Goal: Task Accomplishment & Management: Manage account settings

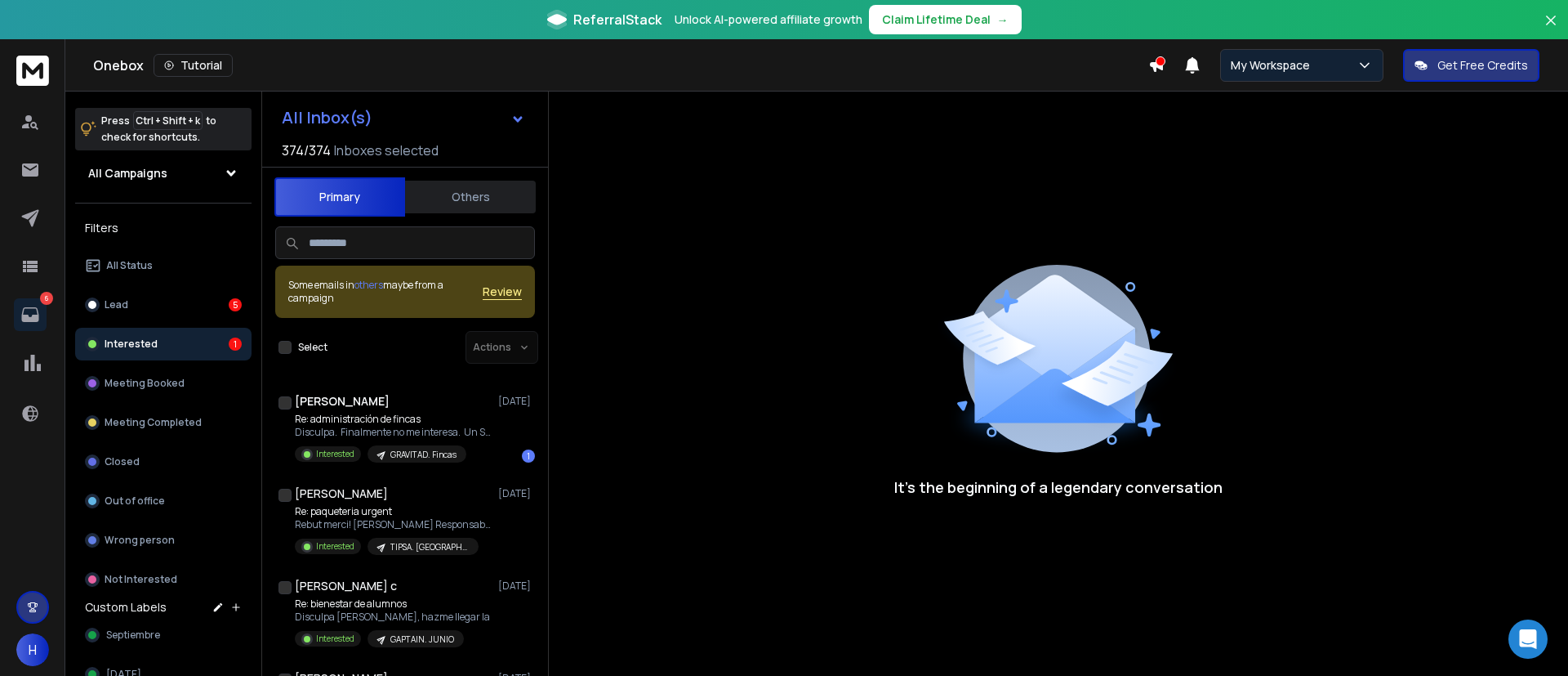
click at [1287, 77] on button "My Workspace" at bounding box center [1302, 65] width 164 height 33
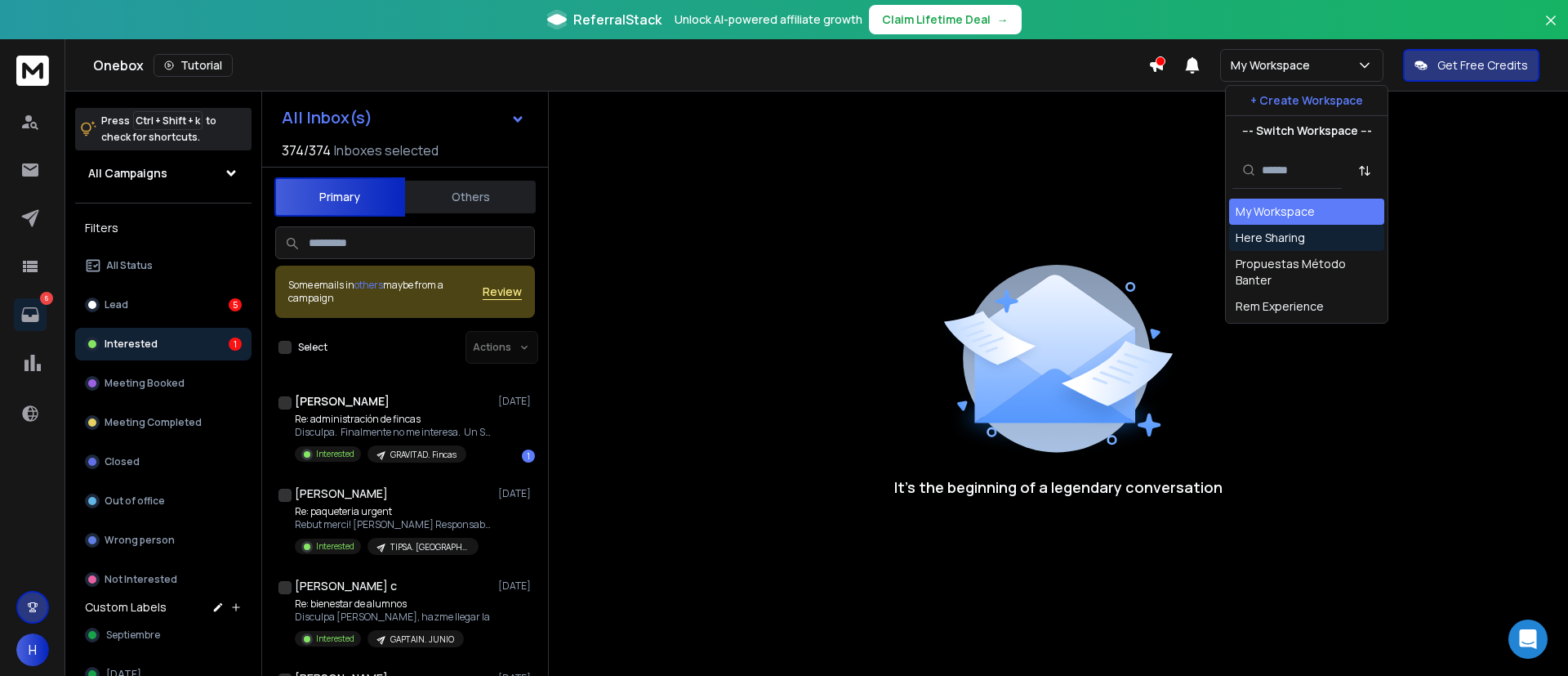
click at [1309, 242] on div "Here Sharing" at bounding box center [1306, 238] width 155 height 27
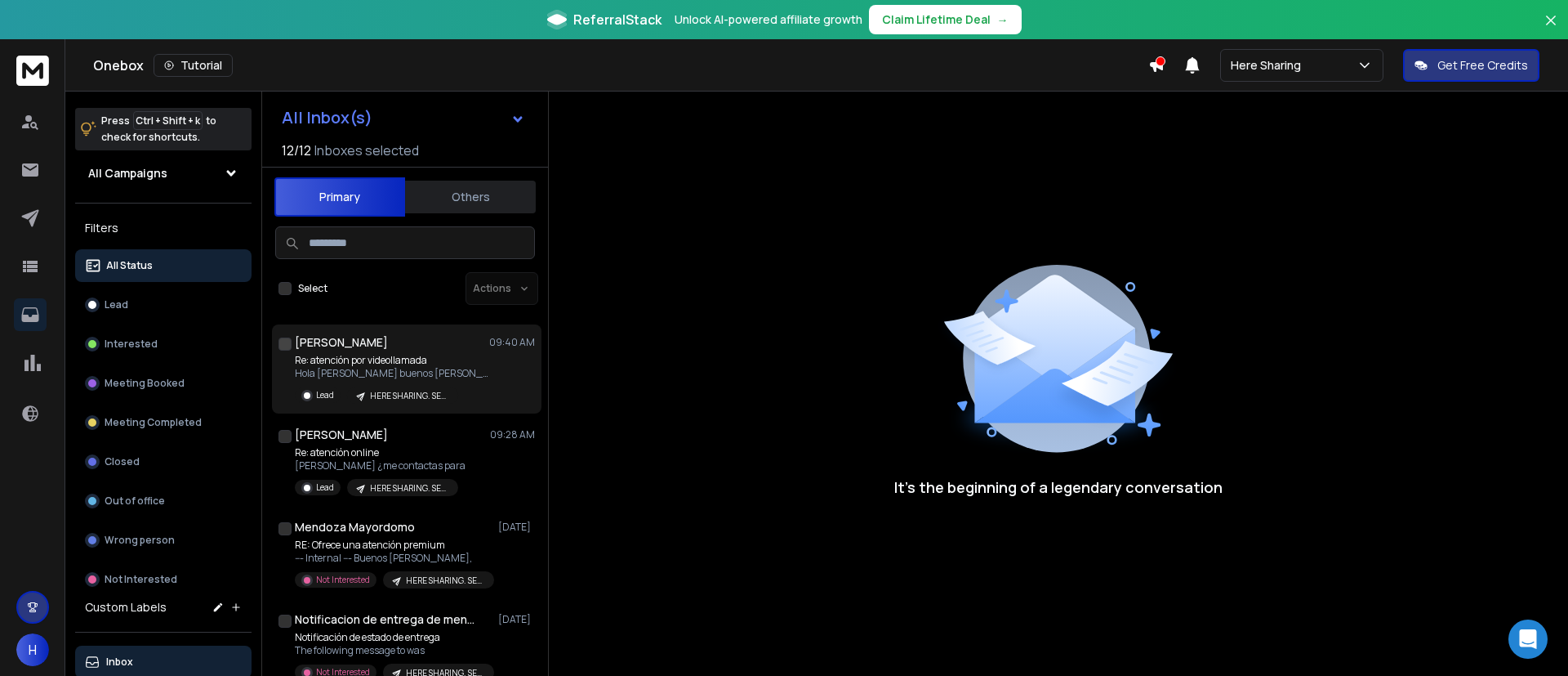
drag, startPoint x: 413, startPoint y: 374, endPoint x: 531, endPoint y: 374, distance: 118.0
click at [413, 374] on p "Hola [PERSON_NAME] buenos días En el" at bounding box center [392, 373] width 196 height 13
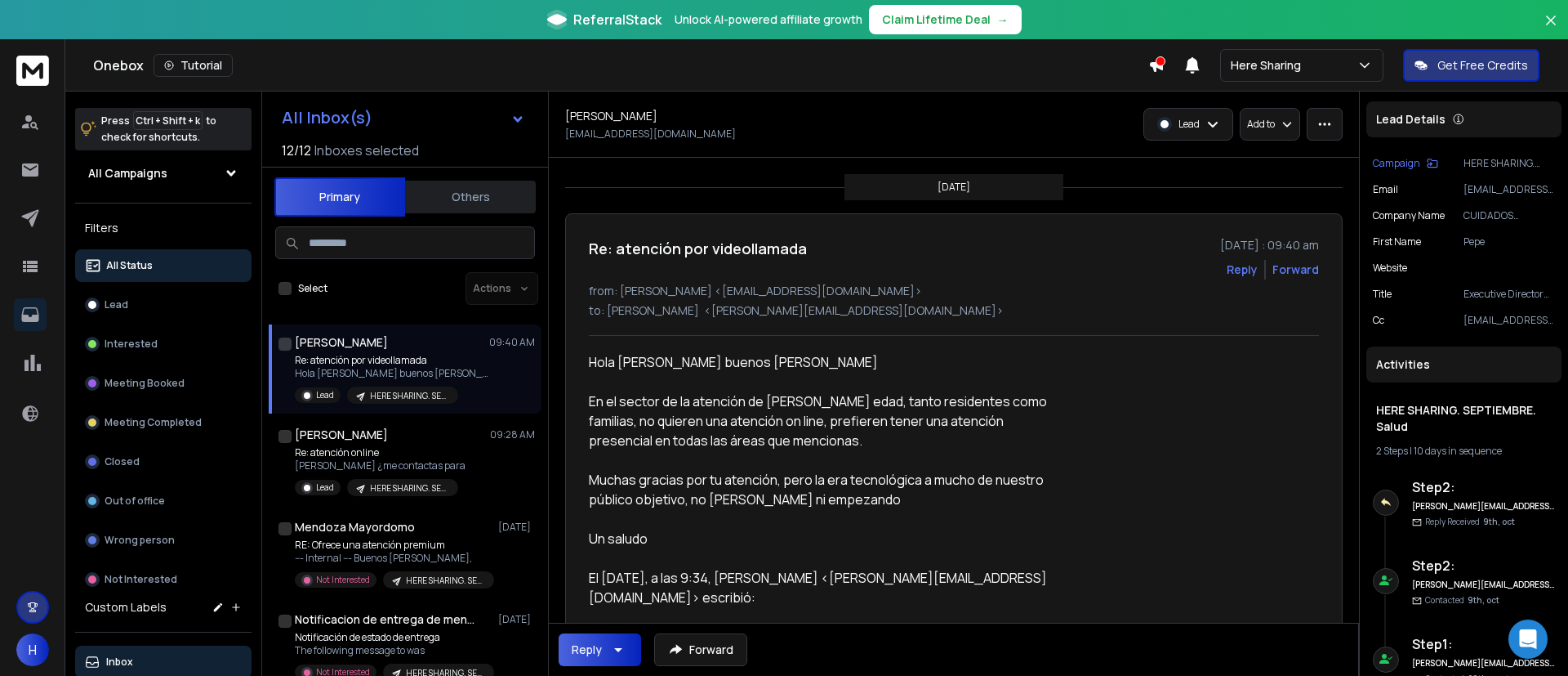
click at [1253, 122] on p "Add to" at bounding box center [1261, 123] width 28 height 13
click at [1272, 153] on div "Subsequence" at bounding box center [1296, 161] width 96 height 17
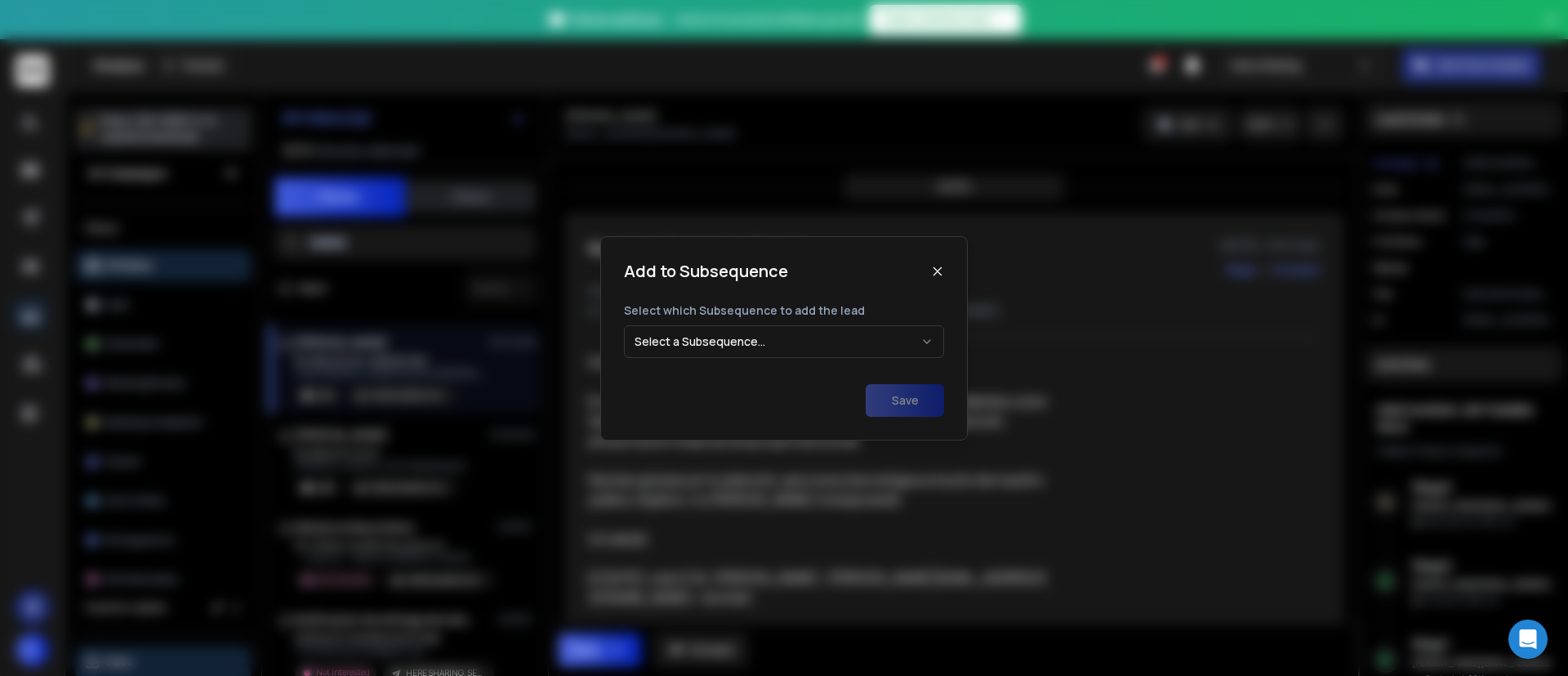
click at [705, 351] on button "Select a Subsequence..." at bounding box center [784, 341] width 321 height 33
drag, startPoint x: 891, startPoint y: 403, endPoint x: 941, endPoint y: 388, distance: 52.2
click at [892, 403] on button "Save" at bounding box center [905, 400] width 79 height 33
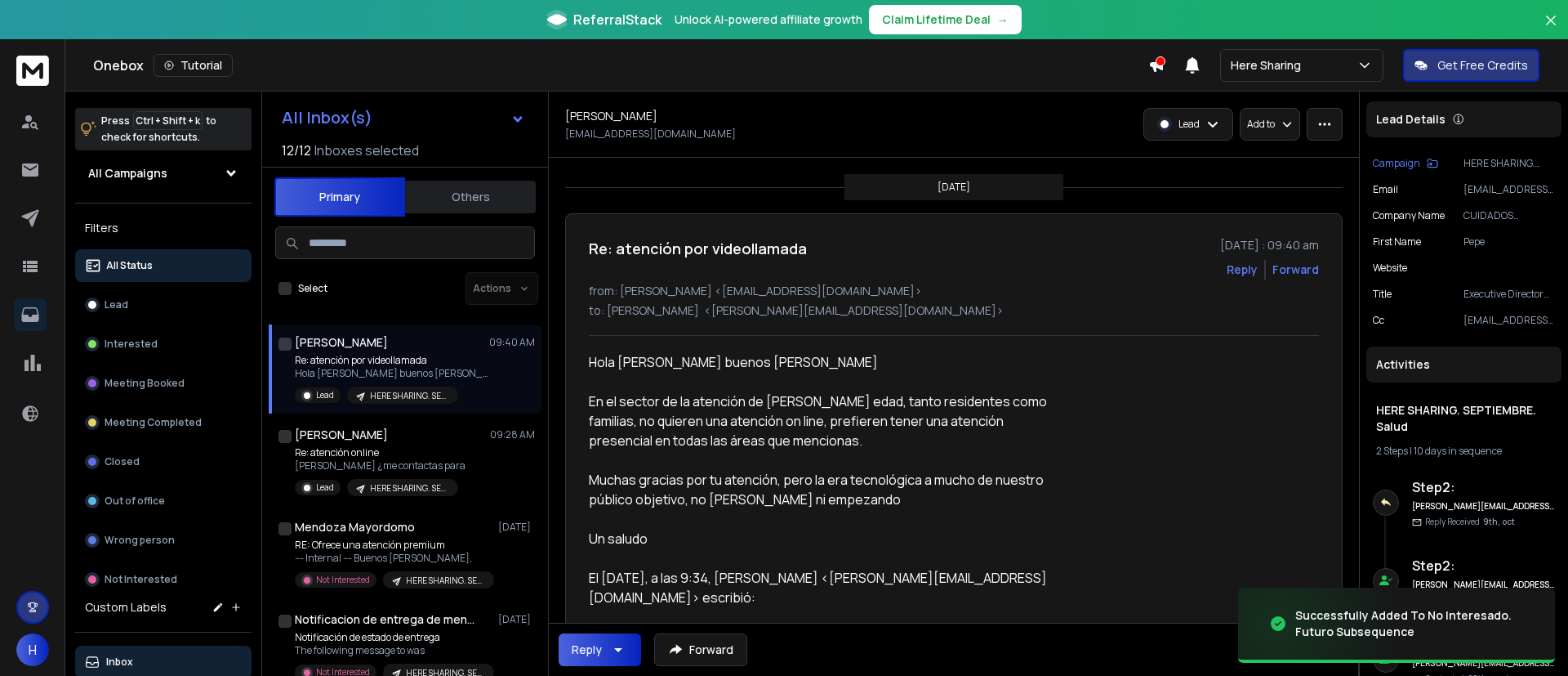
click at [1183, 128] on p "Lead" at bounding box center [1189, 123] width 22 height 13
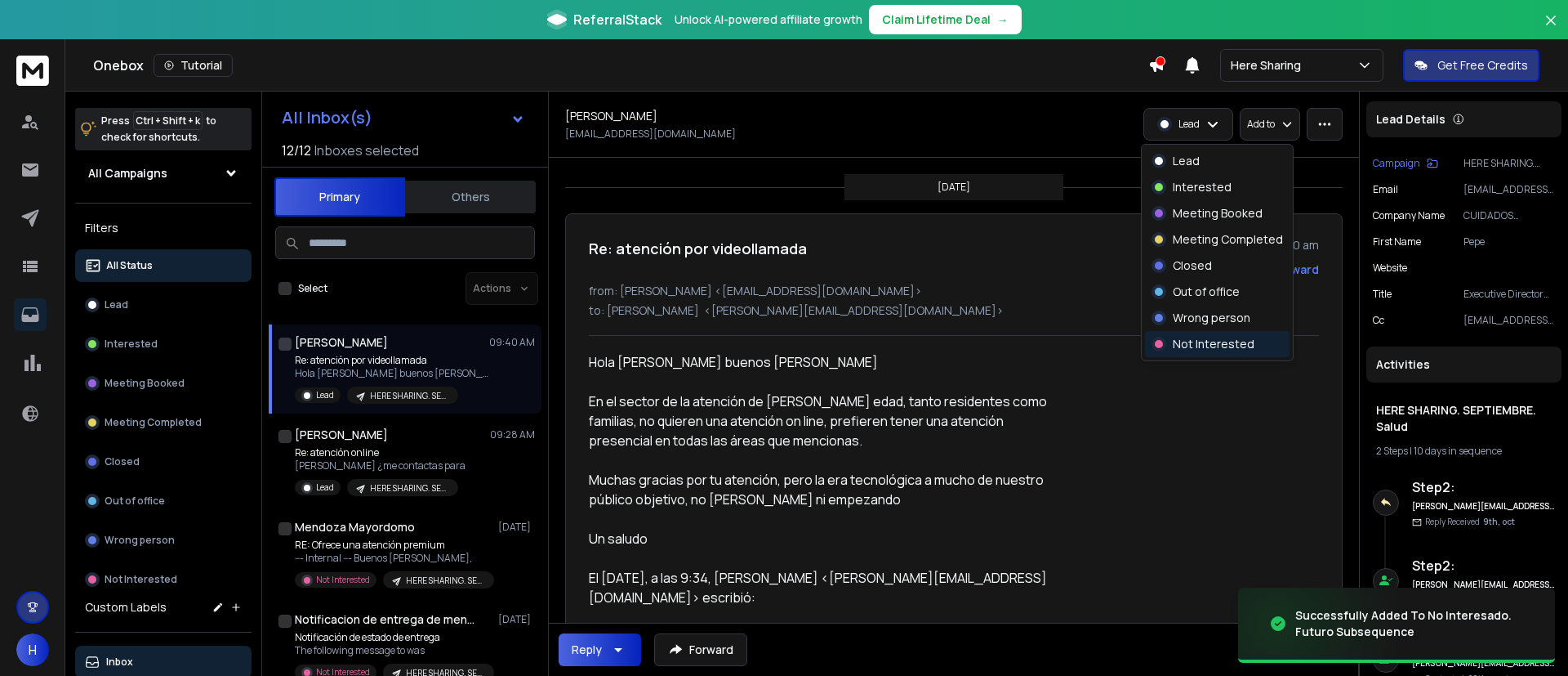
drag, startPoint x: 1194, startPoint y: 341, endPoint x: 1115, endPoint y: 359, distance: 81.0
click at [1192, 341] on p "Not Interested" at bounding box center [1213, 343] width 82 height 17
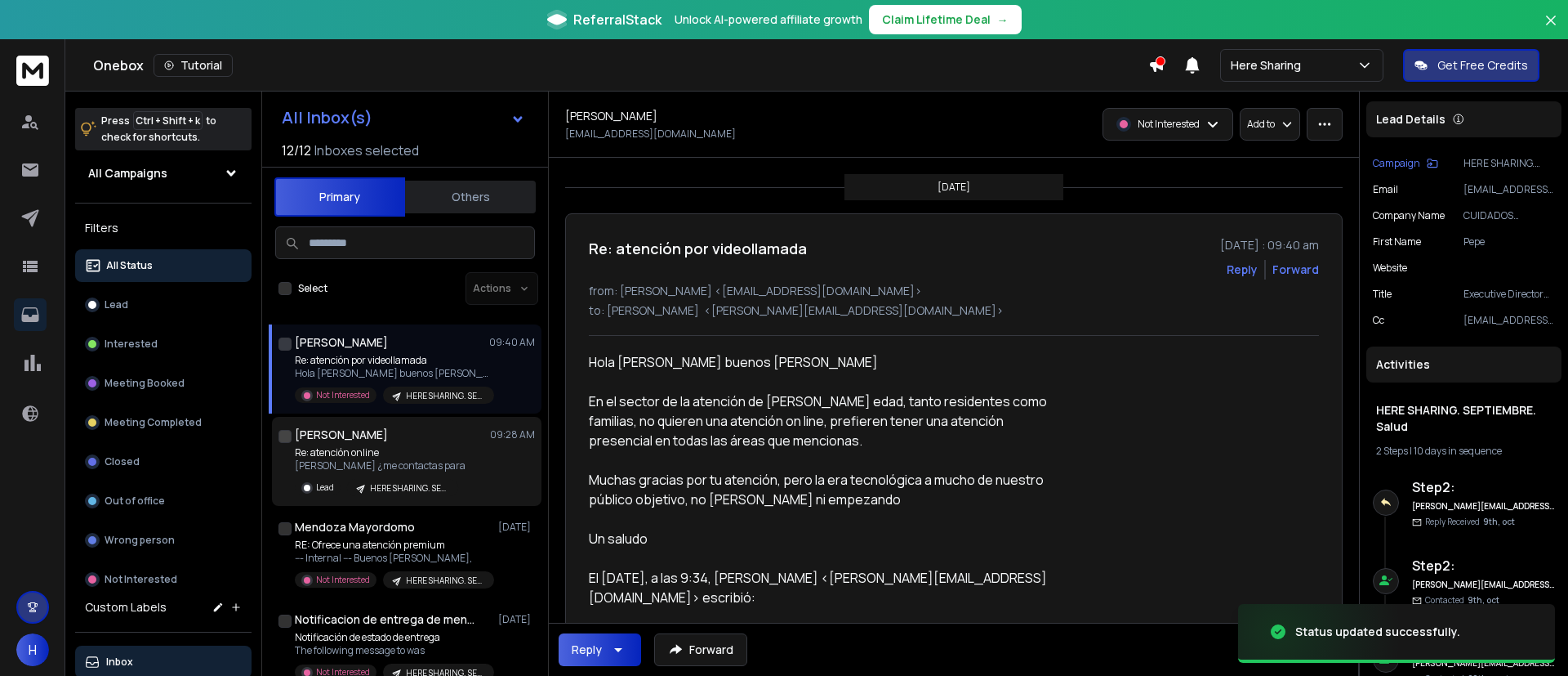
click at [383, 430] on div "D G 09:28 AM" at bounding box center [414, 434] width 240 height 17
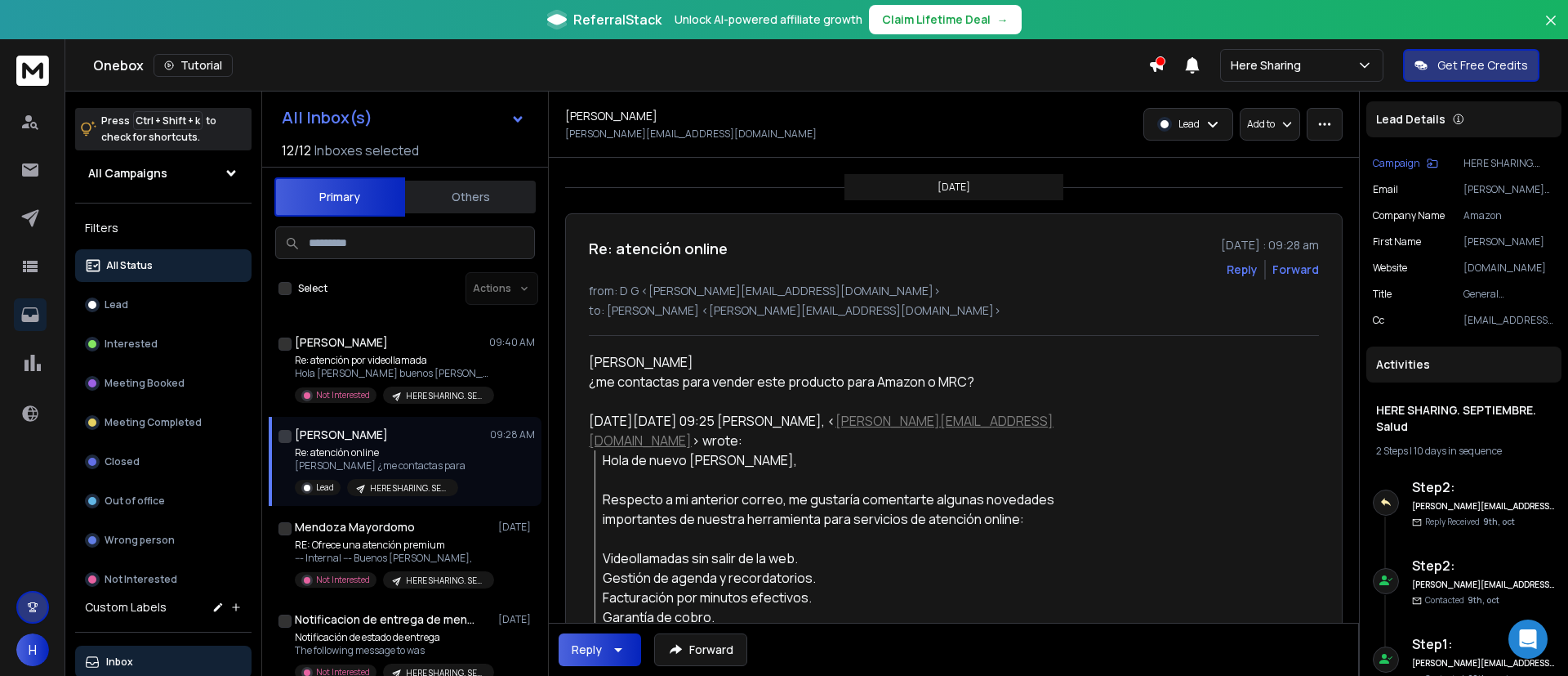
click at [1503, 265] on p "aboutamazon.com" at bounding box center [1509, 267] width 92 height 13
click at [1326, 131] on button "button" at bounding box center [1324, 123] width 36 height 33
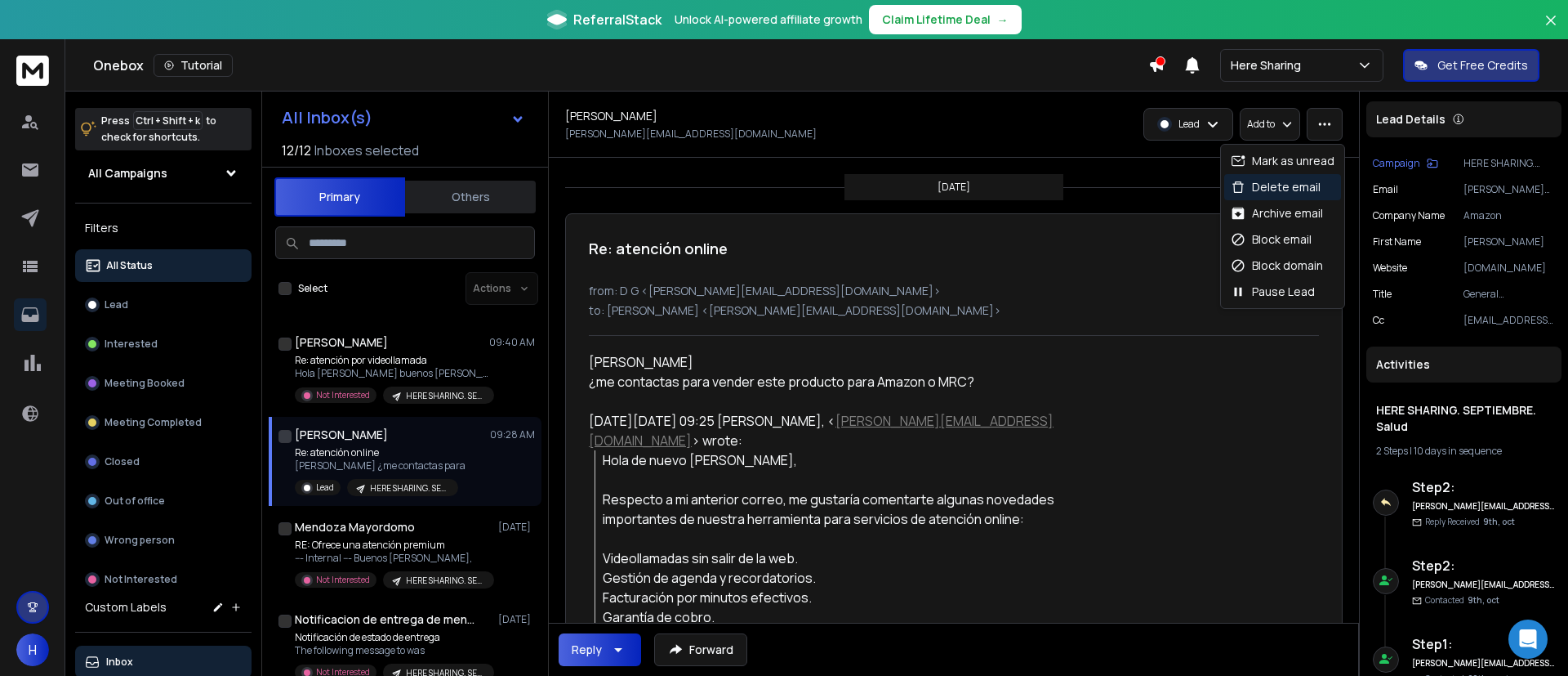
click at [1315, 189] on div "Delete email" at bounding box center [1275, 187] width 90 height 17
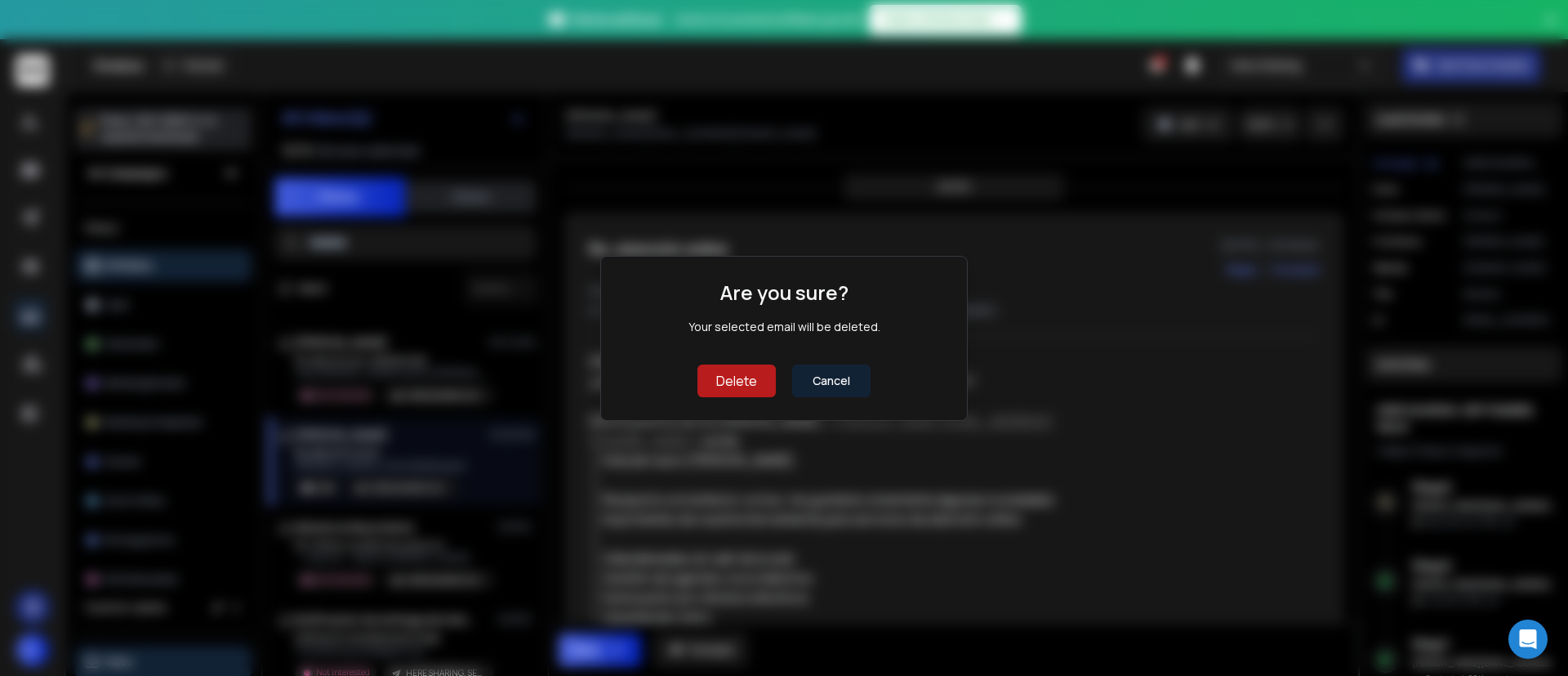
drag, startPoint x: 721, startPoint y: 373, endPoint x: 726, endPoint y: 362, distance: 12.1
click at [723, 373] on button "Delete" at bounding box center [737, 380] width 79 height 33
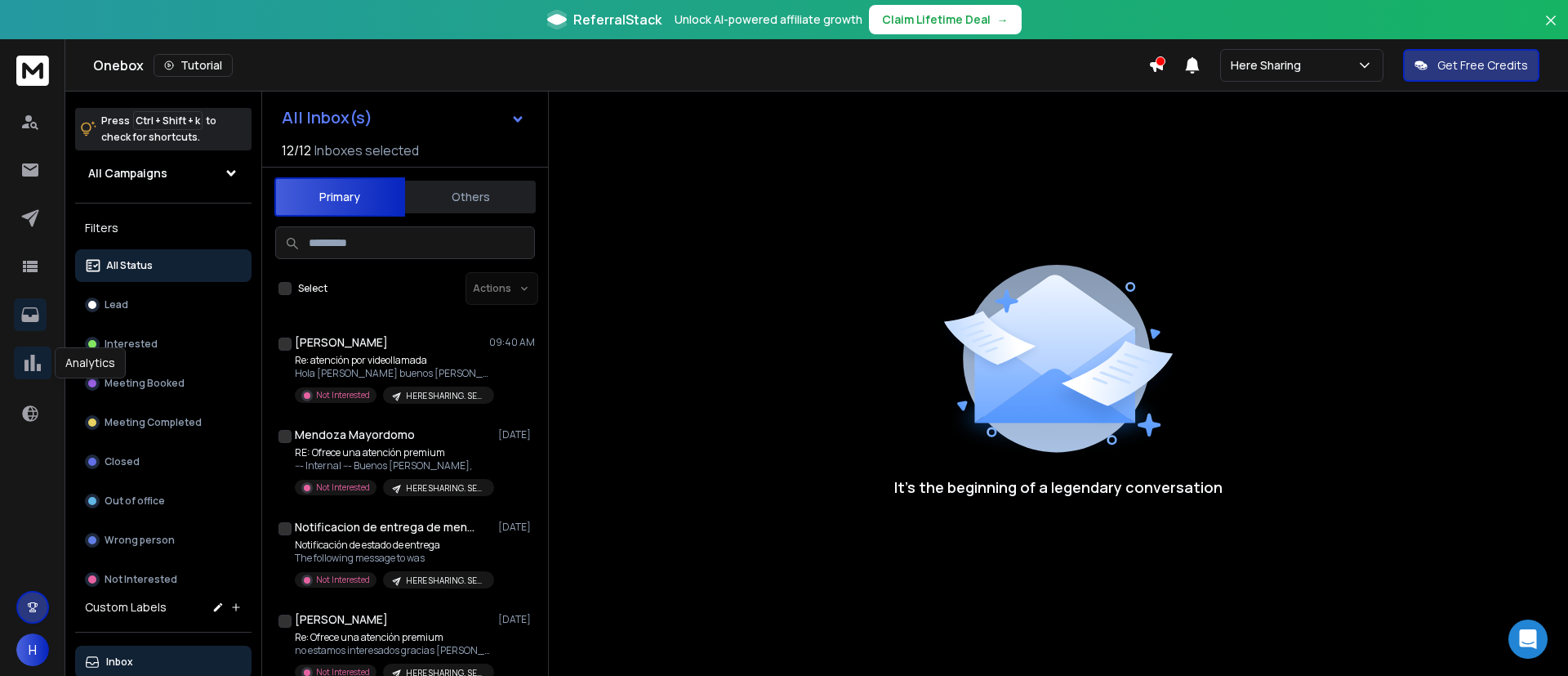
click at [31, 378] on link at bounding box center [33, 363] width 37 height 38
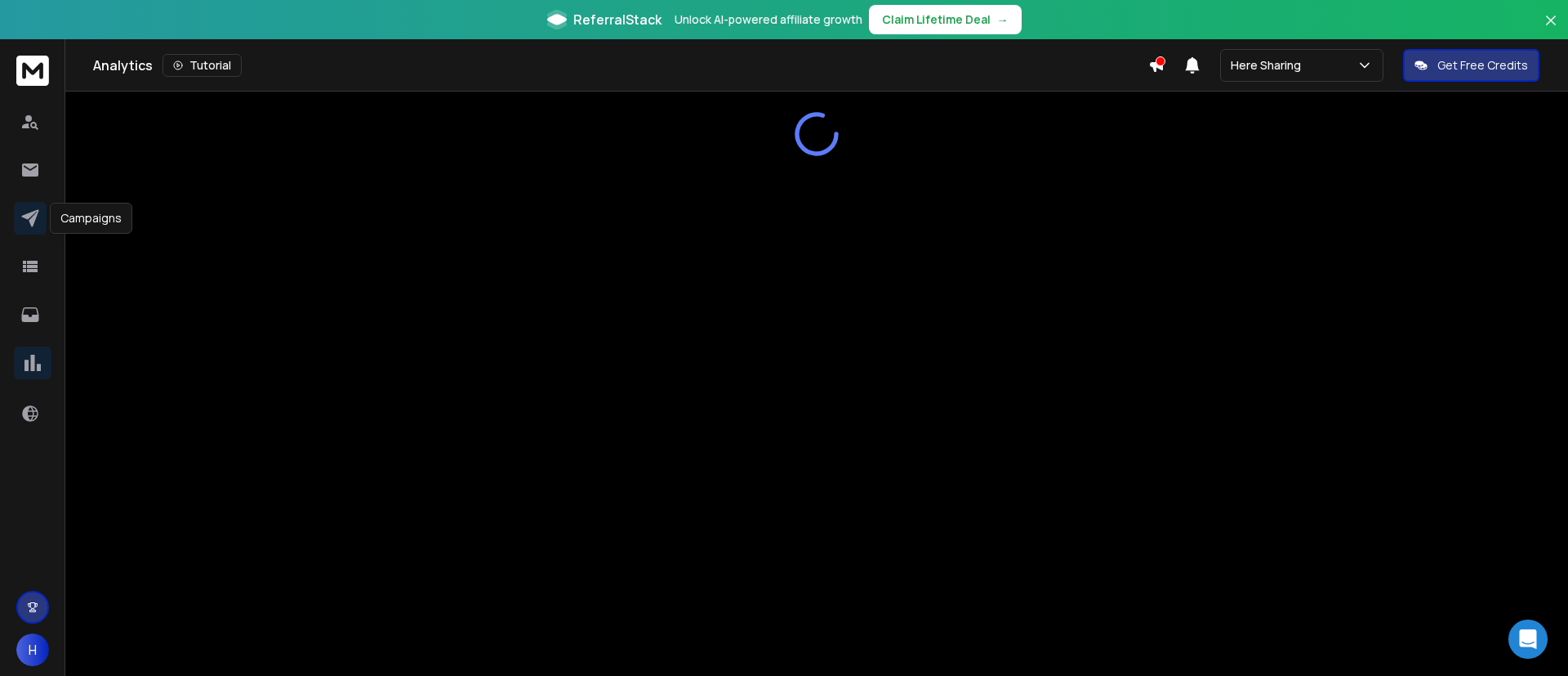
click at [32, 216] on icon at bounding box center [30, 218] width 17 height 17
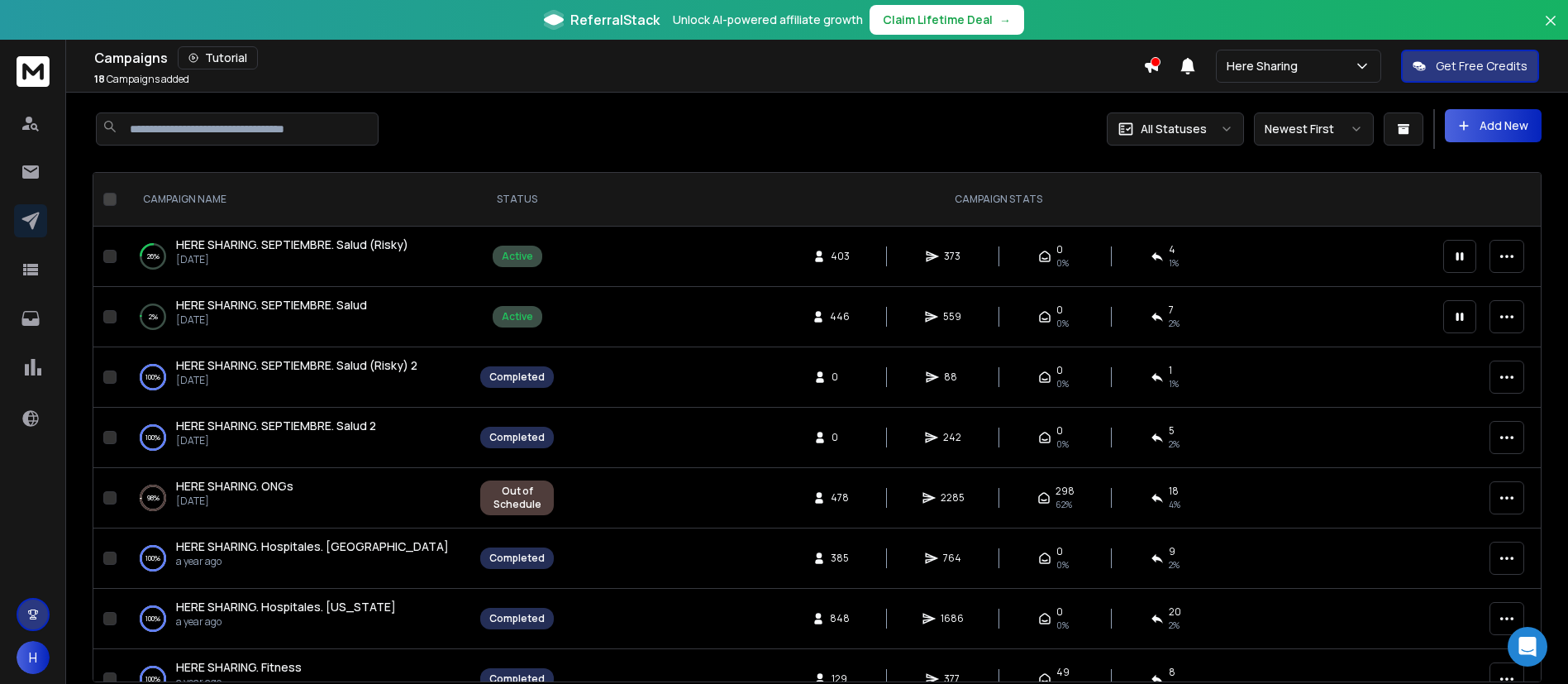
click at [359, 310] on span "HERE SHARING. SEPTIEMBRE. Salud" at bounding box center [270, 305] width 191 height 16
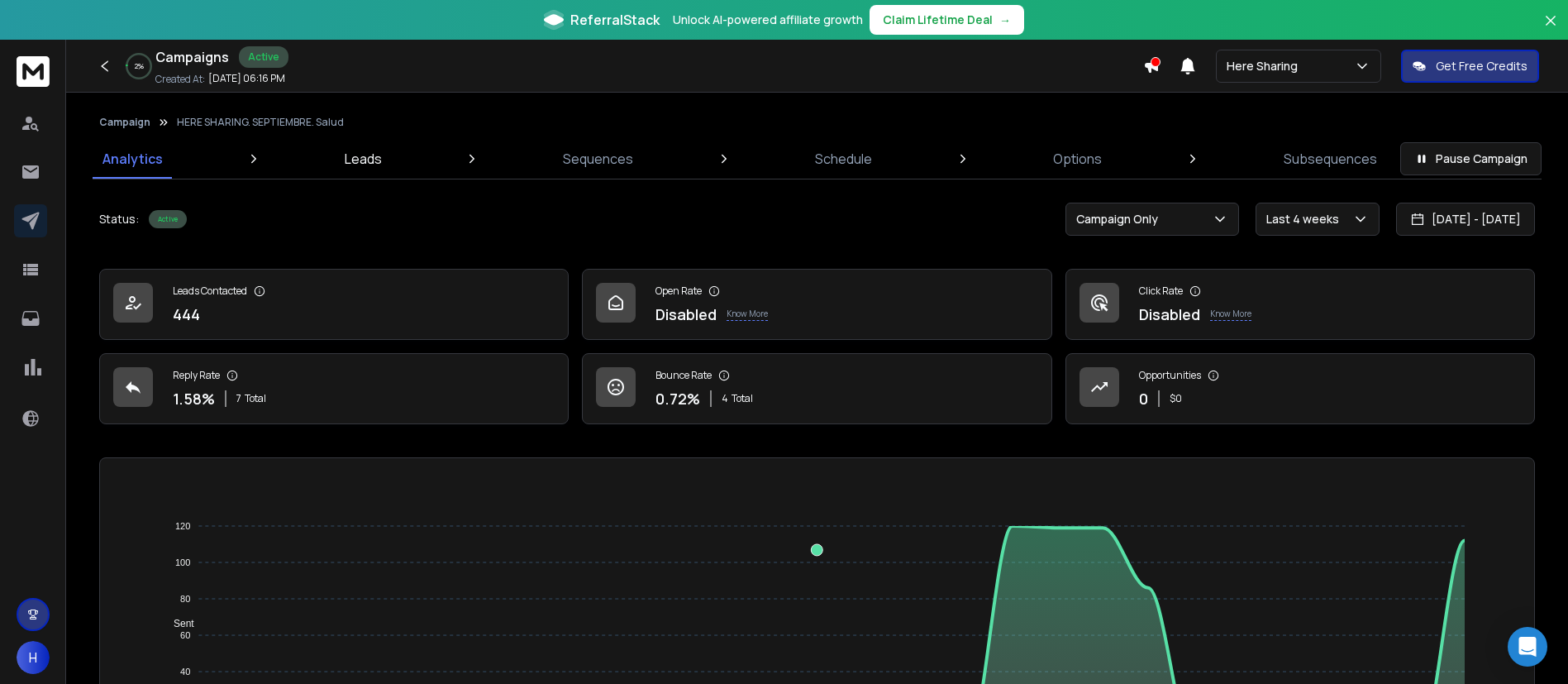
click at [349, 142] on link "Leads" at bounding box center [362, 159] width 57 height 40
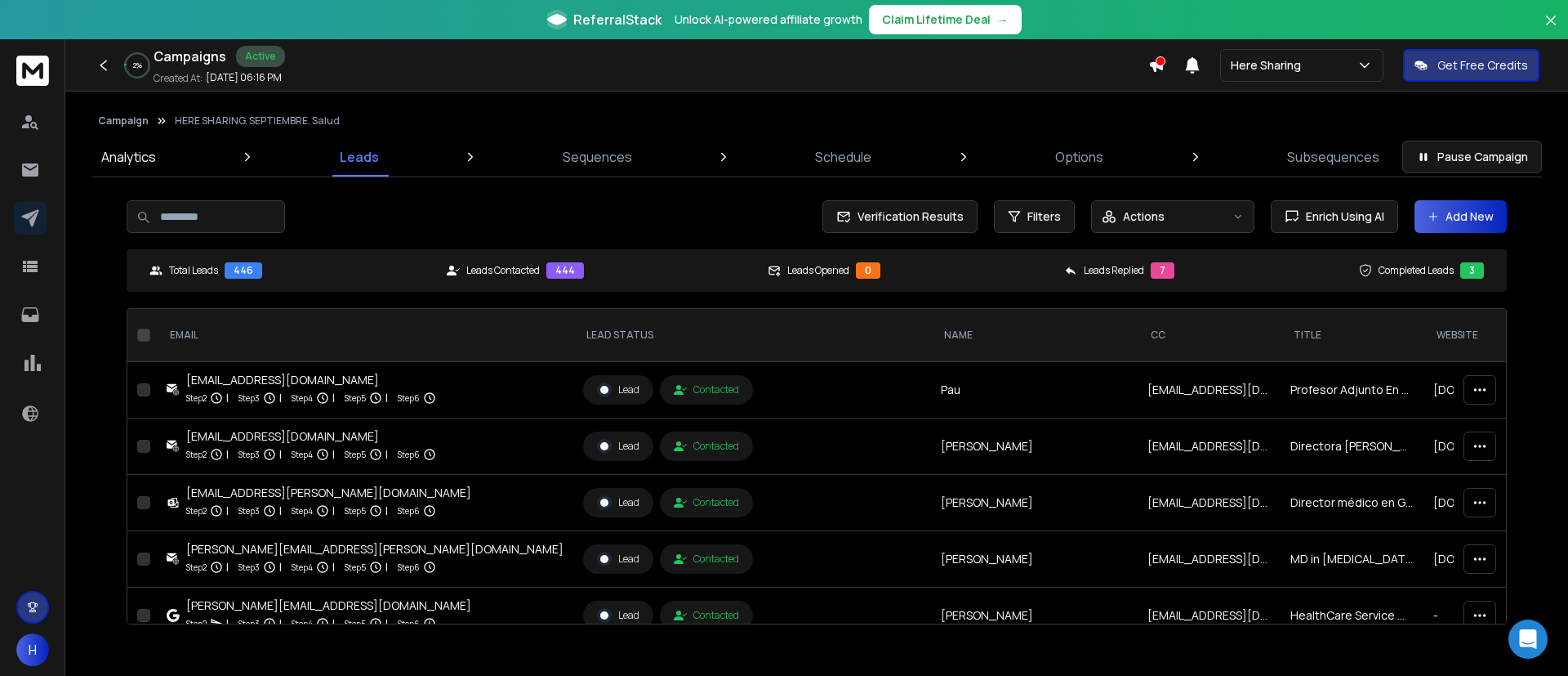
click at [145, 164] on p "Analytics" at bounding box center [128, 157] width 54 height 20
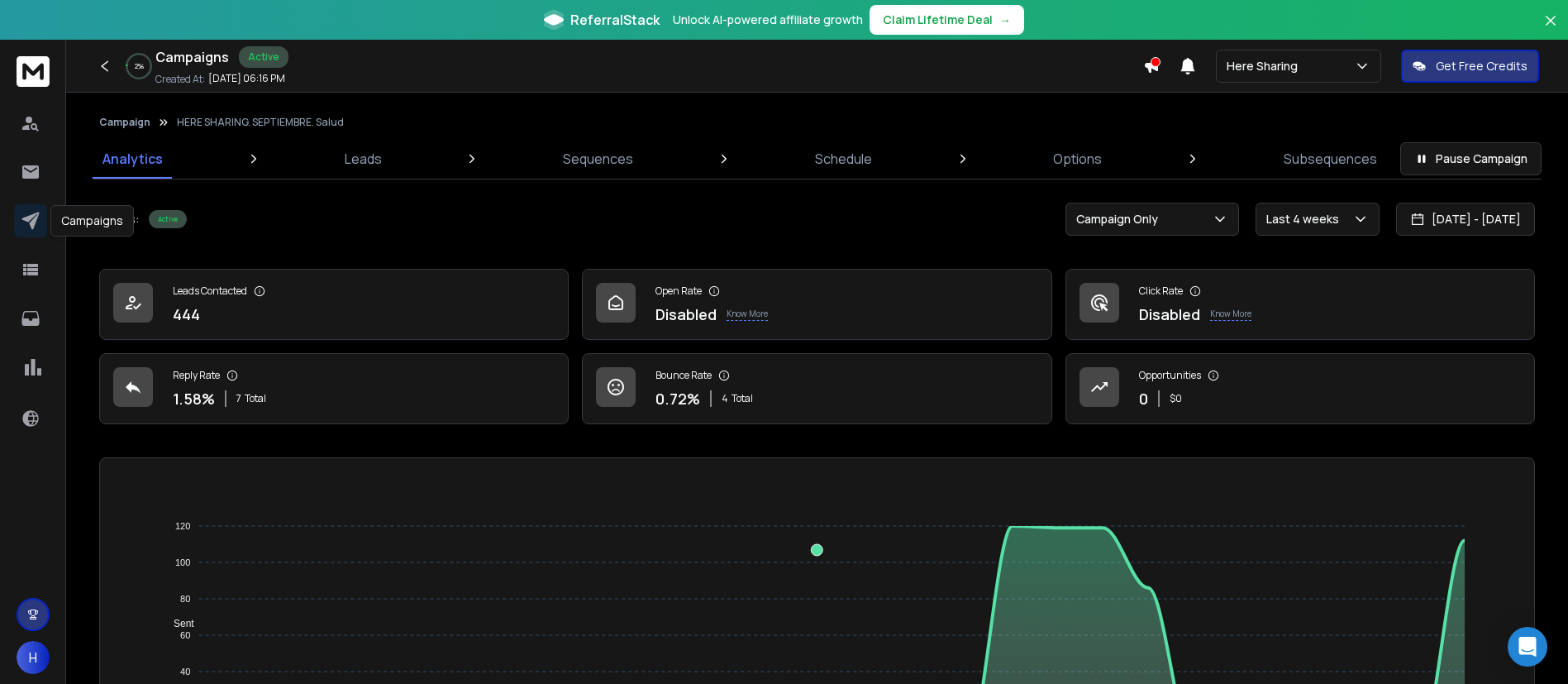
click at [37, 234] on link at bounding box center [30, 221] width 33 height 33
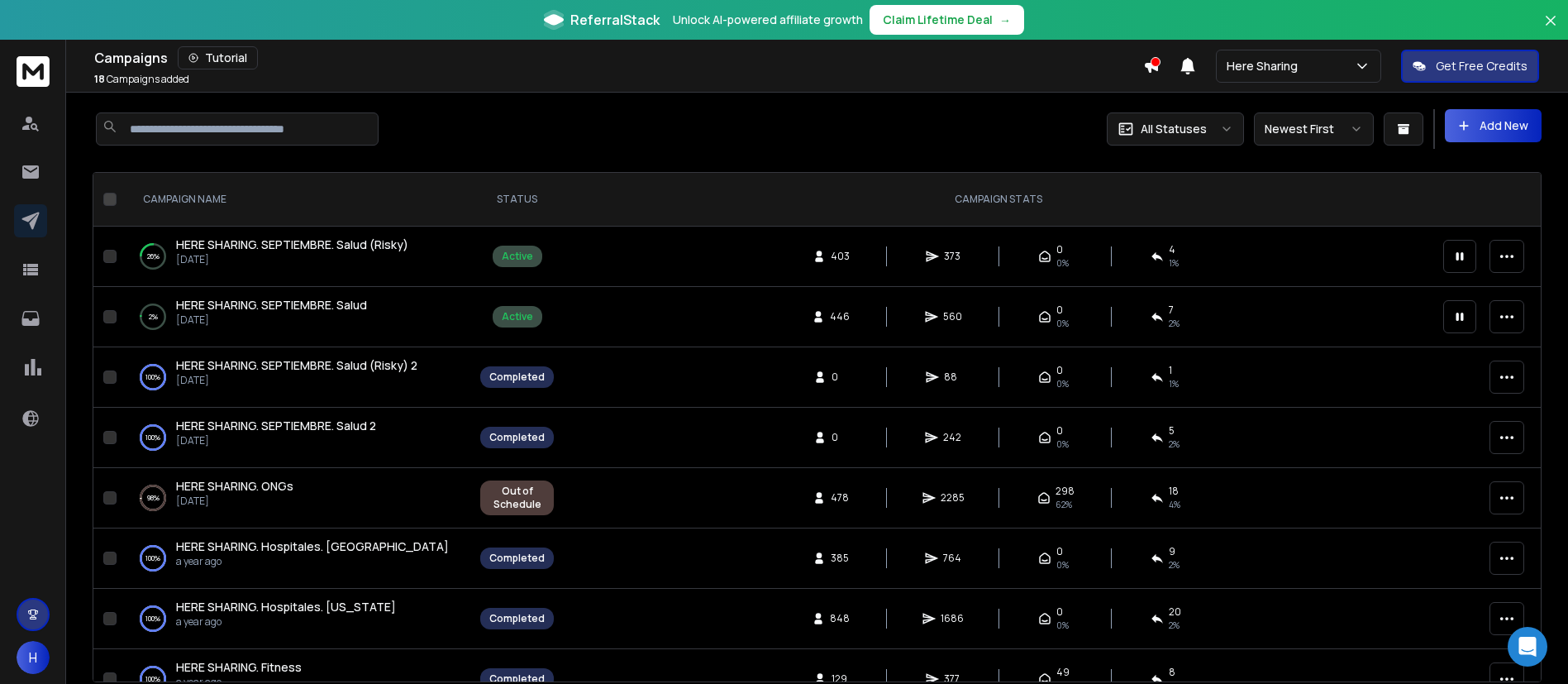
click at [320, 248] on span "HERE SHARING. SEPTIEMBRE. Salud (Risky)" at bounding box center [291, 245] width 233 height 16
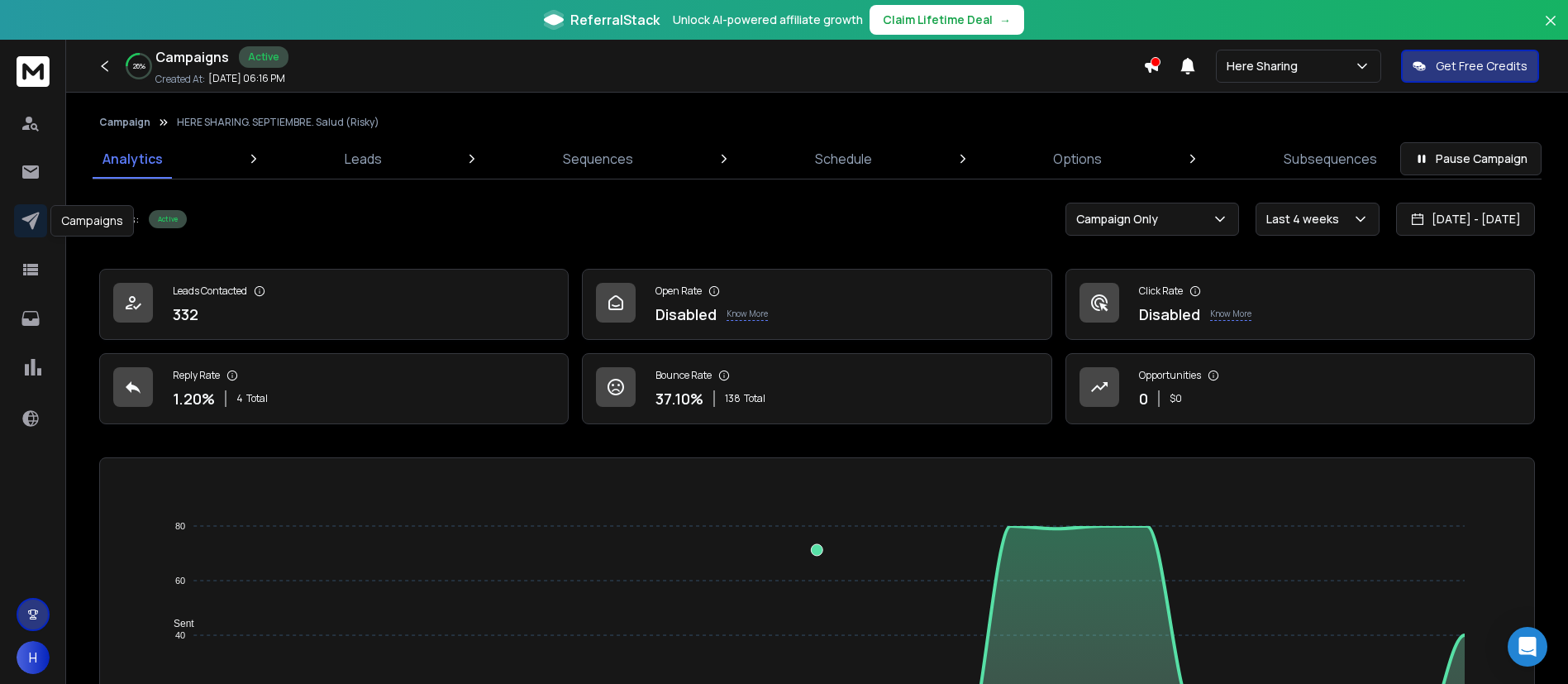
click at [39, 224] on icon at bounding box center [31, 221] width 20 height 20
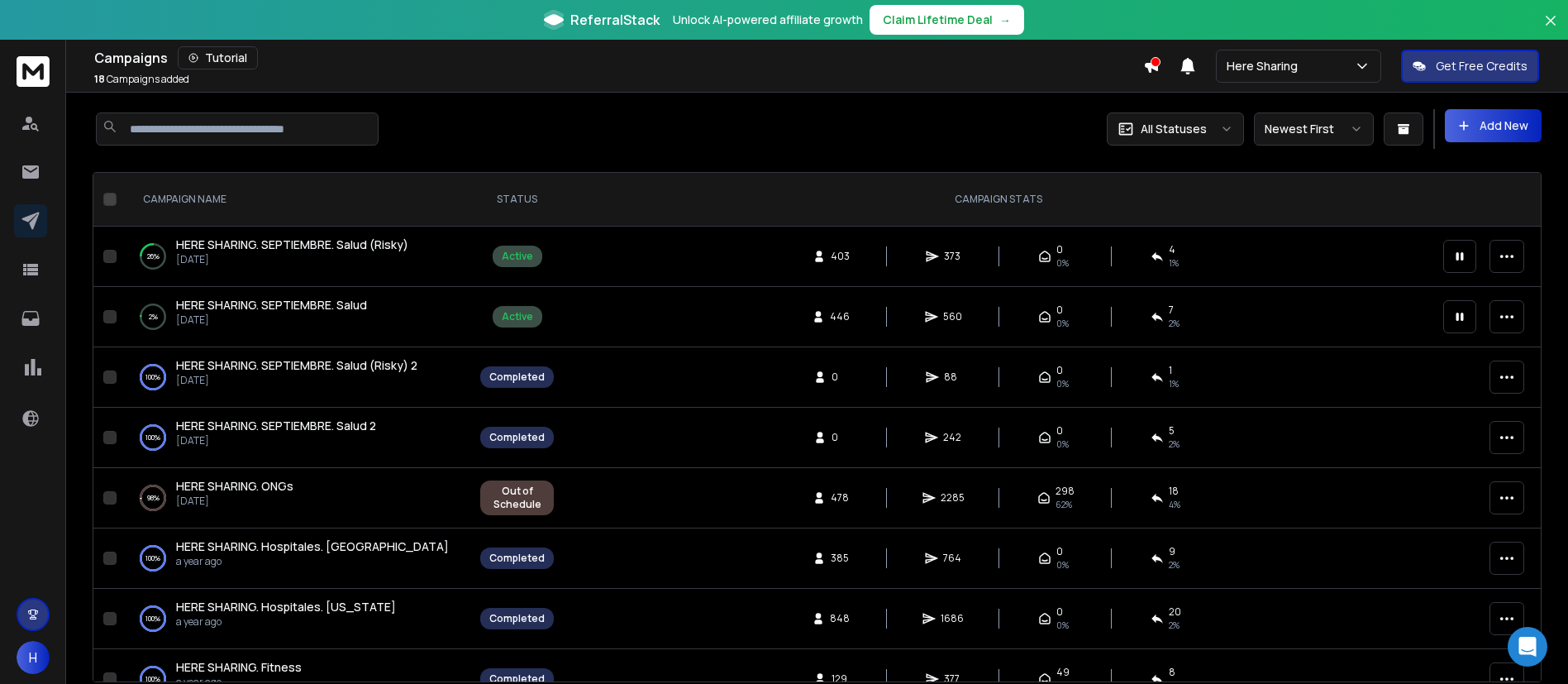
click at [332, 317] on p "11 days ago" at bounding box center [270, 320] width 191 height 13
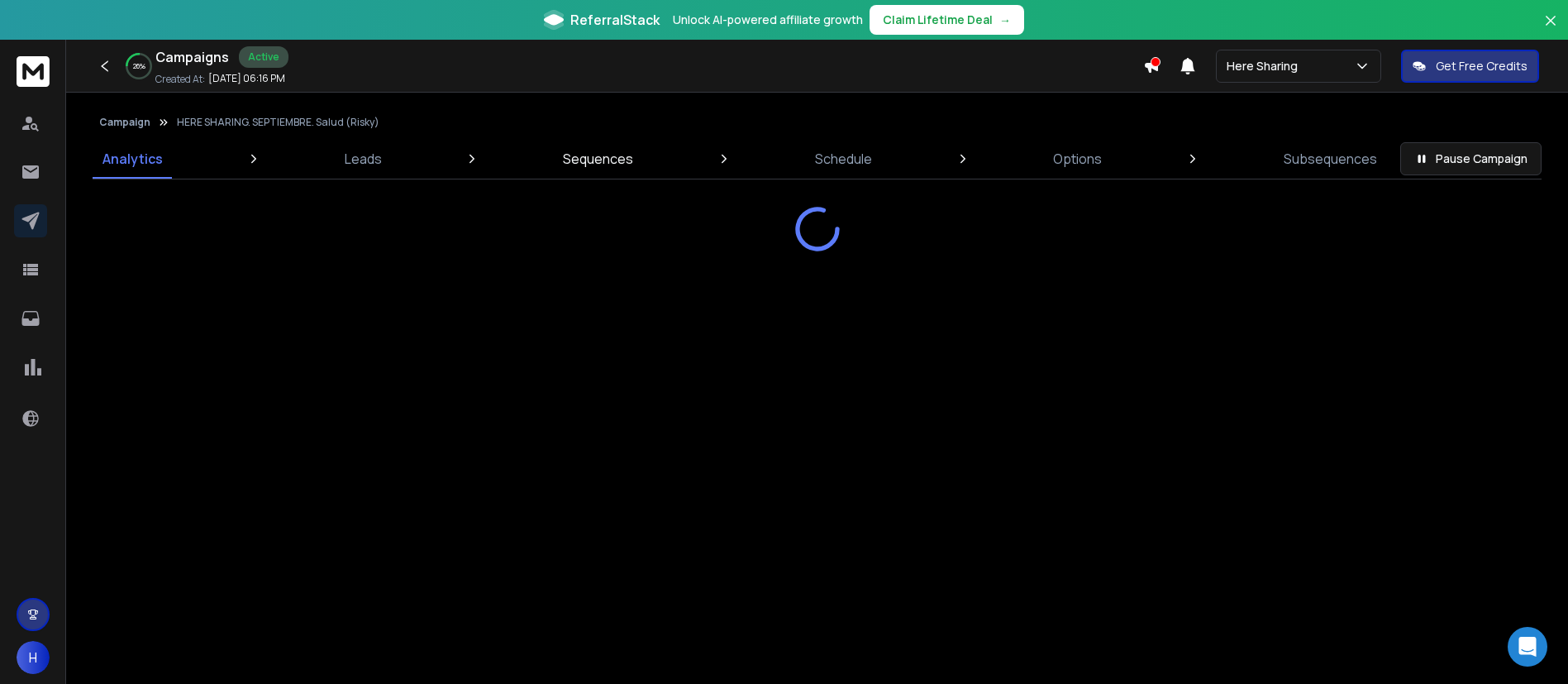
click at [584, 171] on link "Sequences" at bounding box center [598, 159] width 90 height 40
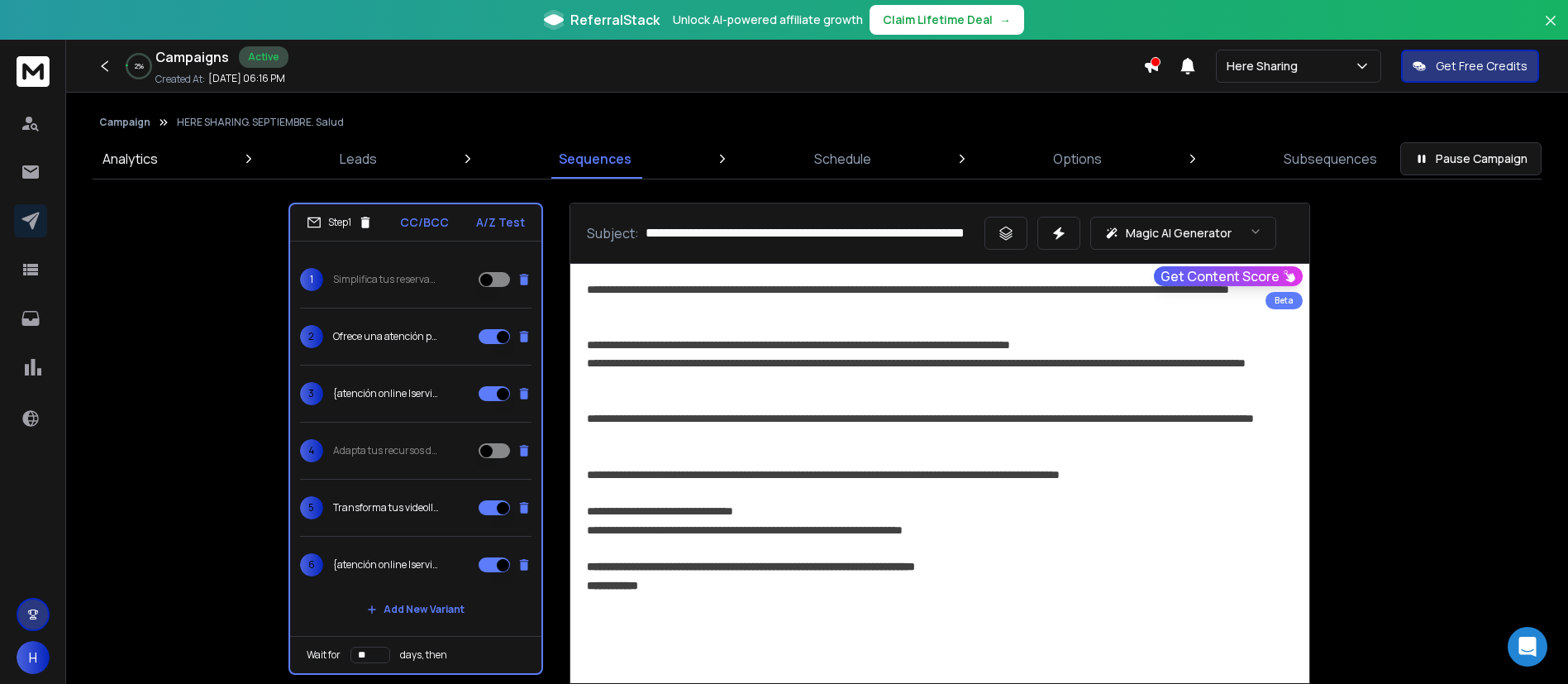
click at [141, 166] on p "Analytics" at bounding box center [130, 159] width 55 height 20
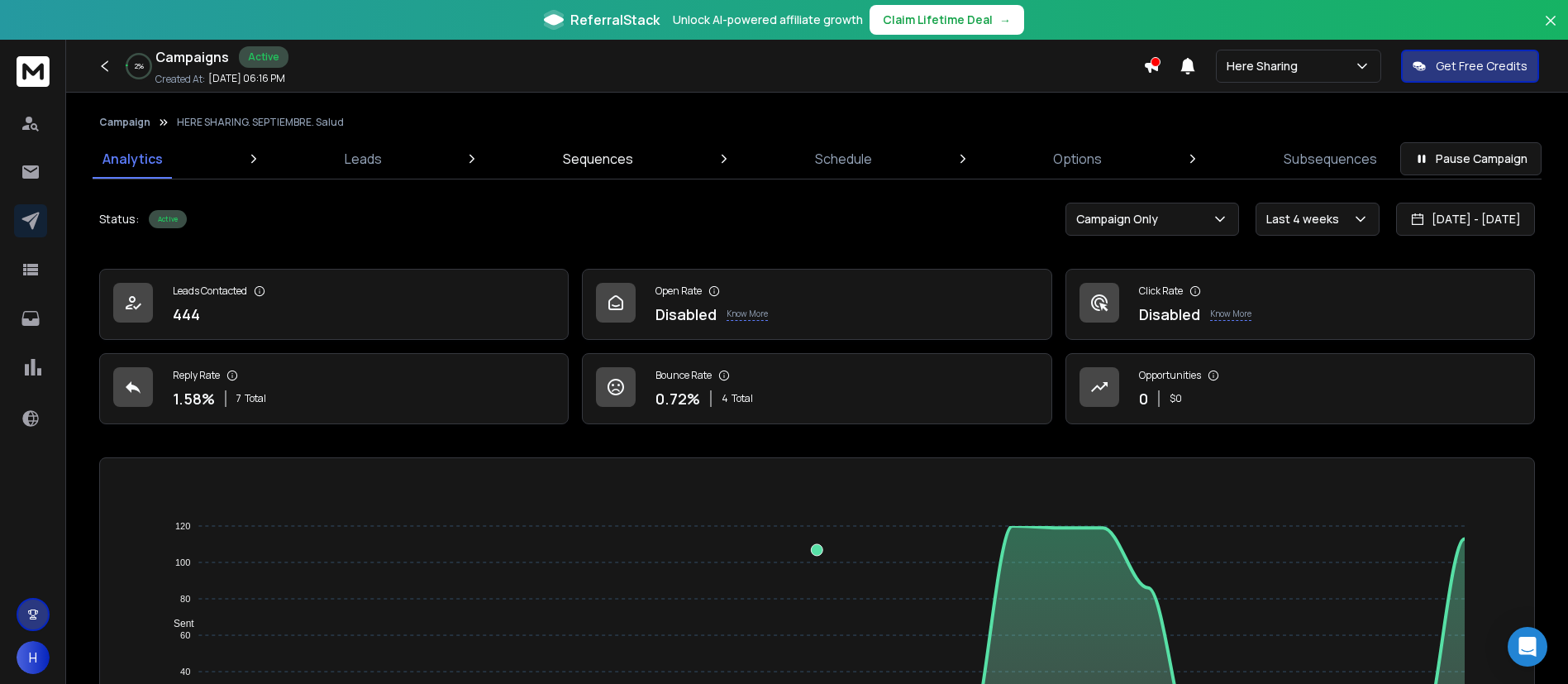
click at [584, 161] on p "Sequences" at bounding box center [598, 159] width 70 height 20
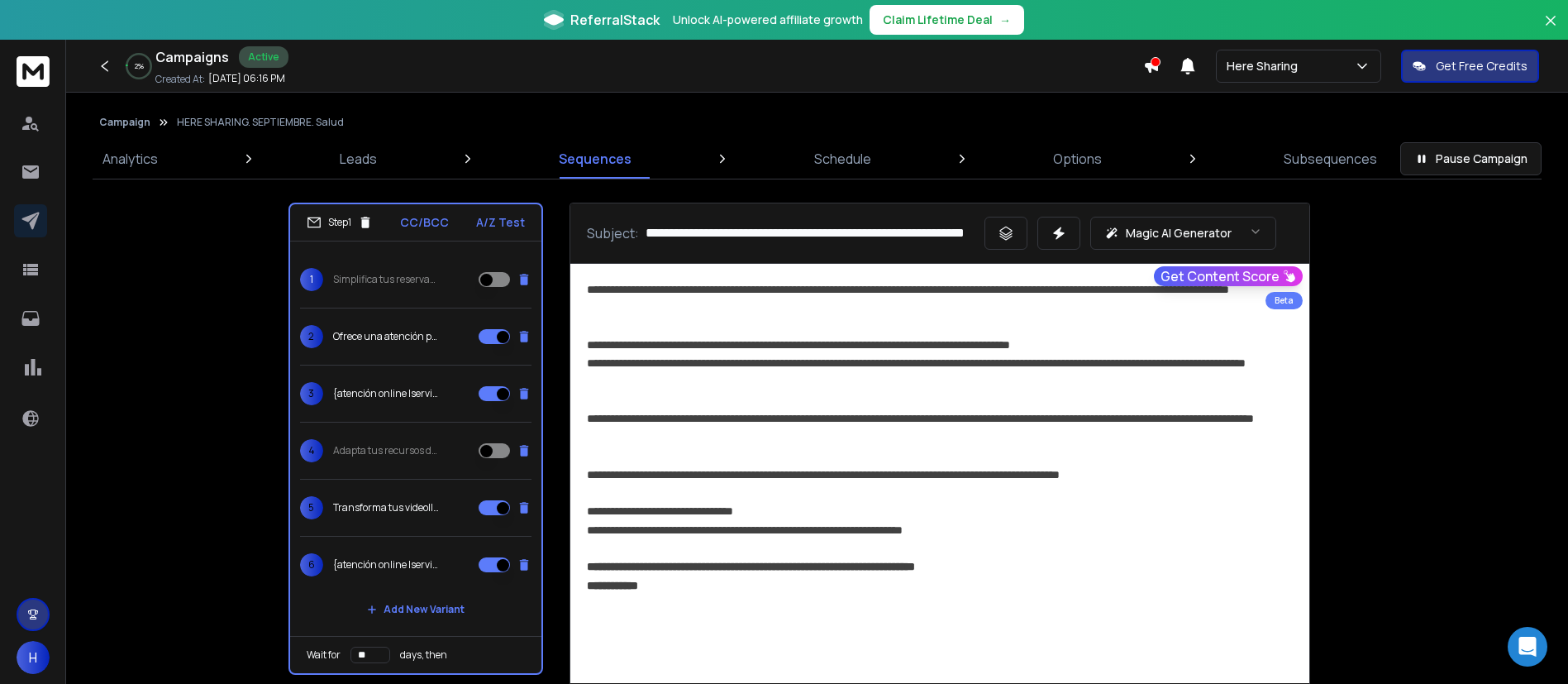
click at [392, 345] on div "2 Ofrece una atención premium que sorprenda y fidelice" at bounding box center [369, 336] width 139 height 23
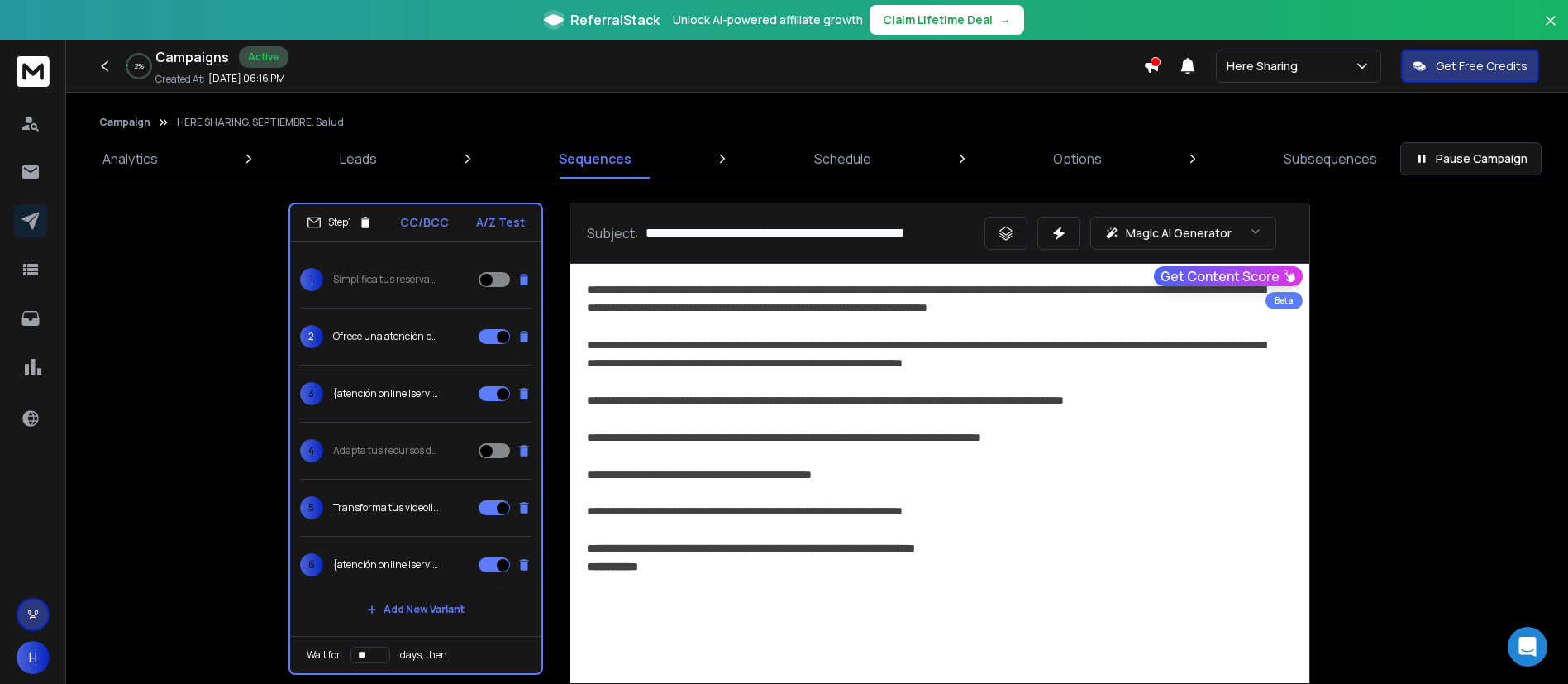
click at [345, 396] on p "{atención online |servicio onliner|atención por videollamada}" at bounding box center [386, 393] width 106 height 13
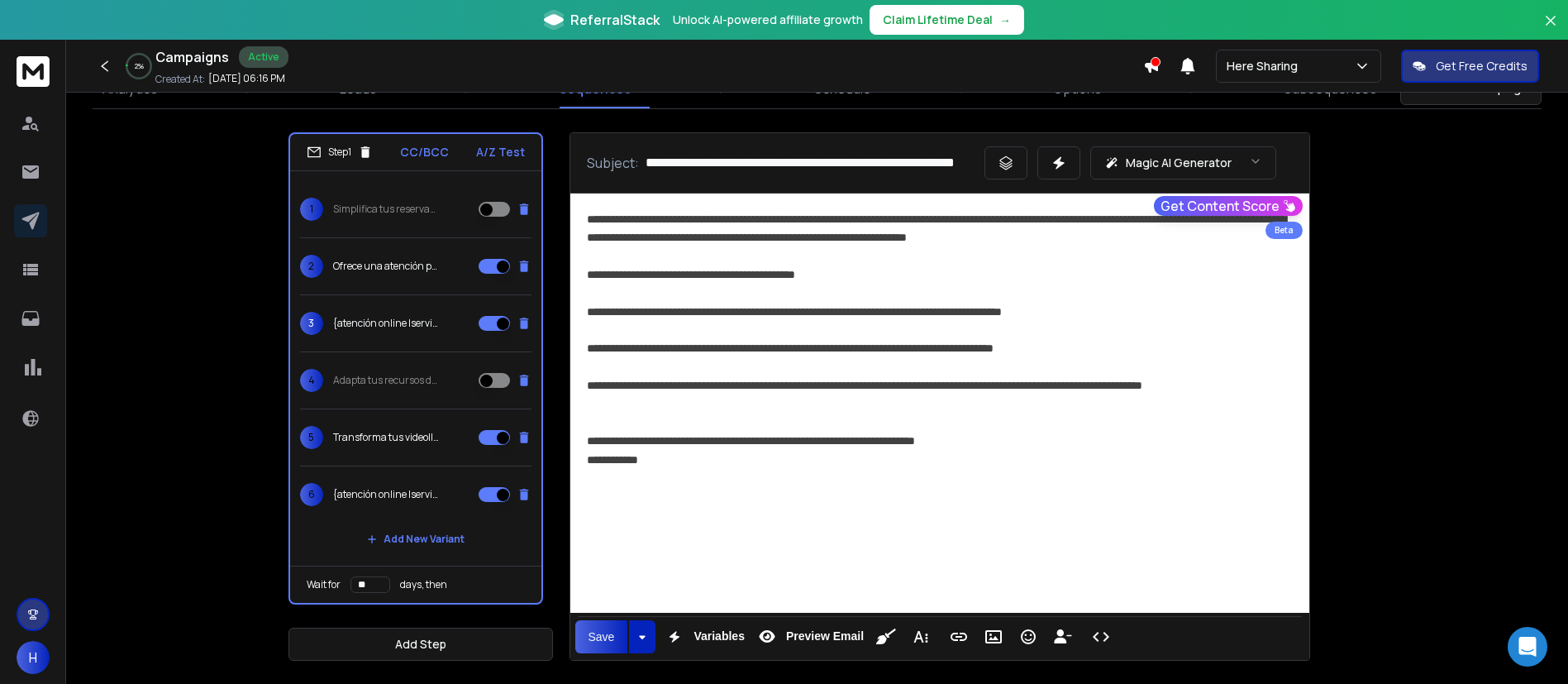
click at [392, 434] on p "Transforma tus videollamadas en insights para fidelizar más" at bounding box center [386, 437] width 106 height 13
type input "**********"
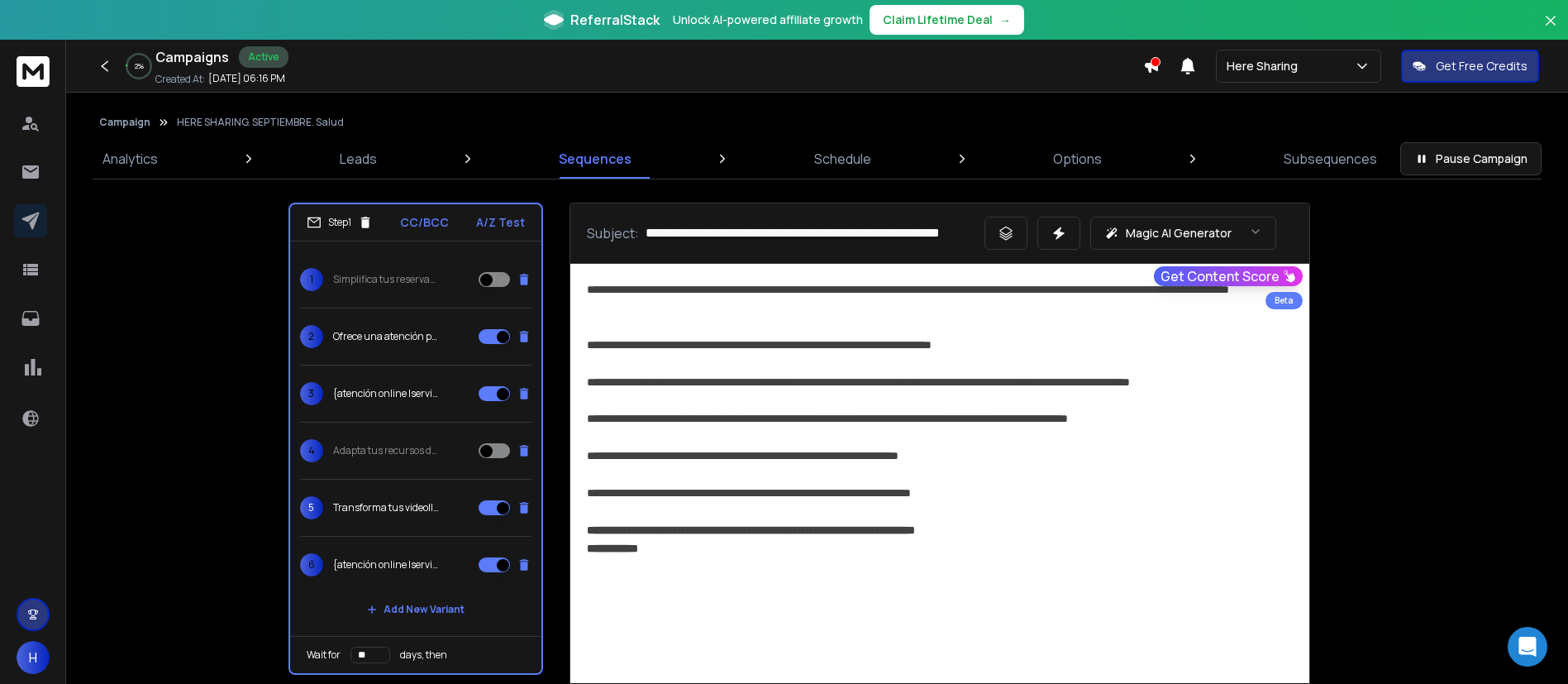
drag, startPoint x: 147, startPoint y: 165, endPoint x: 175, endPoint y: 173, distance: 29.1
click at [147, 165] on p "Analytics" at bounding box center [130, 159] width 55 height 20
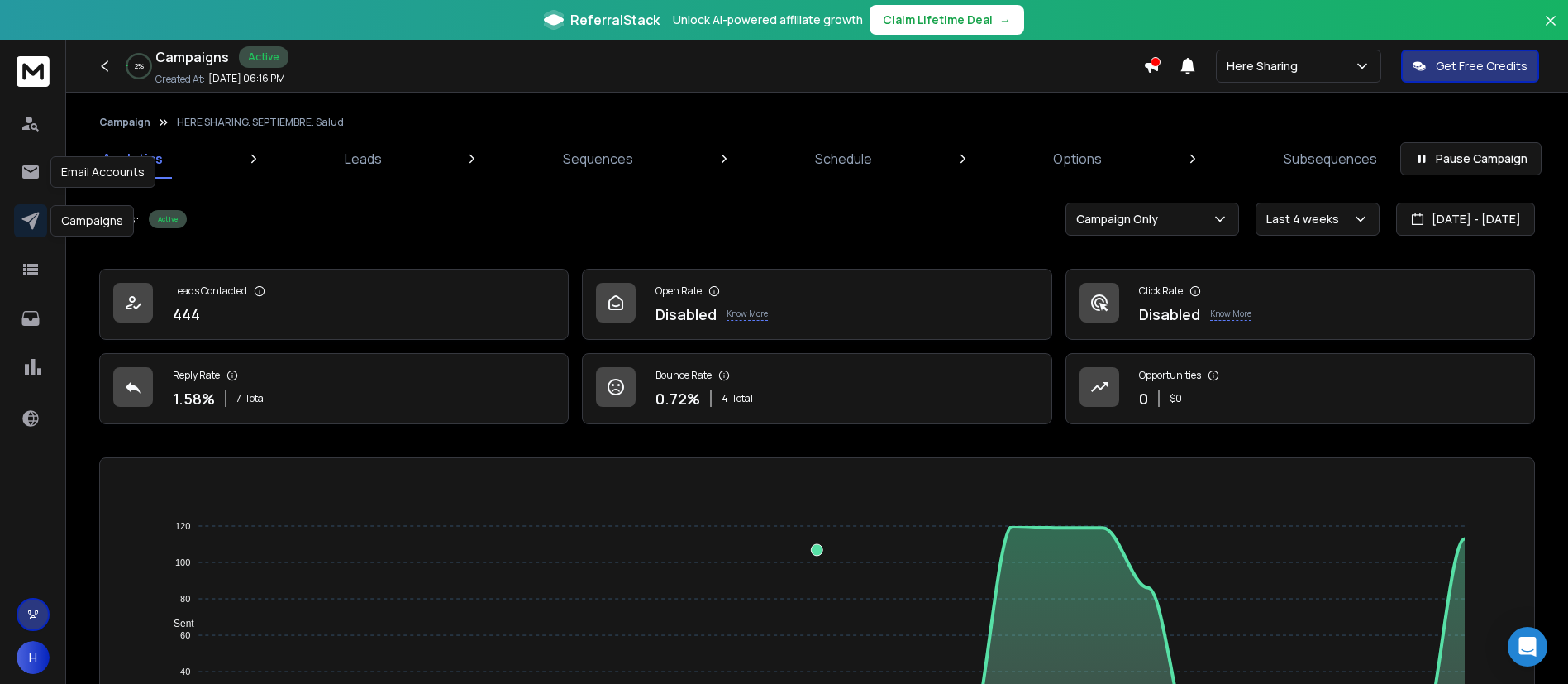
click at [26, 217] on icon at bounding box center [30, 221] width 17 height 17
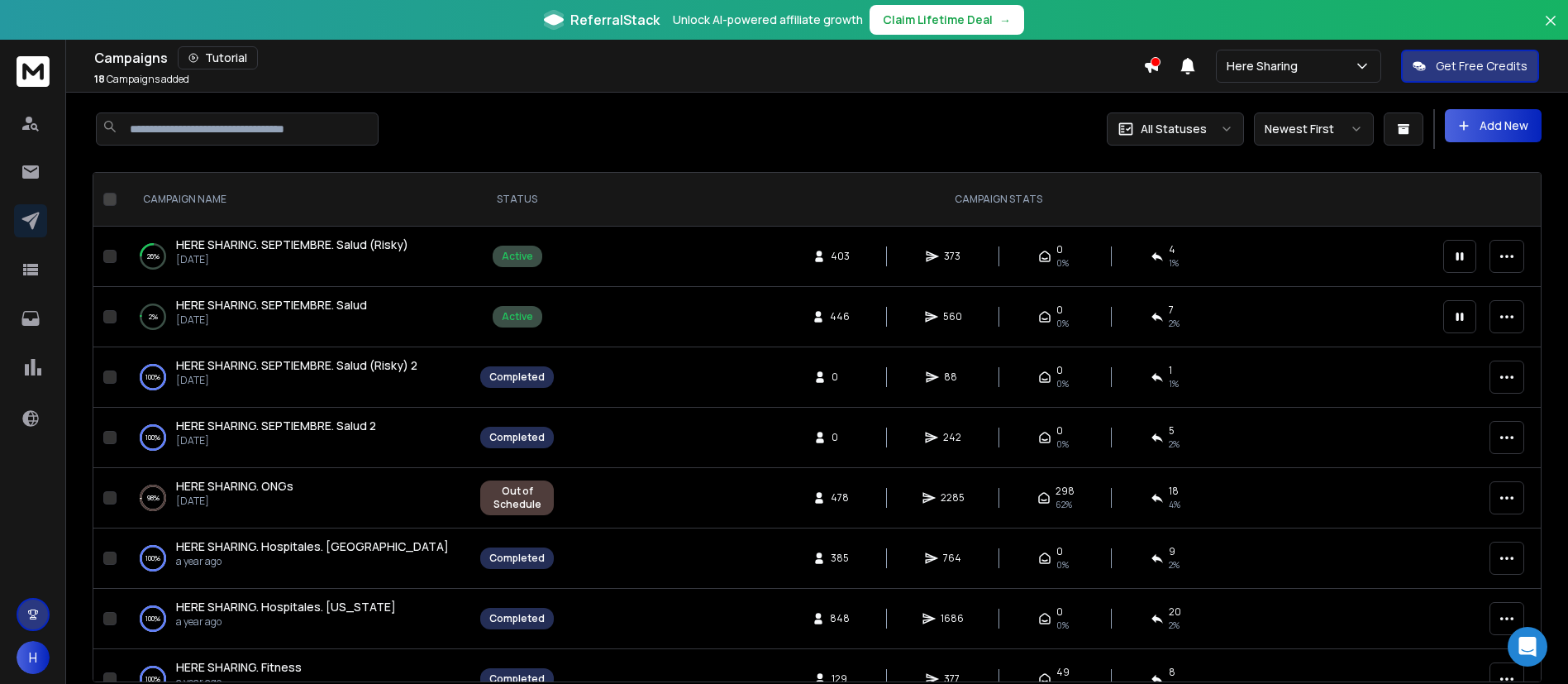
click at [377, 260] on p "11 days ago" at bounding box center [291, 259] width 233 height 13
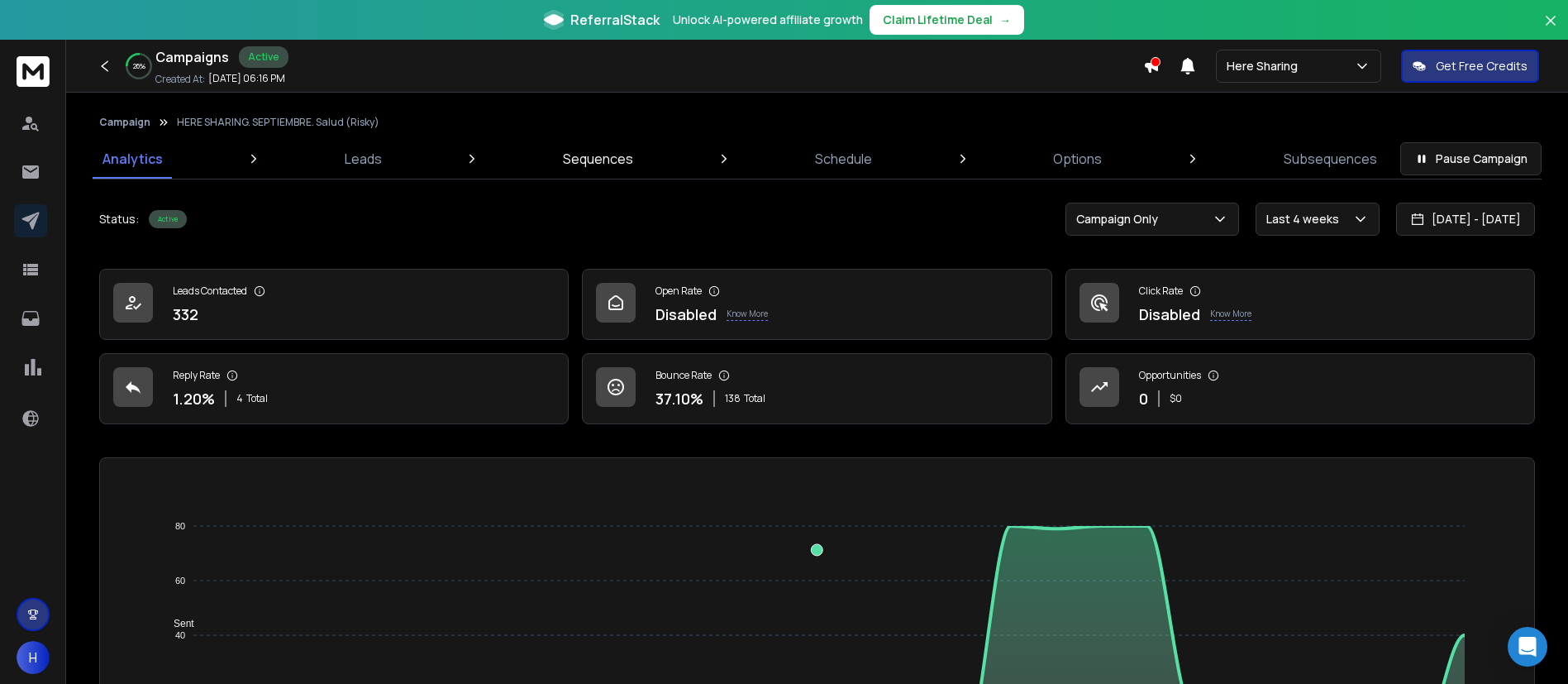
click at [580, 149] on p "Sequences" at bounding box center [598, 159] width 70 height 20
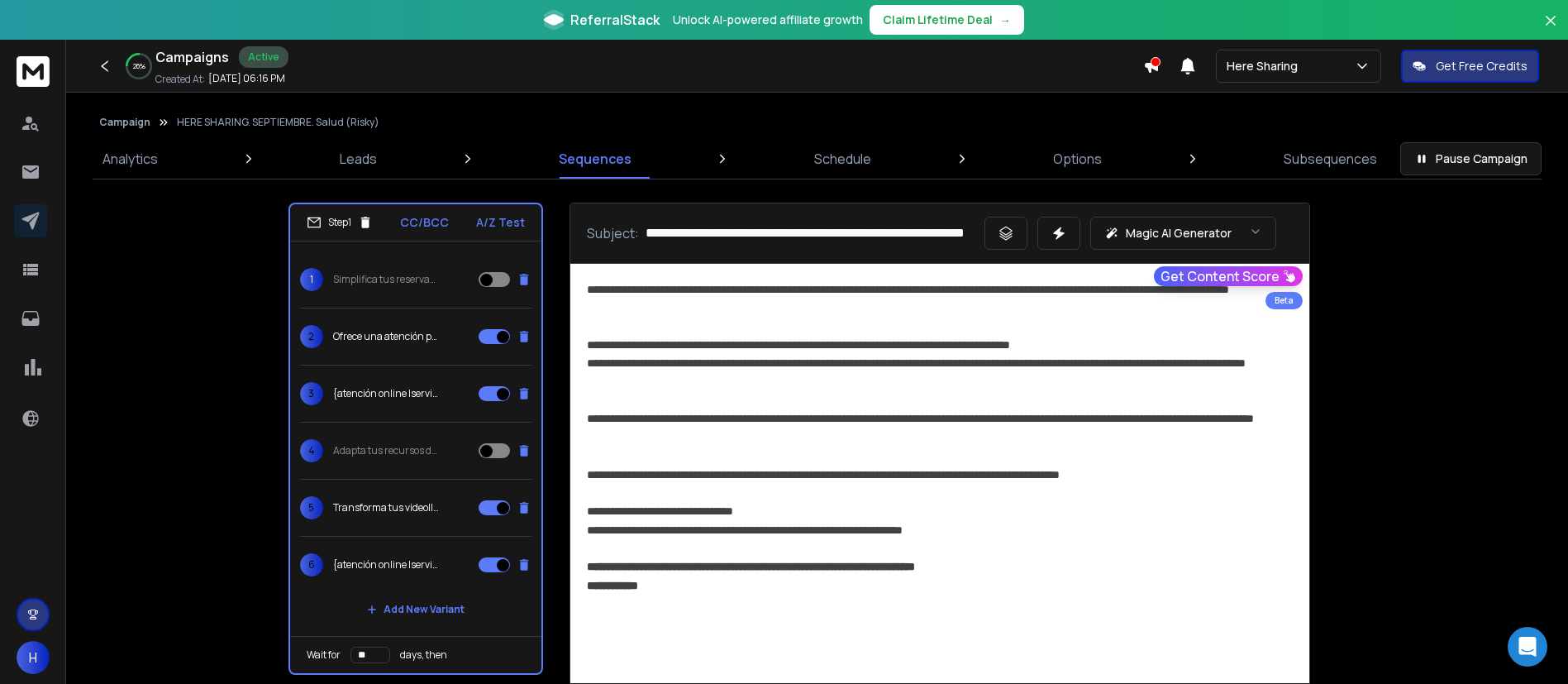
click at [385, 326] on div "2 Ofrece una atención premium que sorprenda y fidelice" at bounding box center [369, 336] width 139 height 23
type input "**********"
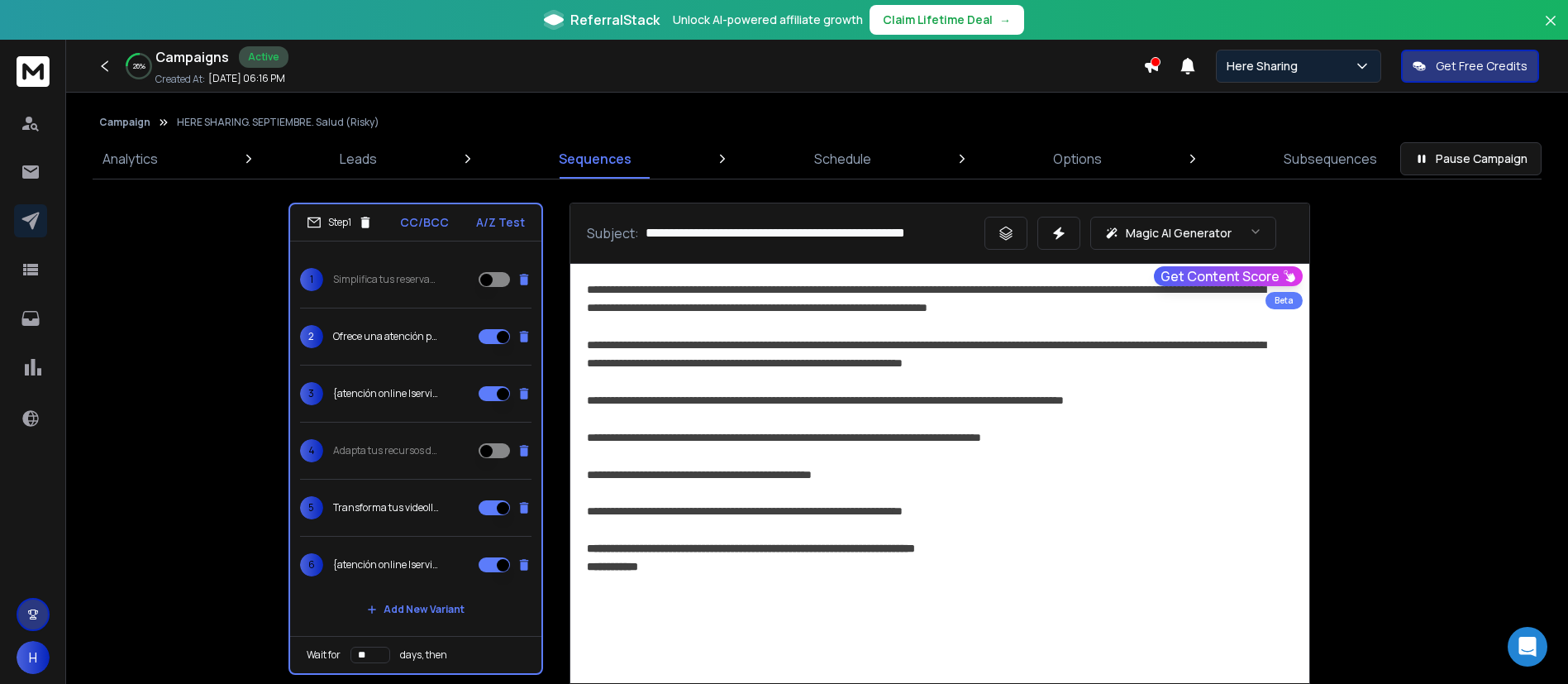
click at [1259, 55] on button "Here Sharing" at bounding box center [1299, 66] width 166 height 33
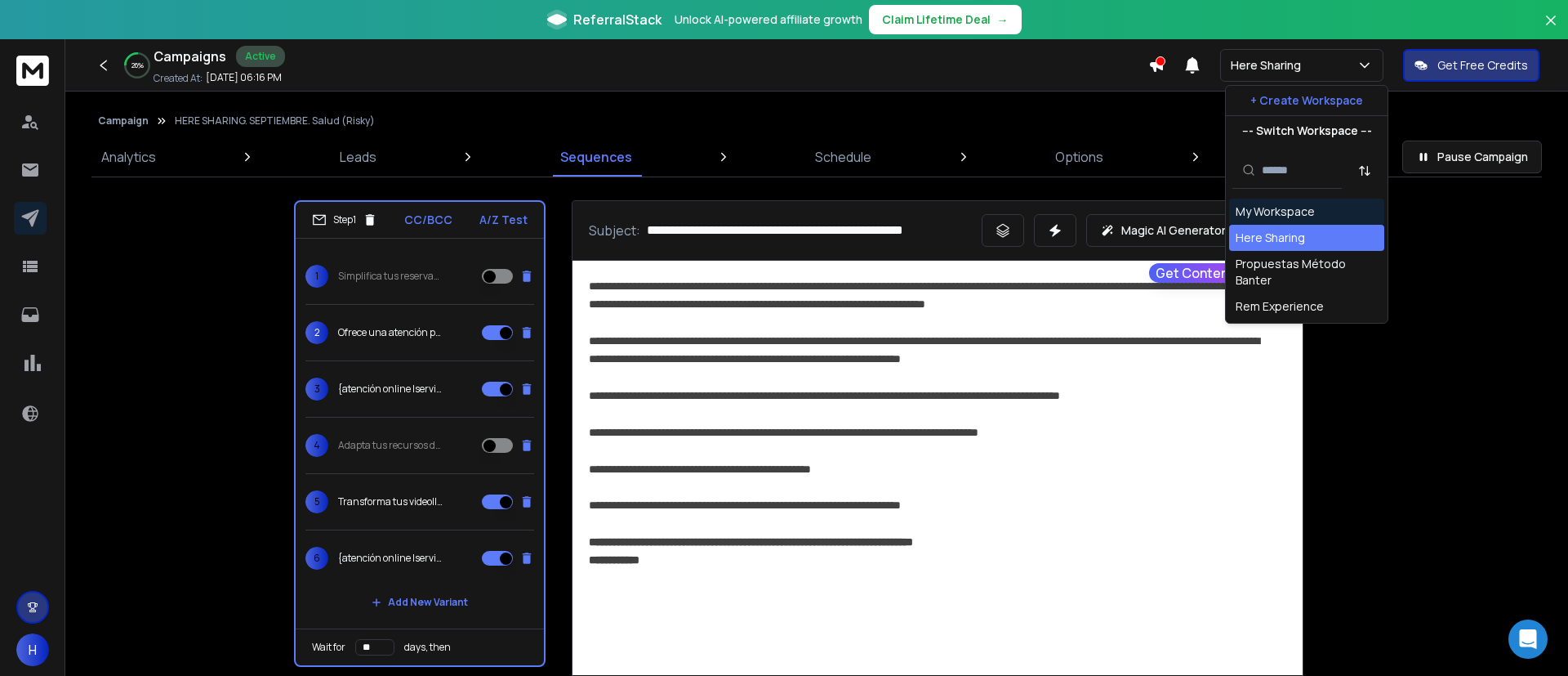
click at [1263, 211] on div "My Workspace" at bounding box center [1275, 211] width 79 height 17
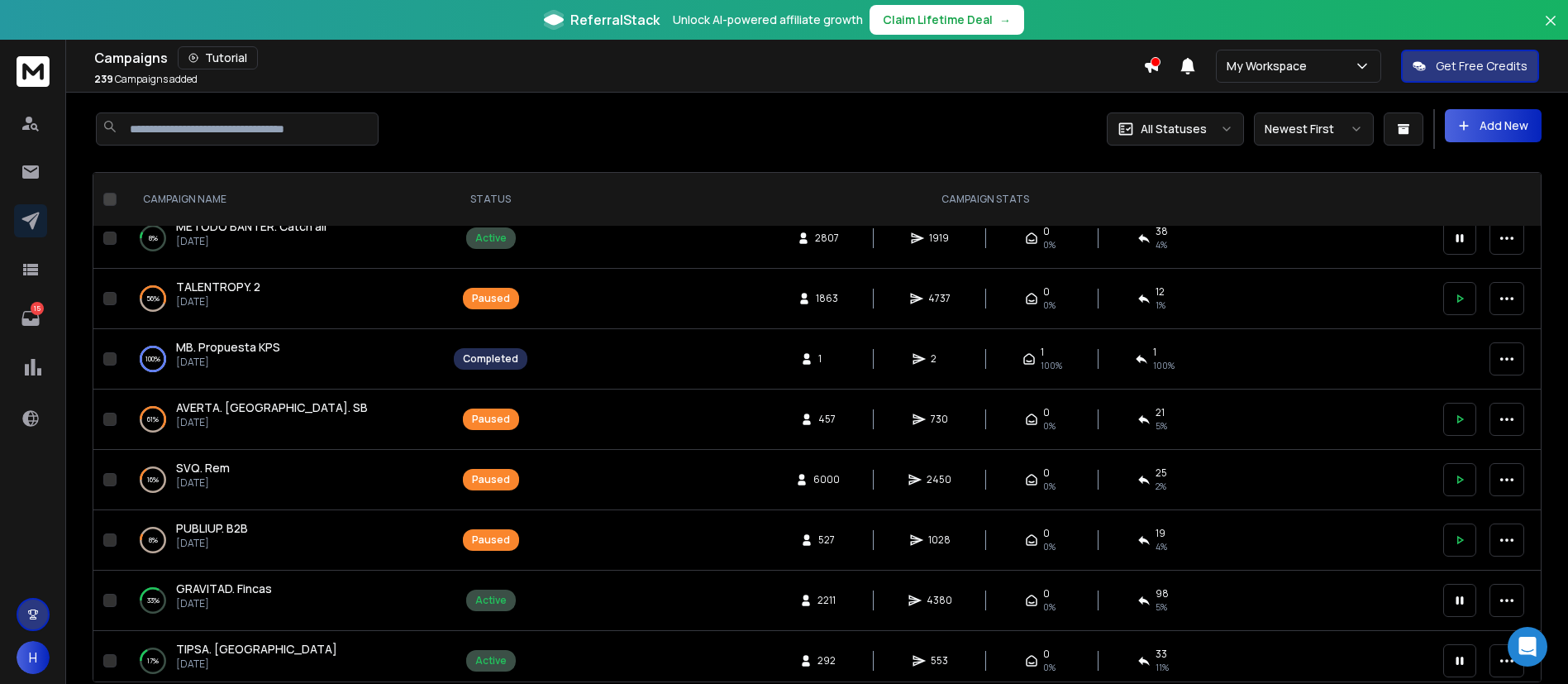
scroll to position [3420, 0]
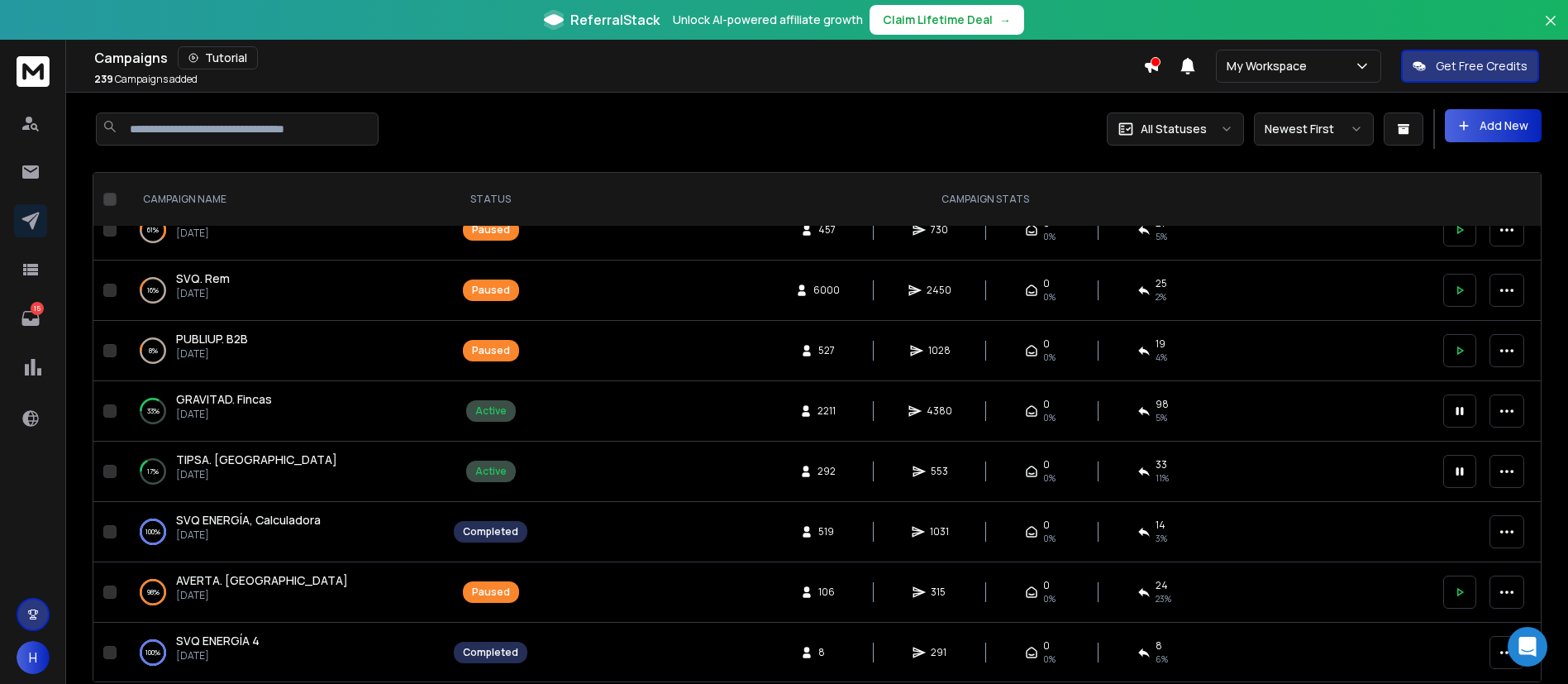
drag, startPoint x: 337, startPoint y: 411, endPoint x: 349, endPoint y: 397, distance: 18.4
click at [337, 410] on div "33 % GRAVITAD. Fincas 3 months ago" at bounding box center [283, 411] width 287 height 40
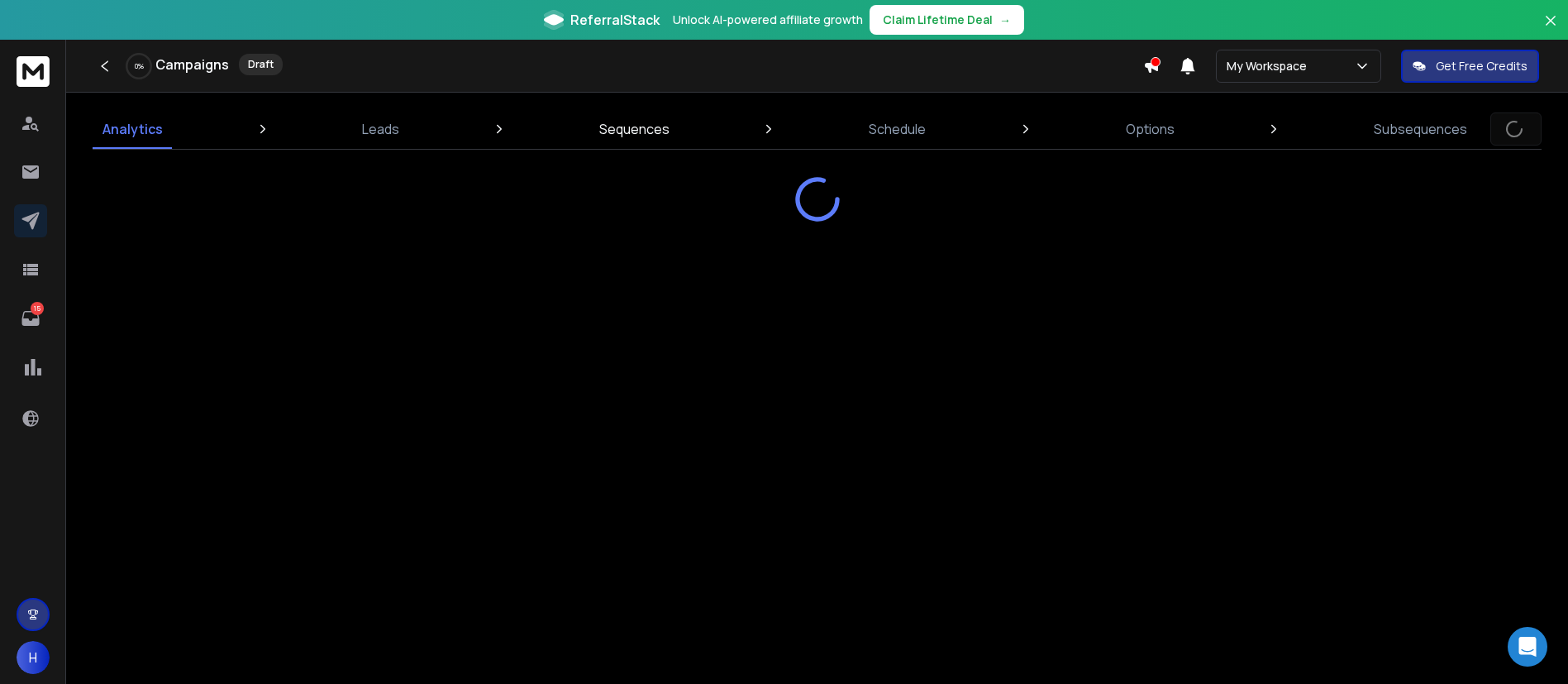
click at [616, 142] on link "Sequences" at bounding box center [635, 129] width 90 height 40
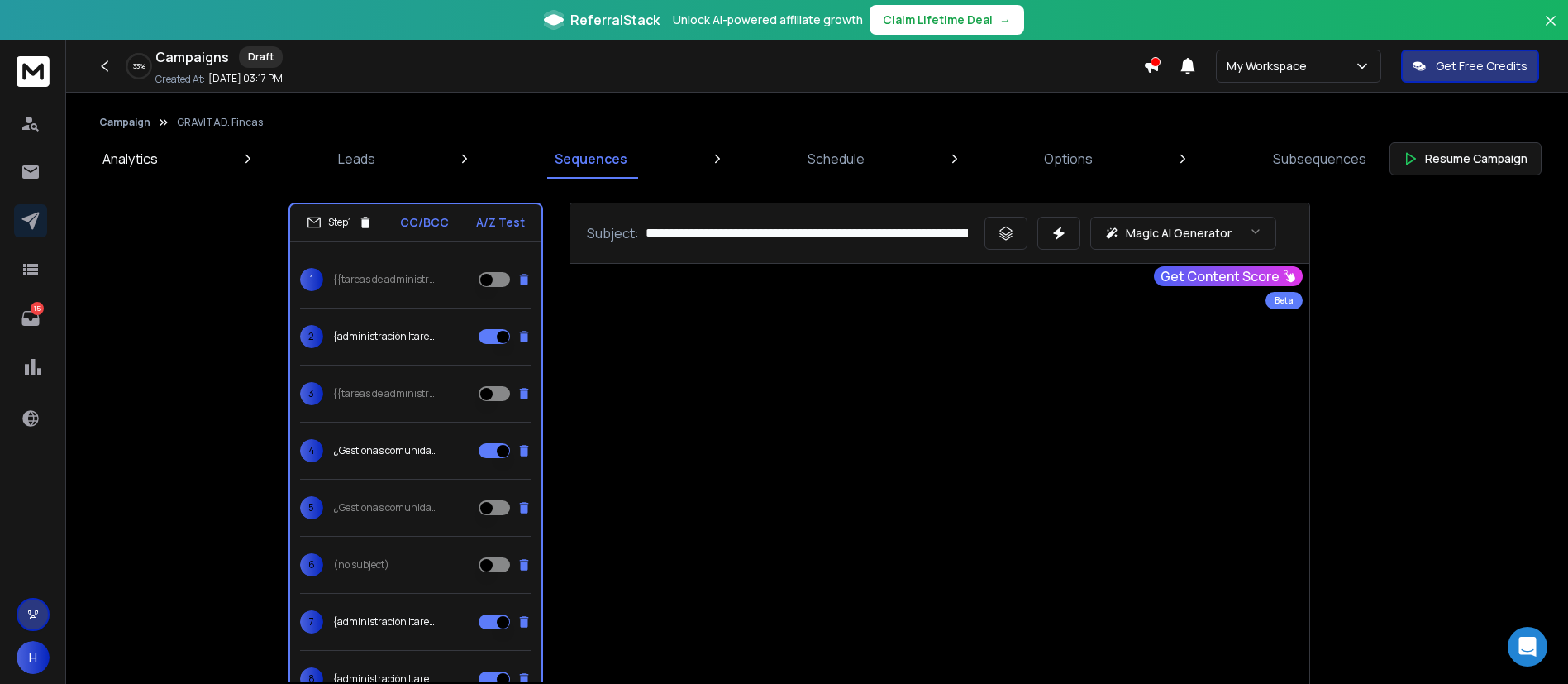
click at [123, 141] on link "Analytics" at bounding box center [130, 159] width 75 height 40
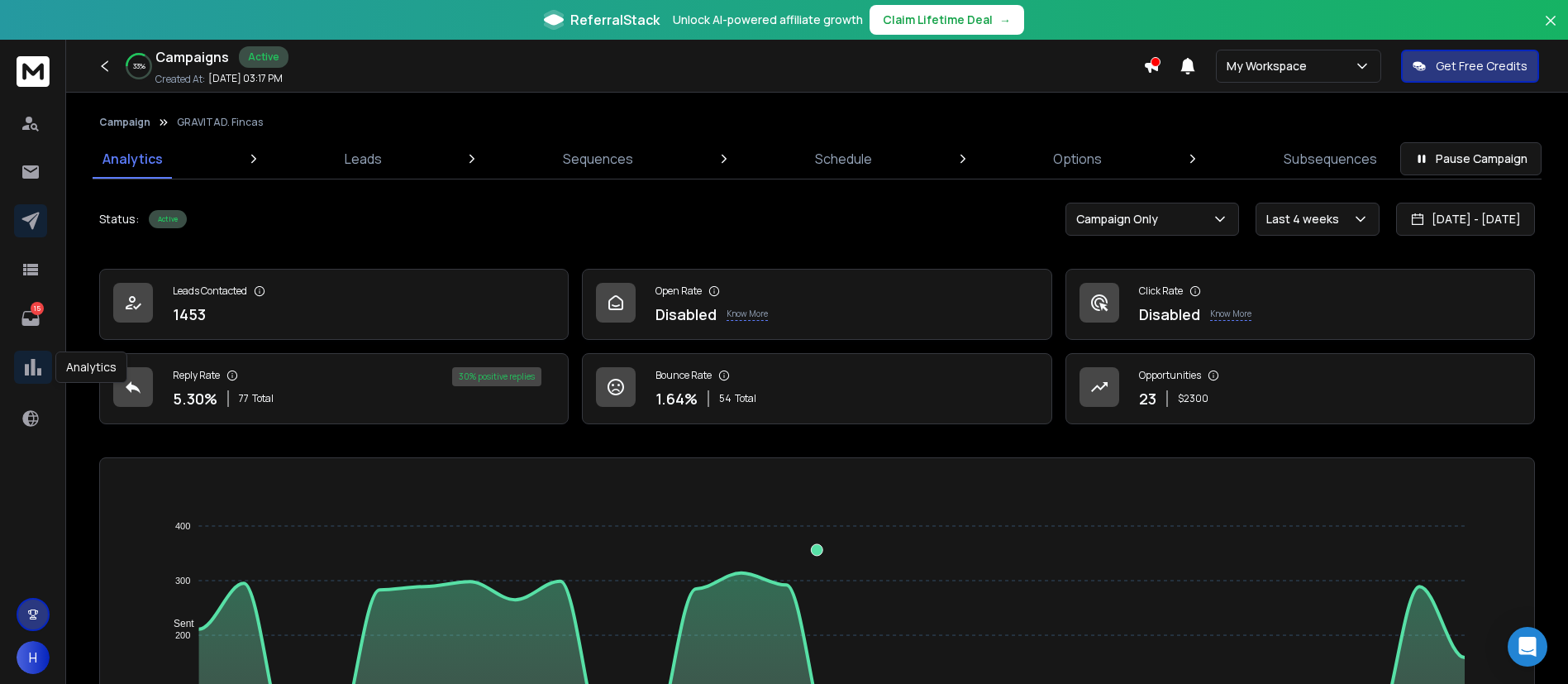
click at [32, 356] on icon at bounding box center [33, 366] width 25 height 25
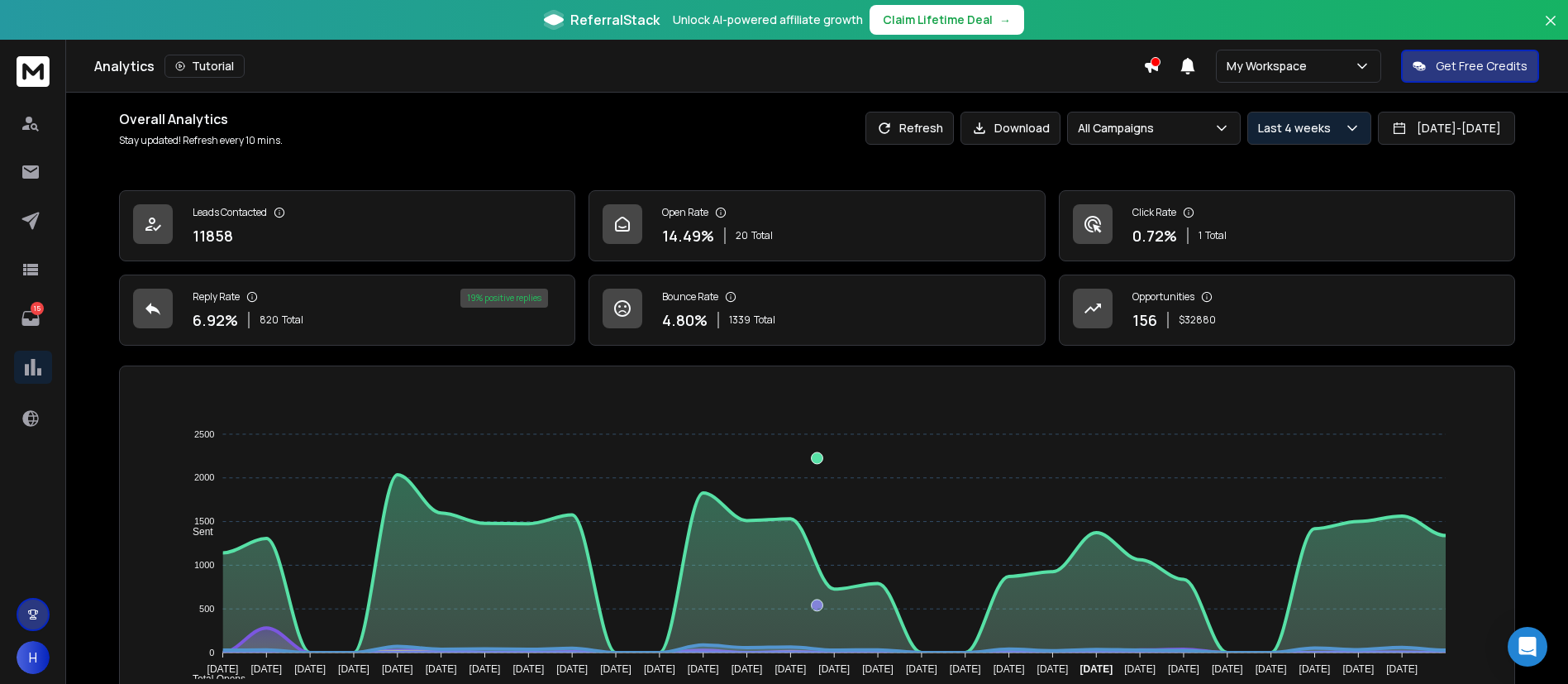
click at [1259, 131] on p "Last 4 weeks" at bounding box center [1299, 128] width 80 height 17
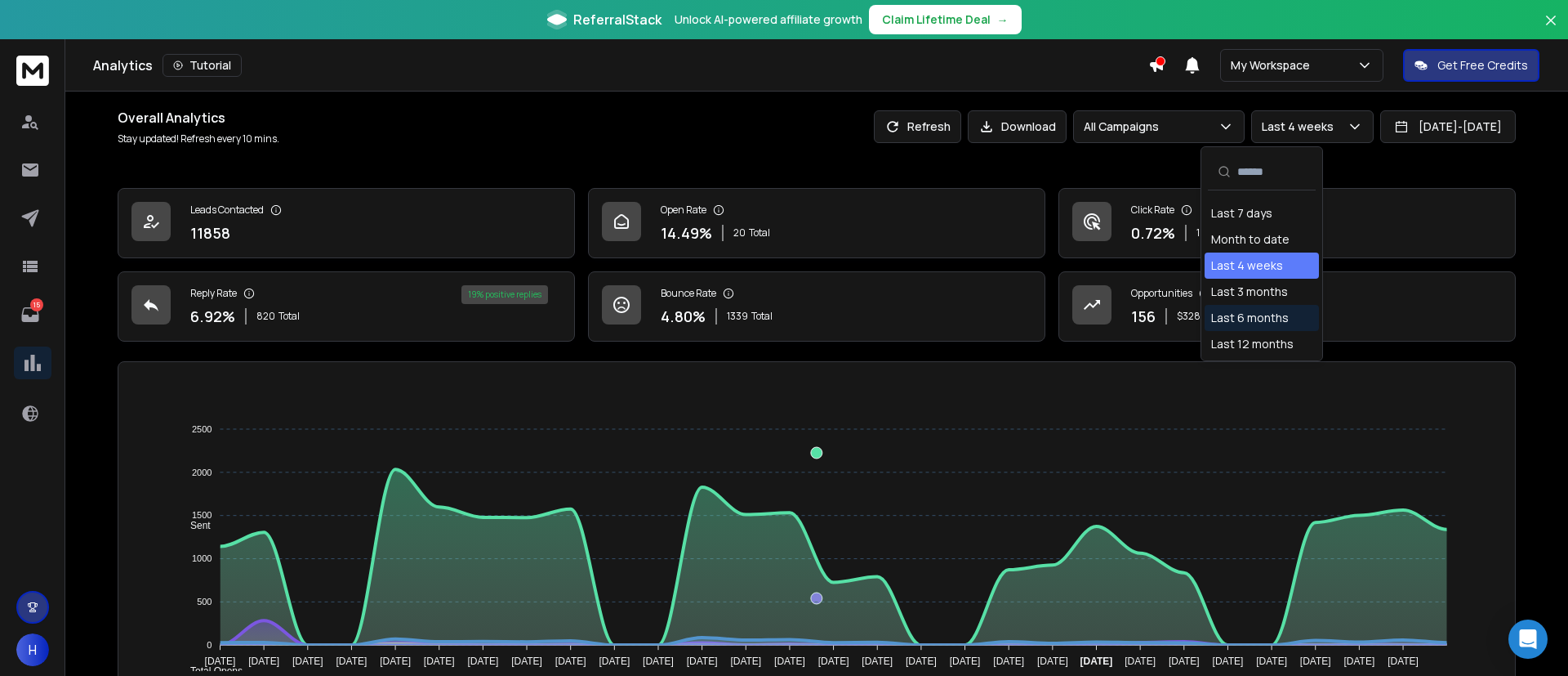
click at [1268, 317] on div "Last 6 months" at bounding box center [1249, 318] width 78 height 17
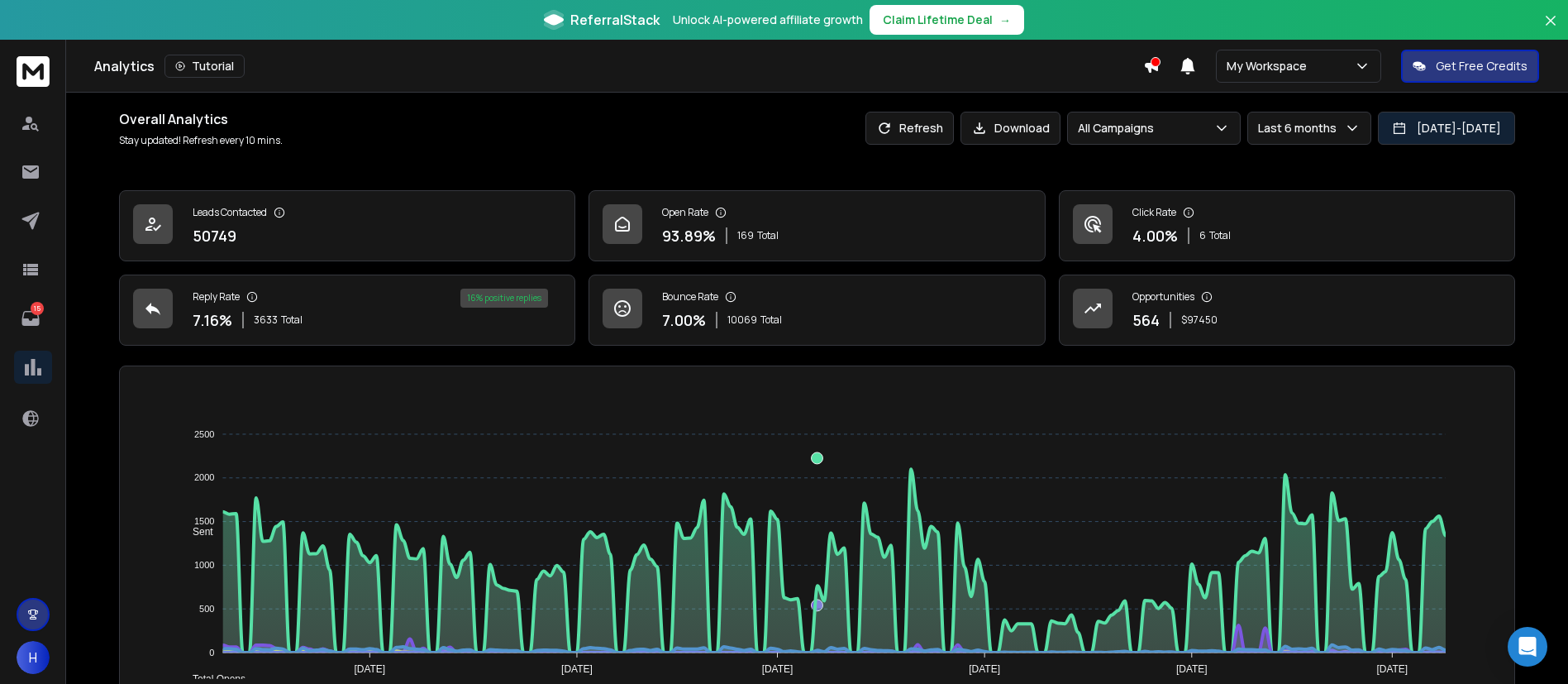
click at [1378, 126] on button "09 Apr 2025 - 09 Oct 2025" at bounding box center [1446, 128] width 137 height 33
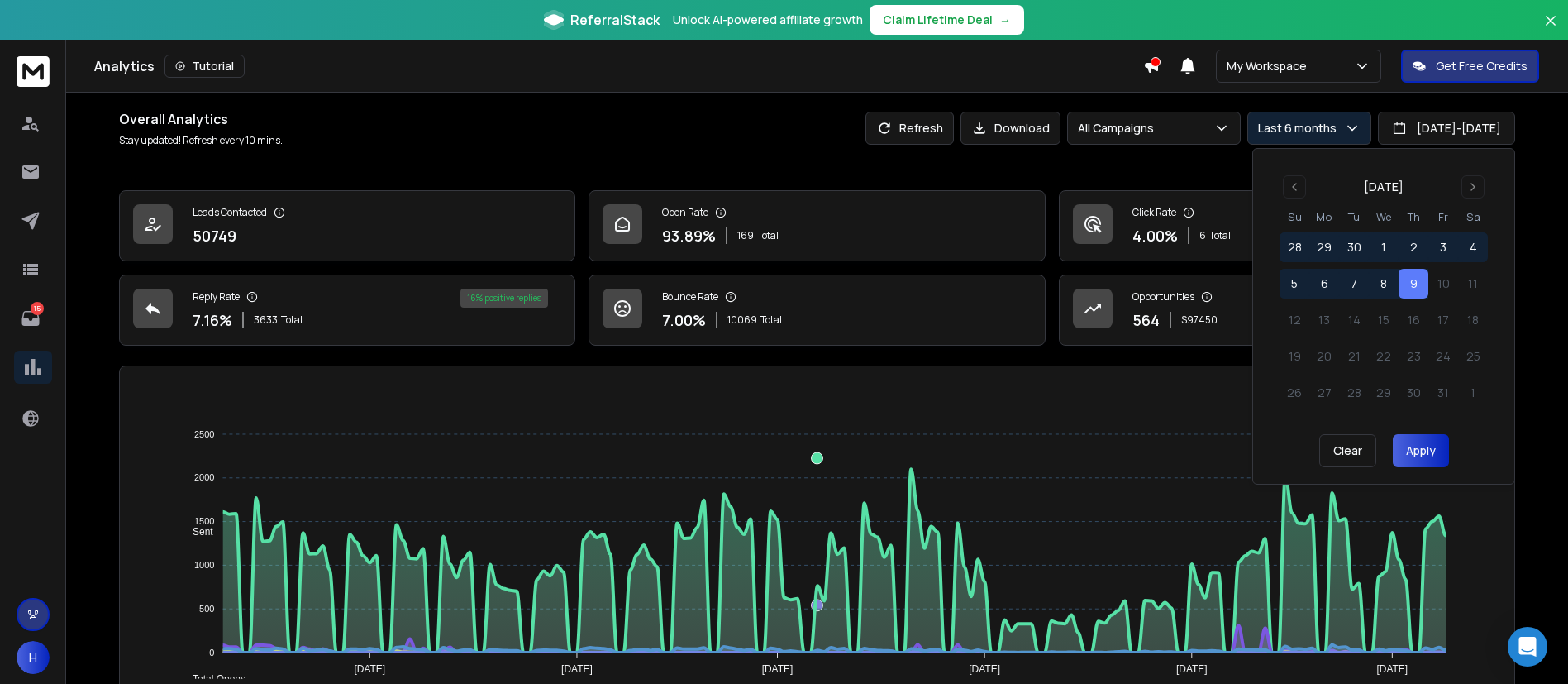
click at [1265, 131] on p "Last 6 months" at bounding box center [1301, 128] width 85 height 17
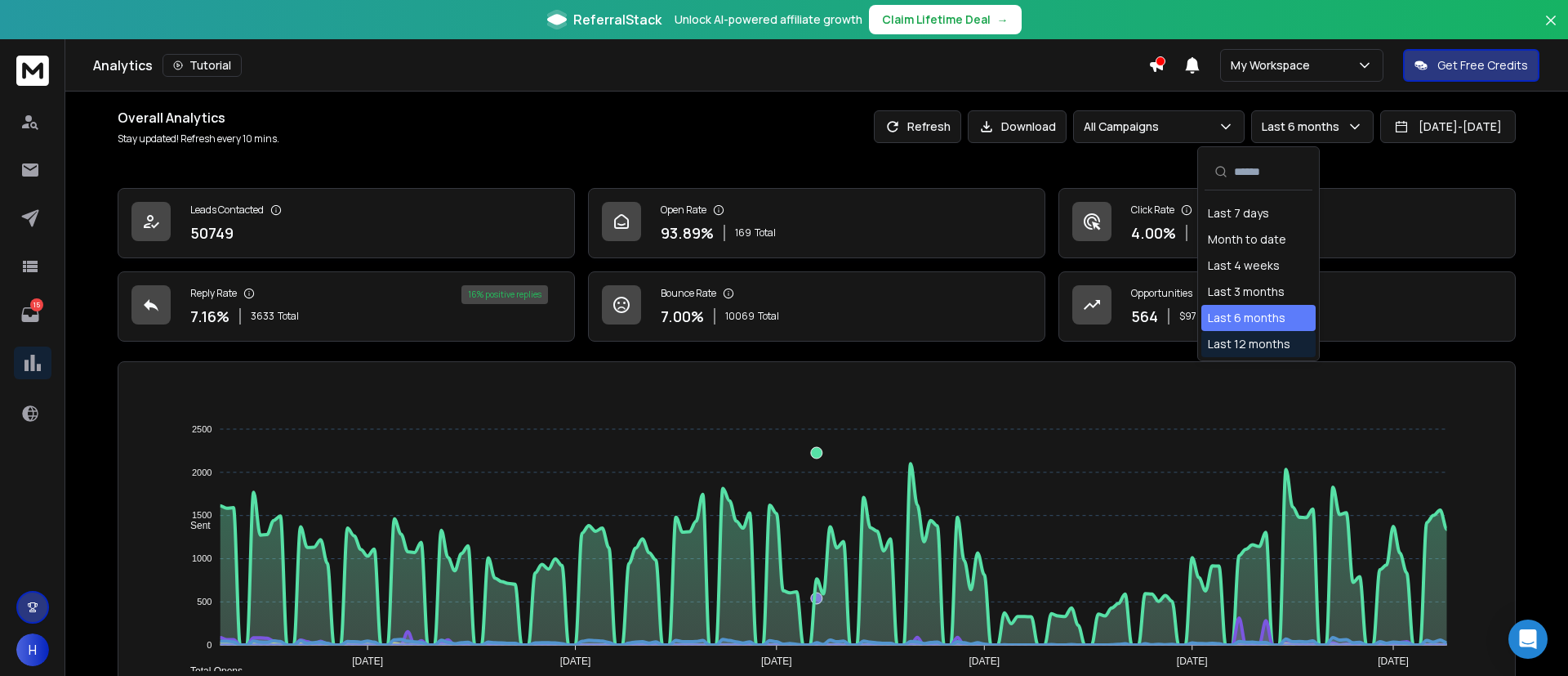
click at [1243, 345] on div "Last 12 months" at bounding box center [1249, 343] width 83 height 17
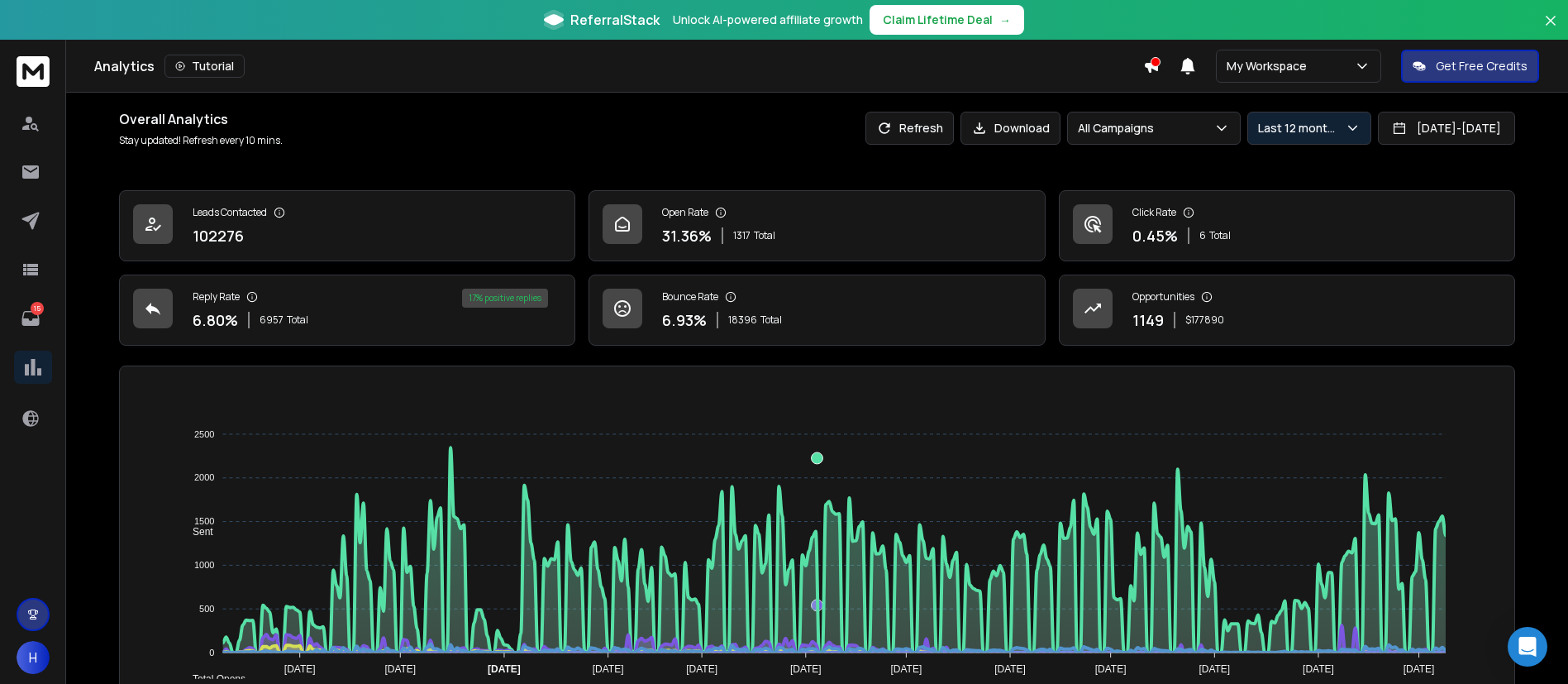
click at [1259, 123] on p "Last 12 months" at bounding box center [1302, 128] width 87 height 17
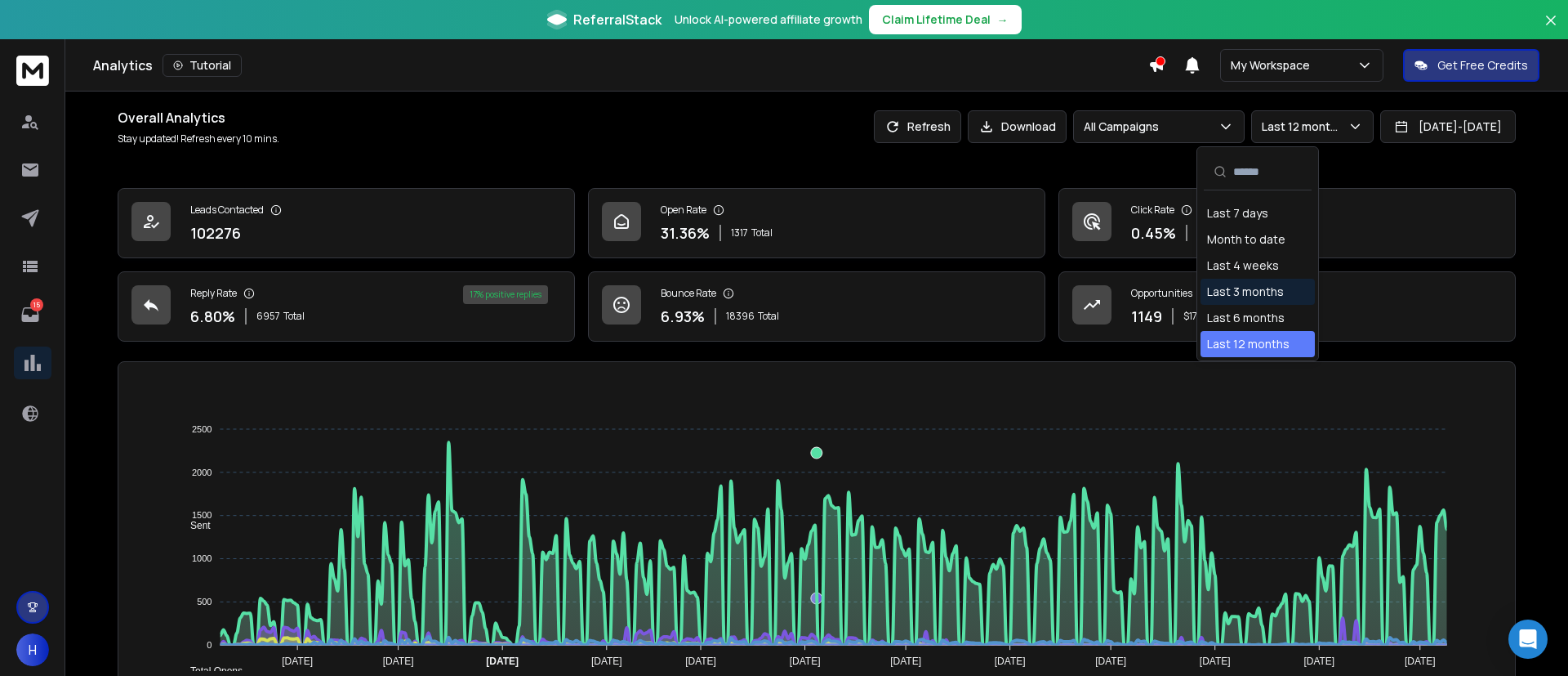
click at [1261, 292] on div "Last 3 months" at bounding box center [1246, 291] width 77 height 17
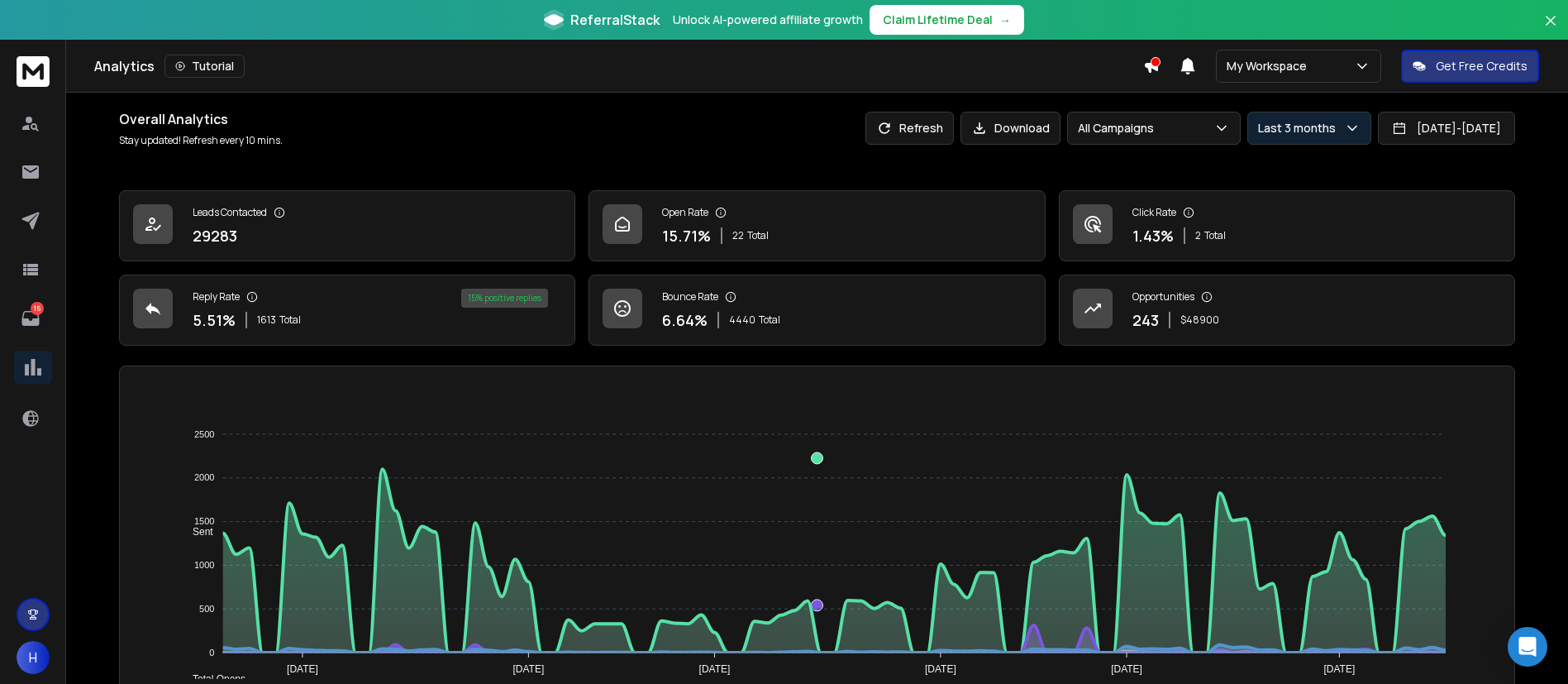
click at [1248, 137] on button "Last 3 months" at bounding box center [1309, 128] width 124 height 33
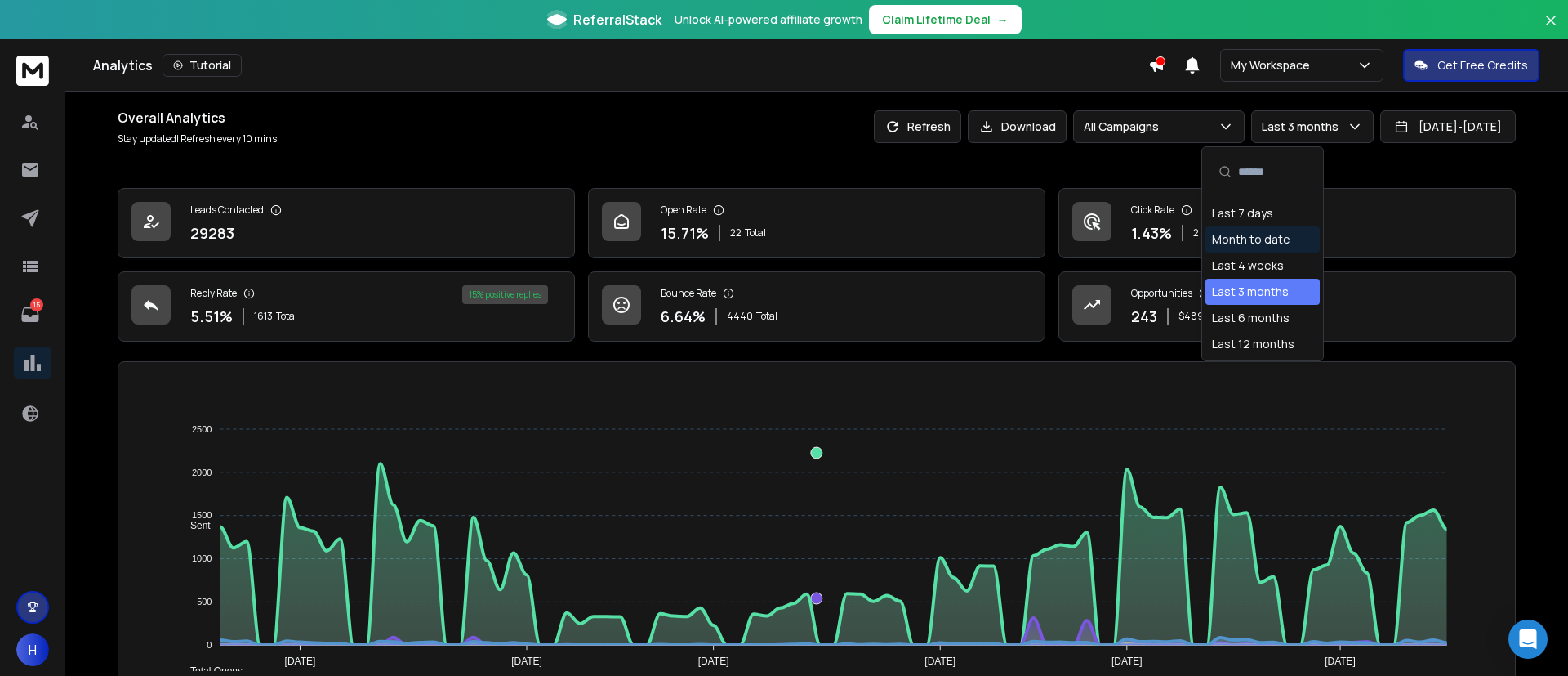
click at [1251, 237] on div "Month to date" at bounding box center [1251, 239] width 79 height 17
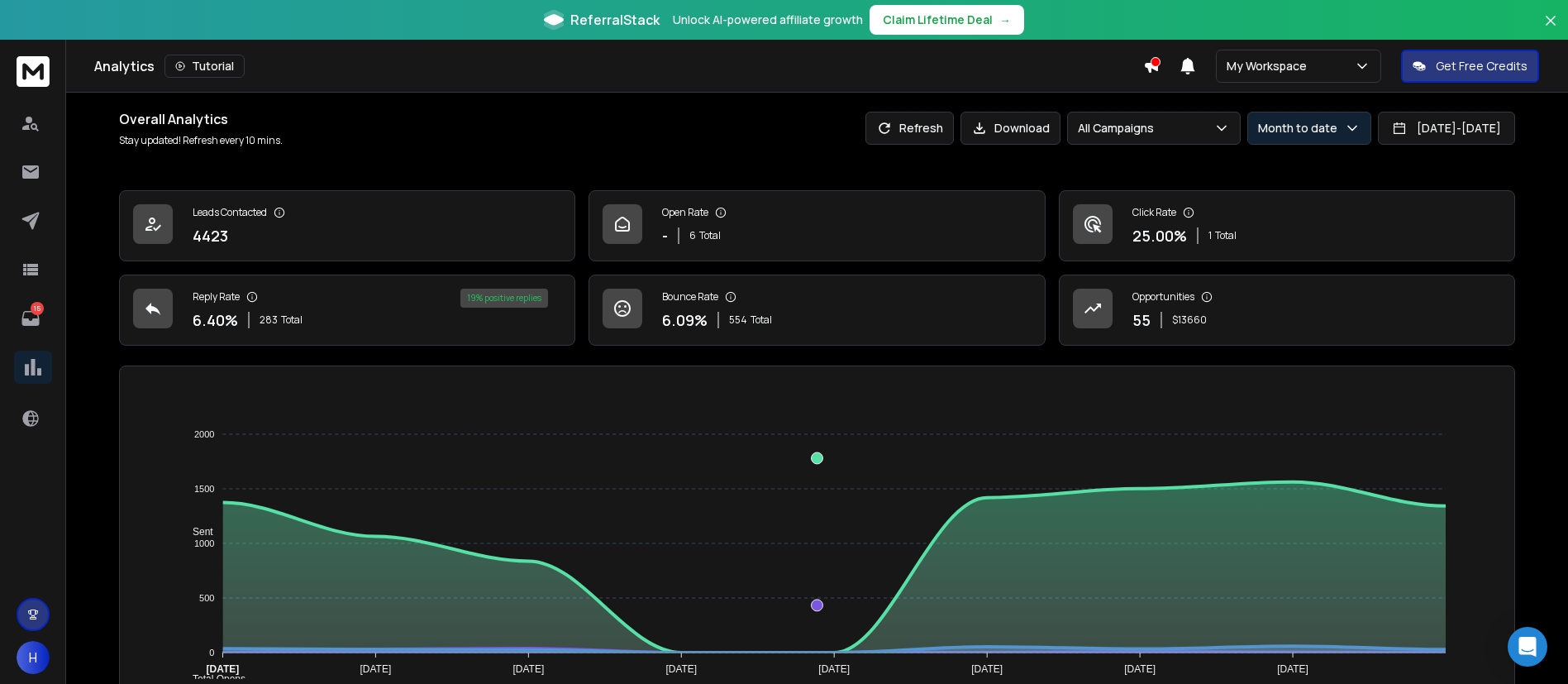
click at [1248, 139] on button "Month to date" at bounding box center [1309, 128] width 124 height 33
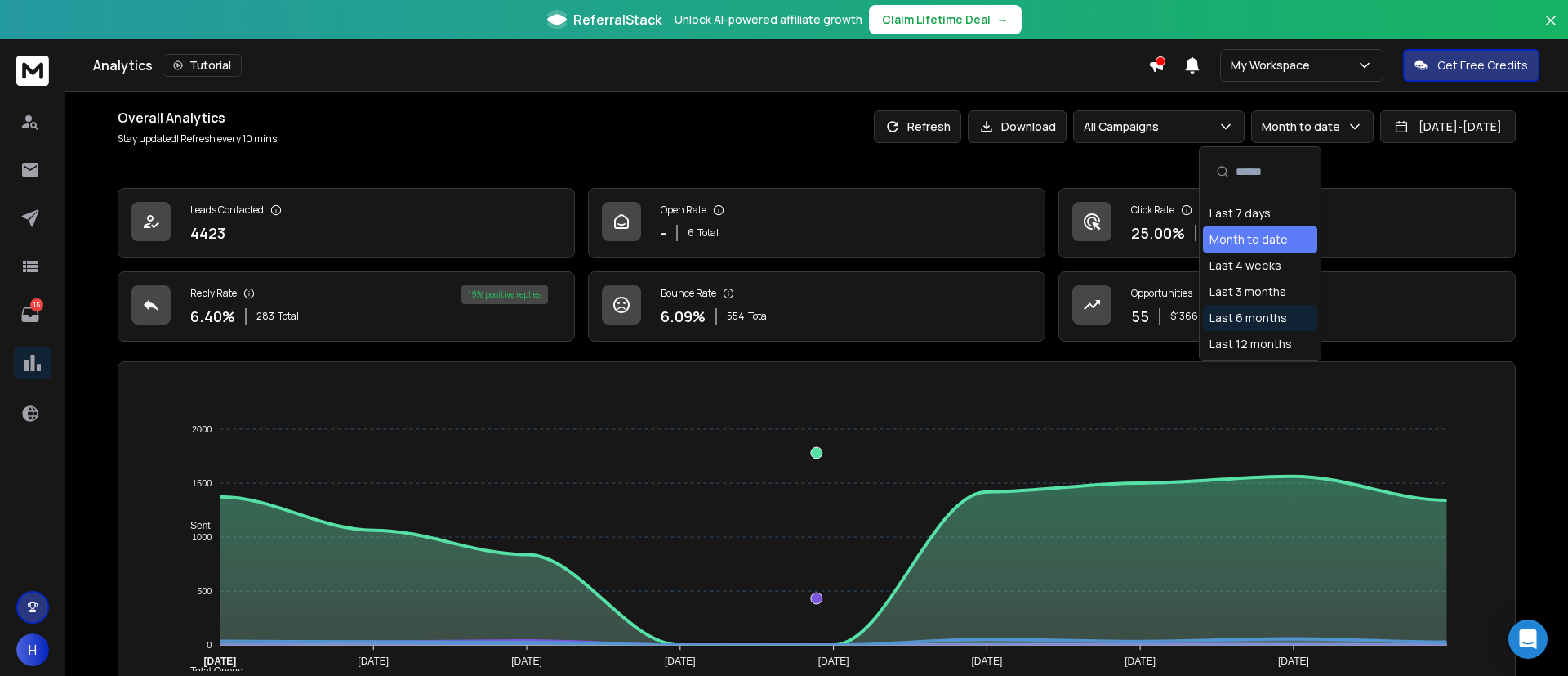
click at [1255, 315] on div "Last 6 months" at bounding box center [1248, 318] width 78 height 17
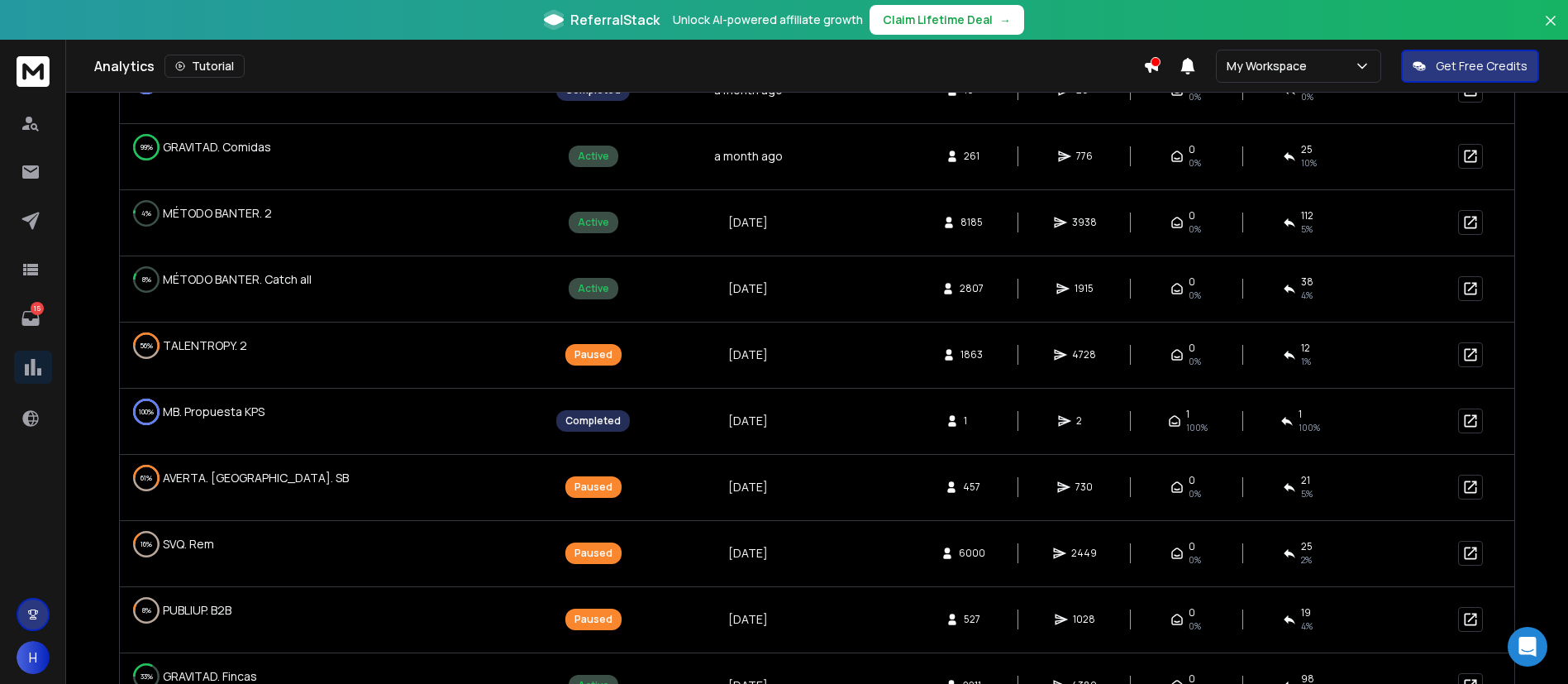
scroll to position [3845, 0]
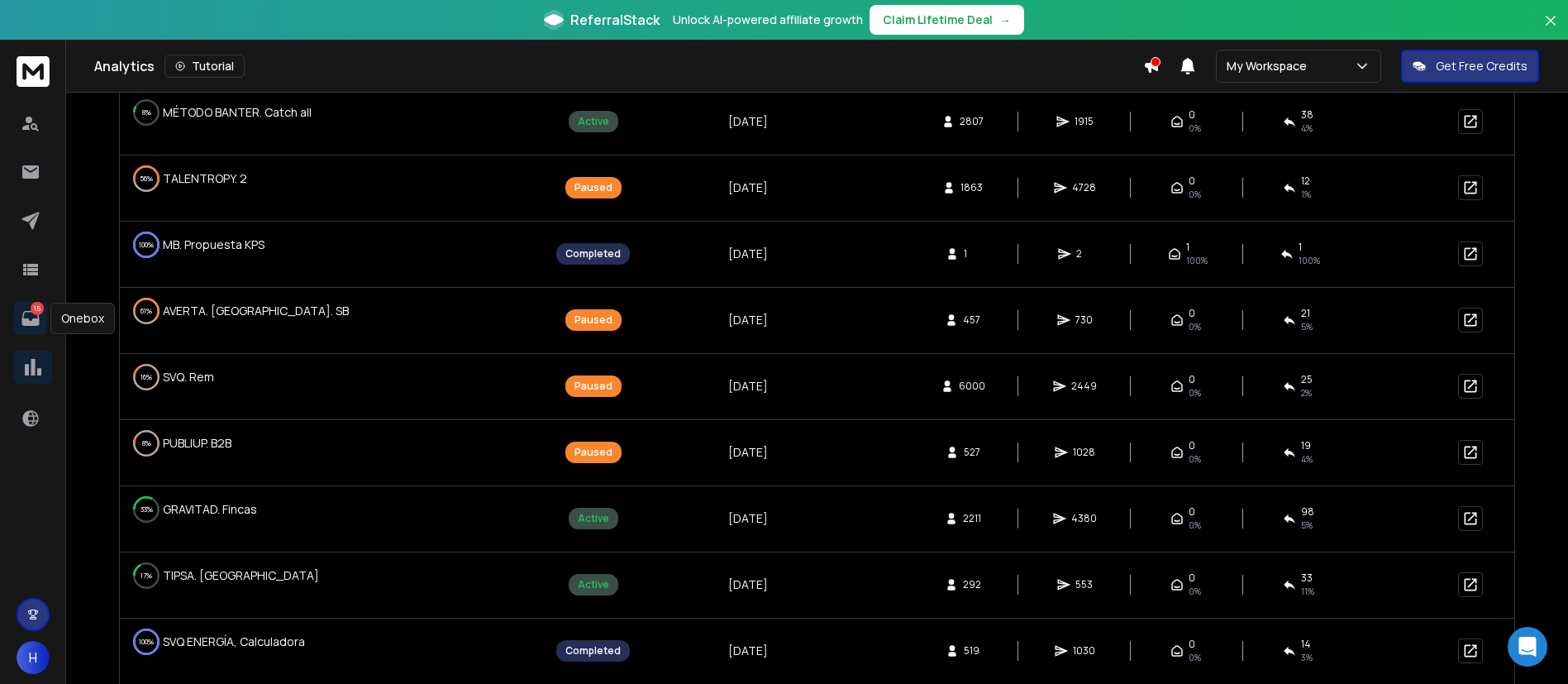
click at [30, 325] on icon at bounding box center [30, 318] width 17 height 15
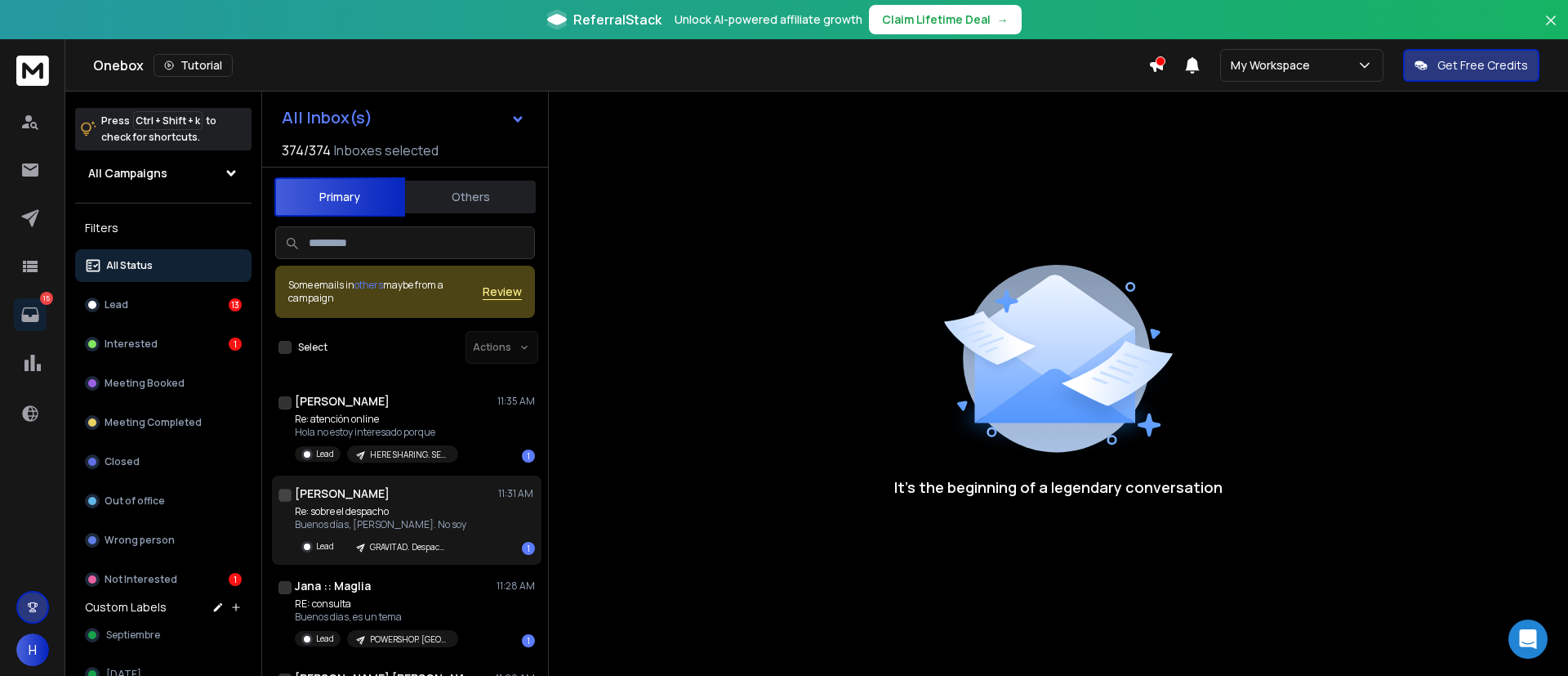
click at [445, 516] on p "Re: sobre el despacho" at bounding box center [381, 511] width 172 height 13
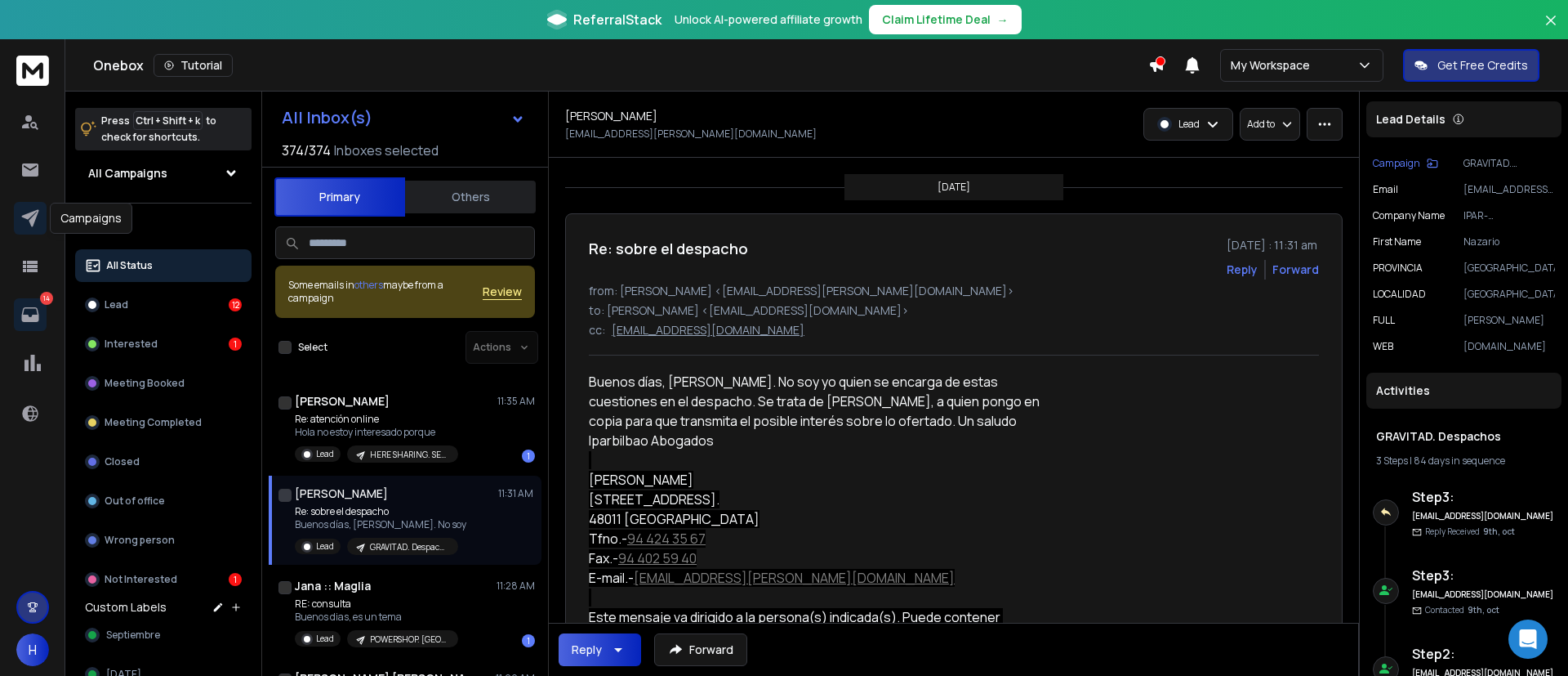
click at [38, 225] on icon at bounding box center [31, 218] width 20 height 20
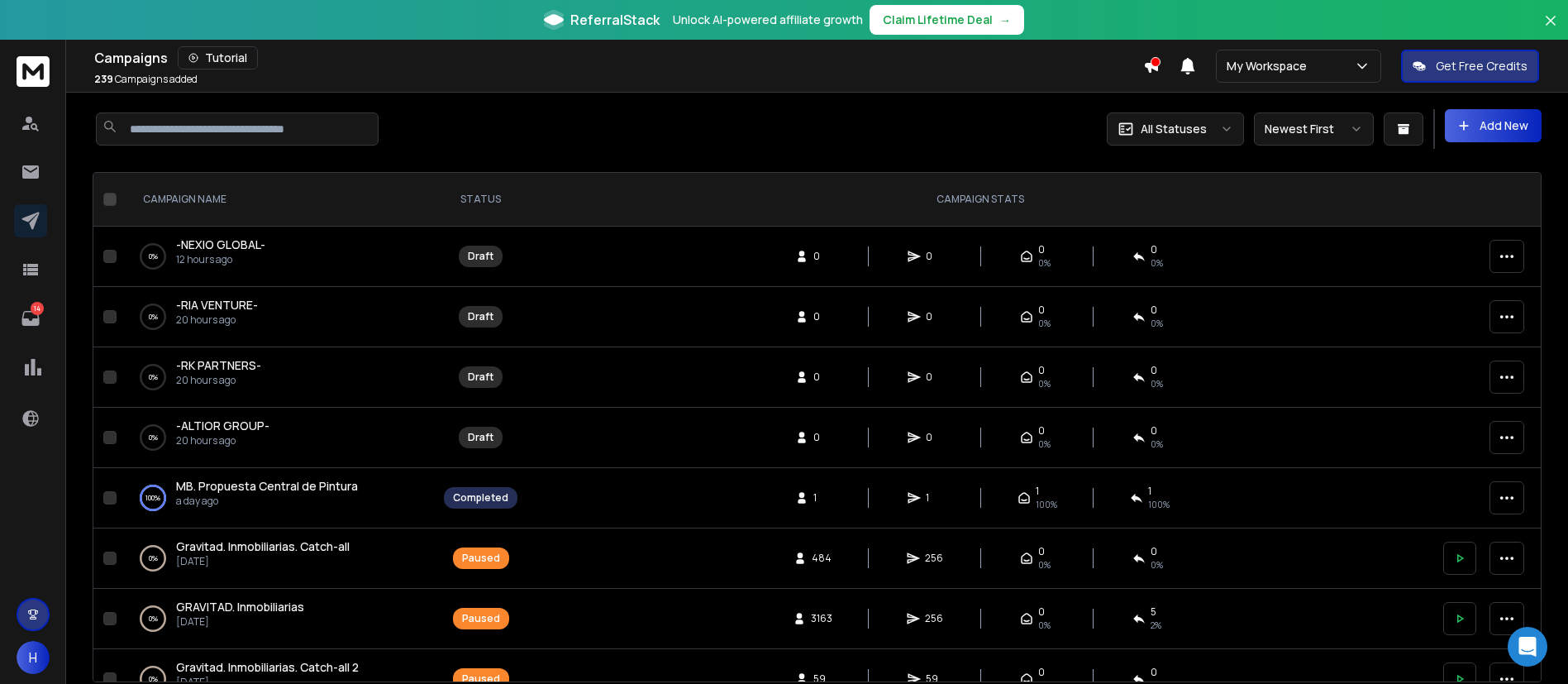
click at [321, 136] on input at bounding box center [237, 129] width 282 height 33
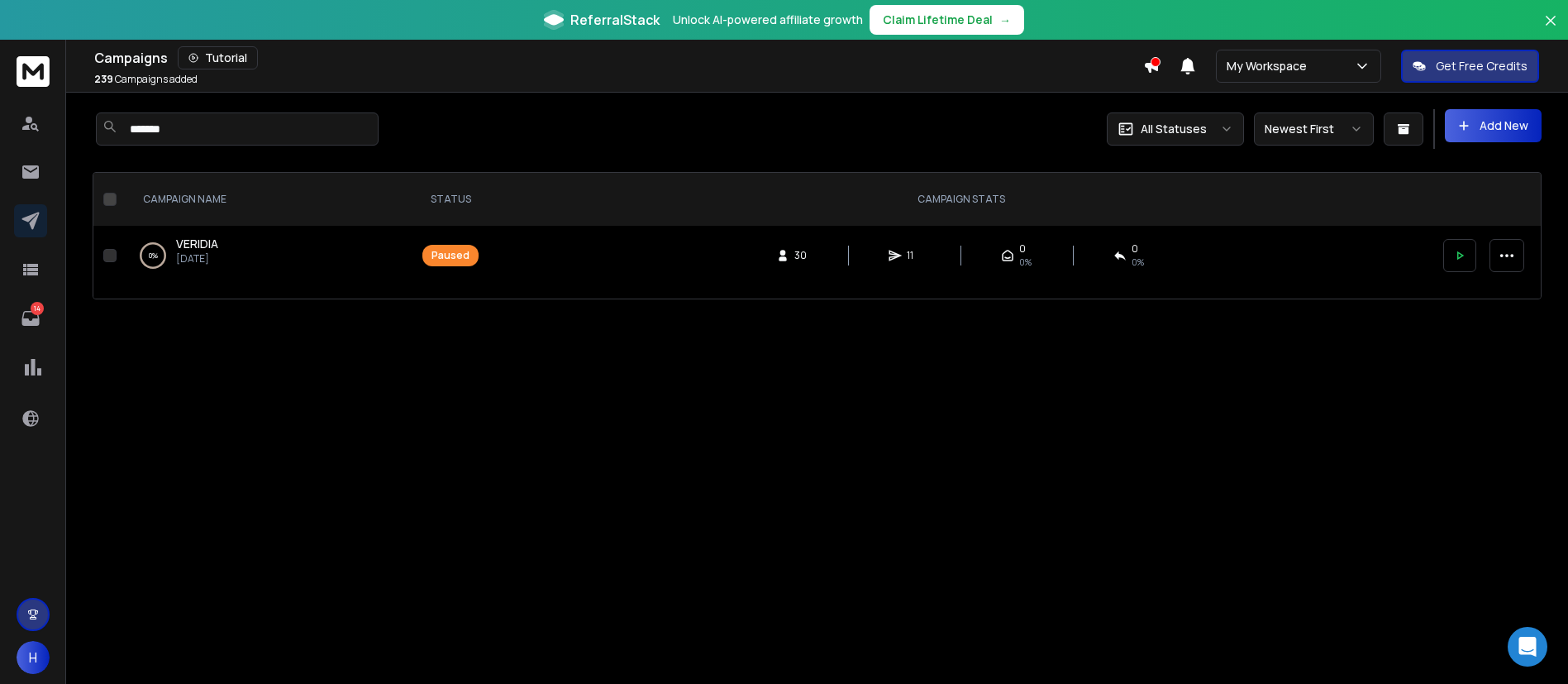
type input "*******"
click at [314, 252] on div "0 % VERIDIA 5 days ago" at bounding box center [267, 256] width 257 height 40
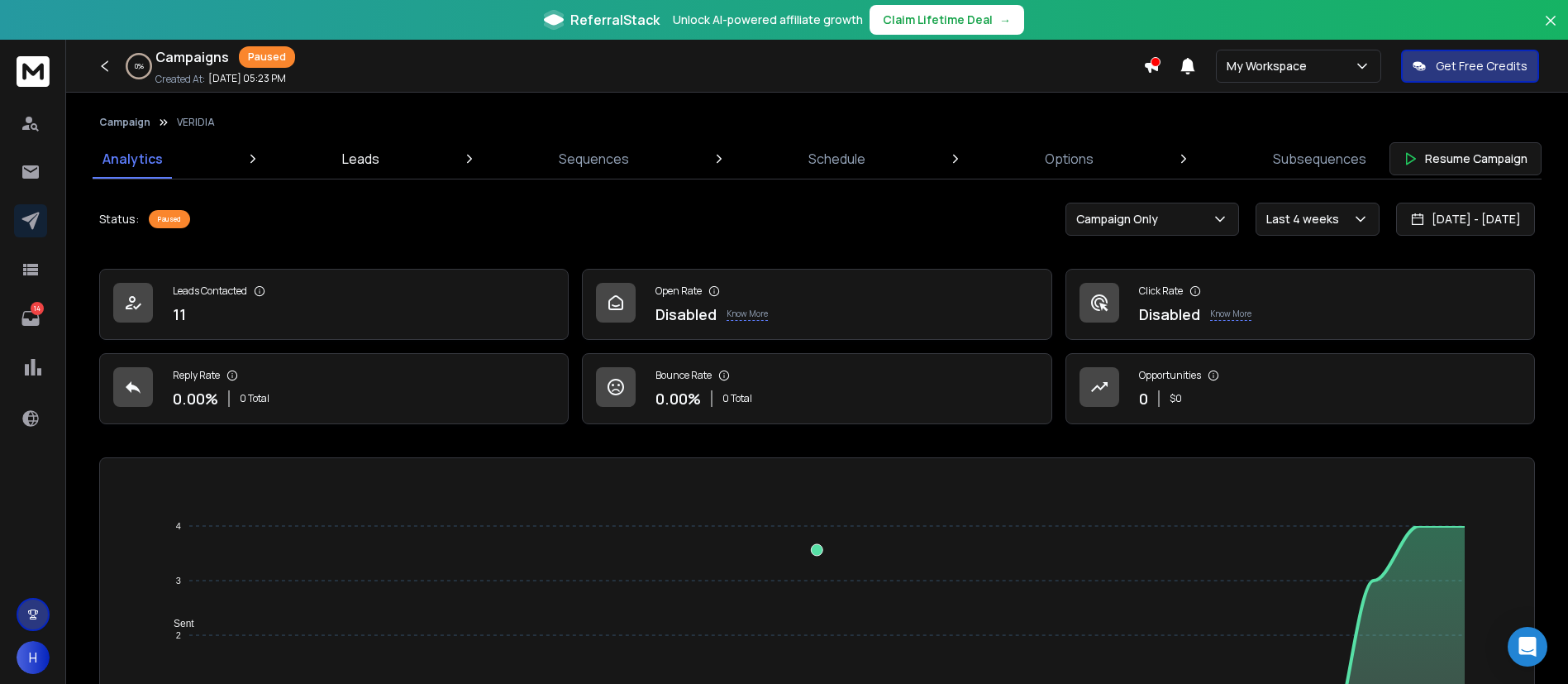
click at [354, 176] on link "Leads" at bounding box center [360, 159] width 57 height 40
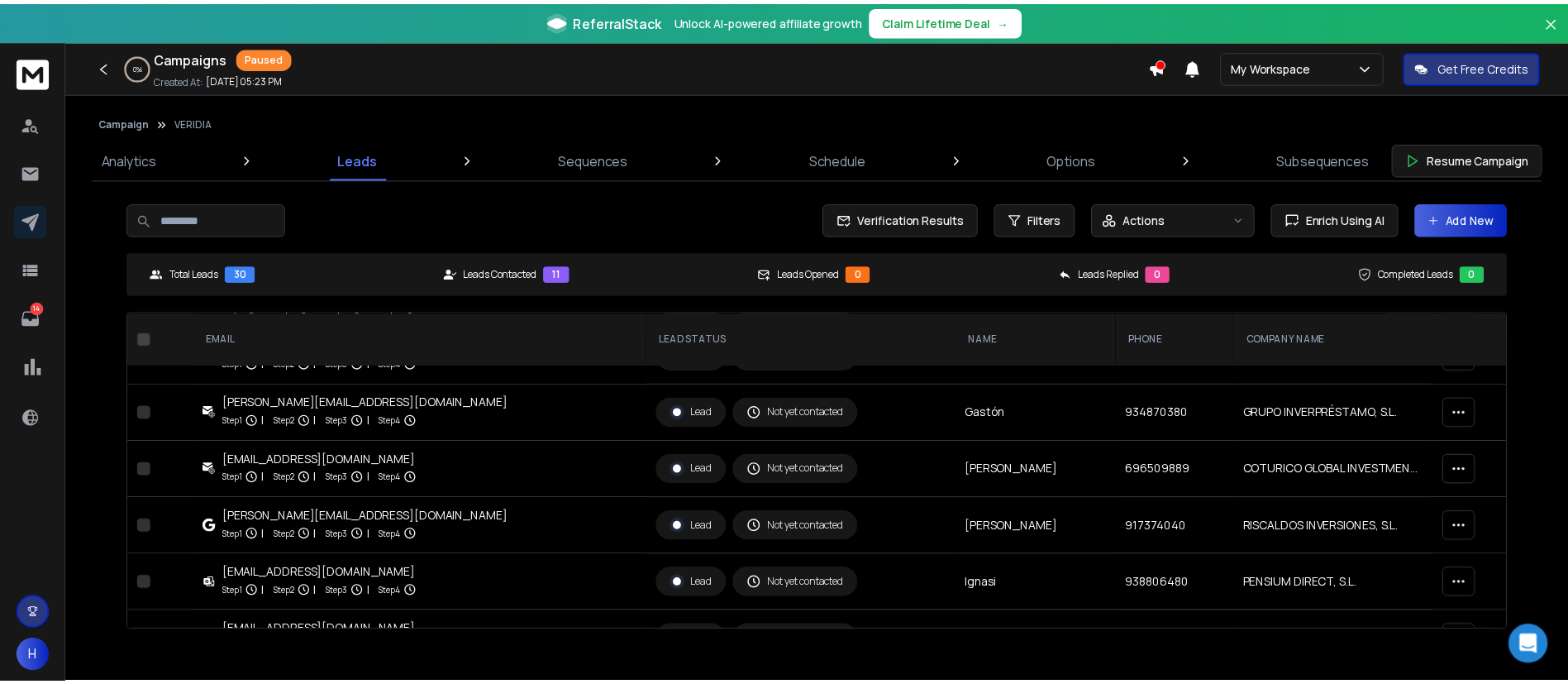
scroll to position [496, 0]
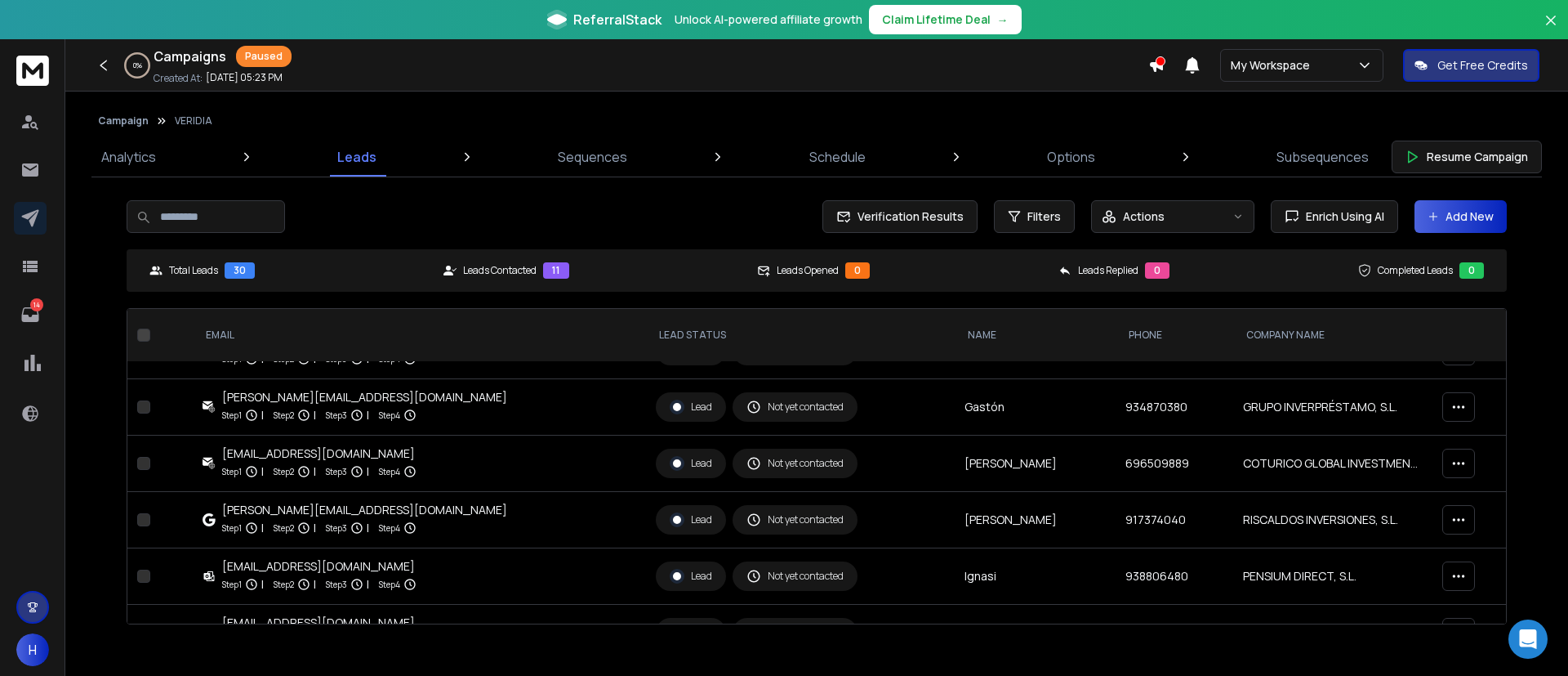
click at [474, 454] on div "gcolom@aptosdeya.com Step 1 | Step 2 | Step 3 | Step 4" at bounding box center [418, 463] width 433 height 36
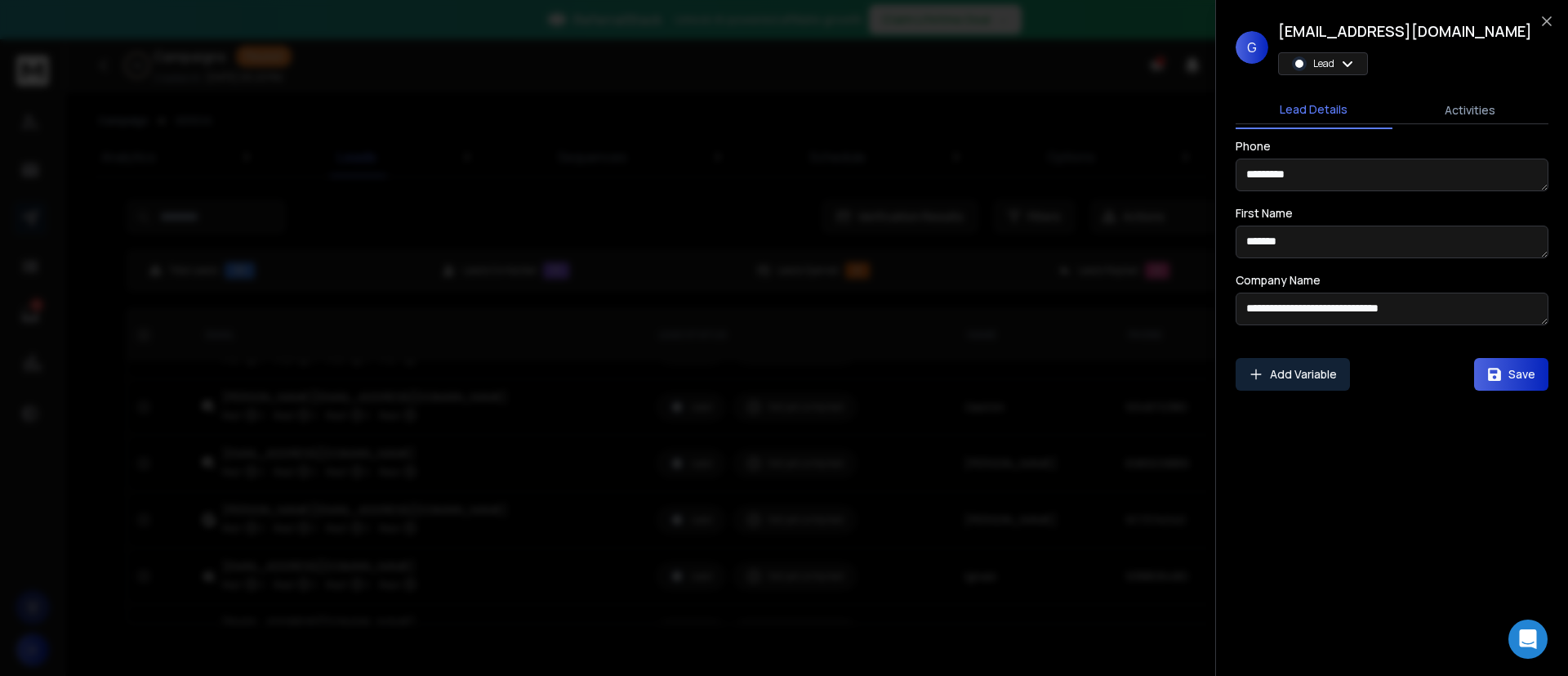
click at [1309, 370] on button "Add Variable" at bounding box center [1293, 374] width 114 height 33
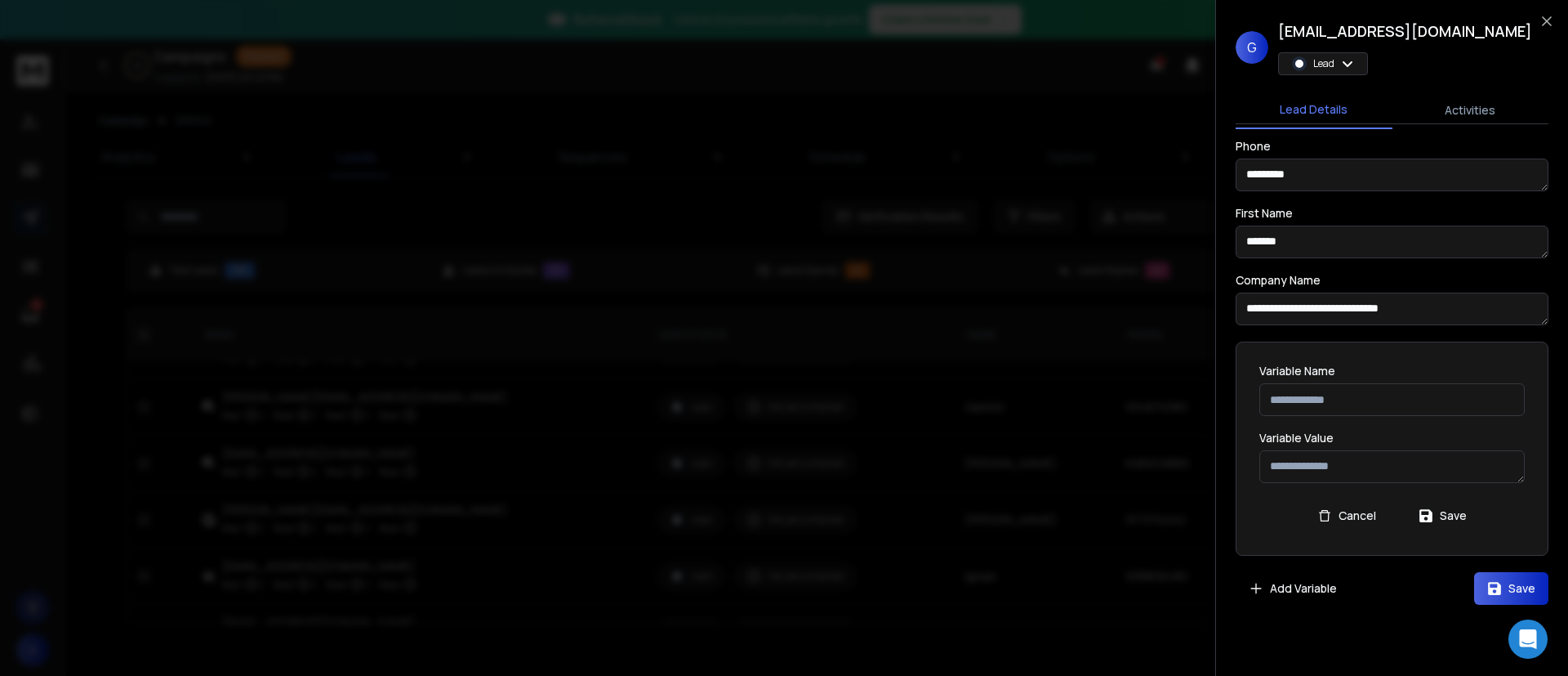
click at [1320, 398] on input at bounding box center [1391, 399] width 265 height 33
type input "**"
click at [1315, 467] on textarea at bounding box center [1391, 466] width 265 height 33
paste textarea "**********"
type textarea "**********"
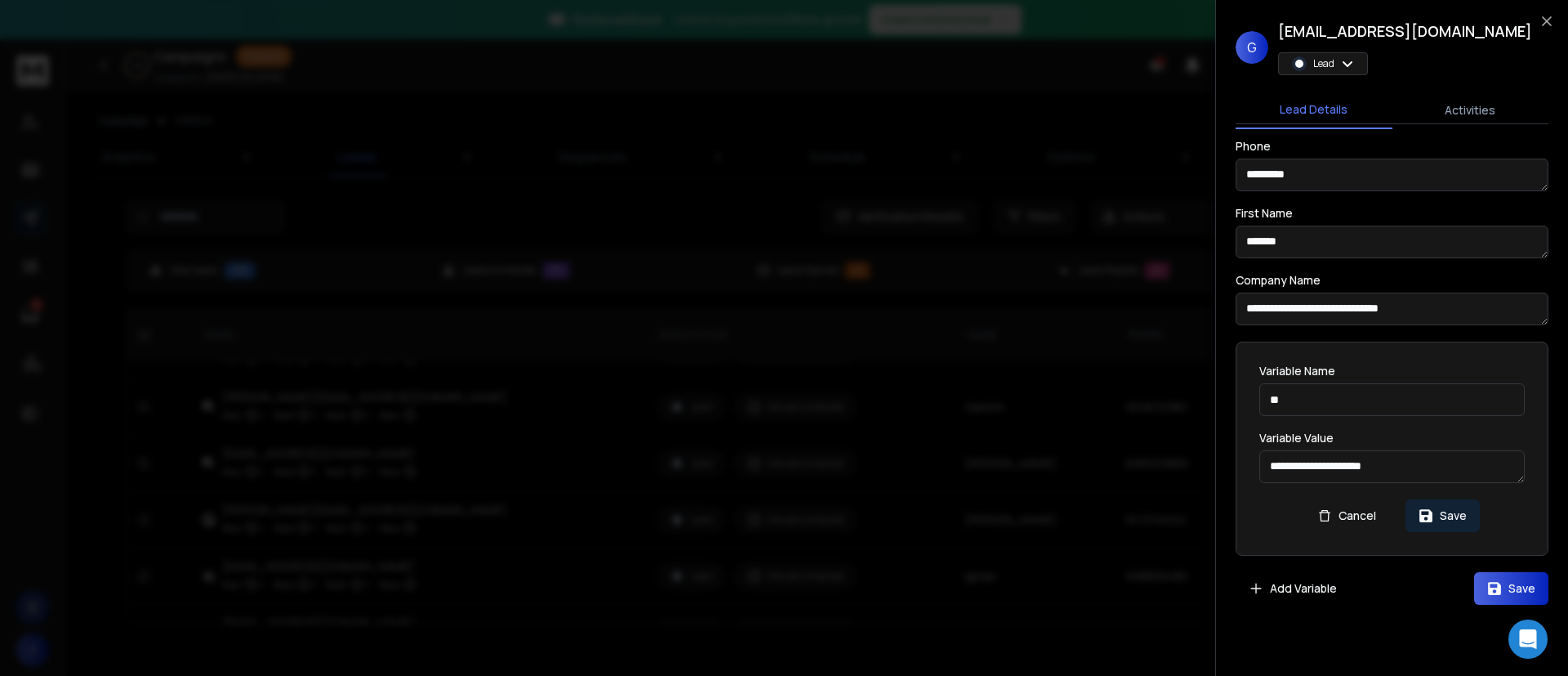
click at [1448, 512] on button "Save" at bounding box center [1442, 515] width 74 height 33
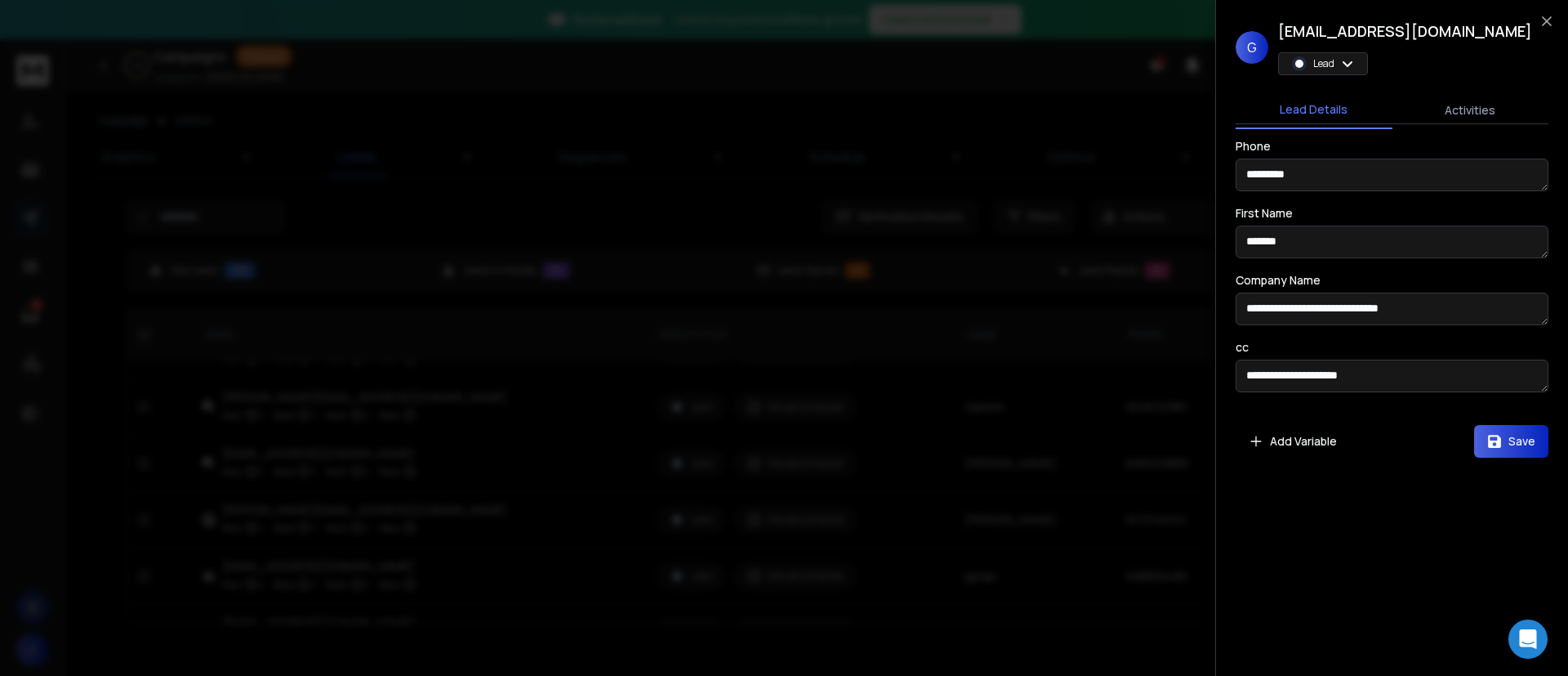
click at [1509, 441] on button "Save" at bounding box center [1511, 441] width 74 height 33
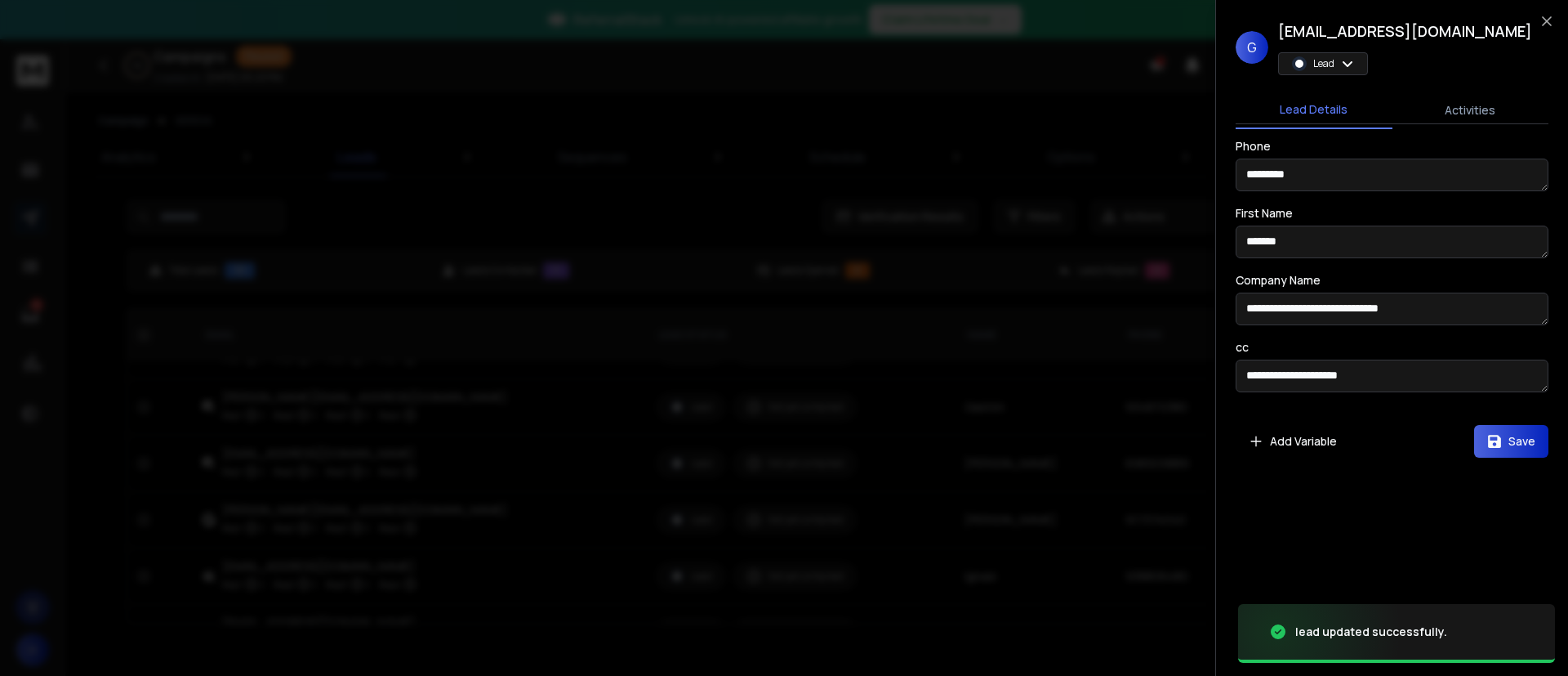
click at [804, 310] on div at bounding box center [784, 338] width 1568 height 676
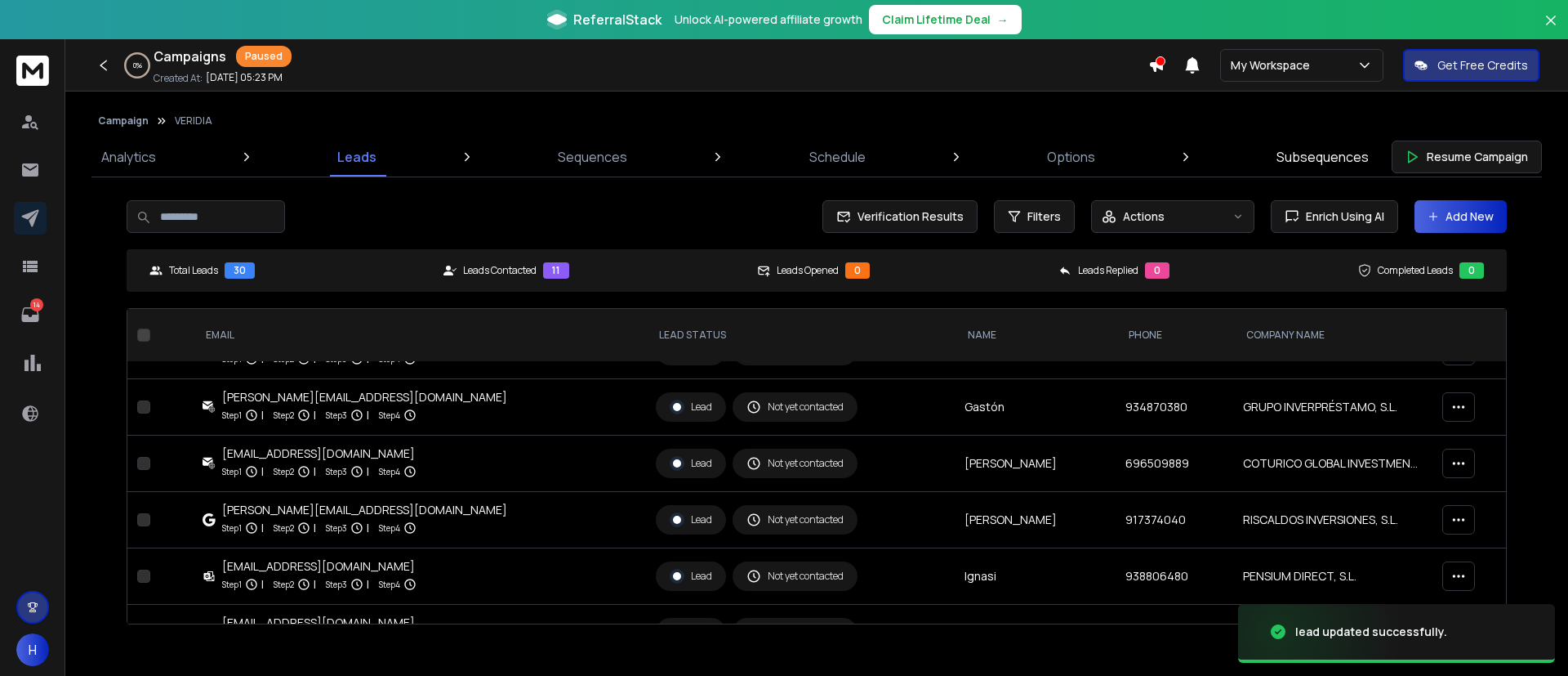
click at [1314, 152] on p "Subsequences" at bounding box center [1323, 157] width 93 height 20
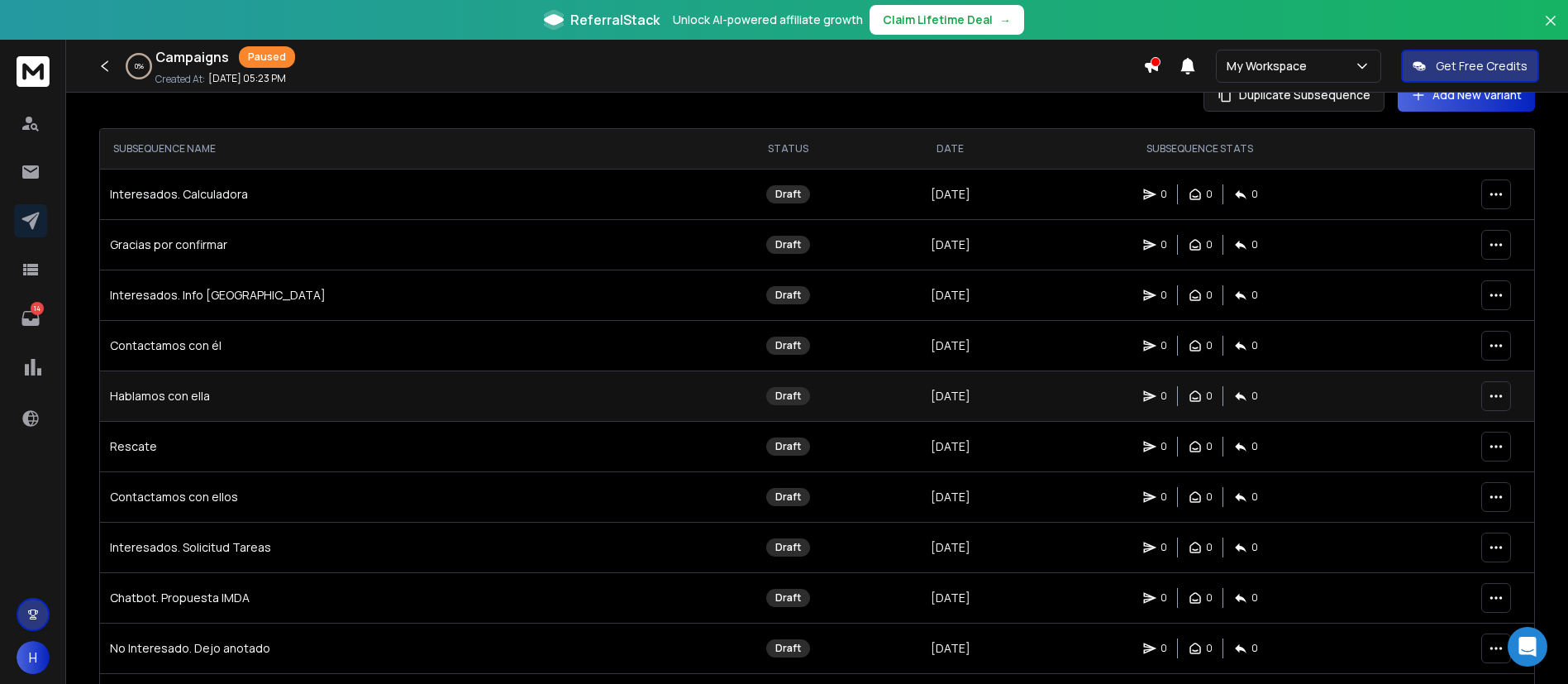
scroll to position [239, 0]
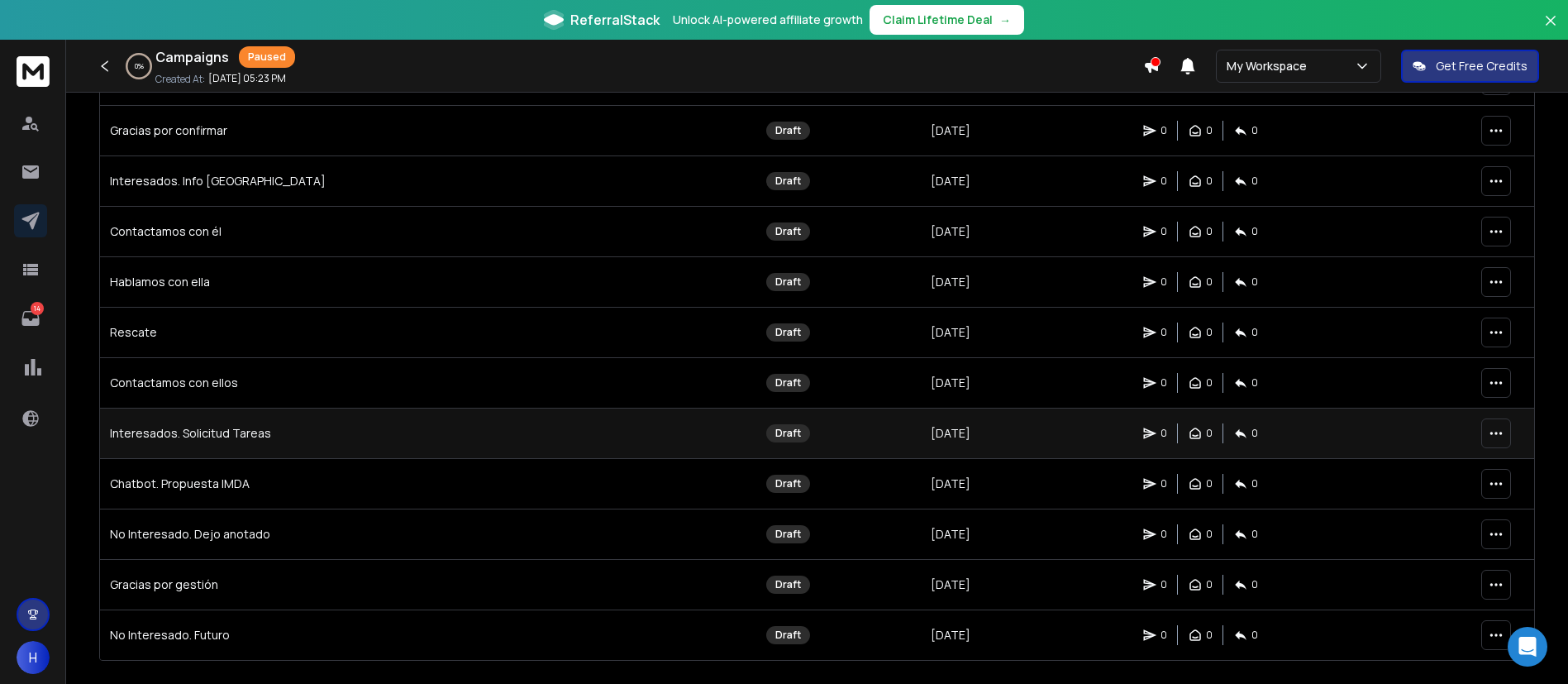
click at [274, 420] on td "Interesados. Solicitud Tareas" at bounding box center [401, 432] width 603 height 51
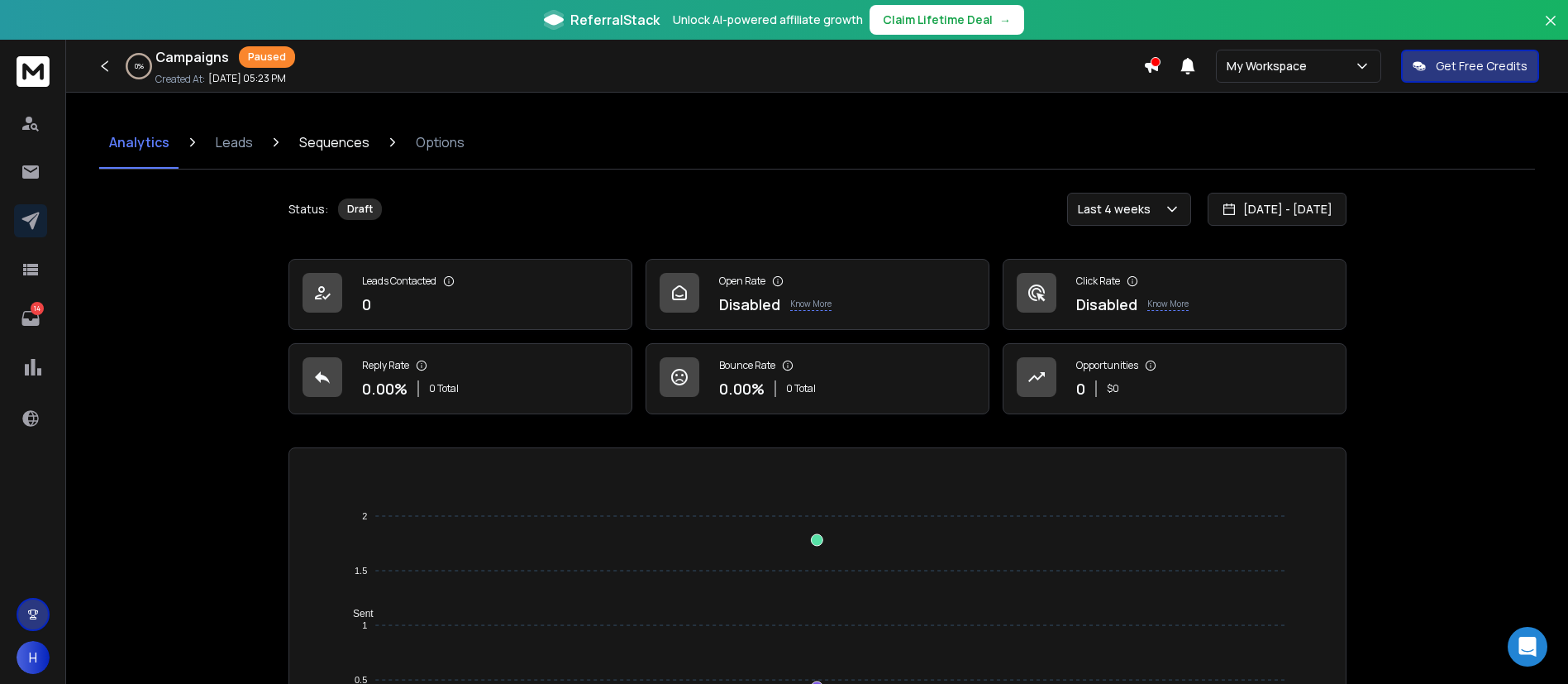
click at [339, 158] on link "Sequences" at bounding box center [334, 142] width 90 height 53
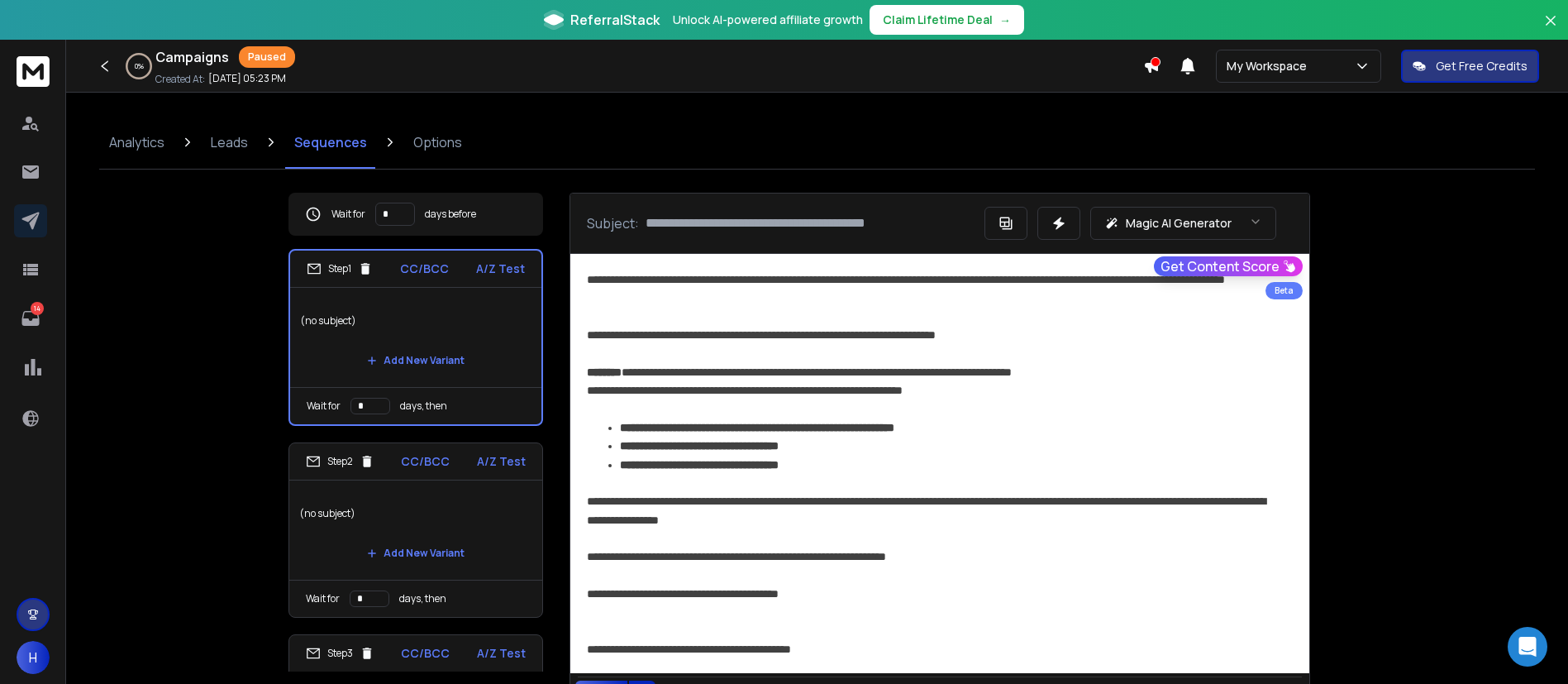
click at [702, 445] on strong "**********" at bounding box center [699, 446] width 159 height 12
click at [779, 464] on strong "**********" at bounding box center [699, 465] width 159 height 12
drag, startPoint x: 662, startPoint y: 494, endPoint x: 585, endPoint y: 501, distance: 77.3
click at [585, 504] on div "**********" at bounding box center [939, 458] width 739 height 410
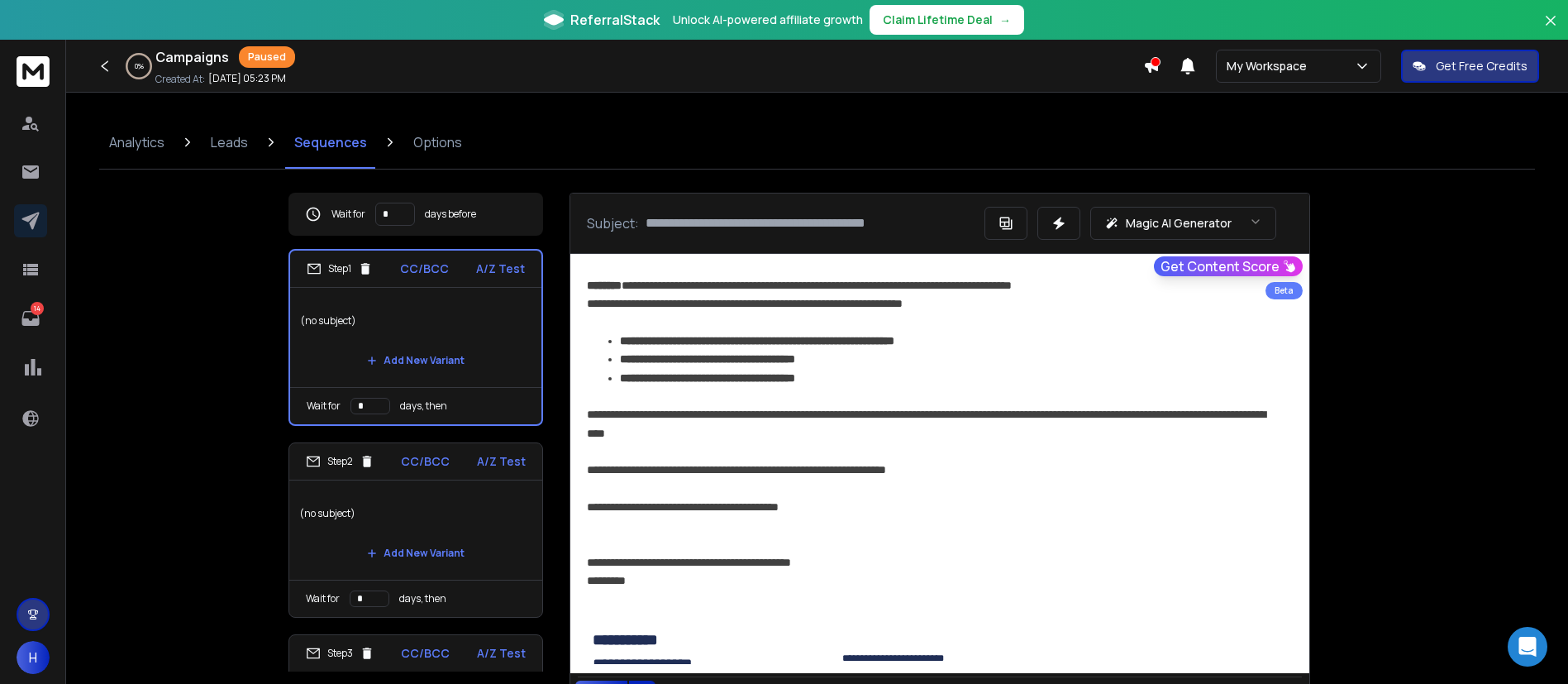
scroll to position [124, 0]
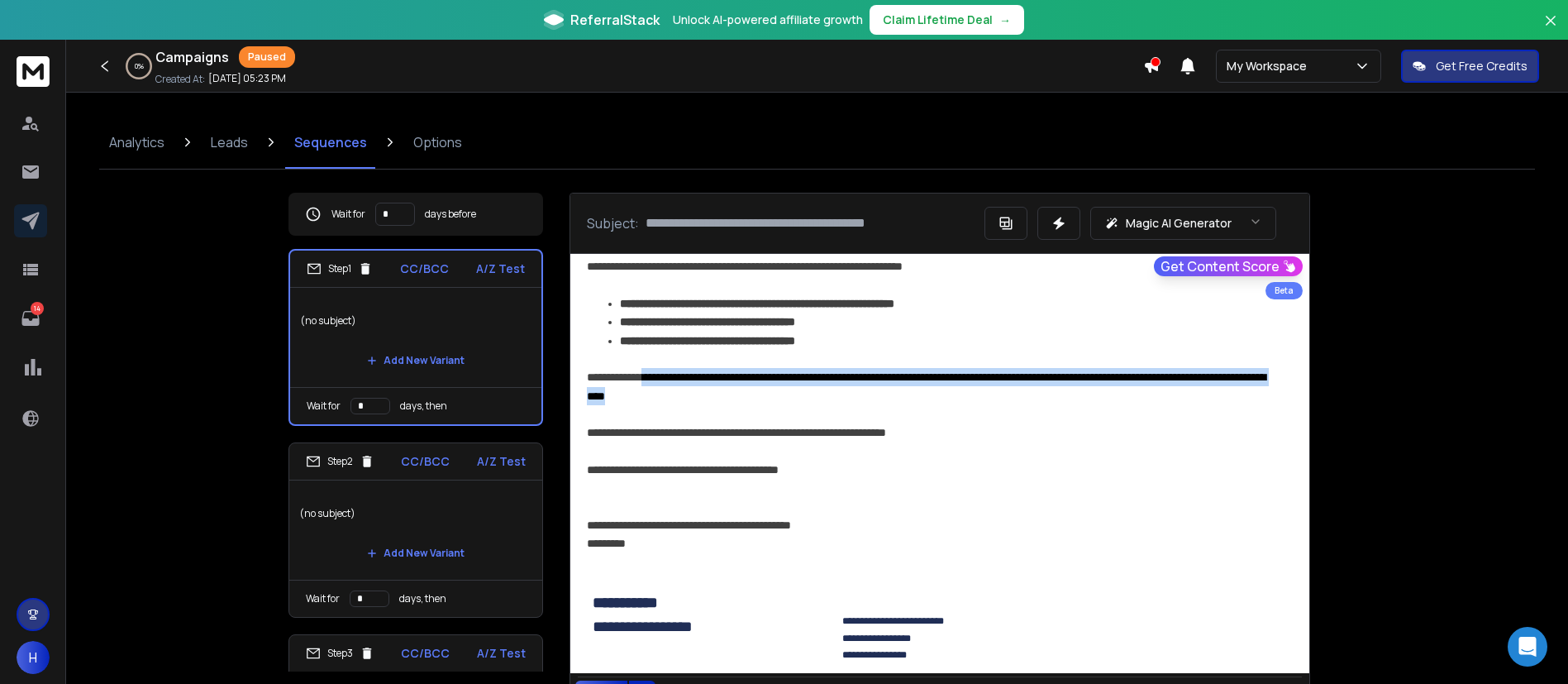
drag, startPoint x: 790, startPoint y: 397, endPoint x: 653, endPoint y: 377, distance: 138.5
click at [653, 377] on div "**********" at bounding box center [930, 386] width 687 height 37
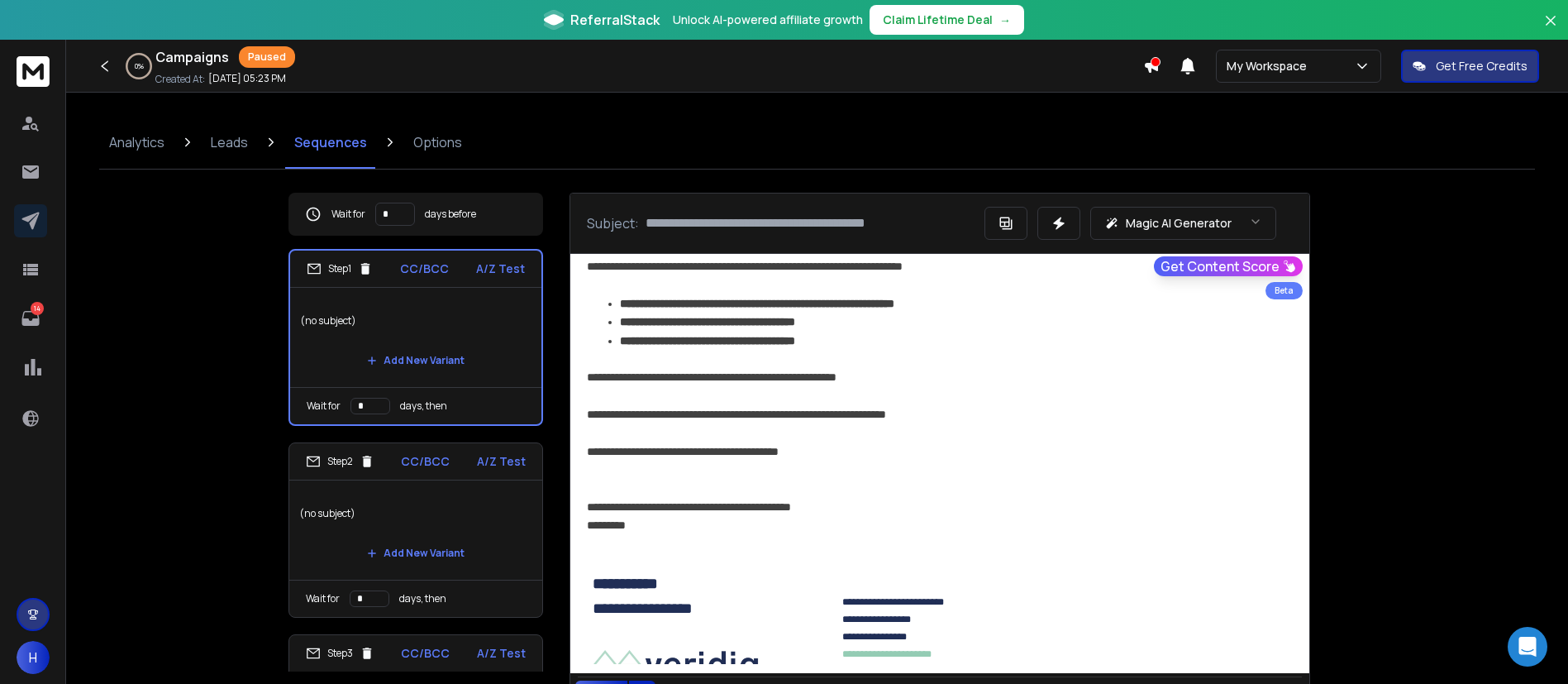
click at [702, 382] on div "**********" at bounding box center [930, 377] width 687 height 18
click at [945, 382] on div "**********" at bounding box center [930, 377] width 687 height 18
click at [585, 414] on div "**********" at bounding box center [939, 458] width 739 height 410
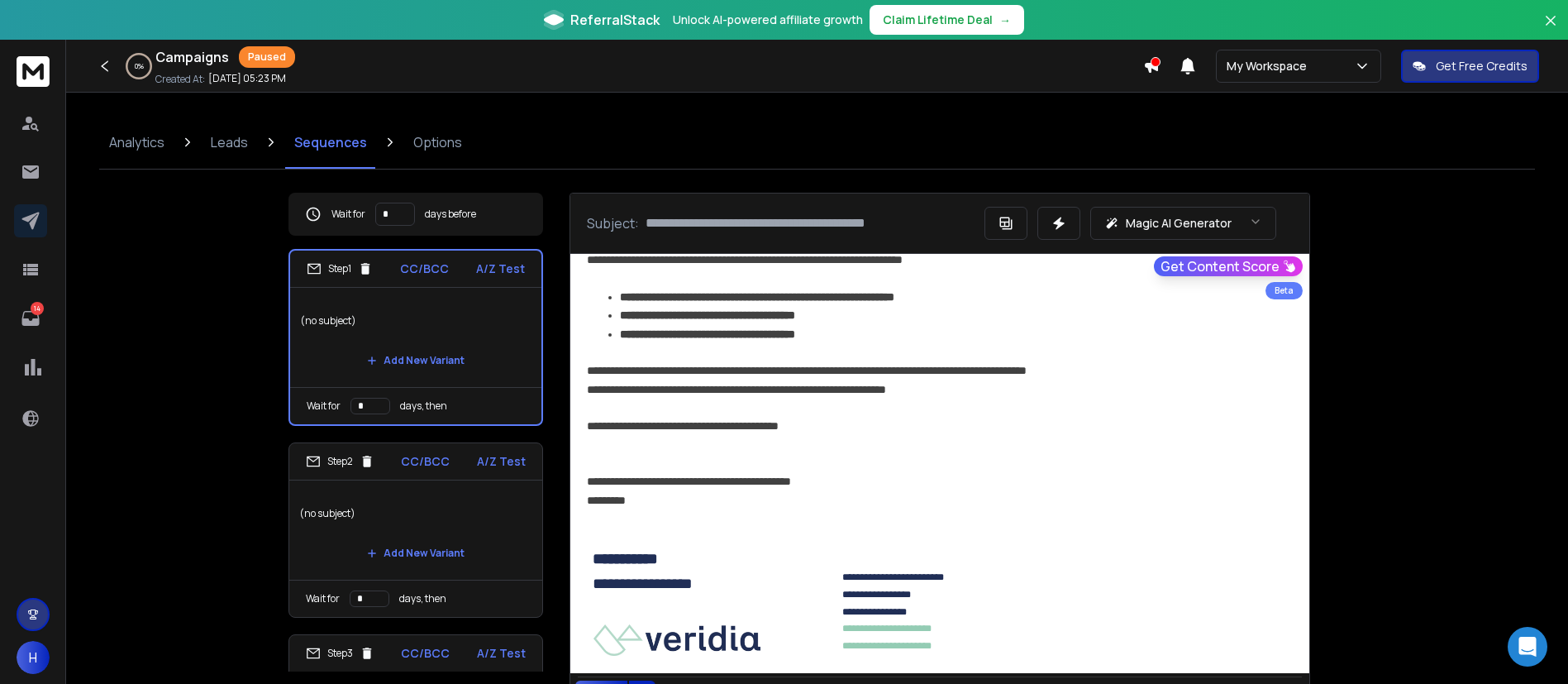
scroll to position [0, 0]
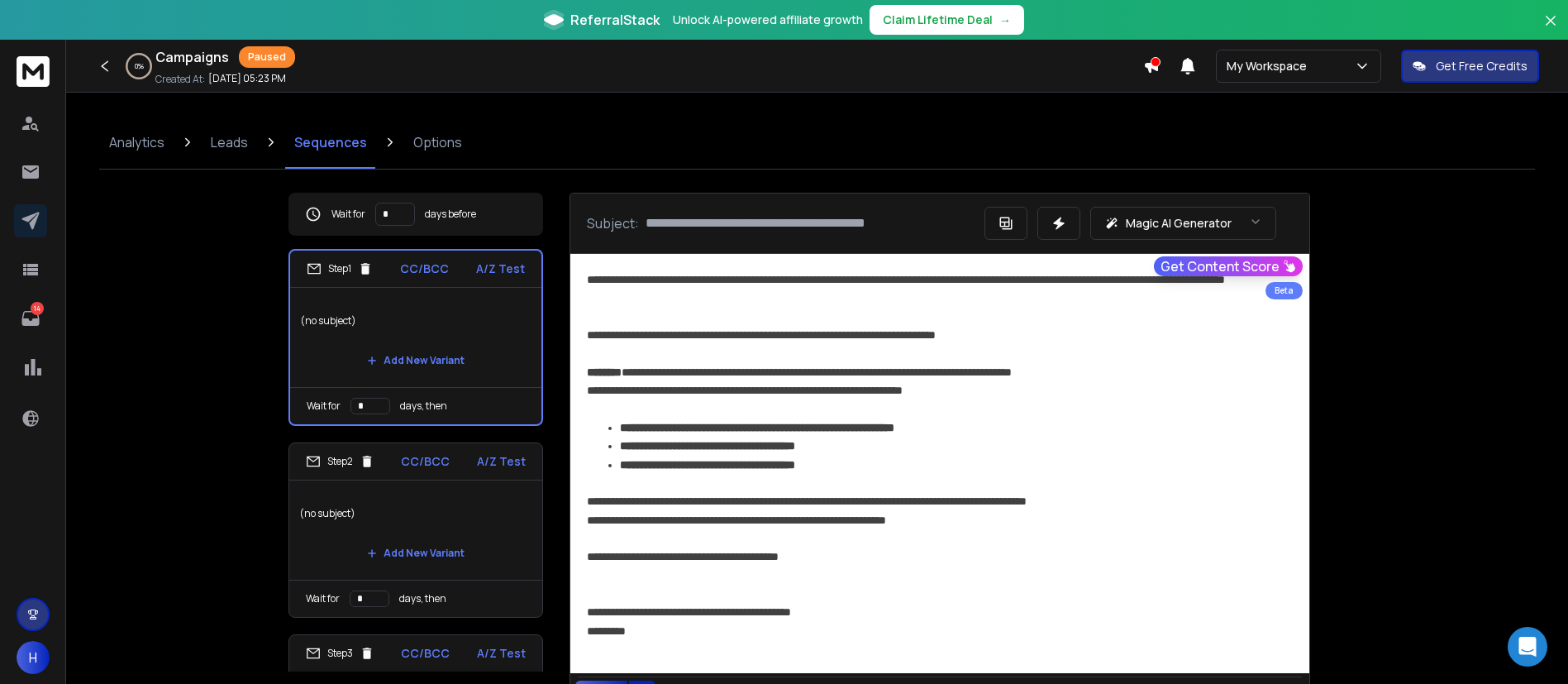
click at [427, 314] on p "(no subject)" at bounding box center [416, 321] width 232 height 46
click at [705, 233] on input at bounding box center [806, 224] width 322 height 20
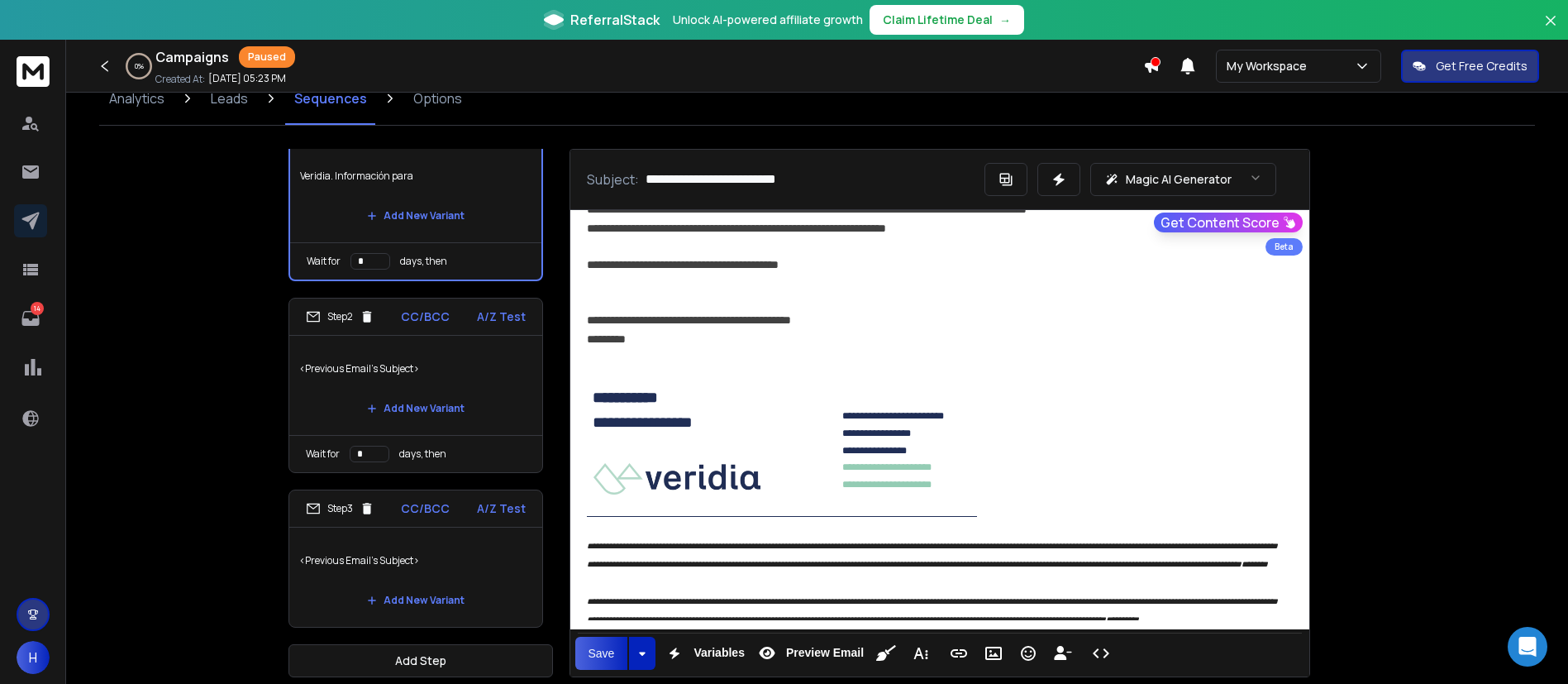
scroll to position [67, 0]
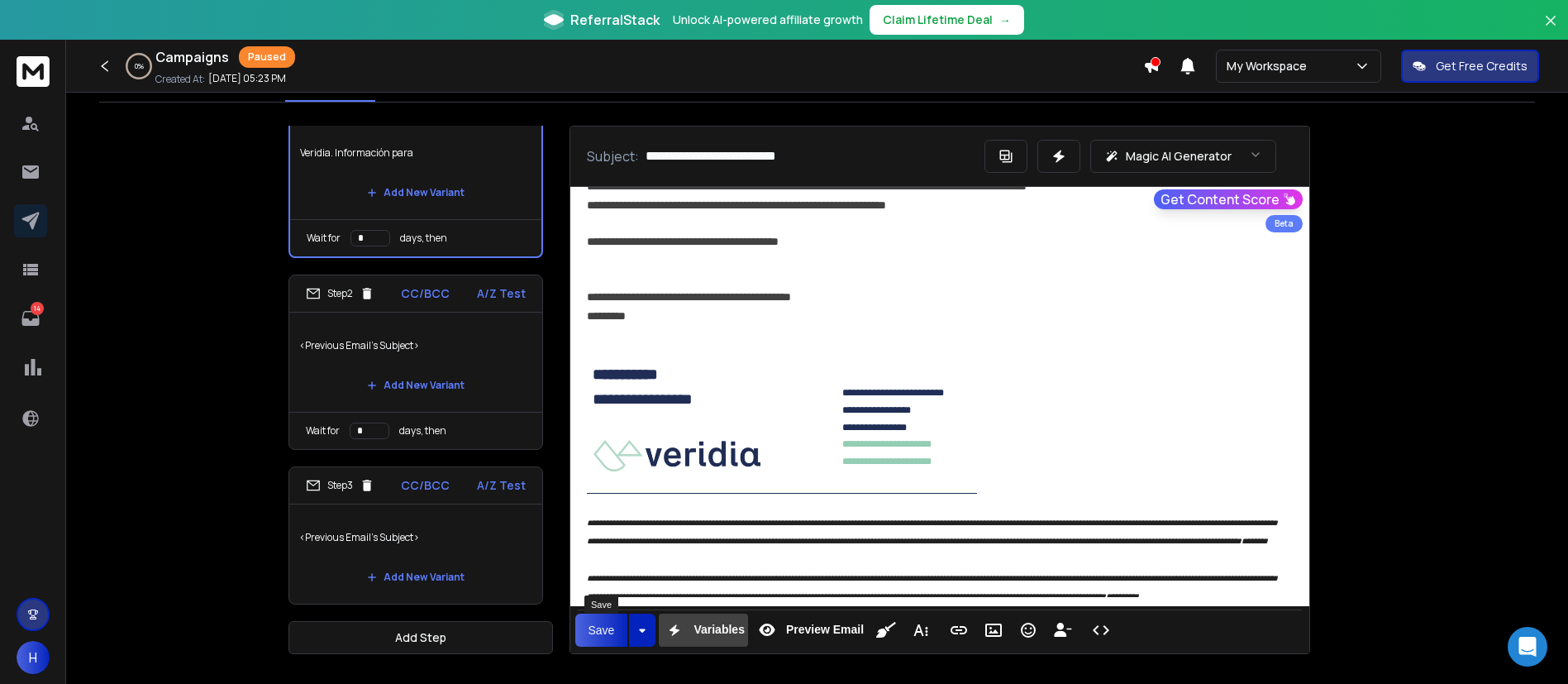
type input "**********"
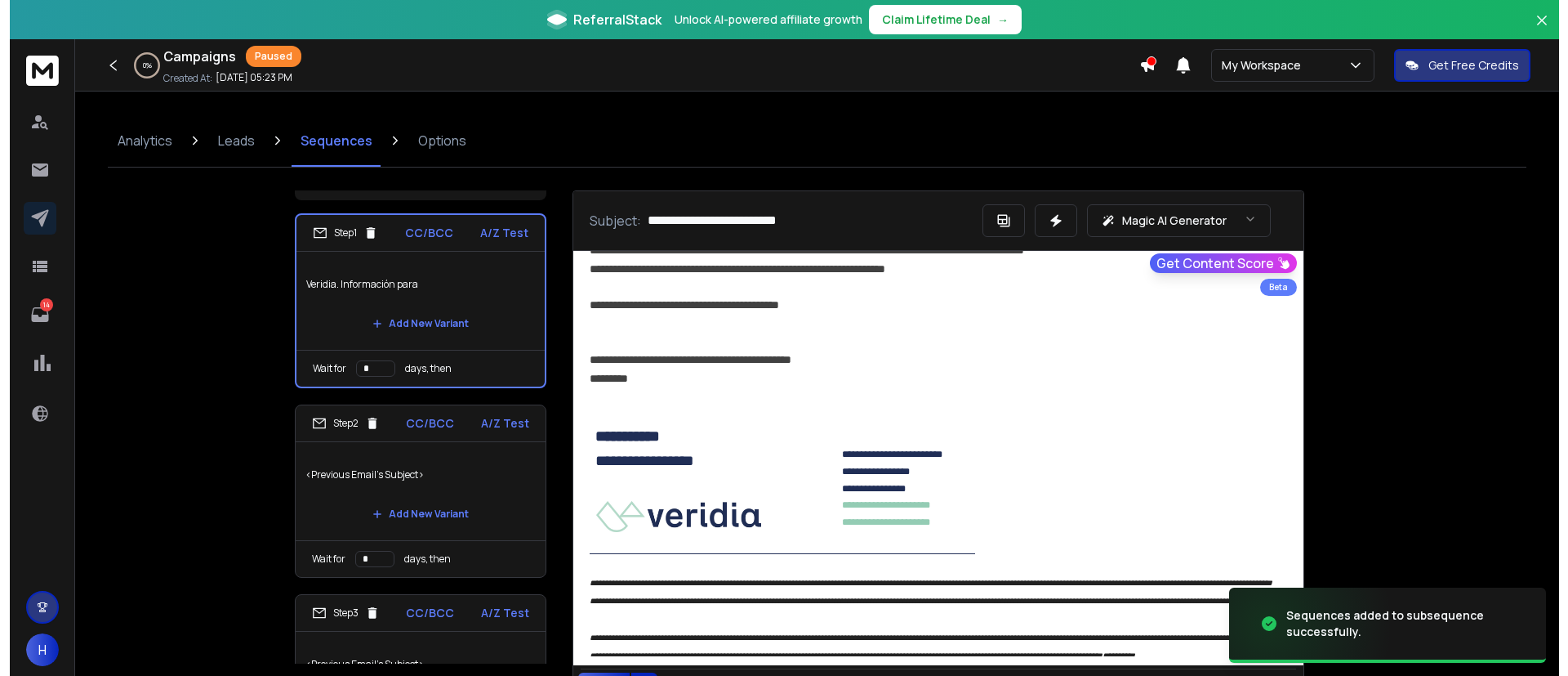
scroll to position [0, 0]
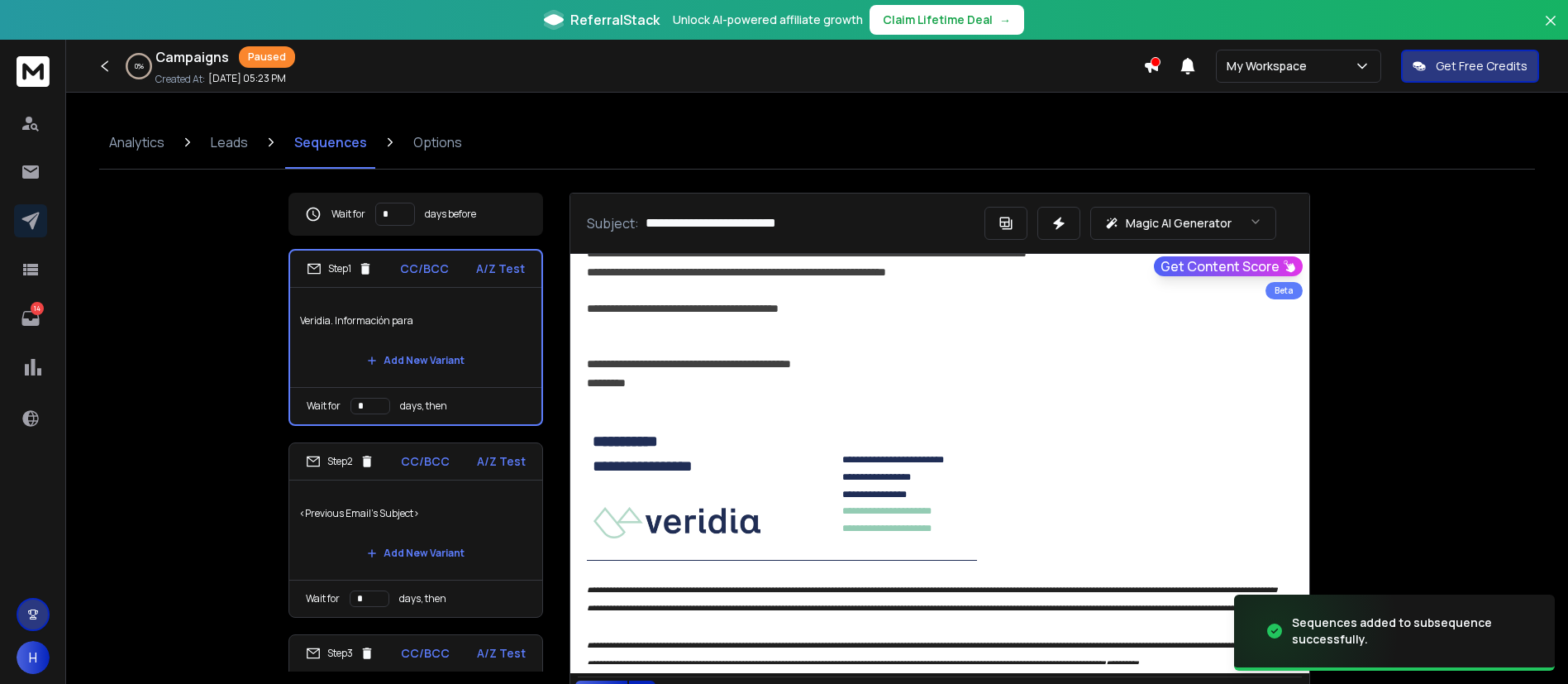
click at [426, 271] on p "CC/BCC" at bounding box center [424, 269] width 49 height 17
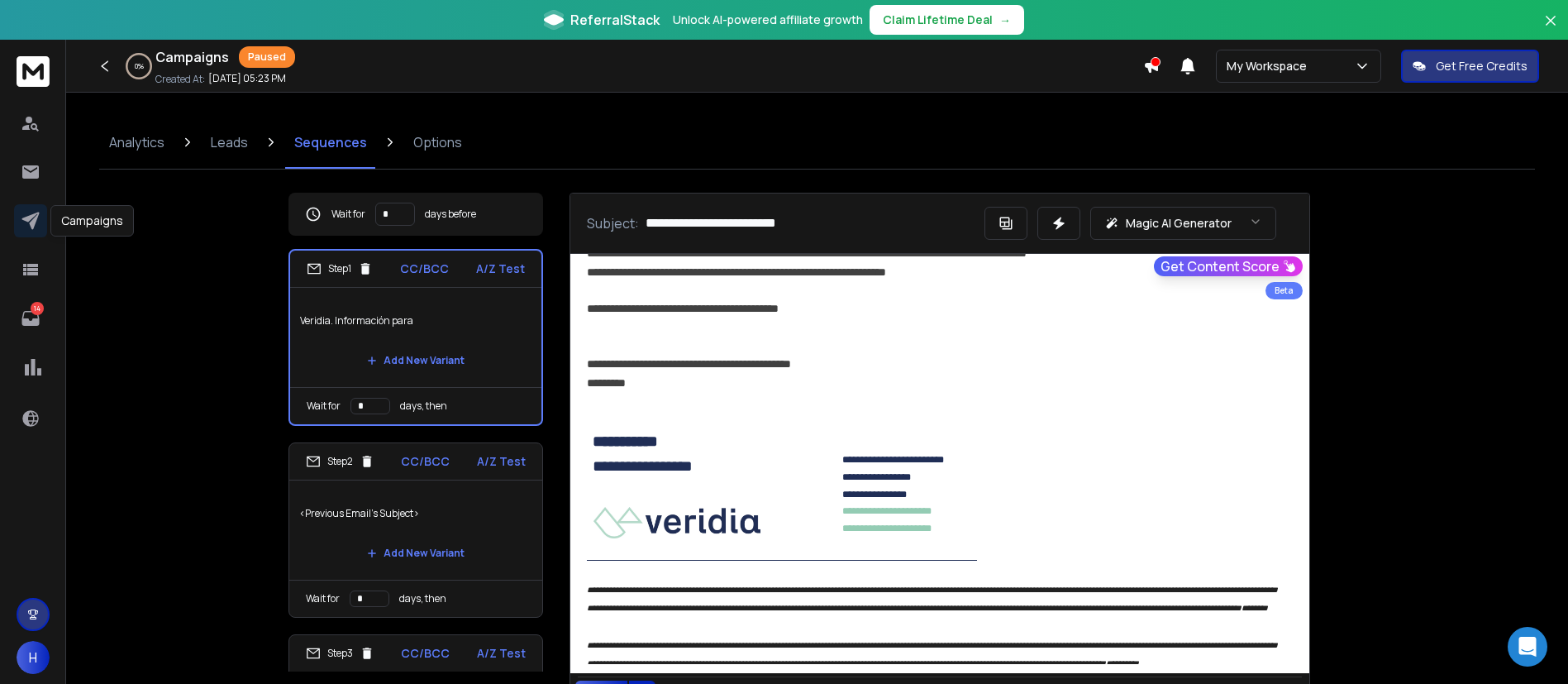
drag, startPoint x: 29, startPoint y: 215, endPoint x: 97, endPoint y: 200, distance: 69.6
click at [29, 215] on icon at bounding box center [31, 221] width 20 height 20
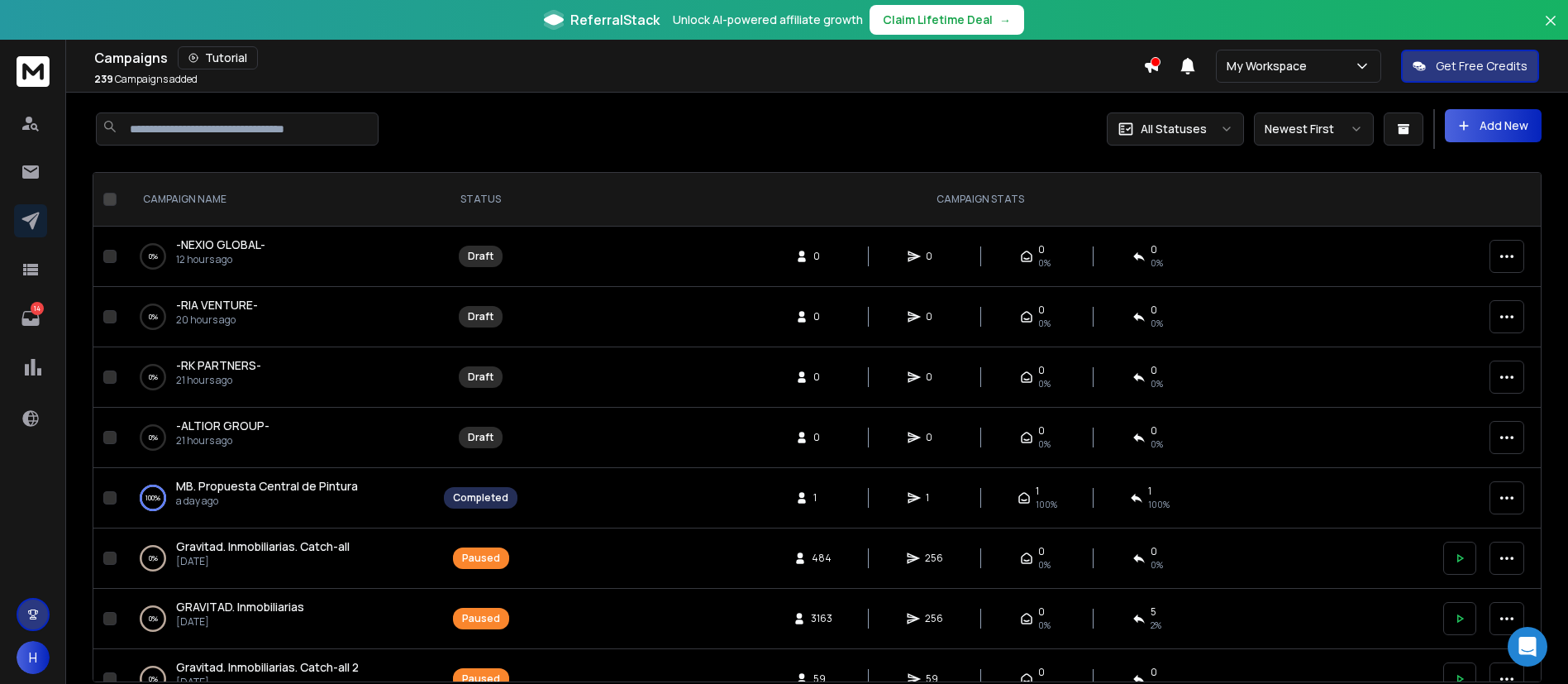
click at [300, 136] on input at bounding box center [237, 129] width 282 height 33
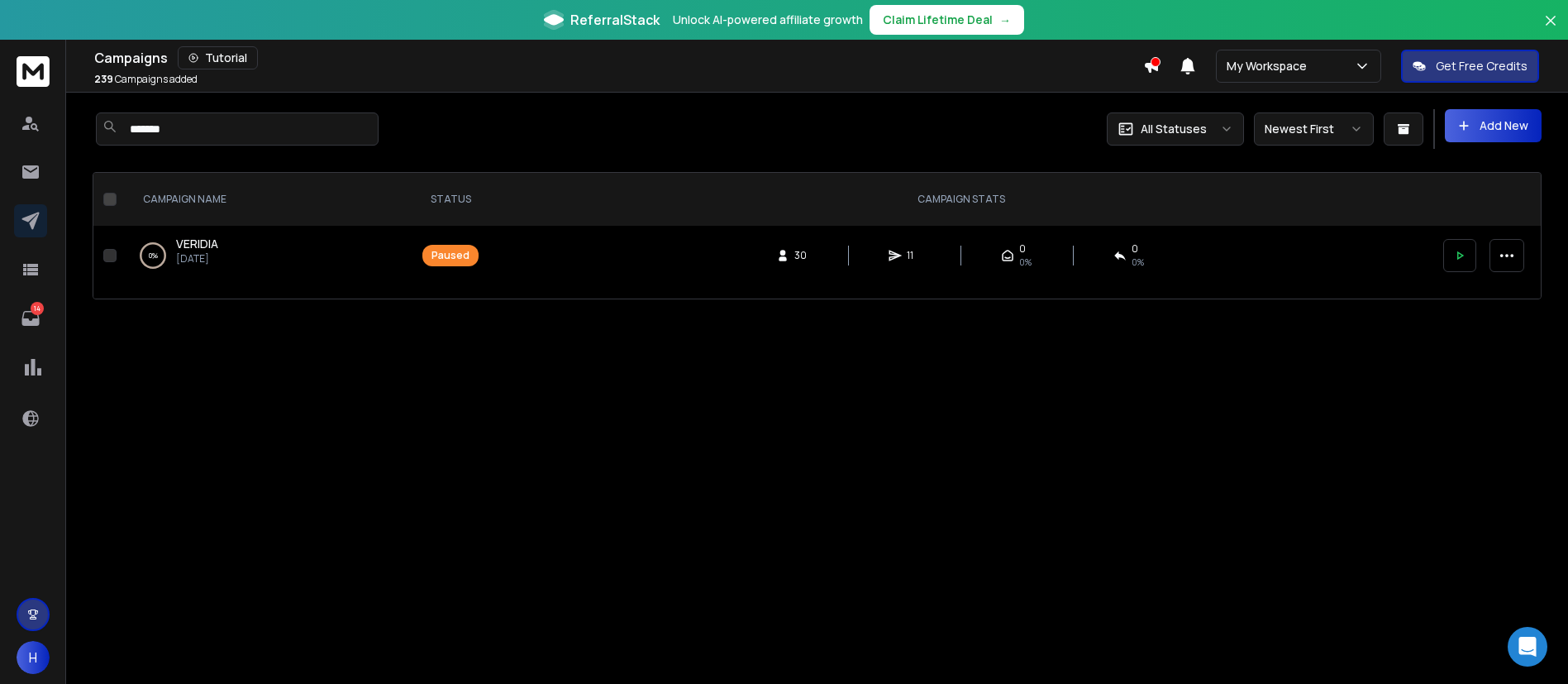
type input "*******"
click at [315, 253] on div "0 % VERIDIA 5 days ago" at bounding box center [267, 256] width 257 height 40
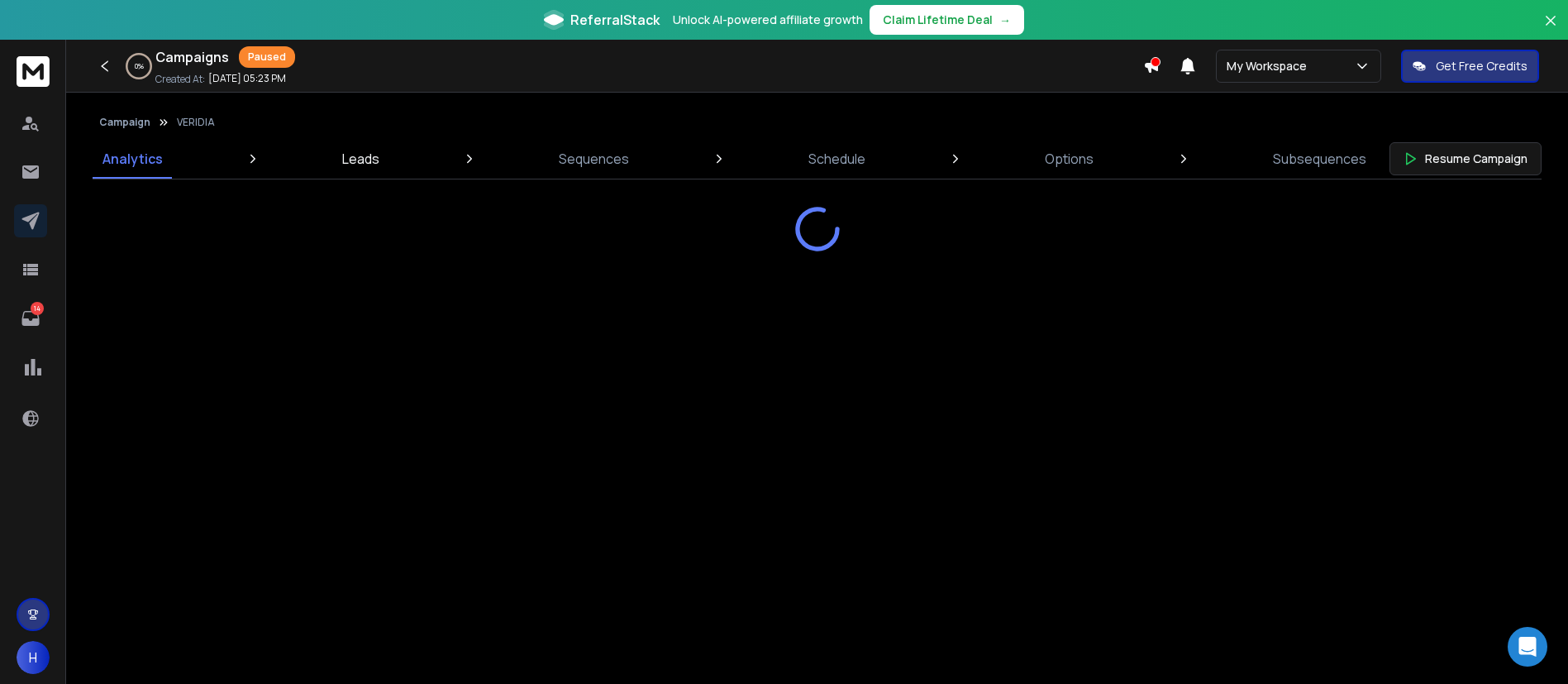
click at [374, 163] on p "Leads" at bounding box center [360, 159] width 37 height 20
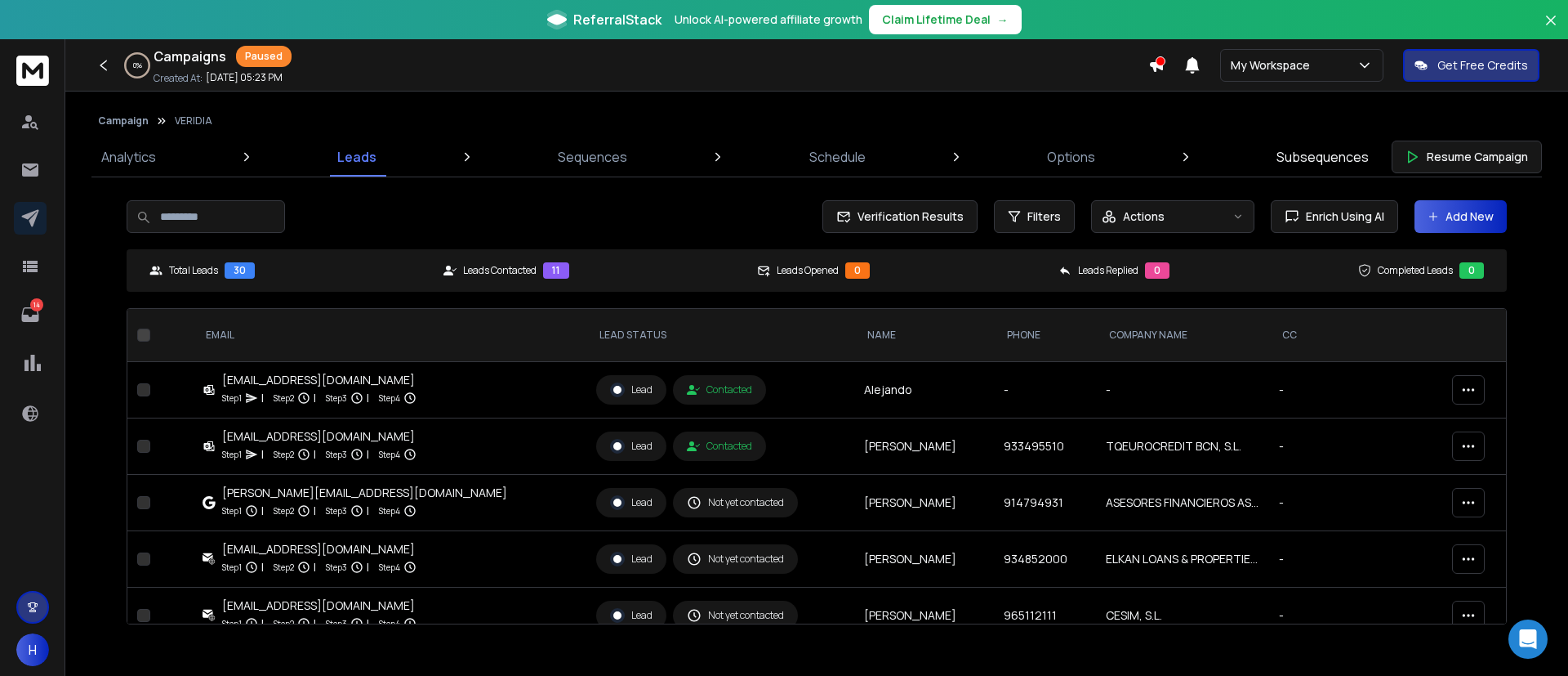
click at [1333, 162] on p "Subsequences" at bounding box center [1323, 157] width 93 height 20
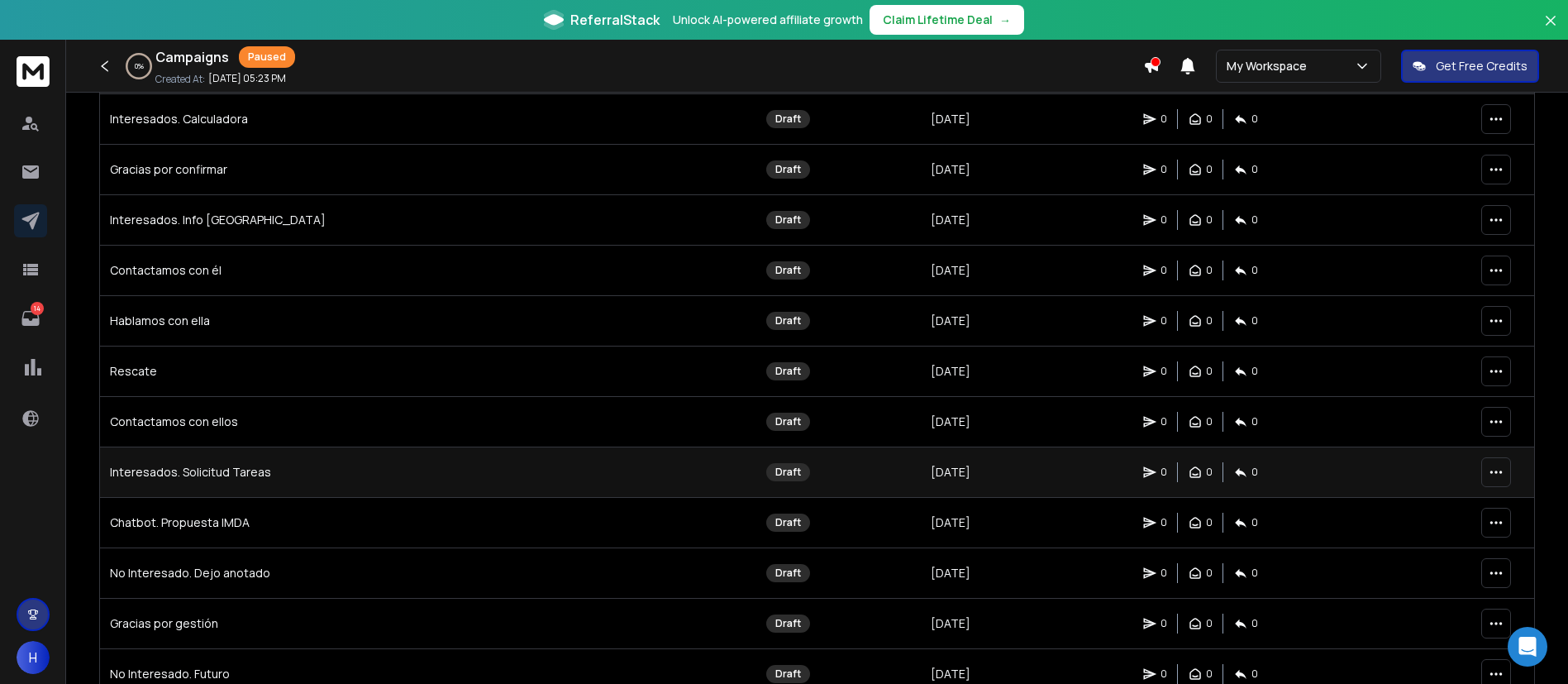
scroll to position [239, 0]
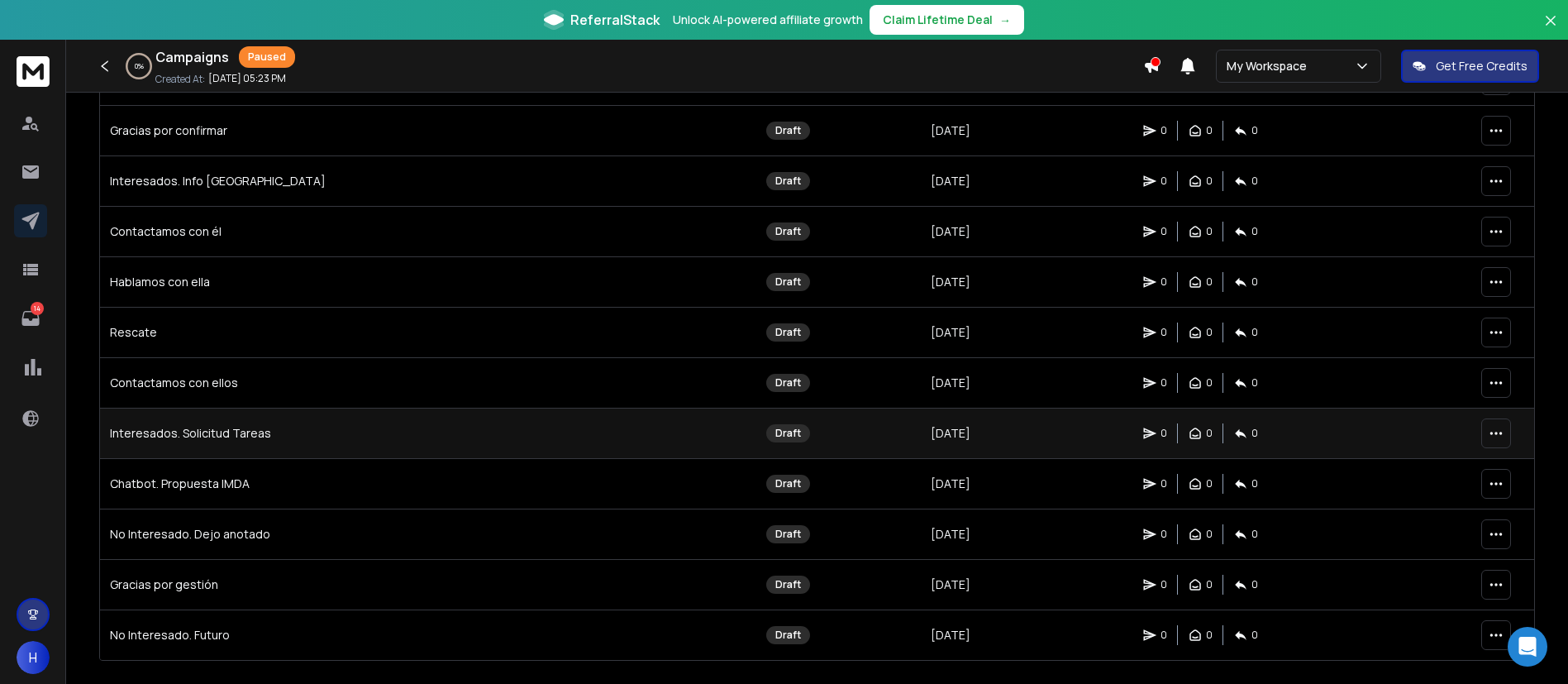
click at [1485, 430] on button "button" at bounding box center [1496, 433] width 30 height 30
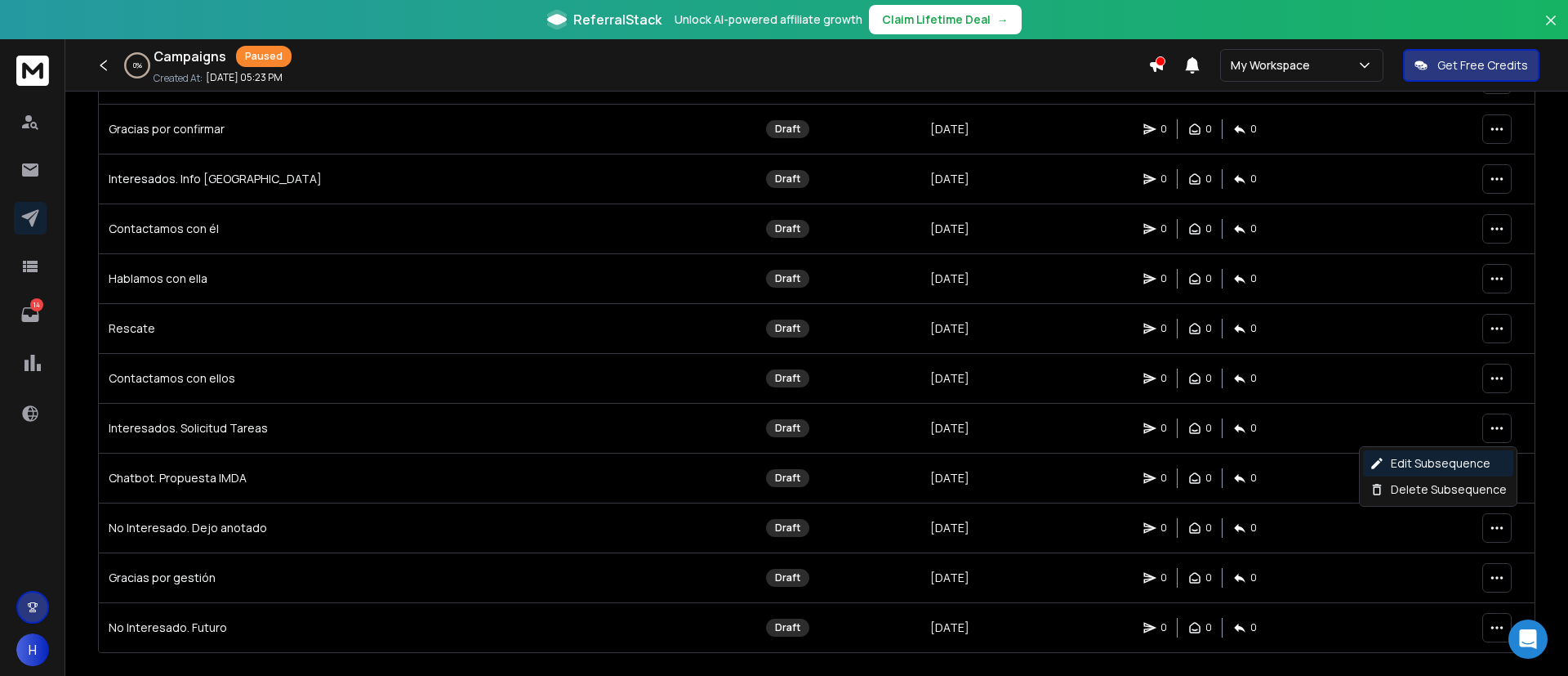
click at [1437, 464] on div "Edit Subsequence" at bounding box center [1430, 463] width 121 height 17
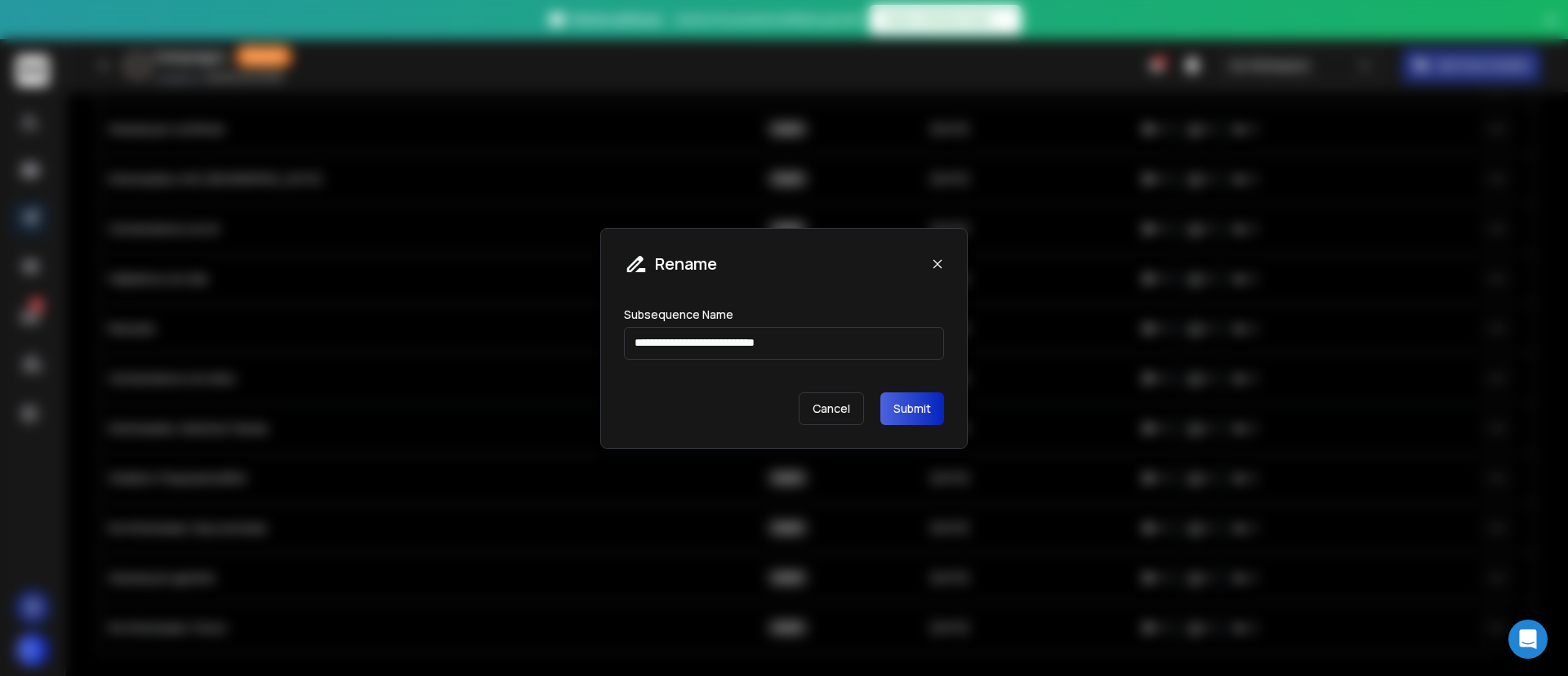
click at [770, 340] on input "**********" at bounding box center [784, 342] width 321 height 33
click at [769, 341] on input "**********" at bounding box center [784, 342] width 321 height 33
type input "**********"
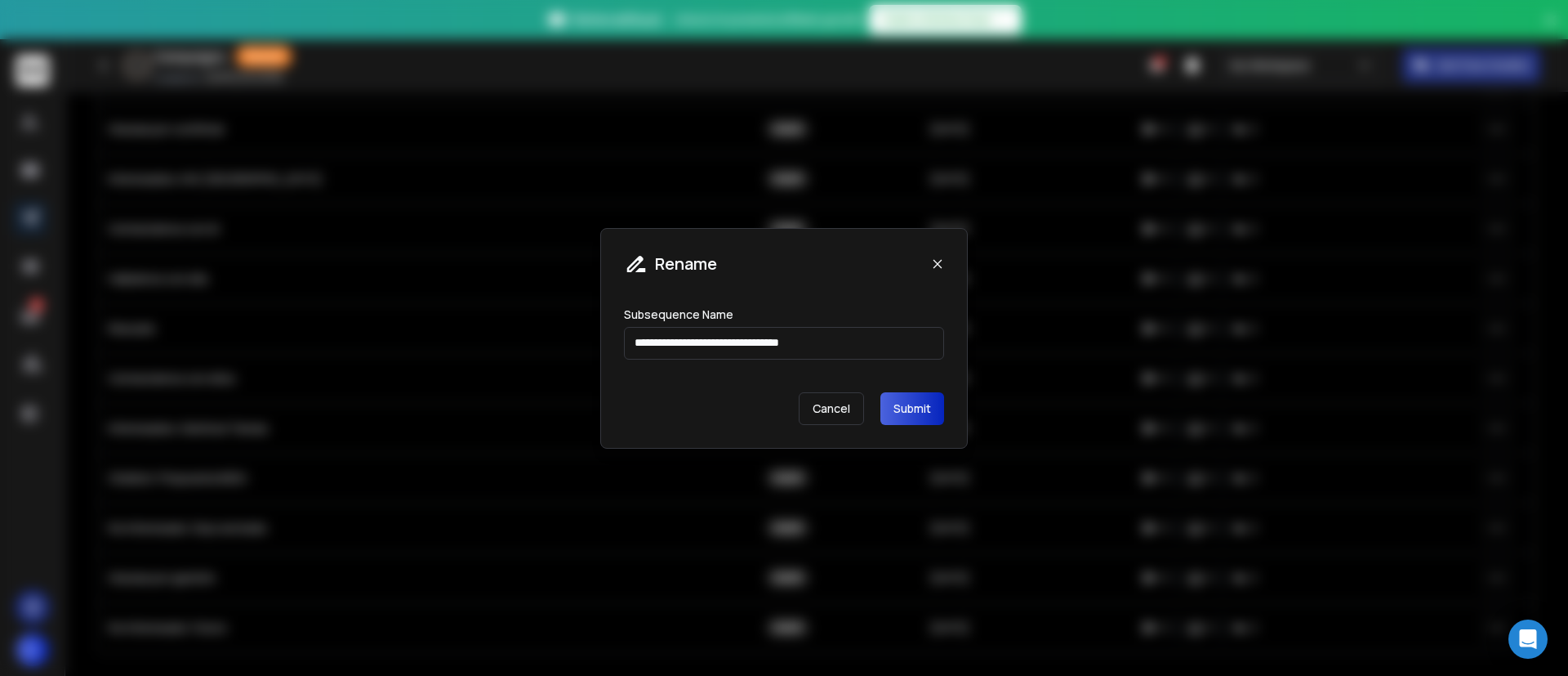
click at [904, 413] on button "Submit" at bounding box center [912, 409] width 64 height 33
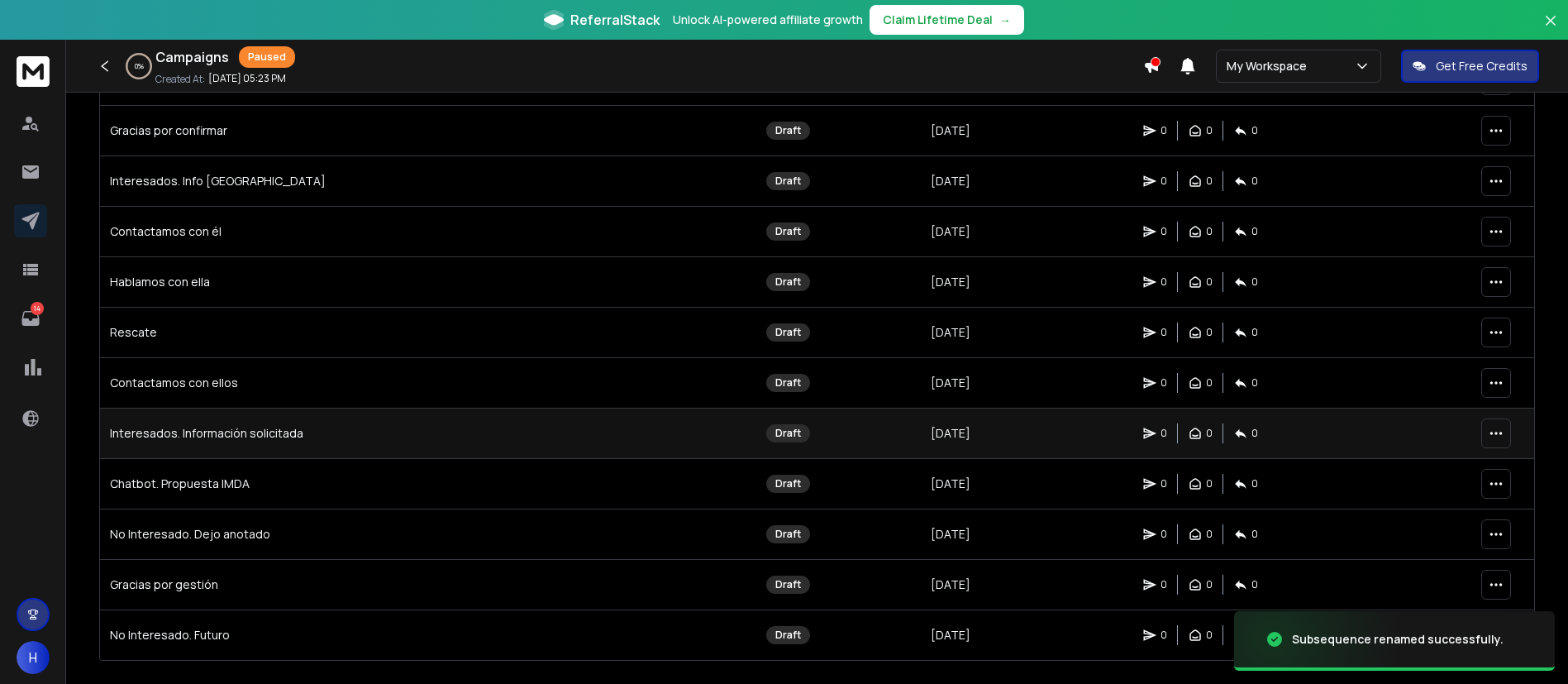
click at [299, 435] on td "Interesados. Información solicitada" at bounding box center [401, 432] width 603 height 51
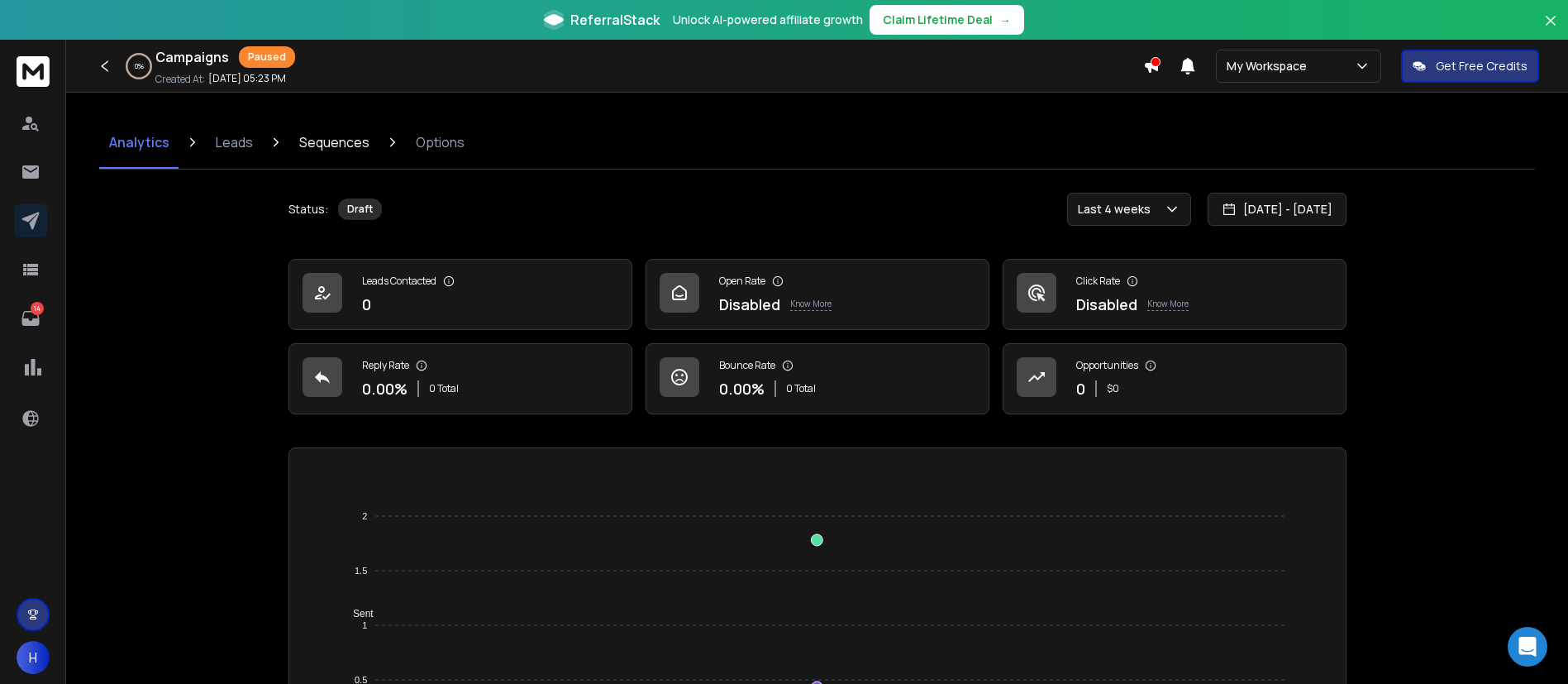
click at [335, 148] on p "Sequences" at bounding box center [334, 143] width 70 height 20
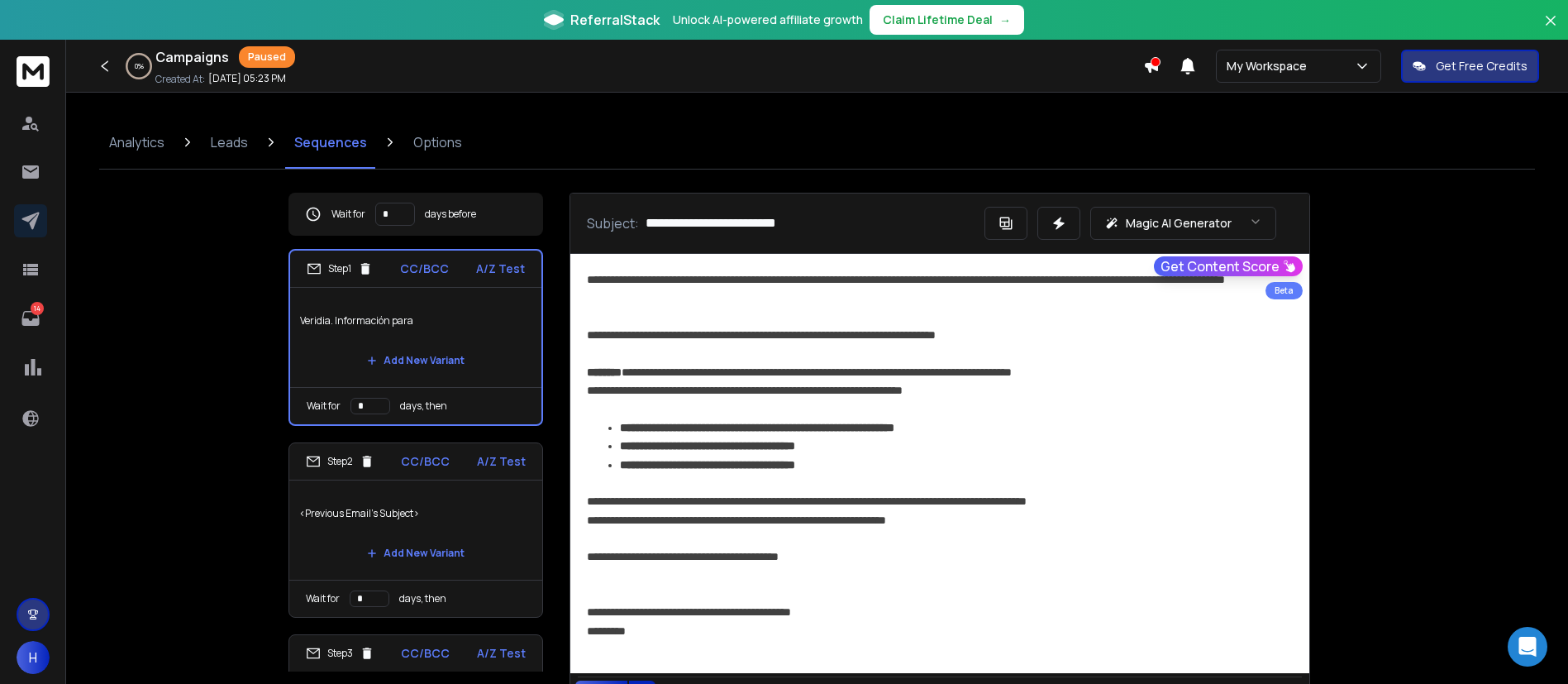
click at [785, 217] on input "**********" at bounding box center [806, 224] width 322 height 20
click at [784, 216] on input "**********" at bounding box center [806, 224] width 322 height 20
type input "**********"
drag, startPoint x: 936, startPoint y: 382, endPoint x: 926, endPoint y: 391, distance: 13.5
click at [936, 382] on div "**********" at bounding box center [930, 390] width 687 height 18
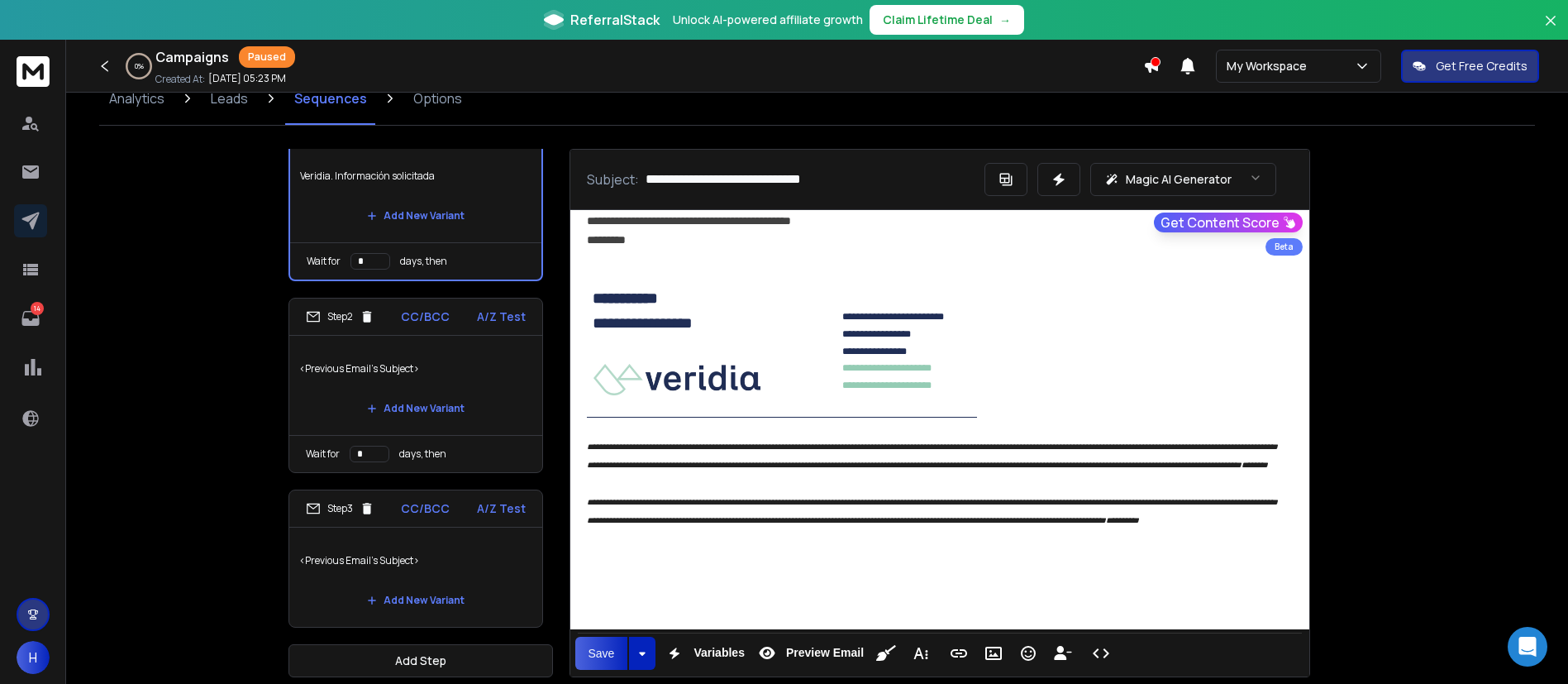
scroll to position [67, 0]
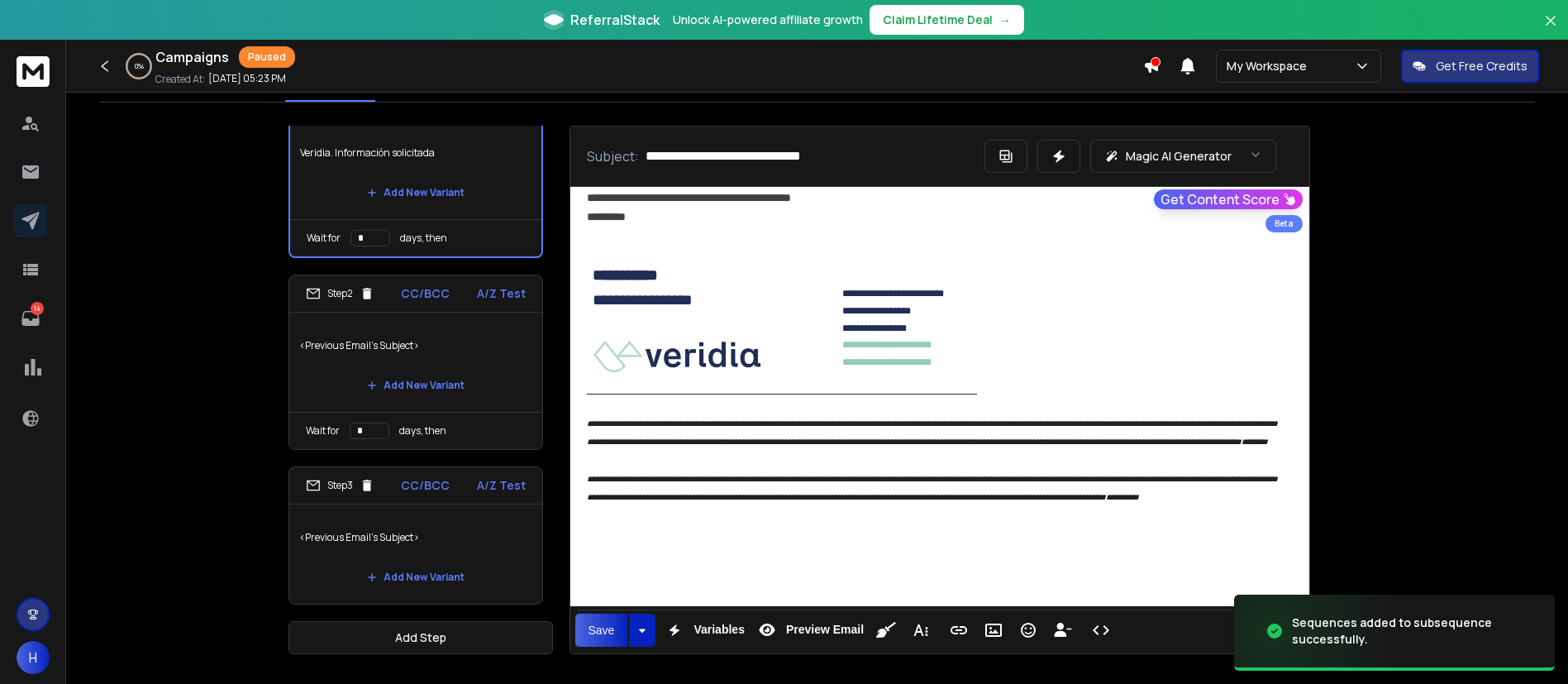
click at [450, 344] on p "<Previous Email's Subject>" at bounding box center [416, 345] width 234 height 46
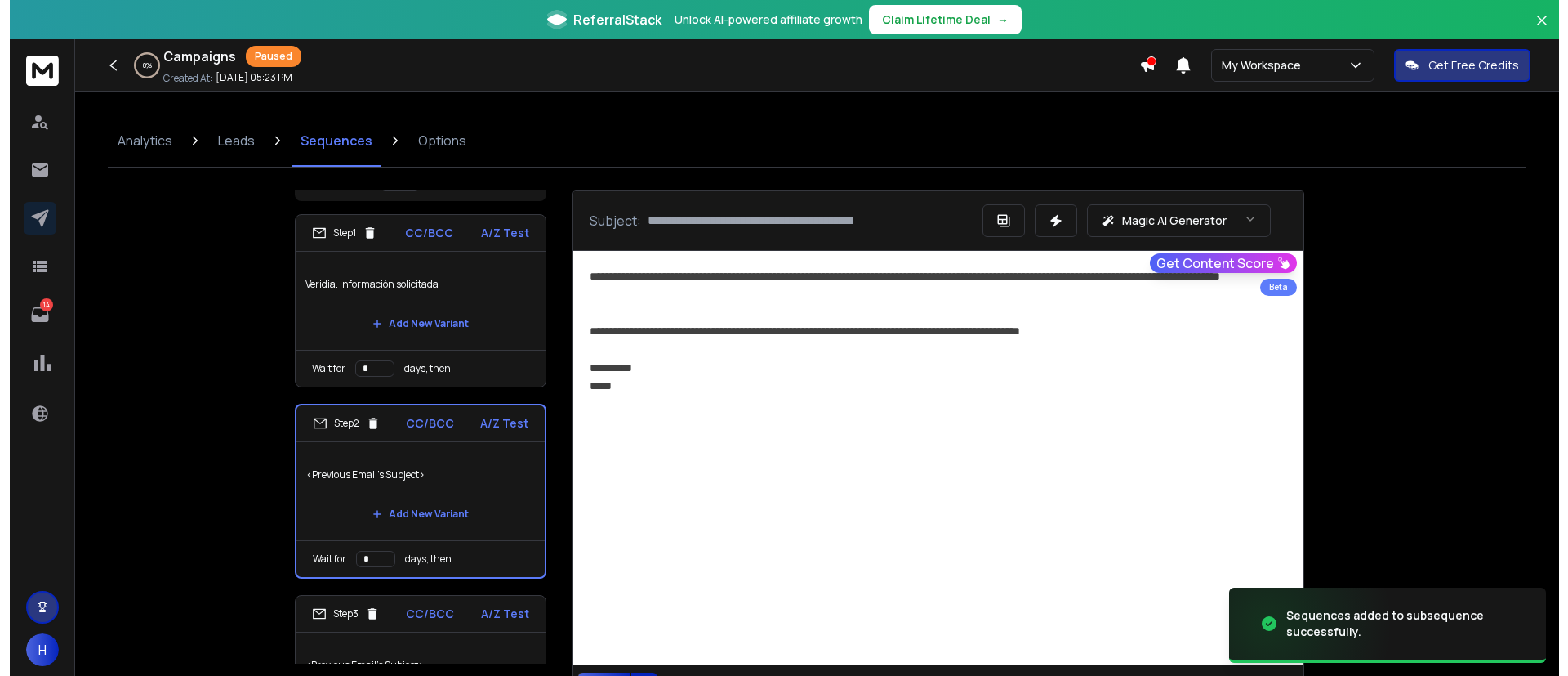
scroll to position [0, 0]
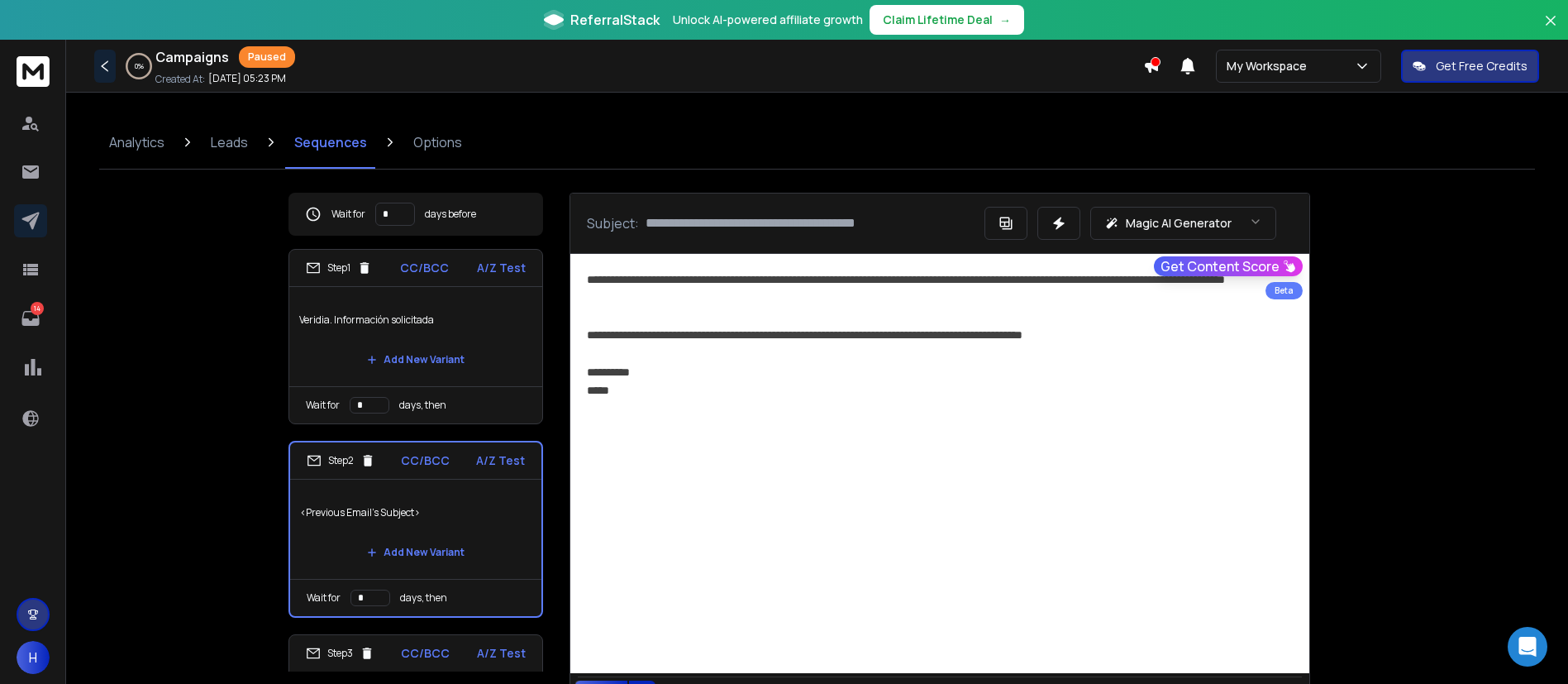
click at [98, 68] on icon at bounding box center [105, 66] width 15 height 15
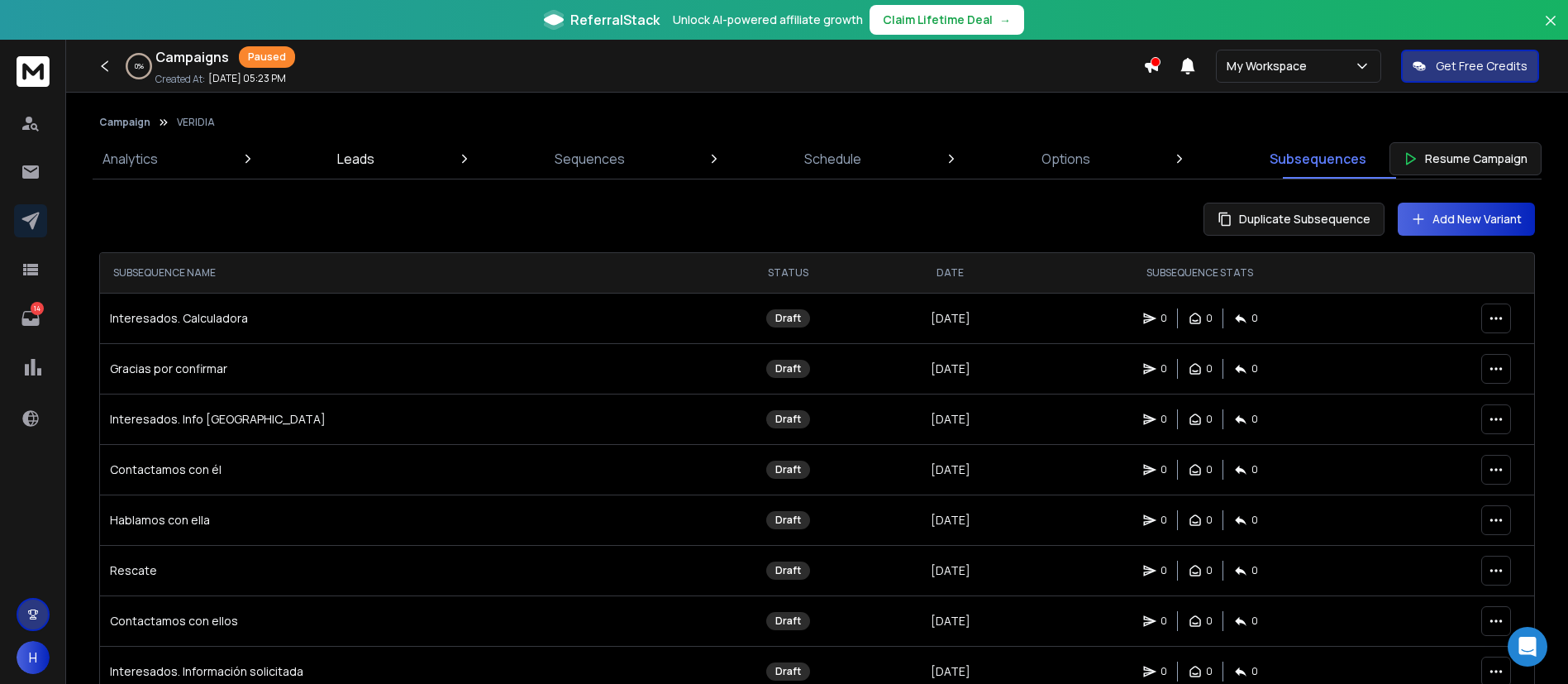
click at [368, 158] on p "Leads" at bounding box center [355, 159] width 37 height 20
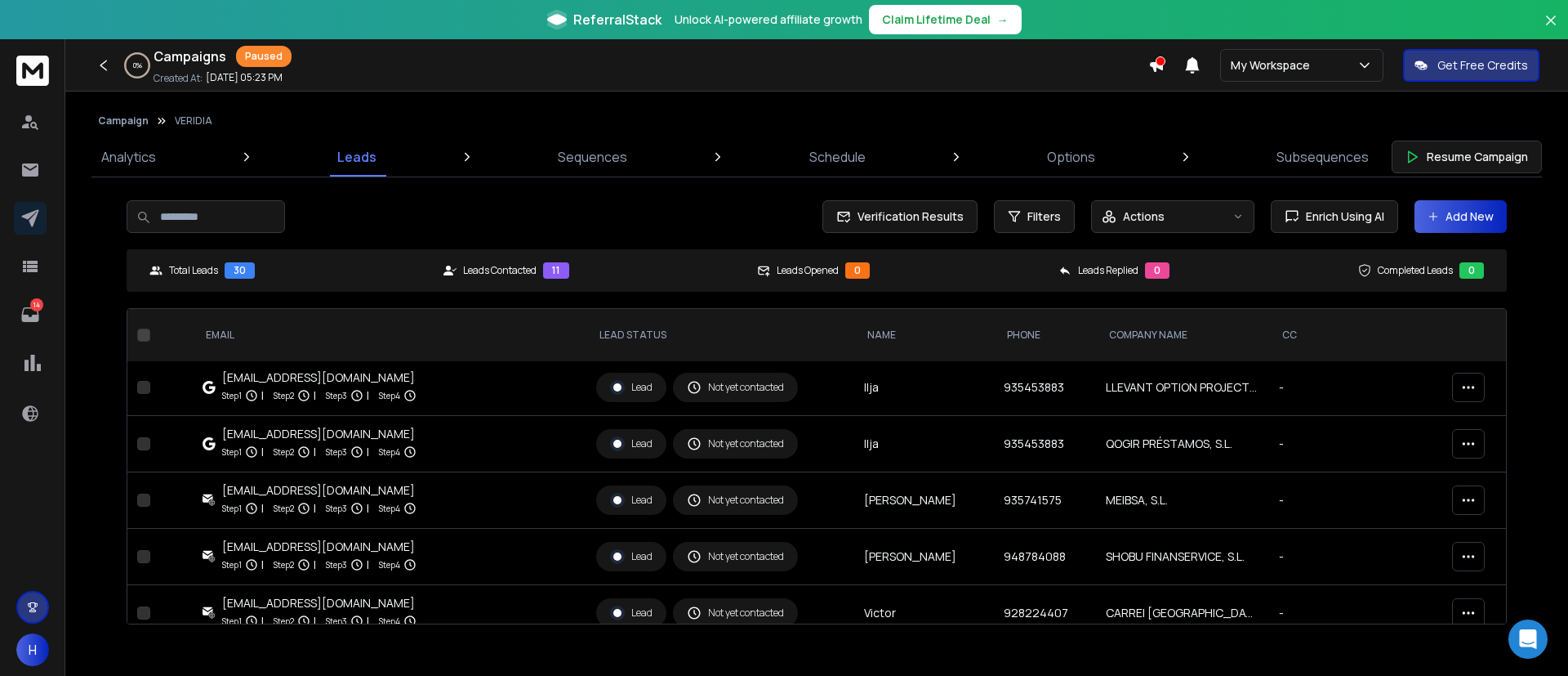
scroll to position [490, 0]
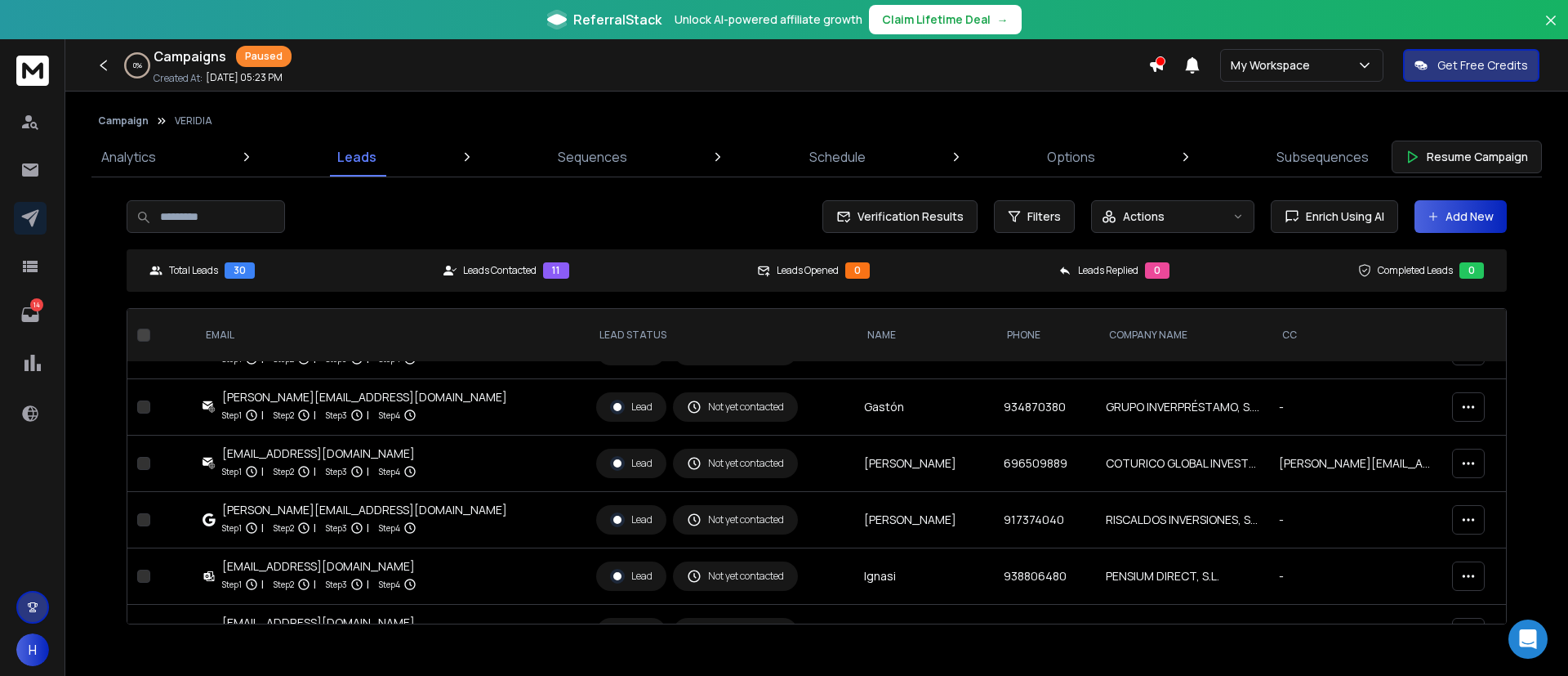
click at [343, 461] on div "gcolom@aptosdeya.com" at bounding box center [319, 453] width 194 height 17
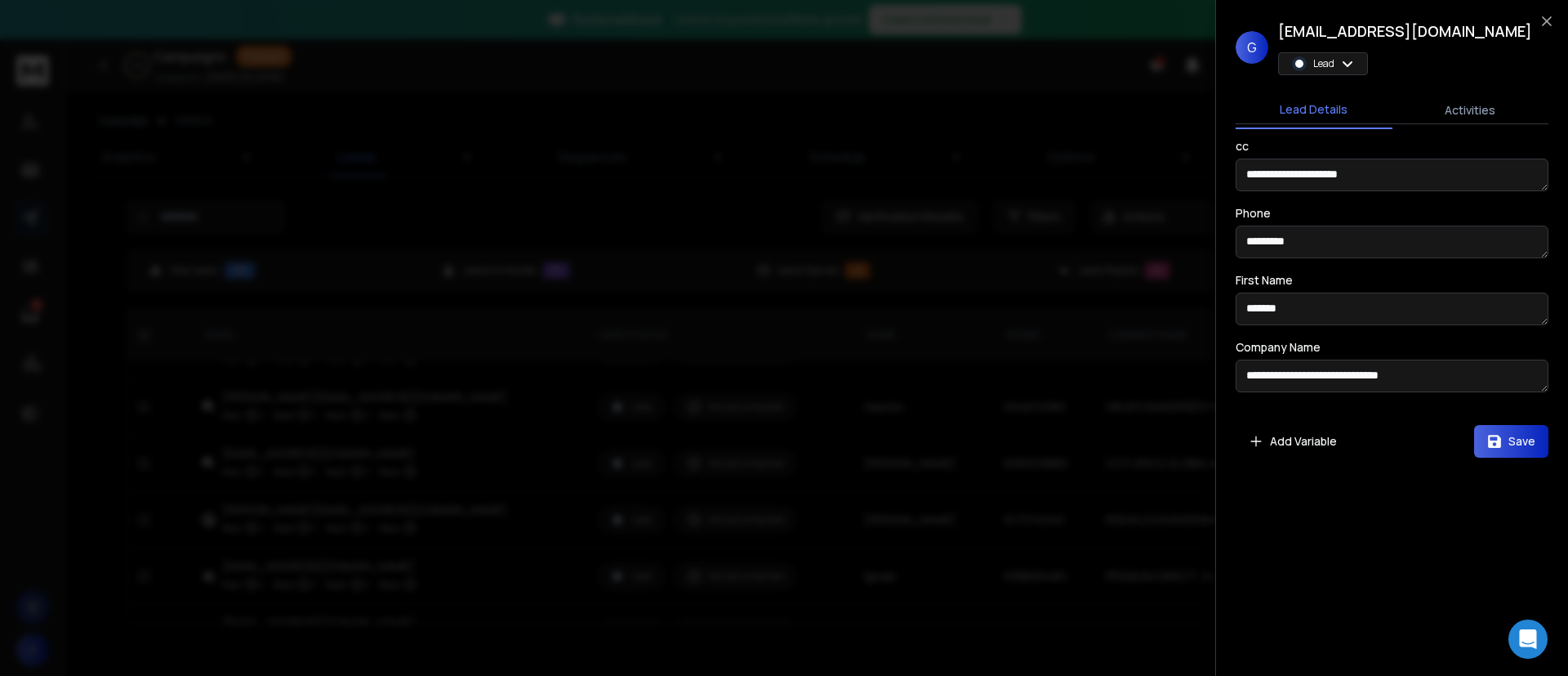
click at [1501, 446] on icon "submit" at bounding box center [1494, 441] width 13 height 13
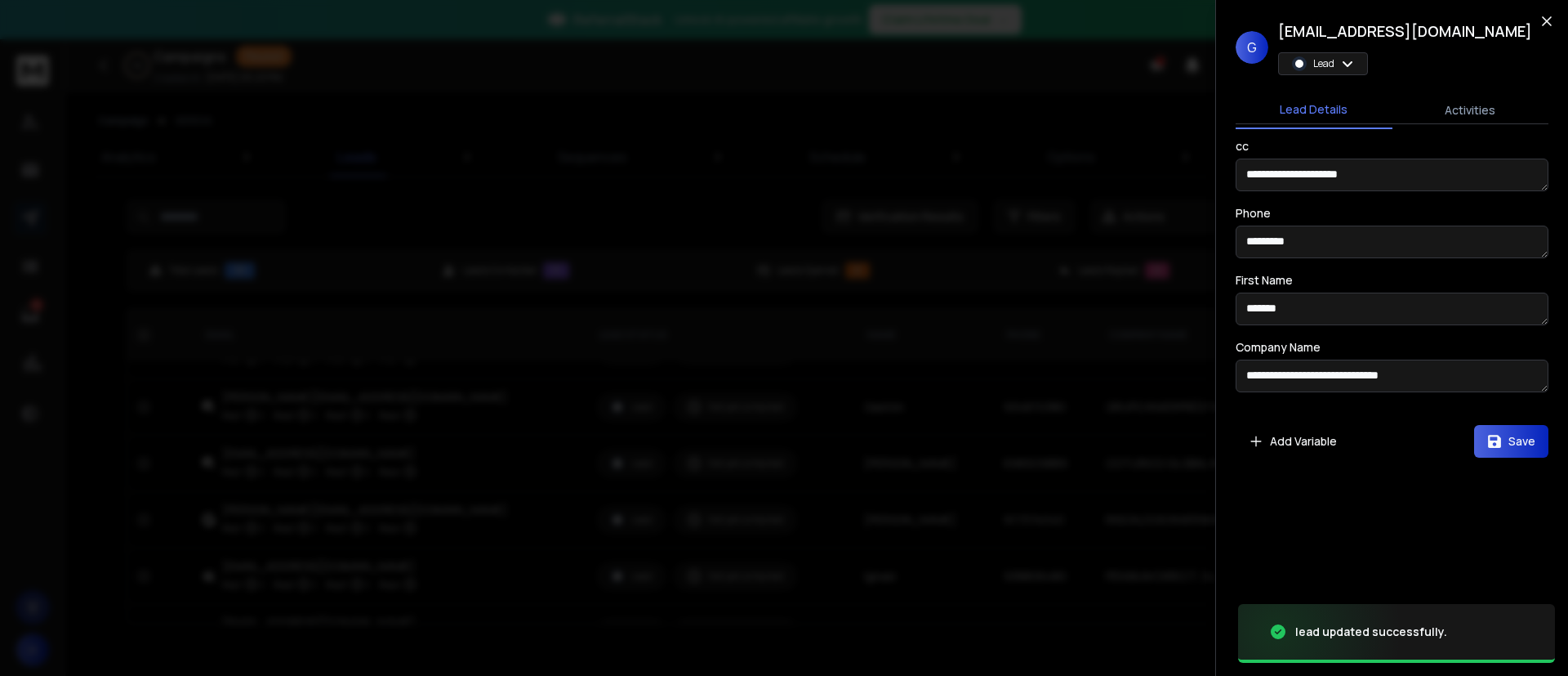
click at [1543, 22] on icon "button" at bounding box center [1546, 21] width 17 height 17
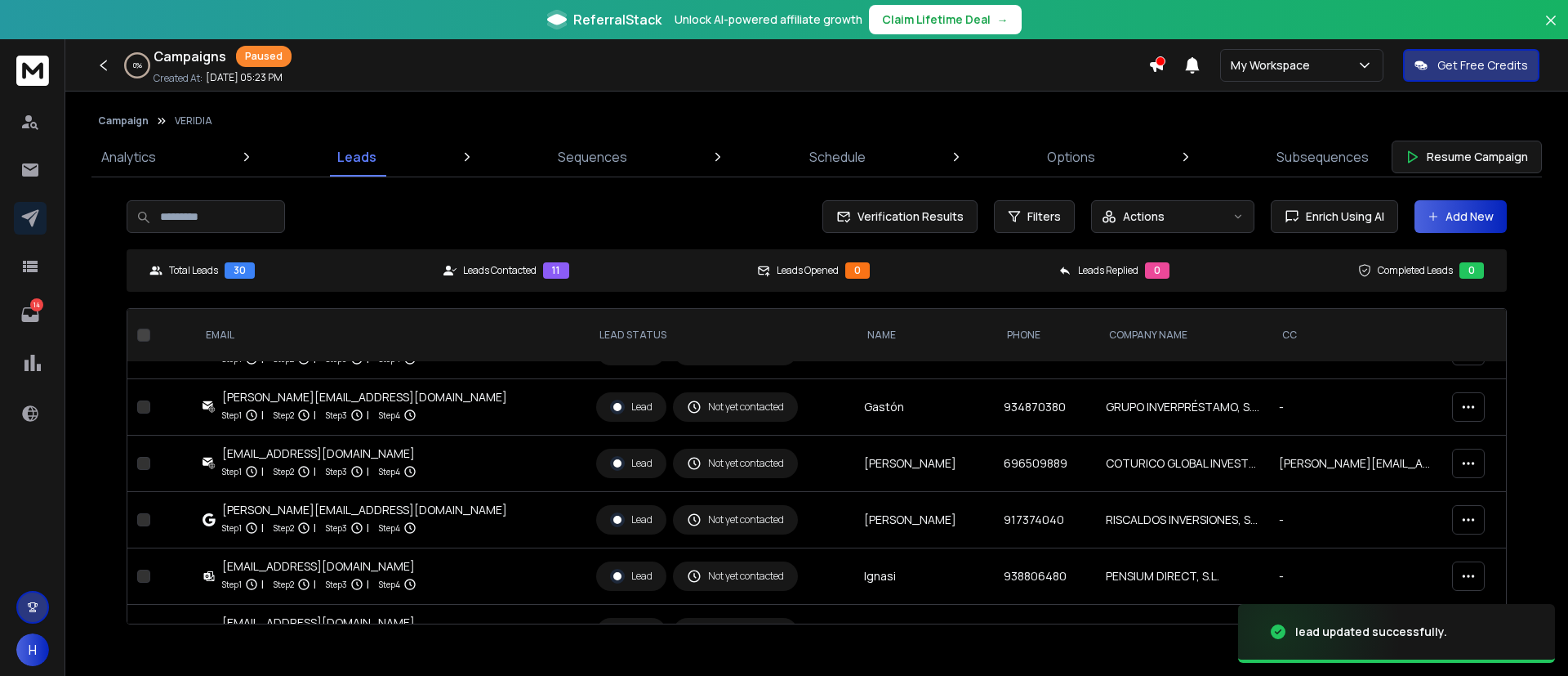
click at [136, 462] on td at bounding box center [160, 463] width 65 height 56
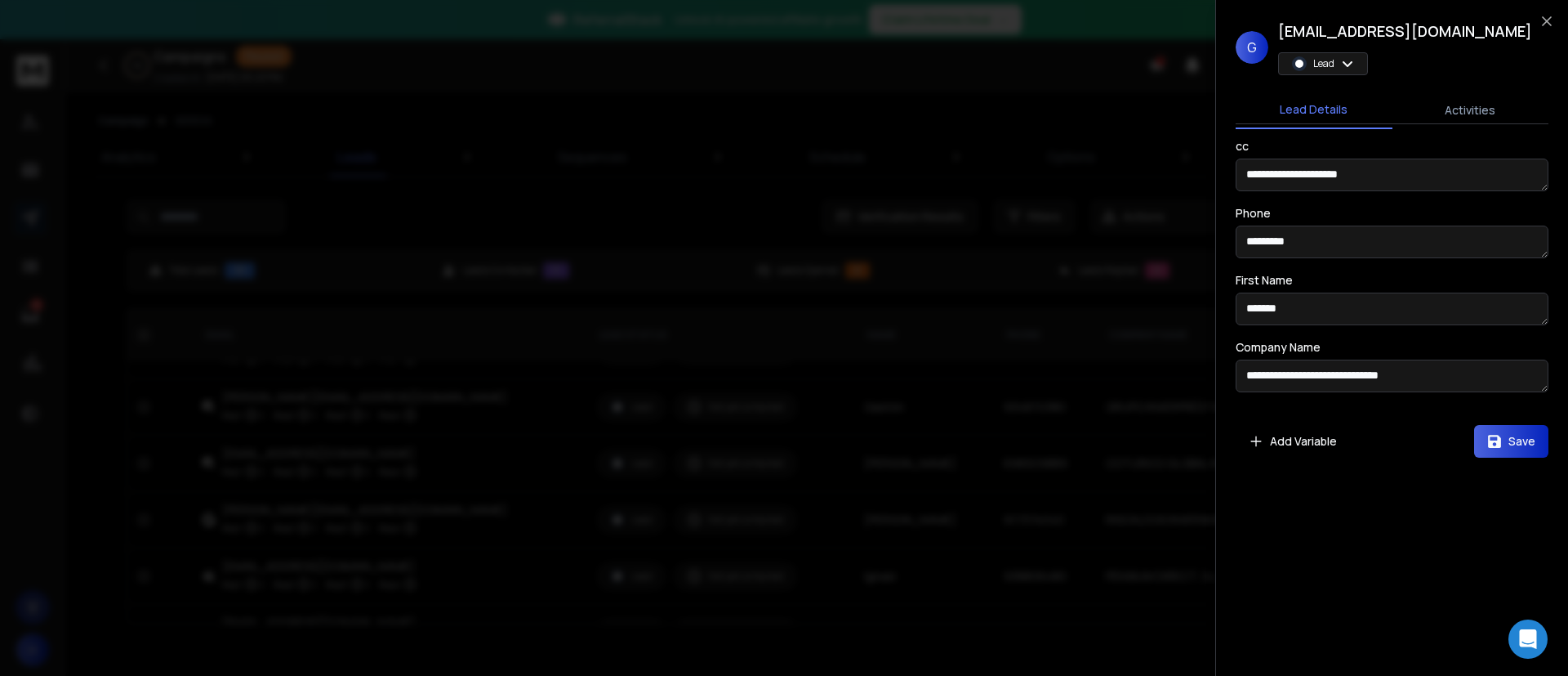
click at [813, 357] on div at bounding box center [784, 338] width 1568 height 676
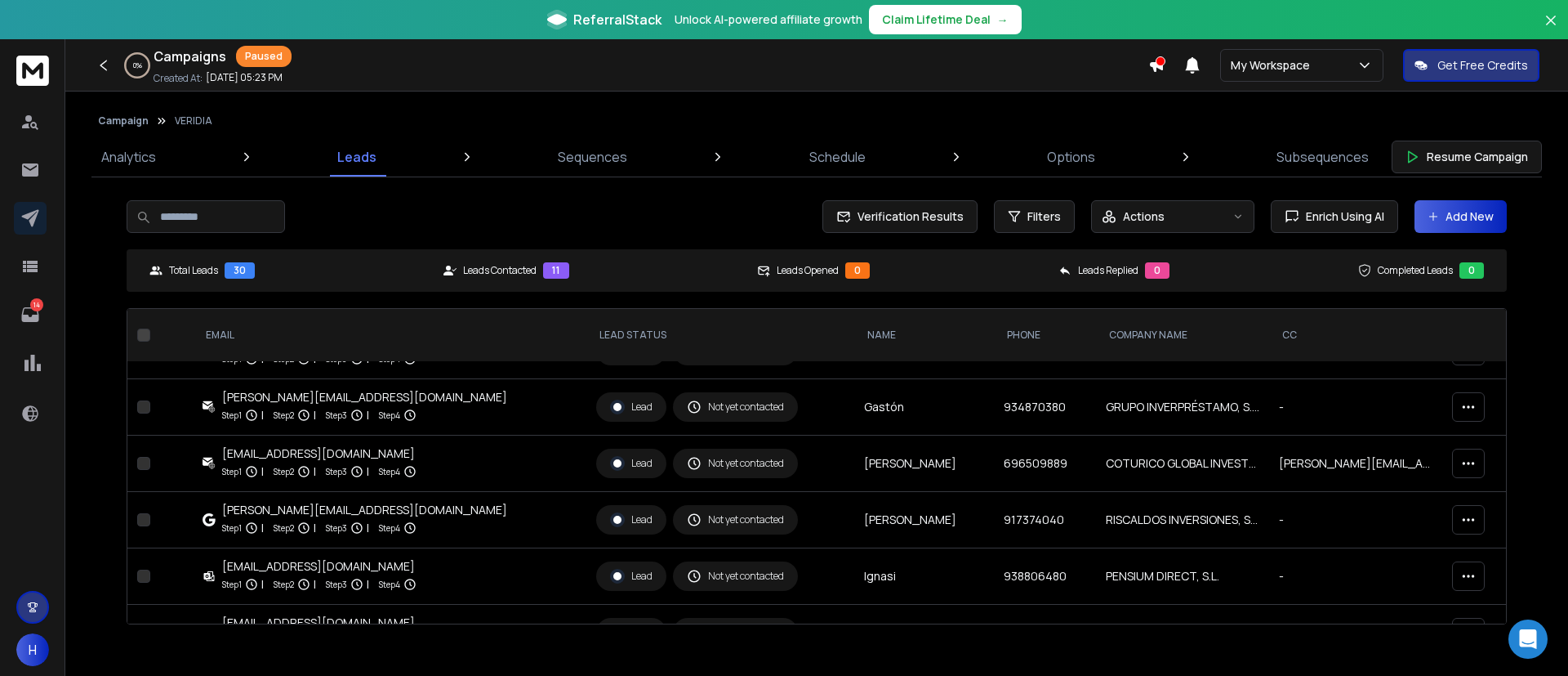
click at [146, 467] on button "button" at bounding box center [143, 463] width 13 height 13
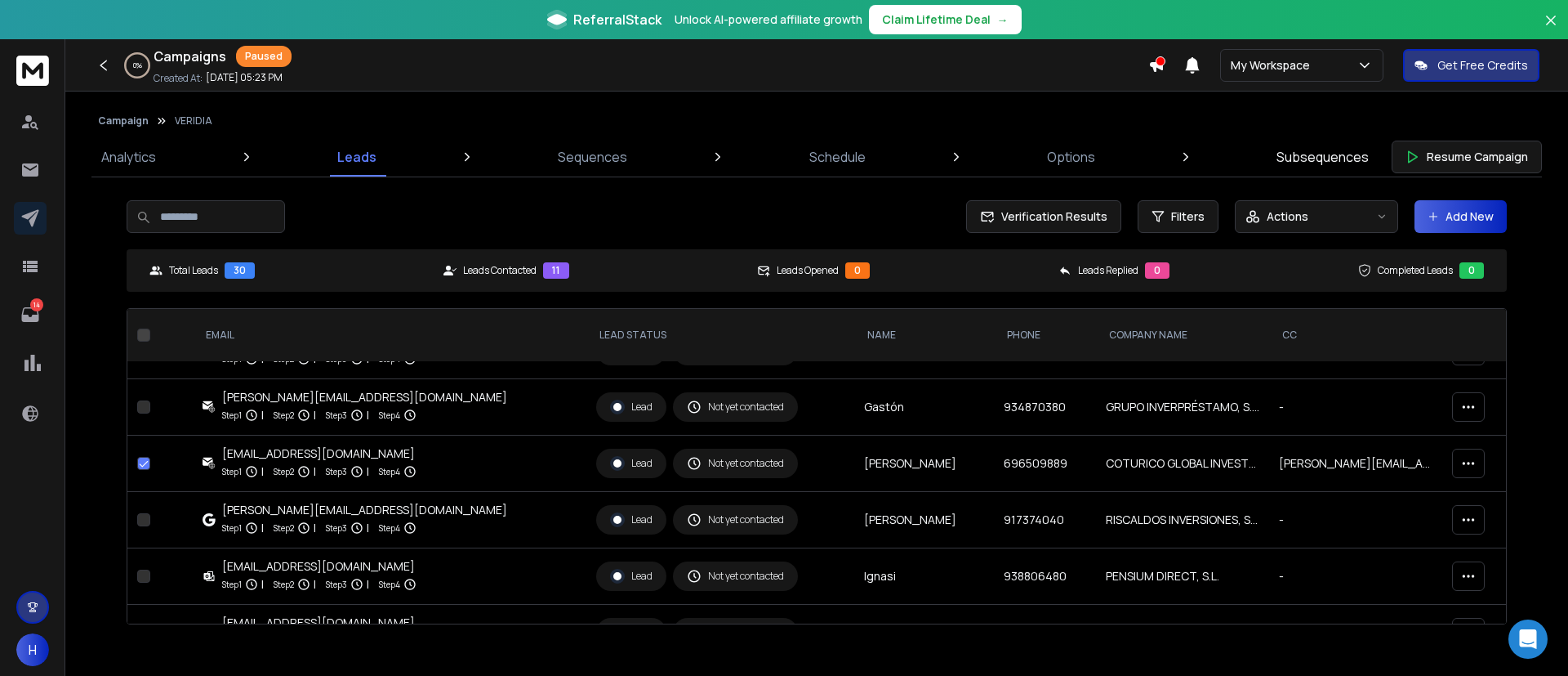
click at [1313, 167] on link "Subsequences" at bounding box center [1322, 157] width 111 height 39
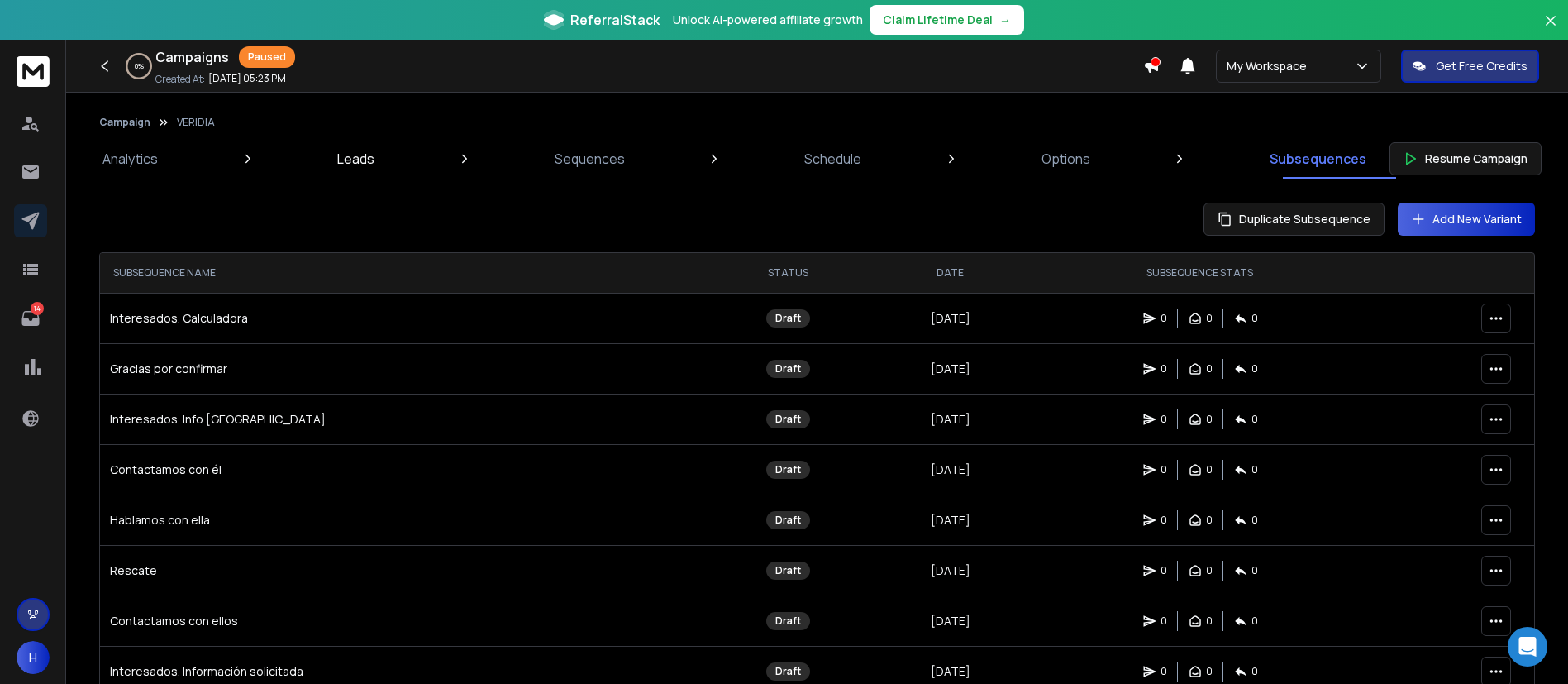
click at [364, 155] on p "Leads" at bounding box center [355, 159] width 37 height 20
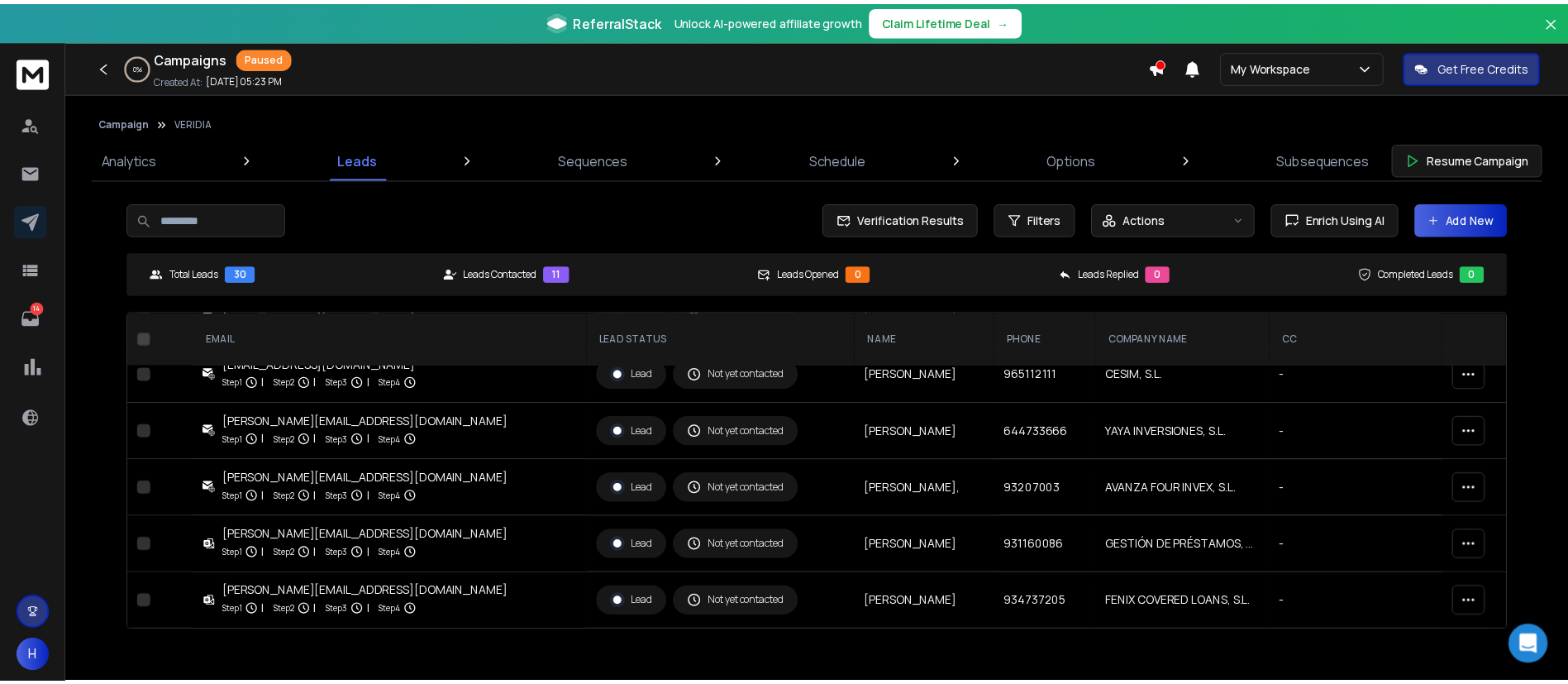
scroll to position [372, 0]
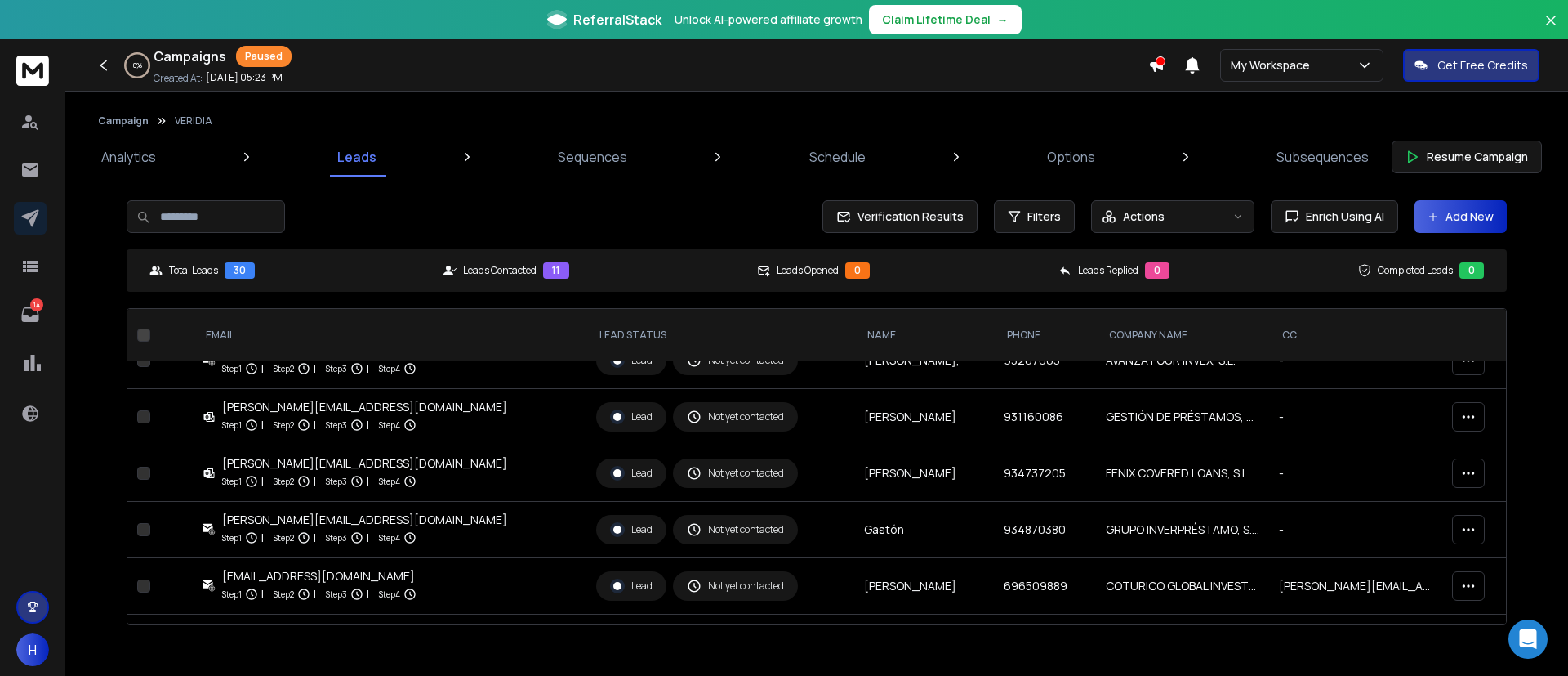
click at [141, 588] on button "button" at bounding box center [143, 585] width 13 height 13
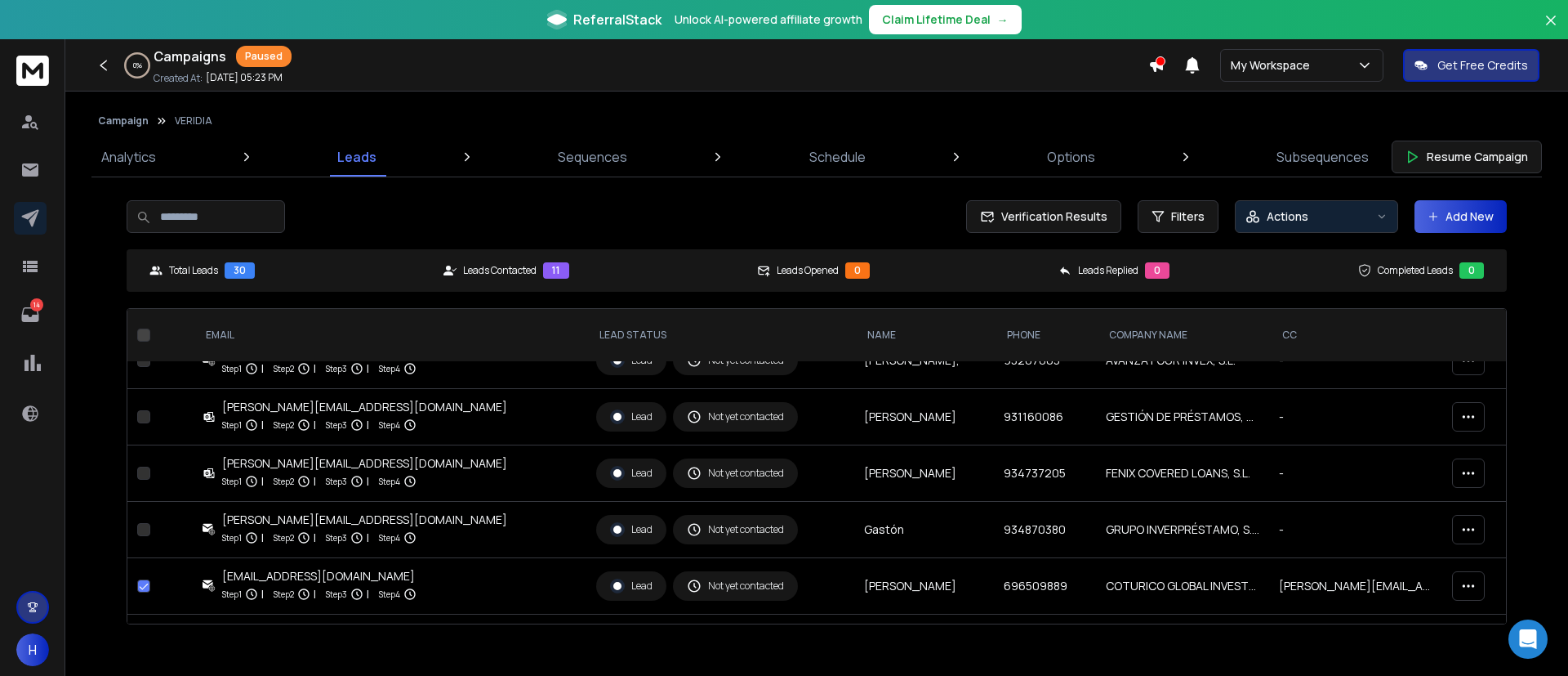
click at [1278, 218] on p "Actions" at bounding box center [1288, 216] width 41 height 17
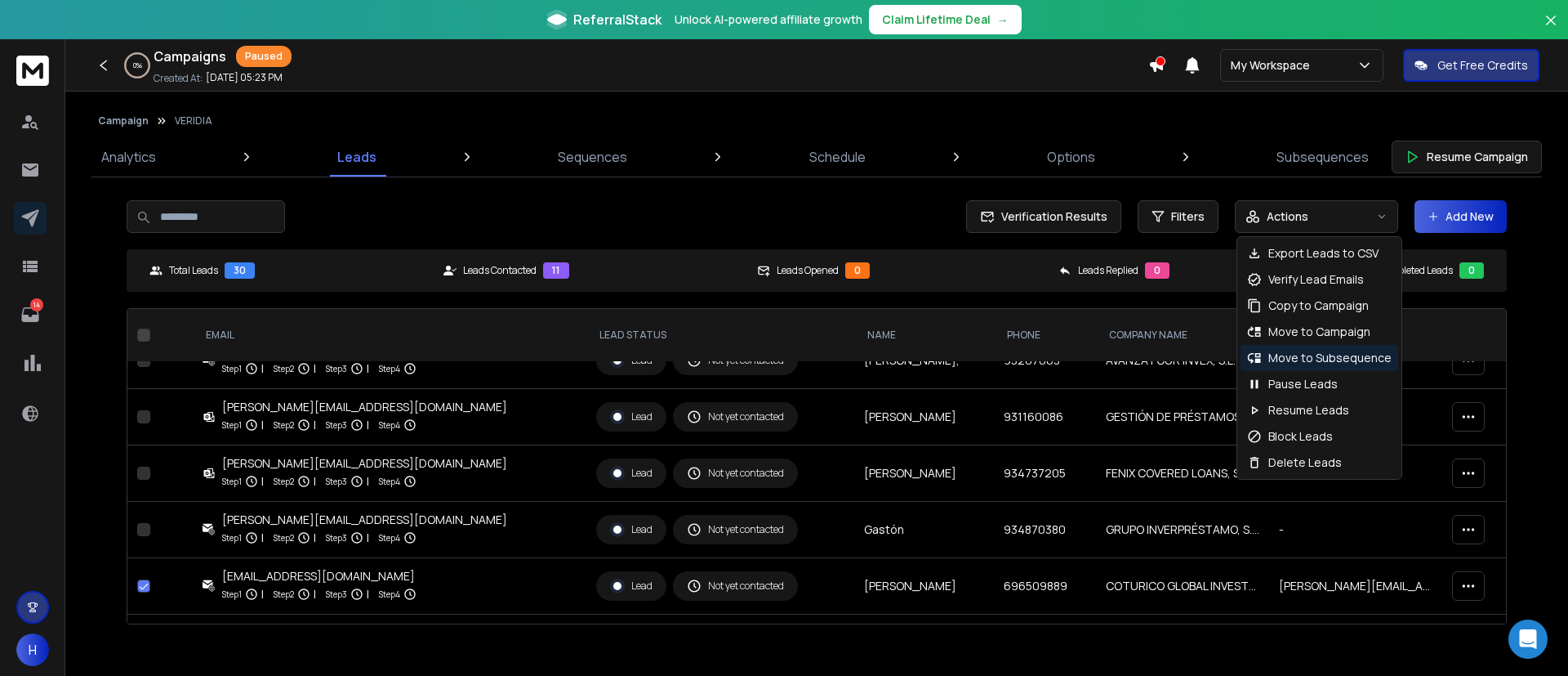
click at [1348, 355] on p "Move to Subsequence" at bounding box center [1329, 357] width 123 height 17
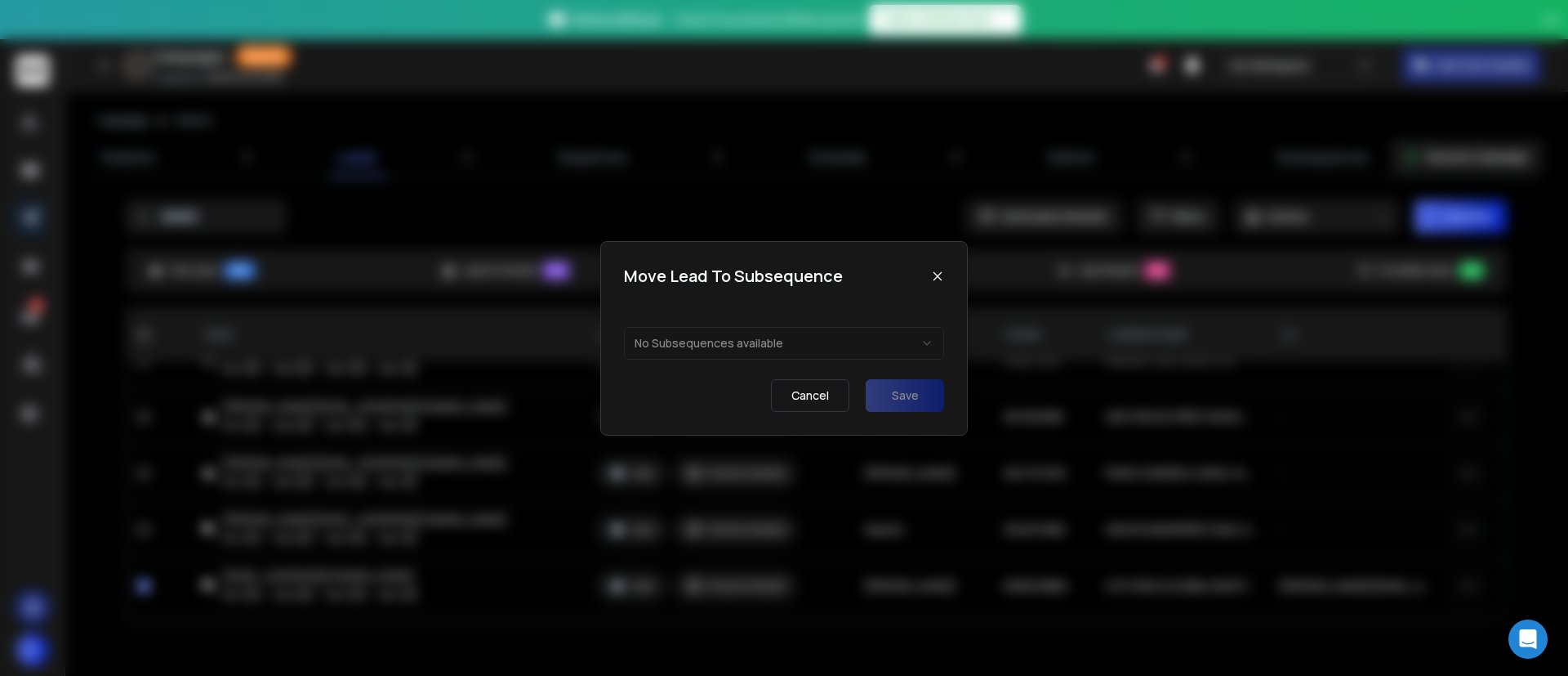
click at [929, 279] on div "Move Lead To Subsequence" at bounding box center [784, 275] width 321 height 23
click at [936, 282] on div "Move Lead To Subsequence" at bounding box center [784, 275] width 321 height 23
click at [934, 275] on icon at bounding box center [937, 275] width 13 height 13
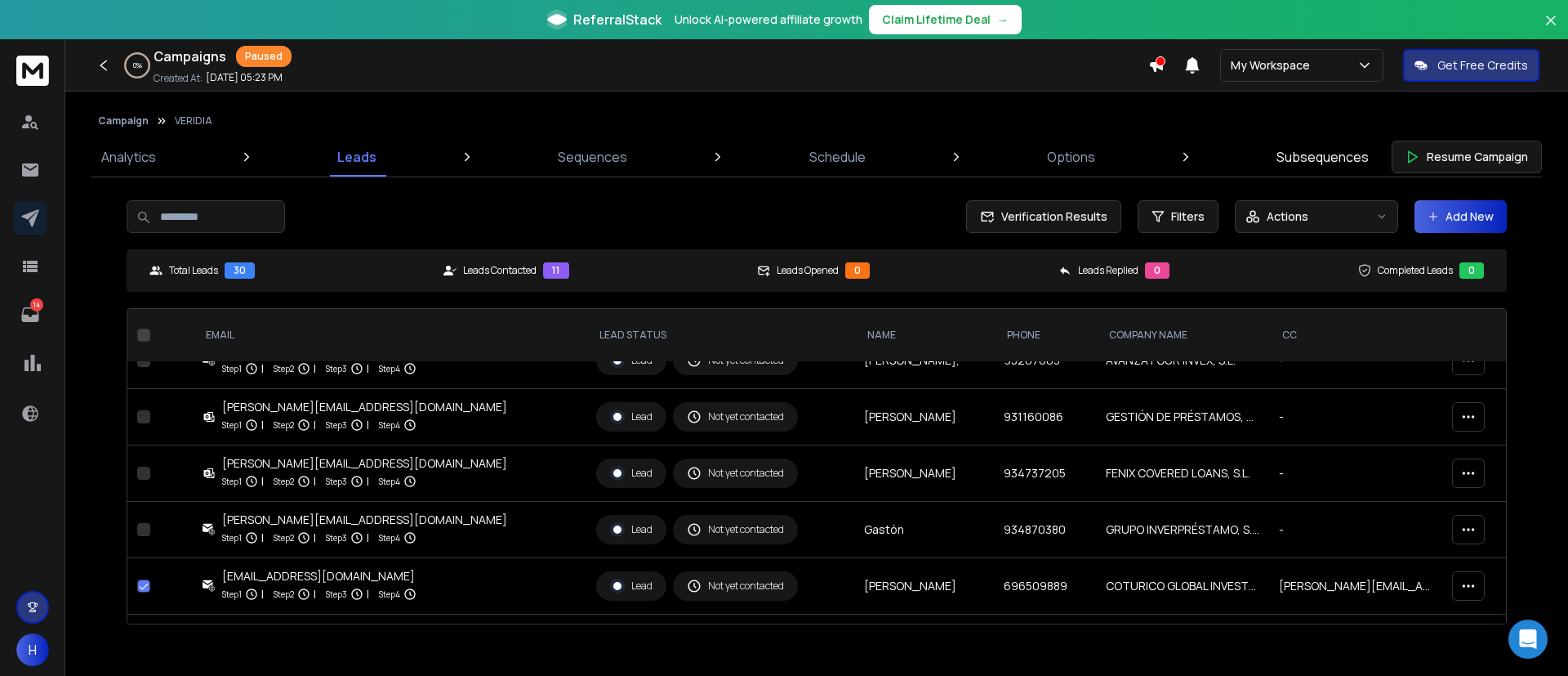
click at [1327, 159] on p "Subsequences" at bounding box center [1323, 157] width 93 height 20
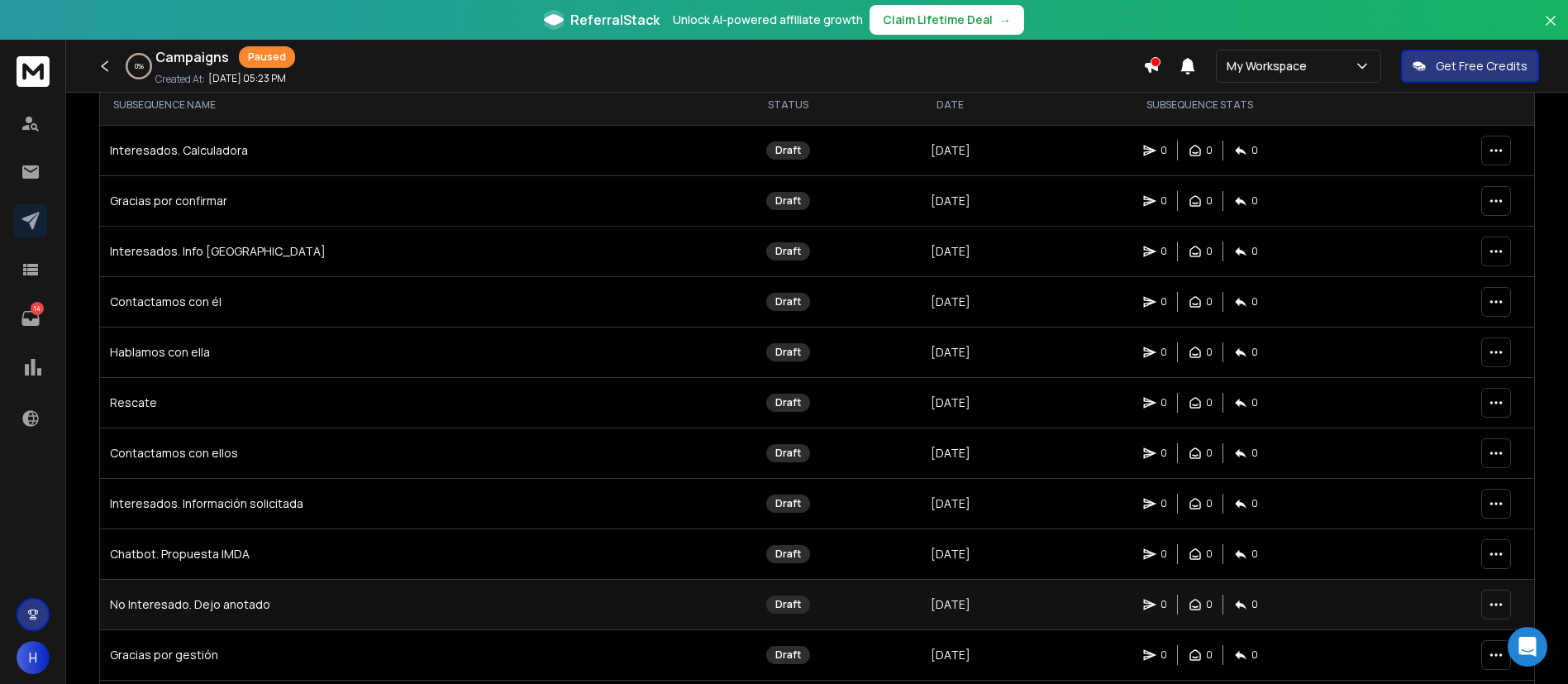
scroll to position [239, 0]
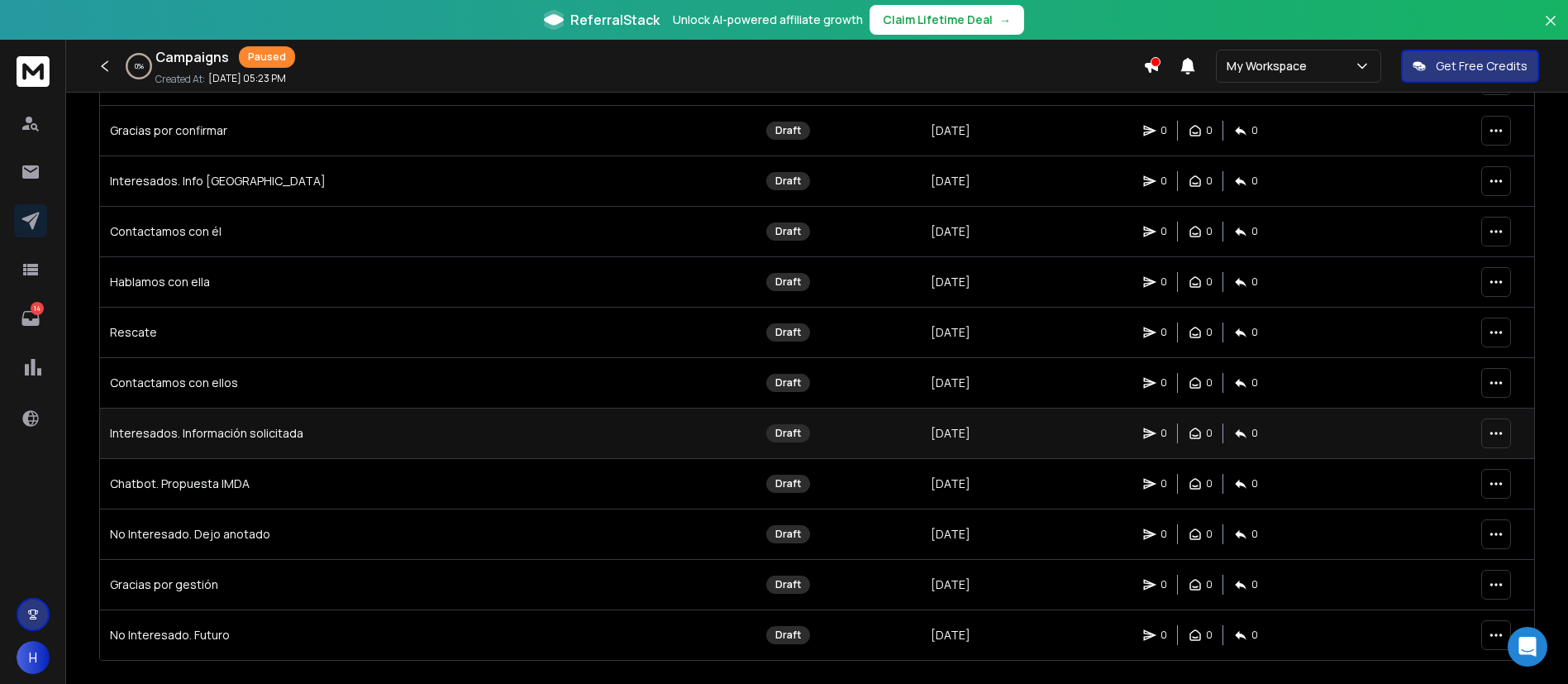
click at [327, 434] on td "Interesados. Información solicitada" at bounding box center [401, 432] width 603 height 51
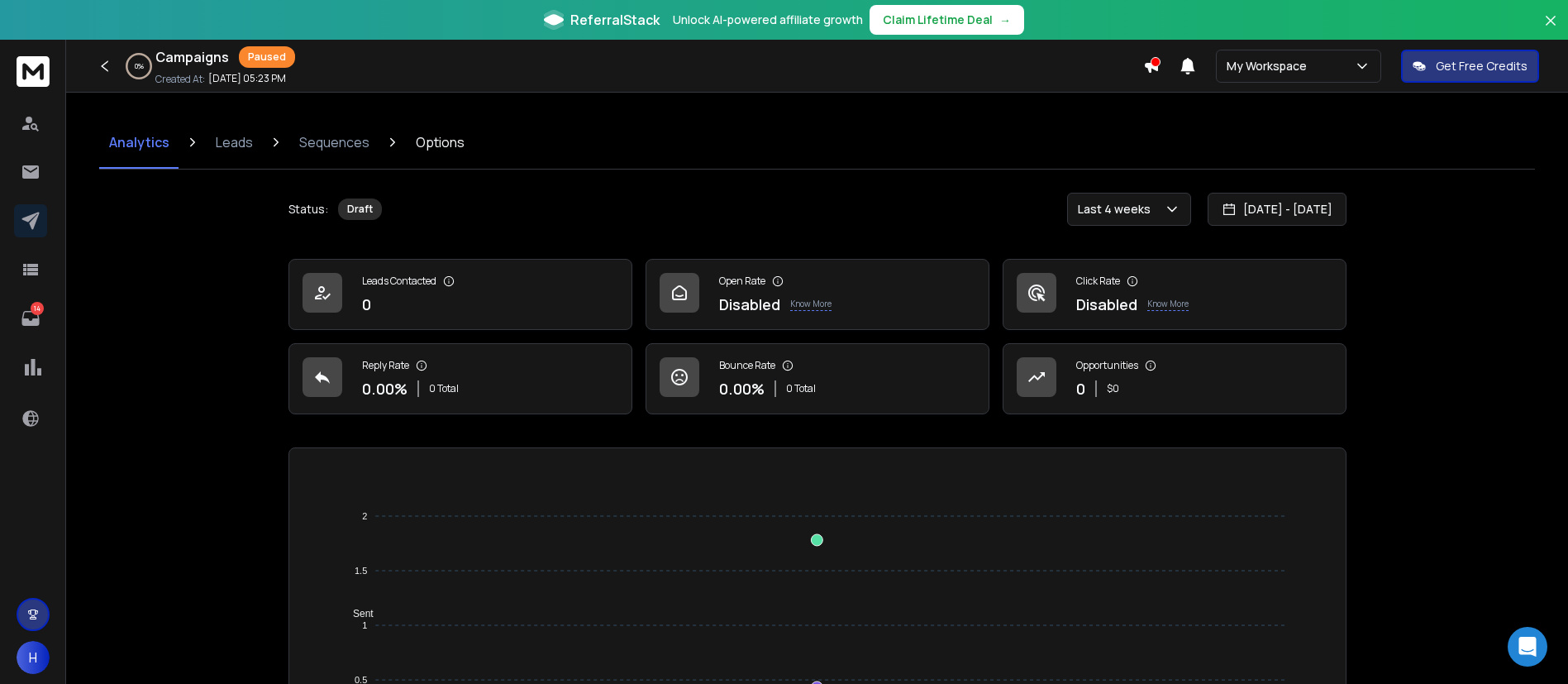
click at [434, 130] on link "Options" at bounding box center [440, 142] width 69 height 53
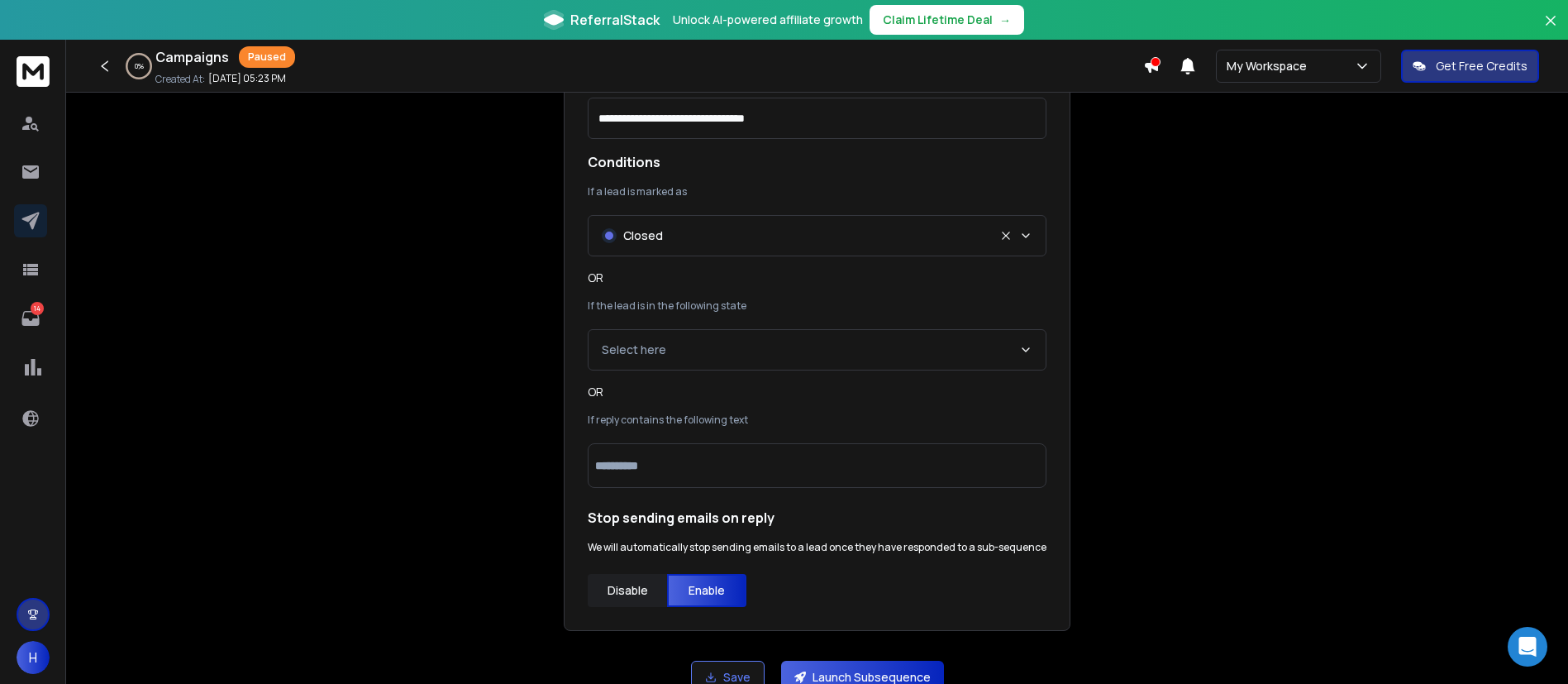
scroll to position [215, 0]
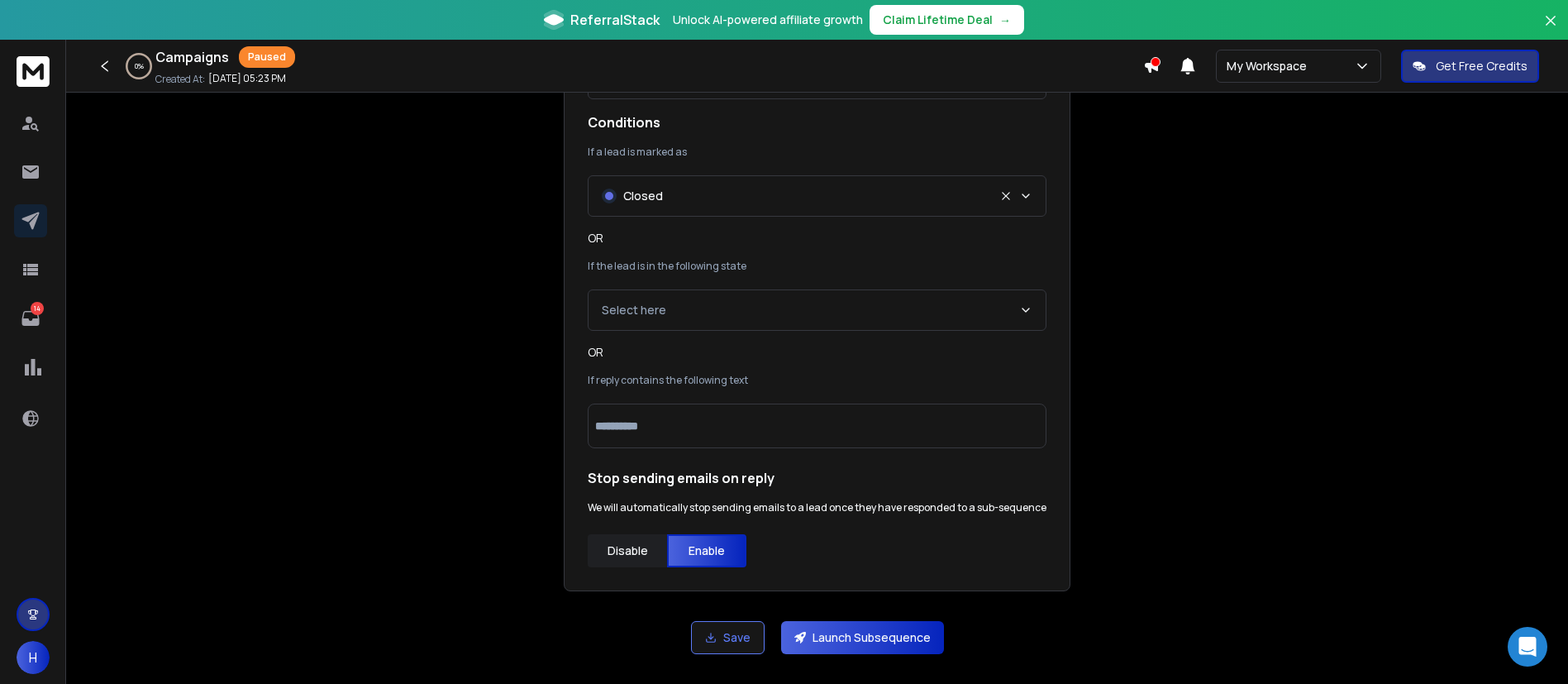
click at [839, 648] on button "Launch Subsequence" at bounding box center [862, 637] width 163 height 33
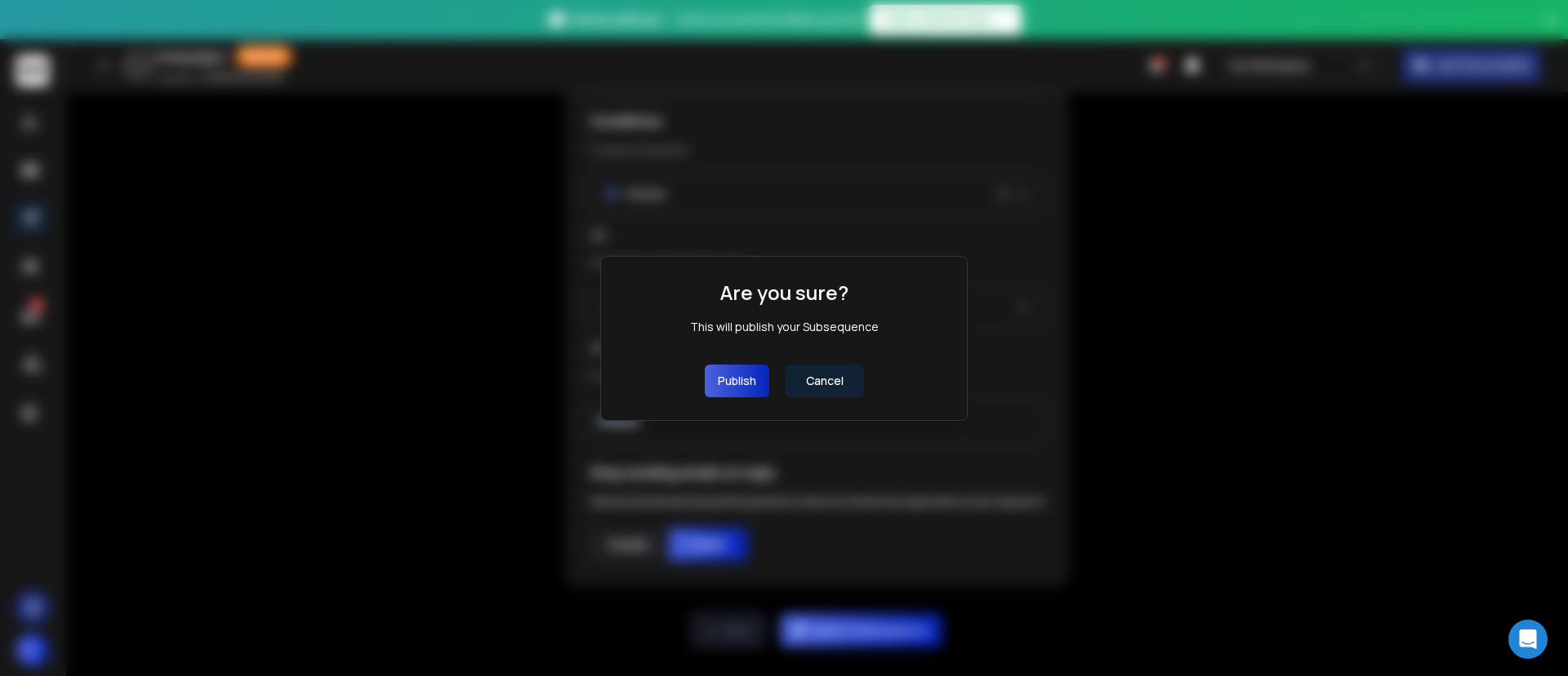
click at [739, 386] on button "Publish" at bounding box center [737, 380] width 64 height 33
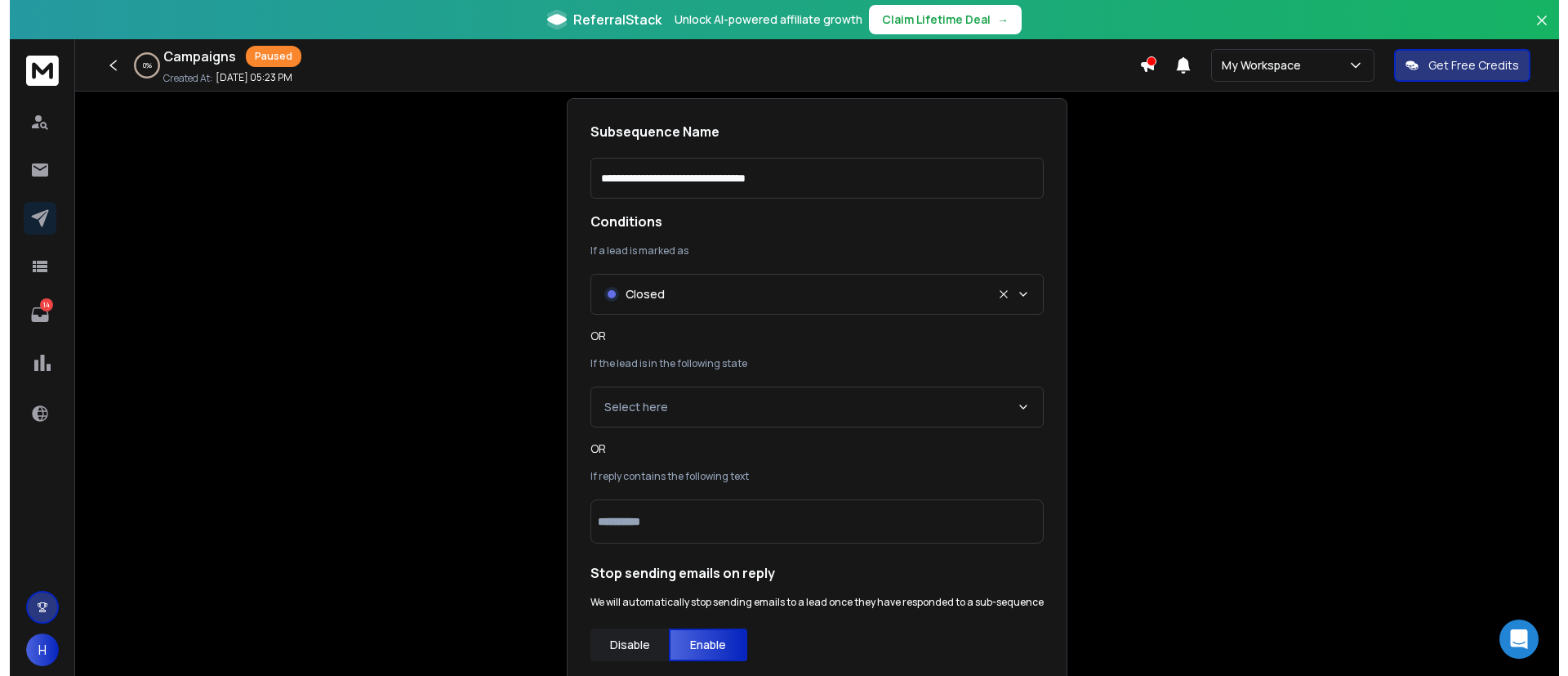
scroll to position [0, 0]
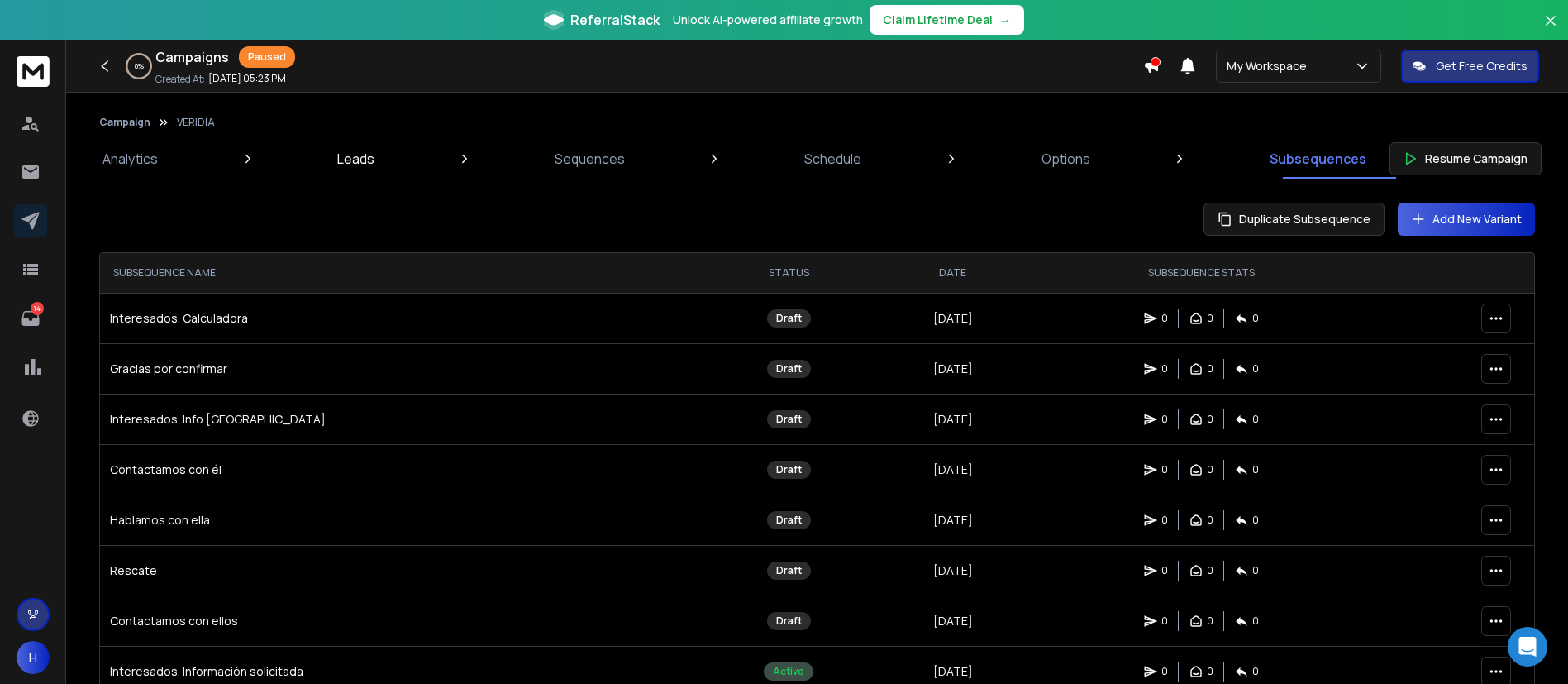
click at [354, 164] on p "Leads" at bounding box center [355, 159] width 37 height 20
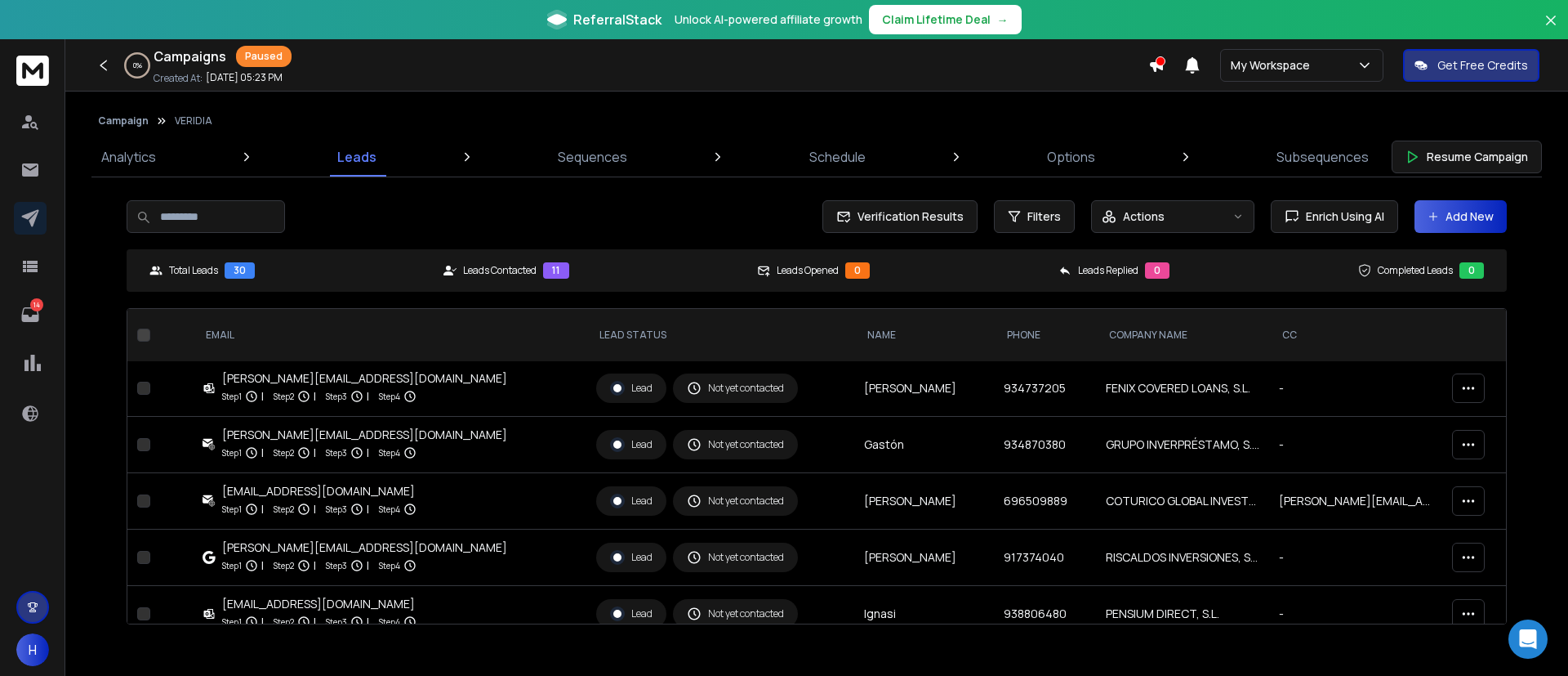
scroll to position [490, 0]
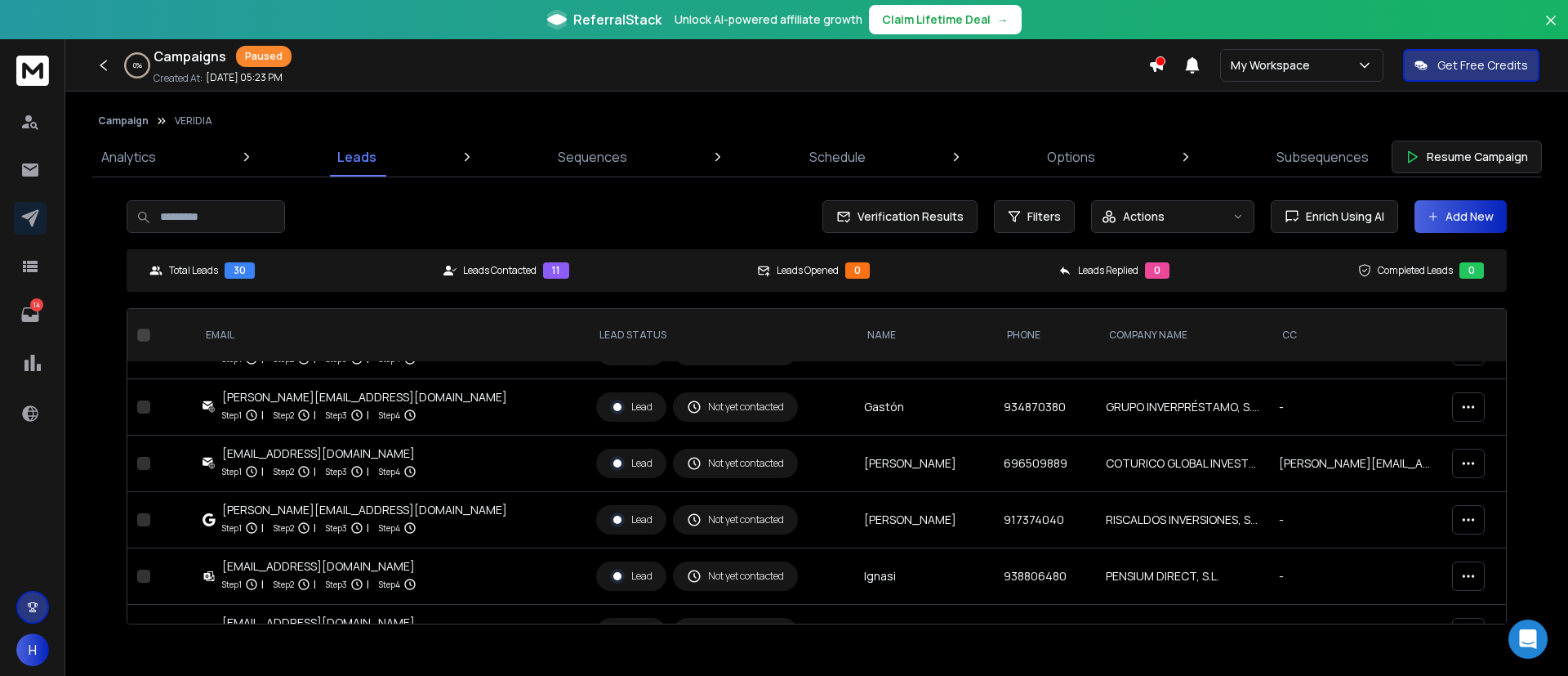
click at [141, 462] on button "button" at bounding box center [143, 463] width 13 height 13
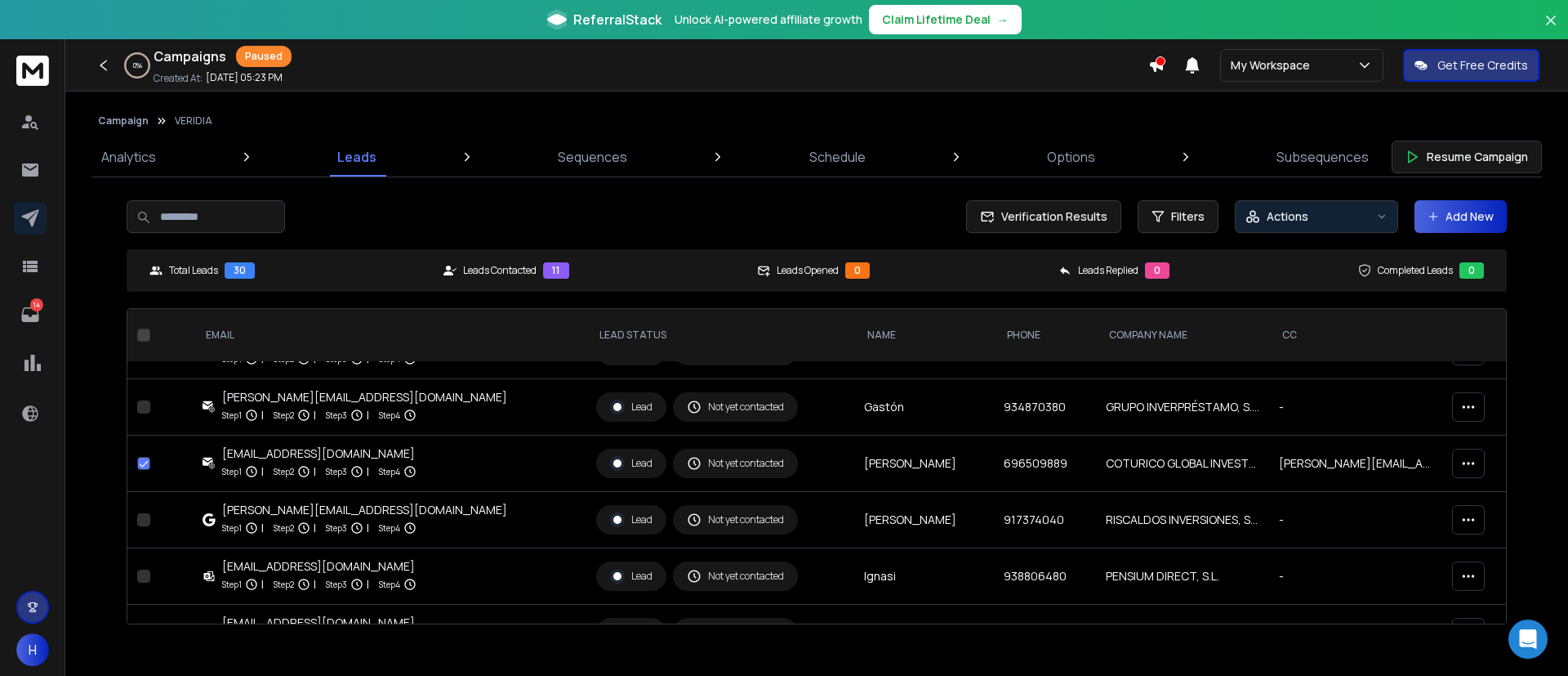
click at [1298, 213] on p "Actions" at bounding box center [1288, 216] width 41 height 17
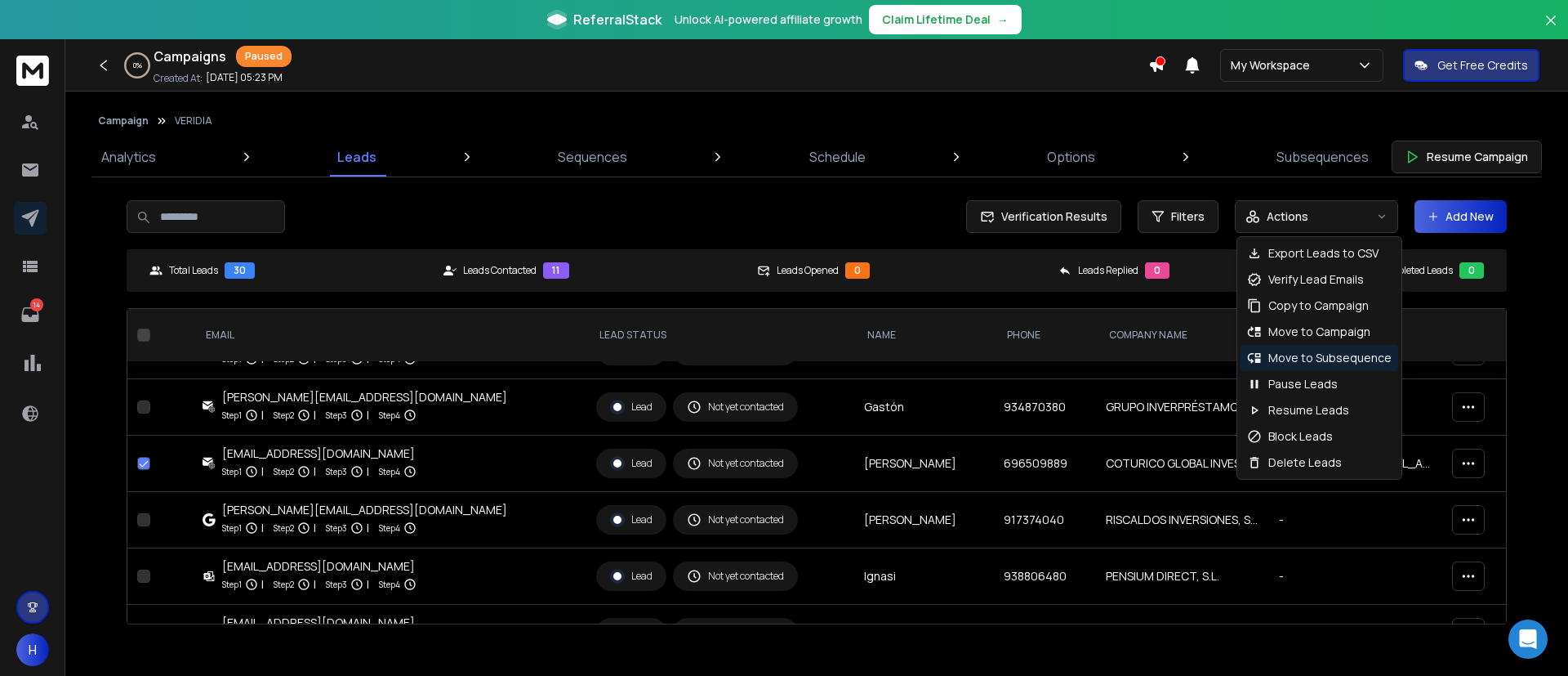
click at [1331, 366] on div "Move to Subsequence" at bounding box center [1319, 358] width 158 height 27
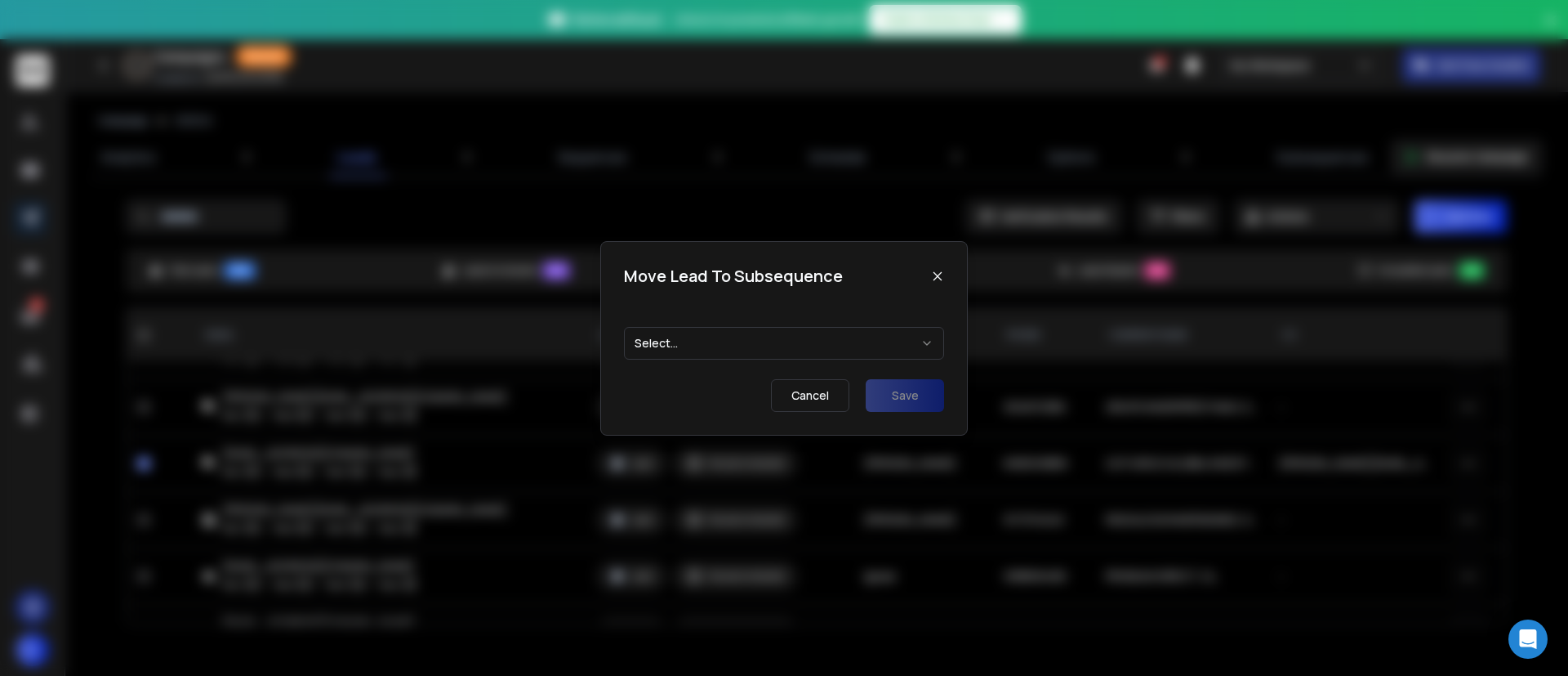
click at [840, 356] on body "ReferralStack Unlock AI-powered affiliate growth Lifetime Deals available! Clai…" at bounding box center [784, 338] width 1568 height 676
click at [901, 401] on button "Save" at bounding box center [905, 395] width 79 height 33
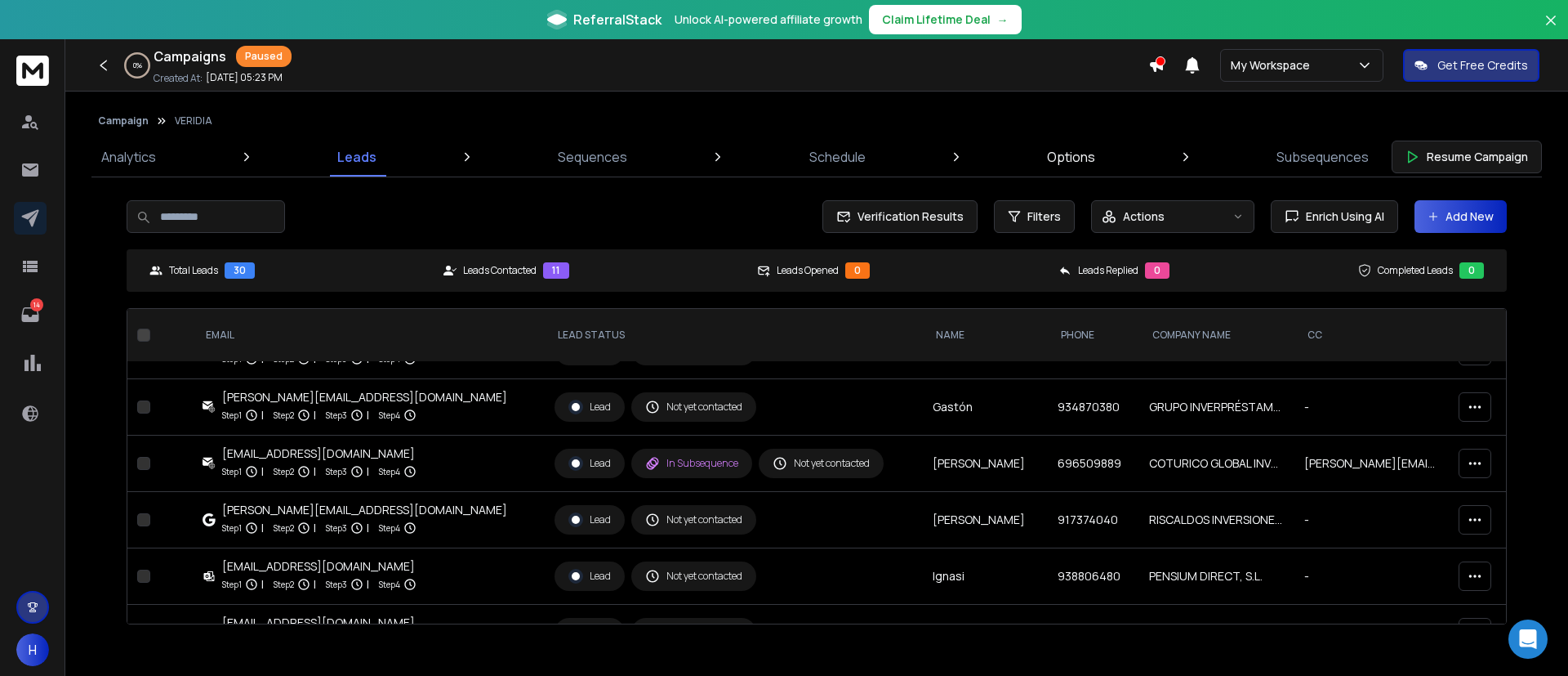
click at [1084, 158] on p "Options" at bounding box center [1071, 157] width 48 height 20
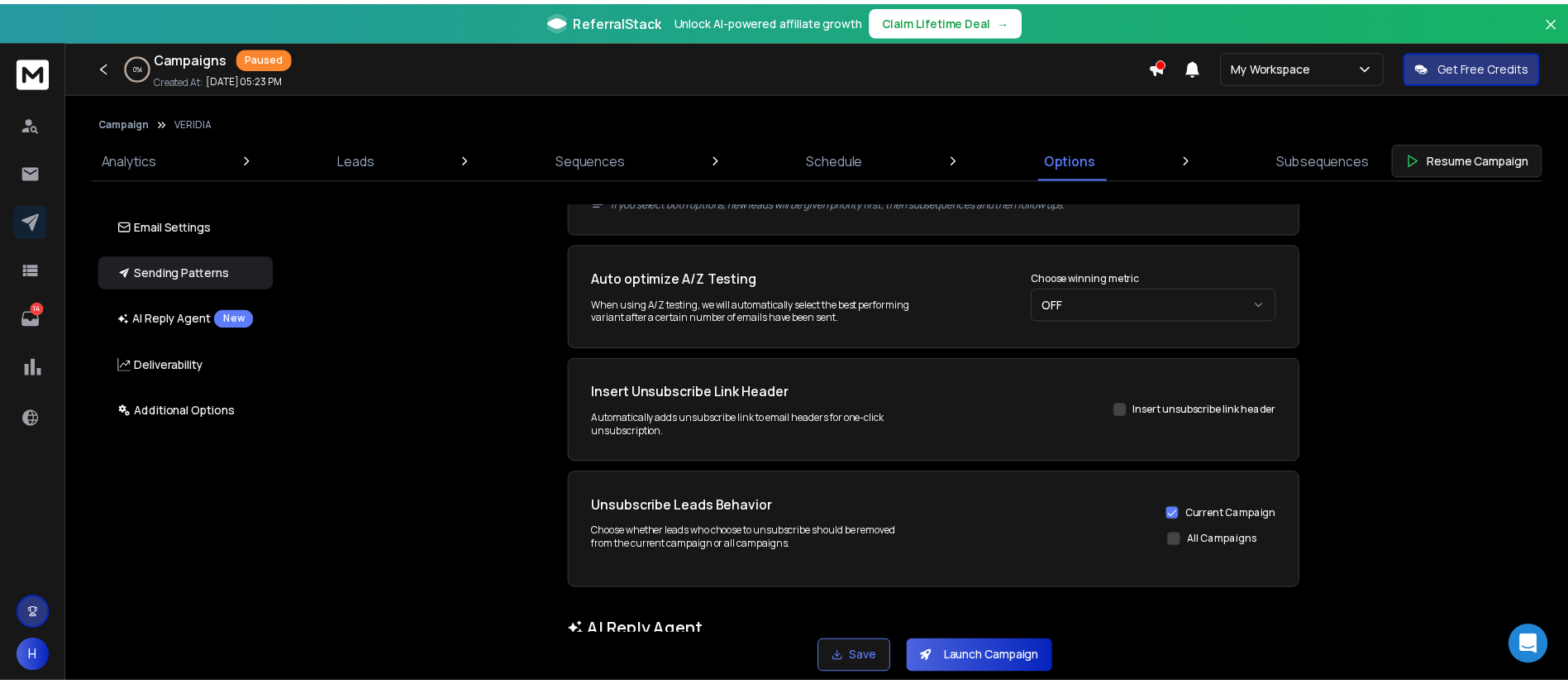
scroll to position [744, 0]
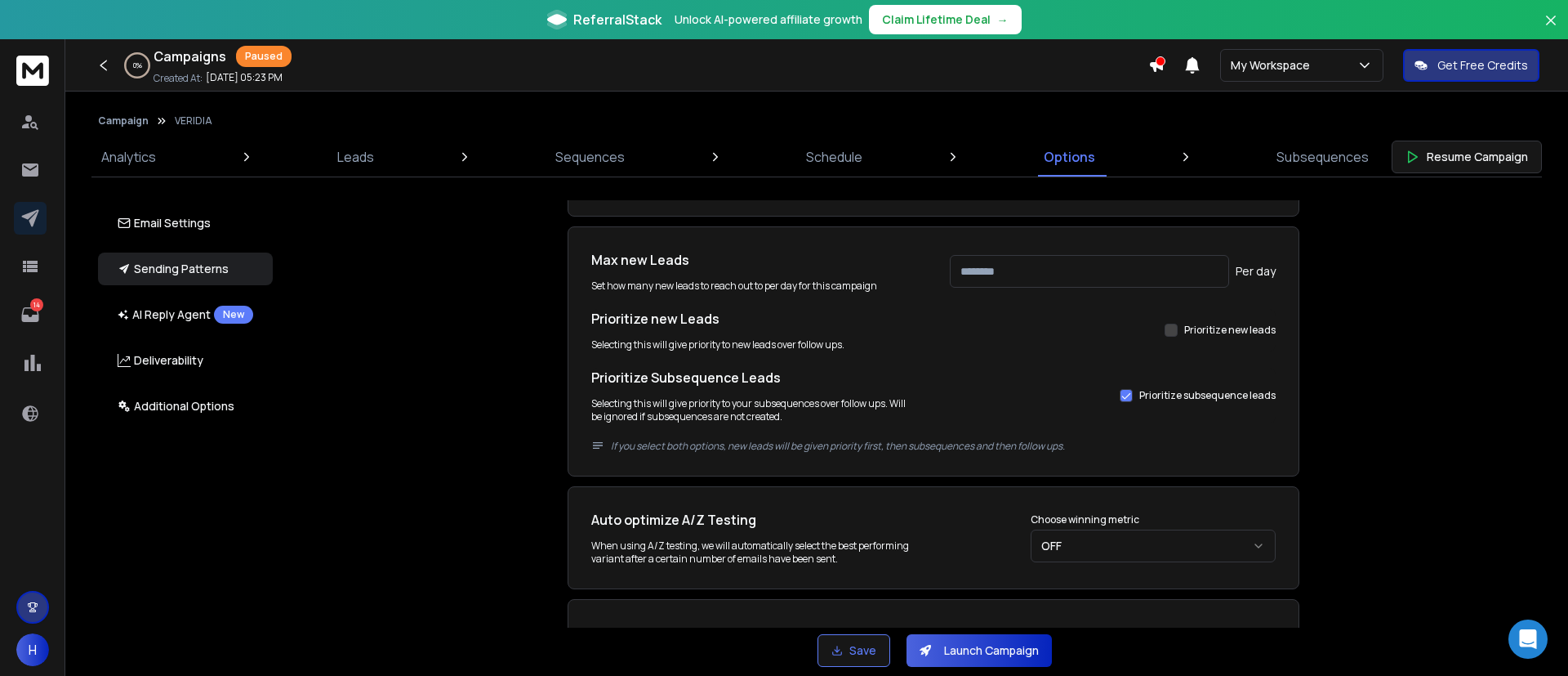
click at [845, 663] on button "Save" at bounding box center [854, 650] width 73 height 33
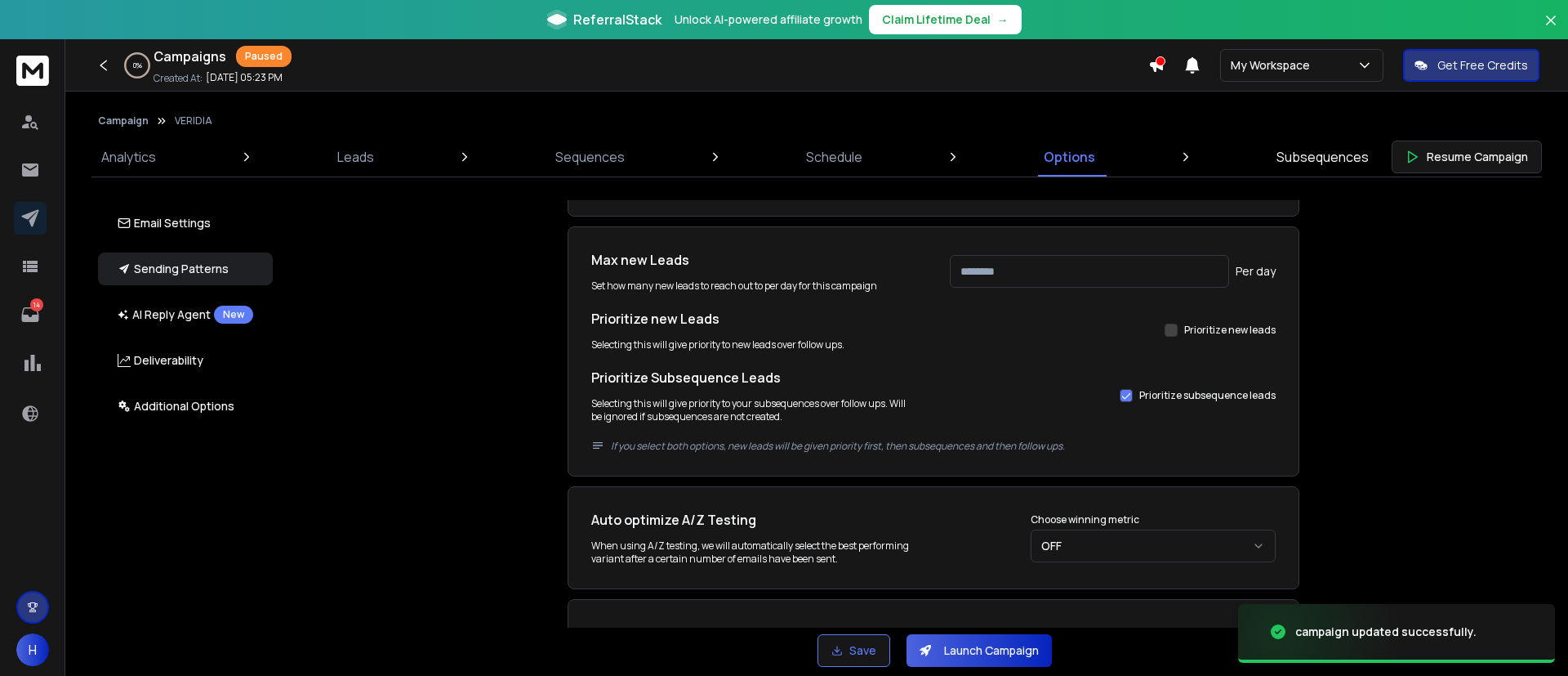
click at [1319, 153] on p "Subsequences" at bounding box center [1323, 157] width 93 height 20
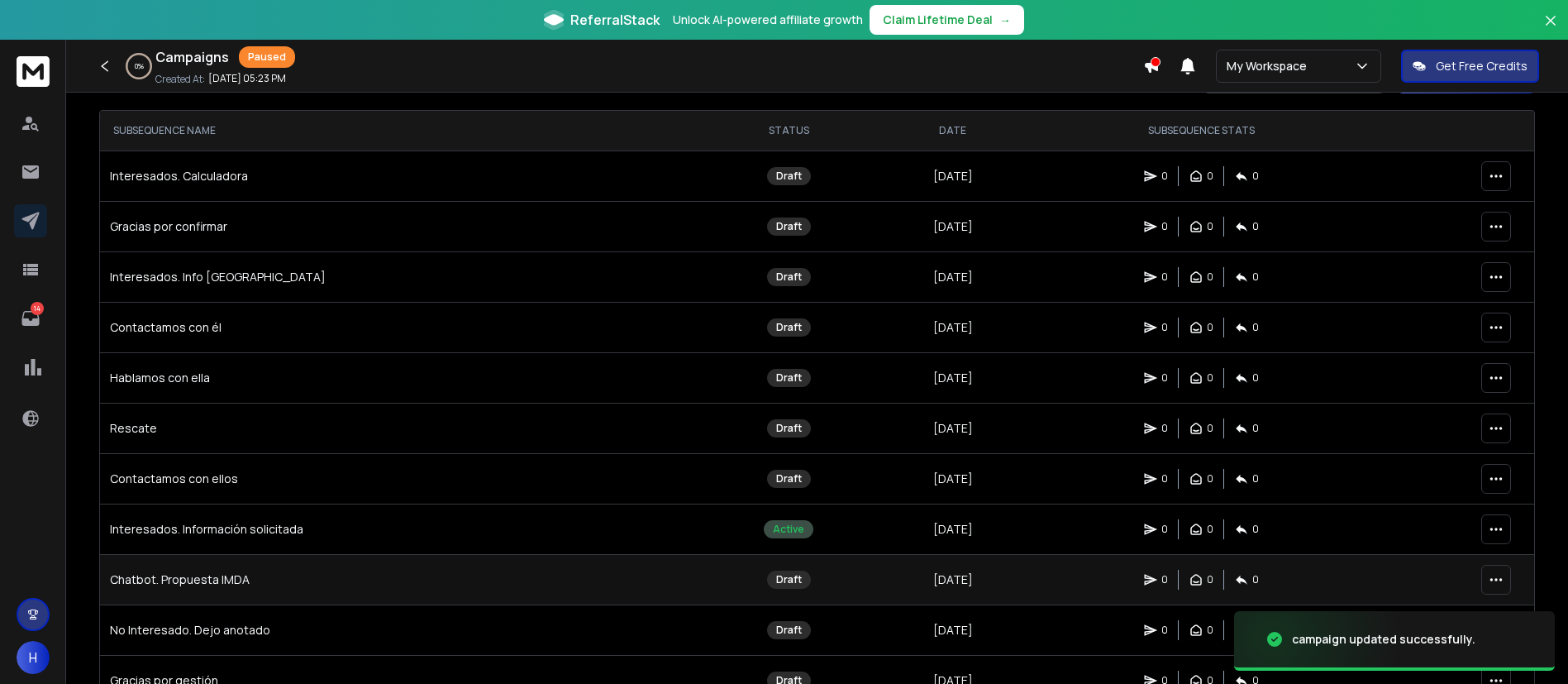
scroll to position [239, 0]
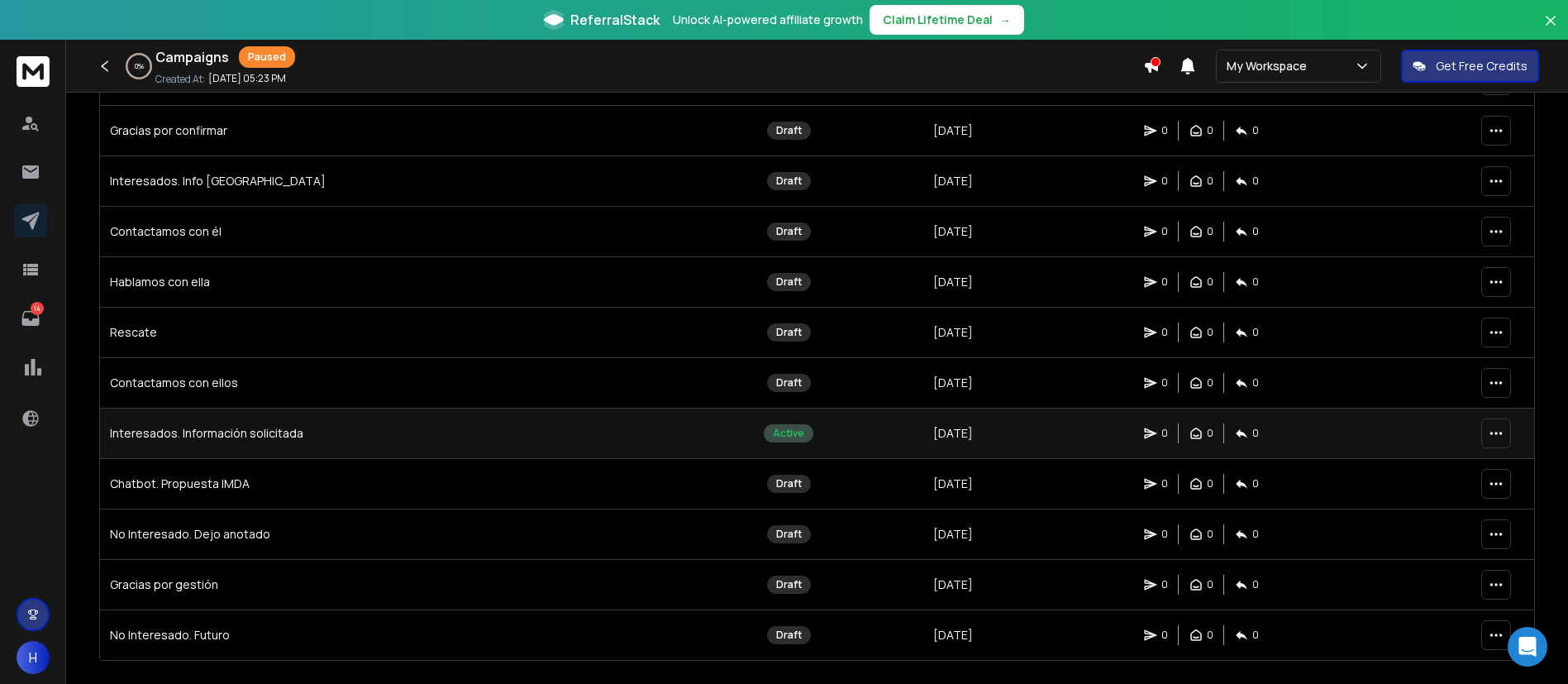
drag, startPoint x: 392, startPoint y: 444, endPoint x: 404, endPoint y: 416, distance: 30.5
click at [392, 443] on td "Interesados. Información solicitada" at bounding box center [399, 432] width 600 height 51
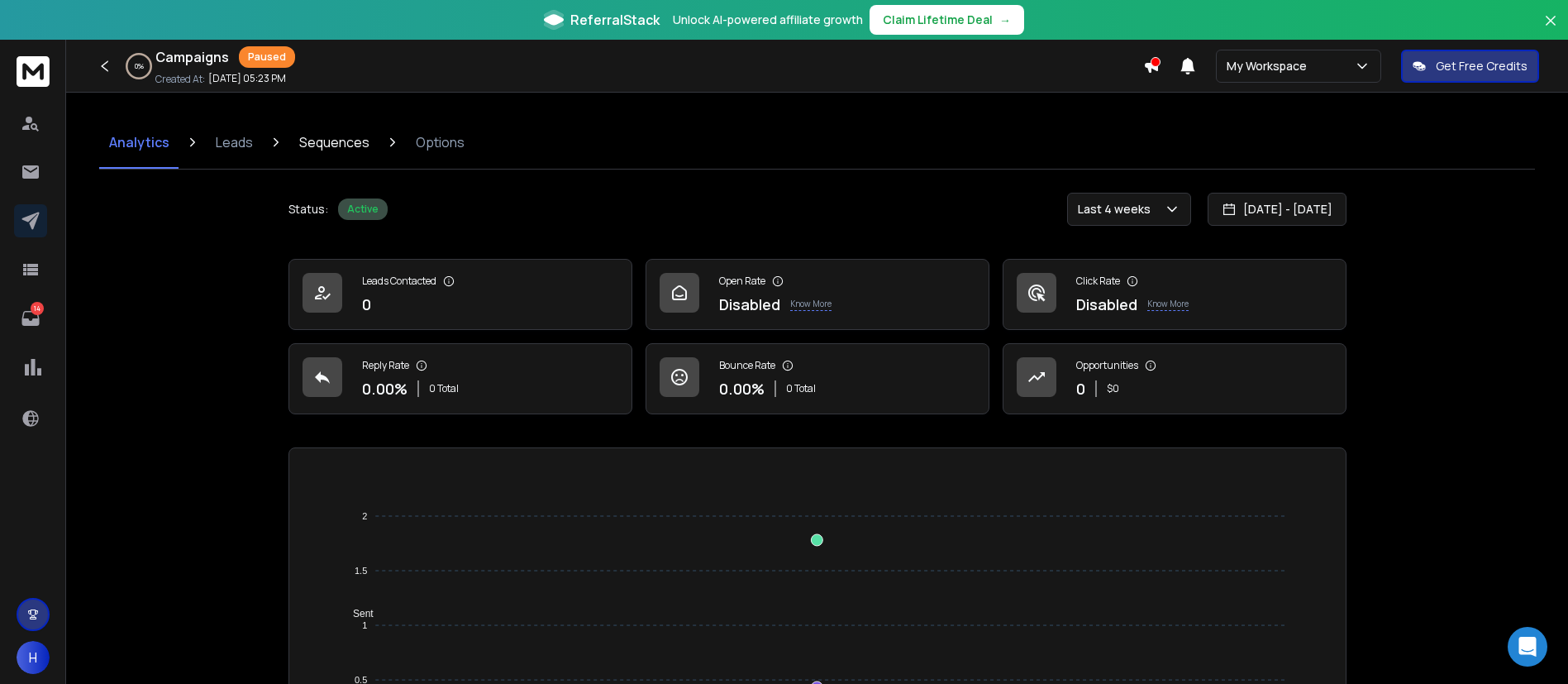
click at [315, 143] on p "Sequences" at bounding box center [334, 143] width 70 height 20
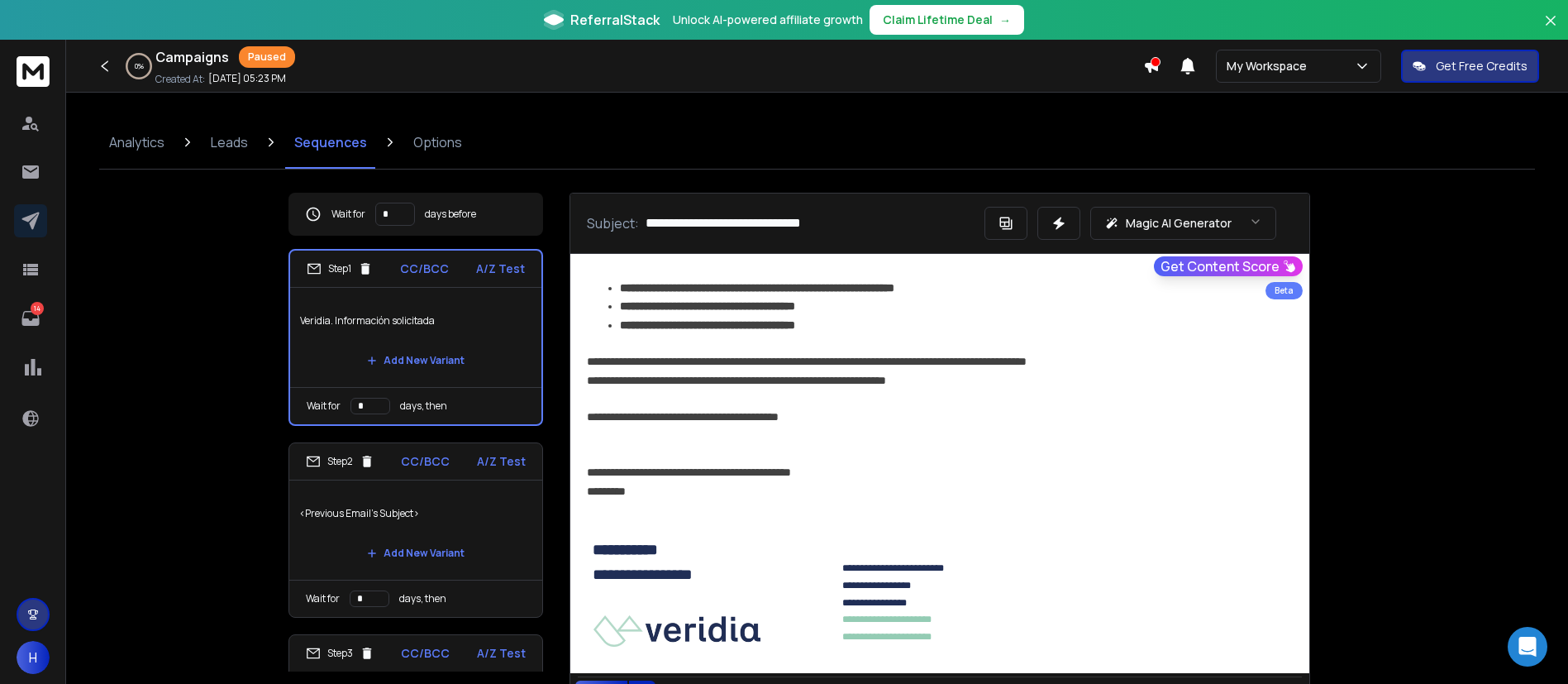
scroll to position [138, 0]
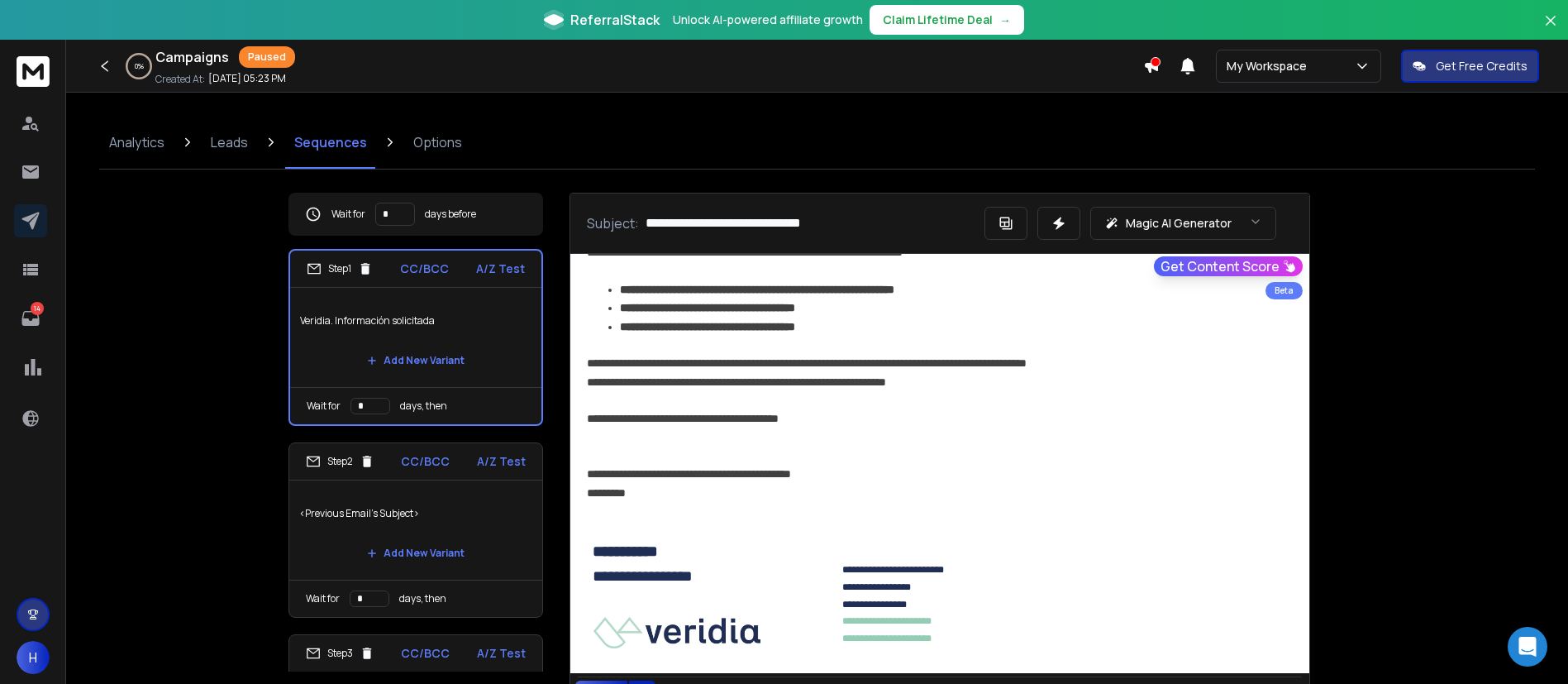
click at [754, 365] on div "**********" at bounding box center [930, 362] width 687 height 18
click at [966, 358] on div "**********" at bounding box center [930, 362] width 687 height 18
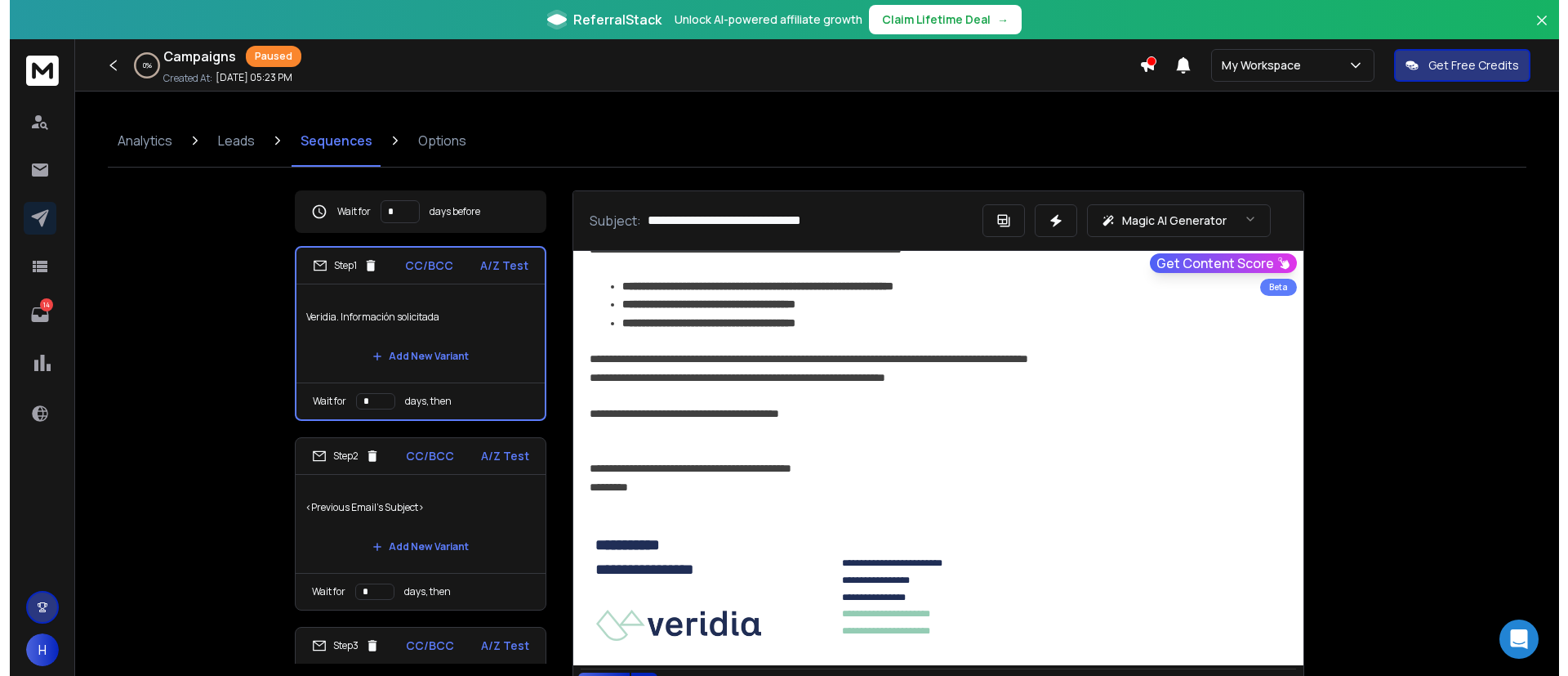
scroll to position [66, 0]
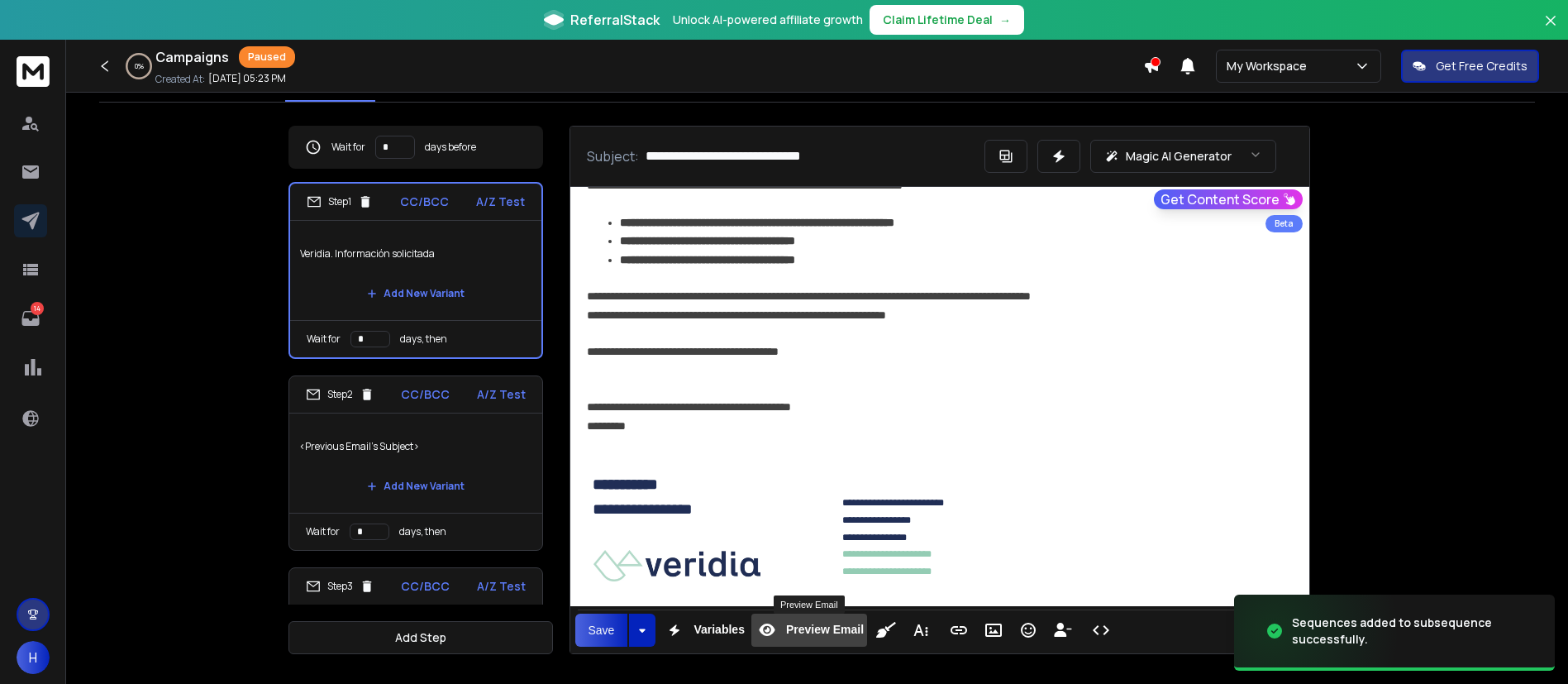
click at [810, 635] on span "Preview Email" at bounding box center [824, 630] width 84 height 14
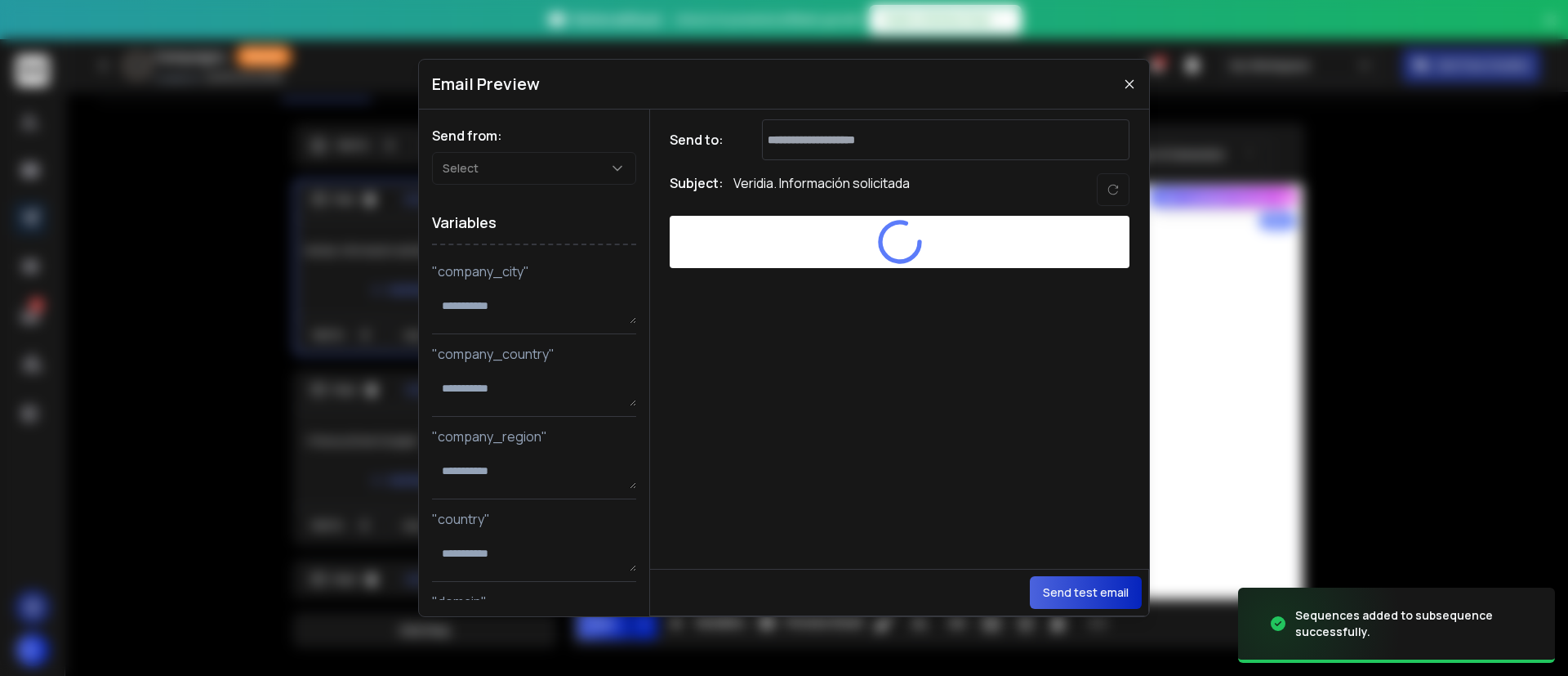
type textarea "**********"
type textarea "*****"
type textarea "*********"
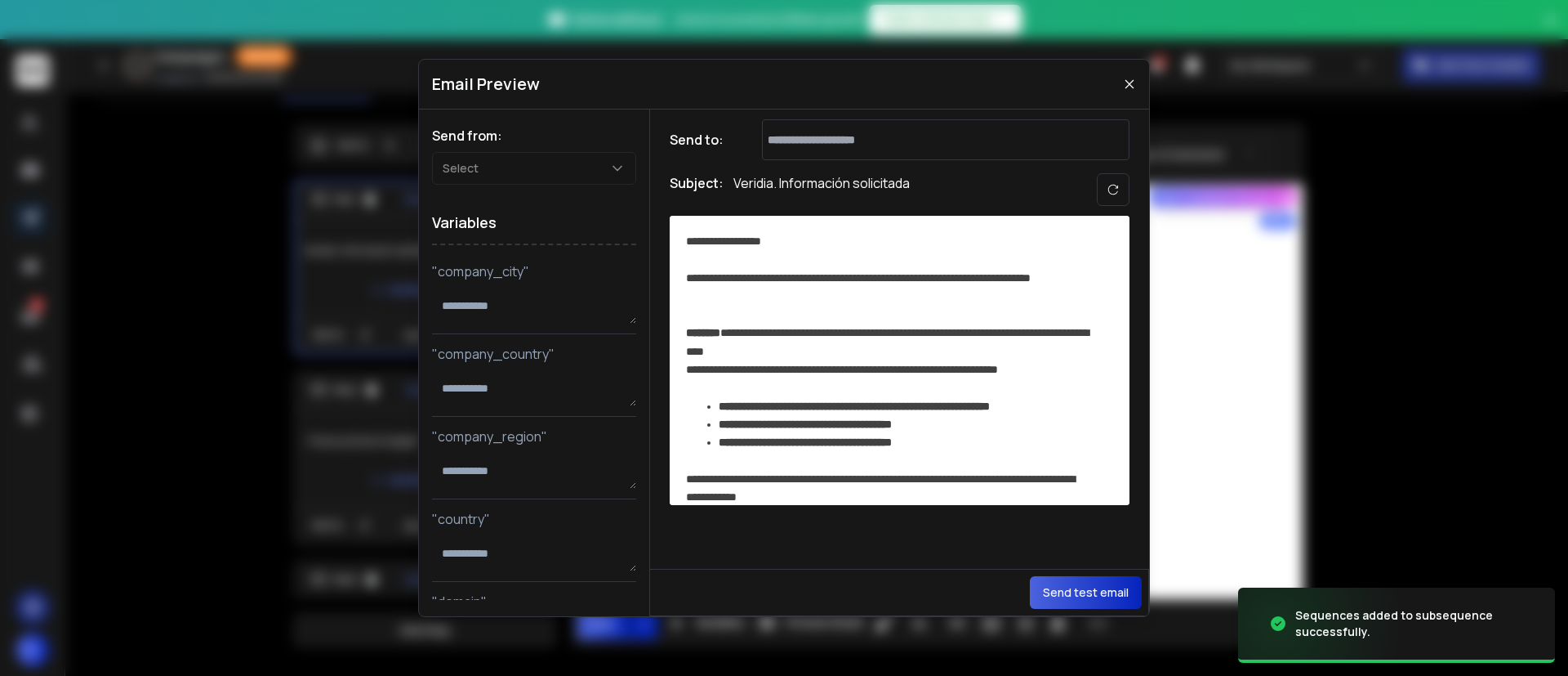
type textarea "*****"
type textarea "**********"
type textarea "*******"
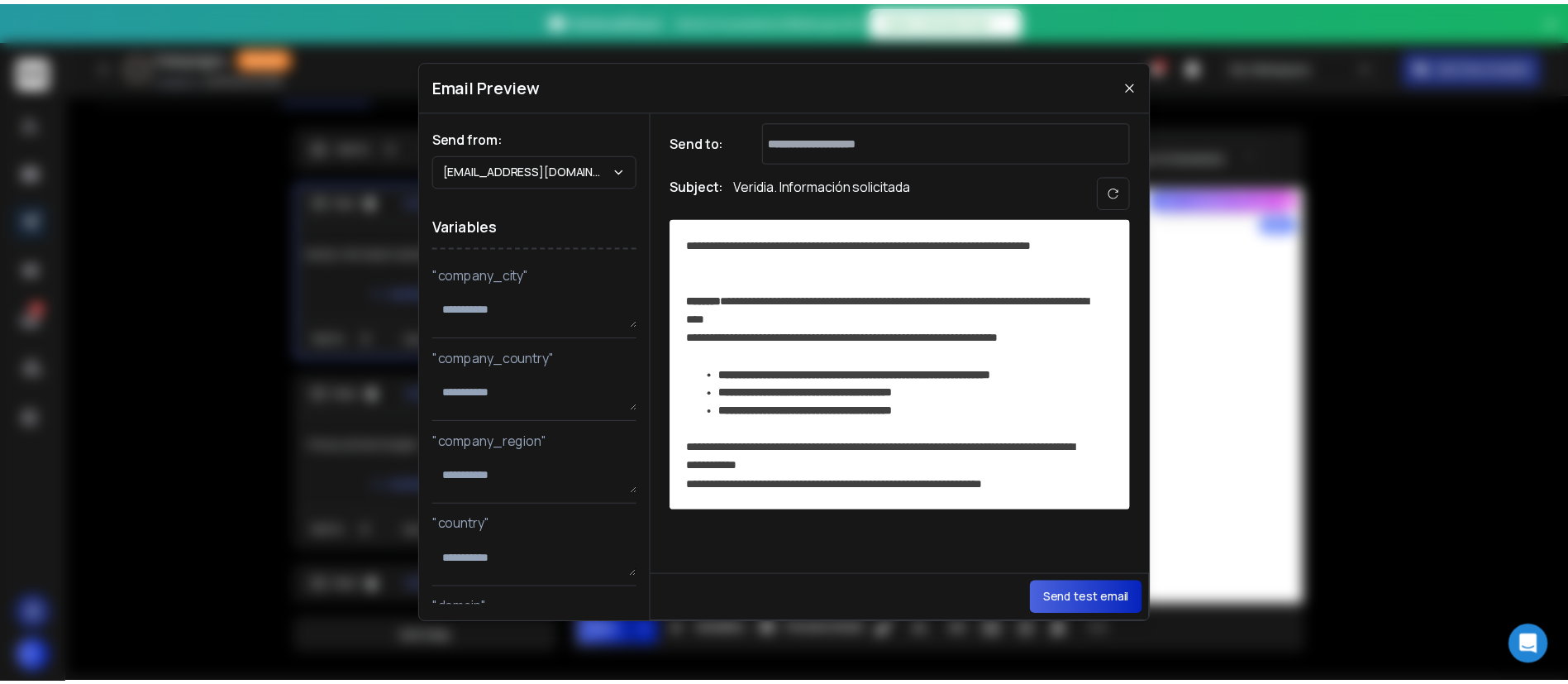
scroll to position [0, 0]
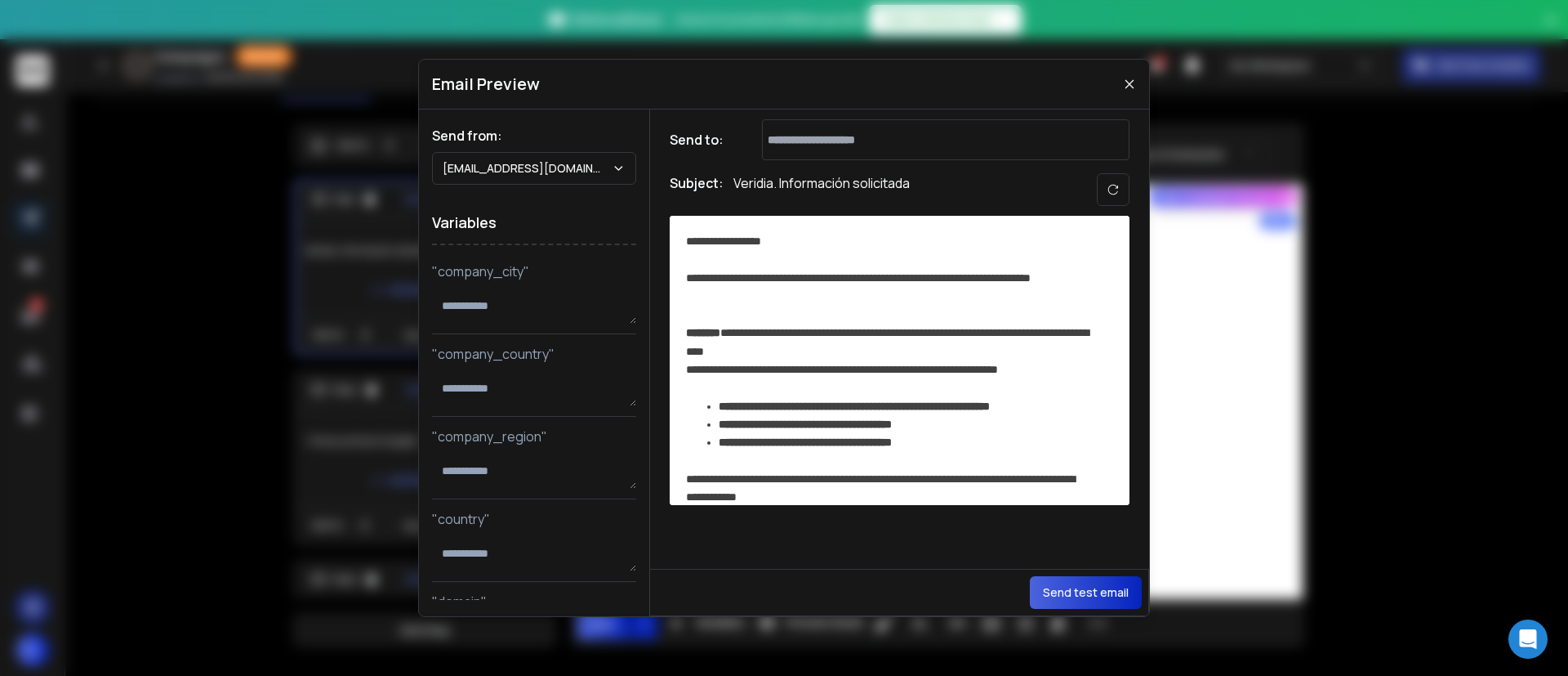
click at [1128, 83] on icon at bounding box center [1129, 84] width 13 height 13
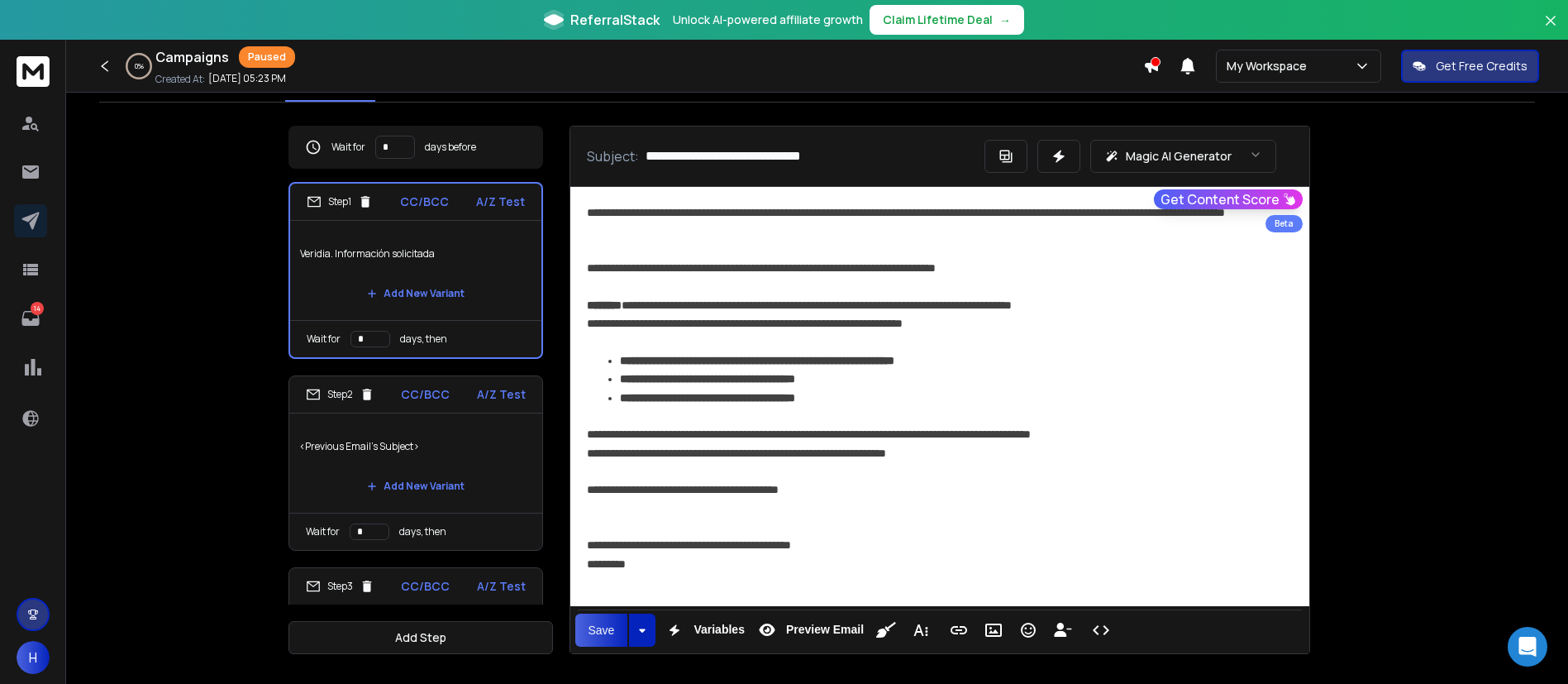
click at [1034, 304] on div "**********" at bounding box center [930, 306] width 687 height 18
click at [1036, 301] on div "**********" at bounding box center [930, 306] width 687 height 18
click at [878, 323] on div "**********" at bounding box center [930, 324] width 687 height 18
drag, startPoint x: 970, startPoint y: 320, endPoint x: 879, endPoint y: 324, distance: 91.1
click at [879, 324] on div "**********" at bounding box center [930, 324] width 687 height 18
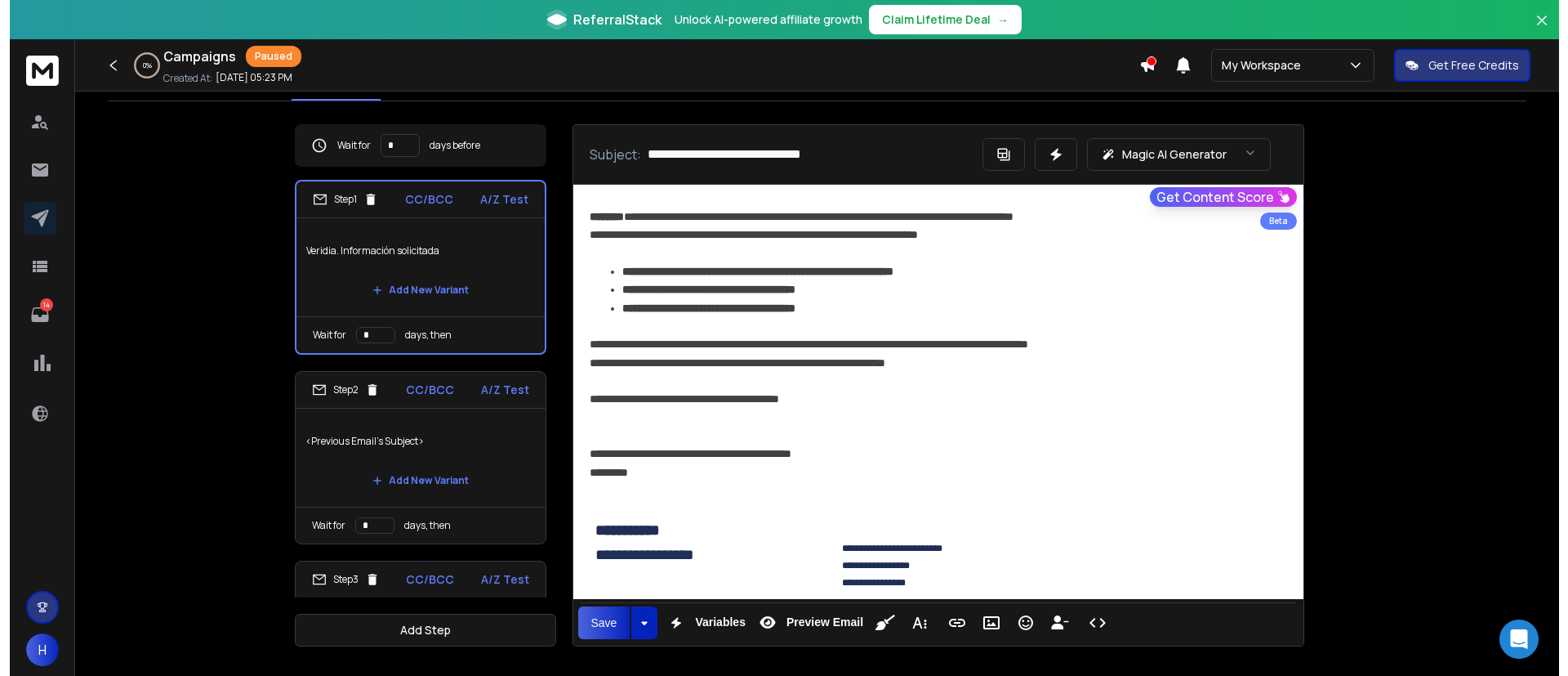
scroll to position [122, 0]
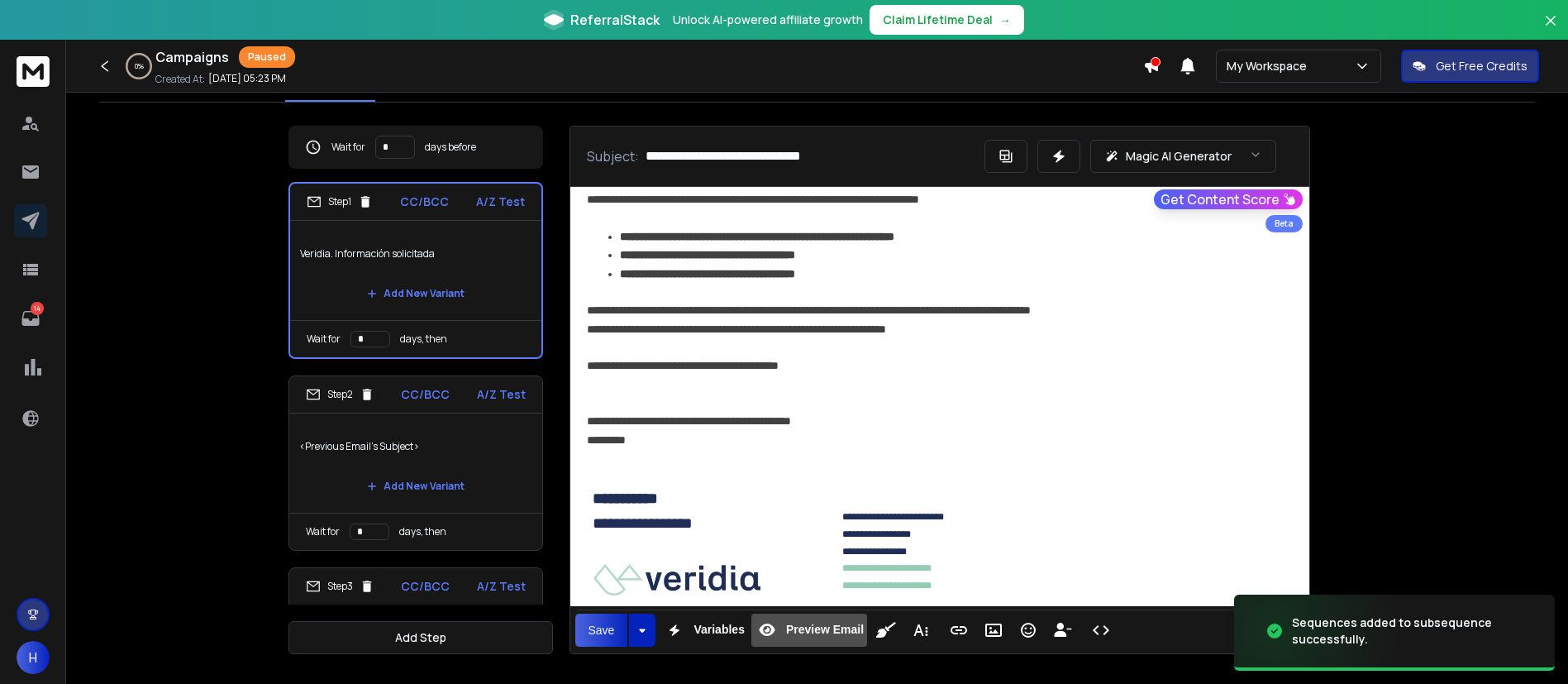
click at [833, 634] on span "Preview Email" at bounding box center [824, 630] width 84 height 14
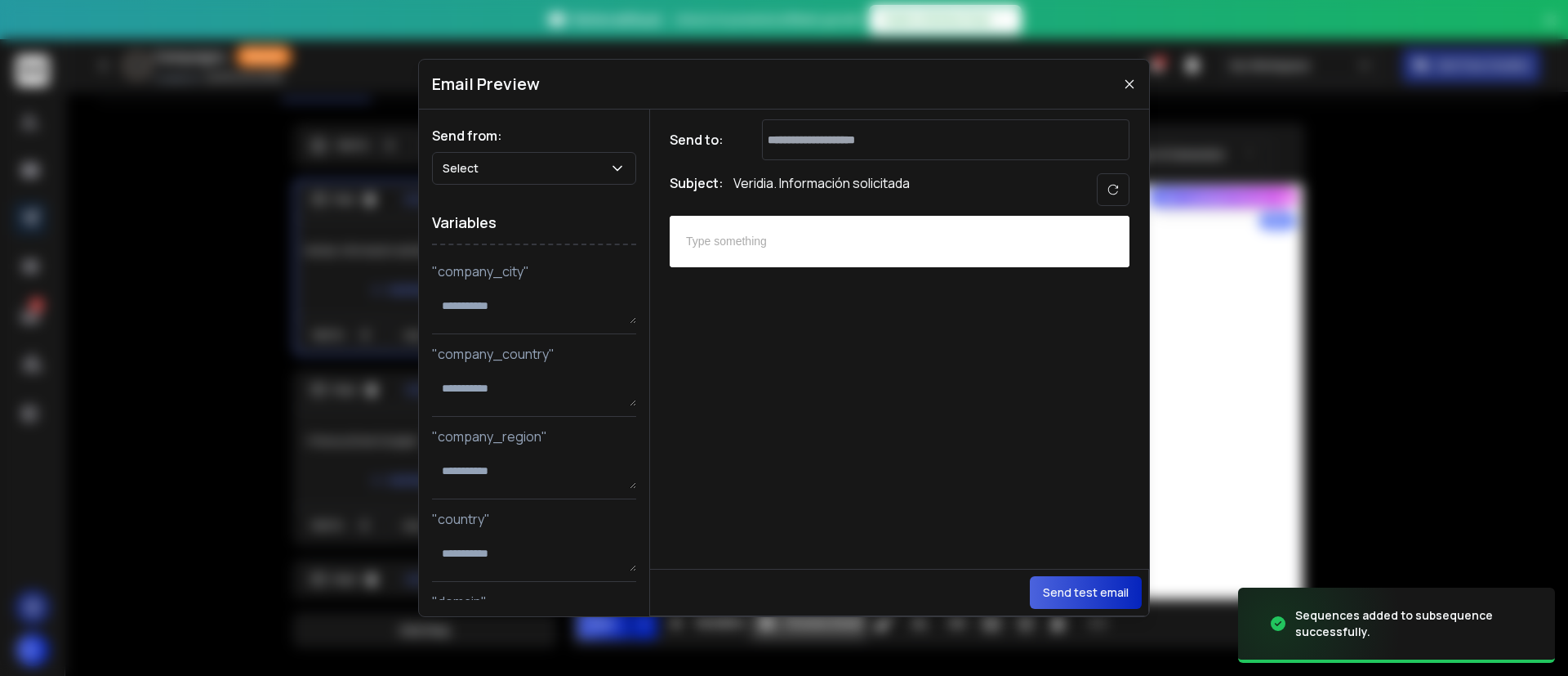
type textarea "*****"
type textarea "**********"
type textarea "*******"
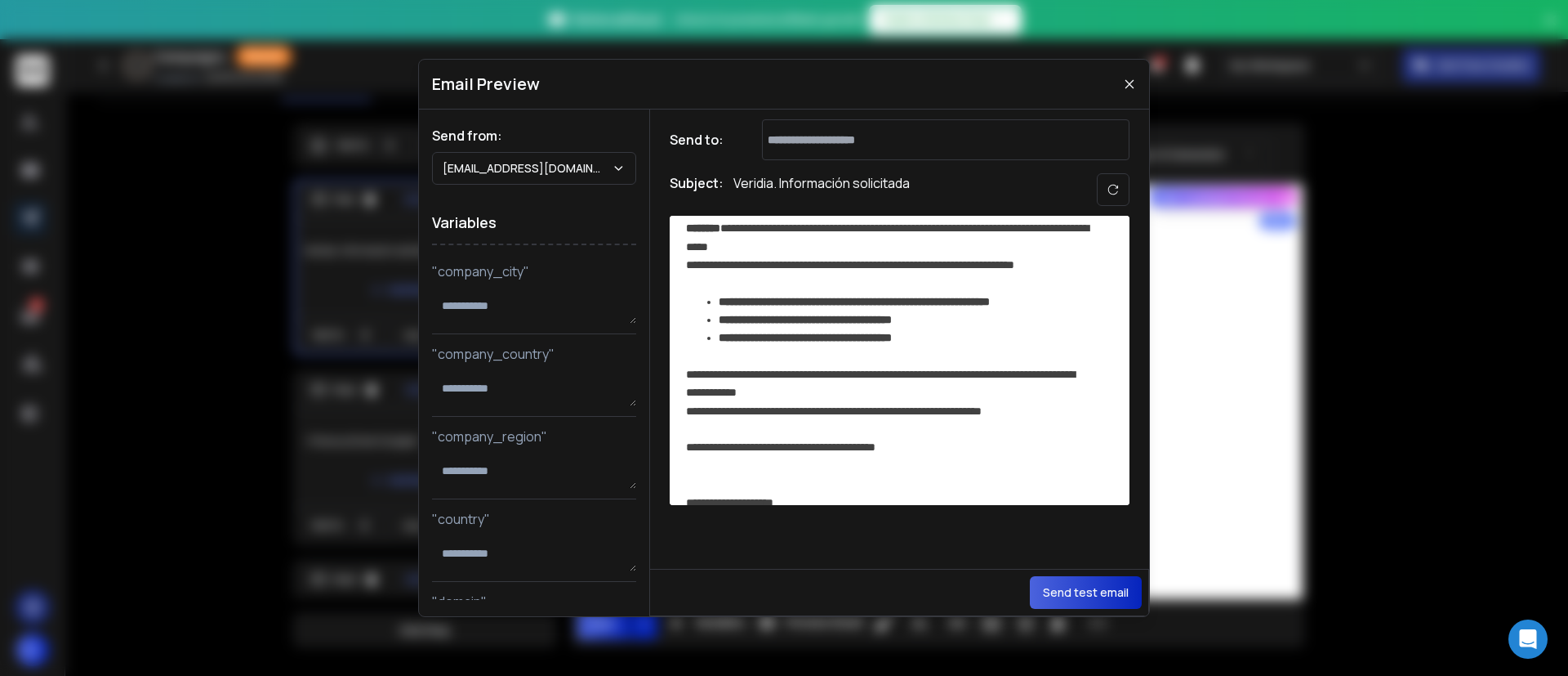
scroll to position [0, 0]
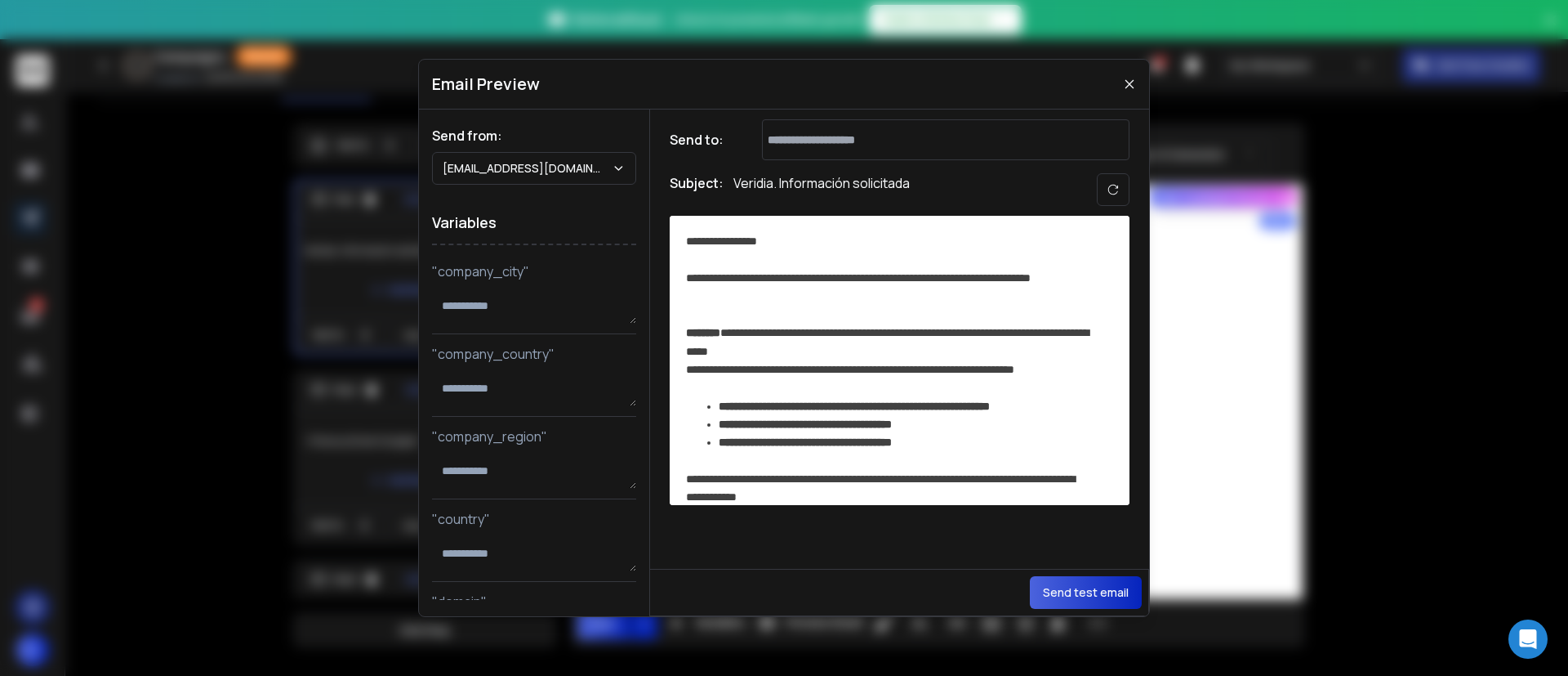
click at [1129, 83] on icon at bounding box center [1129, 84] width 9 height 9
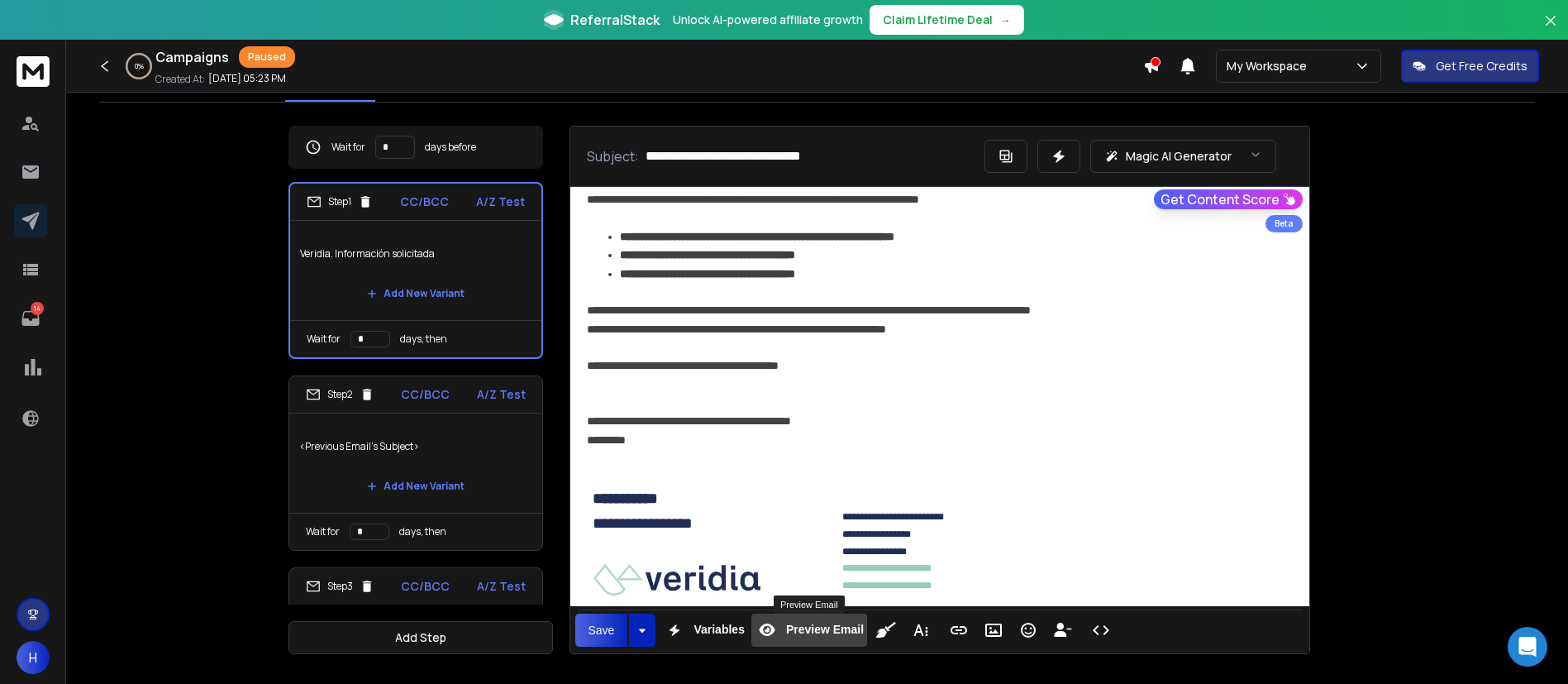
click at [786, 618] on div "Preview Email" at bounding box center [809, 629] width 116 height 27
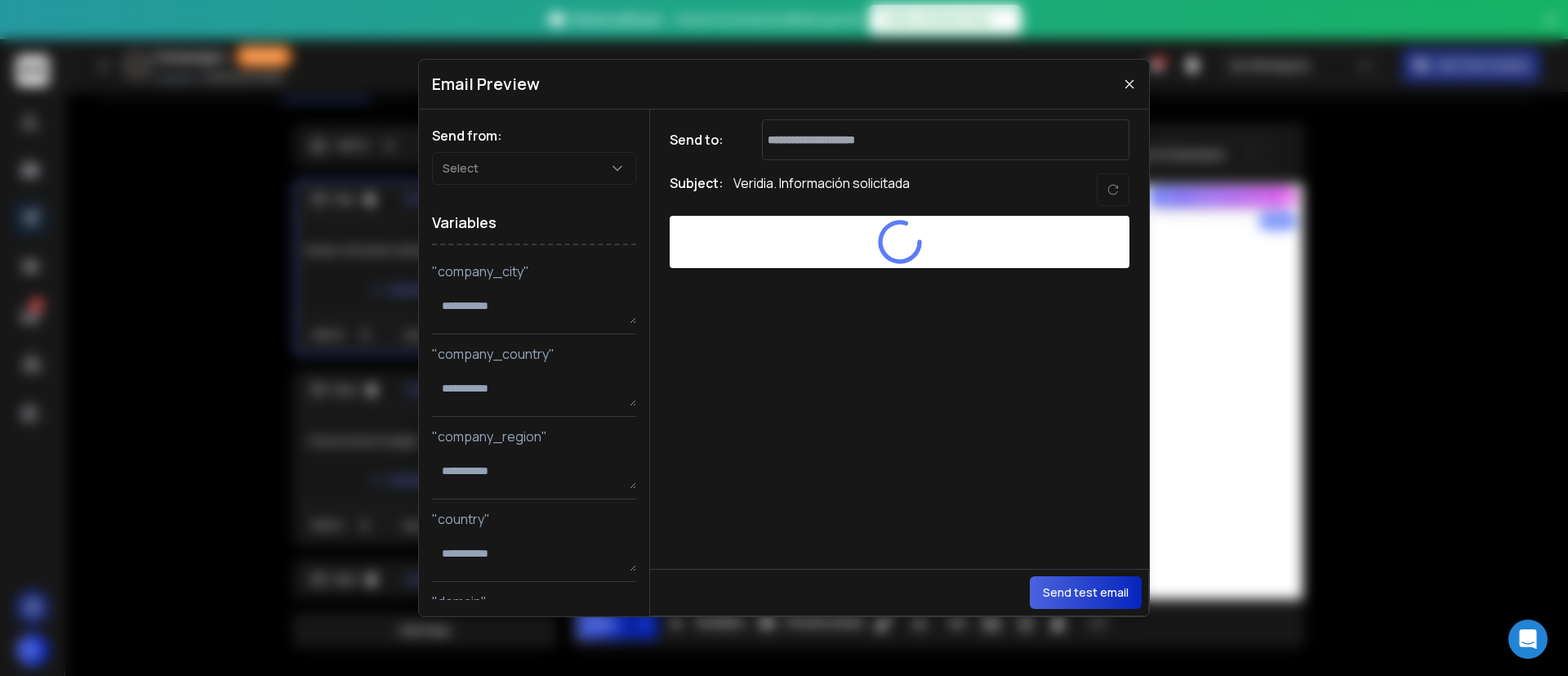
type textarea "**********"
type textarea "*******"
type textarea "*********"
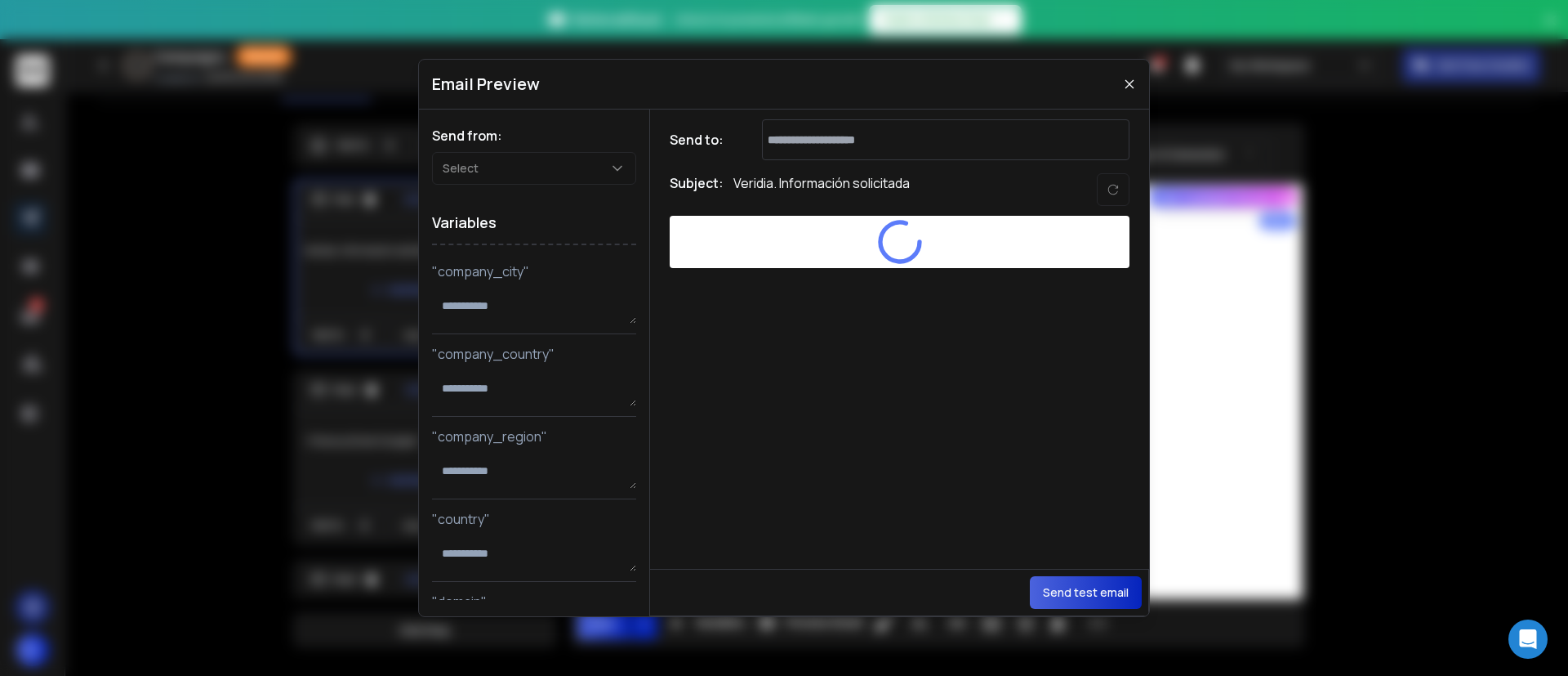
type textarea "*****"
type textarea "**********"
type textarea "*******"
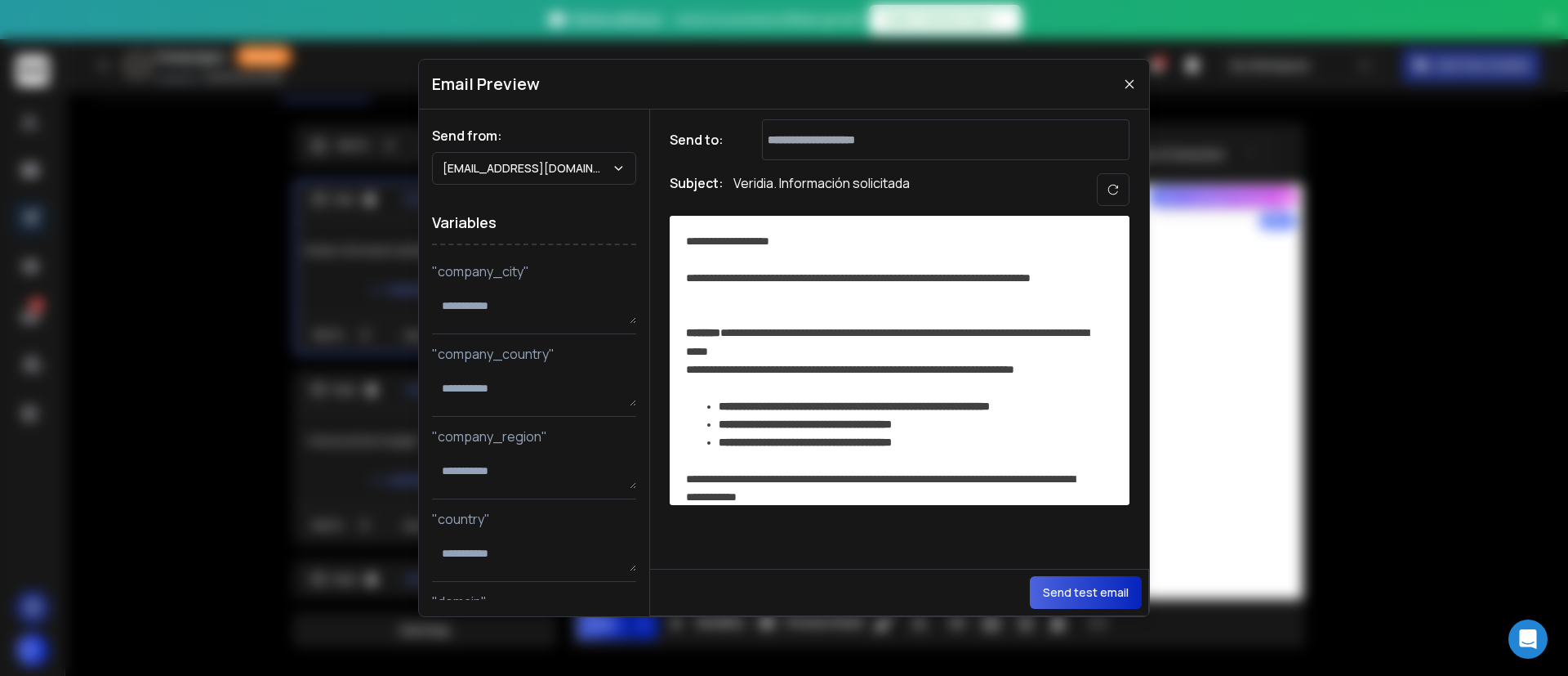
click at [1122, 85] on div "Email Preview" at bounding box center [784, 84] width 730 height 49
click at [1129, 79] on icon at bounding box center [1129, 84] width 13 height 13
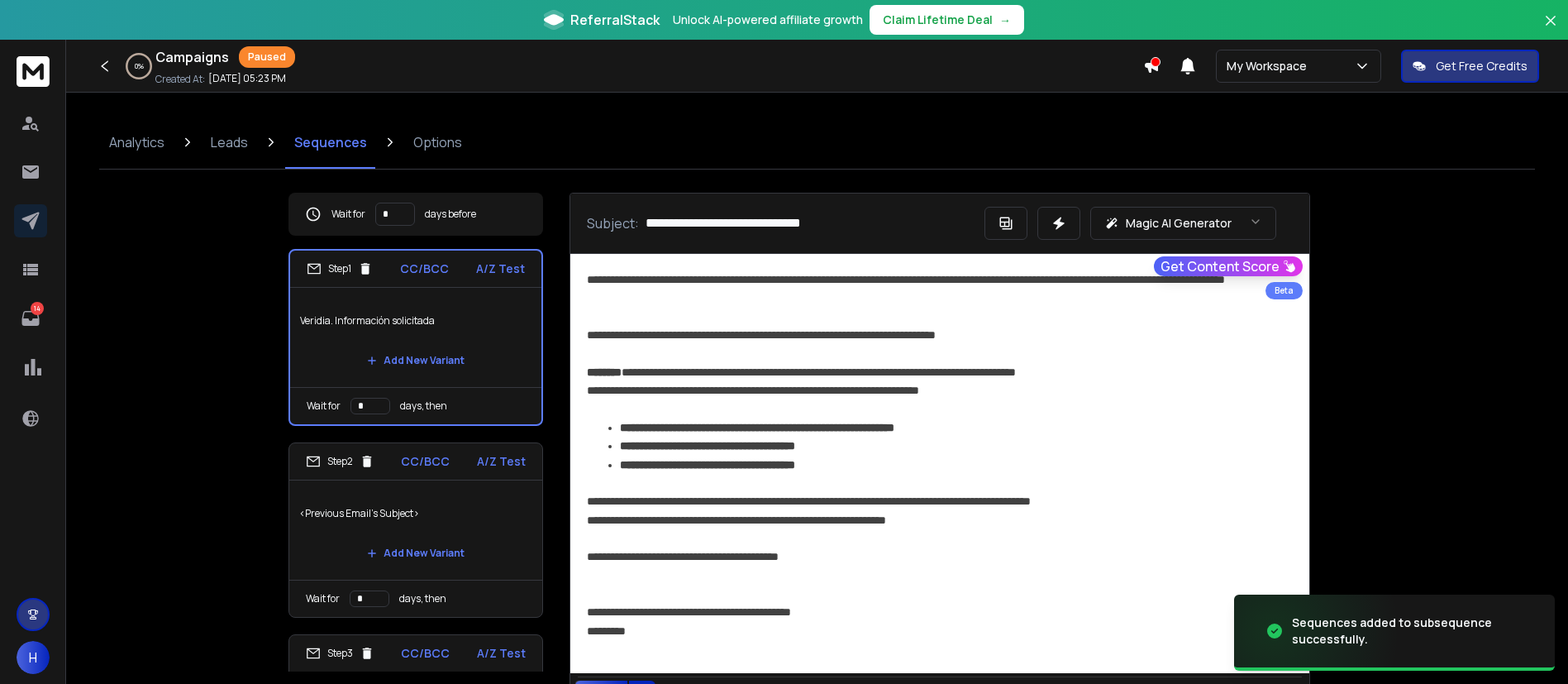
drag, startPoint x: 450, startPoint y: 137, endPoint x: 565, endPoint y: 152, distance: 116.0
click at [450, 137] on p "Options" at bounding box center [437, 143] width 49 height 20
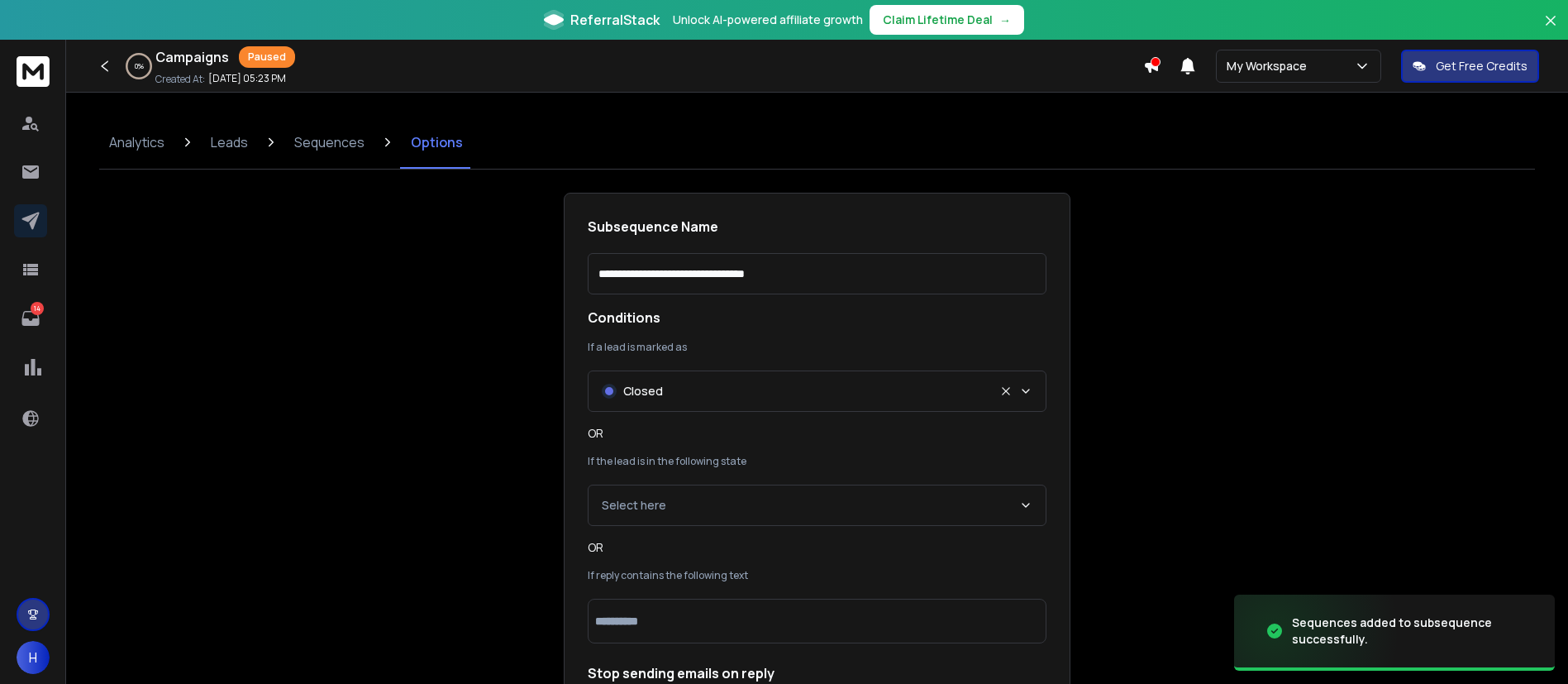
scroll to position [215, 0]
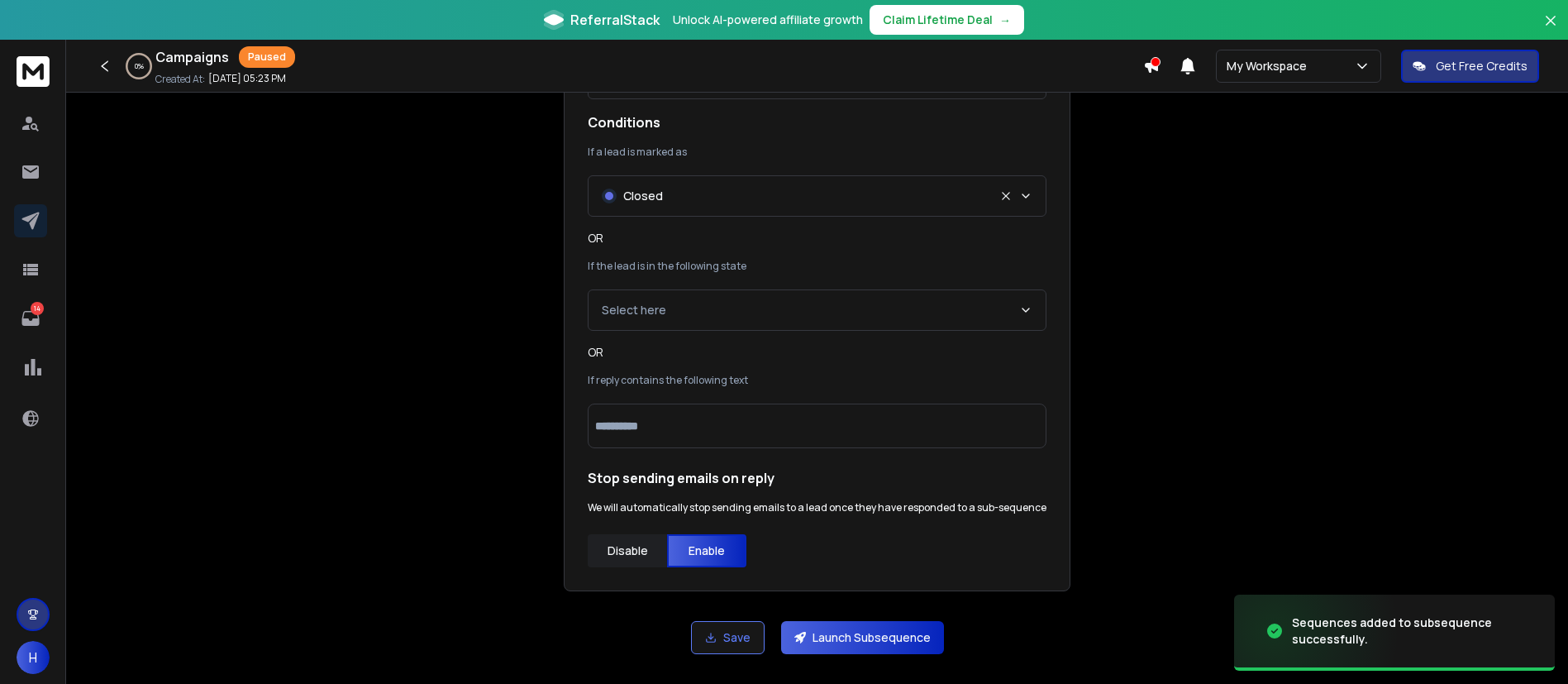
click at [857, 626] on button "Launch Subsequence" at bounding box center [862, 637] width 163 height 33
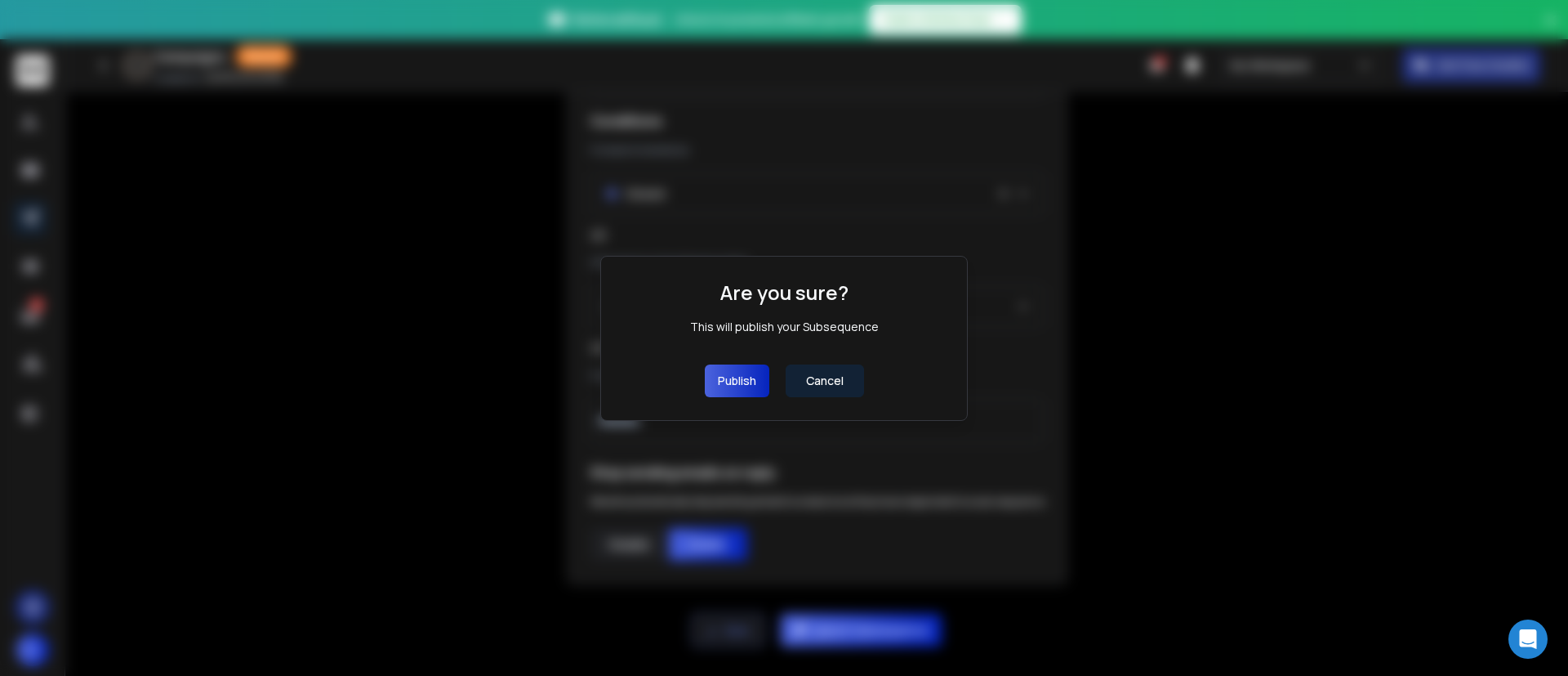
click at [740, 373] on button "Publish" at bounding box center [737, 380] width 64 height 33
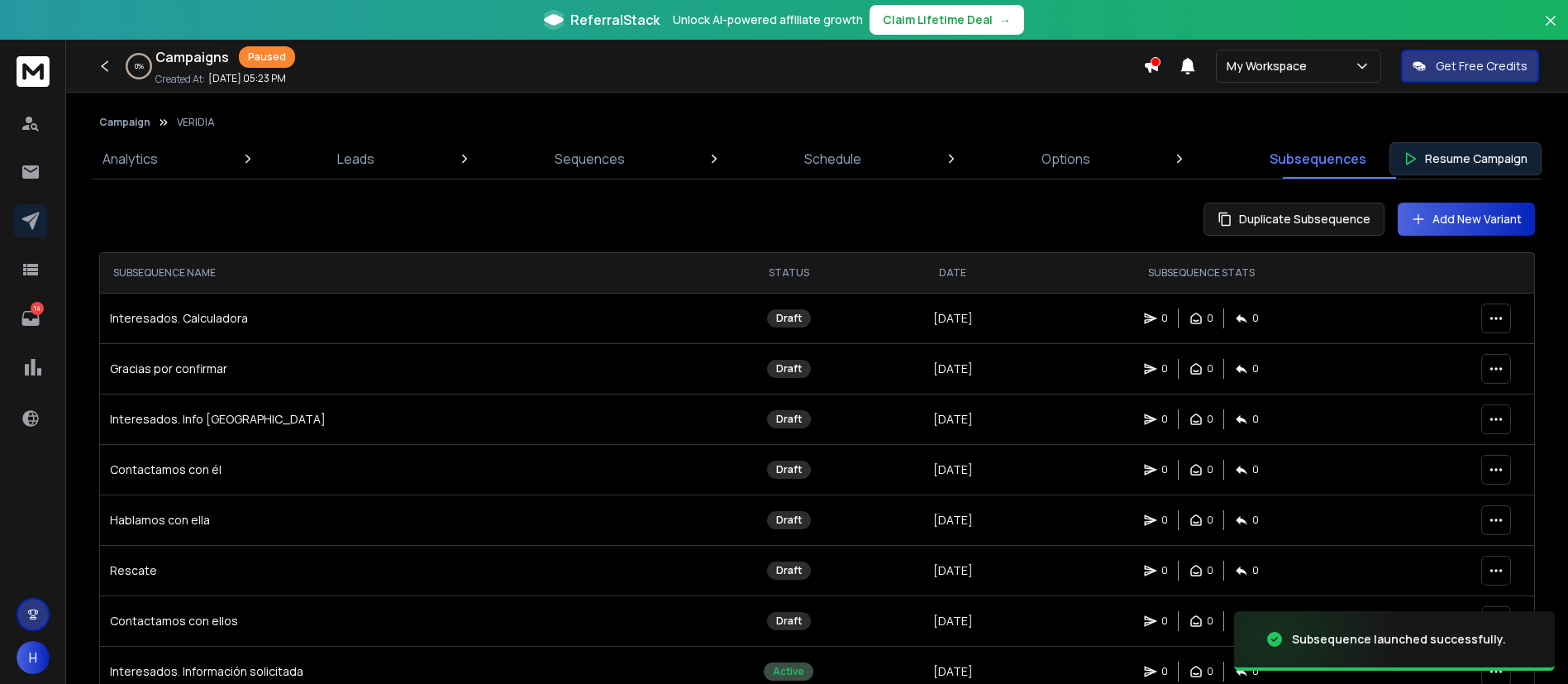
click at [1434, 147] on button "Resume Campaign" at bounding box center [1465, 158] width 152 height 33
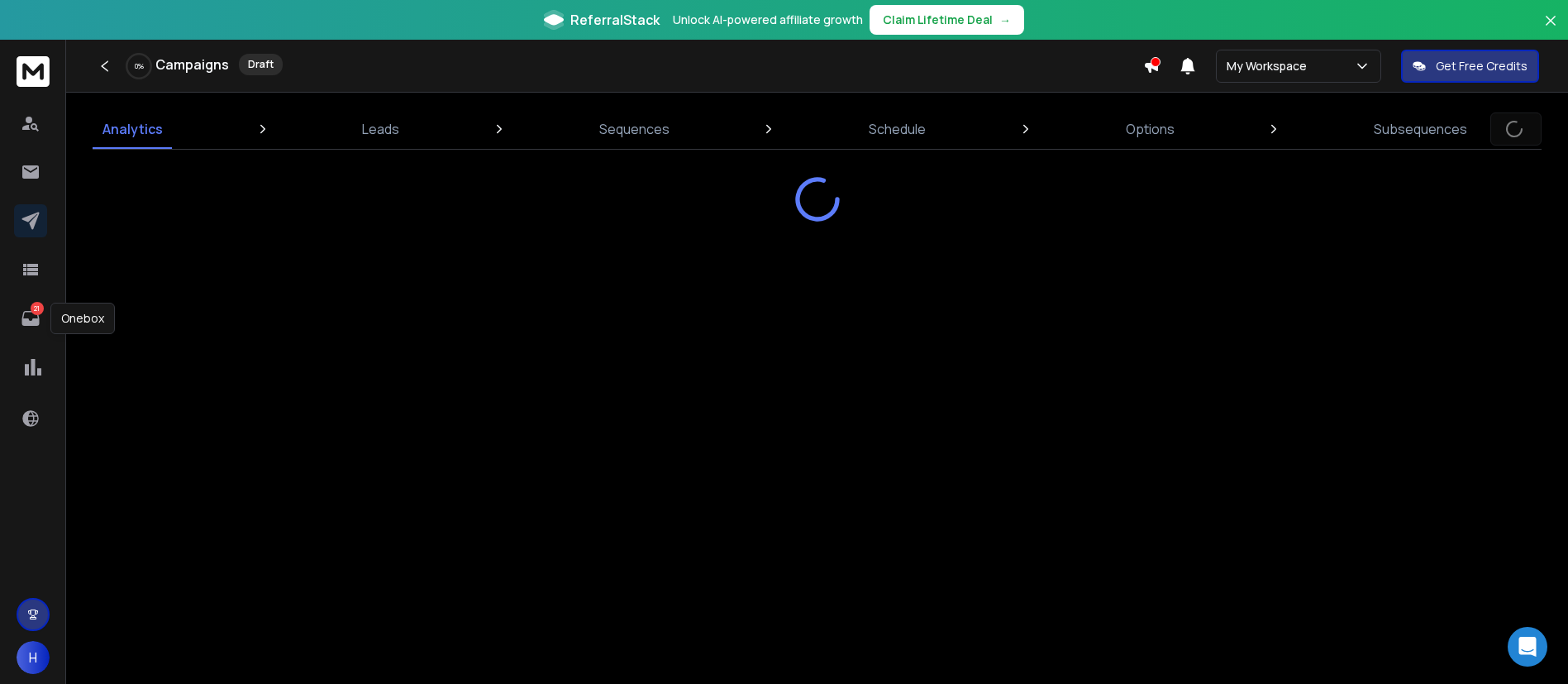
click at [0, 309] on div "21 H" at bounding box center [33, 365] width 66 height 651
click at [34, 327] on icon at bounding box center [31, 319] width 20 height 20
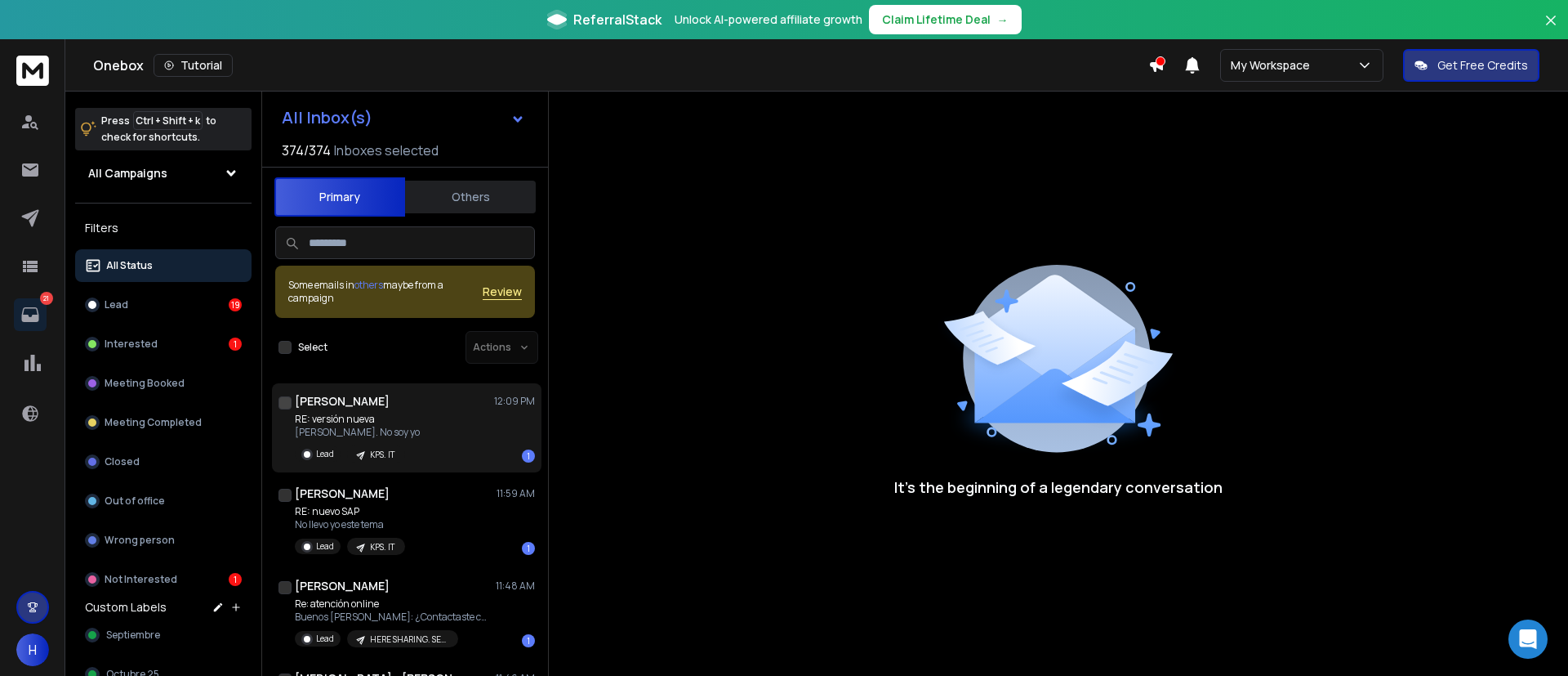
click at [459, 404] on div "[PERSON_NAME] 12:09 PM" at bounding box center [414, 401] width 240 height 17
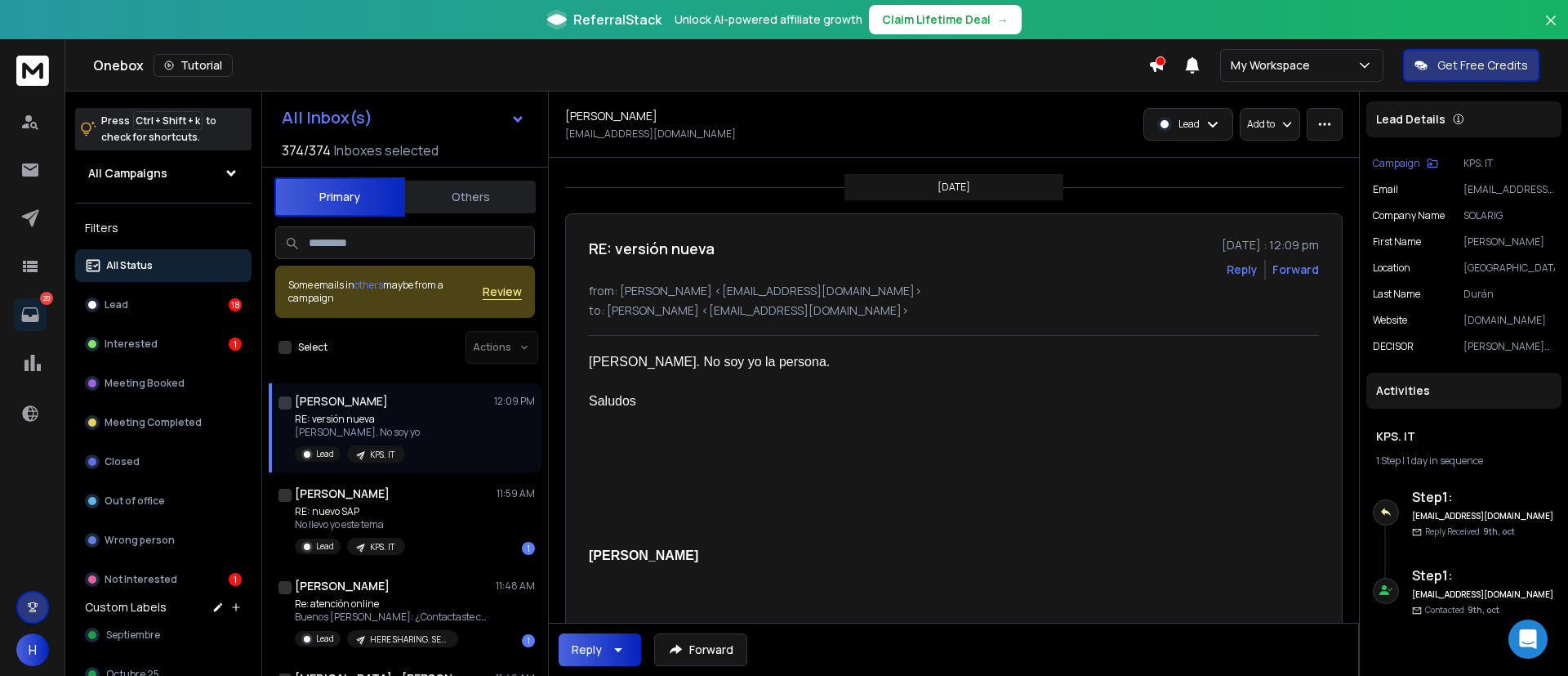
click at [1193, 116] on div "Lead" at bounding box center [1187, 123] width 88 height 31
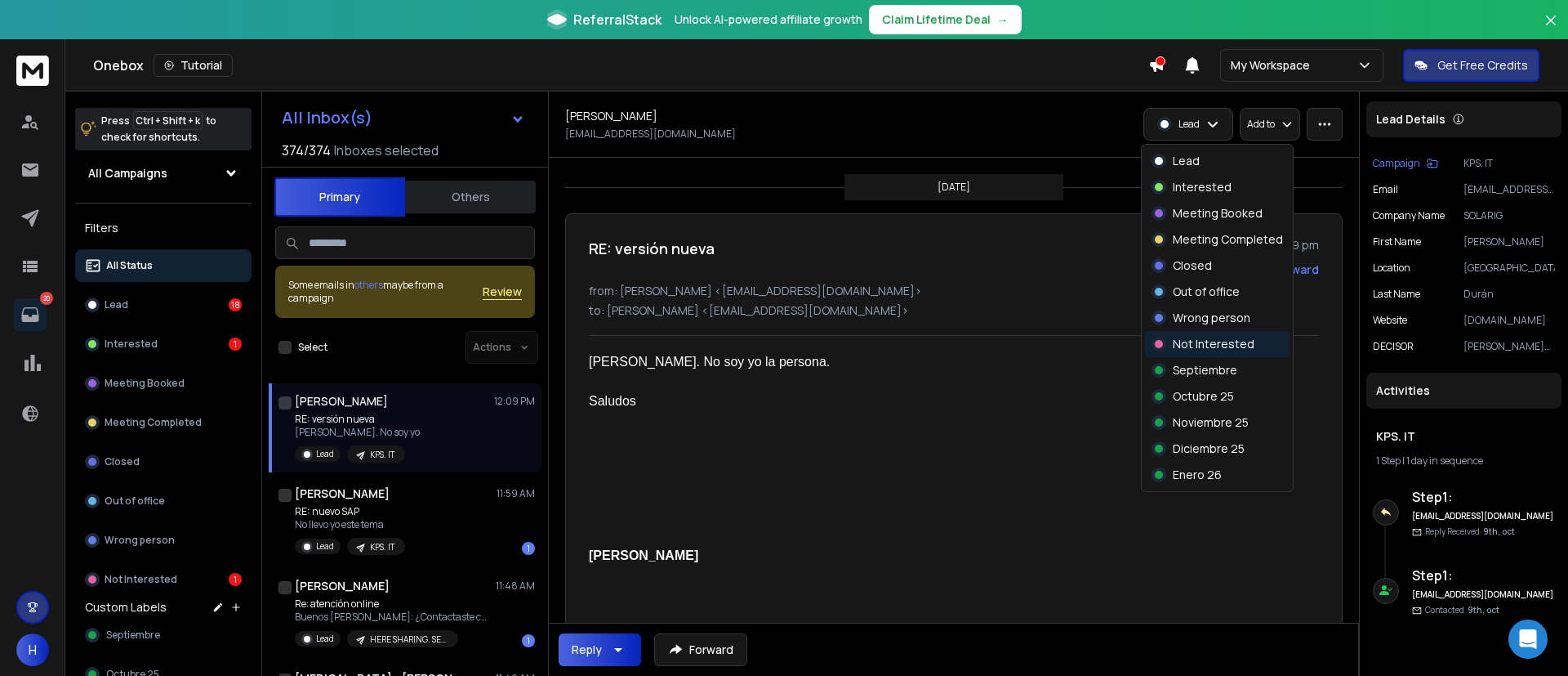
click at [1224, 339] on p "Not Interested" at bounding box center [1213, 343] width 82 height 17
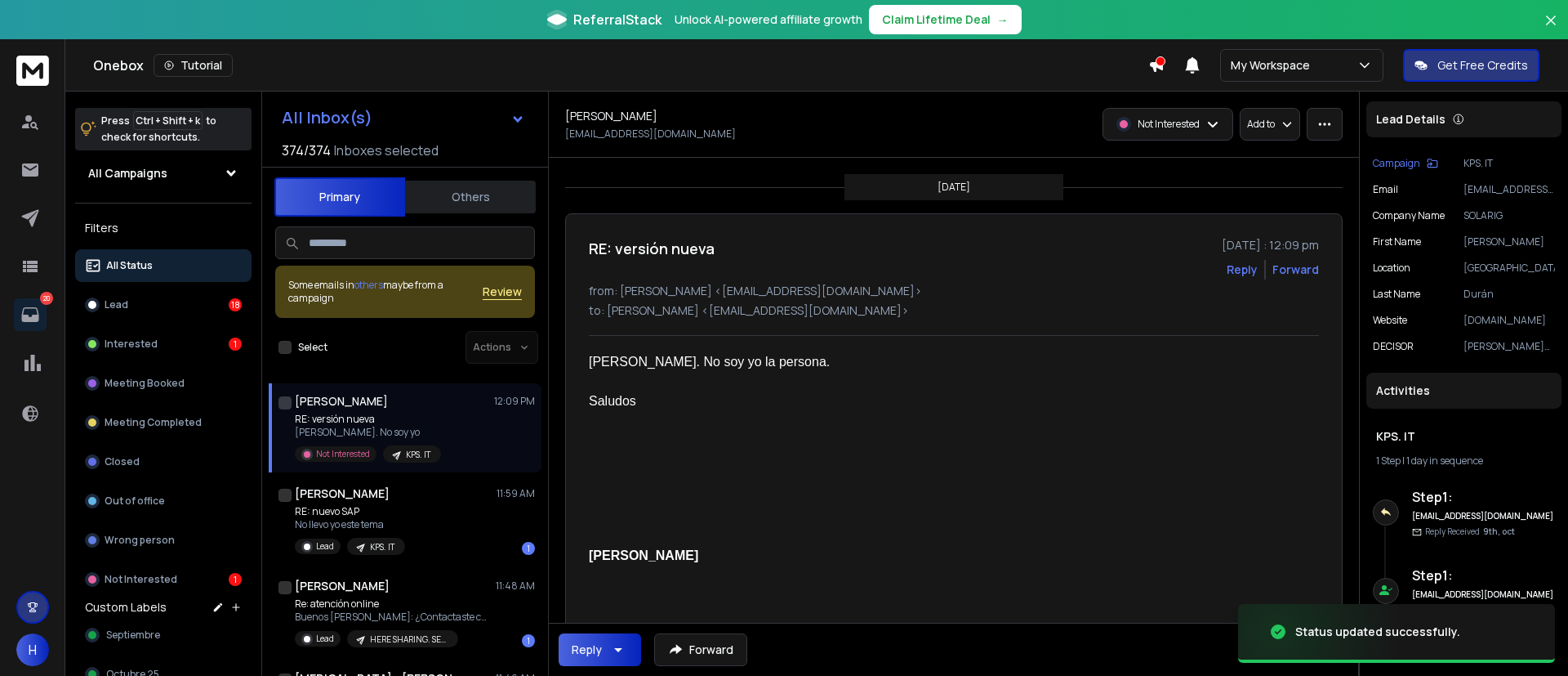
click at [1262, 126] on p "Add to" at bounding box center [1261, 123] width 28 height 13
click at [1271, 150] on div "Subsequence" at bounding box center [1308, 161] width 131 height 27
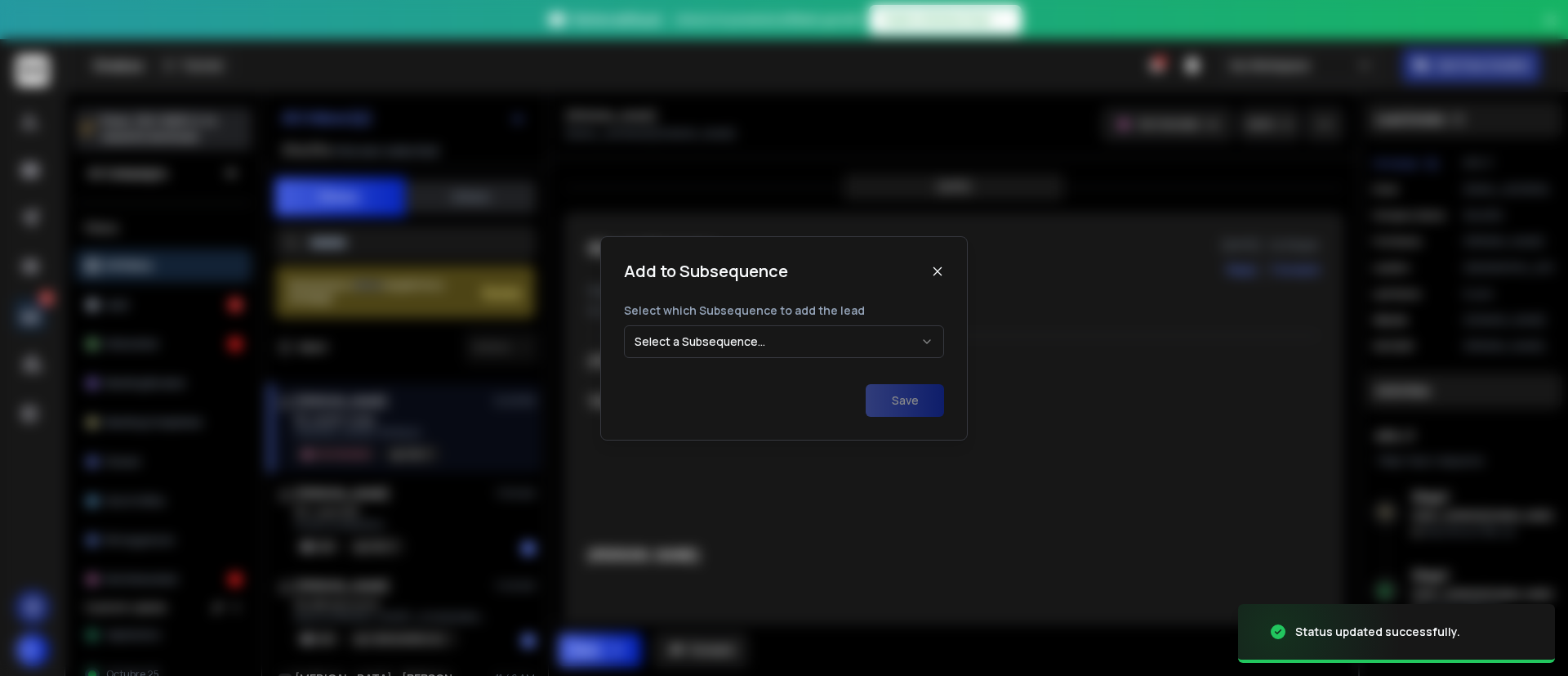
click at [797, 337] on button "Select a Subsequence..." at bounding box center [784, 341] width 321 height 33
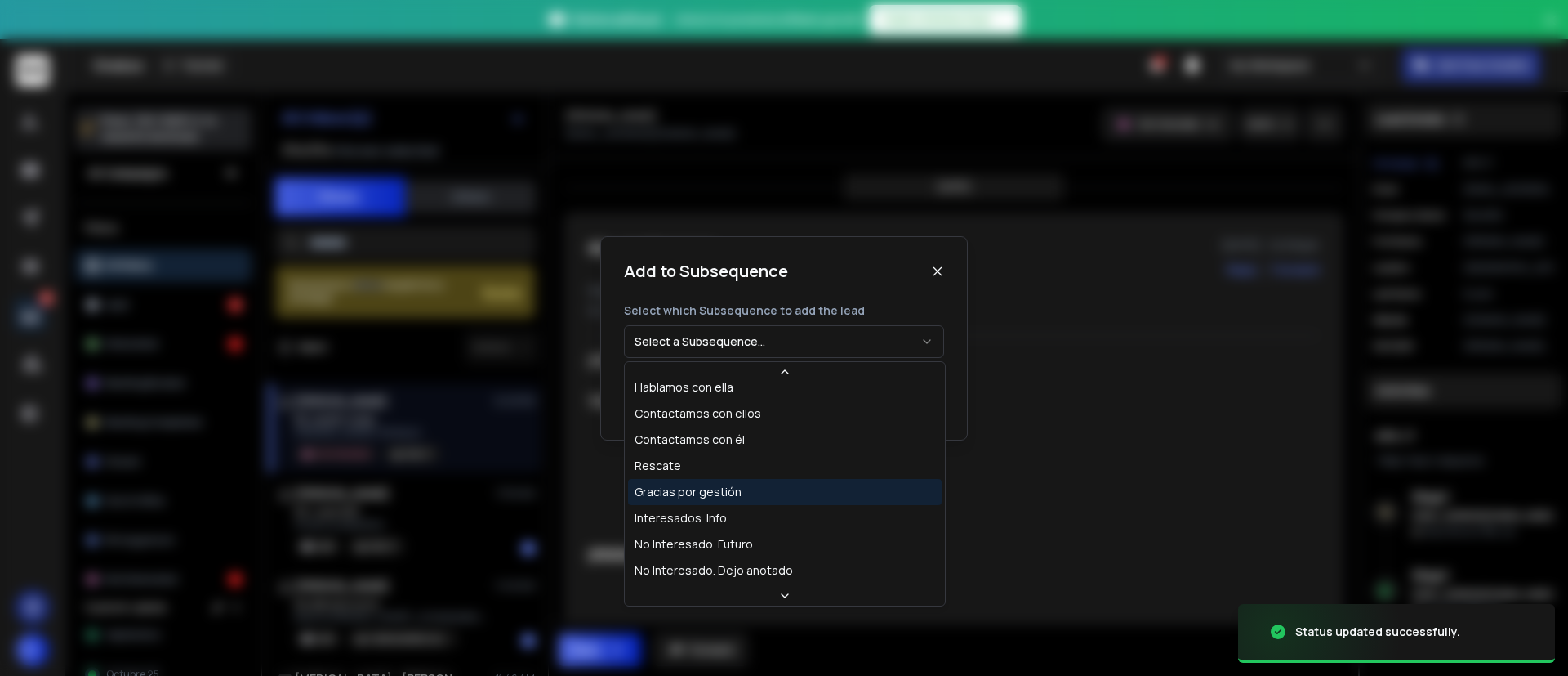
scroll to position [70, 0]
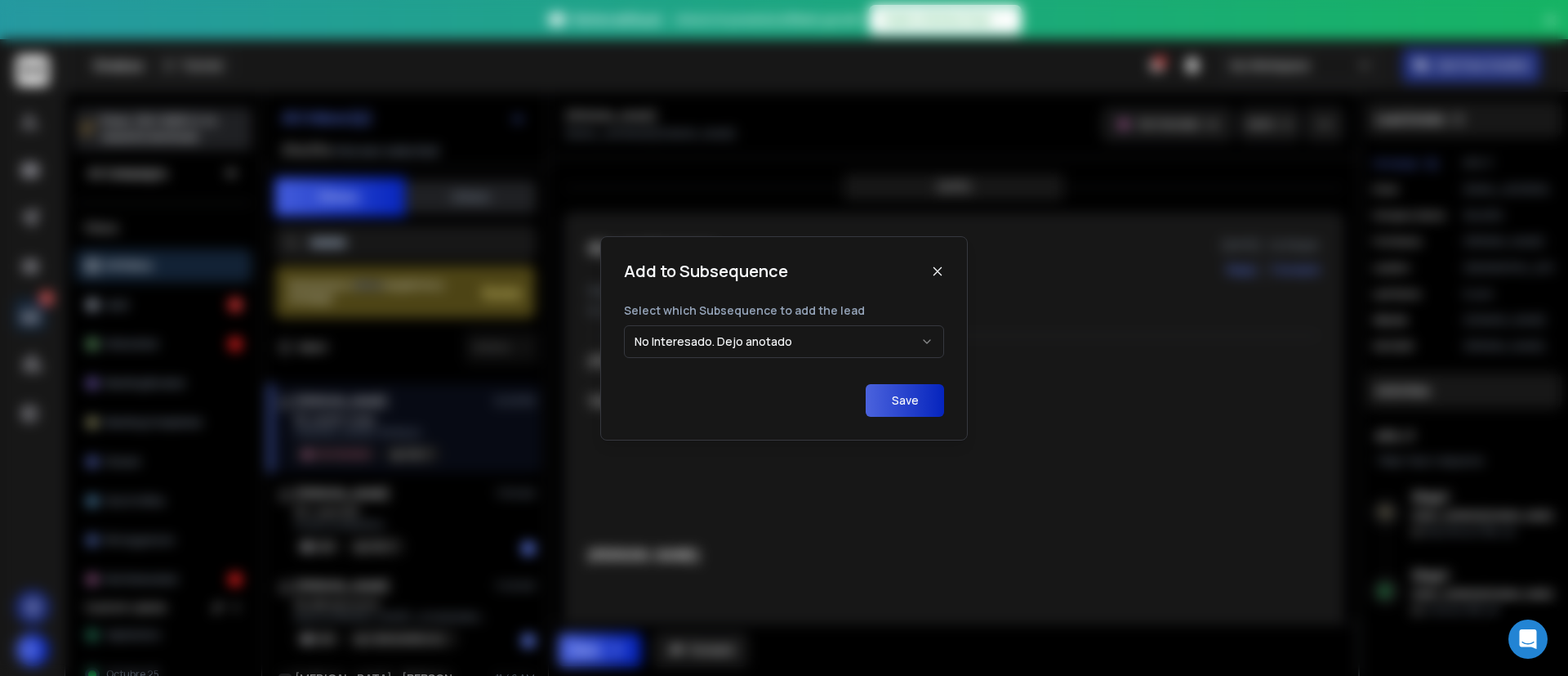
click at [895, 390] on button "Save" at bounding box center [905, 400] width 79 height 33
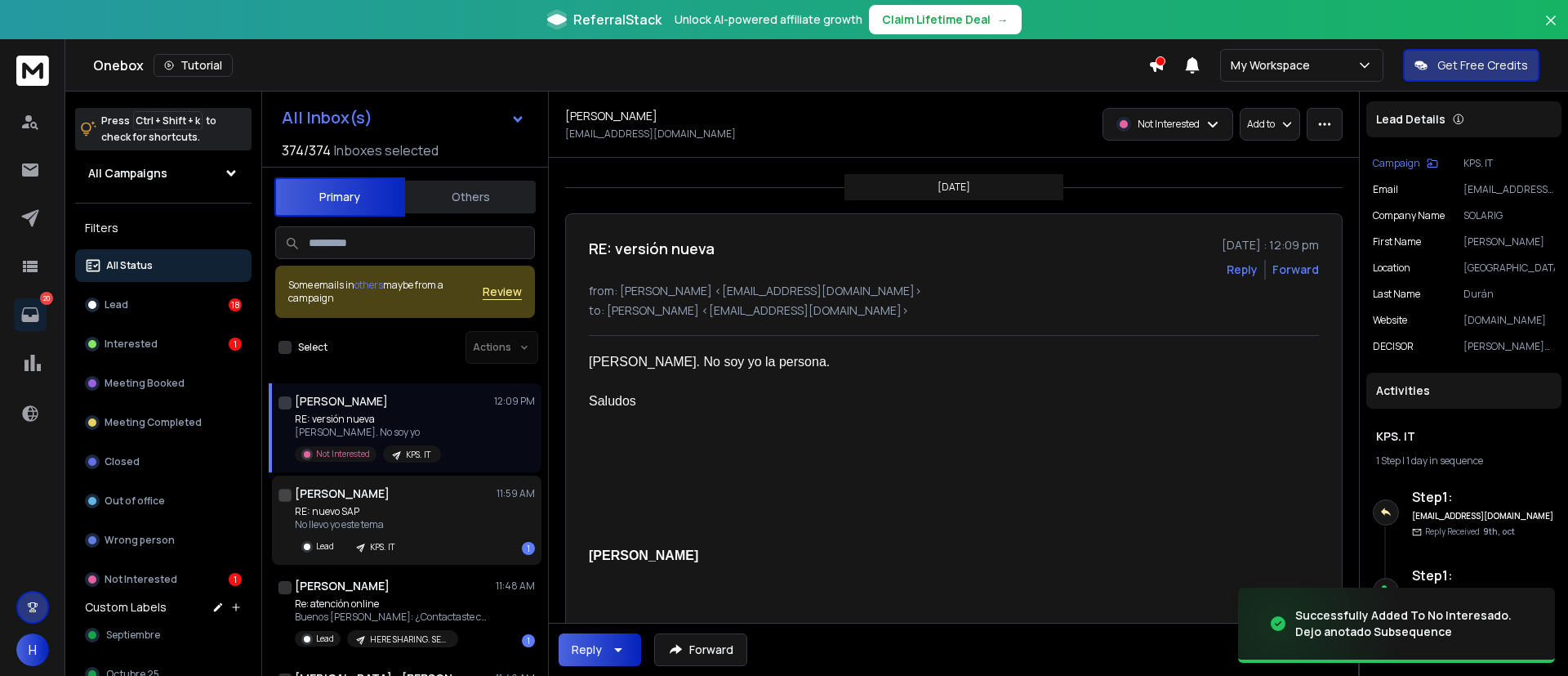
click at [416, 515] on div "RE: nuevo SAP No llevo yo este tema Lead KPS. IT 1" at bounding box center [414, 530] width 240 height 50
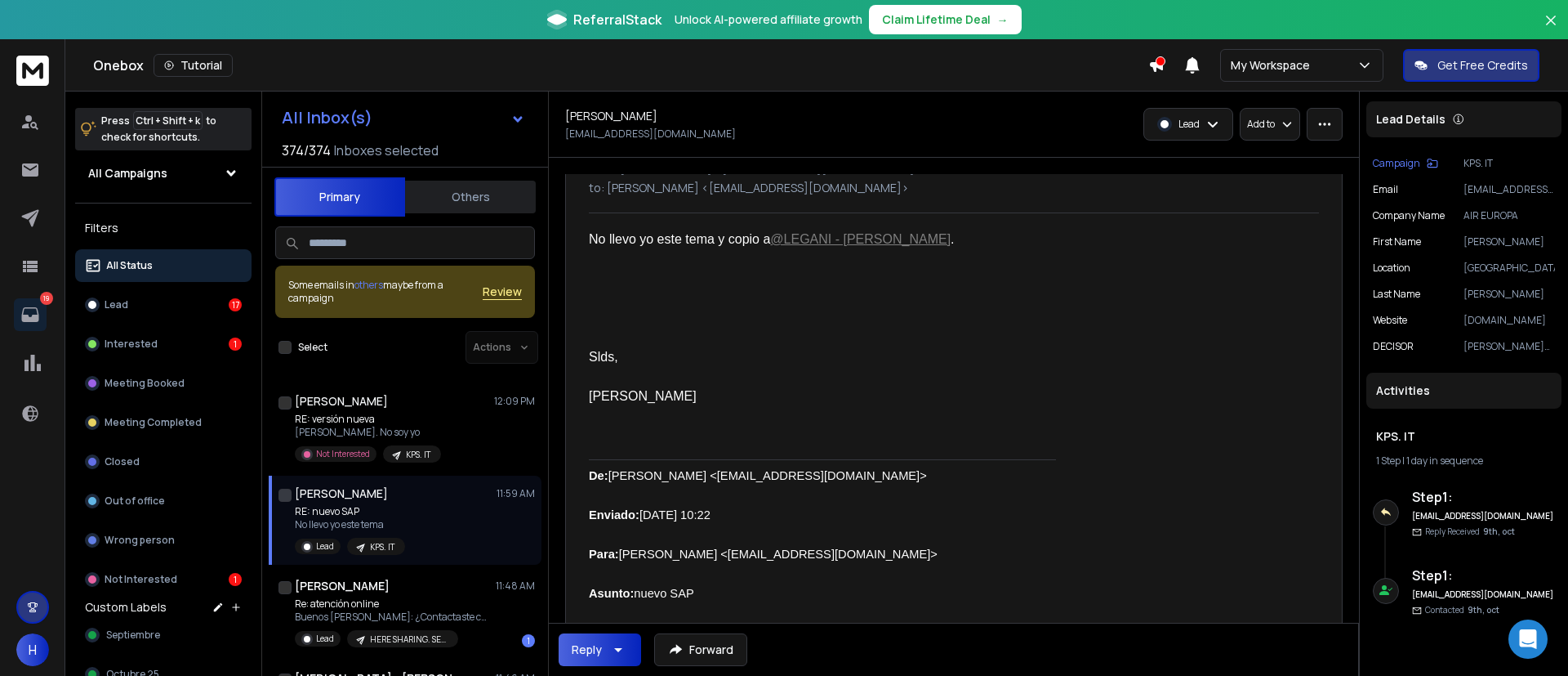
scroll to position [0, 0]
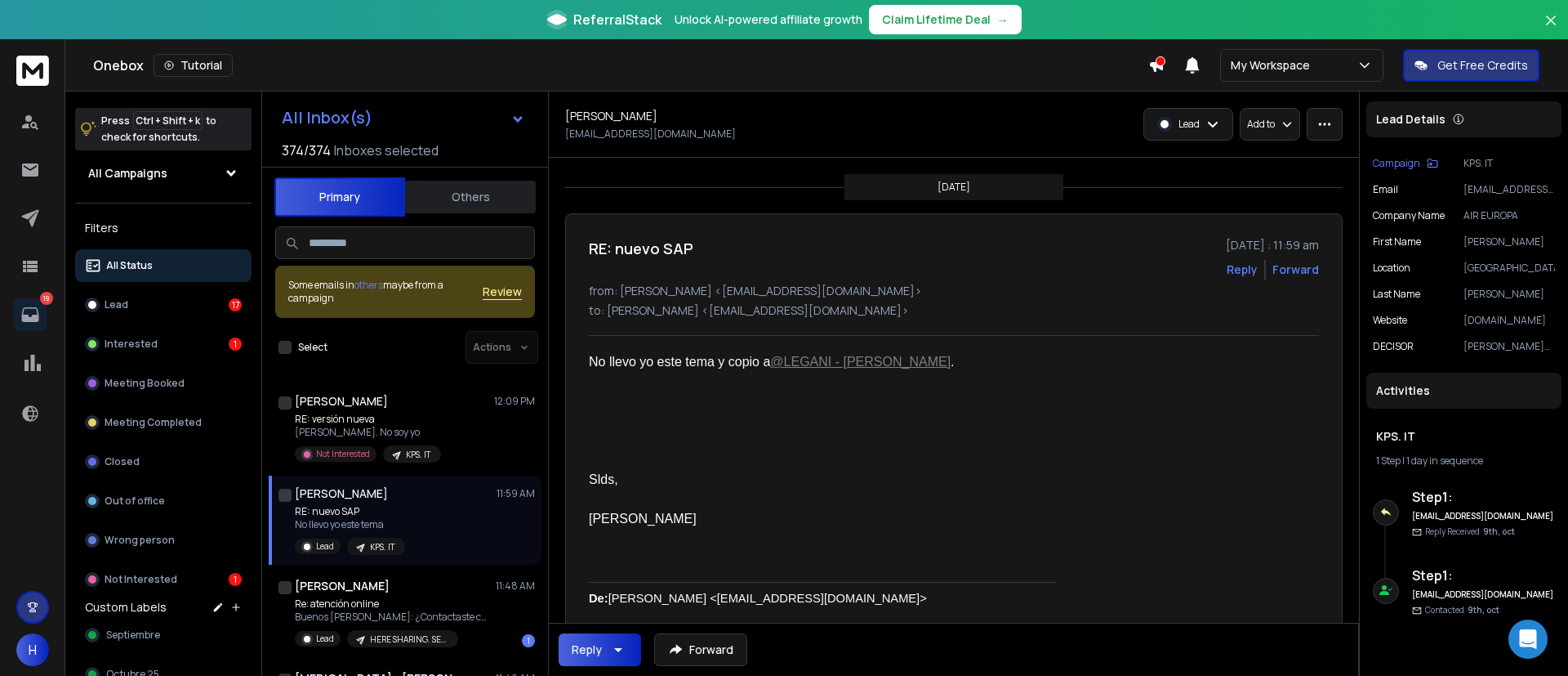
click at [617, 649] on icon "button" at bounding box center [618, 650] width 8 height 4
click at [620, 614] on p "Reply All" at bounding box center [609, 608] width 45 height 17
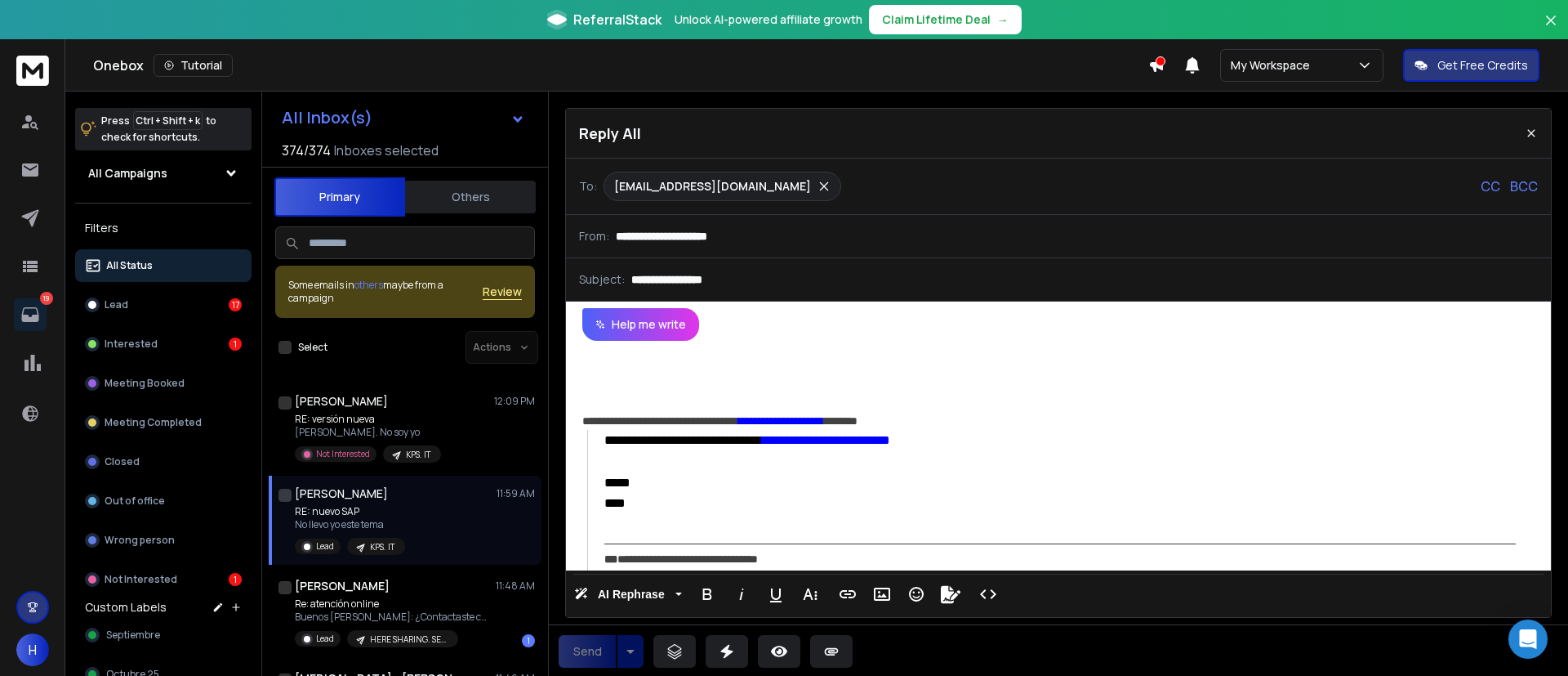
click at [1476, 184] on div "To: jbaiget@aireuropa.com CC BCC" at bounding box center [1058, 187] width 985 height 55
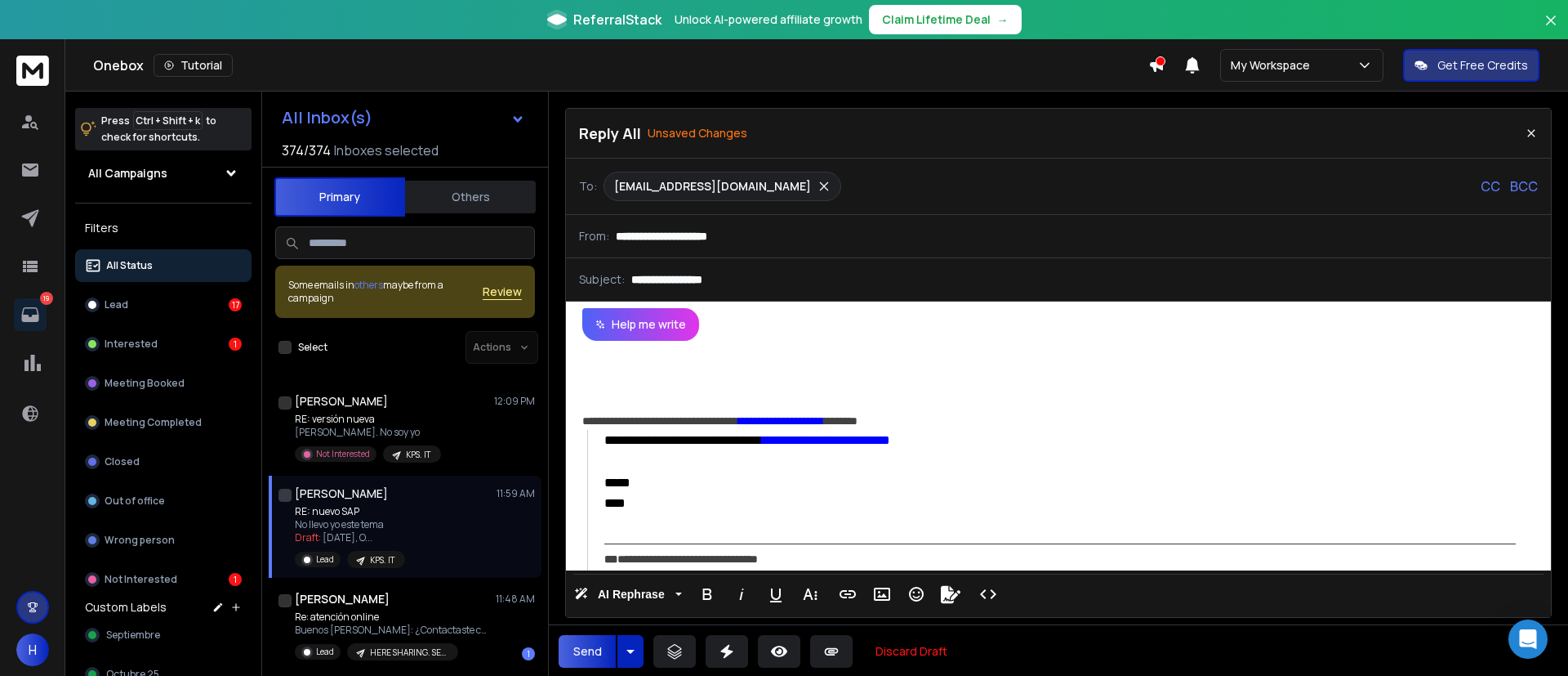
click at [1482, 185] on p "CC" at bounding box center [1491, 187] width 20 height 20
click at [667, 425] on div "**********" at bounding box center [1058, 455] width 985 height 230
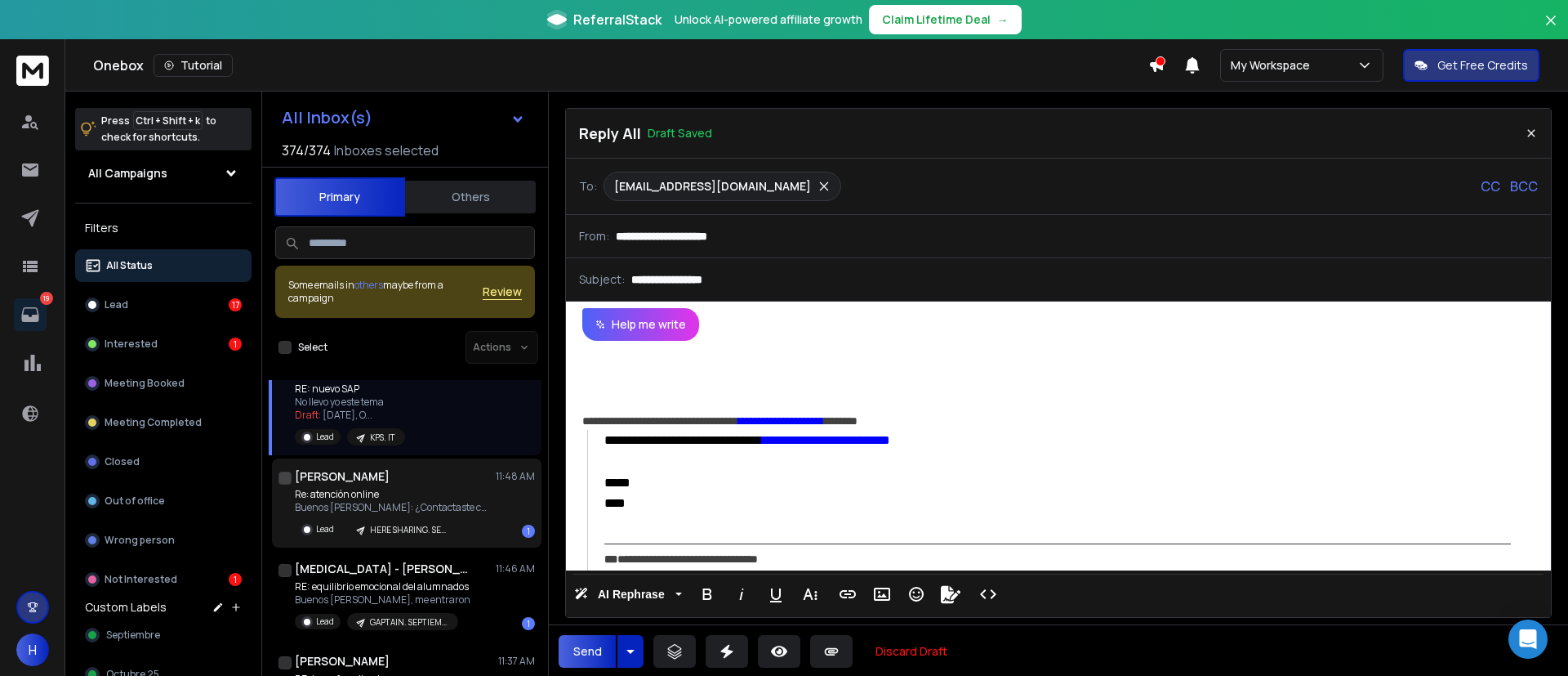
click at [454, 506] on p "Buenos [PERSON_NAME]: ¿Contactaste con" at bounding box center [392, 507] width 196 height 13
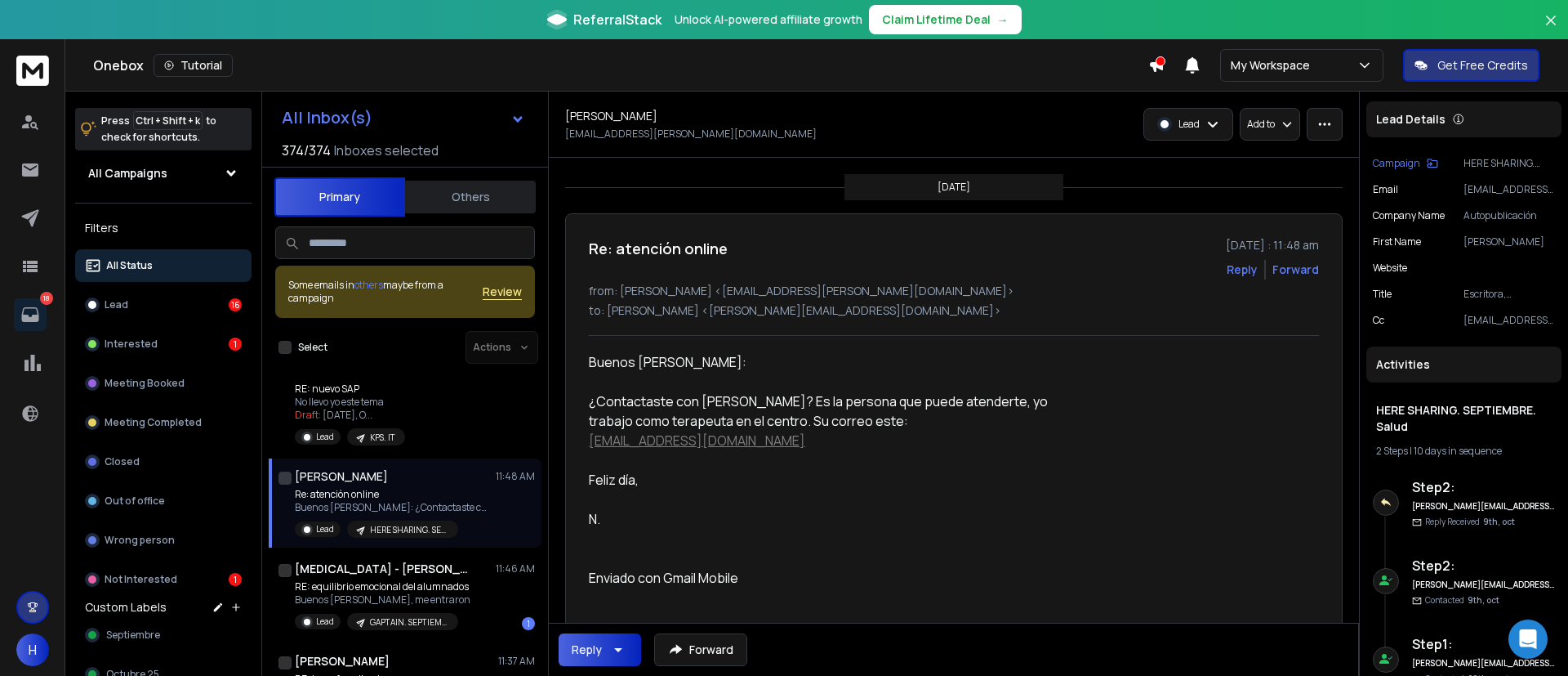
drag, startPoint x: 854, startPoint y: 435, endPoint x: 583, endPoint y: 447, distance: 271.3
copy link "ldejuana@atencioterapeutica.com"
click at [642, 288] on p "from: Nazaret Yeste <yeste.nazaret@gmail.com>" at bounding box center [954, 291] width 730 height 17
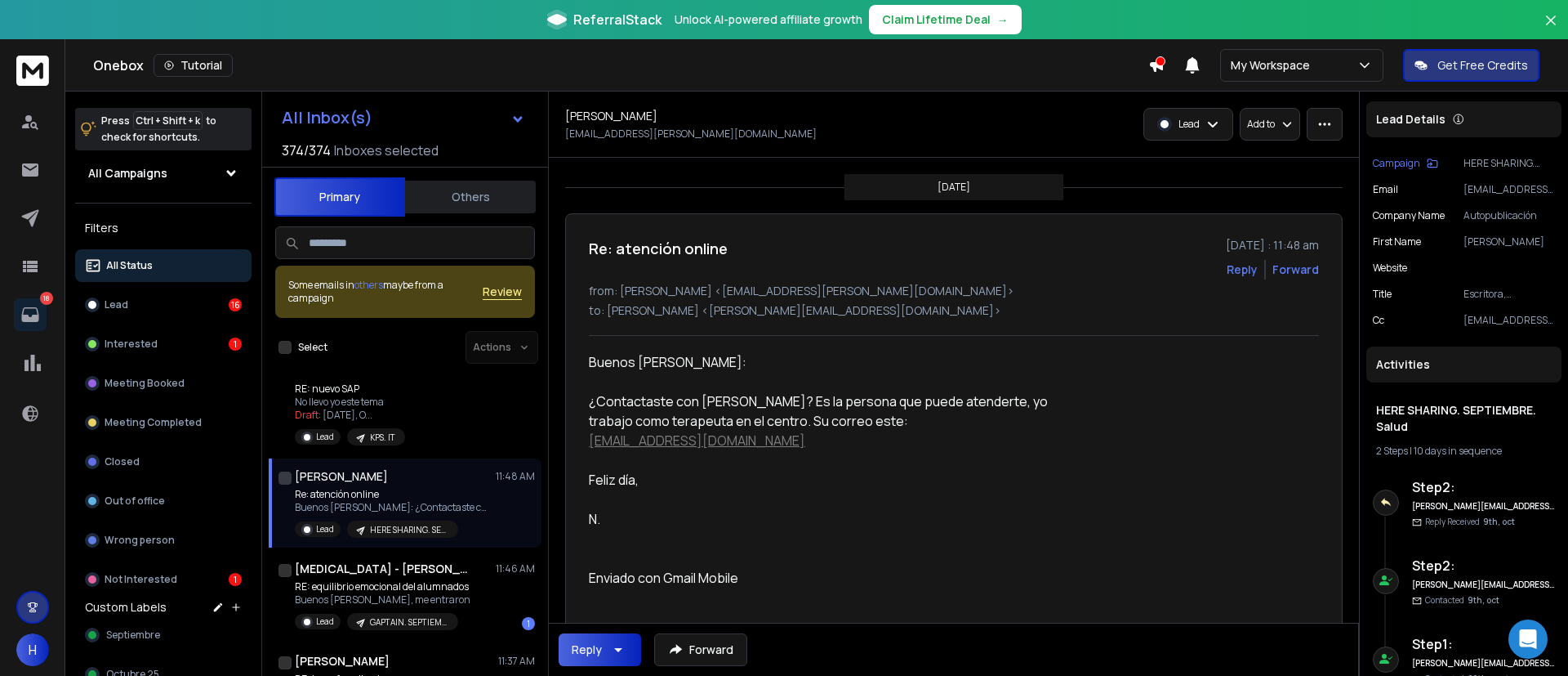
click at [870, 502] on div at bounding box center [827, 499] width 477 height 20
drag, startPoint x: 837, startPoint y: 446, endPoint x: 585, endPoint y: 444, distance: 252.0
copy link "ldejuana@atencioterapeutica.com"
click at [1183, 130] on p "Lead" at bounding box center [1189, 123] width 22 height 13
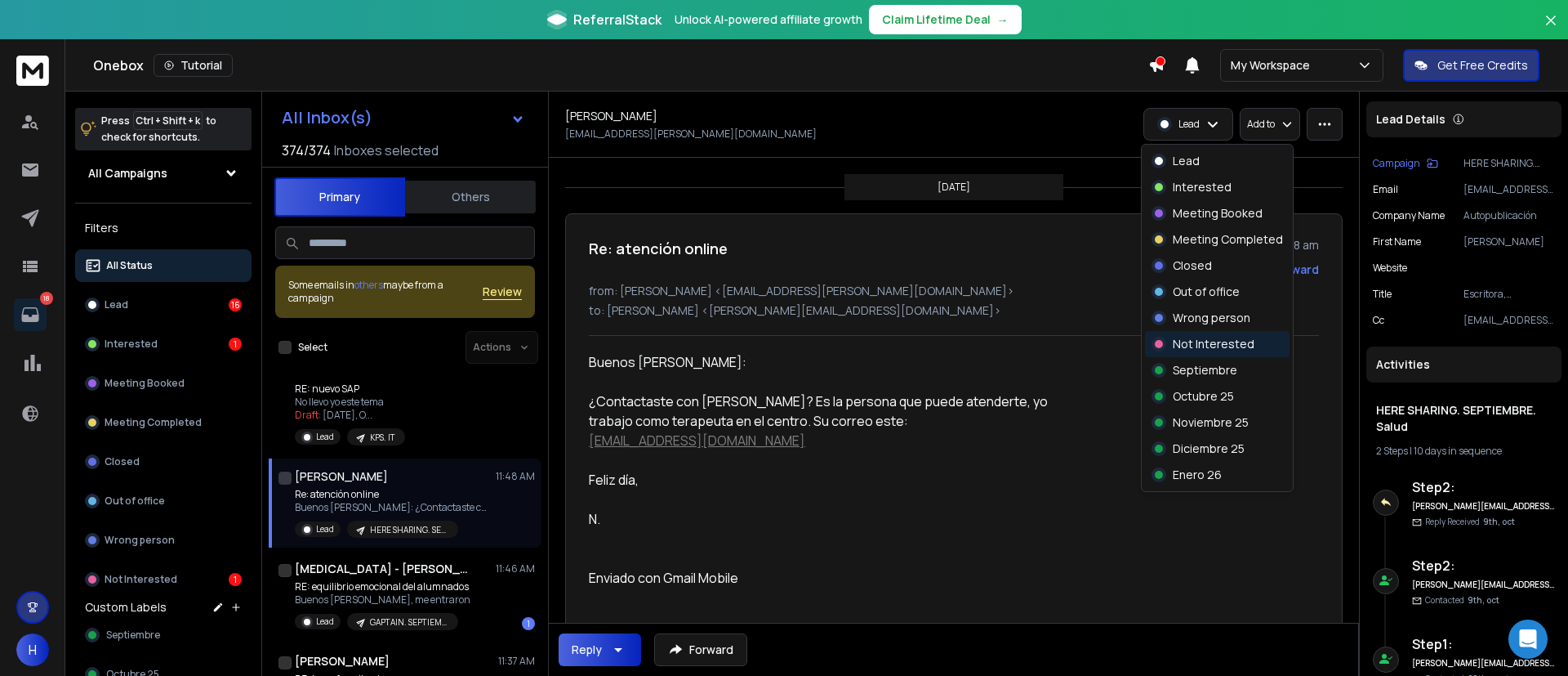
click at [1224, 338] on p "Not Interested" at bounding box center [1213, 343] width 82 height 17
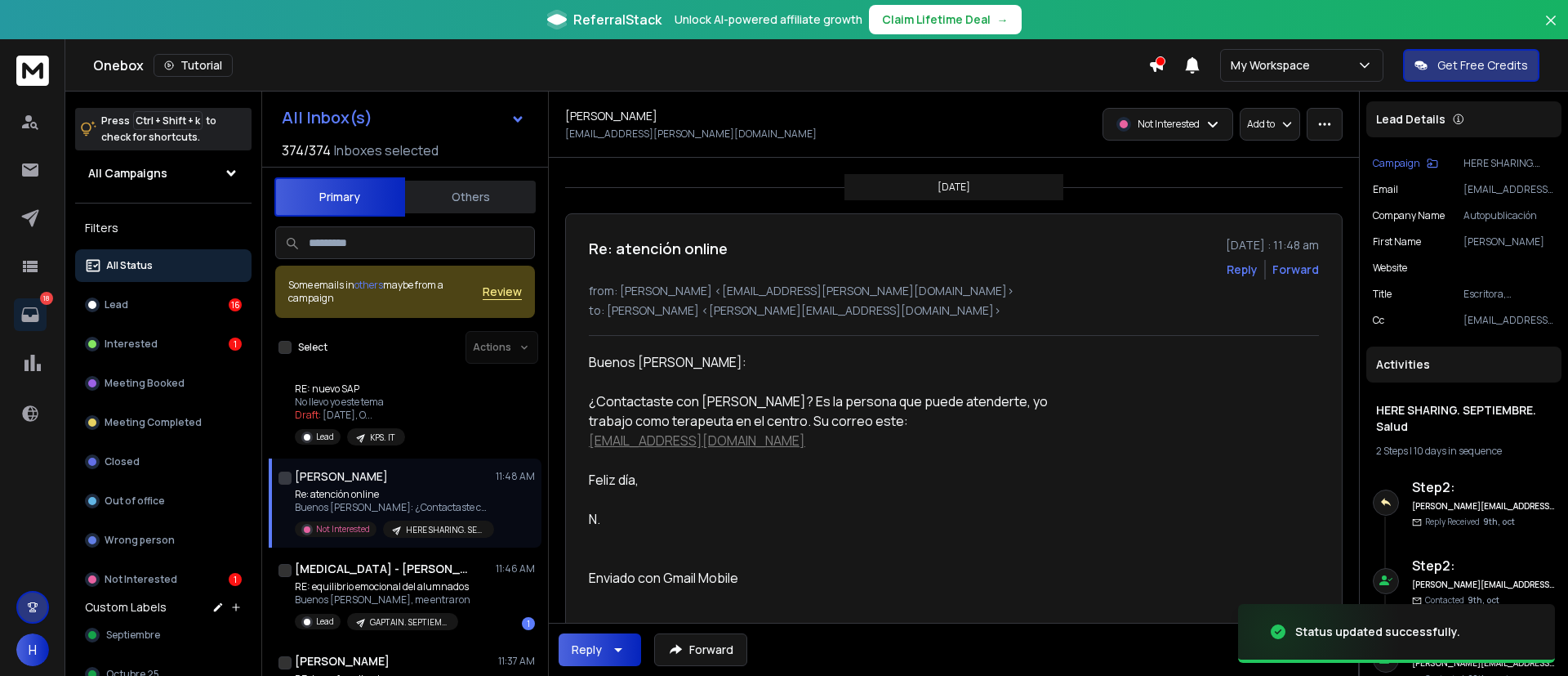
click at [1266, 121] on p "Add to" at bounding box center [1261, 123] width 28 height 13
click at [1288, 153] on div "Subsequence" at bounding box center [1296, 161] width 96 height 17
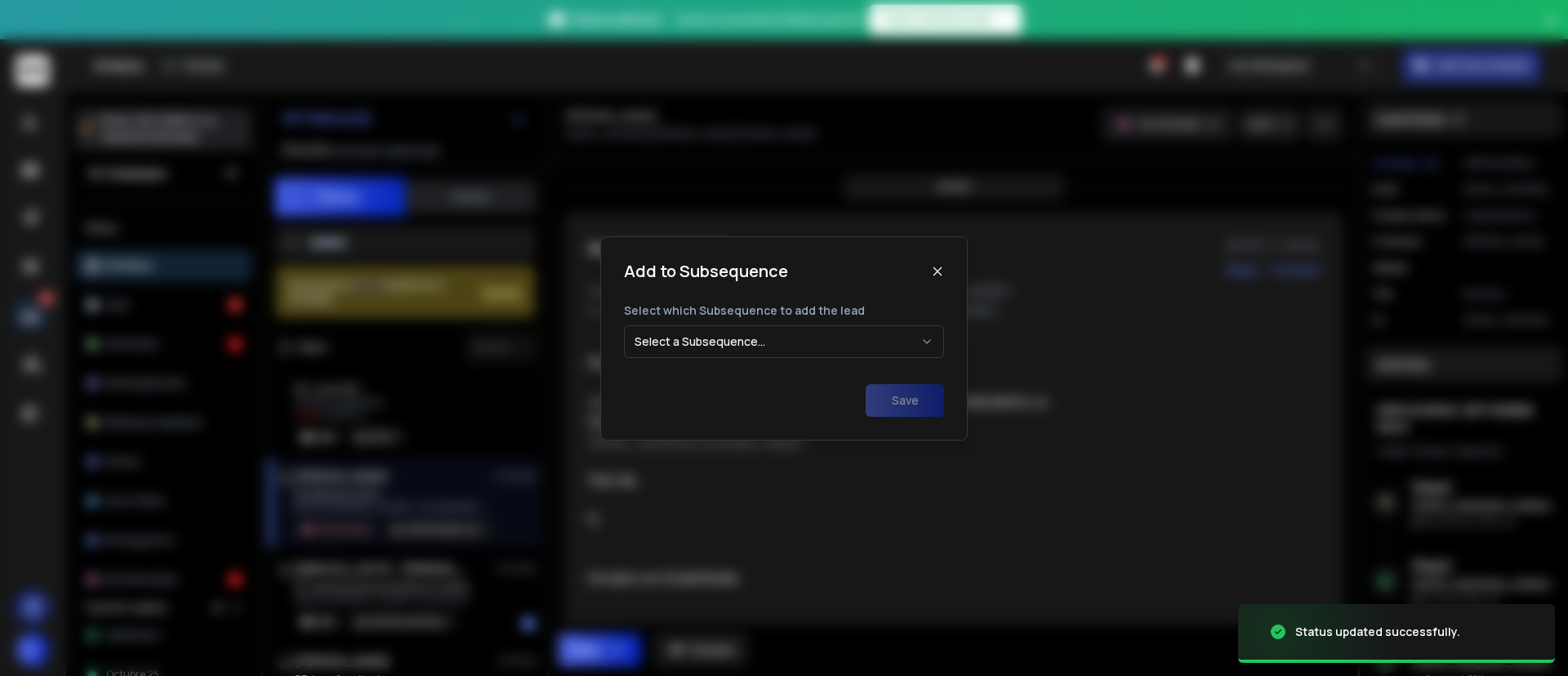
click at [830, 341] on button "Select a Subsequence..." at bounding box center [784, 341] width 321 height 33
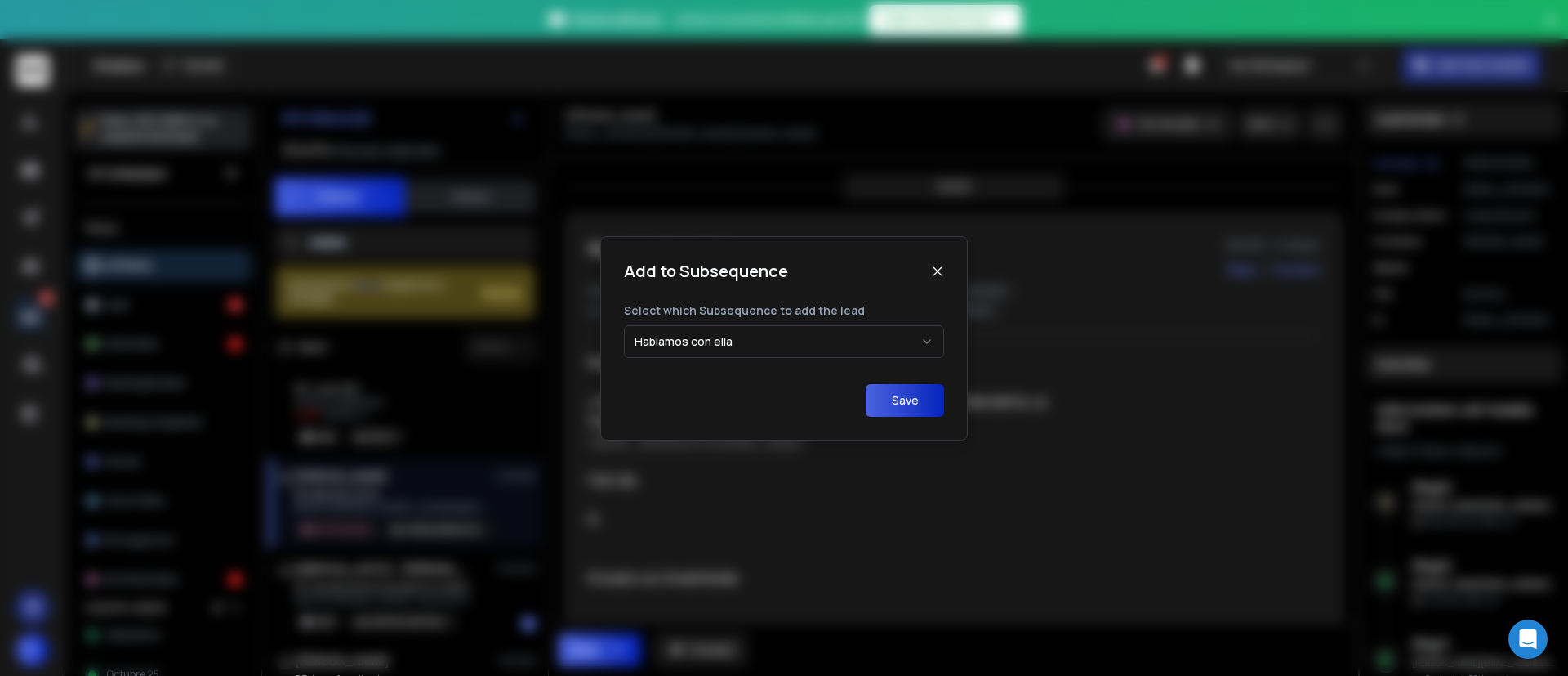
click at [901, 402] on button "Save" at bounding box center [905, 400] width 79 height 33
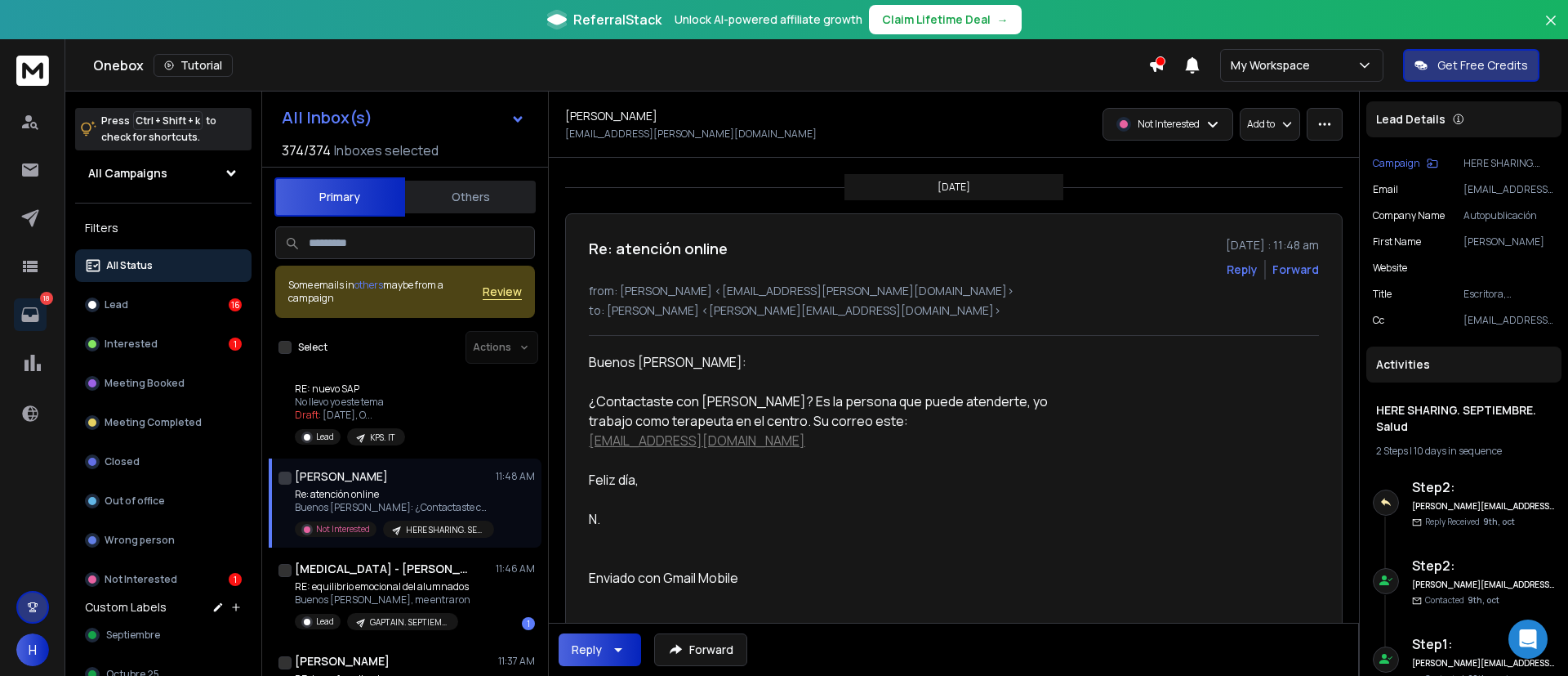
click at [1395, 164] on p "Campaign" at bounding box center [1396, 163] width 47 height 13
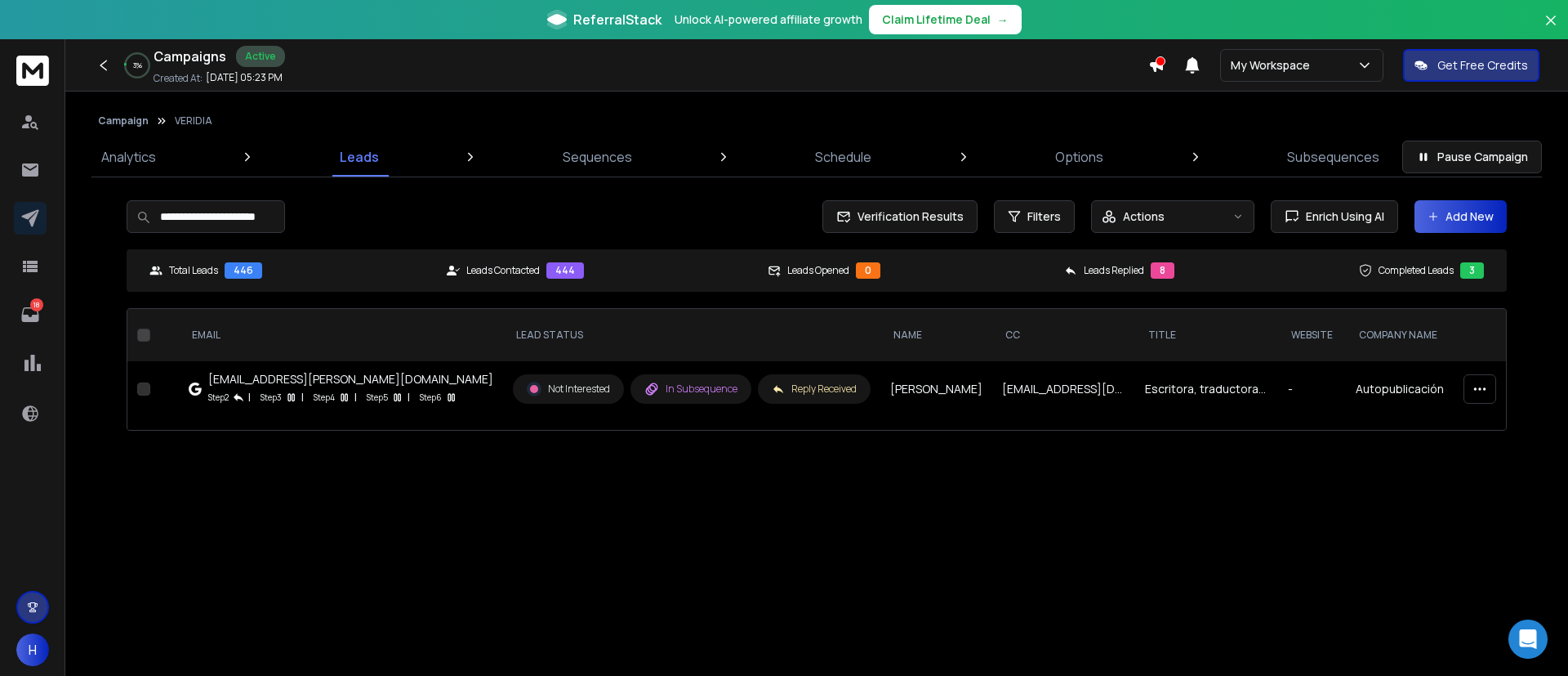
click at [1459, 218] on button "Add New" at bounding box center [1461, 216] width 93 height 33
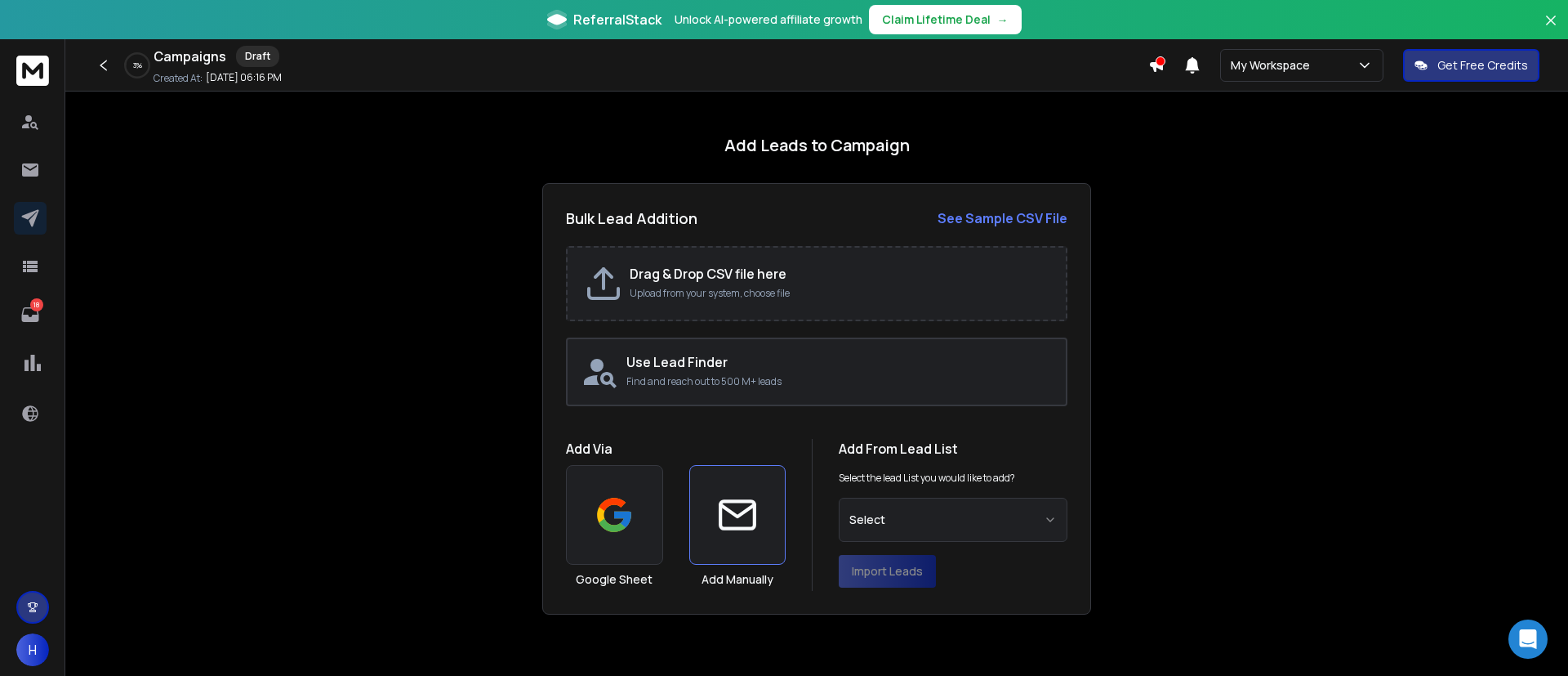
click at [781, 521] on div at bounding box center [738, 514] width 98 height 100
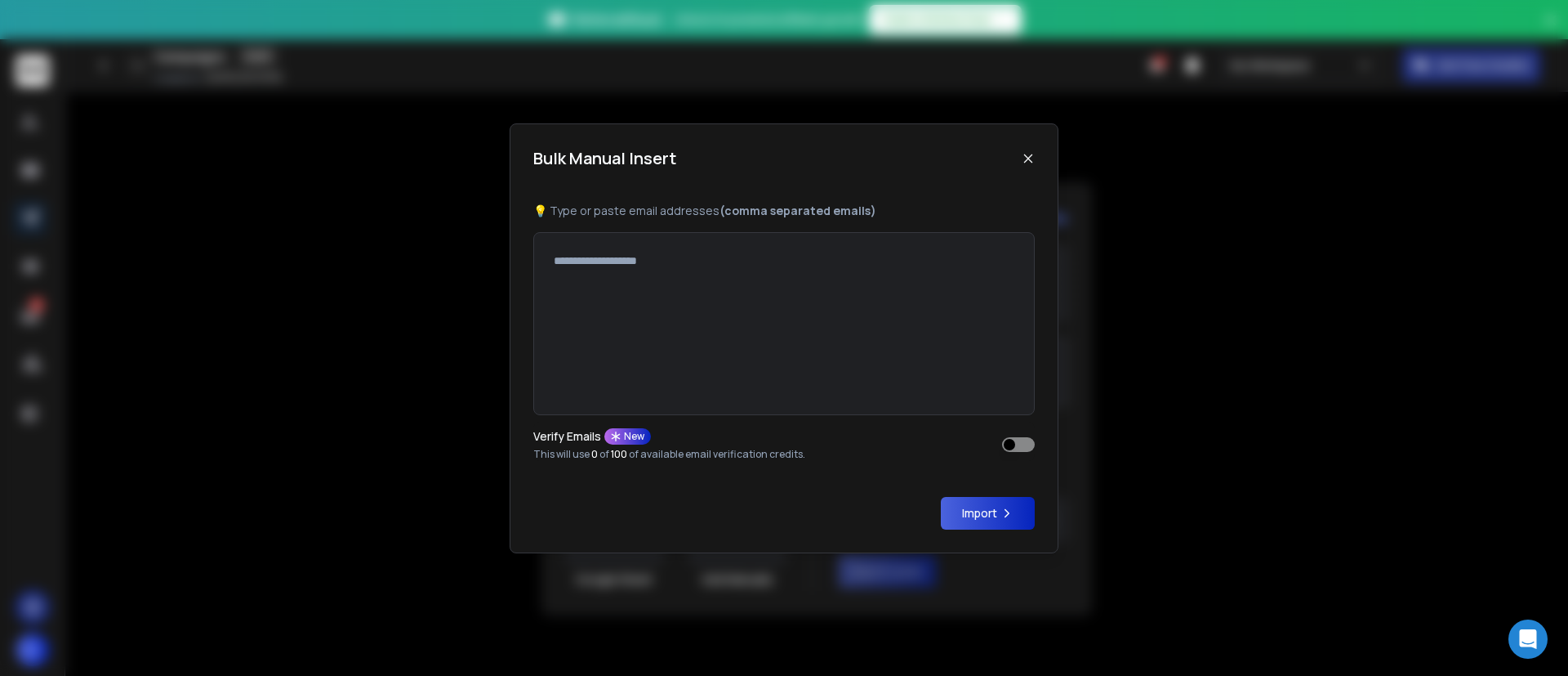
click at [668, 293] on textarea at bounding box center [784, 324] width 502 height 184
paste textarea "**********"
type textarea "**********"
click at [998, 511] on button "Import" at bounding box center [987, 513] width 94 height 33
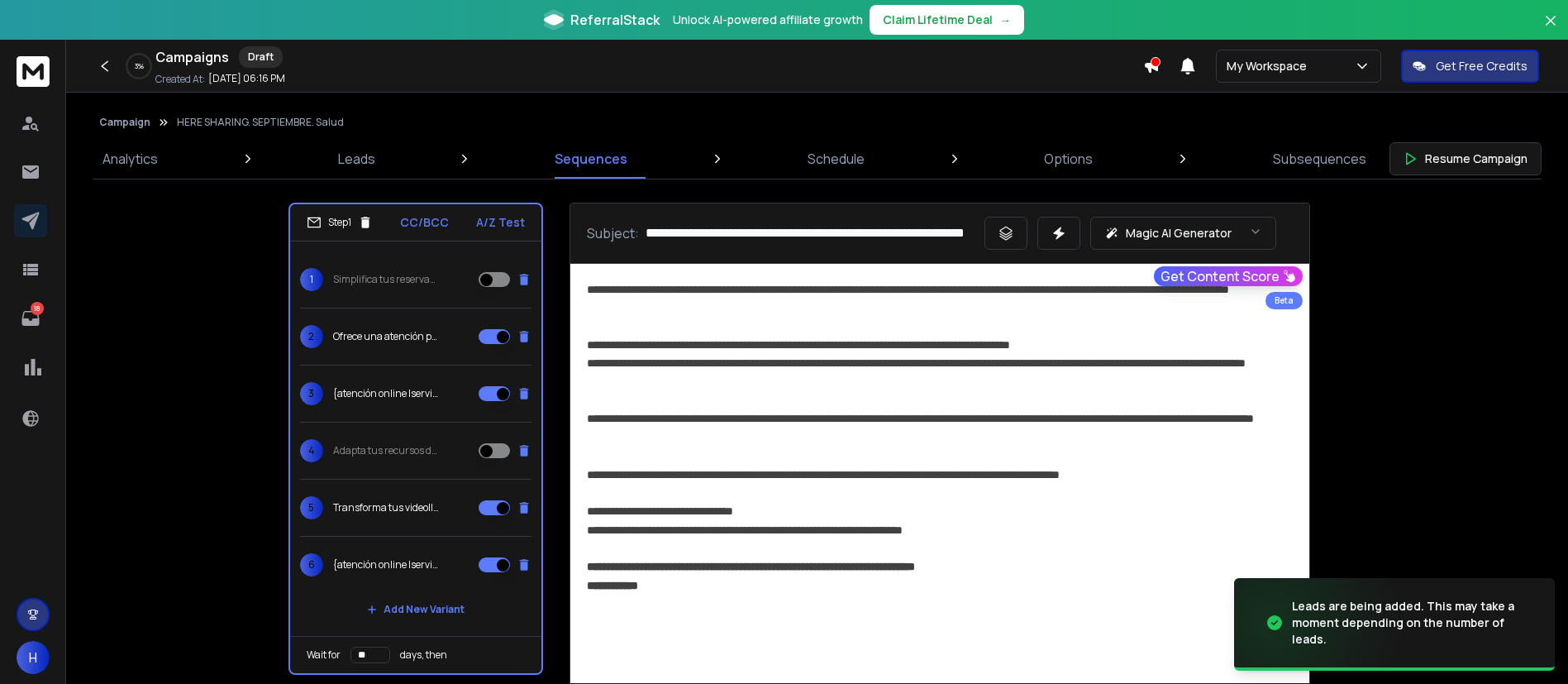
click at [351, 181] on div "Campaign HERE SHARING. SEPTIEMBRE. Salud Analytics Leads Sequences Schedule Opt…" at bounding box center [817, 422] width 1449 height 628
click at [362, 163] on p "Leads" at bounding box center [356, 159] width 37 height 20
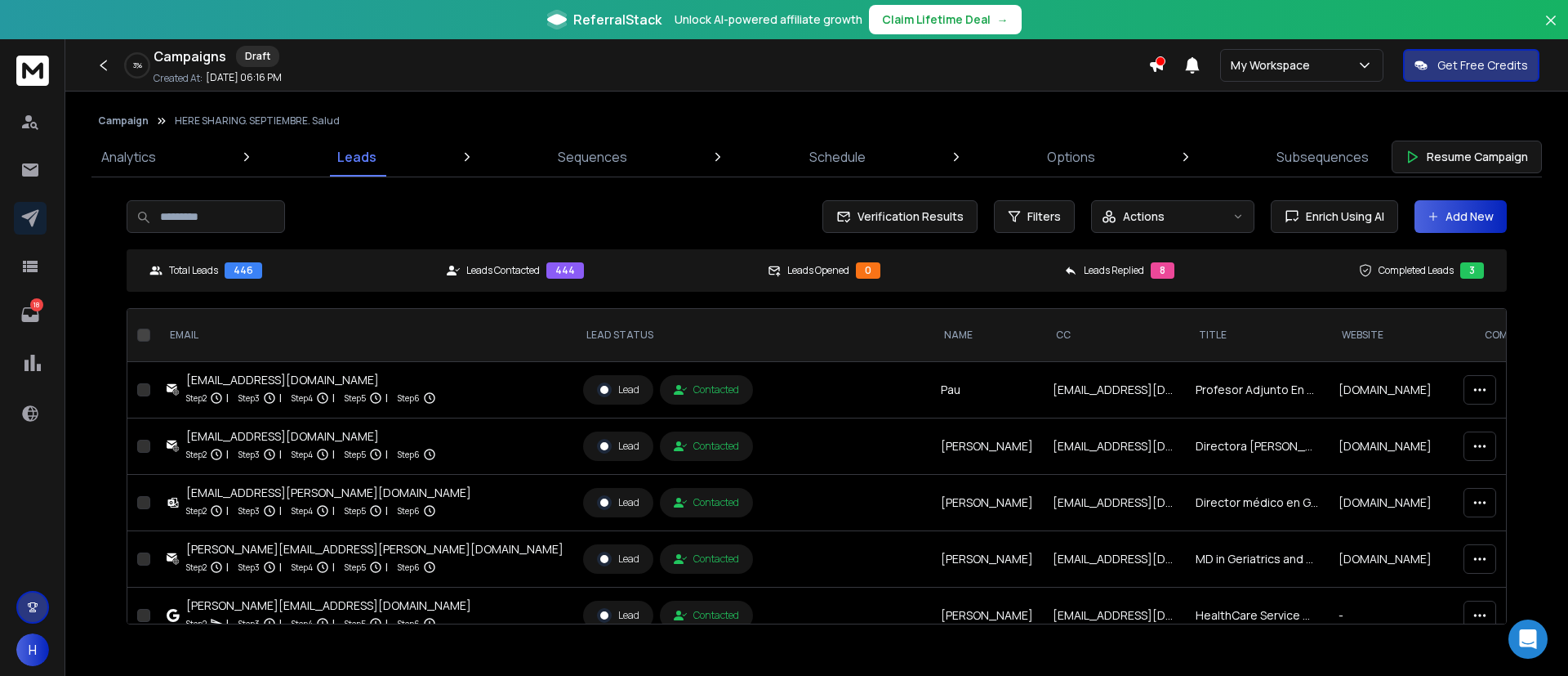
click at [231, 229] on input at bounding box center [205, 216] width 159 height 33
paste input "**********"
type input "**********"
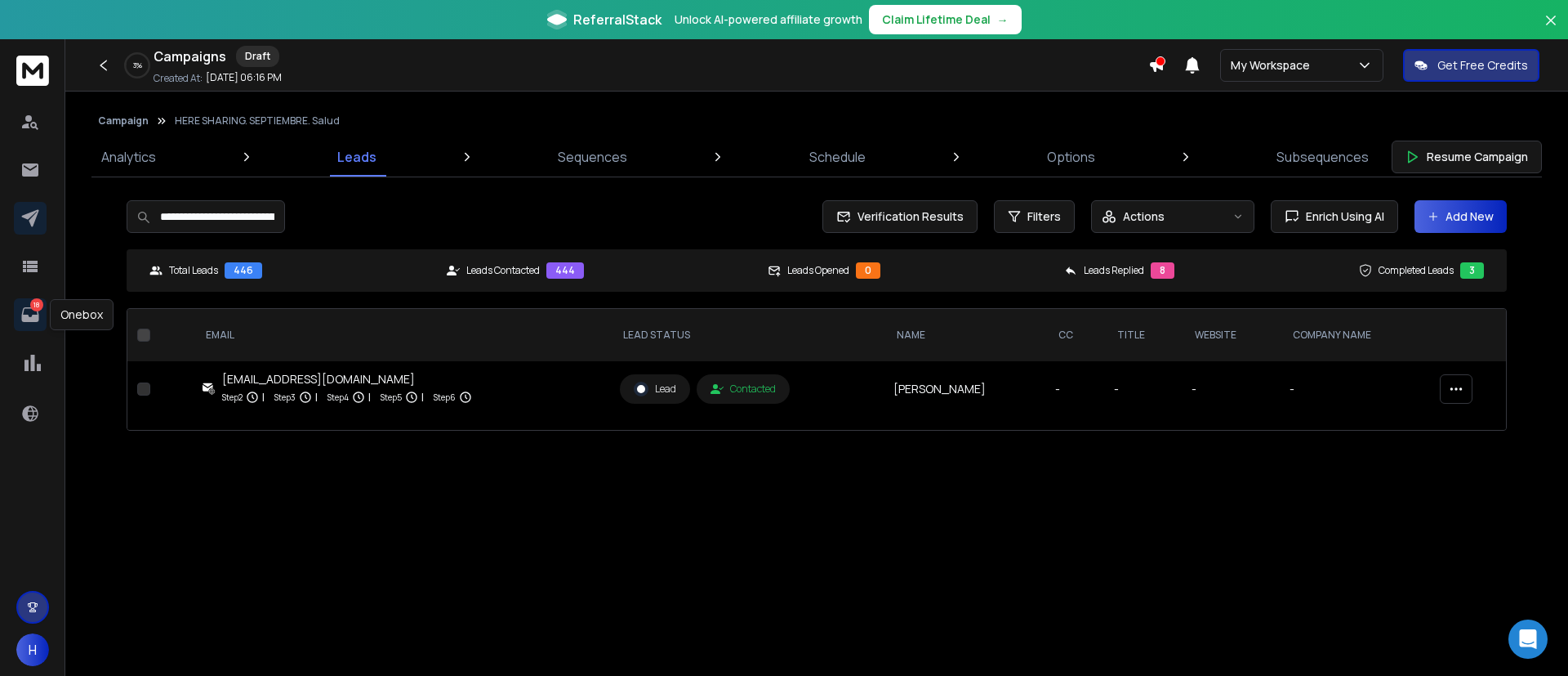
click at [36, 317] on icon at bounding box center [30, 314] width 17 height 15
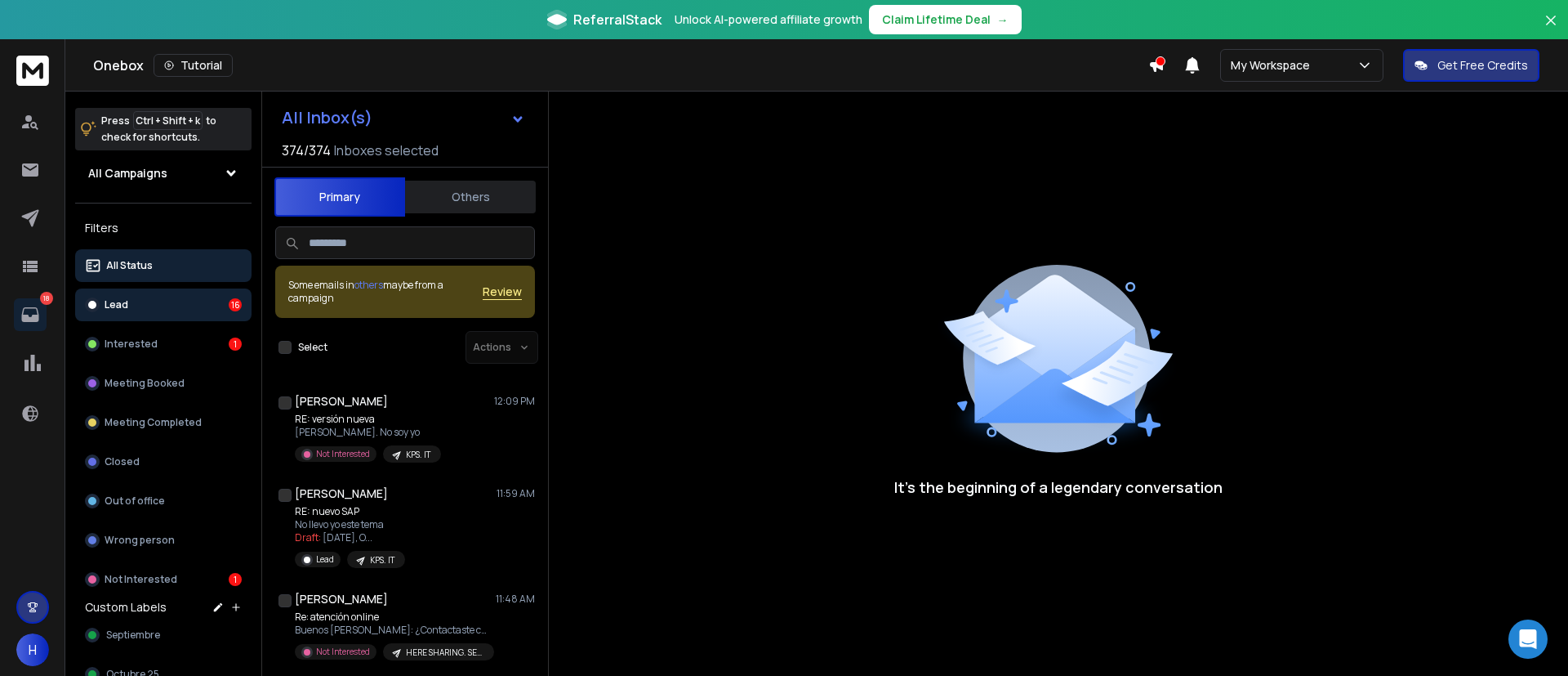
click at [140, 300] on button "Lead 16" at bounding box center [163, 304] width 177 height 33
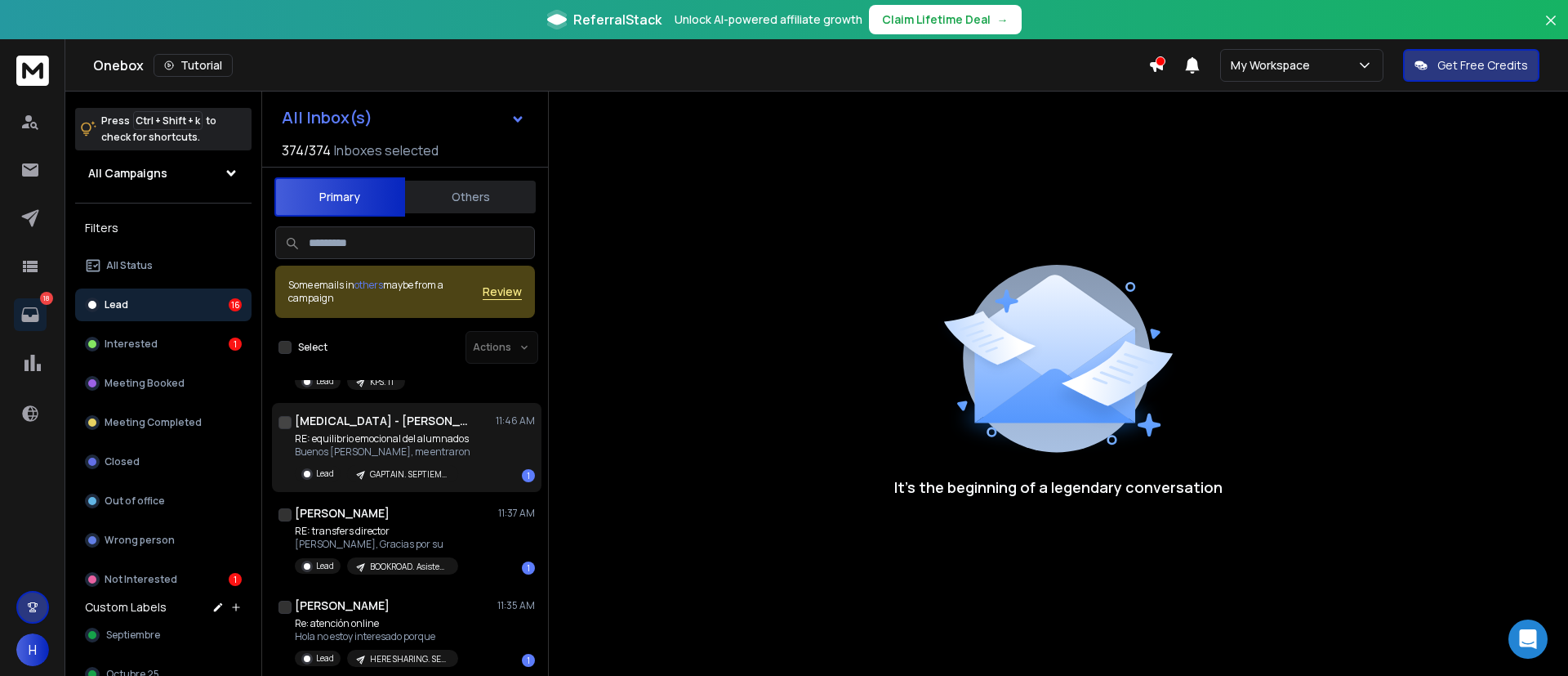
scroll to position [122, 0]
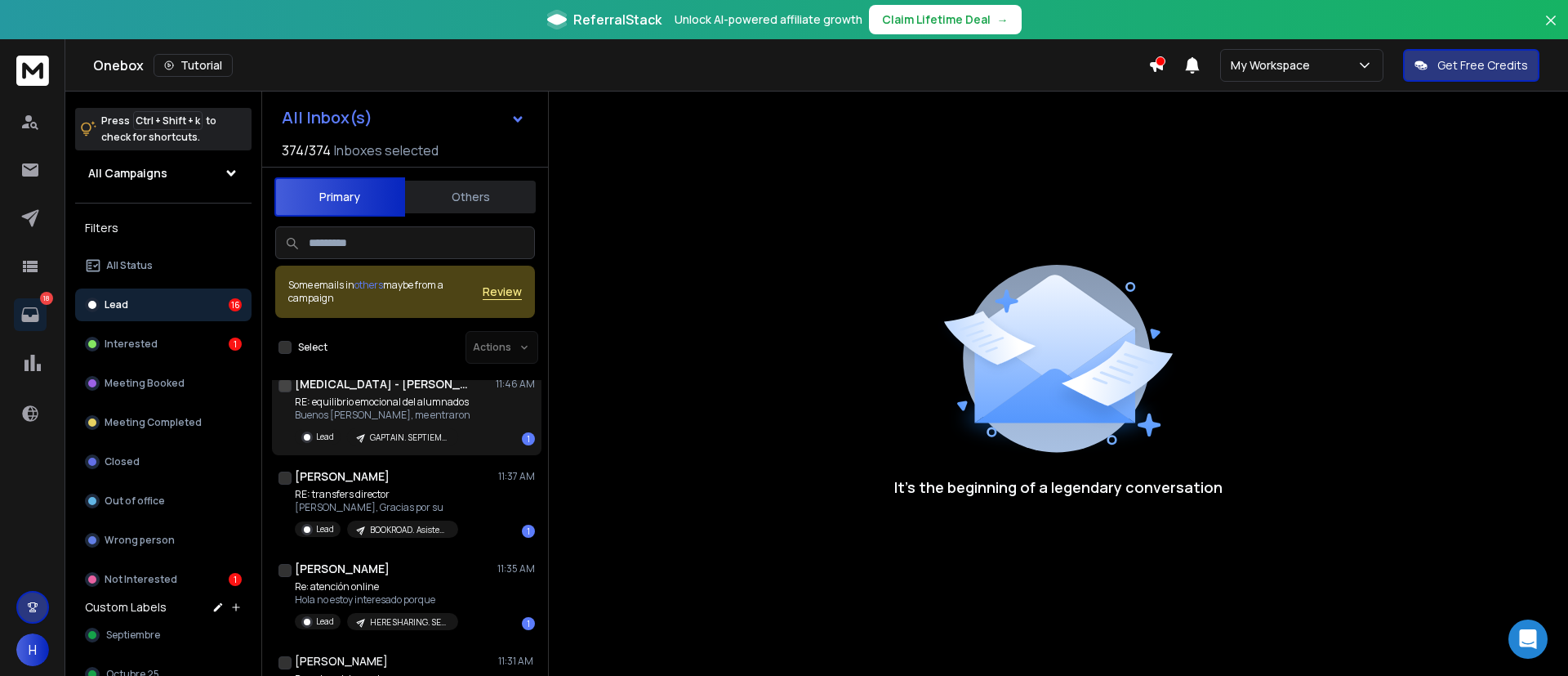
click at [435, 431] on p "GAPTAIN. SEPTIEMBRE" at bounding box center [409, 437] width 79 height 12
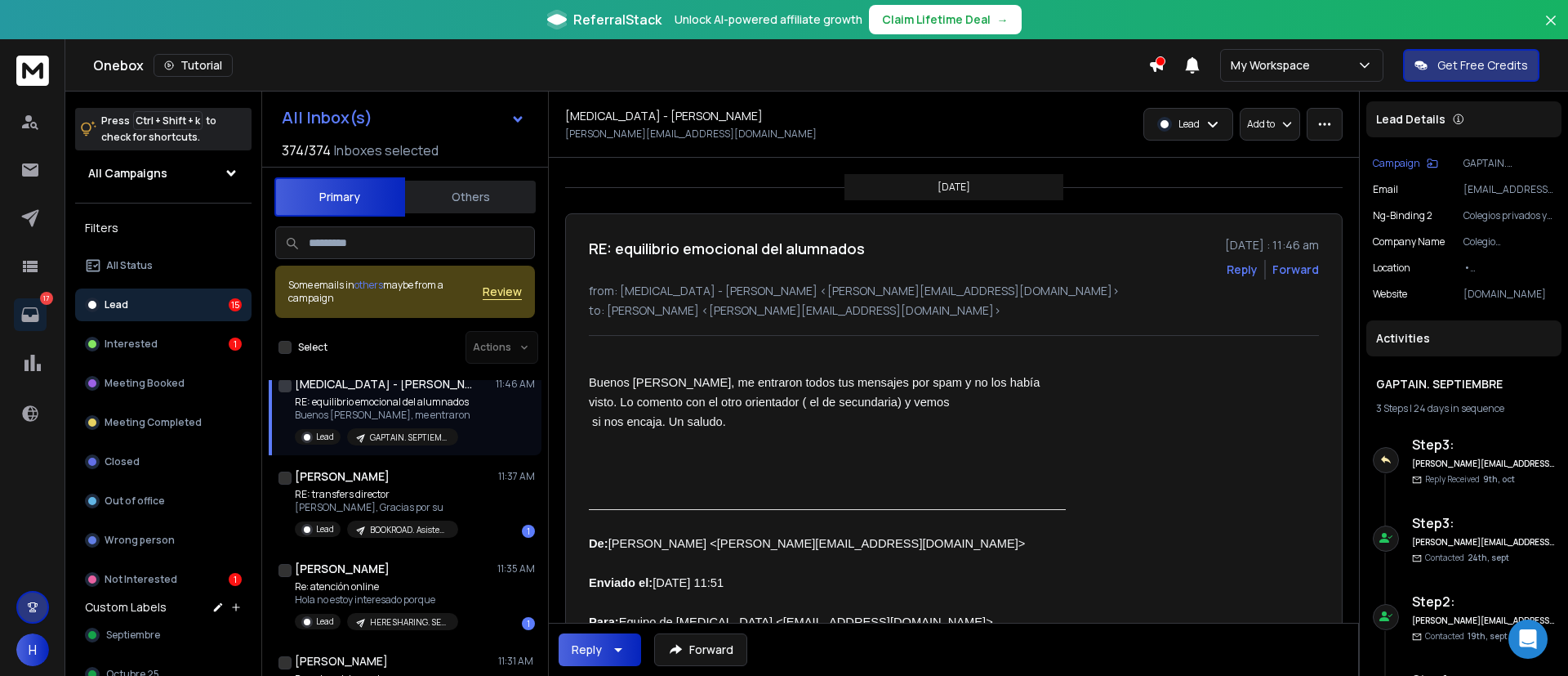
click at [702, 291] on p "from: Orientación - Noelia <noeliacr@escolarosaliadecastro.edu.es>" at bounding box center [954, 291] width 730 height 17
copy p "Noelia"
click at [1186, 132] on div "Lead" at bounding box center [1187, 123] width 88 height 31
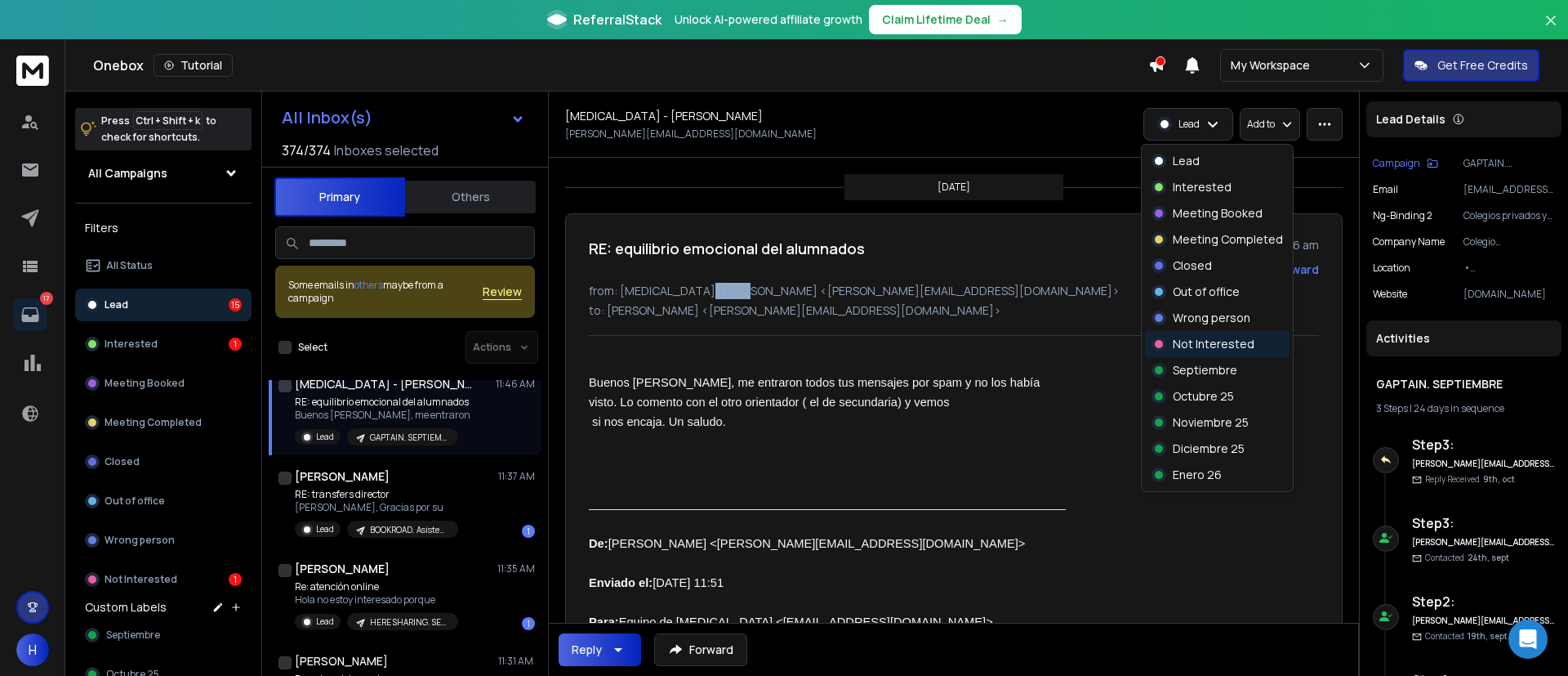
click at [1214, 343] on p "Not Interested" at bounding box center [1213, 343] width 82 height 17
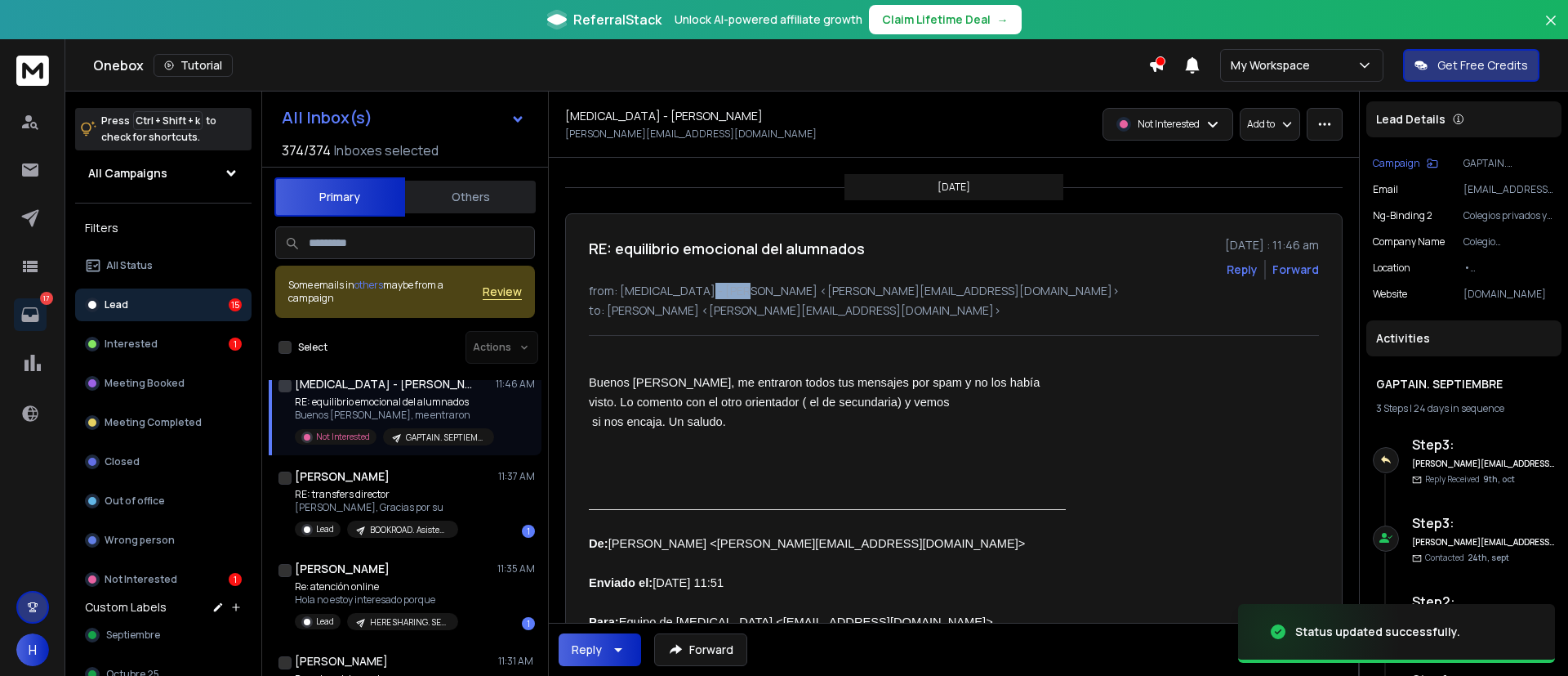
click at [1259, 135] on div "Add to" at bounding box center [1270, 123] width 59 height 31
click at [1274, 164] on div "Subsequence" at bounding box center [1296, 161] width 96 height 17
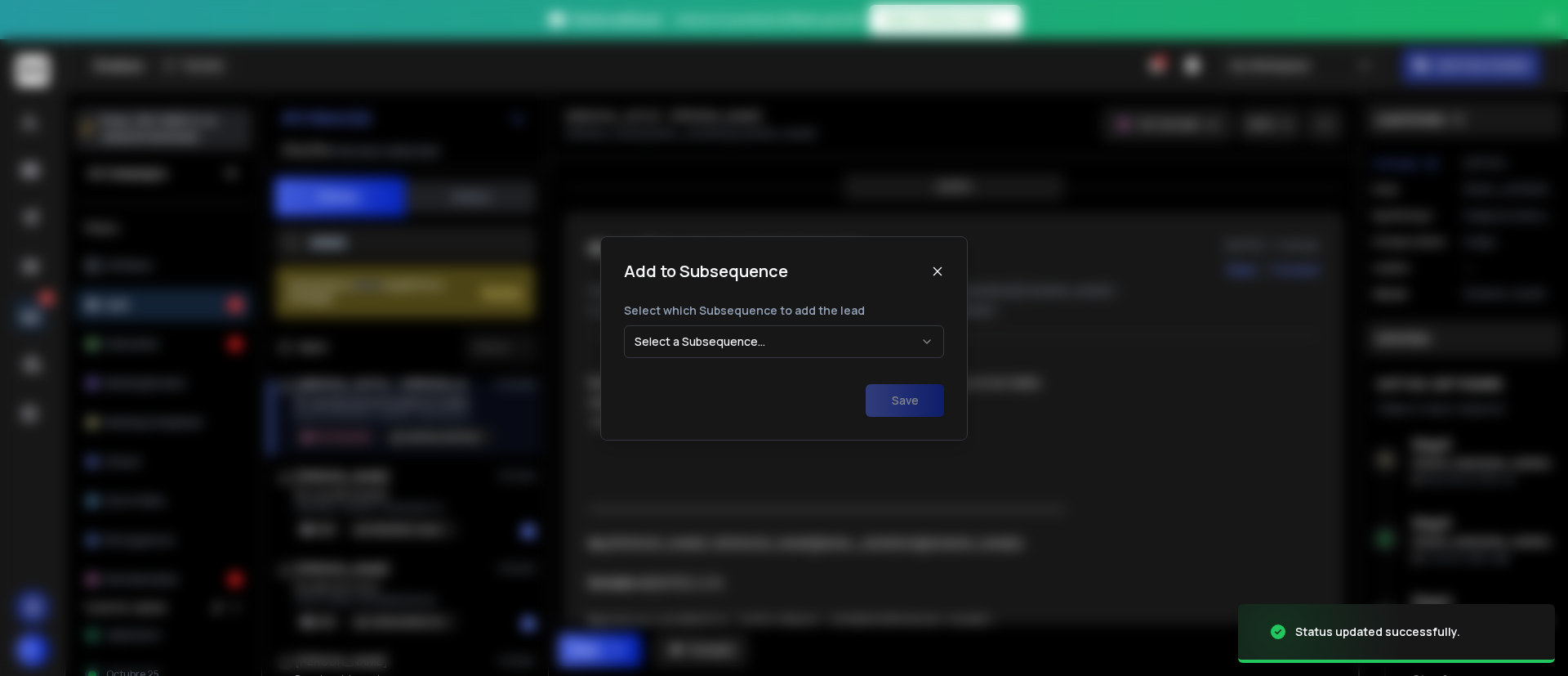
click at [783, 340] on button "Select a Subsequence..." at bounding box center [784, 341] width 321 height 33
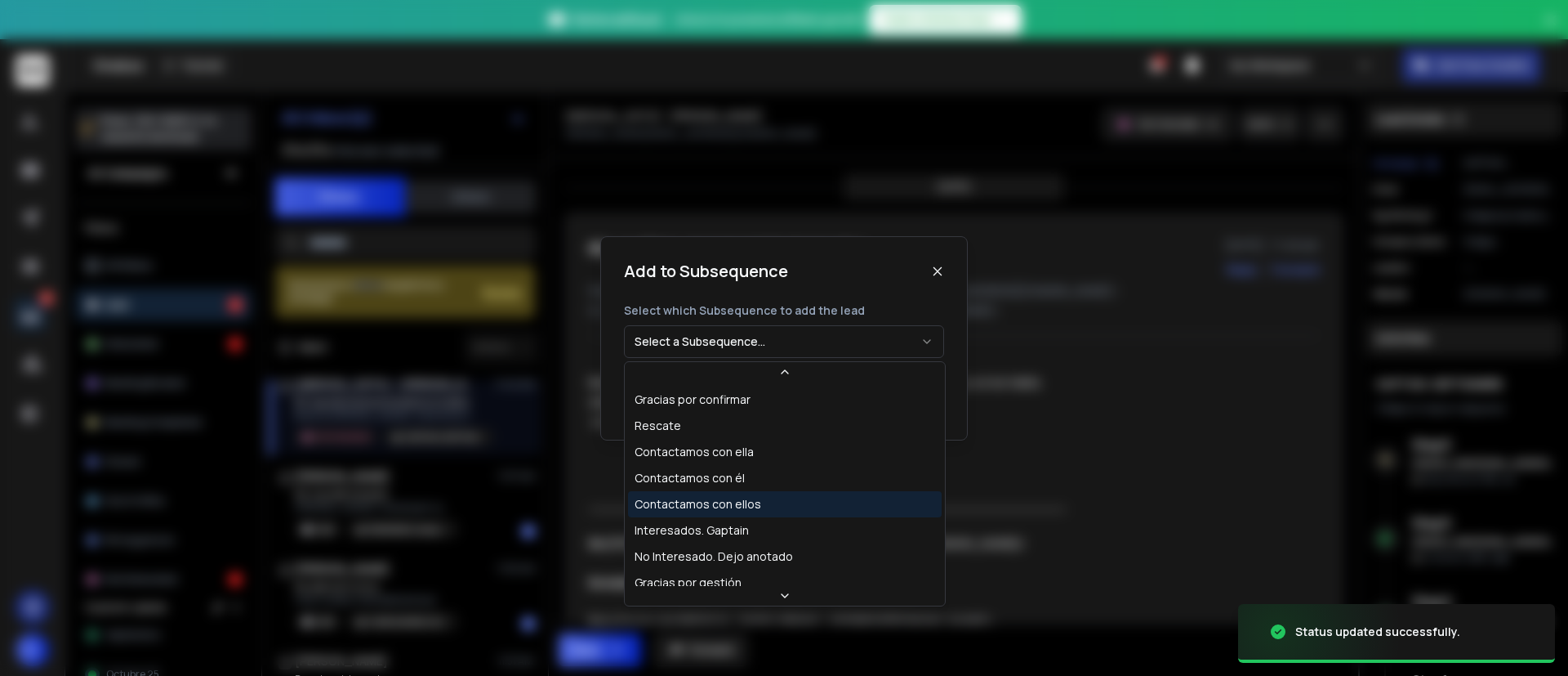
scroll to position [70, 0]
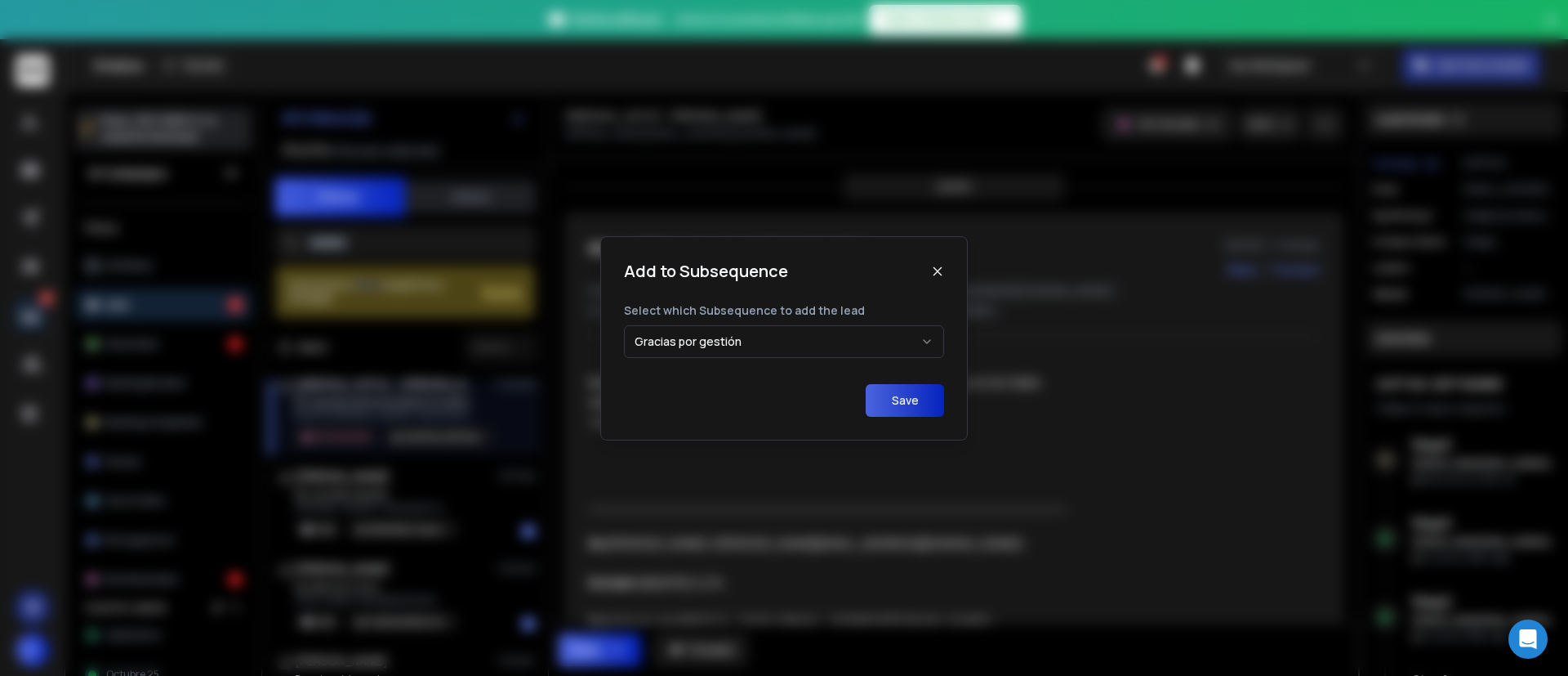
click at [915, 384] on button "Save" at bounding box center [905, 400] width 79 height 33
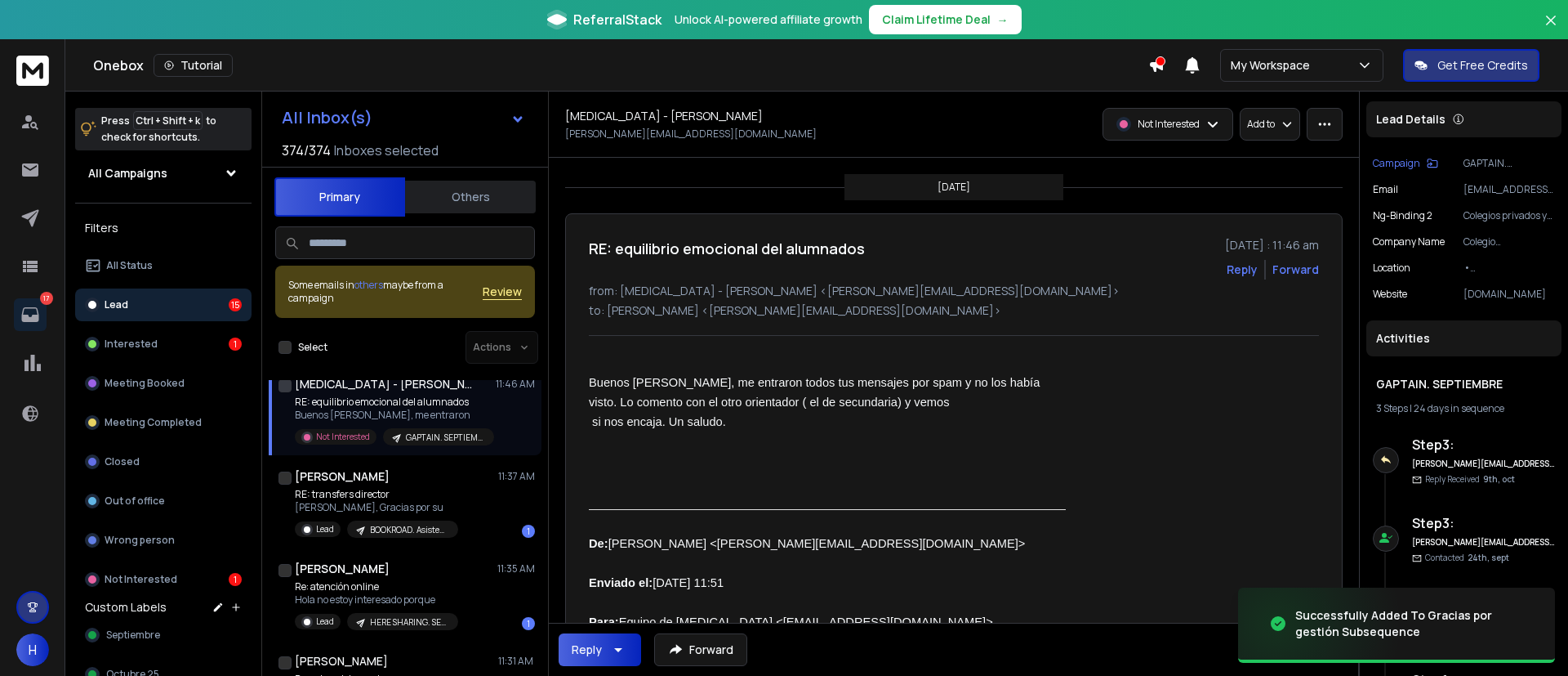
click at [1393, 173] on div "Campaign GAPTAIN. SEPTIEMBRE Email orientacion@escolarosaliadecastro.edu.es ng-…" at bounding box center [1464, 229] width 195 height 184
click at [1392, 168] on p "Campaign" at bounding box center [1396, 163] width 47 height 13
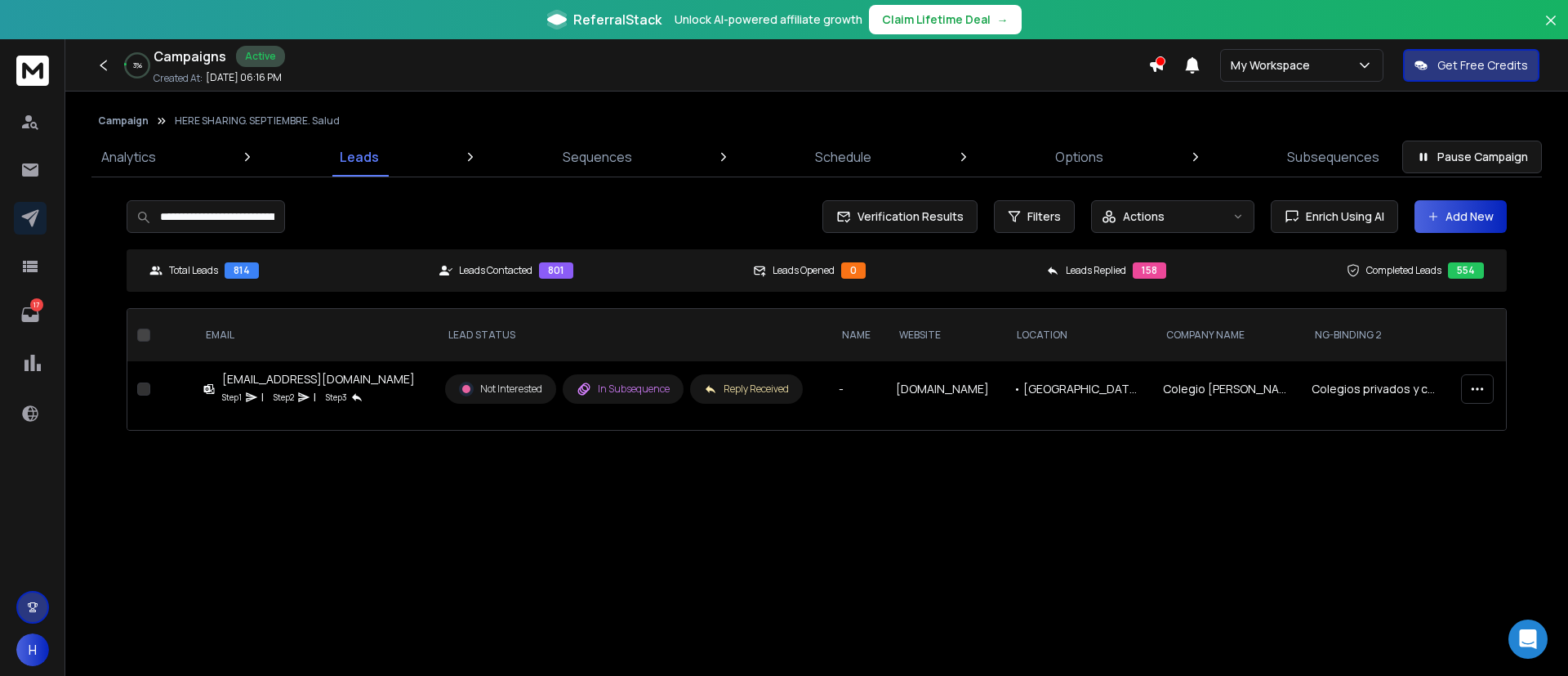
click at [829, 398] on td "-" at bounding box center [858, 389] width 57 height 55
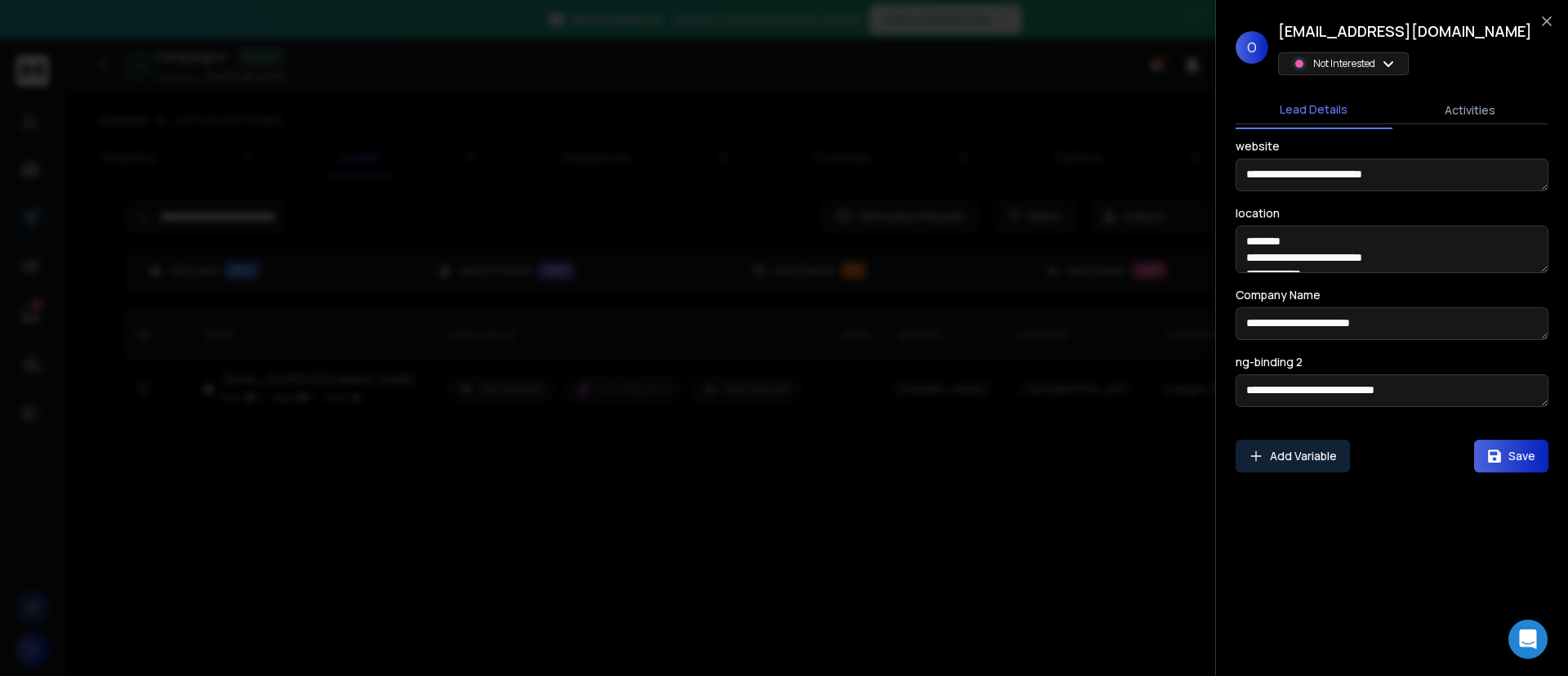
click at [1303, 459] on button "Add Variable" at bounding box center [1293, 456] width 114 height 33
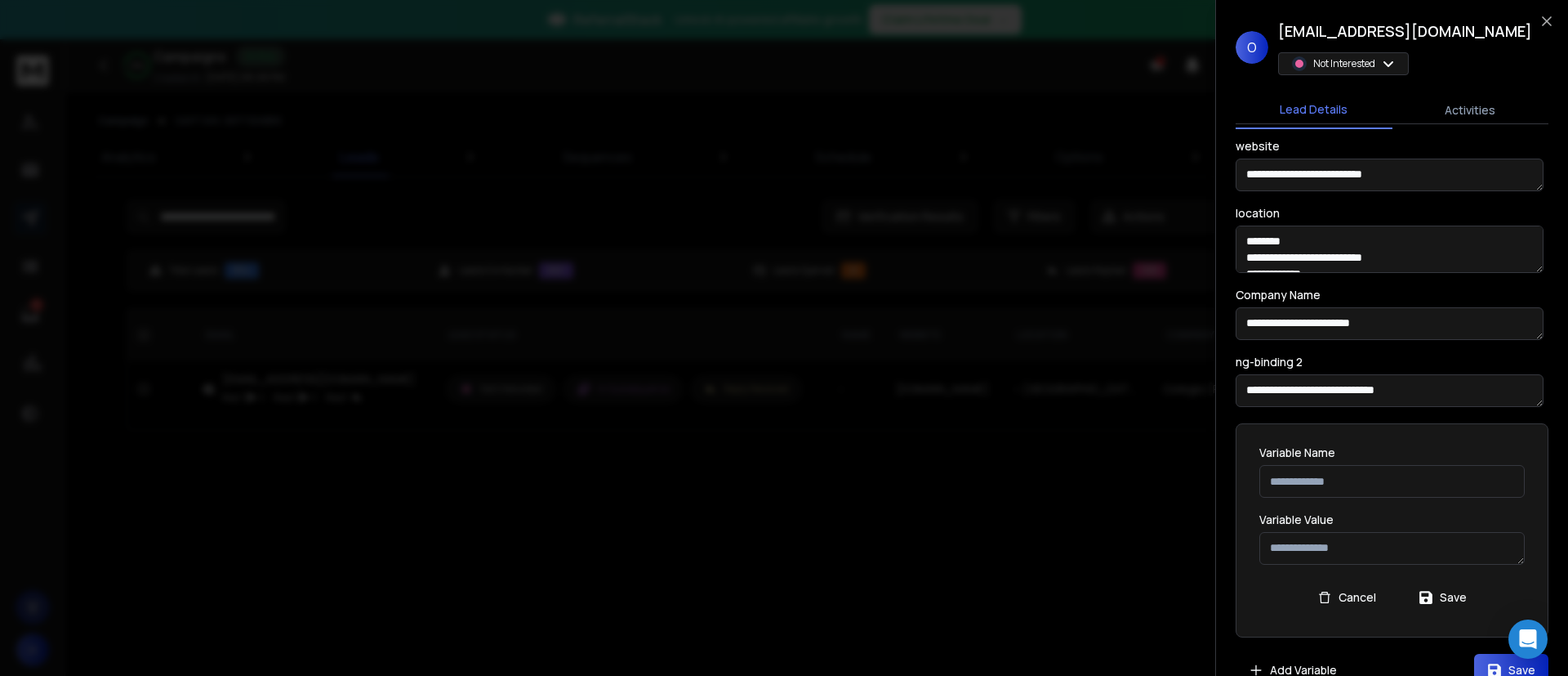
click at [1357, 483] on input at bounding box center [1391, 481] width 265 height 33
type input "*********"
click at [1335, 550] on textarea at bounding box center [1391, 548] width 265 height 33
paste textarea "******"
type textarea "******"
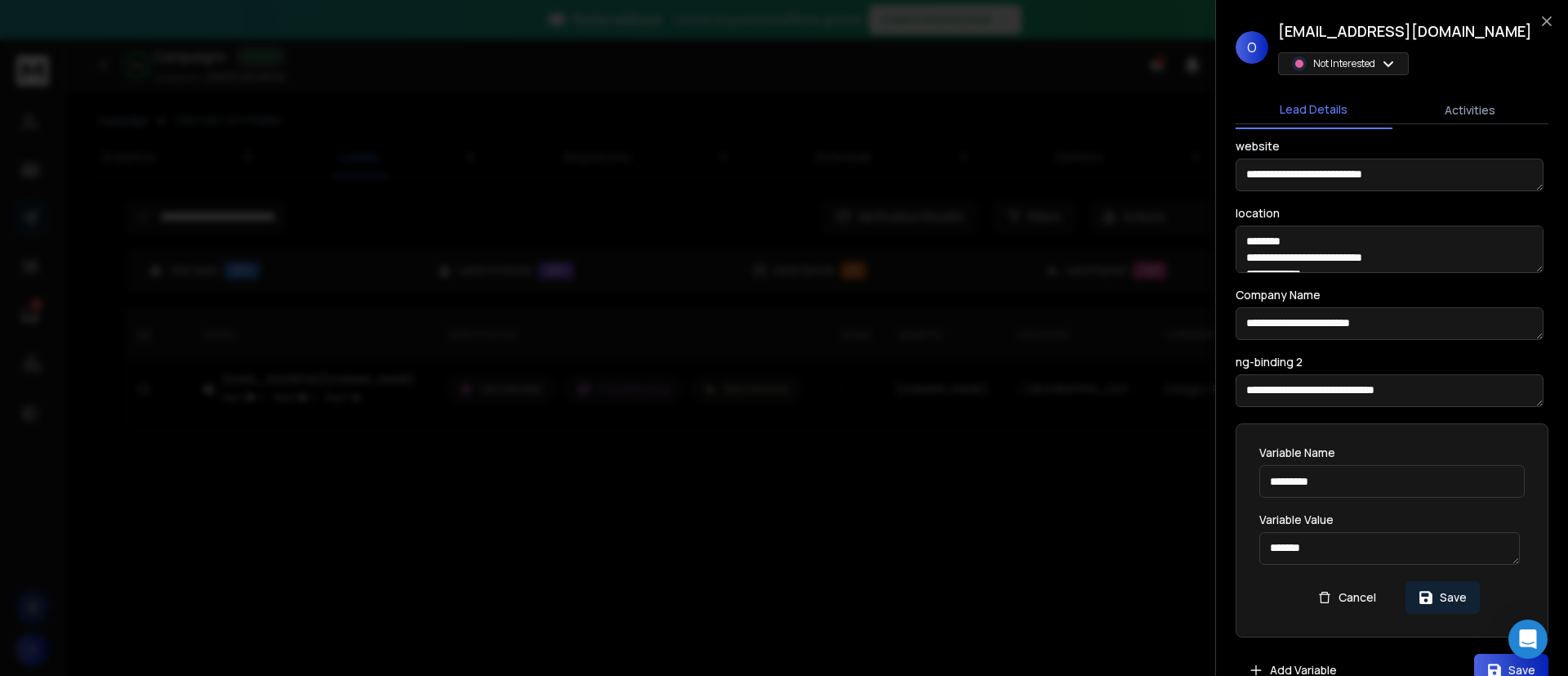
click at [1448, 596] on button "Save" at bounding box center [1442, 597] width 74 height 33
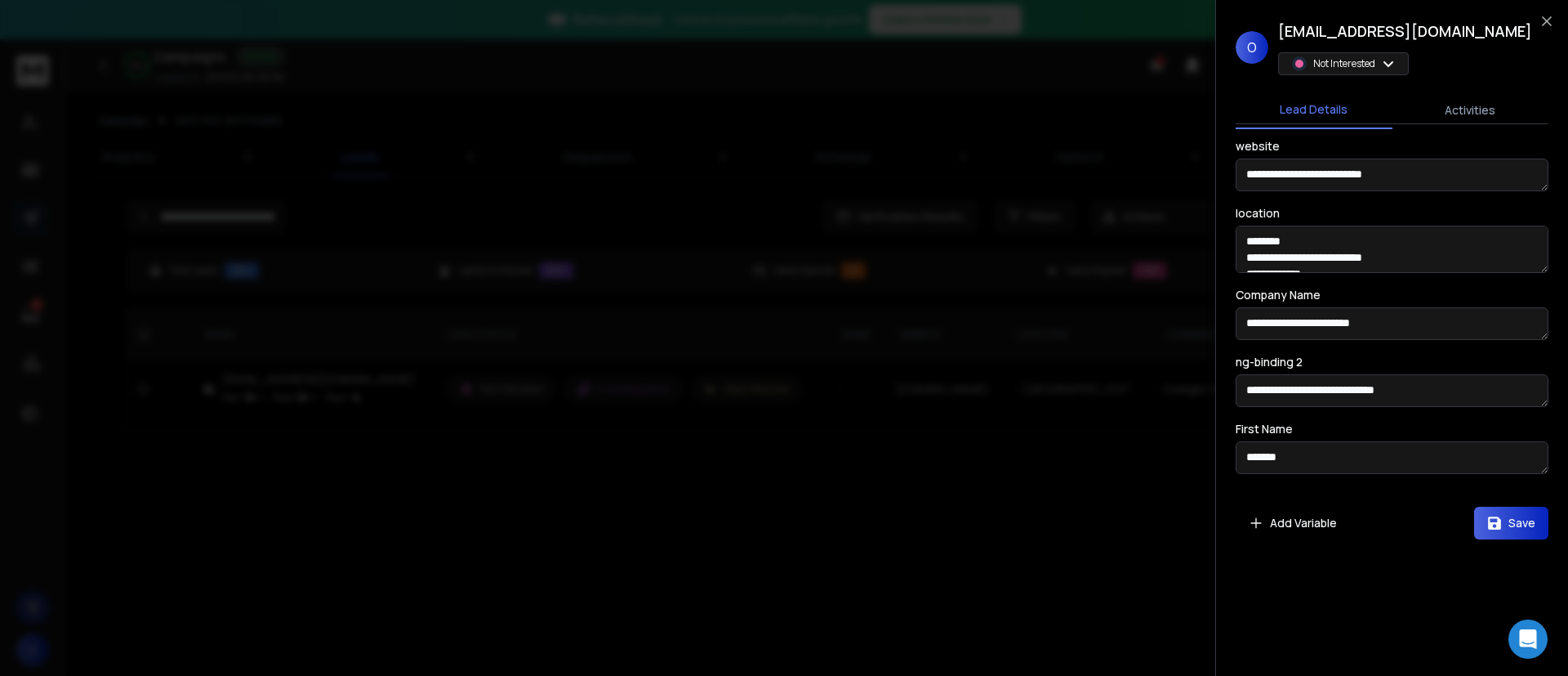
click at [1357, 465] on textarea "******" at bounding box center [1391, 457] width 313 height 33
click at [1484, 525] on button "Save" at bounding box center [1511, 522] width 74 height 33
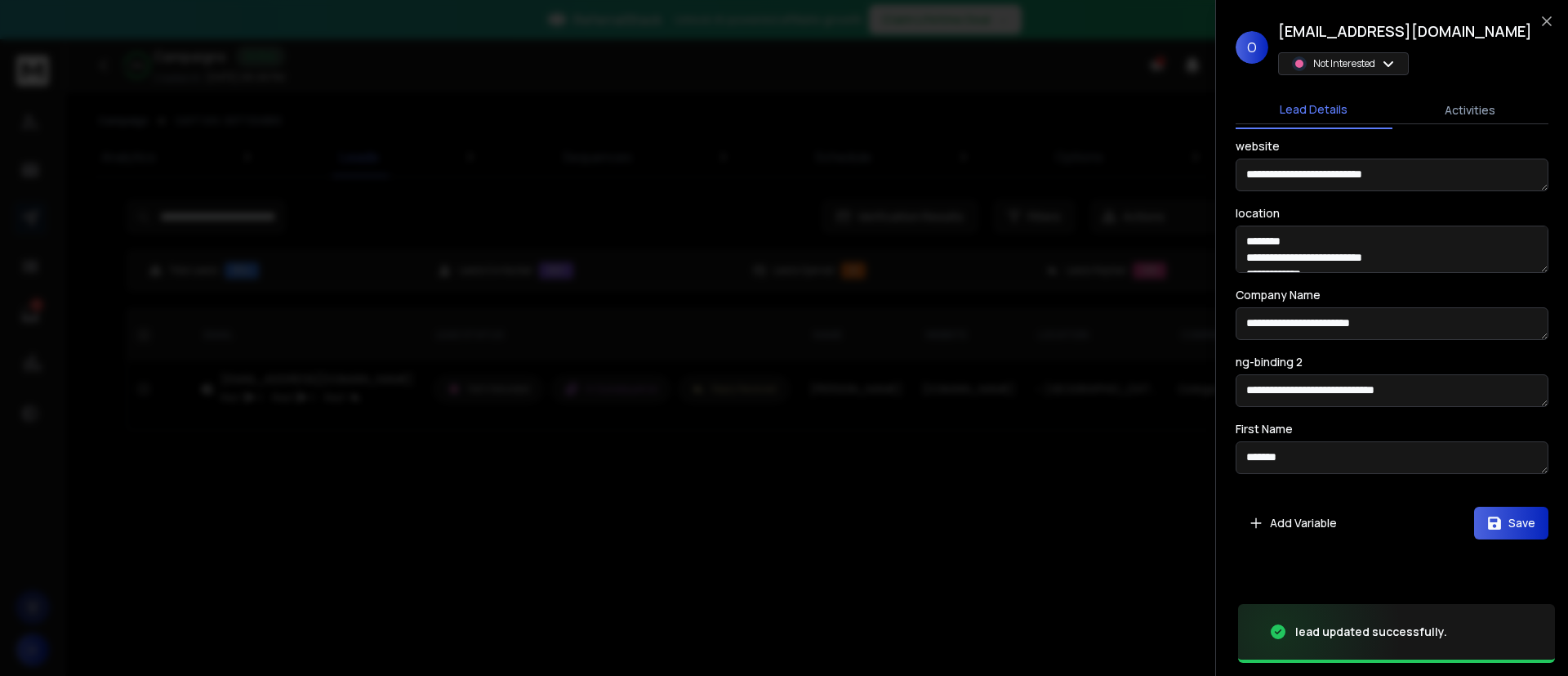
drag, startPoint x: 827, startPoint y: 412, endPoint x: 725, endPoint y: 367, distance: 111.5
click at [824, 412] on div at bounding box center [784, 338] width 1568 height 676
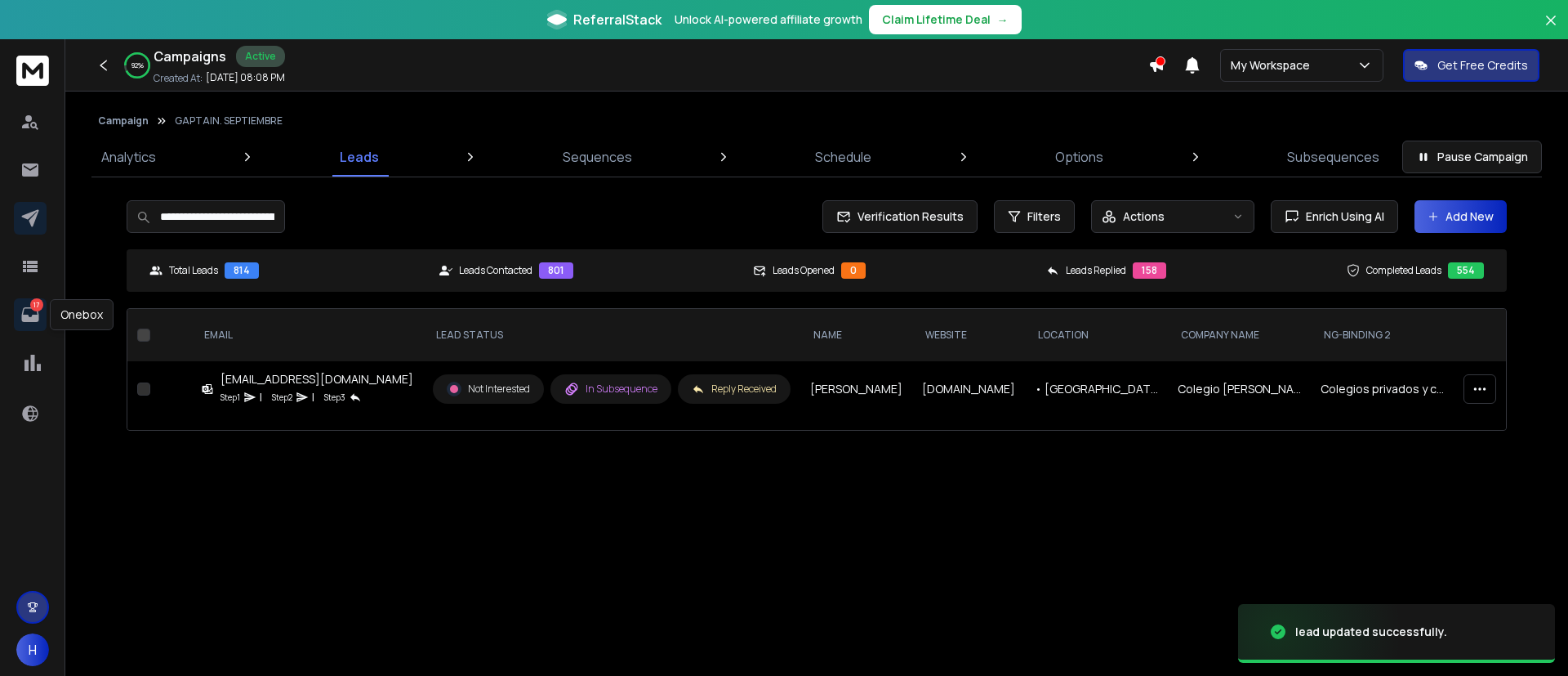
click at [38, 302] on p "17" at bounding box center [36, 304] width 13 height 13
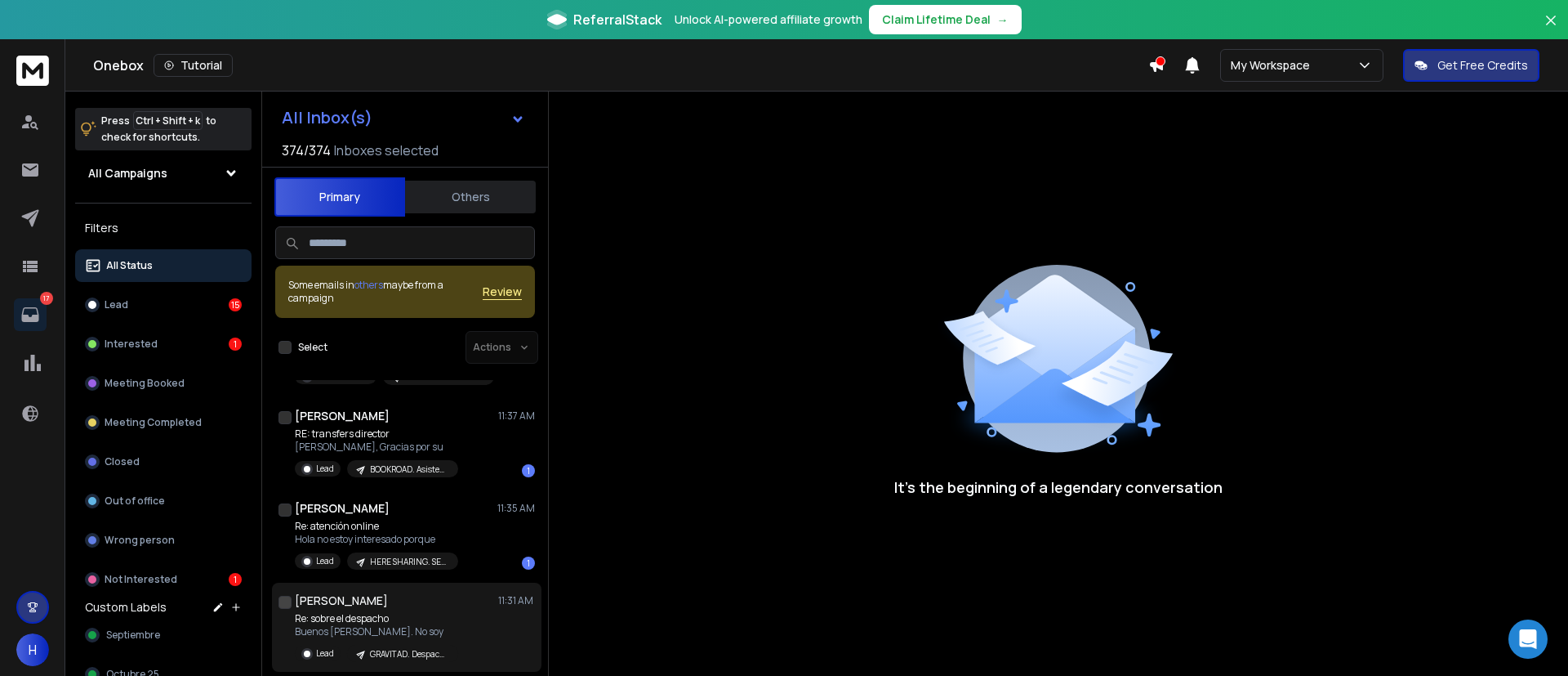
scroll to position [490, 0]
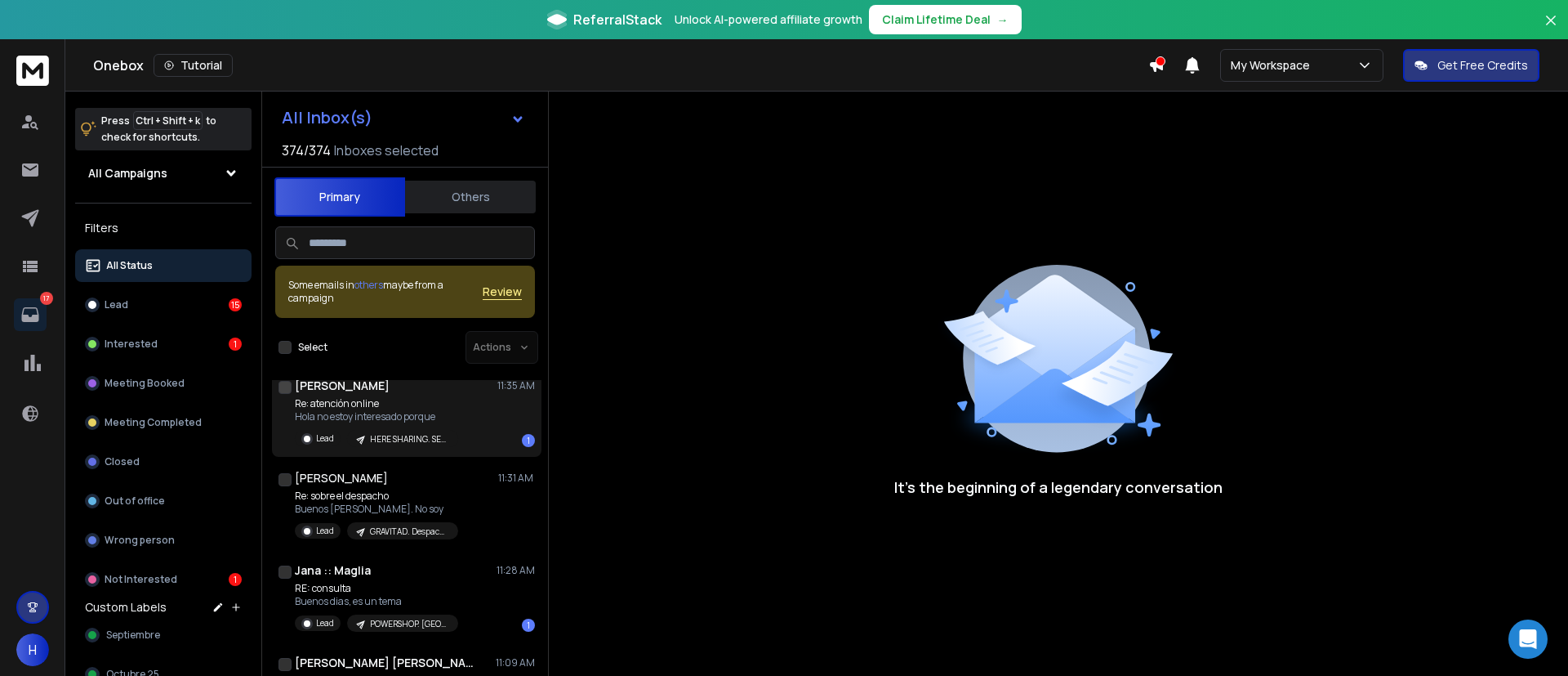
click at [435, 435] on p "HERE SHARING. SEPTIEMBRE. Salud" at bounding box center [409, 439] width 79 height 12
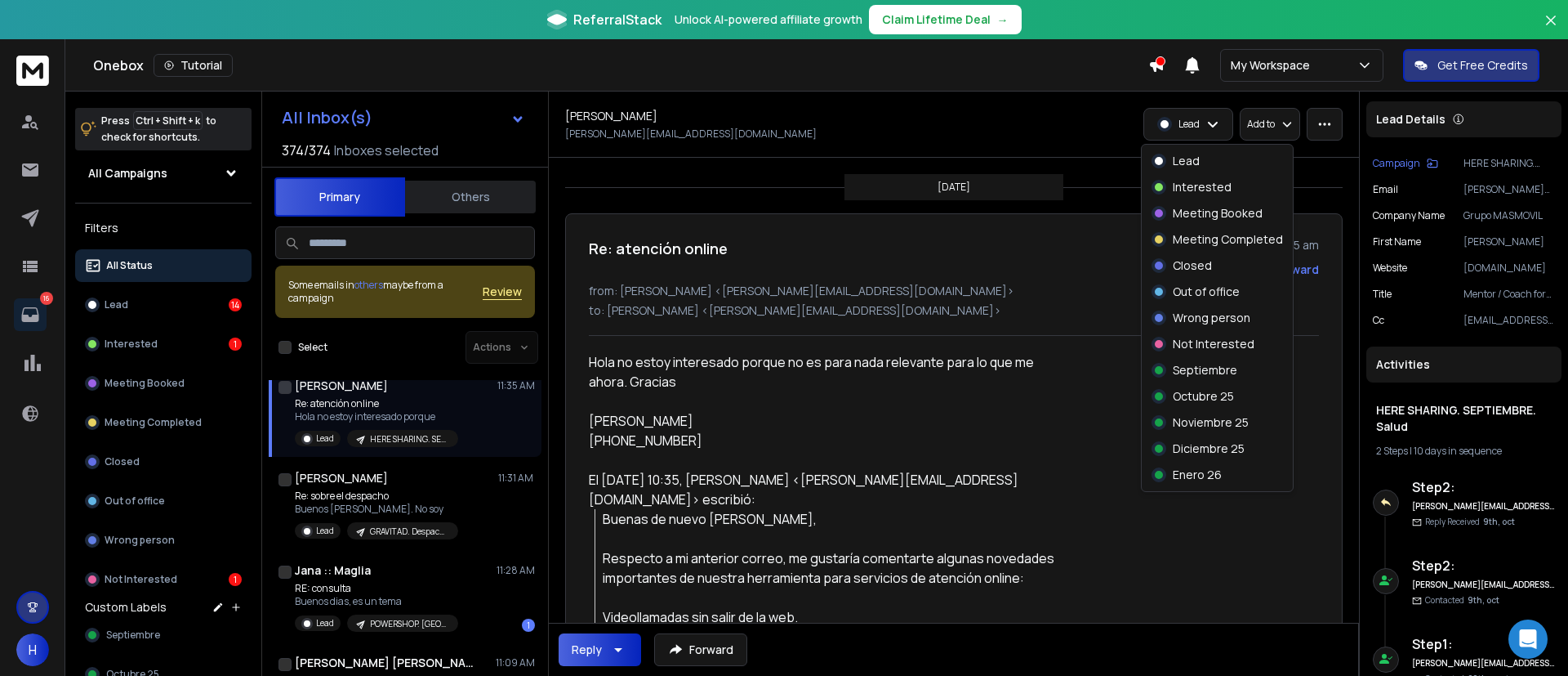
click at [1185, 134] on div "Lead" at bounding box center [1187, 123] width 88 height 31
drag, startPoint x: 1221, startPoint y: 338, endPoint x: 1233, endPoint y: 312, distance: 28.6
click at [1221, 338] on p "Not Interested" at bounding box center [1213, 343] width 82 height 17
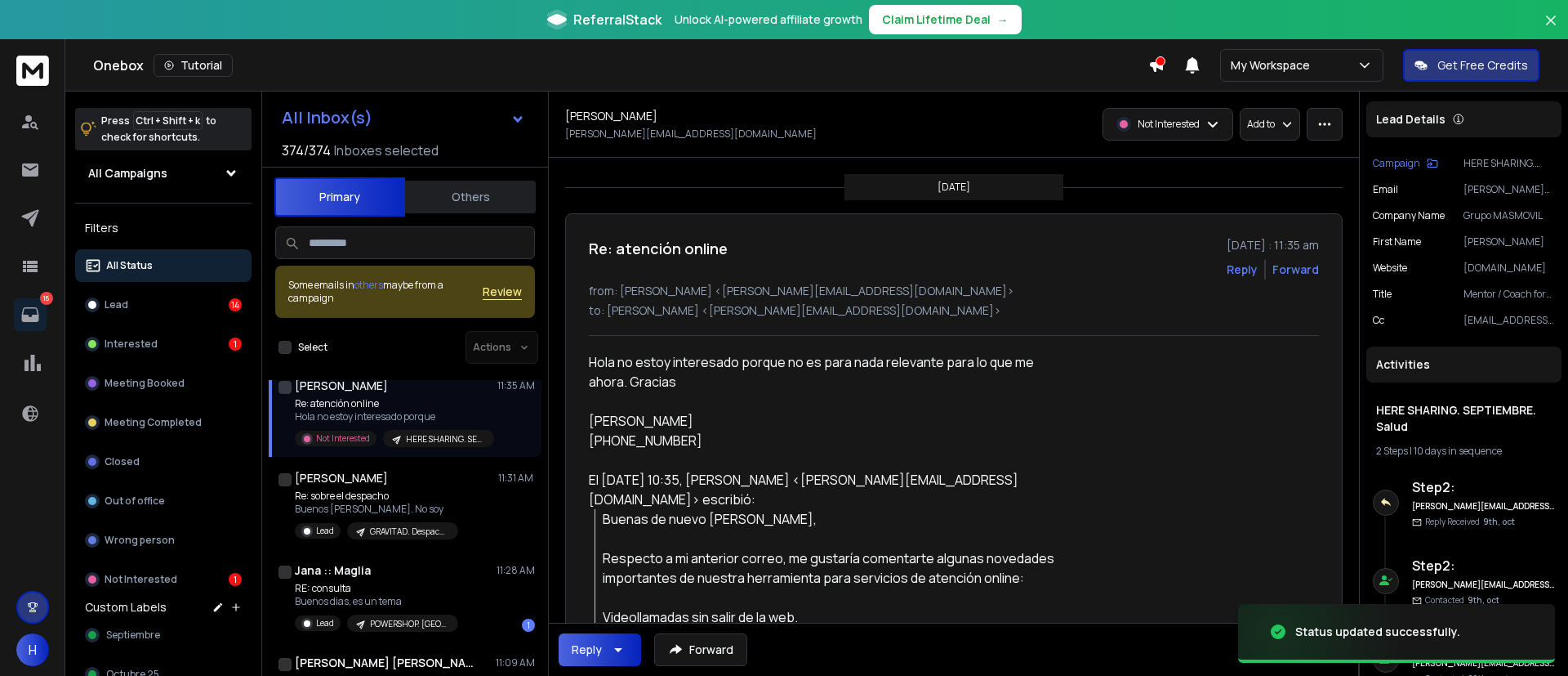
click at [1271, 126] on p "Add to" at bounding box center [1261, 123] width 28 height 13
click at [1279, 150] on div "Subsequence" at bounding box center [1308, 161] width 131 height 27
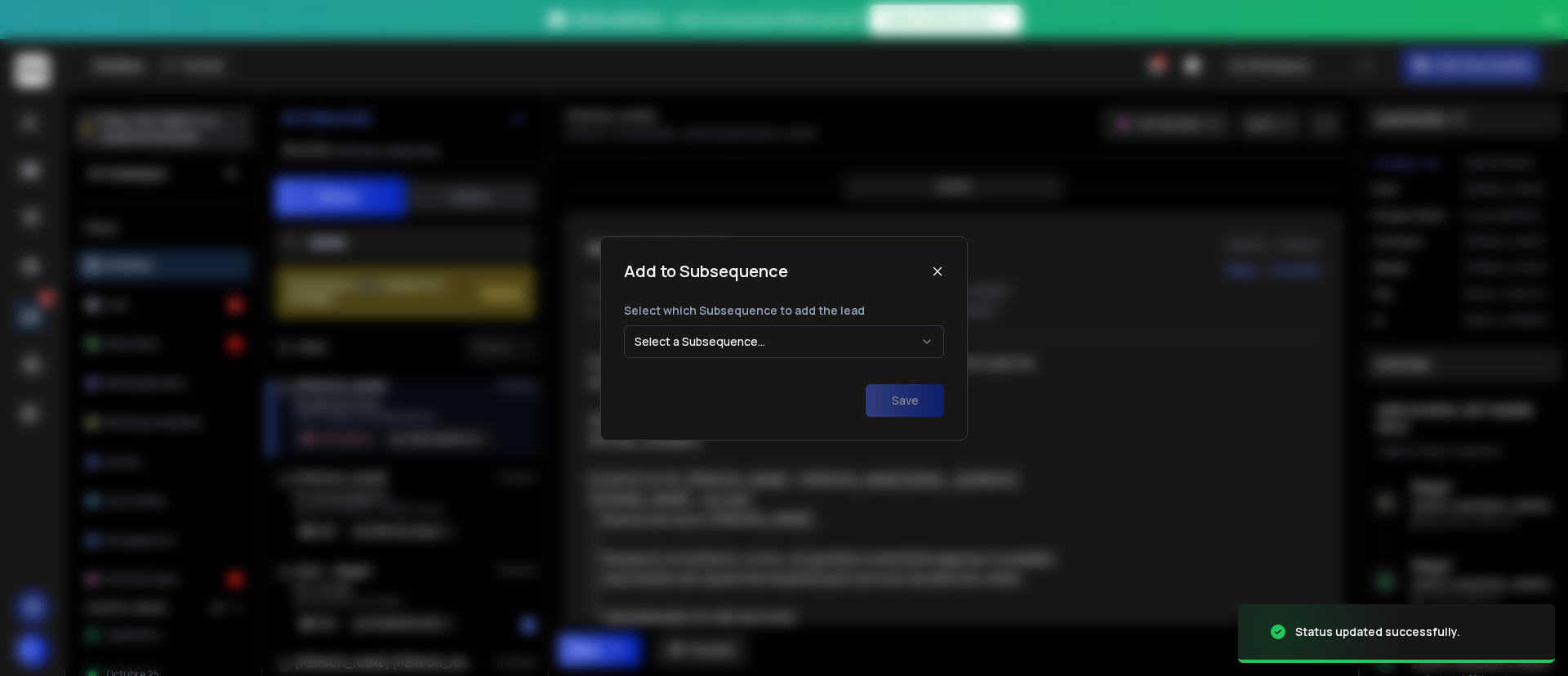
click at [820, 347] on button "Select a Subsequence..." at bounding box center [784, 341] width 321 height 33
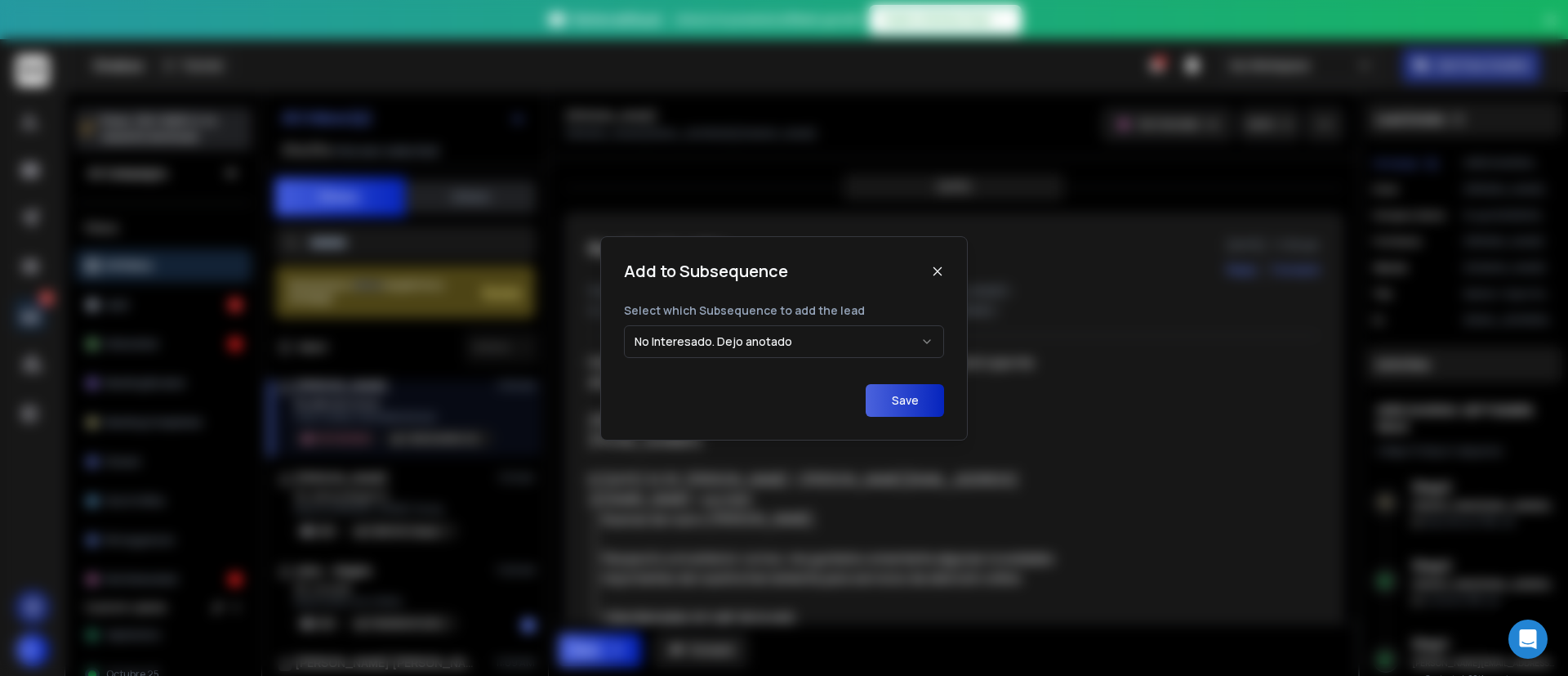
click at [916, 393] on button "Save" at bounding box center [905, 400] width 79 height 33
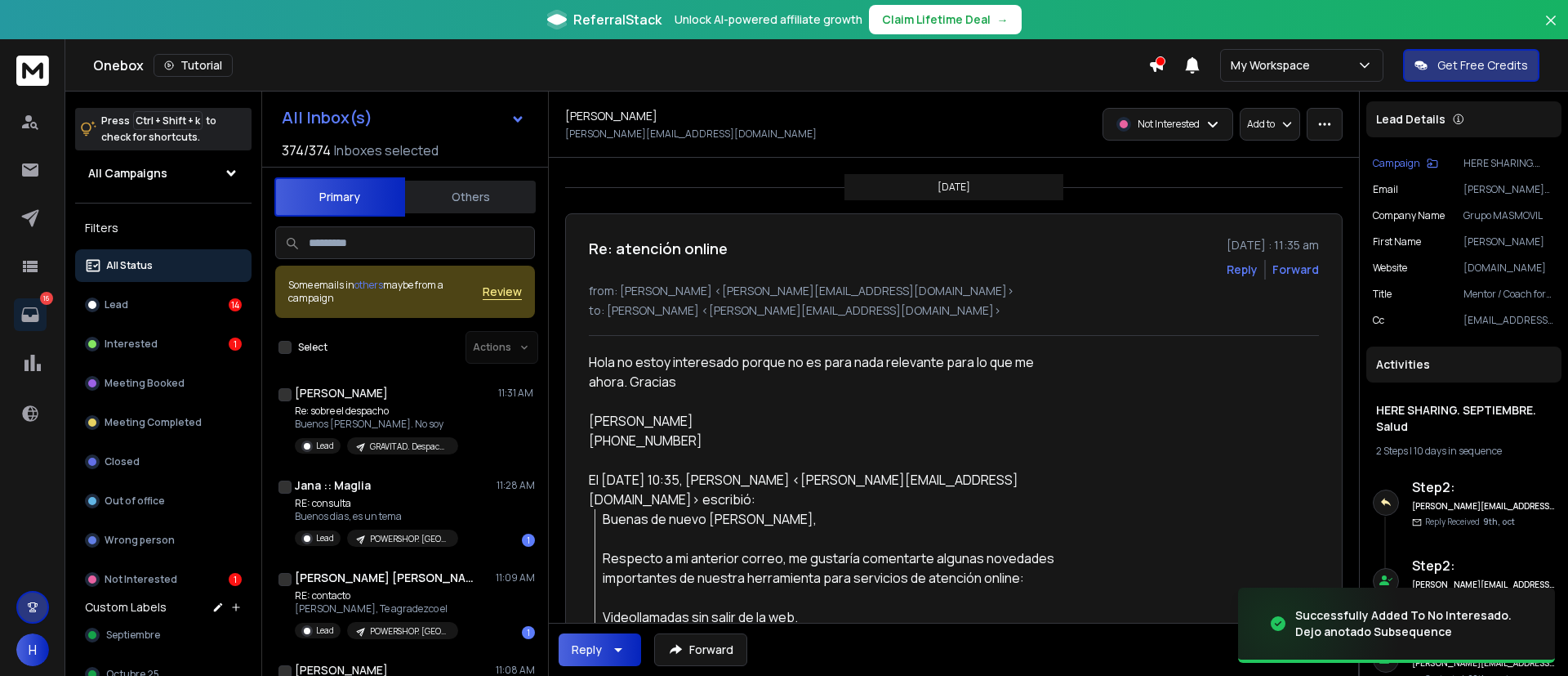
scroll to position [613, 0]
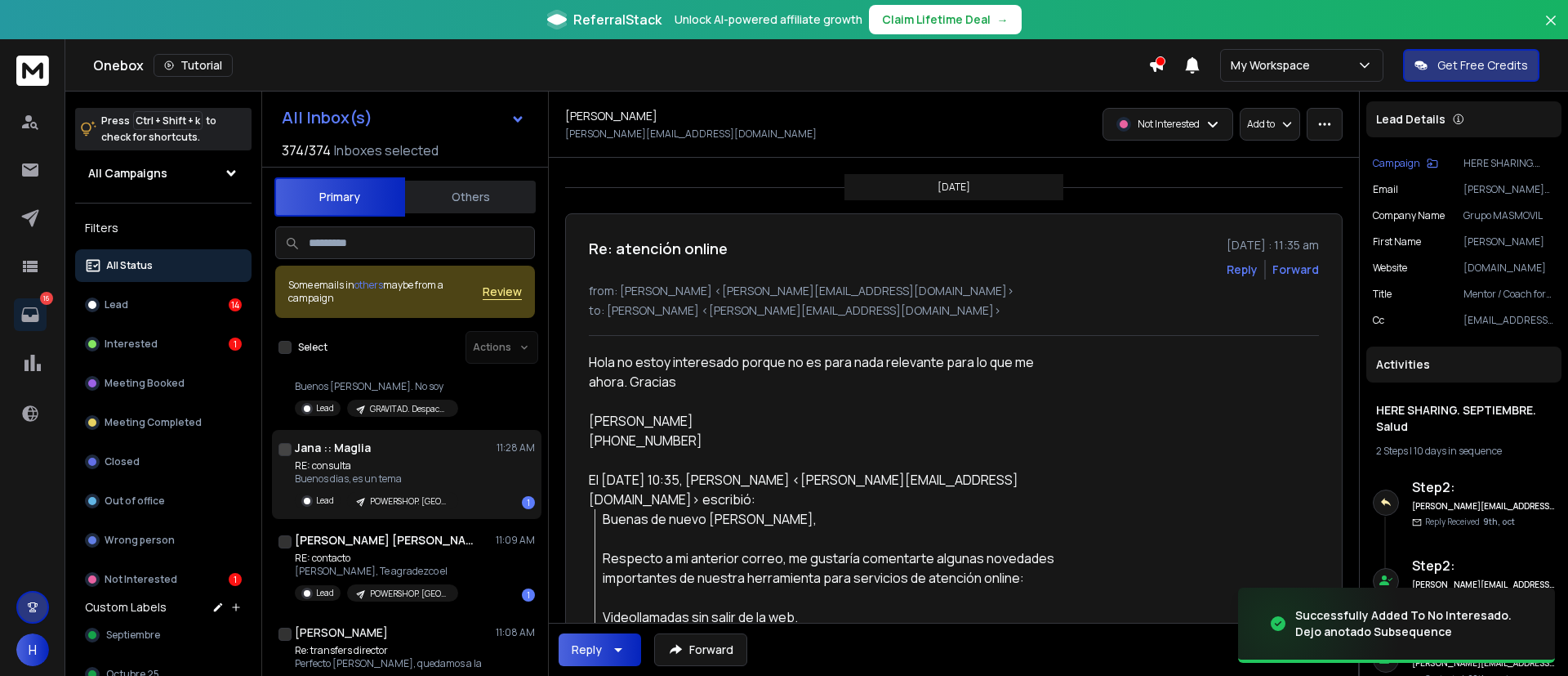
click at [442, 476] on p "Buenos dias, es un tema" at bounding box center [377, 479] width 164 height 13
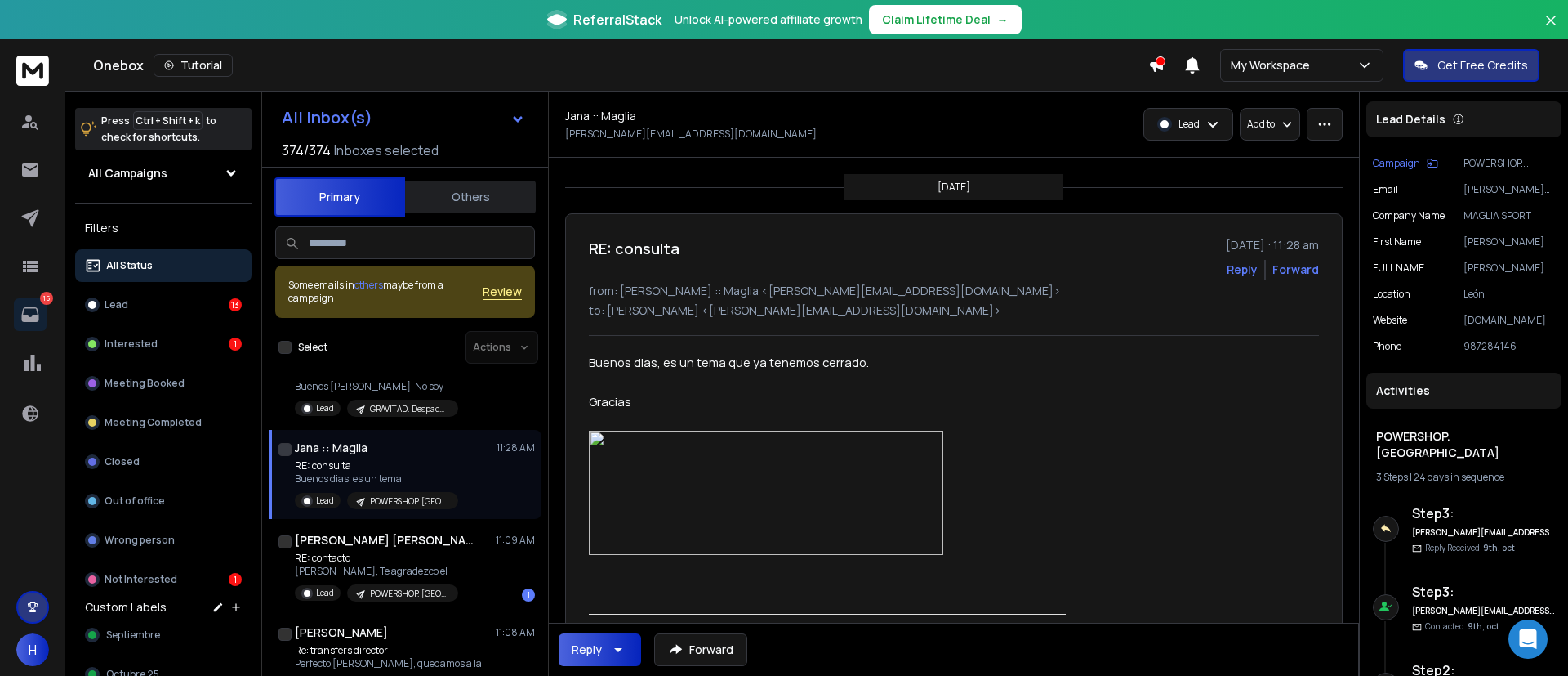
click at [1175, 144] on body "ReferralStack Unlock AI-powered affiliate growth Lifetime Deals available! Clai…" at bounding box center [784, 338] width 1568 height 676
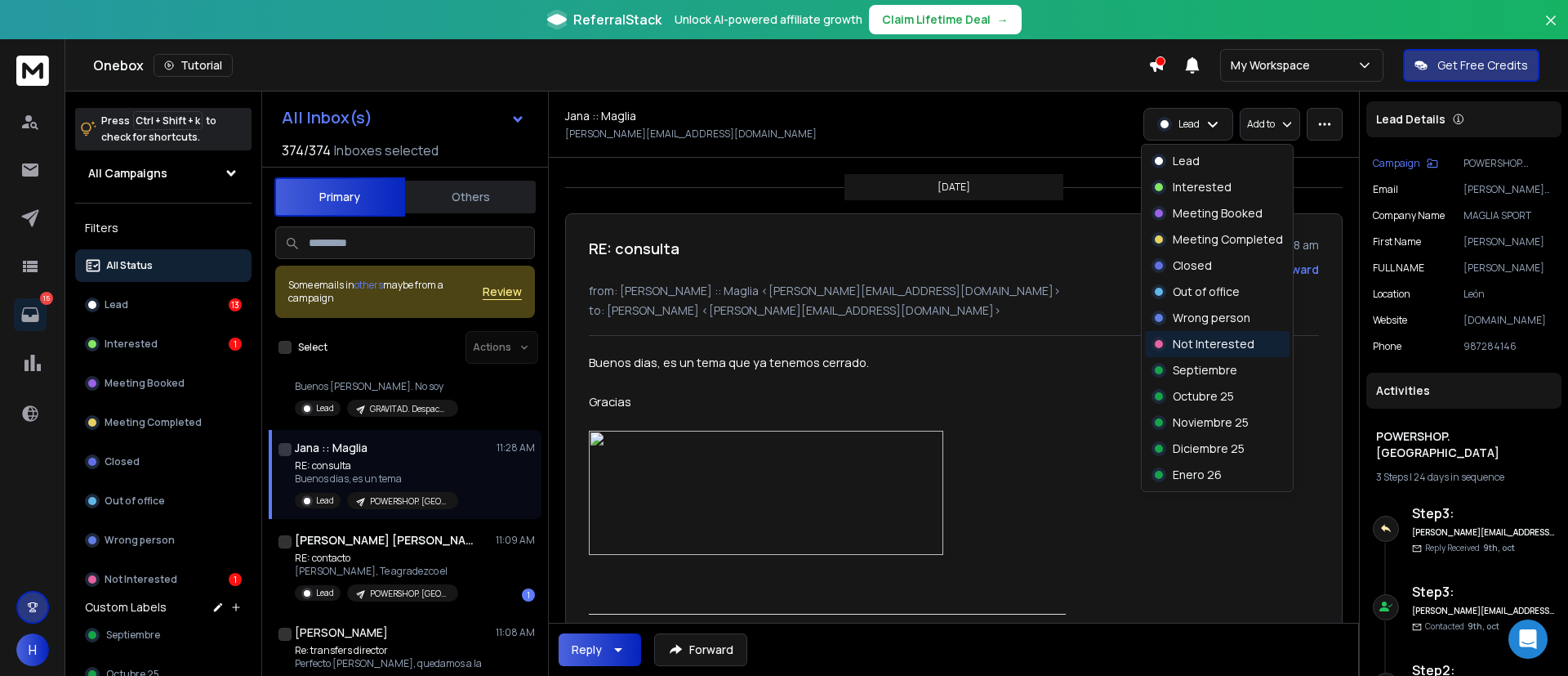
click at [1205, 347] on p "Not Interested" at bounding box center [1213, 343] width 82 height 17
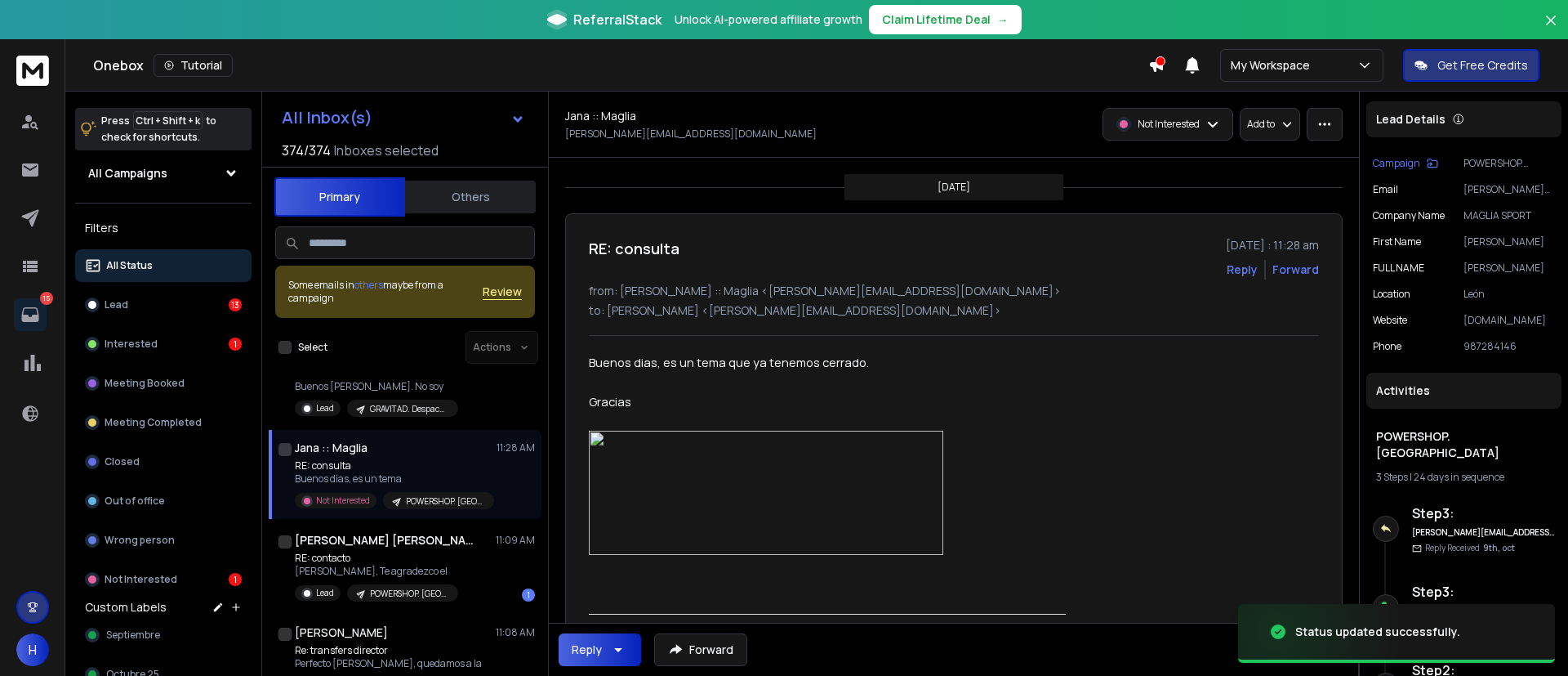
click at [1261, 134] on div "Add to" at bounding box center [1270, 123] width 59 height 31
click at [1286, 159] on div "Subsequence" at bounding box center [1296, 161] width 96 height 17
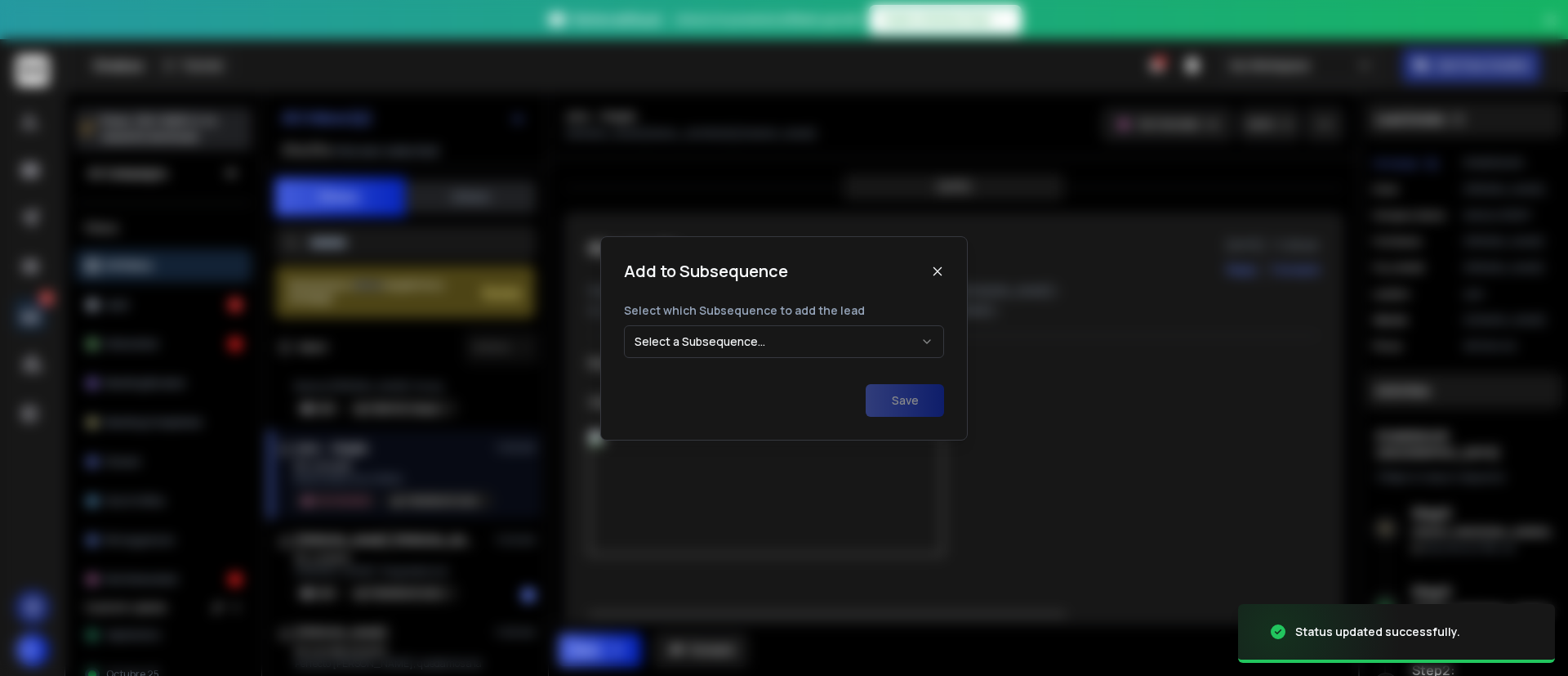
click at [873, 343] on button "Select a Subsequence..." at bounding box center [784, 341] width 321 height 33
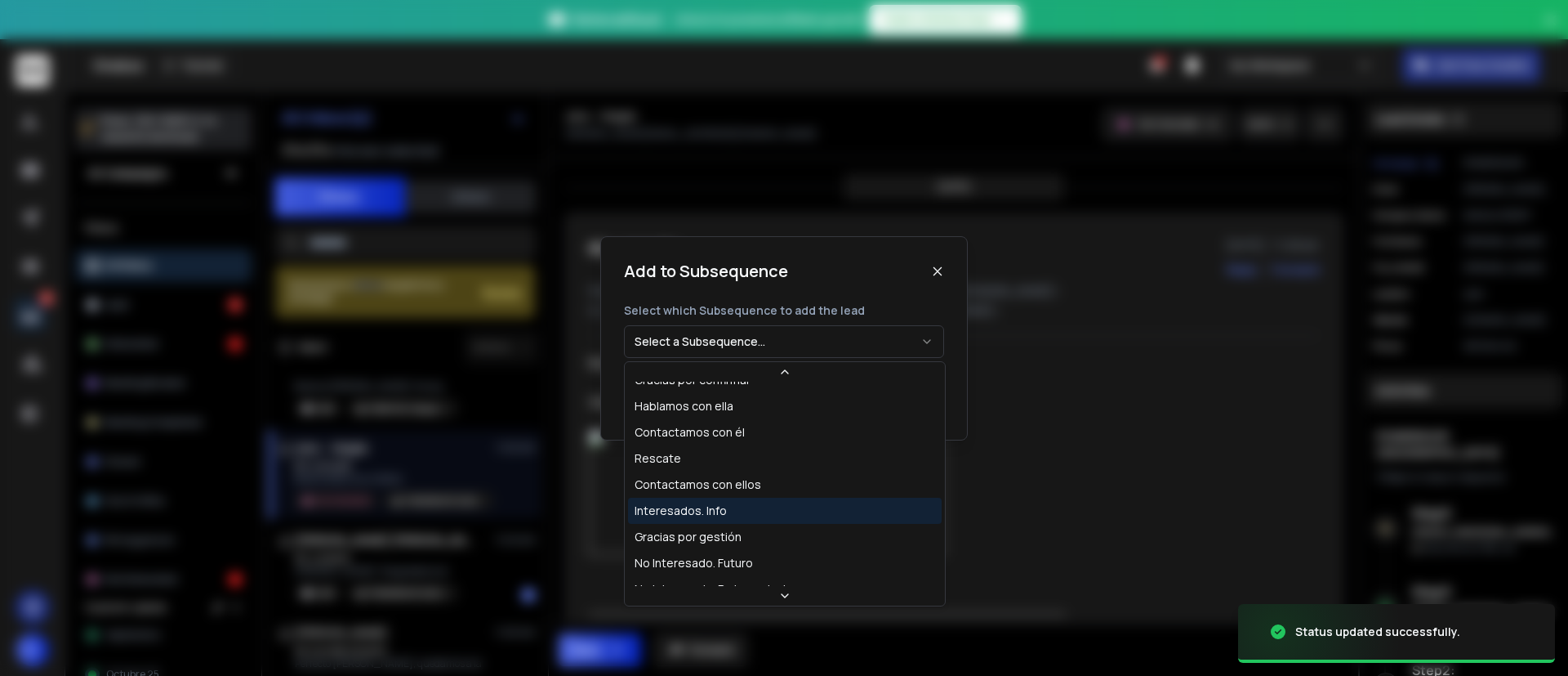
scroll to position [44, 0]
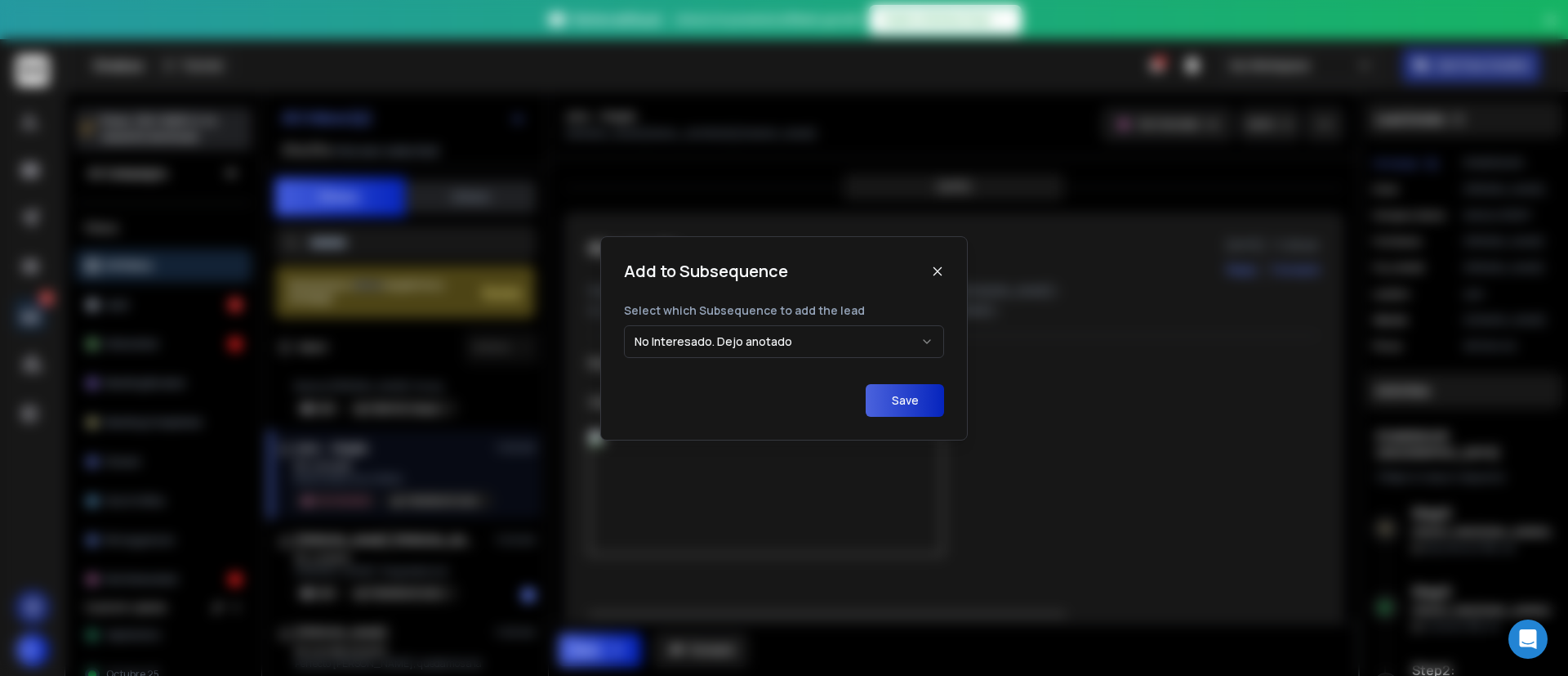
drag, startPoint x: 896, startPoint y: 407, endPoint x: 874, endPoint y: 399, distance: 23.4
click at [896, 406] on button "Save" at bounding box center [905, 400] width 79 height 33
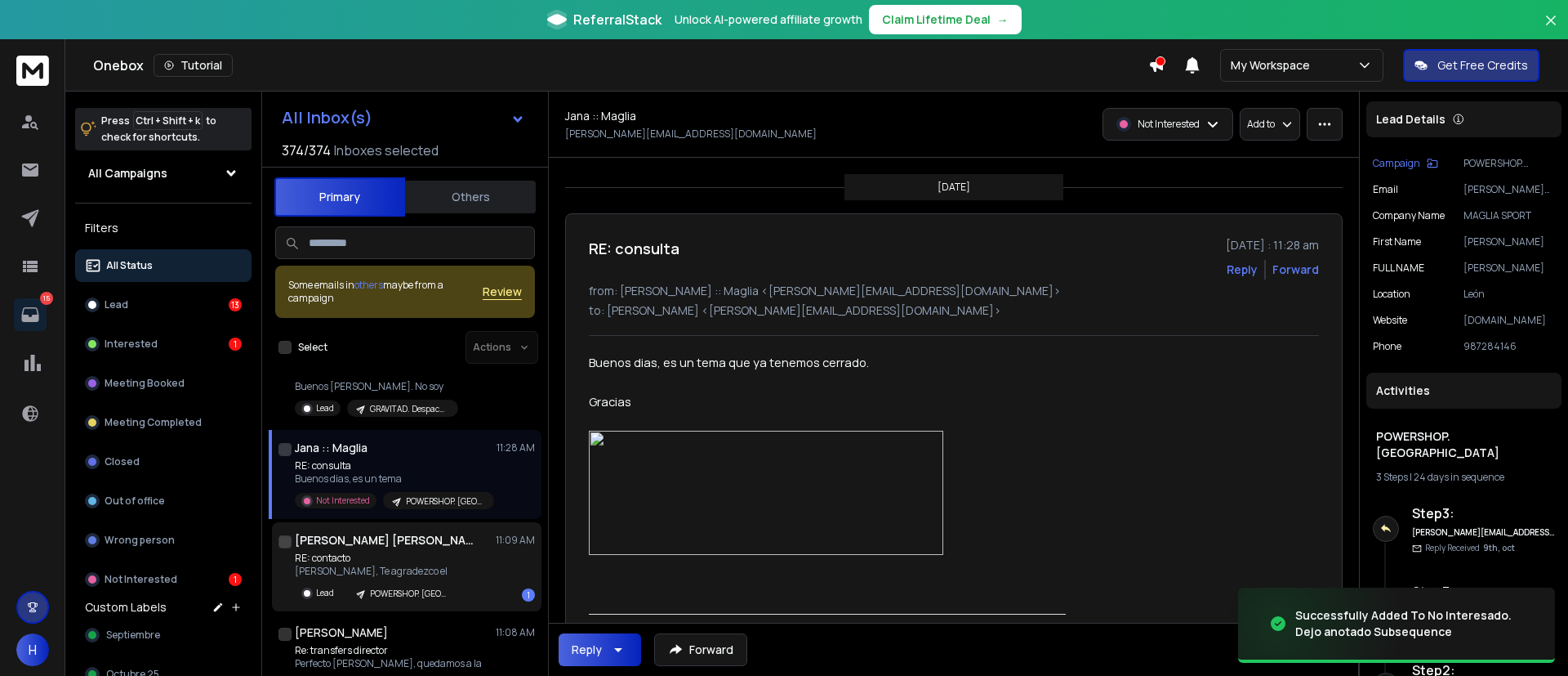
scroll to position [735, 0]
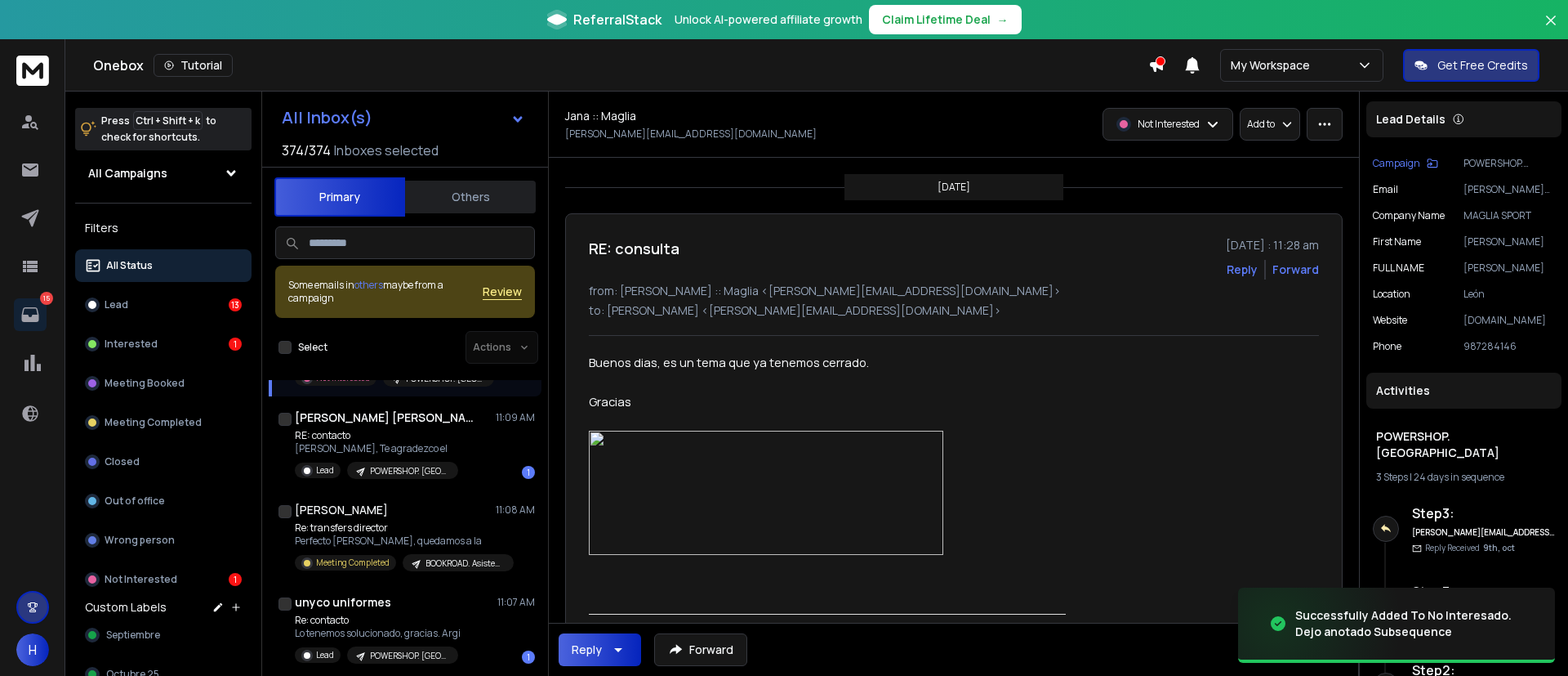
click at [454, 475] on div "POWERSHOP. [GEOGRAPHIC_DATA]" at bounding box center [402, 470] width 111 height 17
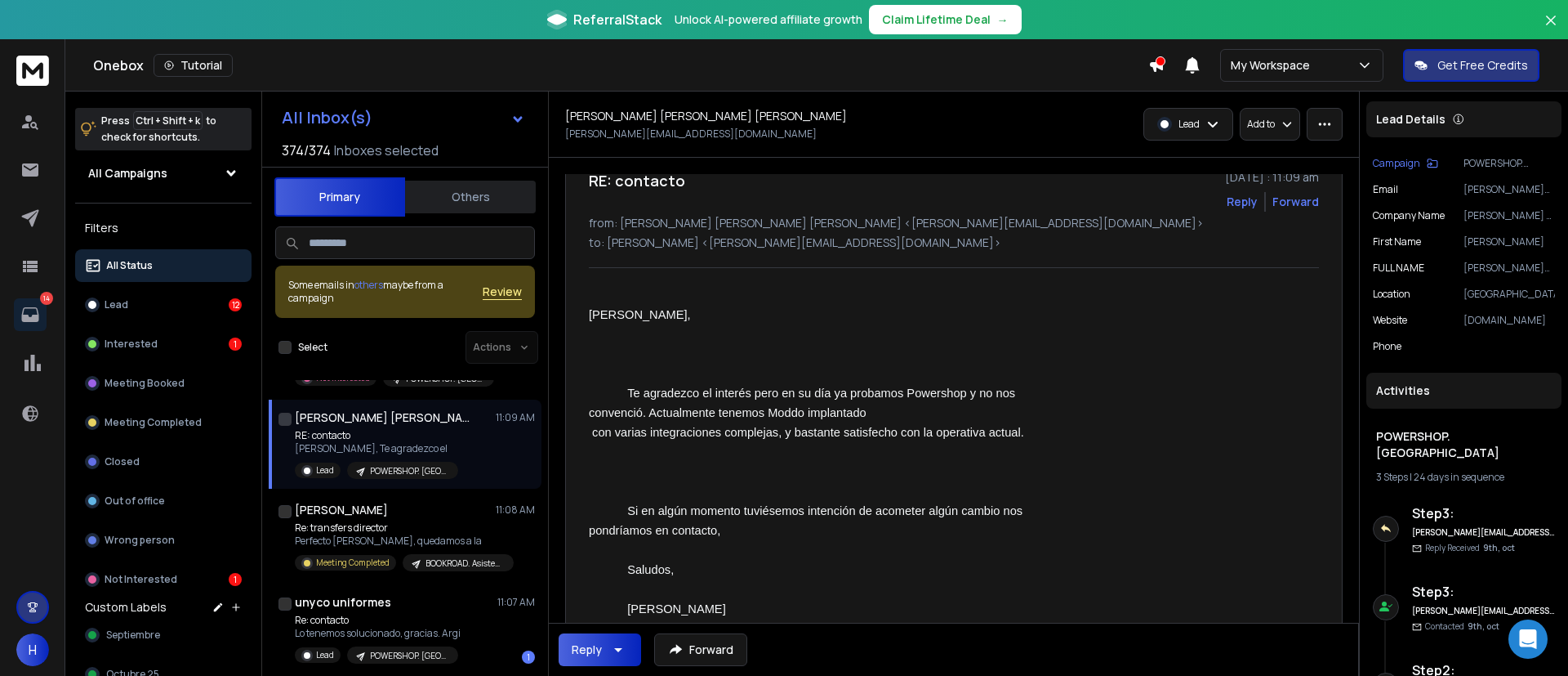
scroll to position [122, 0]
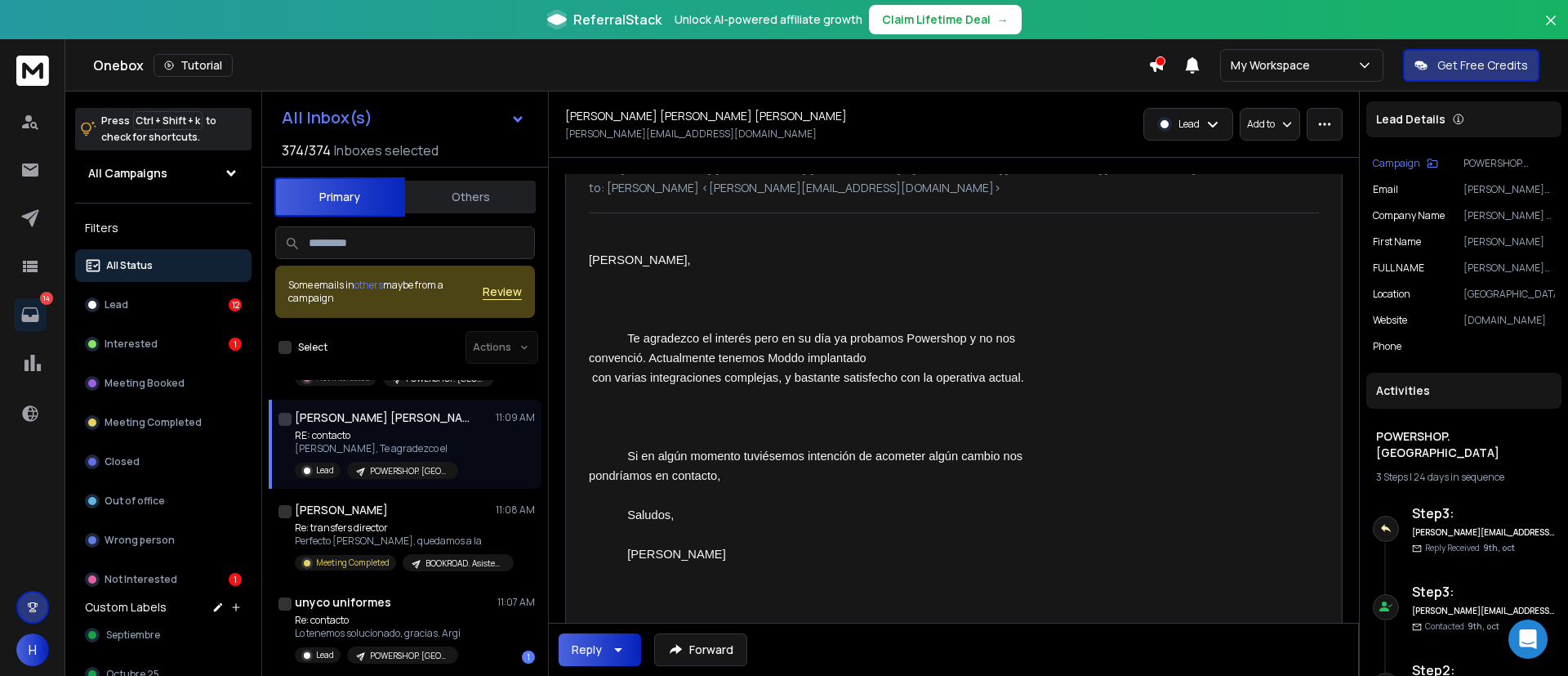
click at [1195, 132] on div "Lead" at bounding box center [1187, 123] width 88 height 31
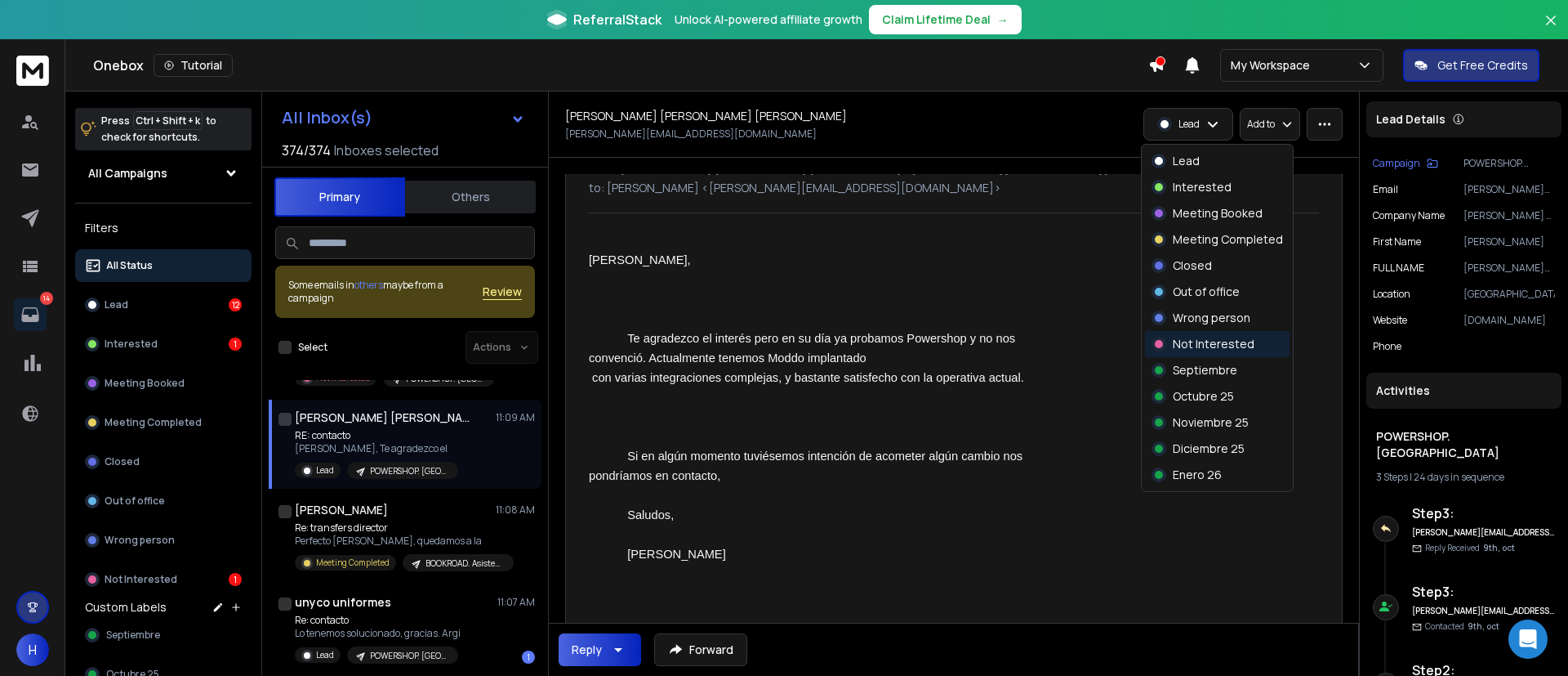
drag, startPoint x: 1219, startPoint y: 339, endPoint x: 1253, endPoint y: 167, distance: 175.3
click at [1217, 339] on p "Not Interested" at bounding box center [1213, 343] width 82 height 17
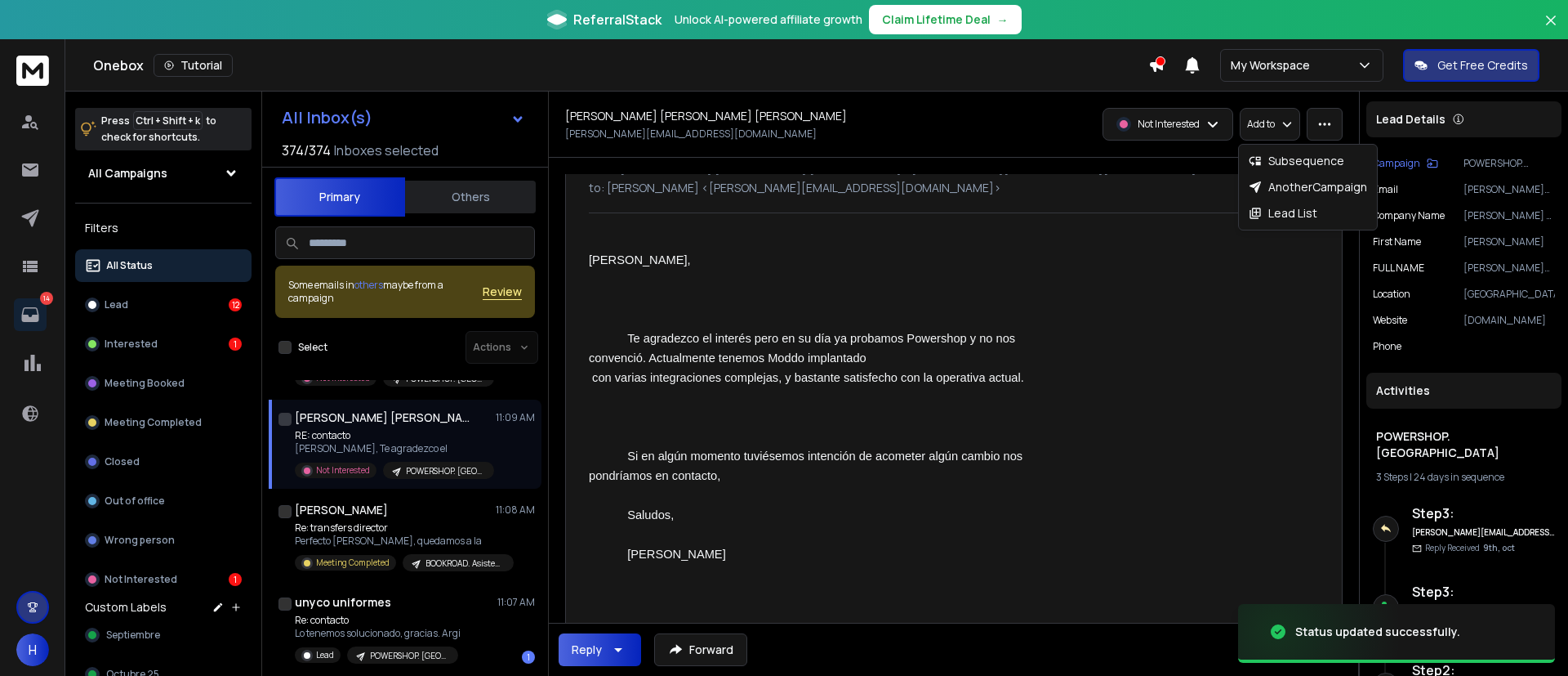
click at [1261, 129] on p "Add to" at bounding box center [1261, 123] width 28 height 13
click at [1267, 153] on div "Subsequence" at bounding box center [1296, 161] width 96 height 17
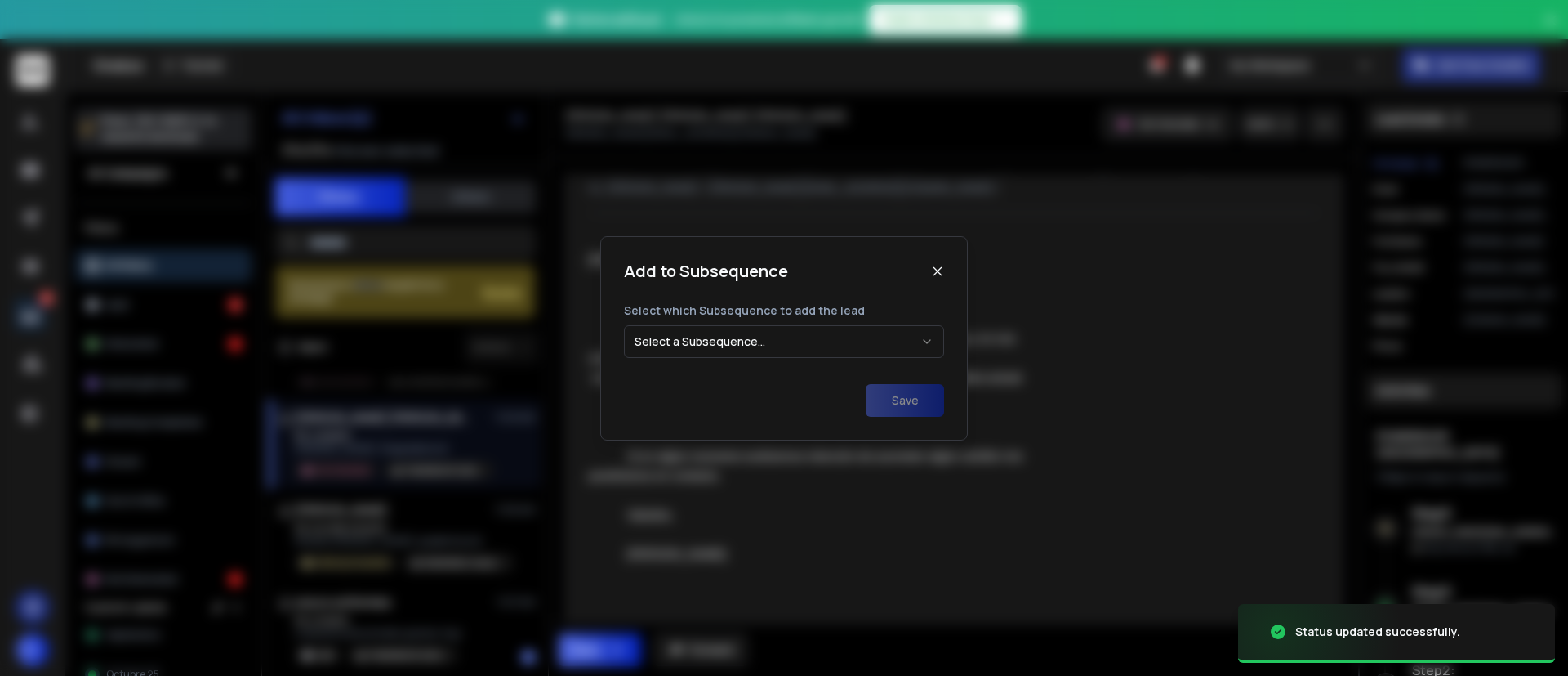
click at [820, 351] on button "Select a Subsequence..." at bounding box center [784, 341] width 321 height 33
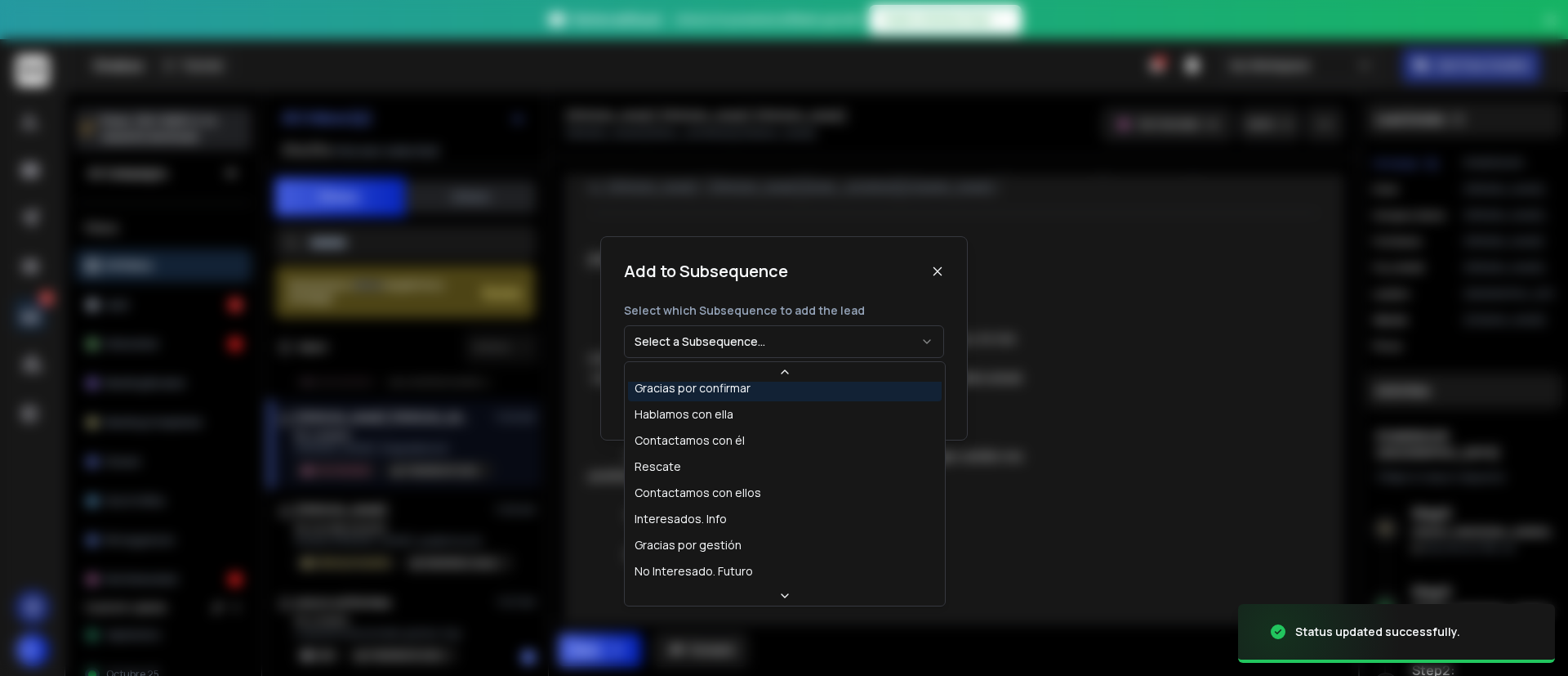
scroll to position [44, 0]
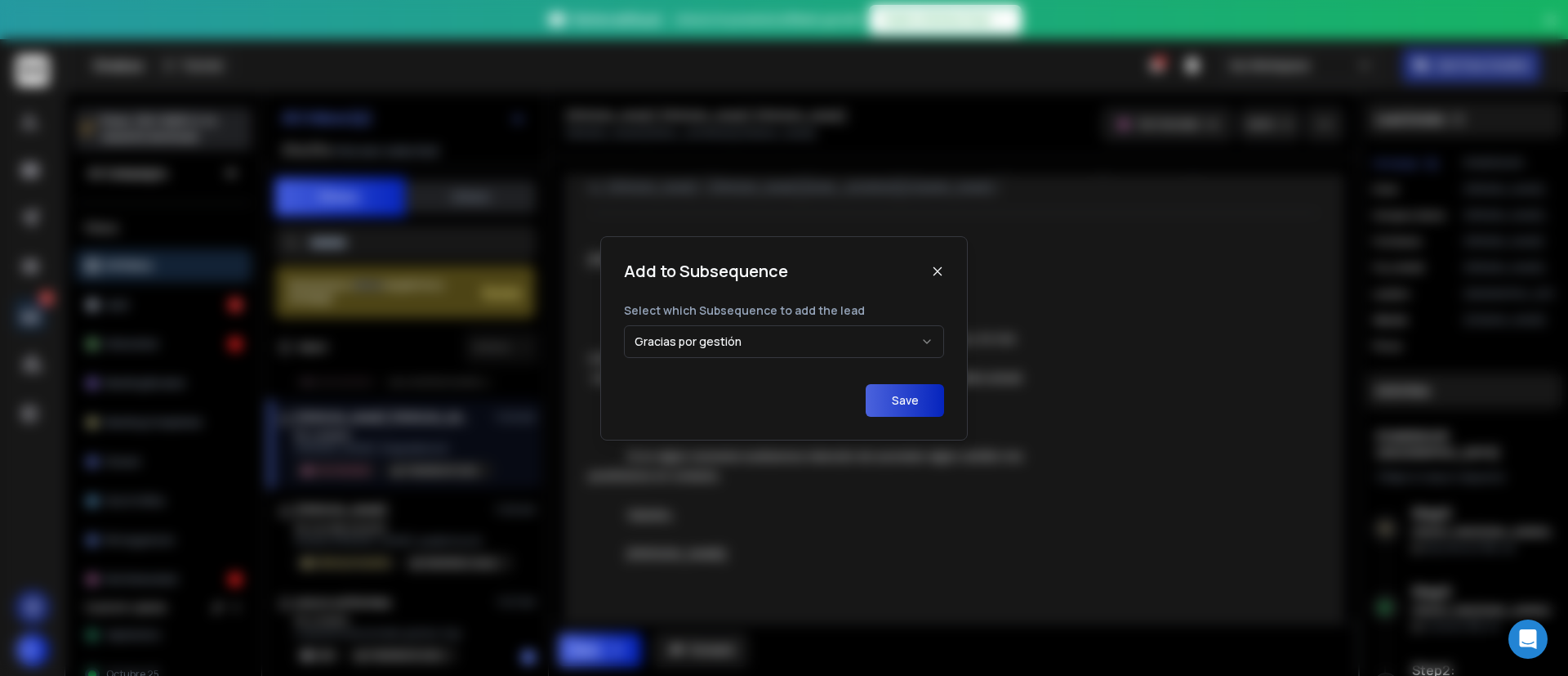
click at [792, 326] on button "Gracias por gestión" at bounding box center [784, 341] width 321 height 33
click at [908, 406] on button "Save" at bounding box center [905, 400] width 79 height 33
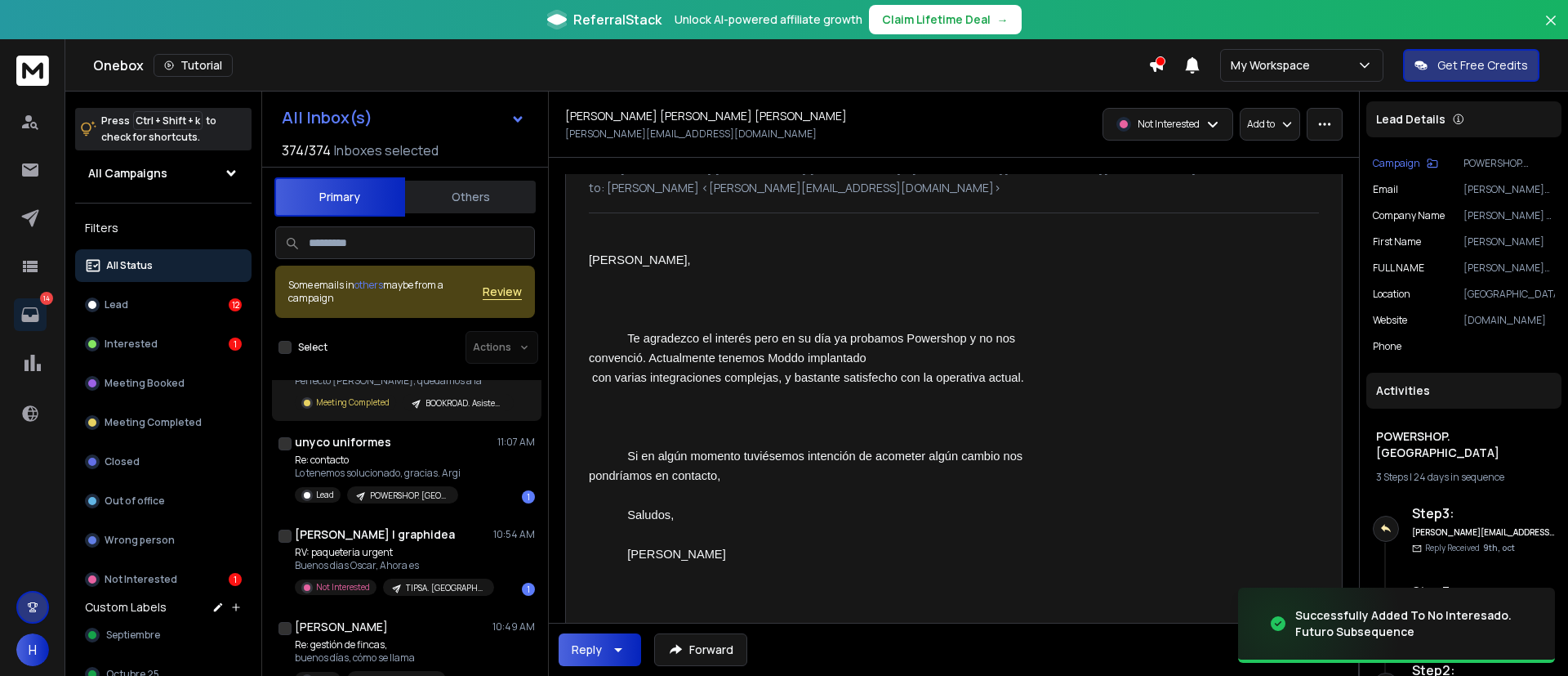
scroll to position [859, 0]
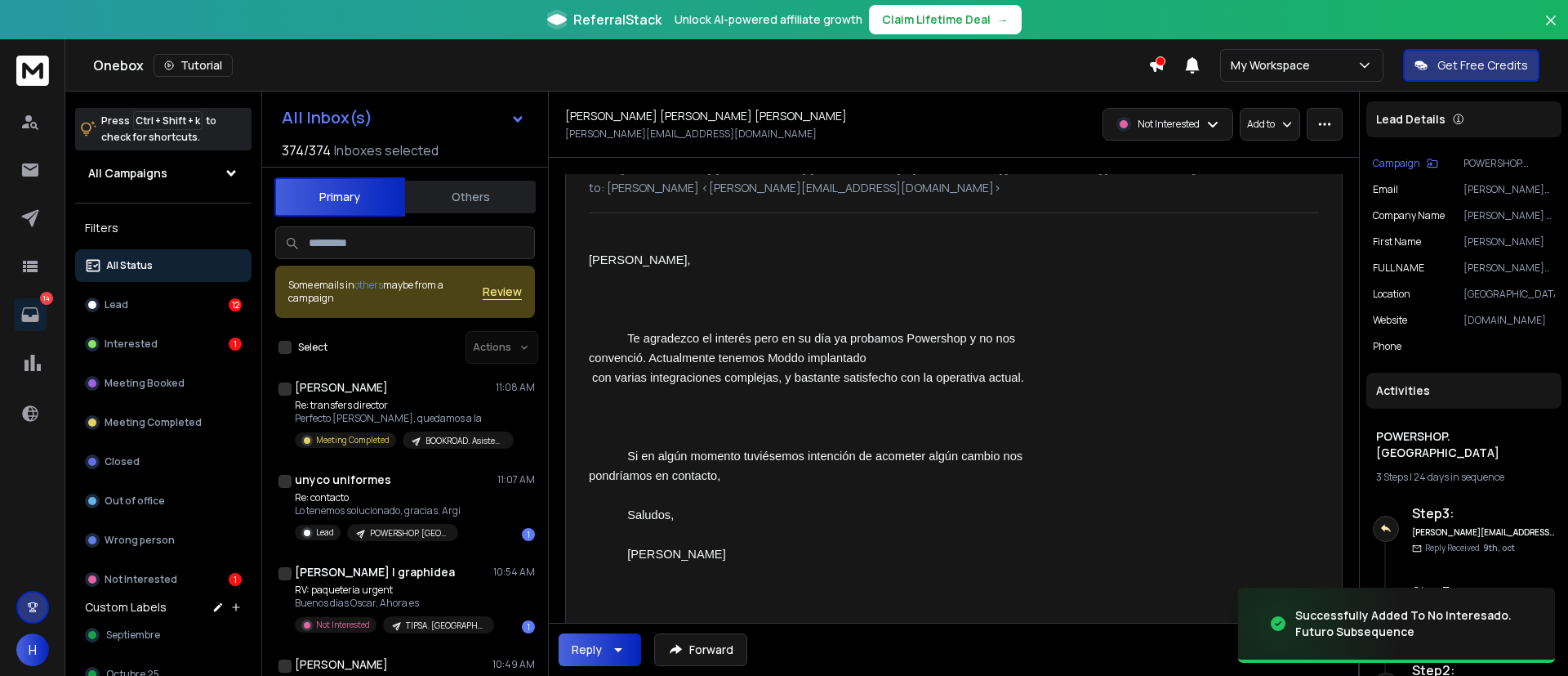
drag, startPoint x: 433, startPoint y: 498, endPoint x: 635, endPoint y: 486, distance: 202.4
click at [430, 500] on p "Re: contacto" at bounding box center [378, 497] width 166 height 13
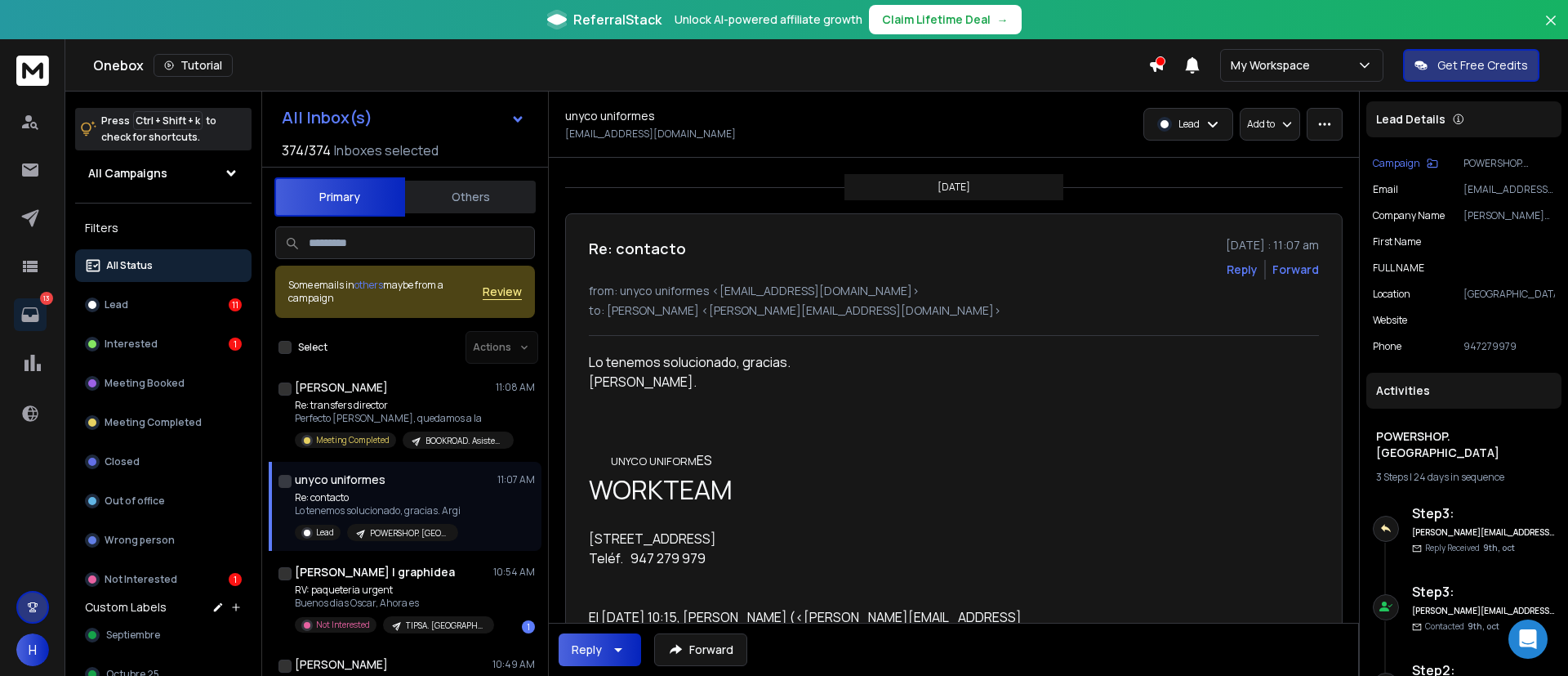
click at [1175, 127] on div "Lead" at bounding box center [1187, 123] width 88 height 31
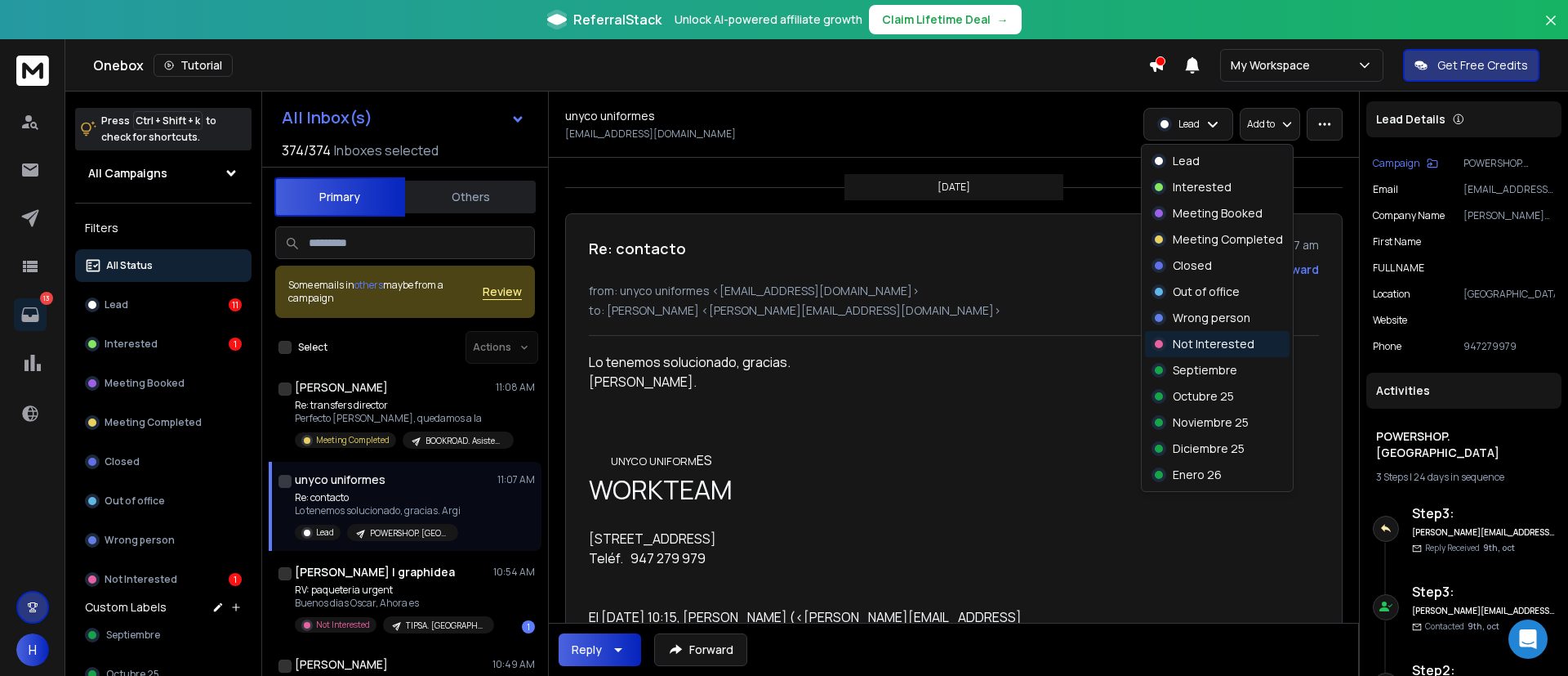
click at [1204, 343] on p "Not Interested" at bounding box center [1213, 343] width 82 height 17
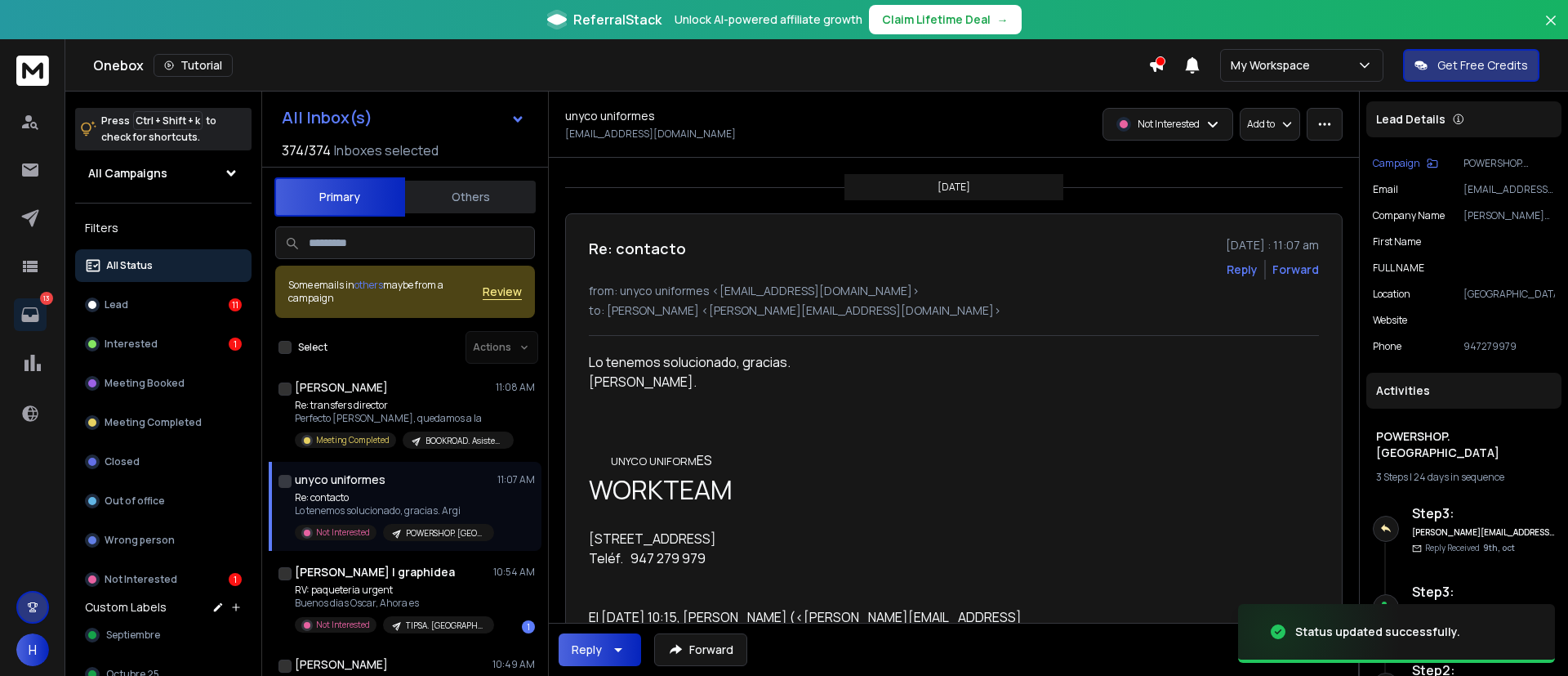
click at [1257, 128] on p "Add to" at bounding box center [1261, 123] width 28 height 13
click at [1281, 153] on div "Subsequence" at bounding box center [1296, 161] width 96 height 17
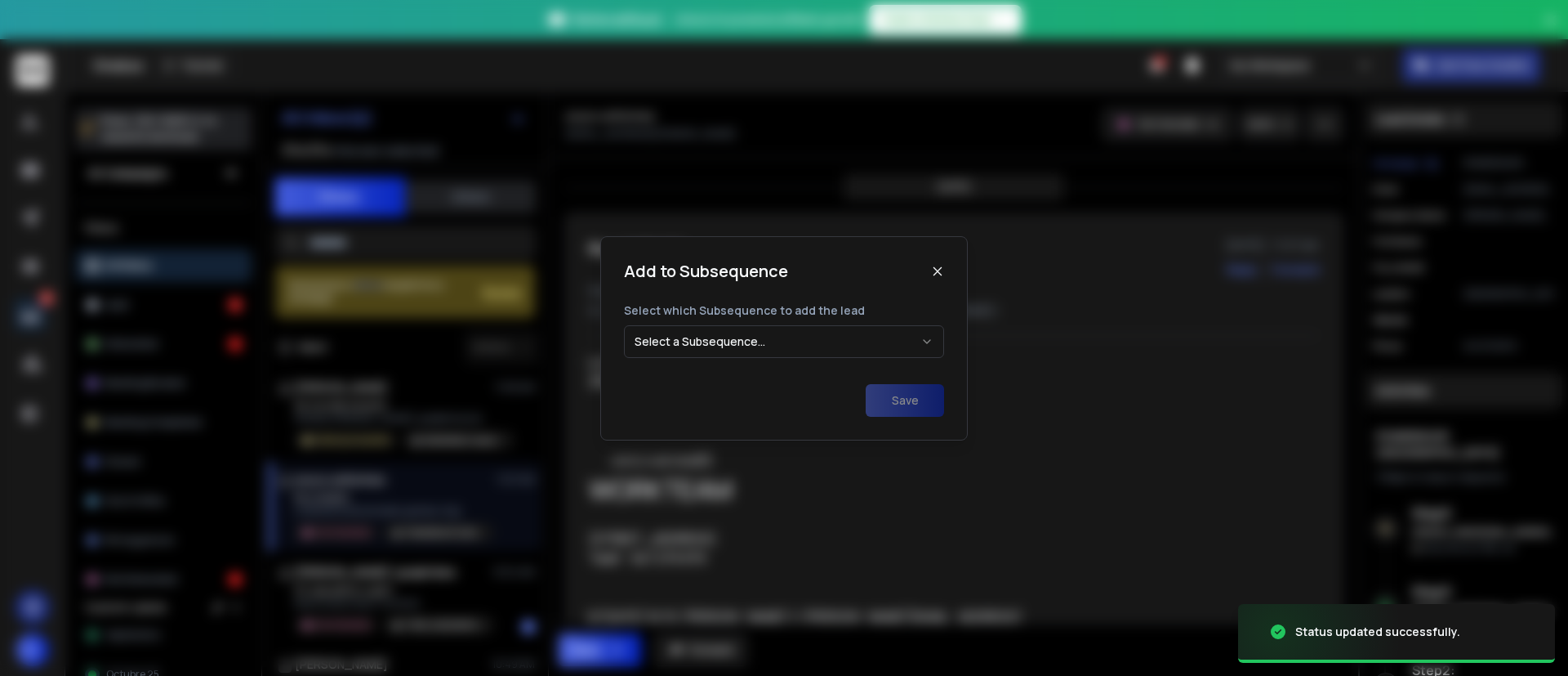
click at [863, 347] on button "Select a Subsequence..." at bounding box center [784, 341] width 321 height 33
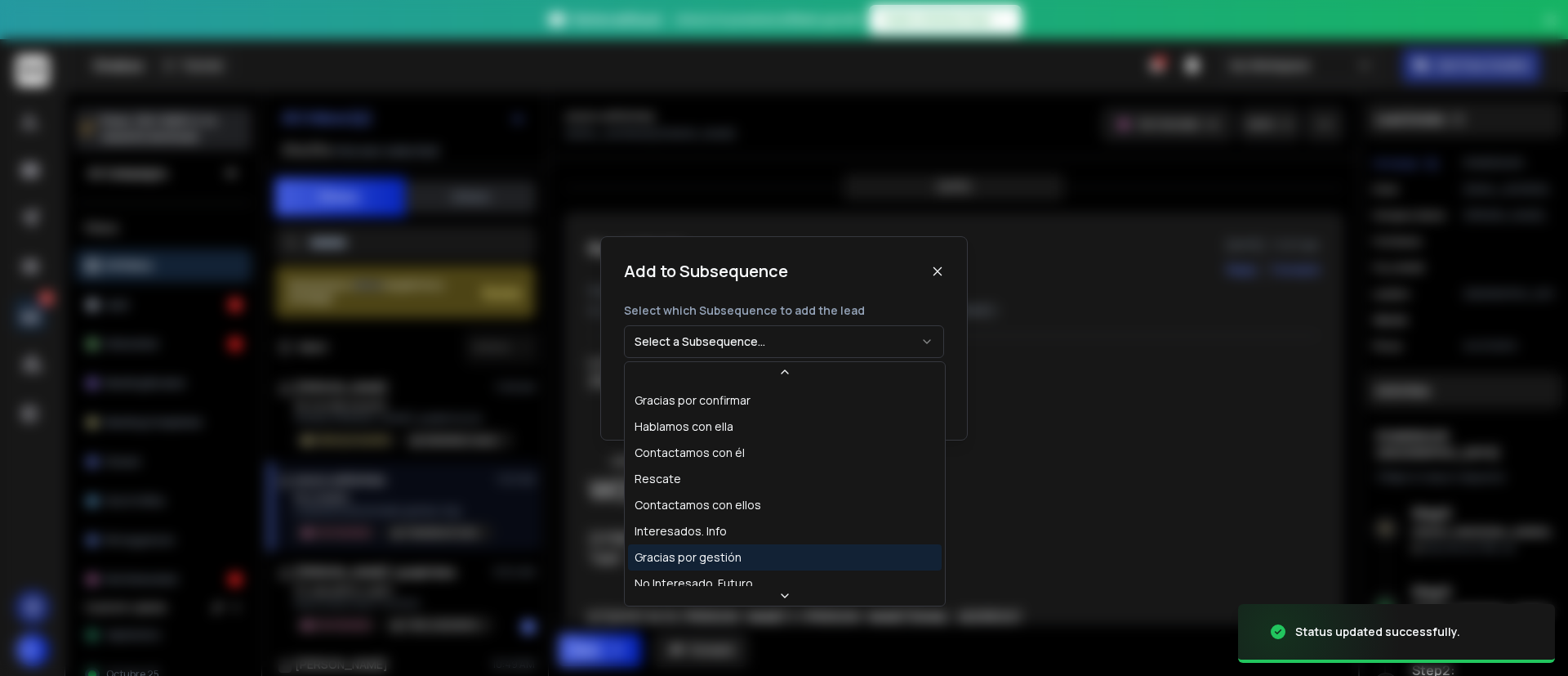
scroll to position [44, 0]
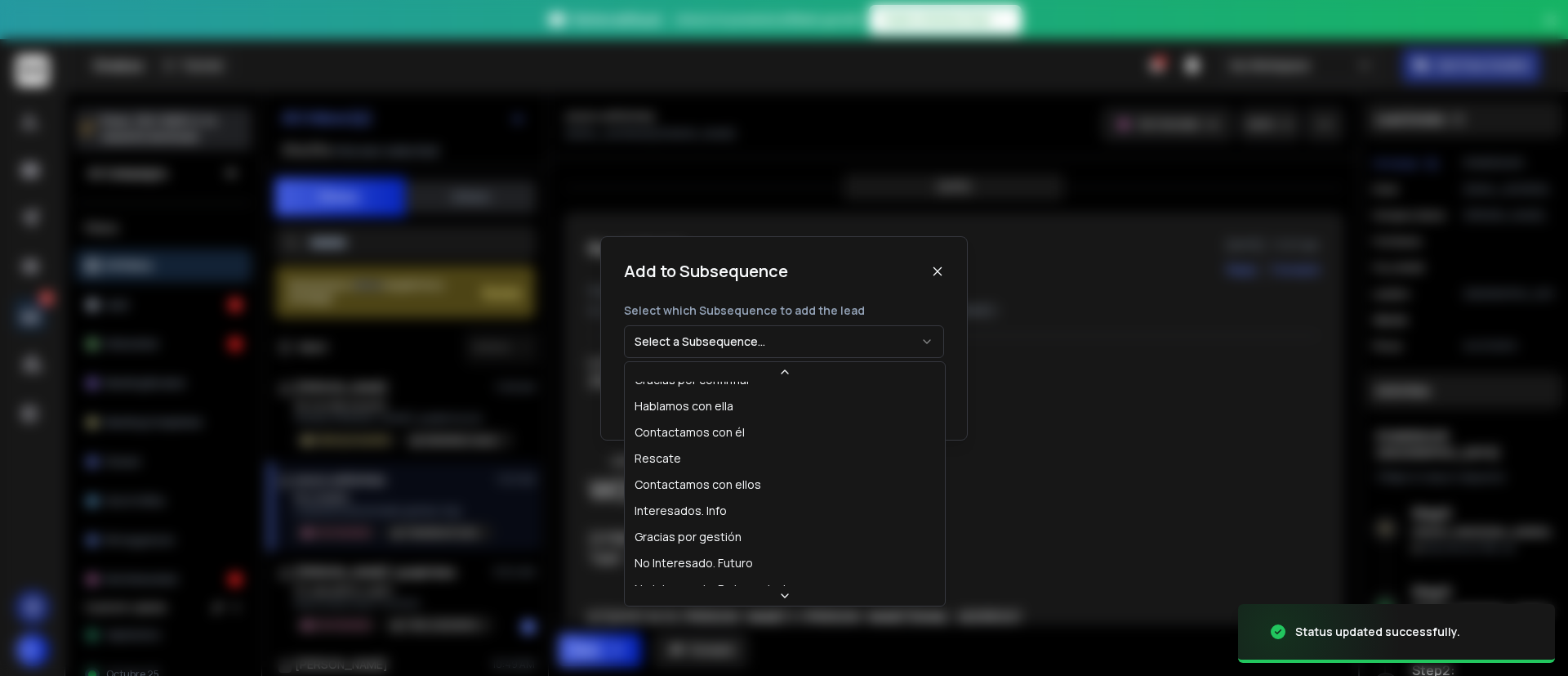
drag, startPoint x: 770, startPoint y: 568, endPoint x: 845, endPoint y: 435, distance: 152.7
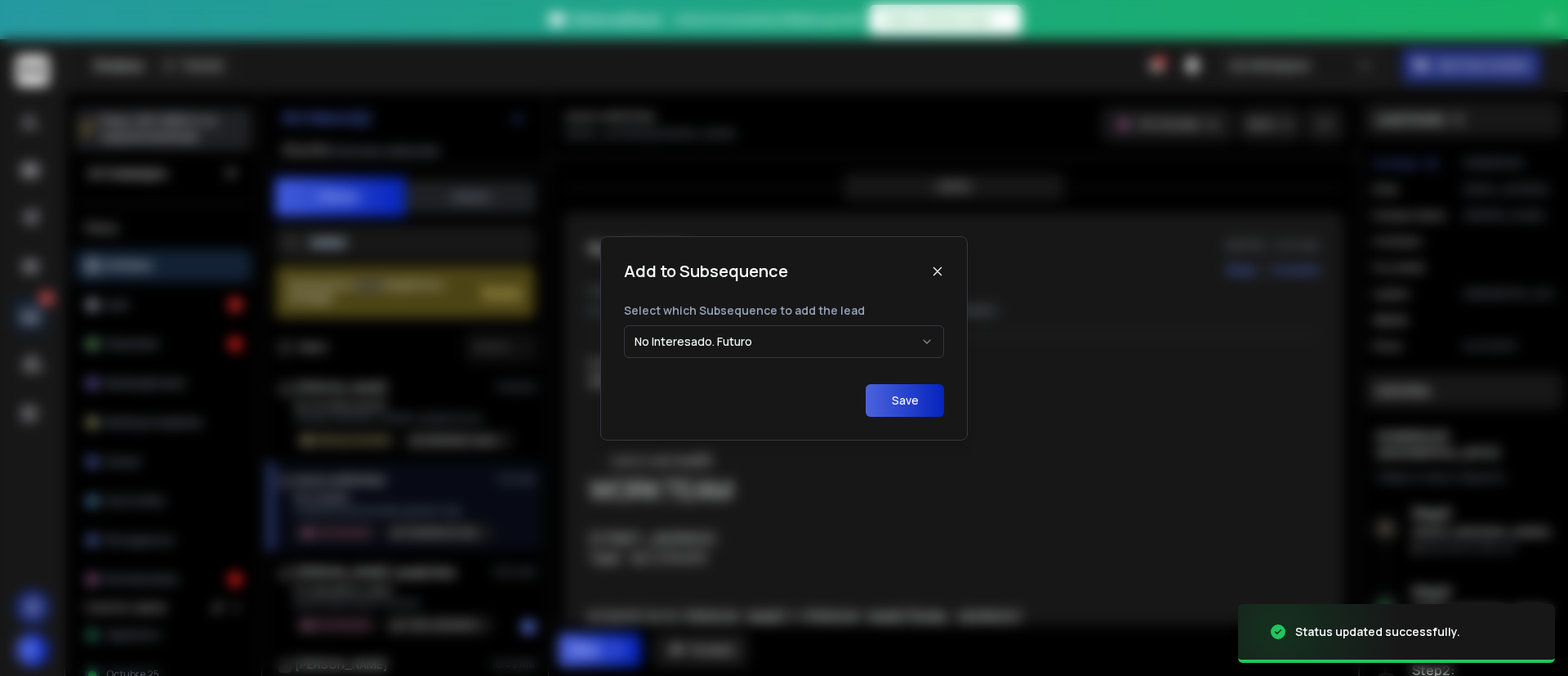
click at [912, 404] on button "Save" at bounding box center [905, 400] width 79 height 33
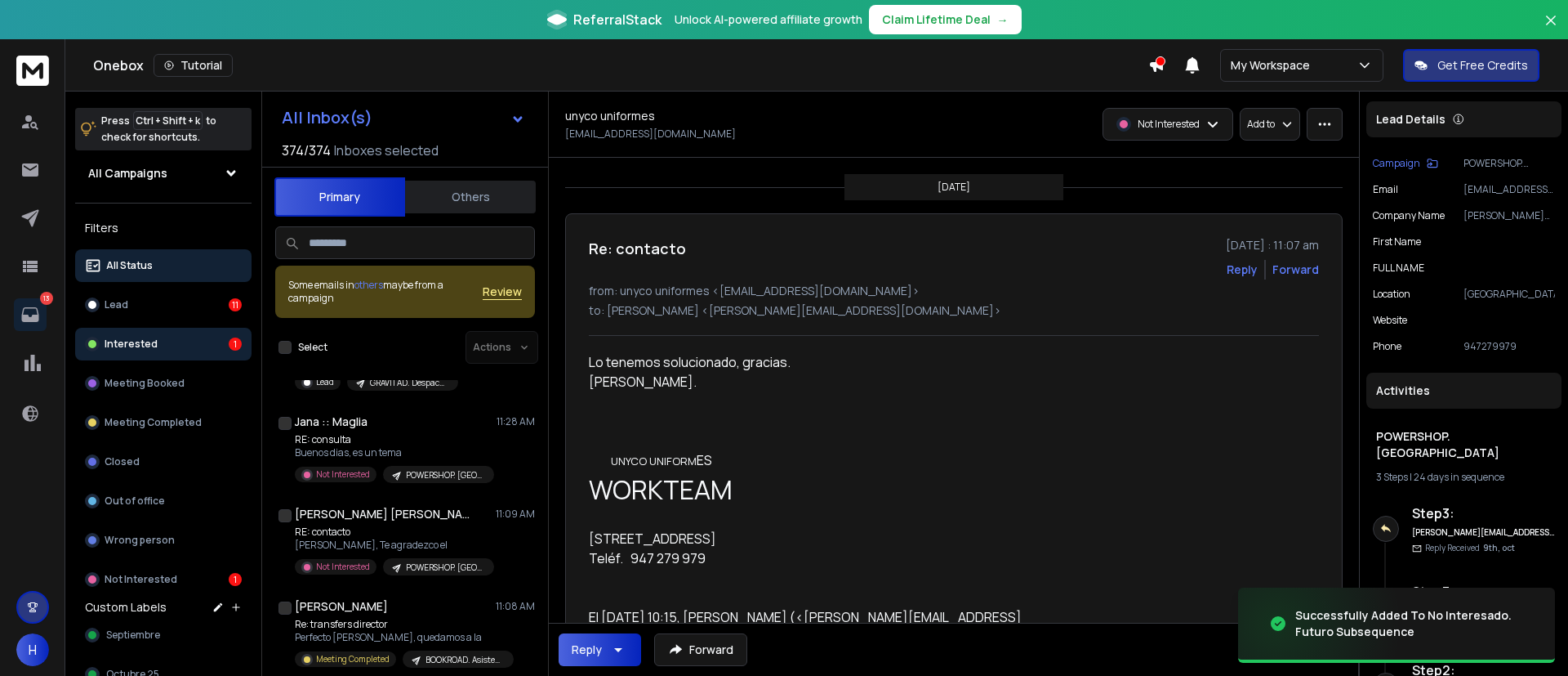
scroll to position [490, 0]
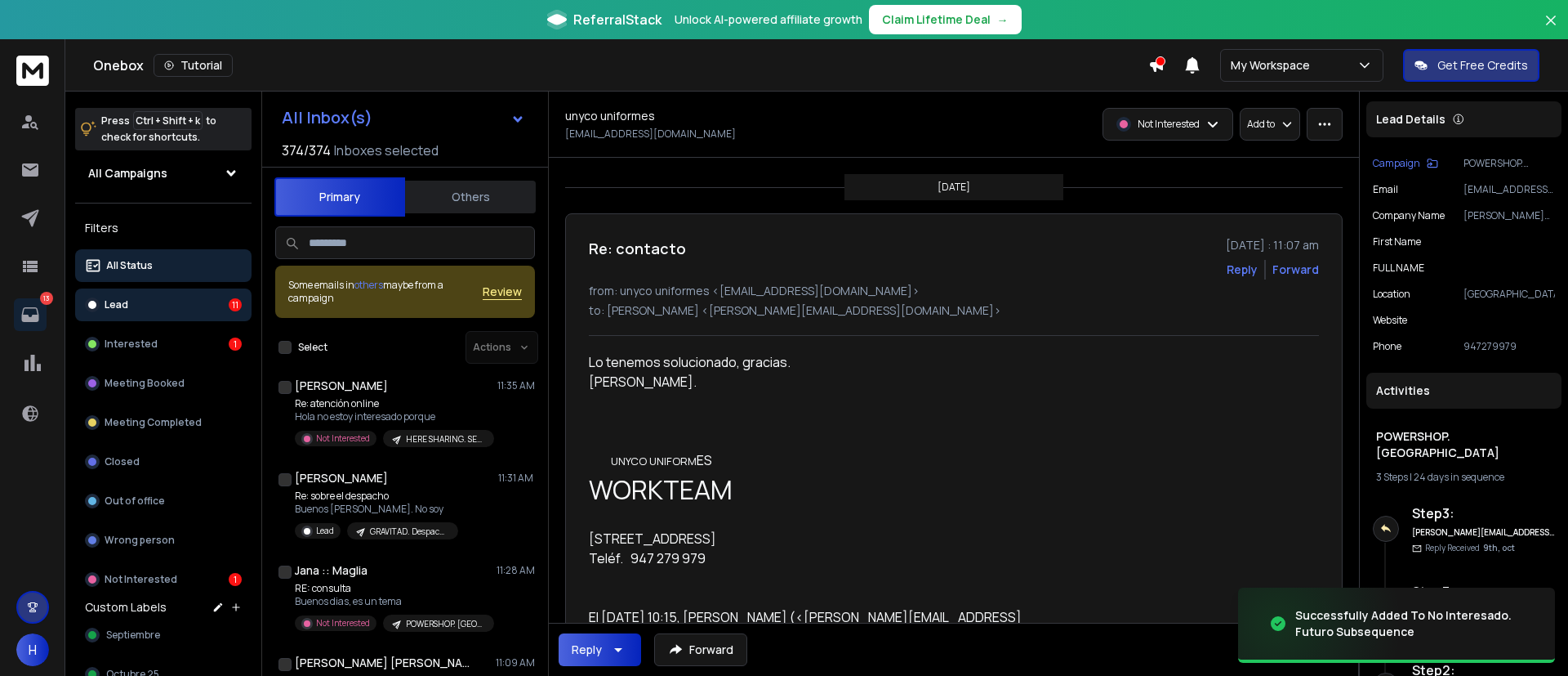
click at [158, 310] on button "Lead 11" at bounding box center [163, 304] width 177 height 33
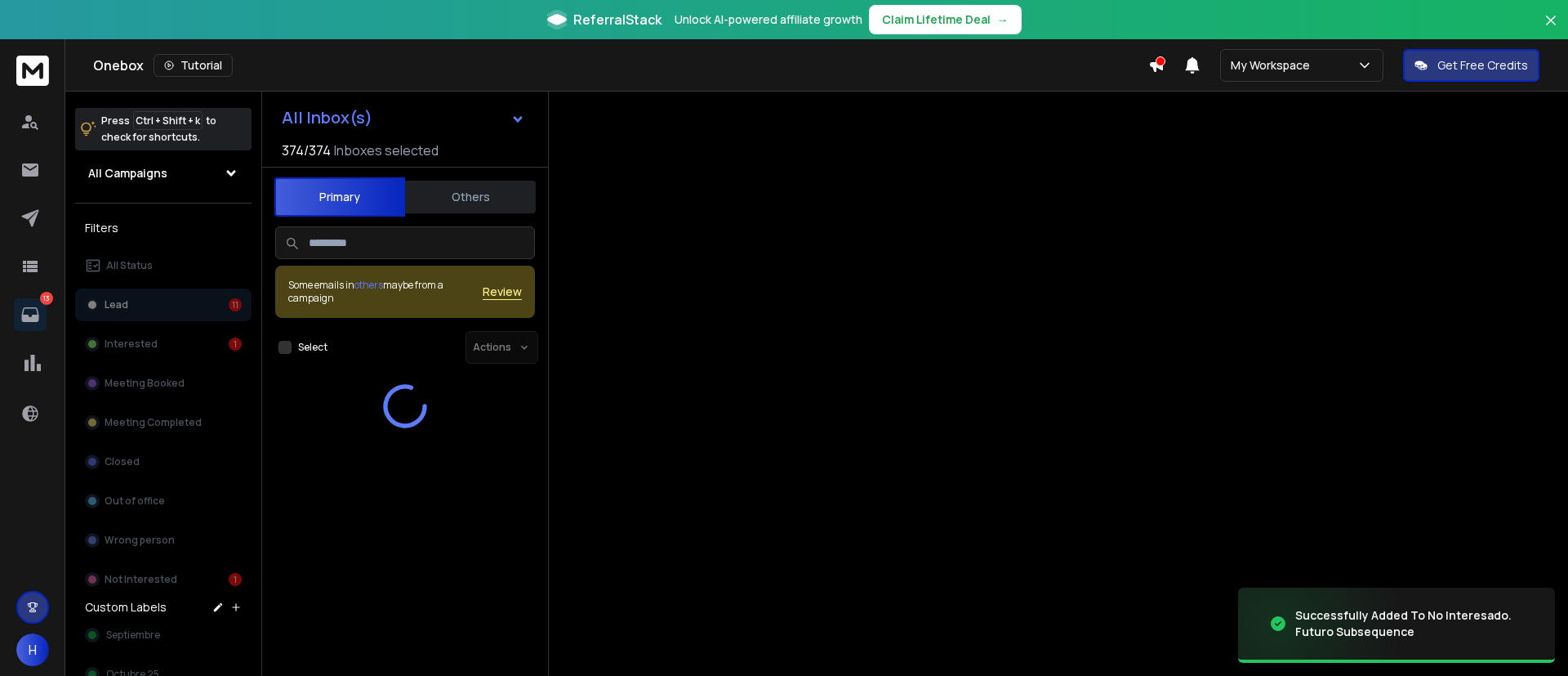
scroll to position [0, 0]
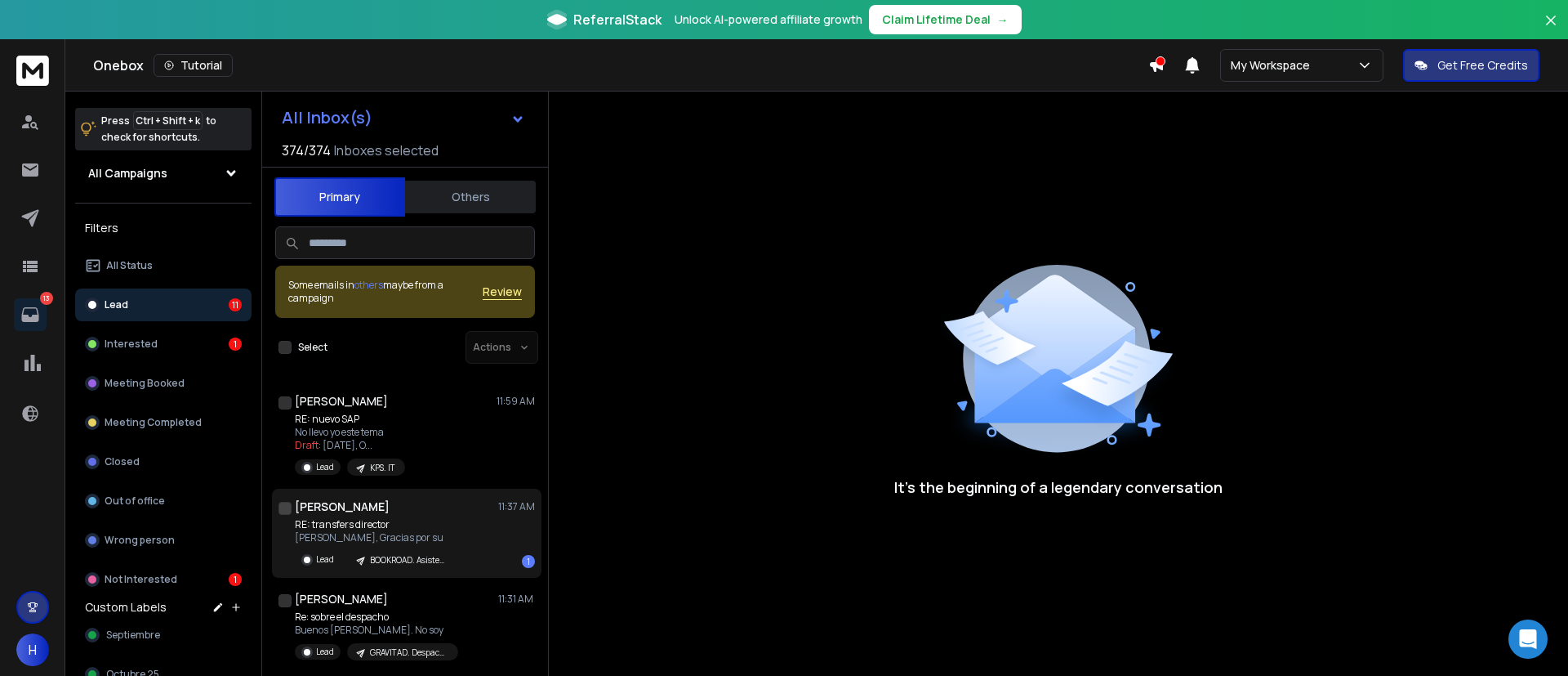
click at [445, 522] on p "RE: transfers director" at bounding box center [377, 524] width 164 height 13
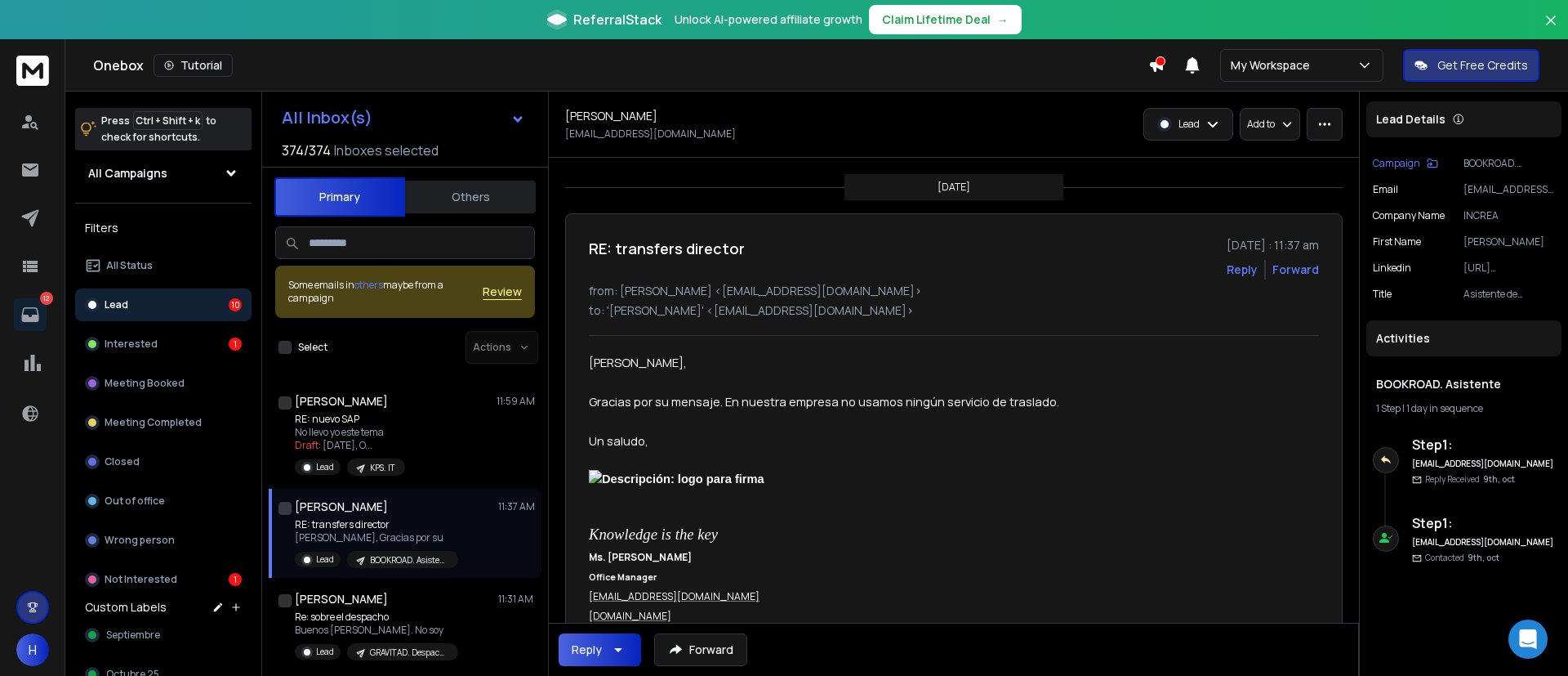
click at [1200, 131] on div "Lead" at bounding box center [1187, 123] width 88 height 31
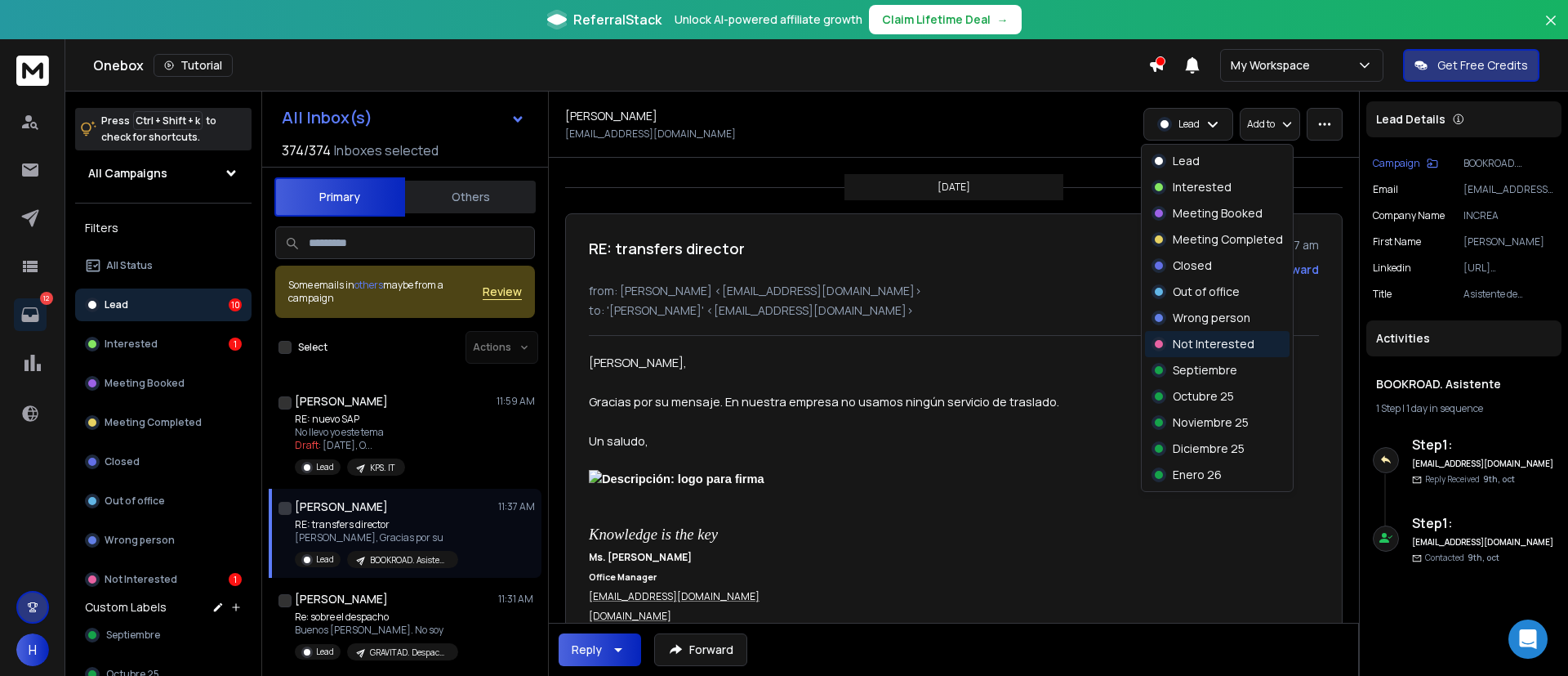
click at [1239, 341] on p "Not Interested" at bounding box center [1213, 343] width 82 height 17
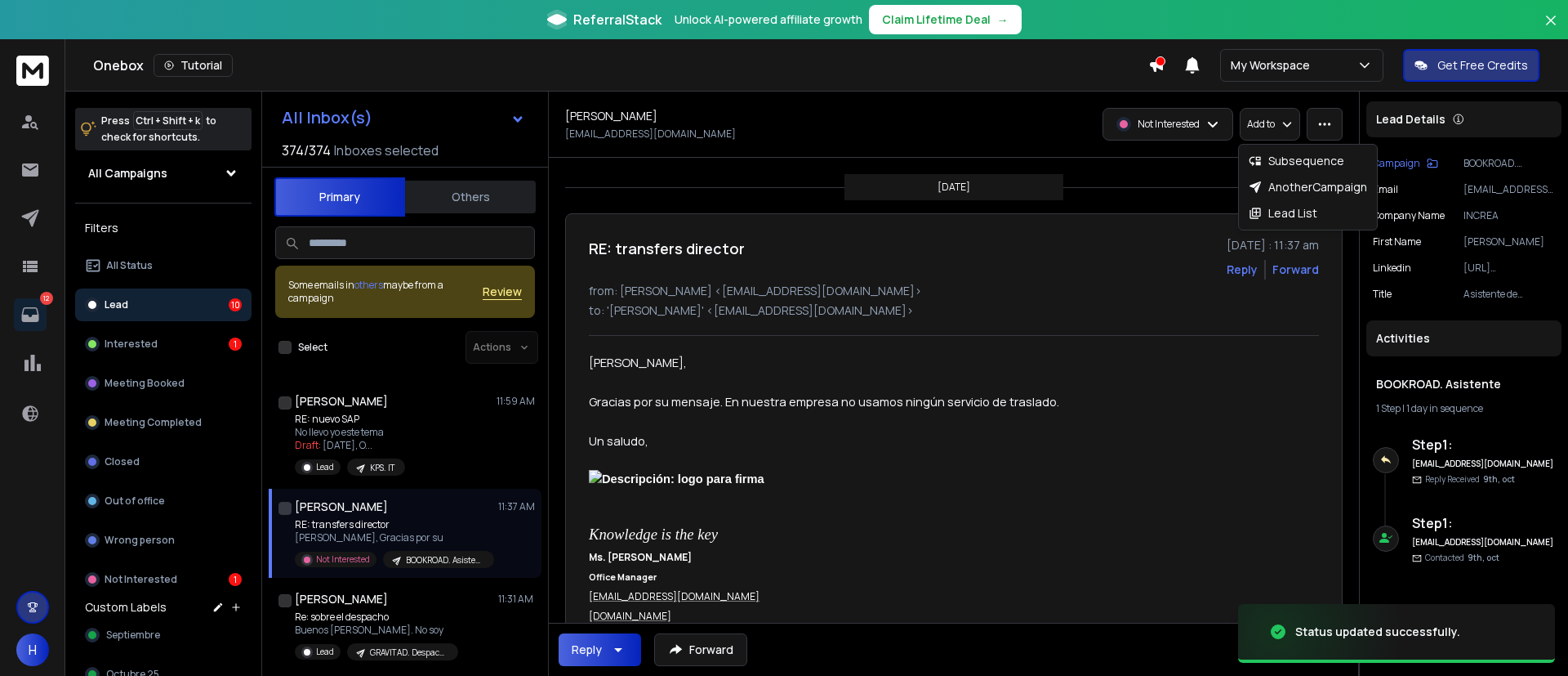
click at [1252, 125] on p "Add to" at bounding box center [1261, 123] width 28 height 13
click at [1295, 165] on div "Subsequence" at bounding box center [1296, 161] width 96 height 17
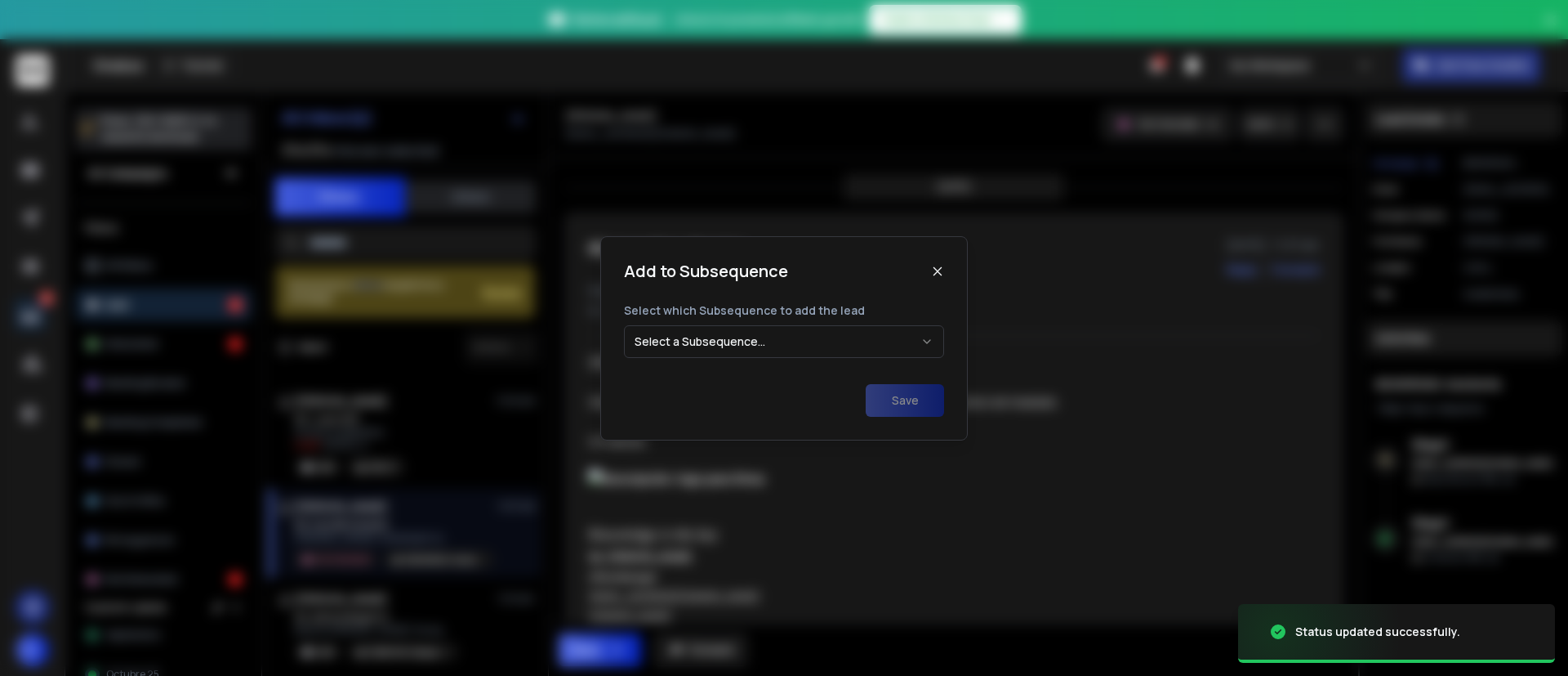
click at [850, 345] on button "Select a Subsequence..." at bounding box center [784, 341] width 321 height 33
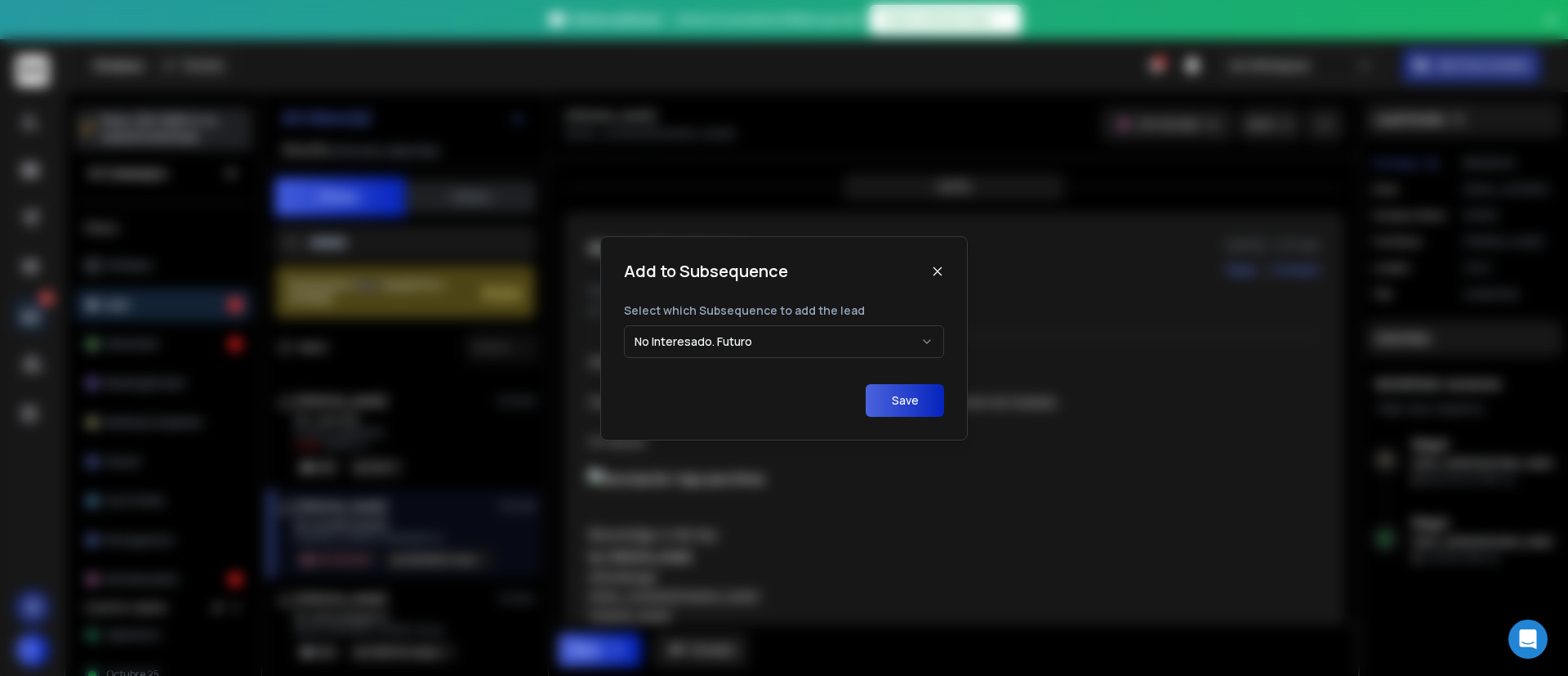
click at [905, 409] on button "Save" at bounding box center [905, 400] width 79 height 33
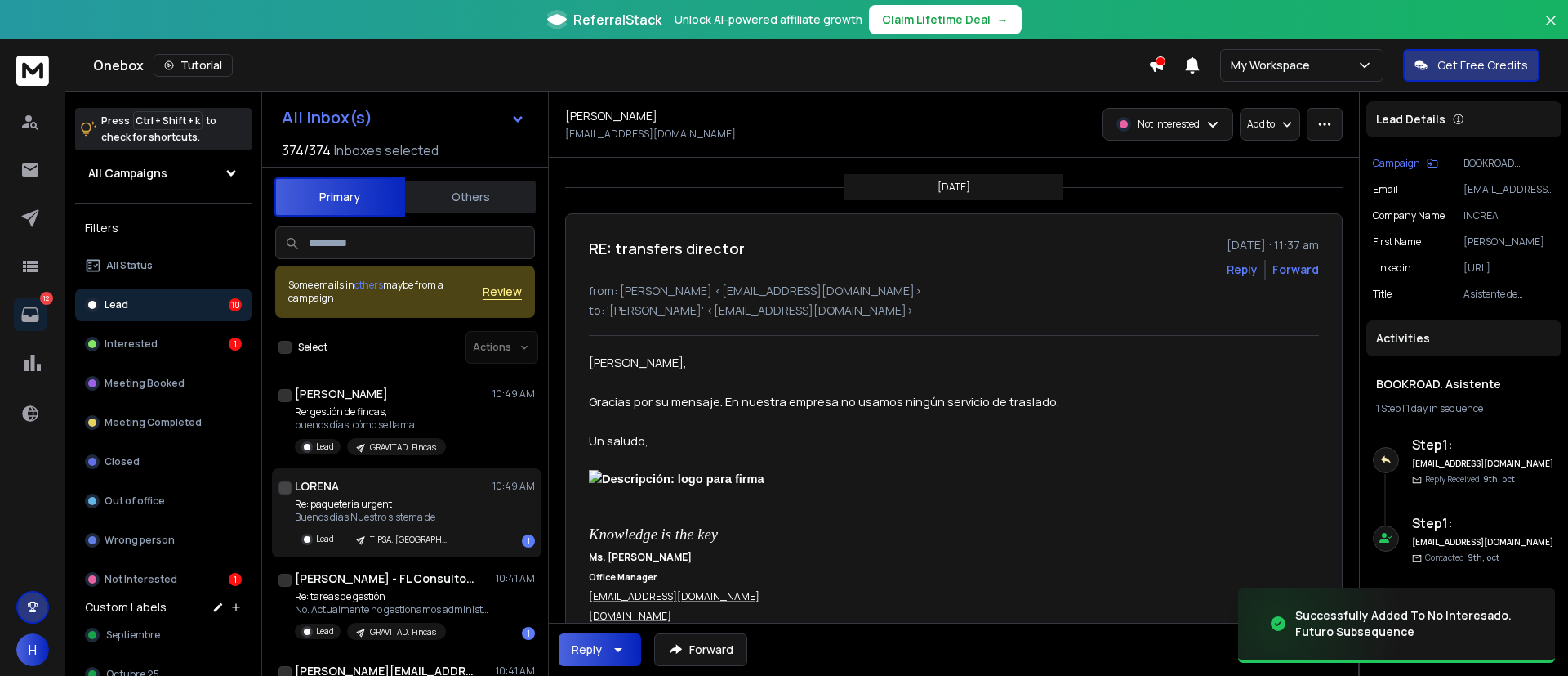
scroll to position [368, 0]
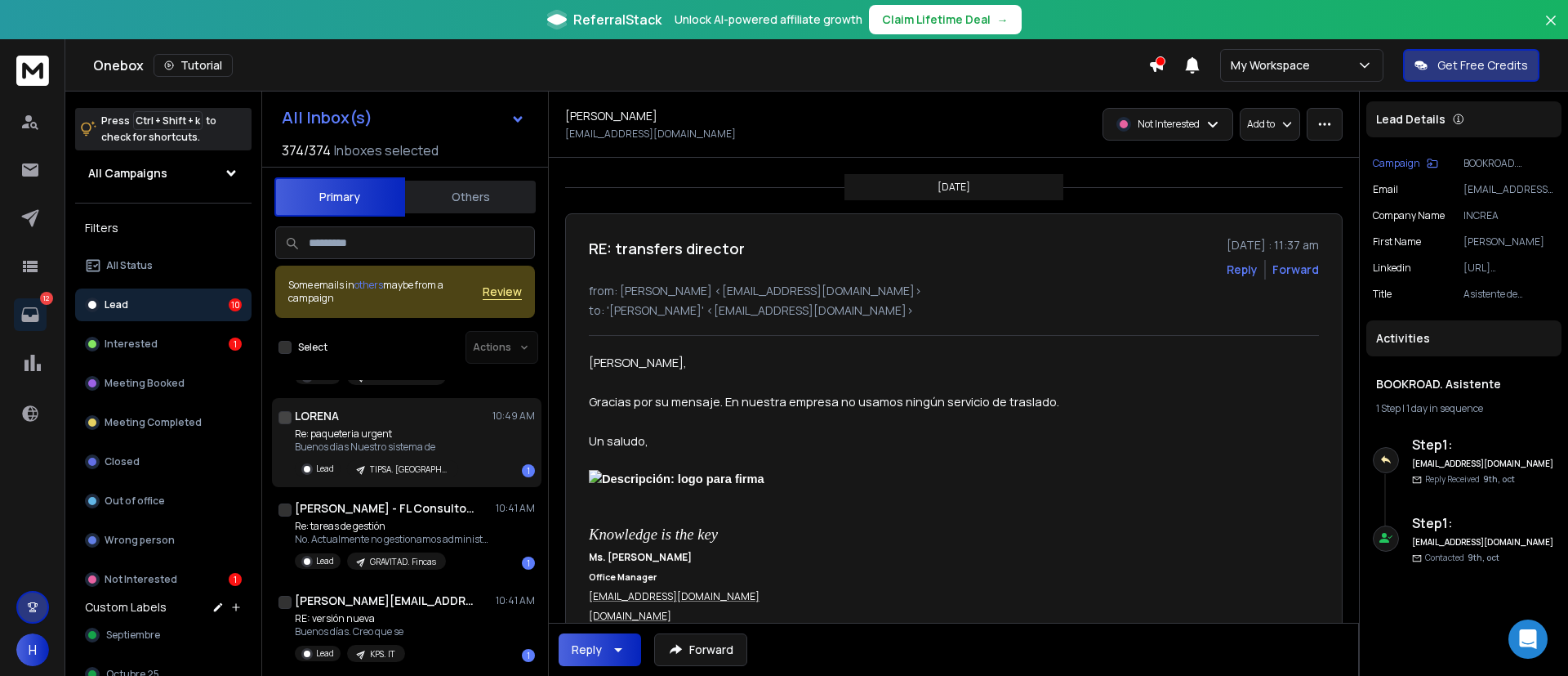
click at [428, 430] on p "Re: paqueteria urgent" at bounding box center [377, 433] width 164 height 13
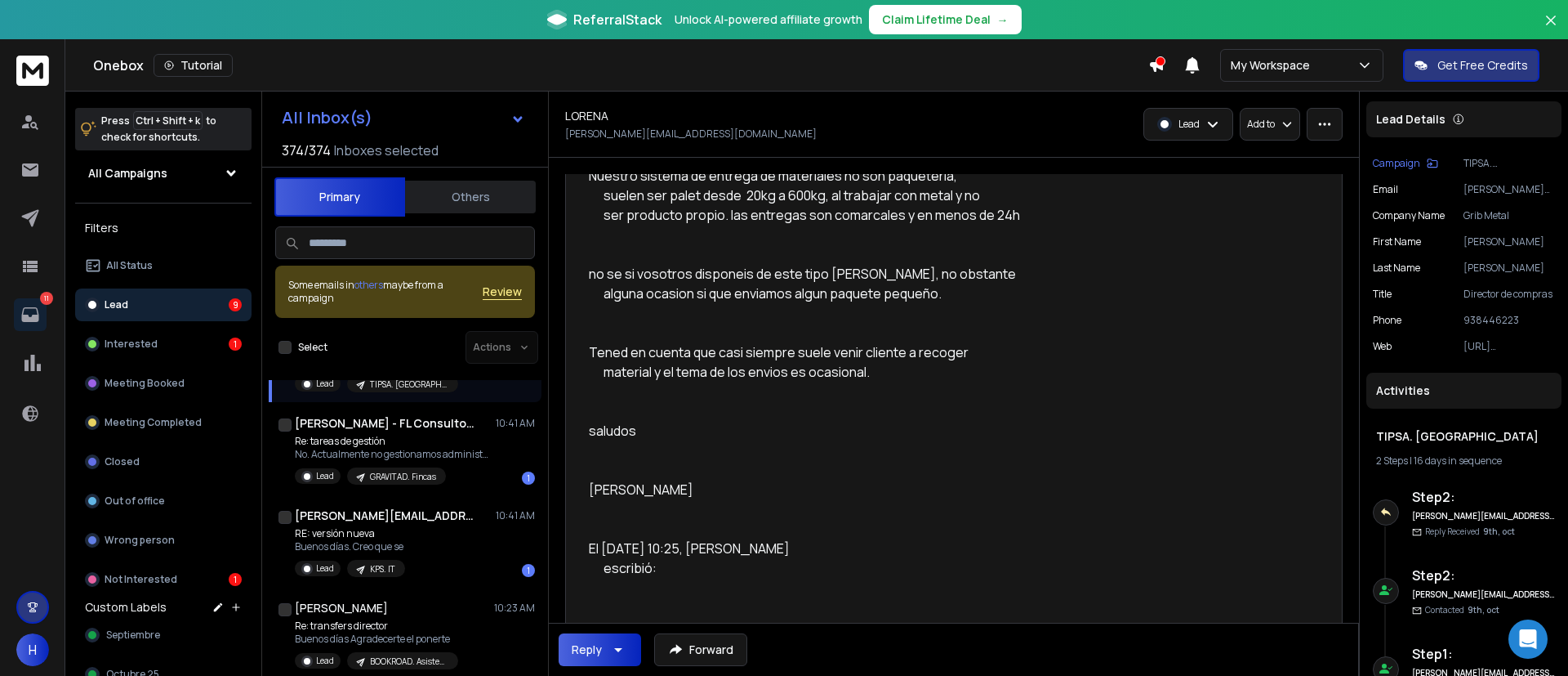
scroll to position [490, 0]
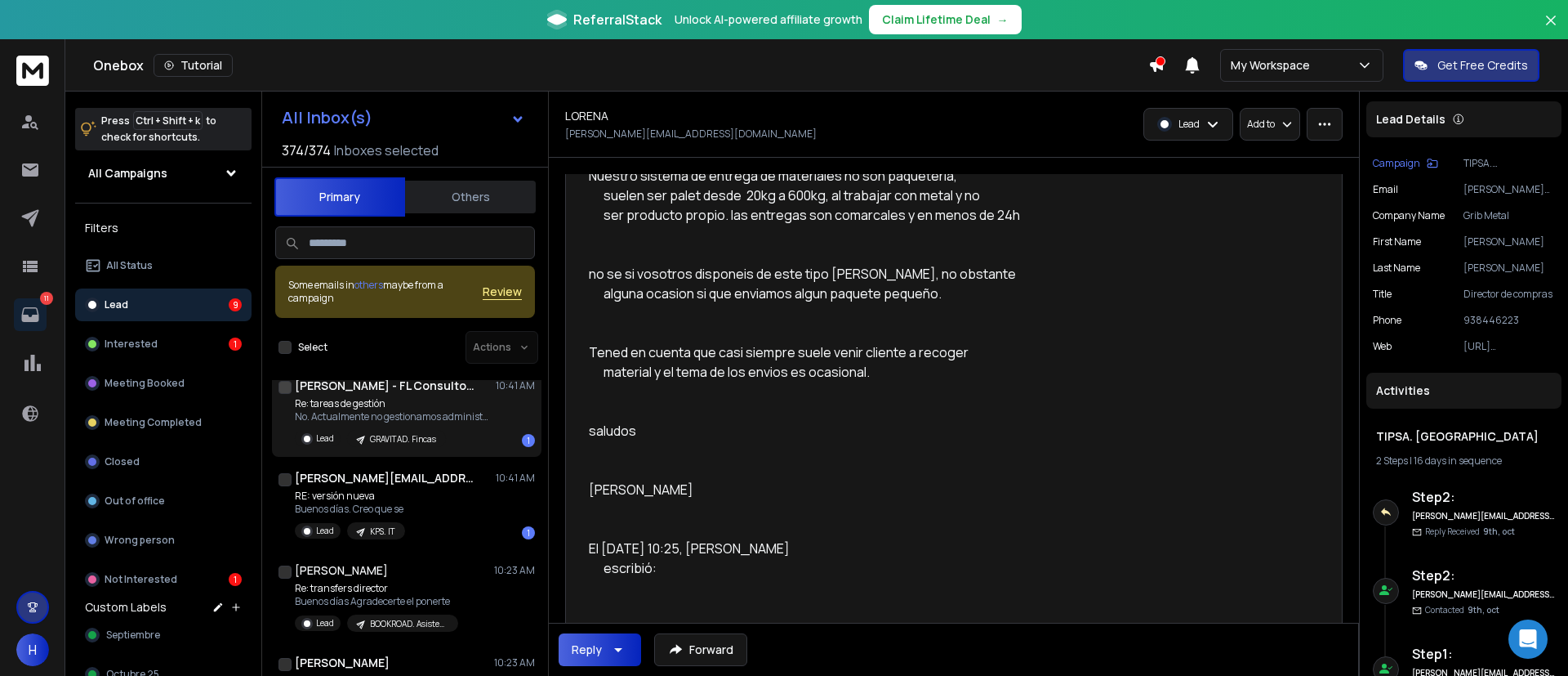
click at [448, 440] on div "Lead GRAVITAD. Fincas" at bounding box center [392, 438] width 196 height 17
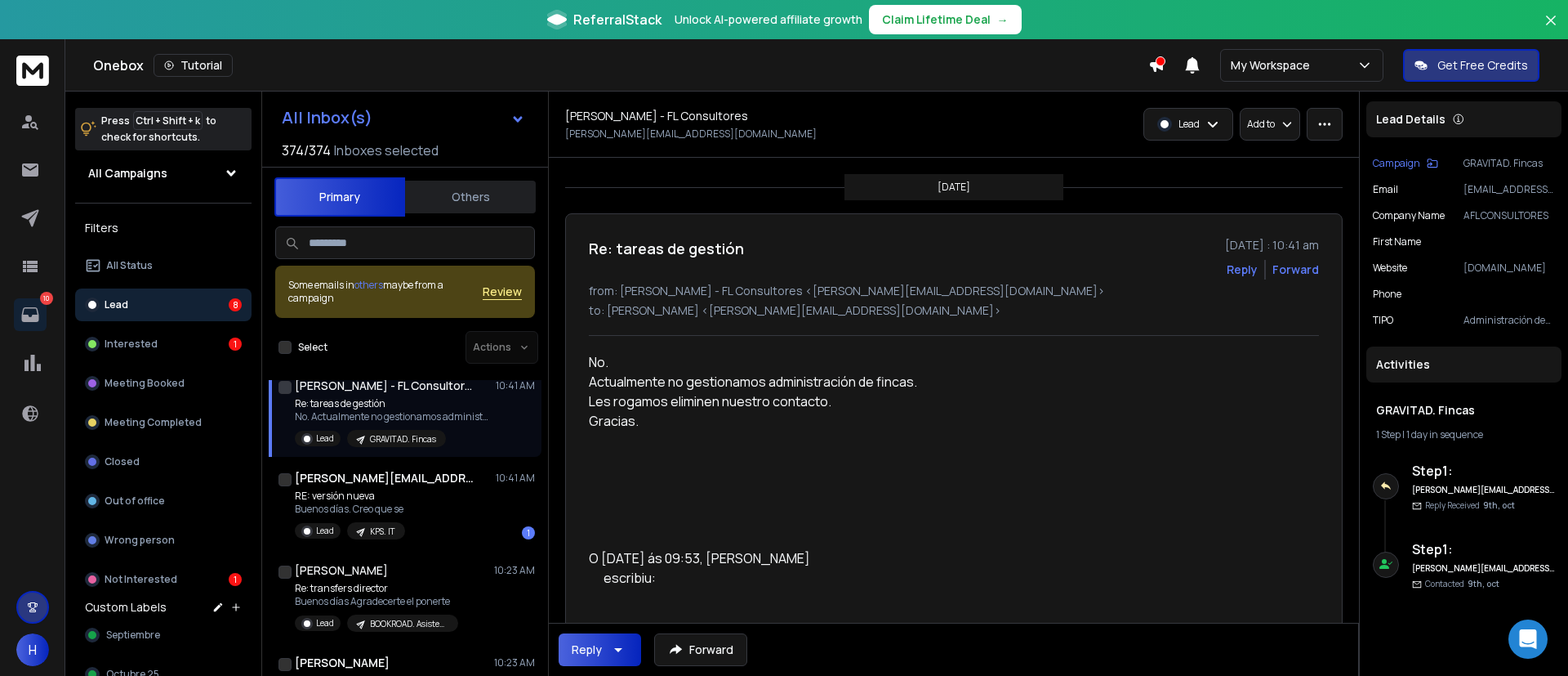
click at [1329, 121] on icon "button" at bounding box center [1324, 123] width 15 height 15
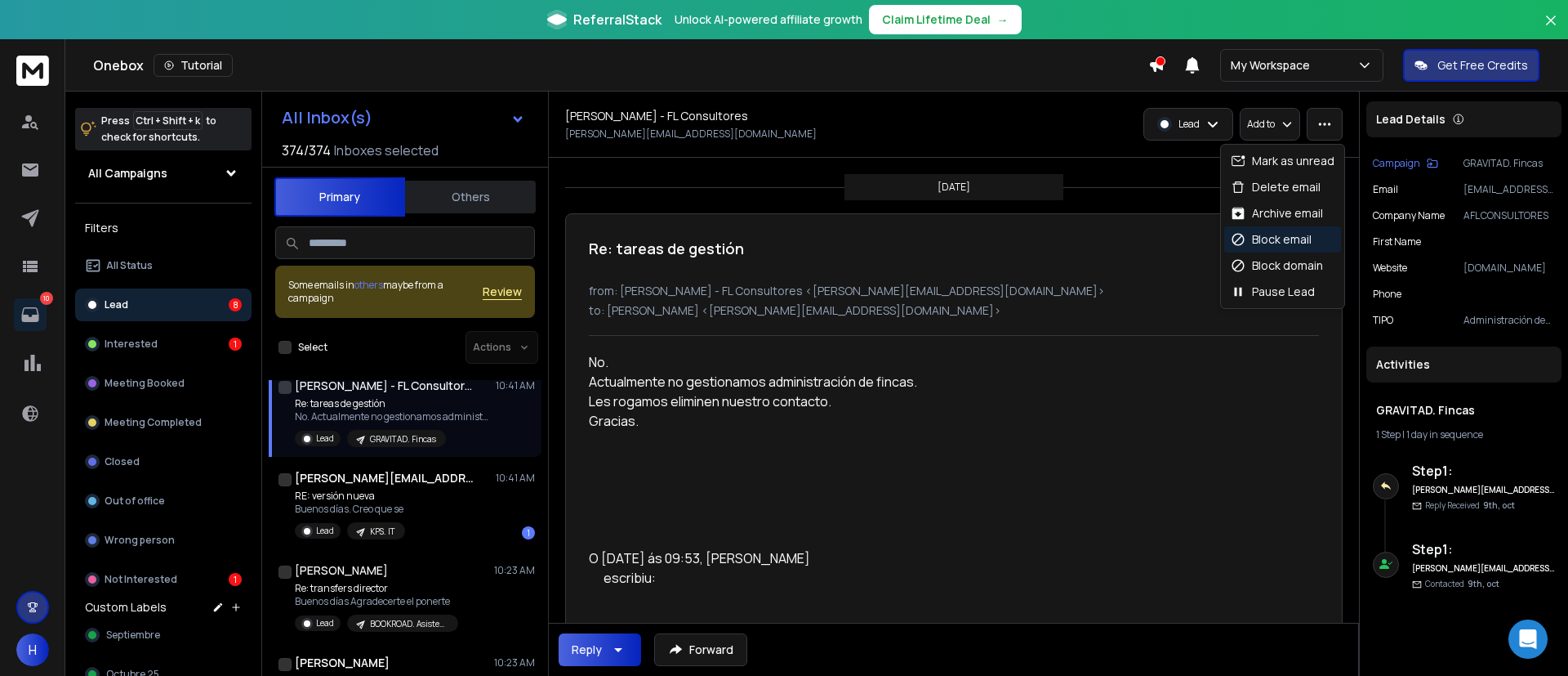
click at [1277, 240] on div "Block email" at bounding box center [1271, 239] width 81 height 17
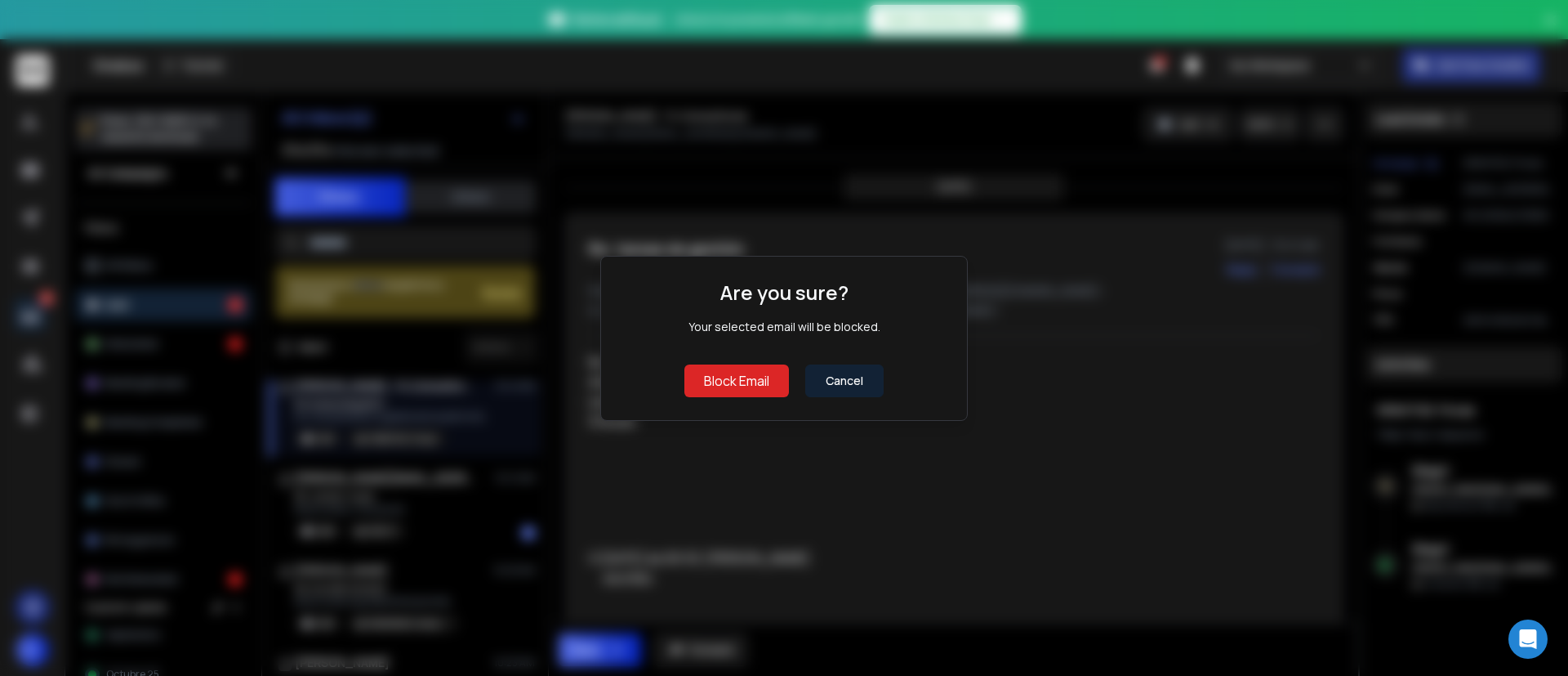
click at [764, 387] on button "Block Email" at bounding box center [737, 380] width 105 height 33
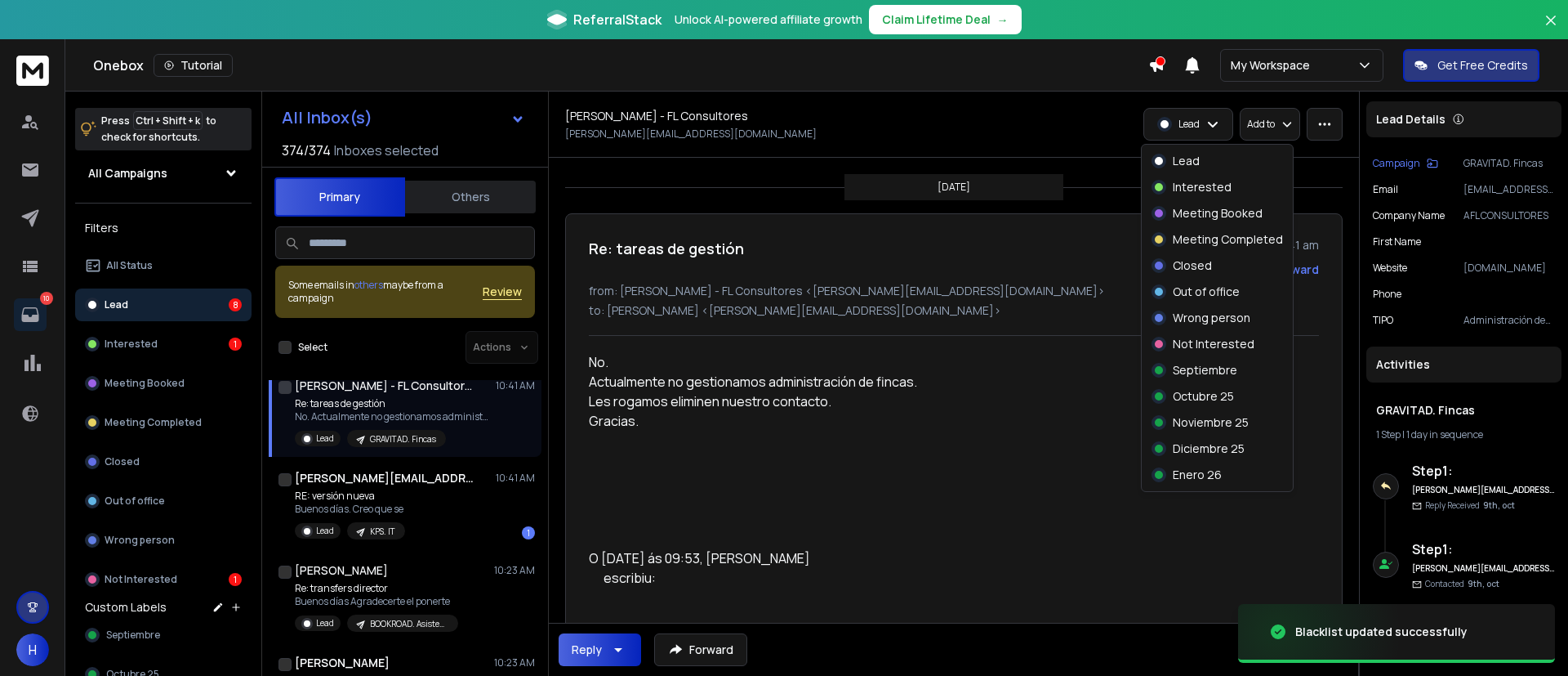
click at [1190, 127] on p "Lead" at bounding box center [1189, 123] width 22 height 13
click at [1209, 346] on p "Not Interested" at bounding box center [1213, 343] width 82 height 17
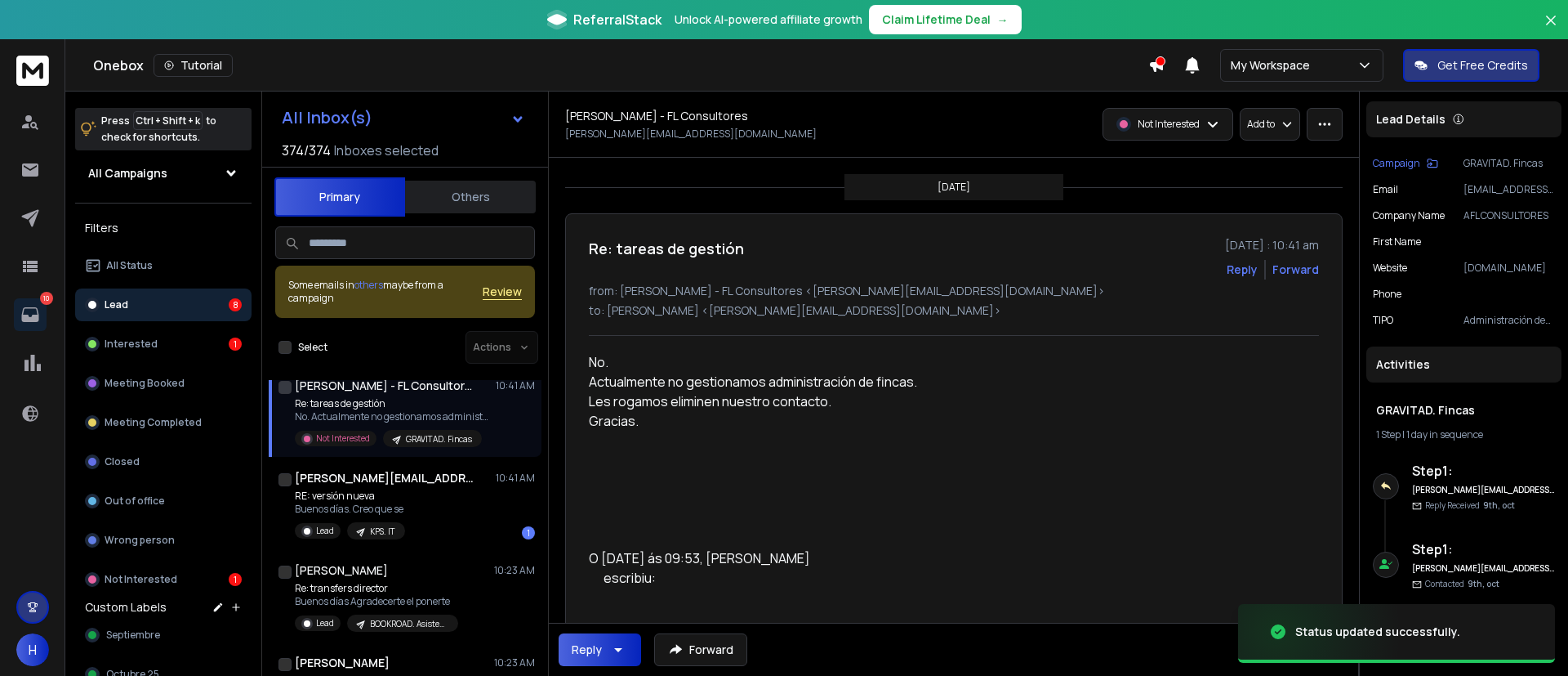
click at [1157, 126] on p "Not Interested" at bounding box center [1169, 123] width 62 height 13
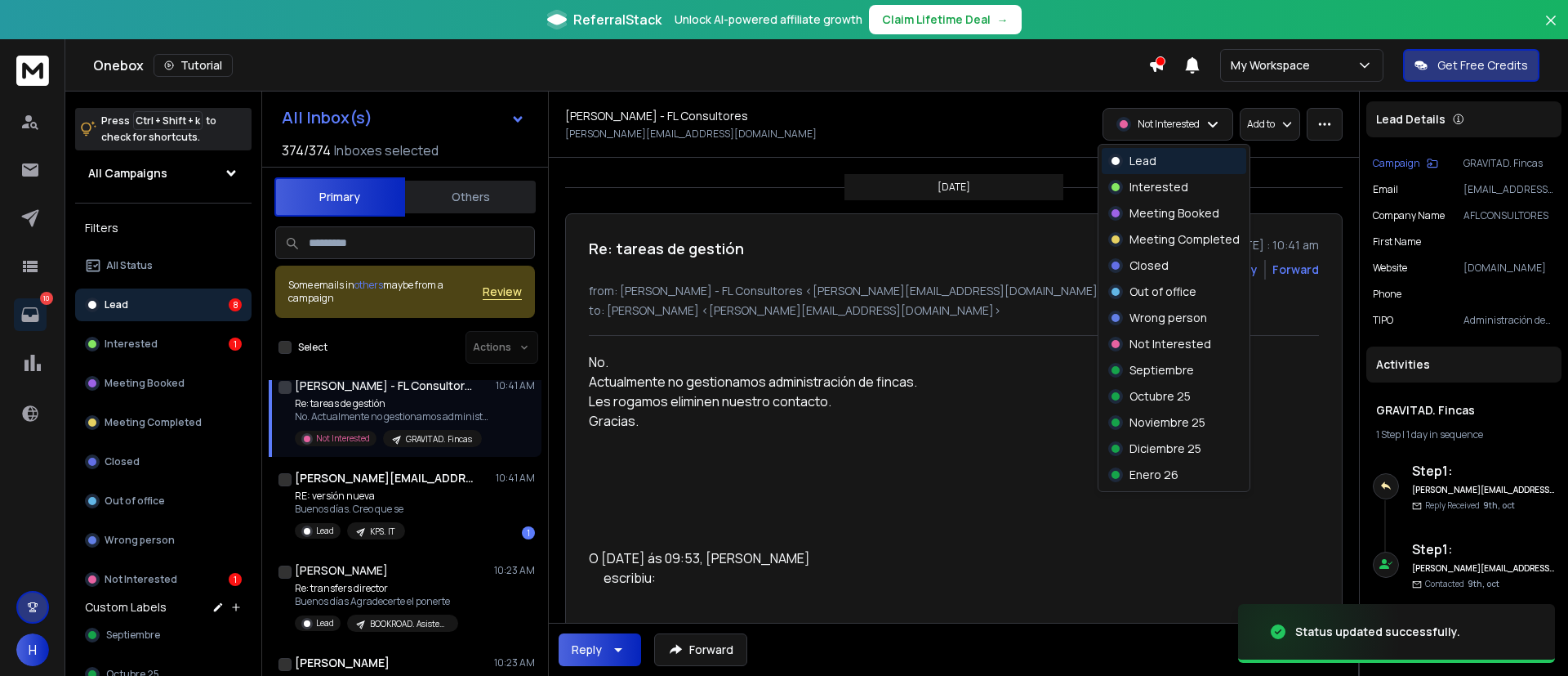
click at [1158, 165] on div "Lead" at bounding box center [1174, 161] width 145 height 27
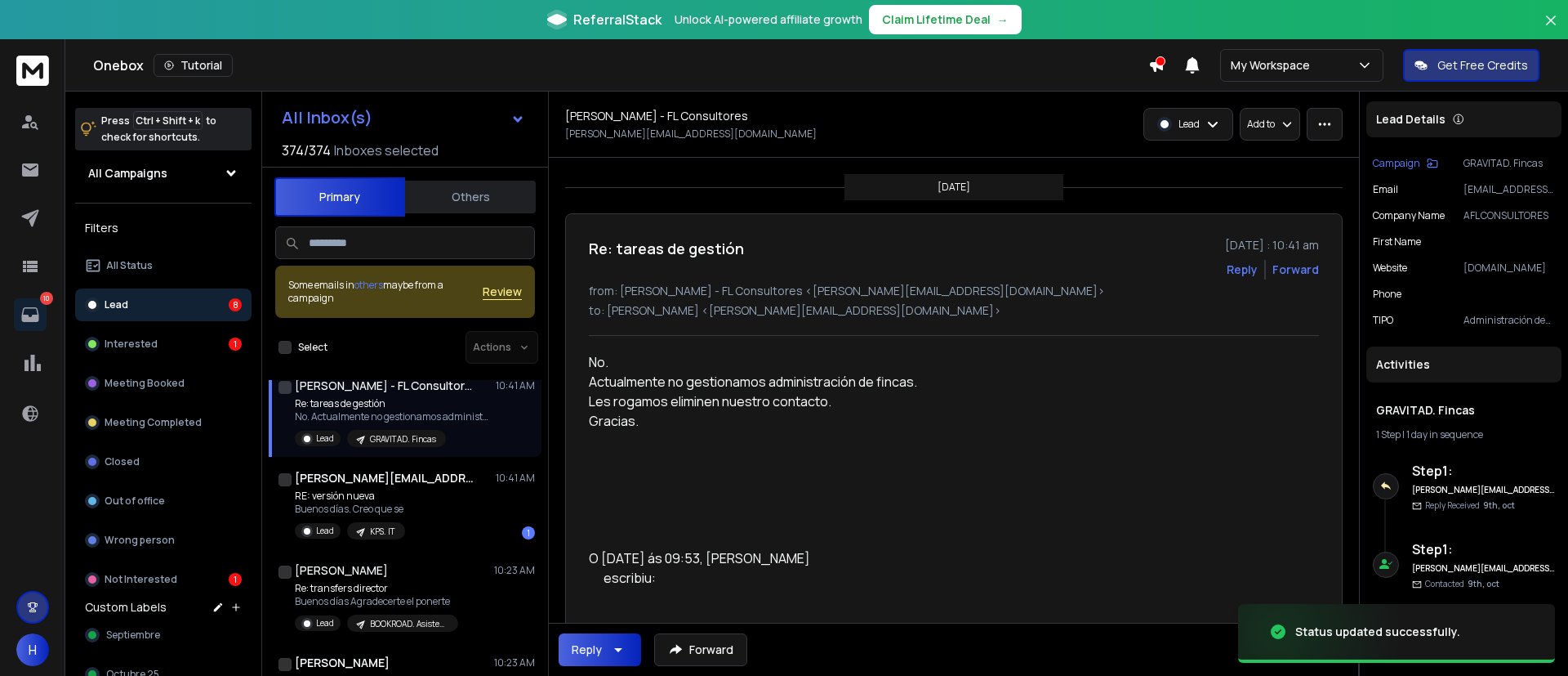
drag, startPoint x: 440, startPoint y: 491, endPoint x: 752, endPoint y: 502, distance: 312.2
click at [439, 492] on div "RE: versión nueva Buenos días. Creo que se Lead KPS. IT 1" at bounding box center [414, 514] width 240 height 50
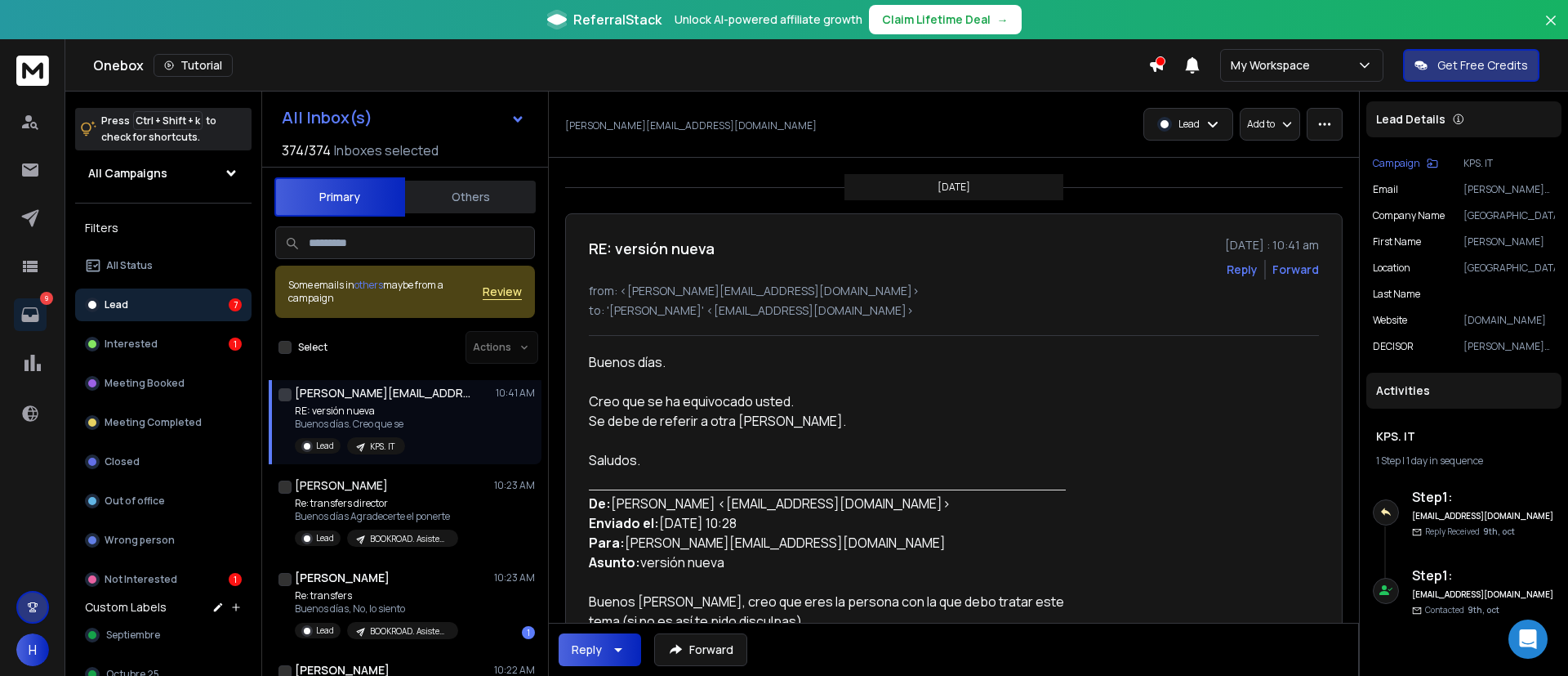
scroll to position [613, 0]
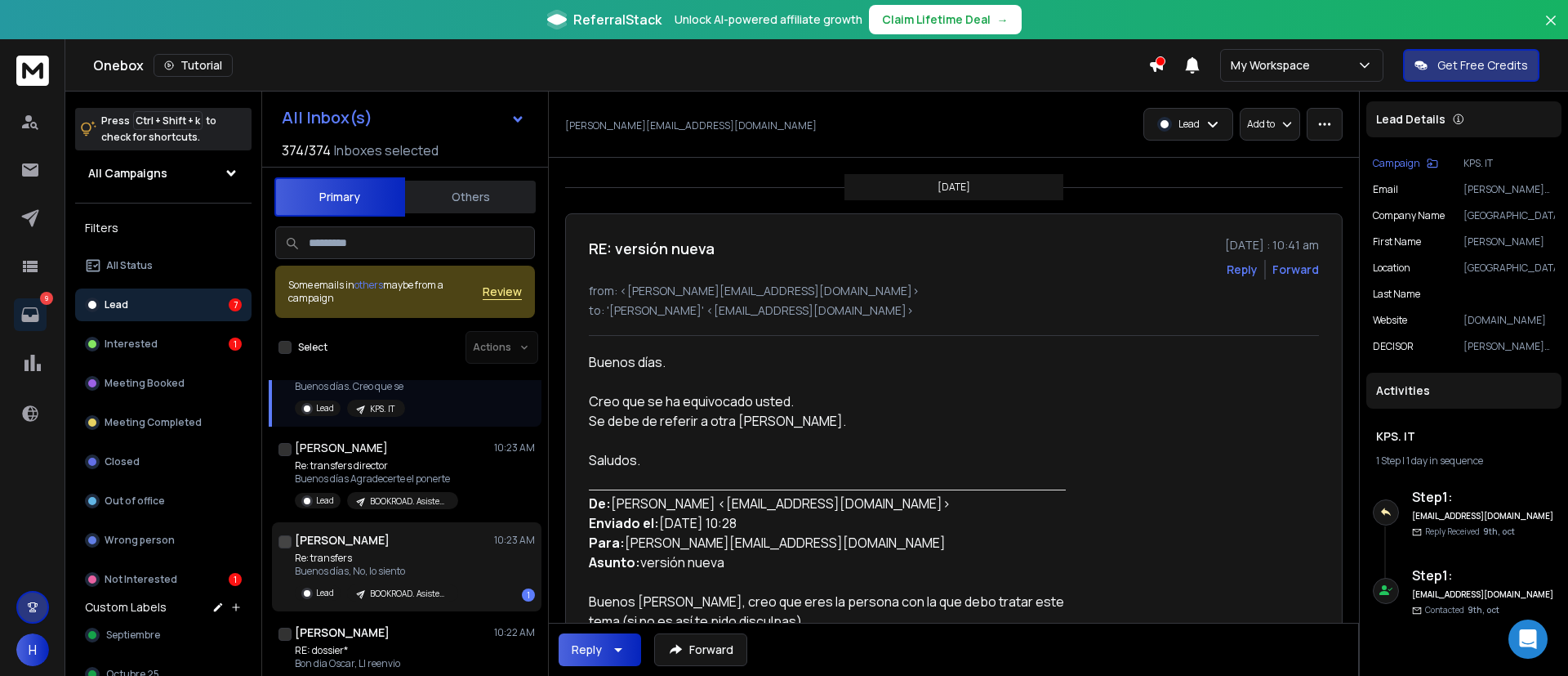
click at [458, 557] on p "Re: transfers" at bounding box center [377, 558] width 164 height 13
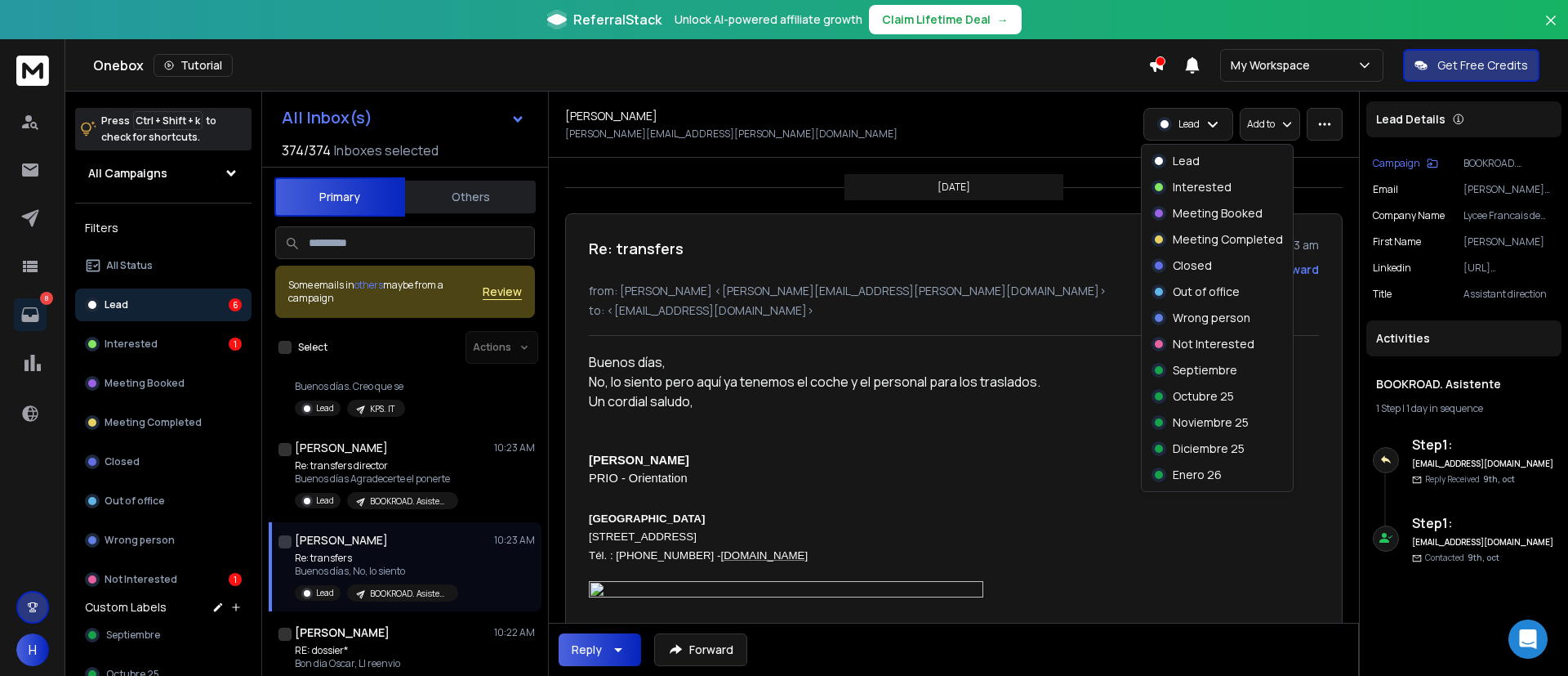
click at [1163, 139] on div "Lead" at bounding box center [1187, 123] width 88 height 31
click at [1207, 342] on p "Not Interested" at bounding box center [1213, 343] width 82 height 17
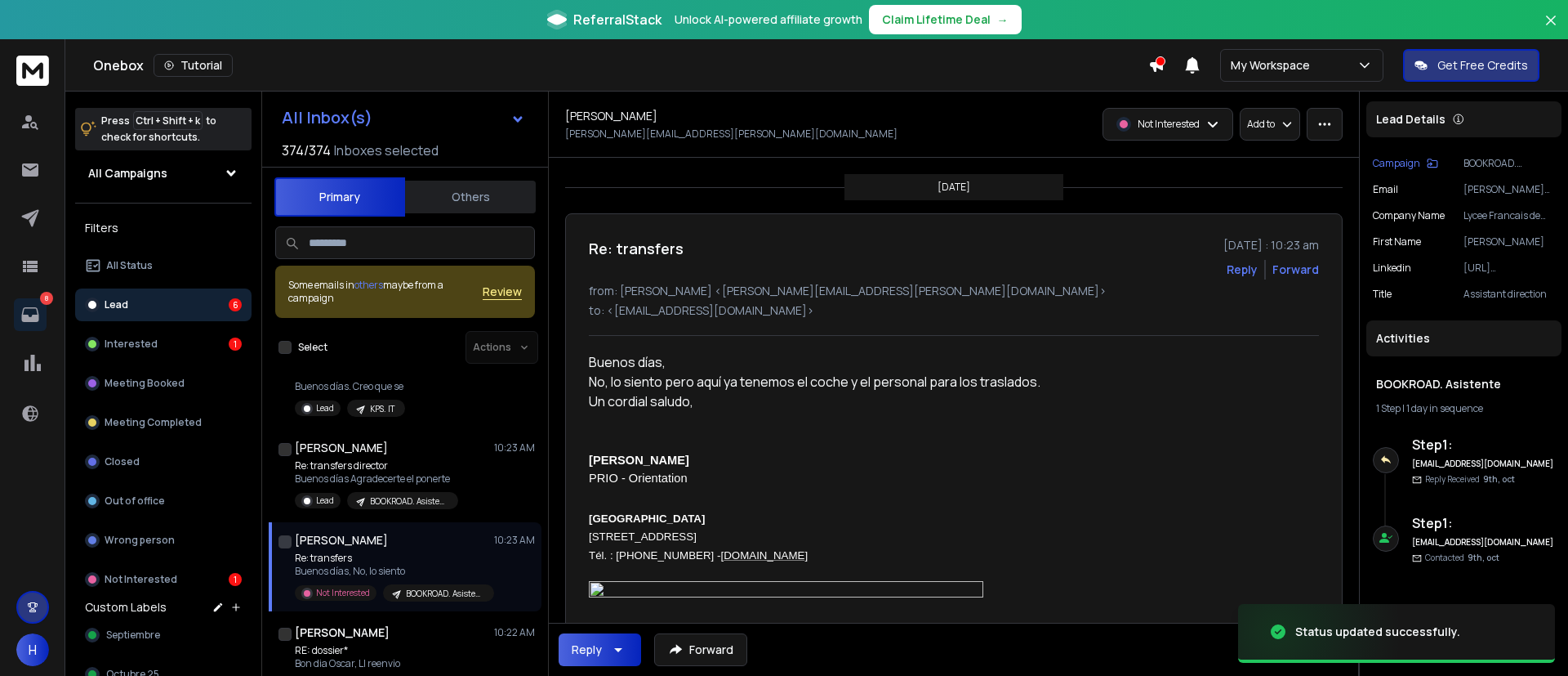
click at [1262, 127] on p "Add to" at bounding box center [1261, 123] width 28 height 13
click at [1272, 167] on div "Subsequence" at bounding box center [1296, 161] width 96 height 17
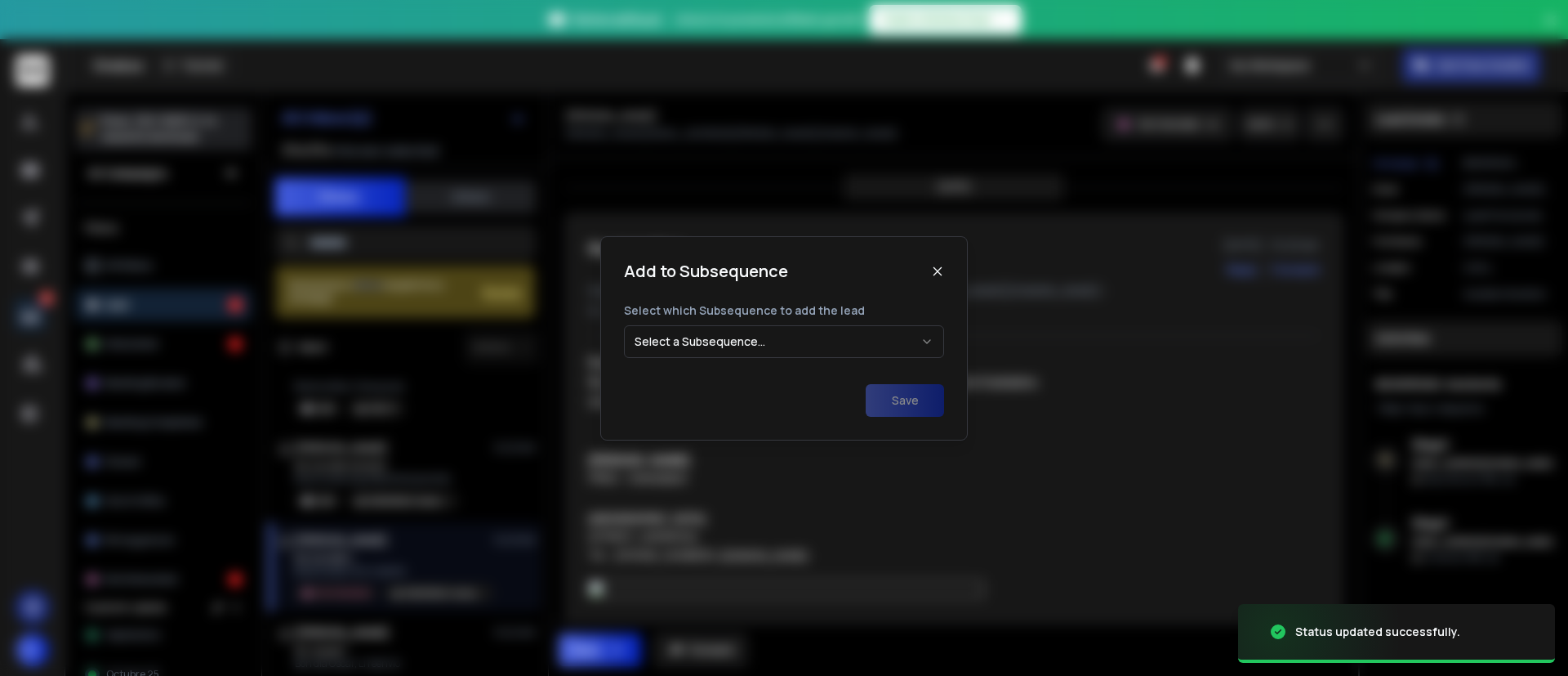
click at [787, 331] on button "Select a Subsequence..." at bounding box center [784, 341] width 321 height 33
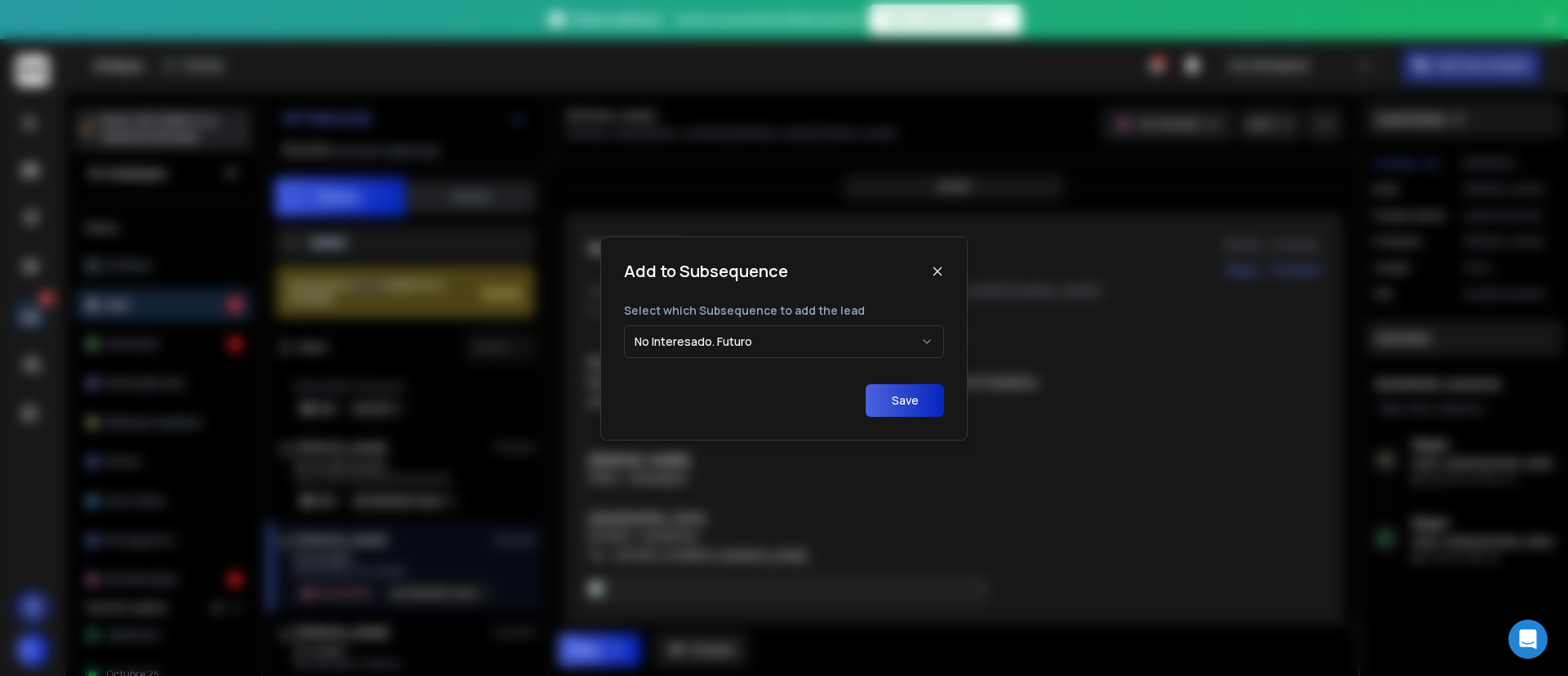
click at [900, 403] on button "Save" at bounding box center [905, 400] width 79 height 33
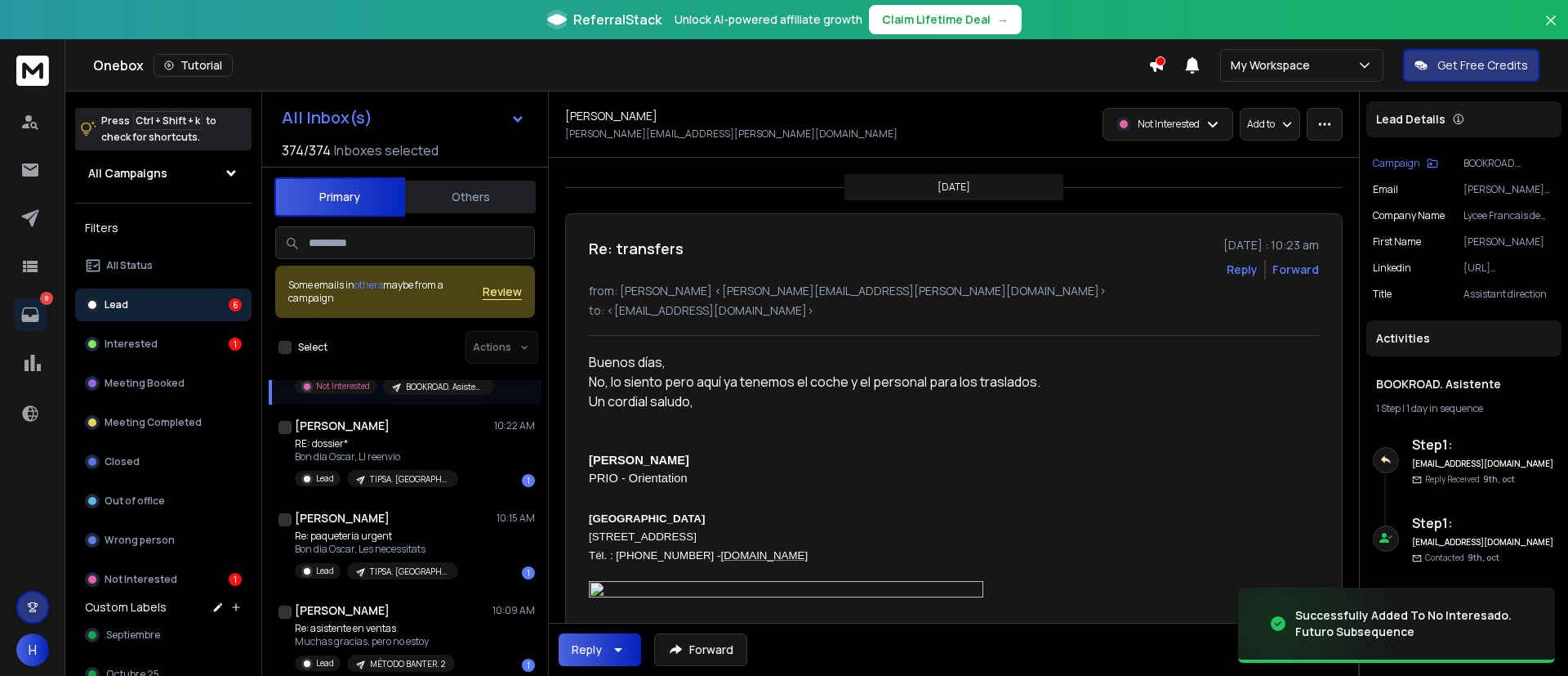
scroll to position [859, 0]
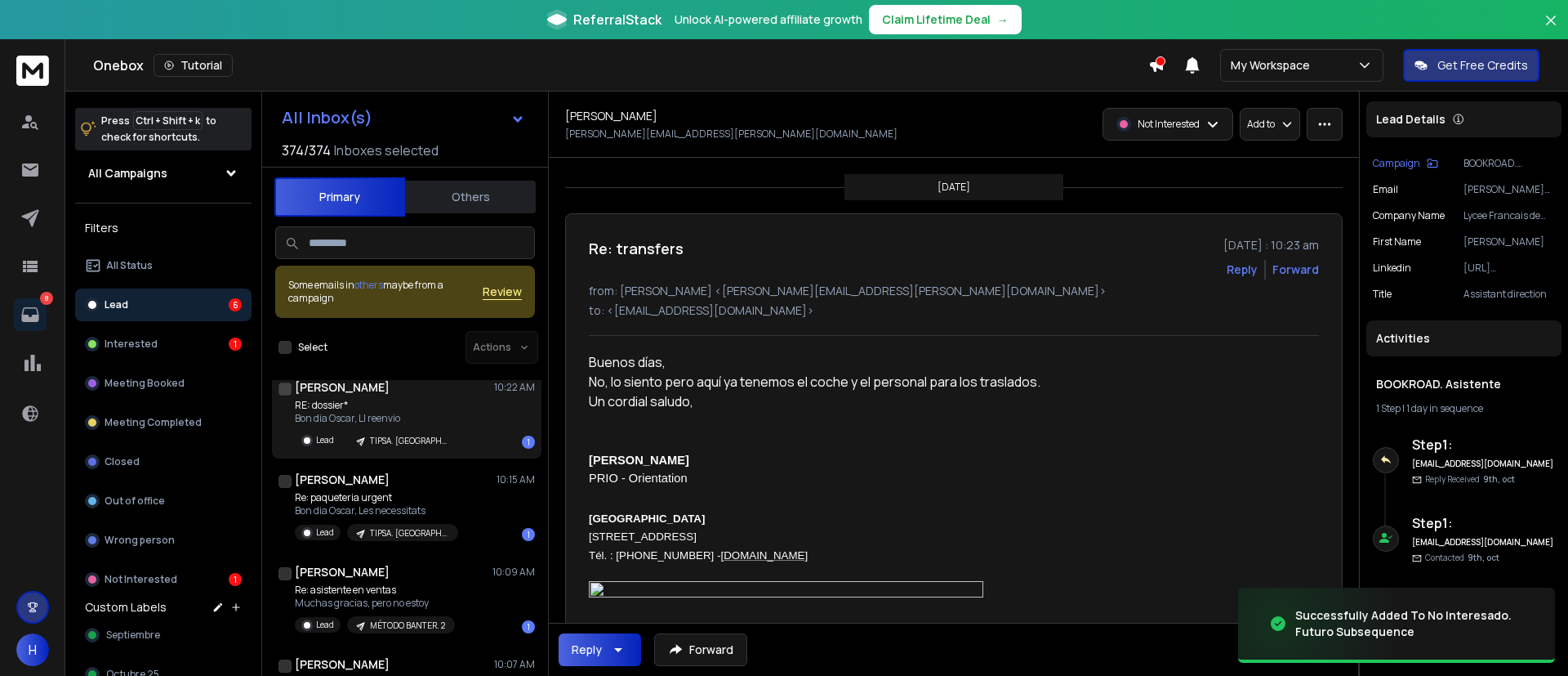
click at [441, 410] on p "RE: dossier*" at bounding box center [377, 405] width 164 height 13
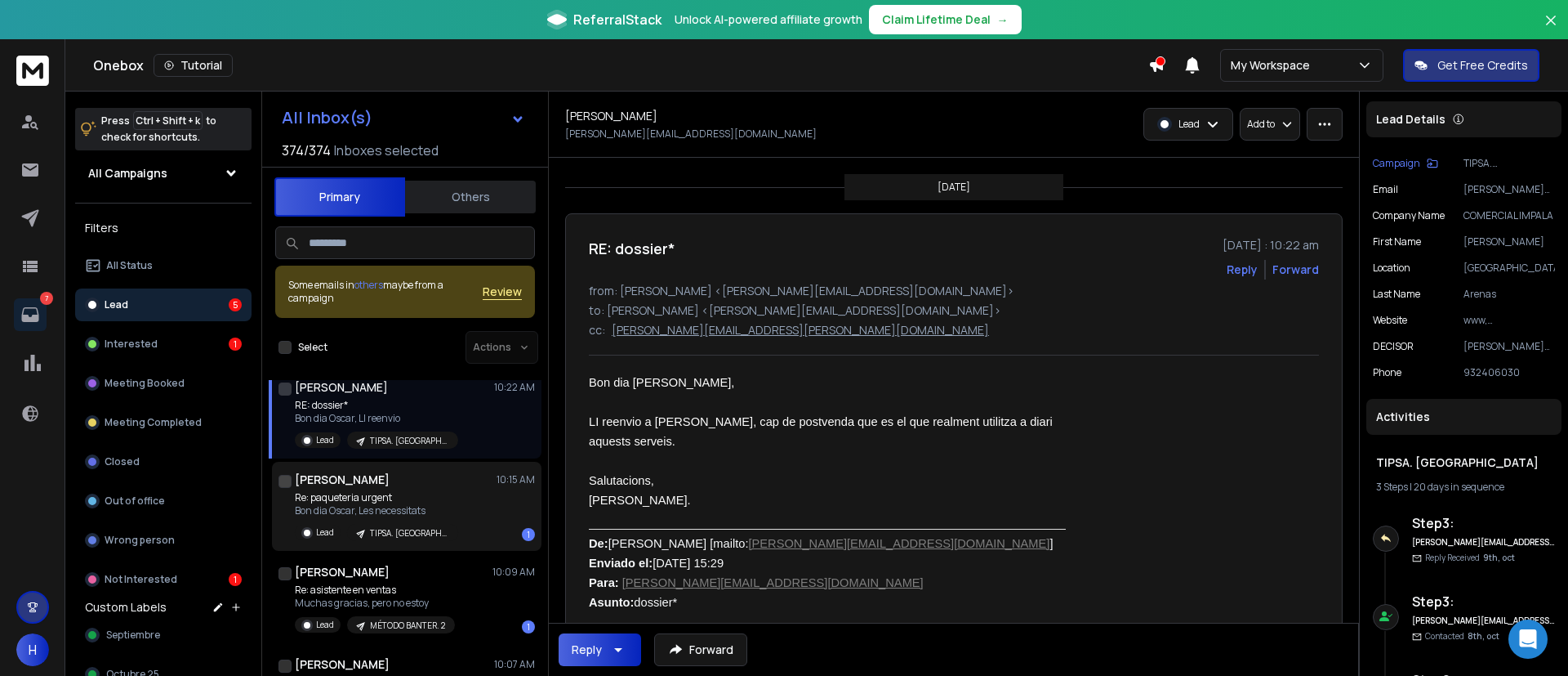
click at [454, 498] on div "Re: paqueteria urgent Bon dia Oscar, Les necessitats Lead TIPSA. Septiembre 1" at bounding box center [414, 516] width 240 height 50
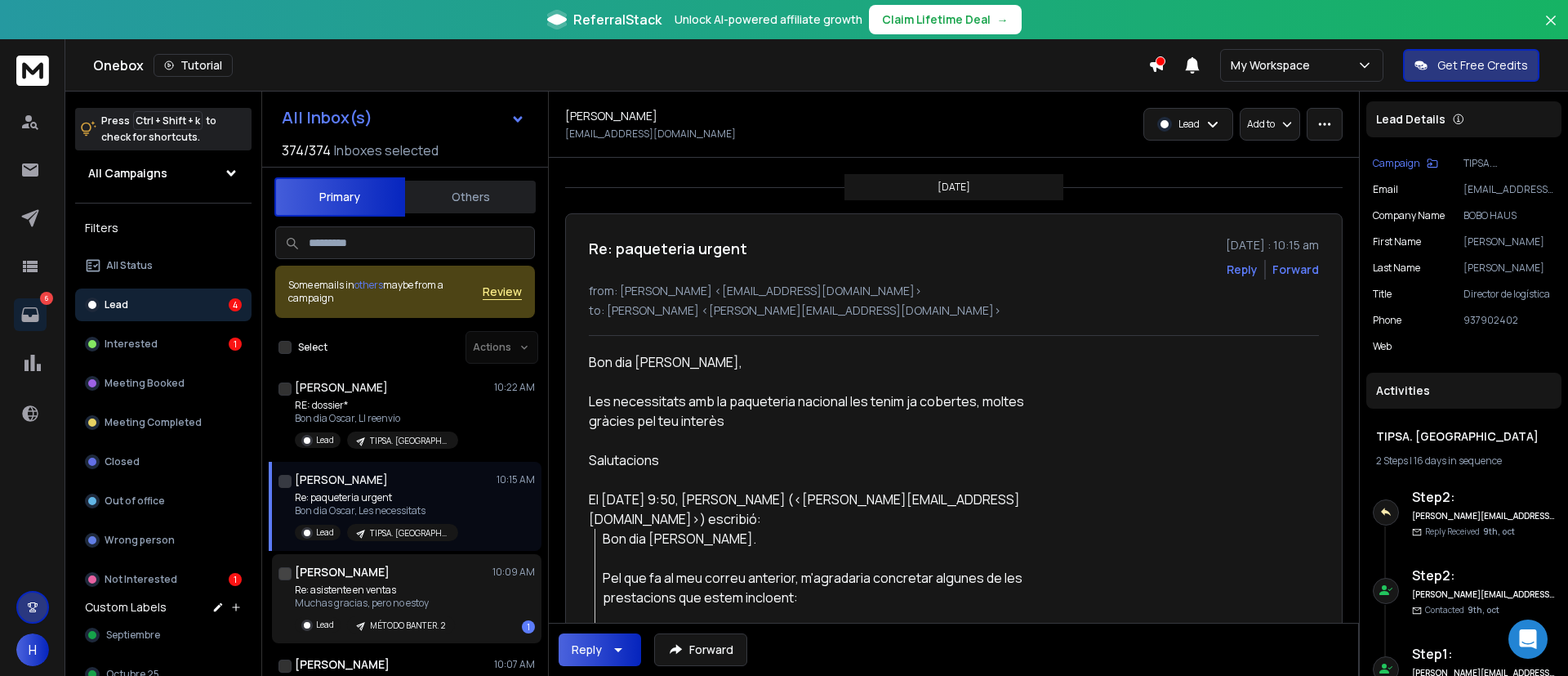
click at [457, 575] on div "Pablo Lujo 10:09 AM" at bounding box center [414, 571] width 240 height 17
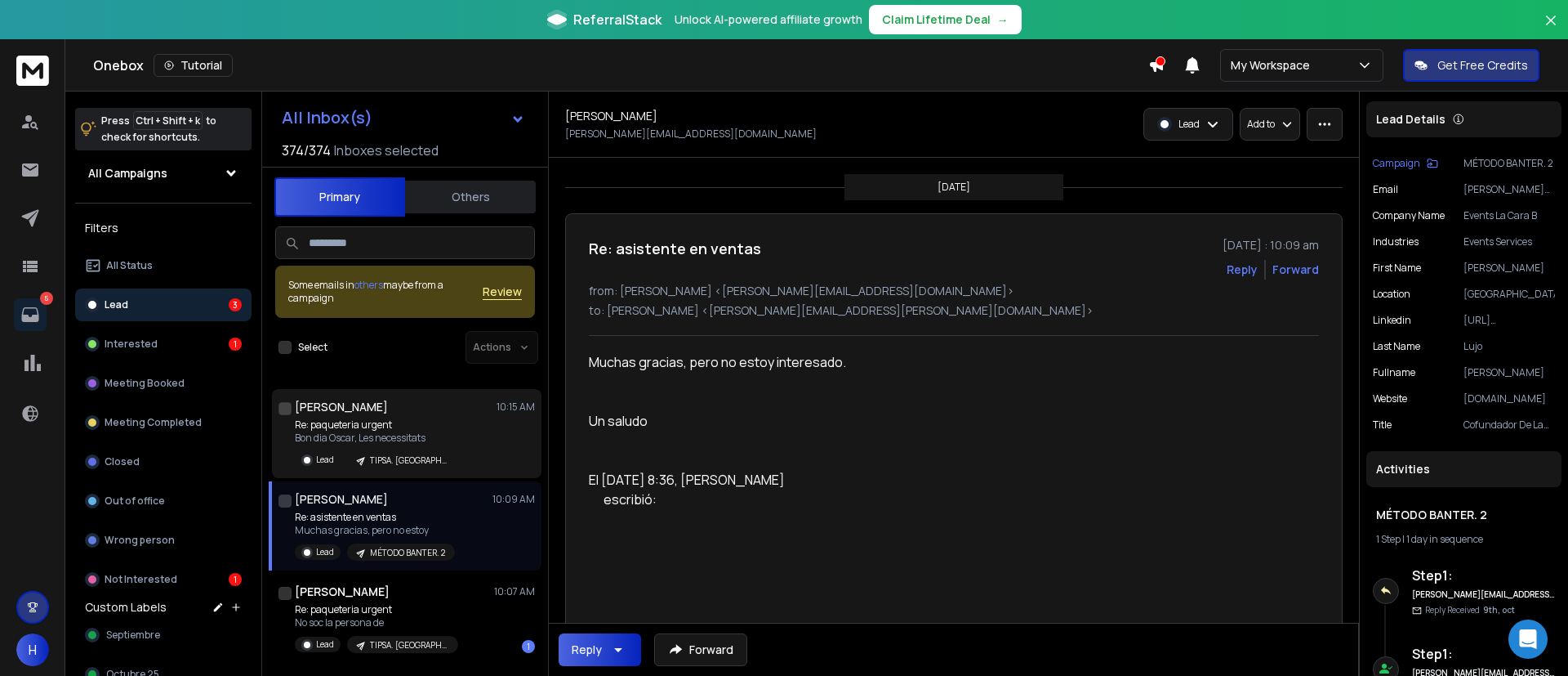
scroll to position [981, 0]
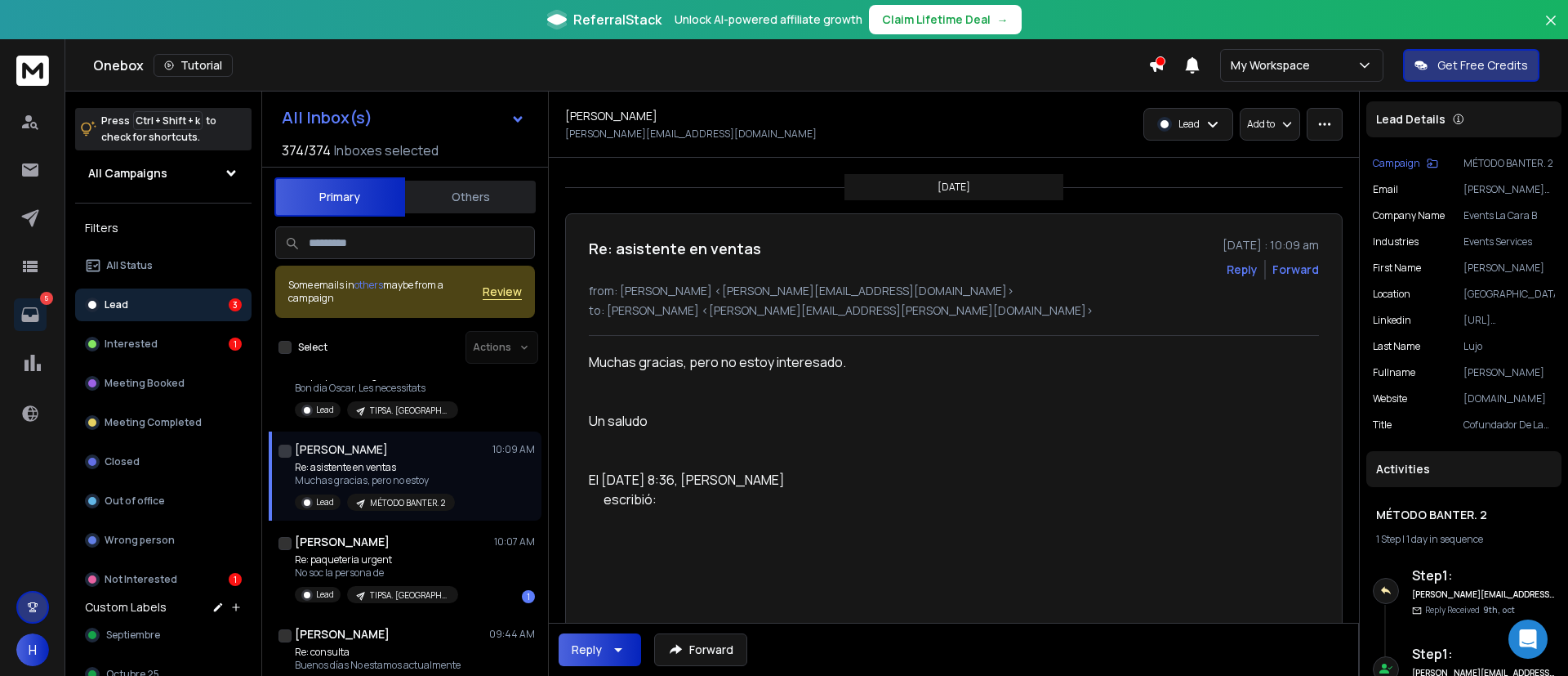
click at [1179, 131] on div "Lead" at bounding box center [1187, 123] width 88 height 31
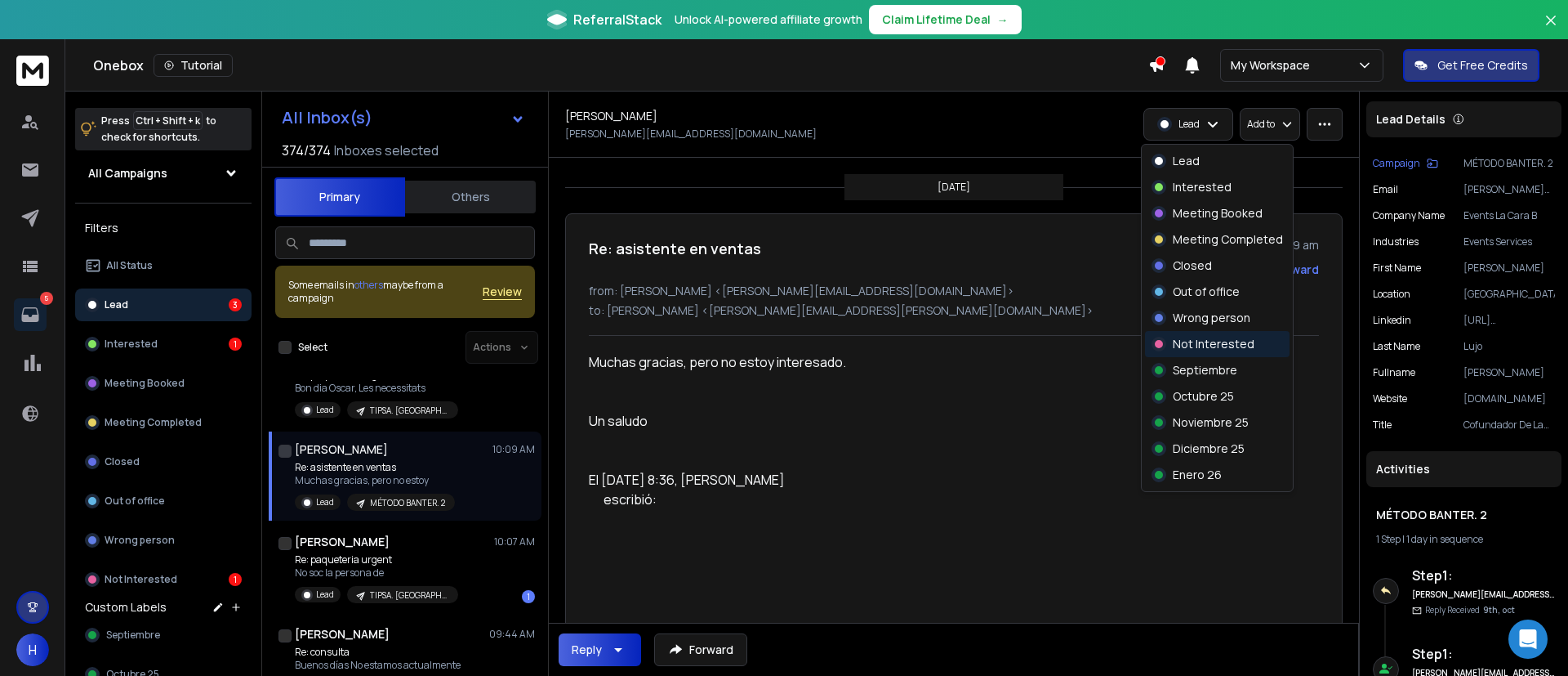
click at [1210, 340] on p "Not Interested" at bounding box center [1213, 343] width 82 height 17
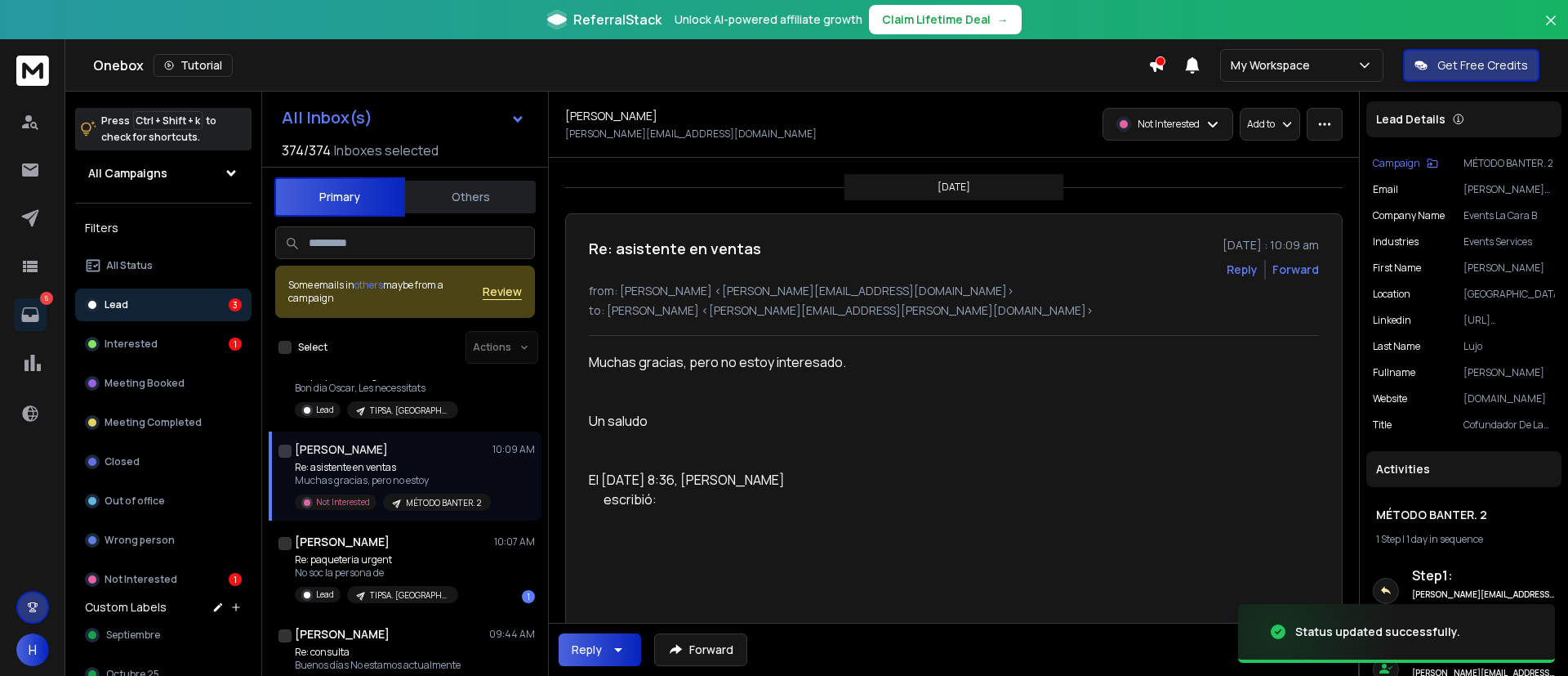
click at [1267, 124] on p "Add to" at bounding box center [1261, 123] width 28 height 13
click at [1273, 150] on div "Subsequence" at bounding box center [1308, 161] width 131 height 27
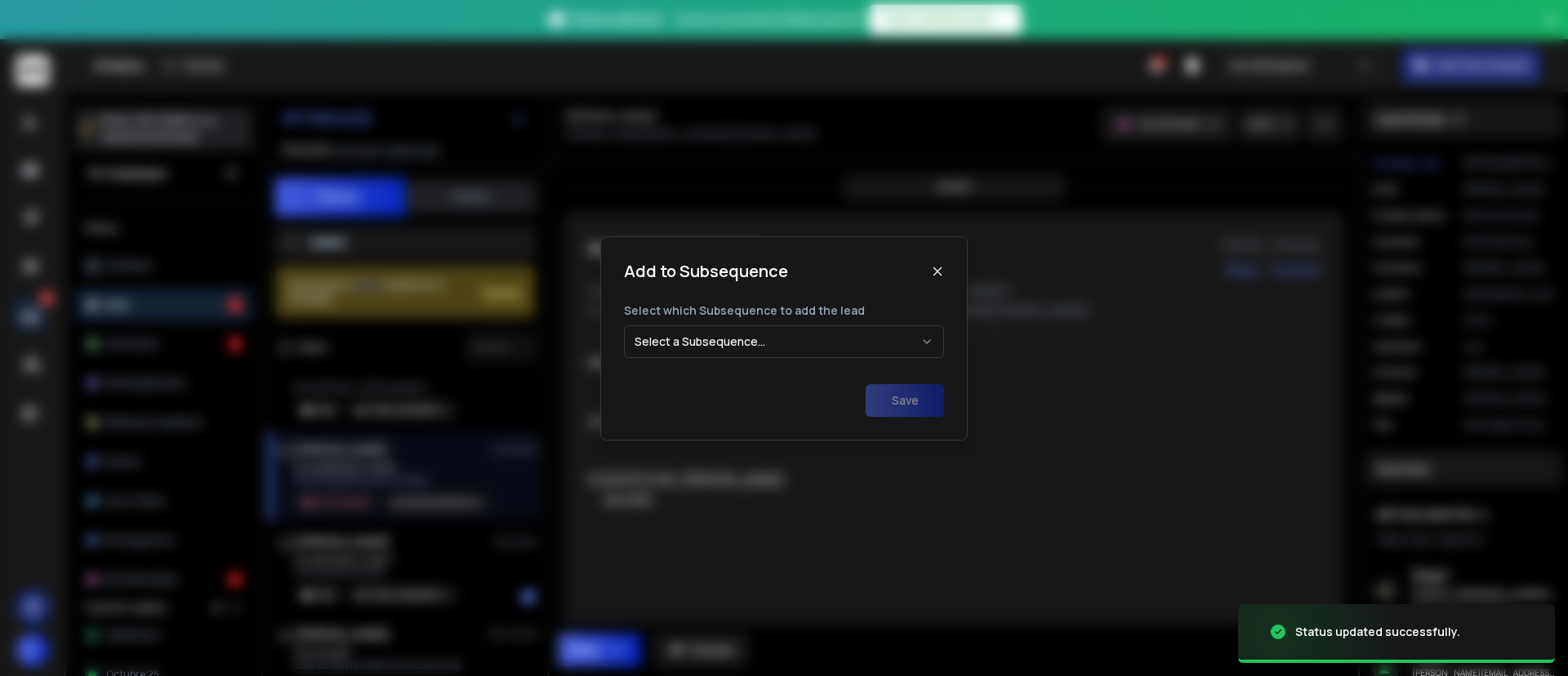
click at [838, 347] on button "Select a Subsequence..." at bounding box center [784, 341] width 321 height 33
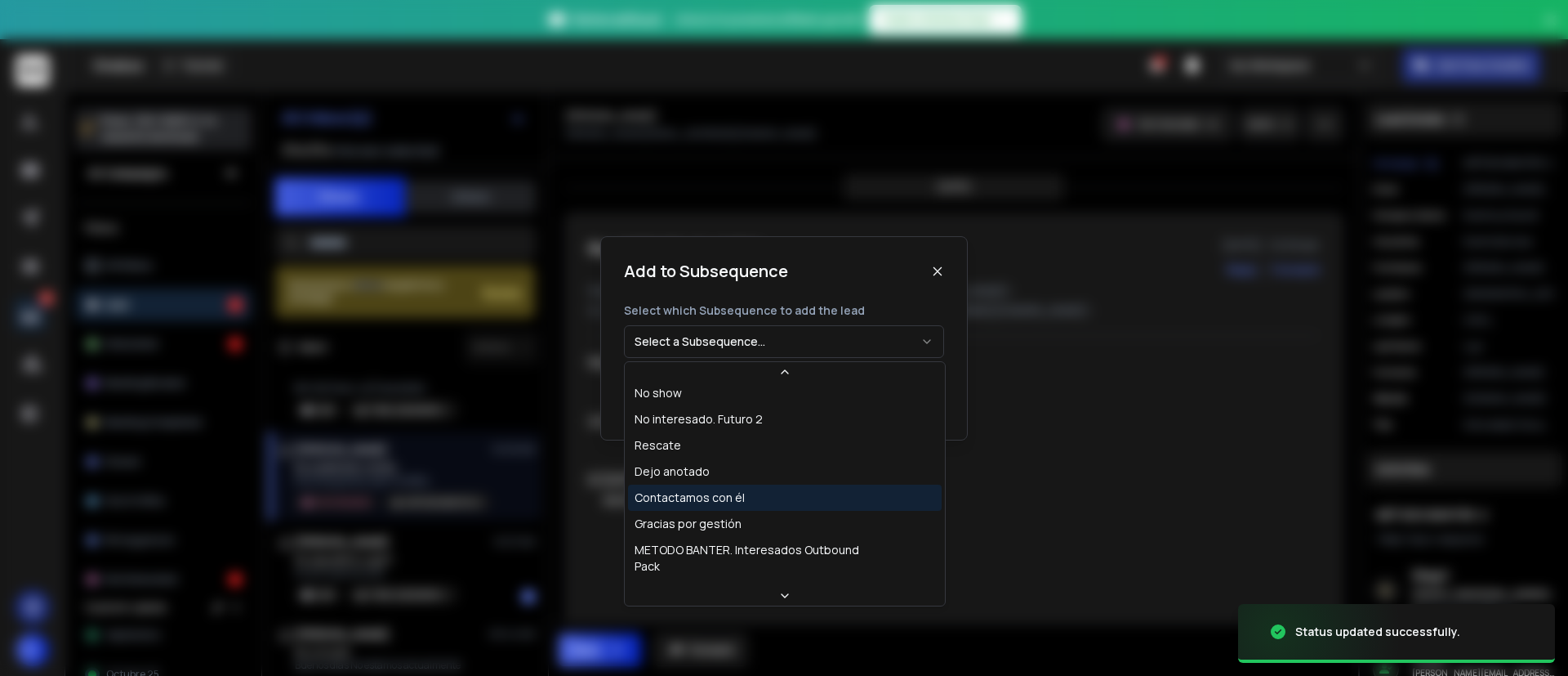
scroll to position [44, 0]
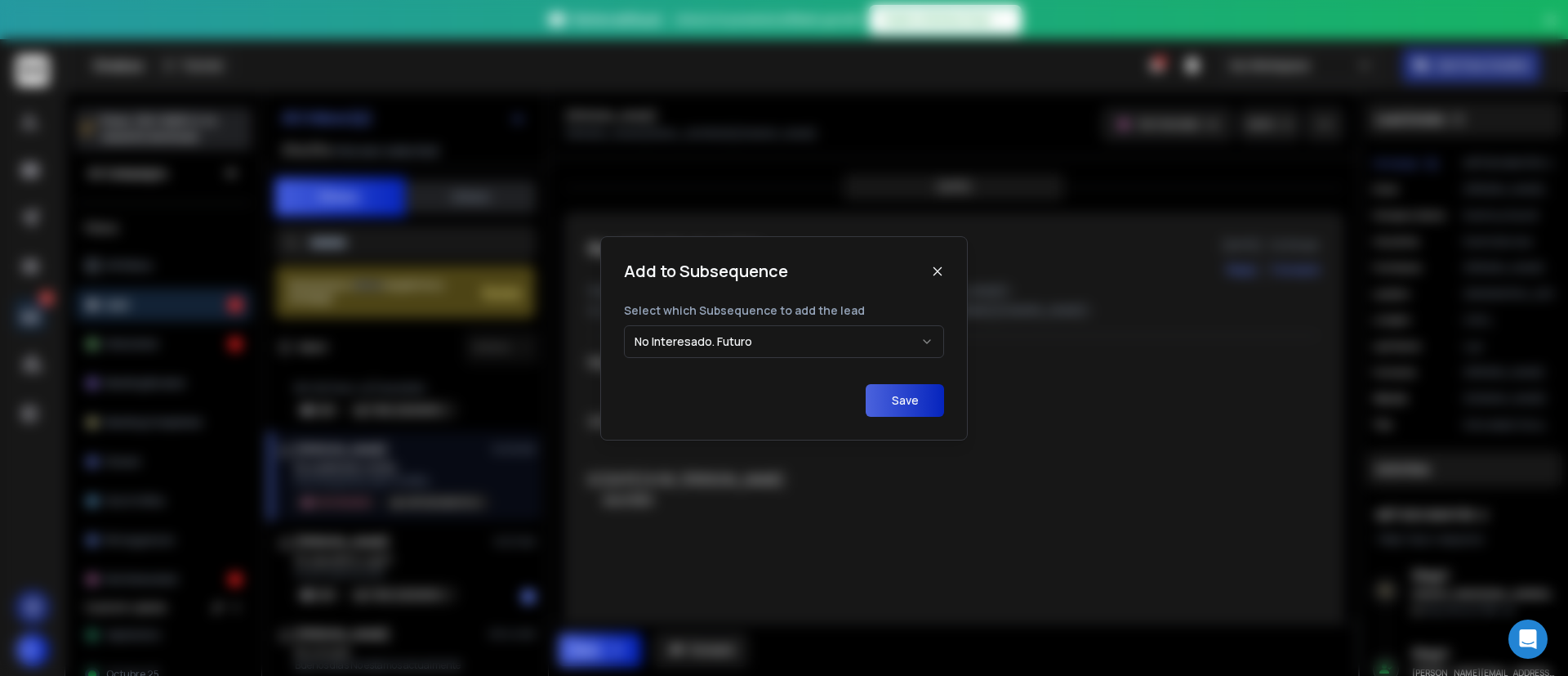
click at [919, 402] on button "Save" at bounding box center [905, 400] width 79 height 33
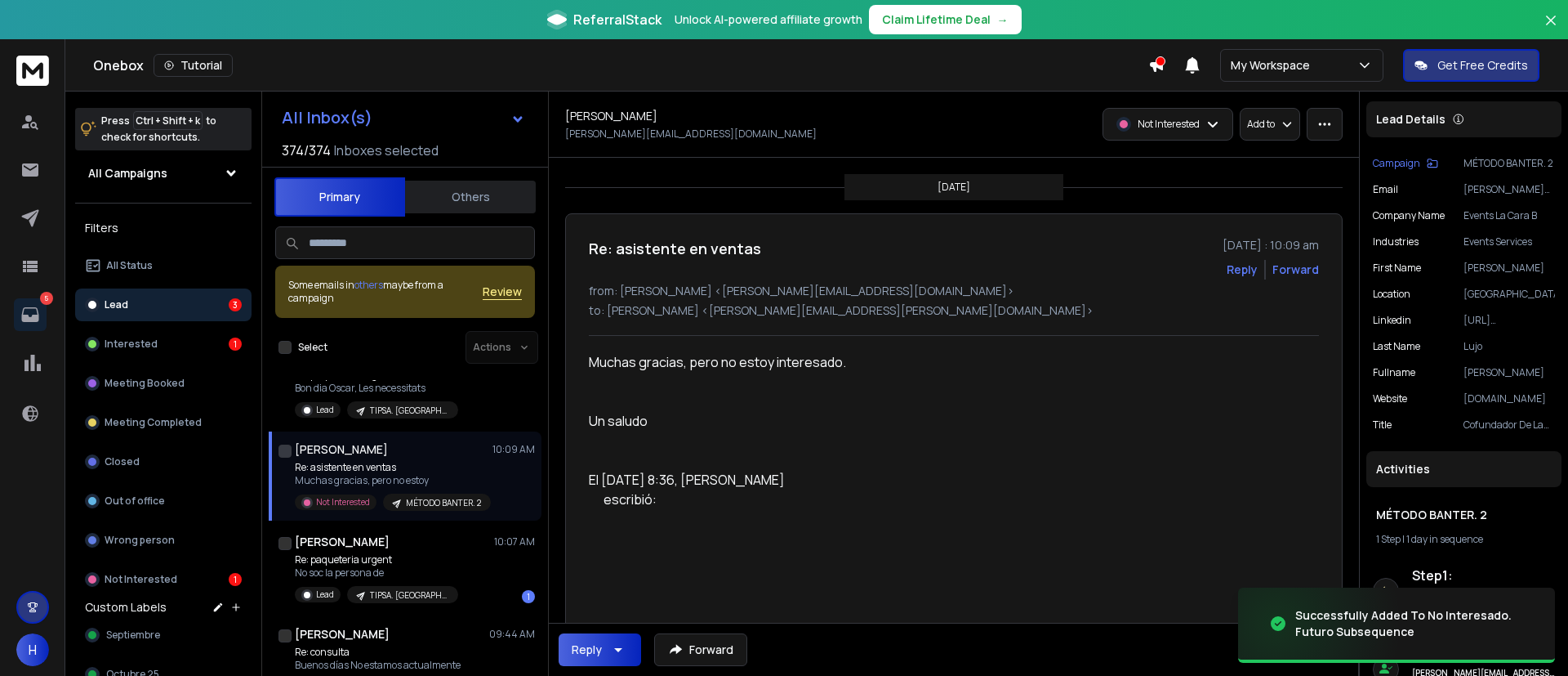
click at [425, 245] on input at bounding box center [404, 242] width 259 height 33
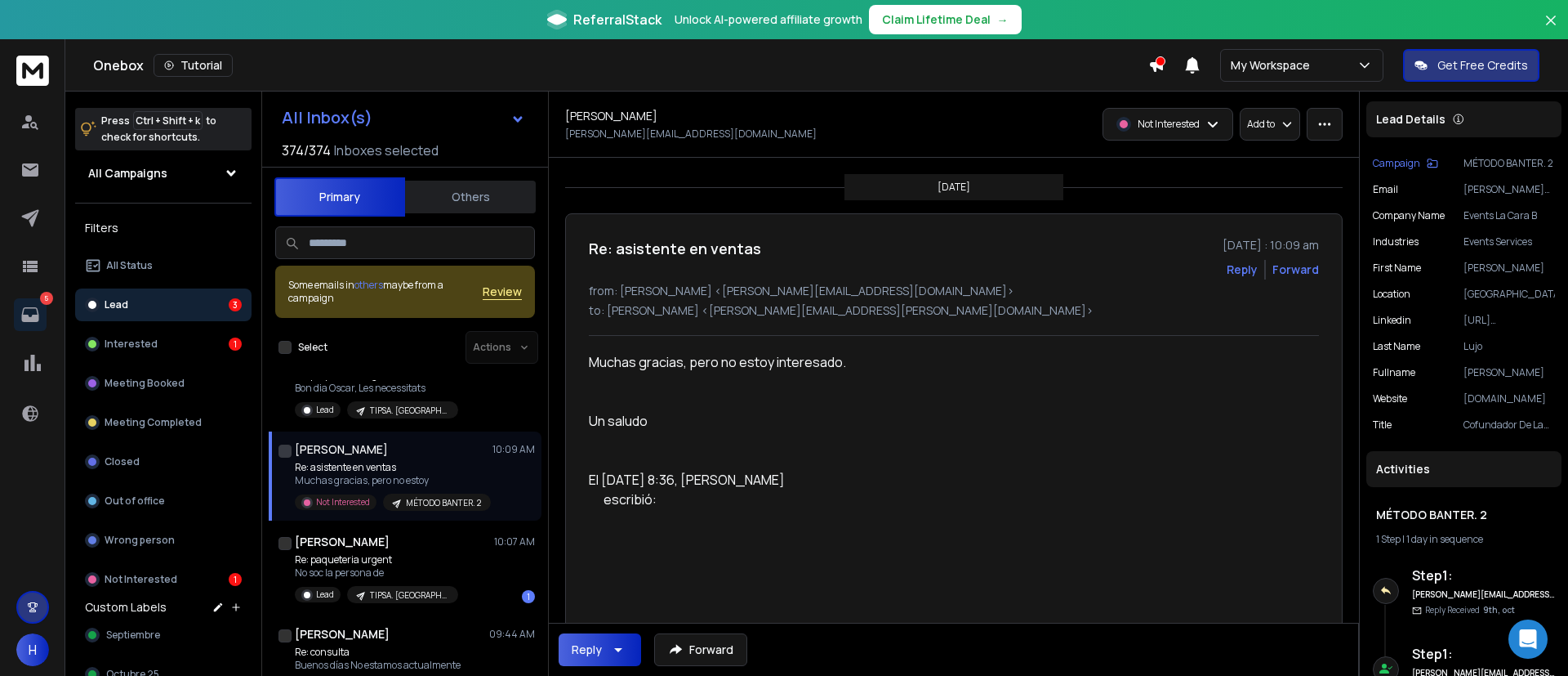
paste input "**********"
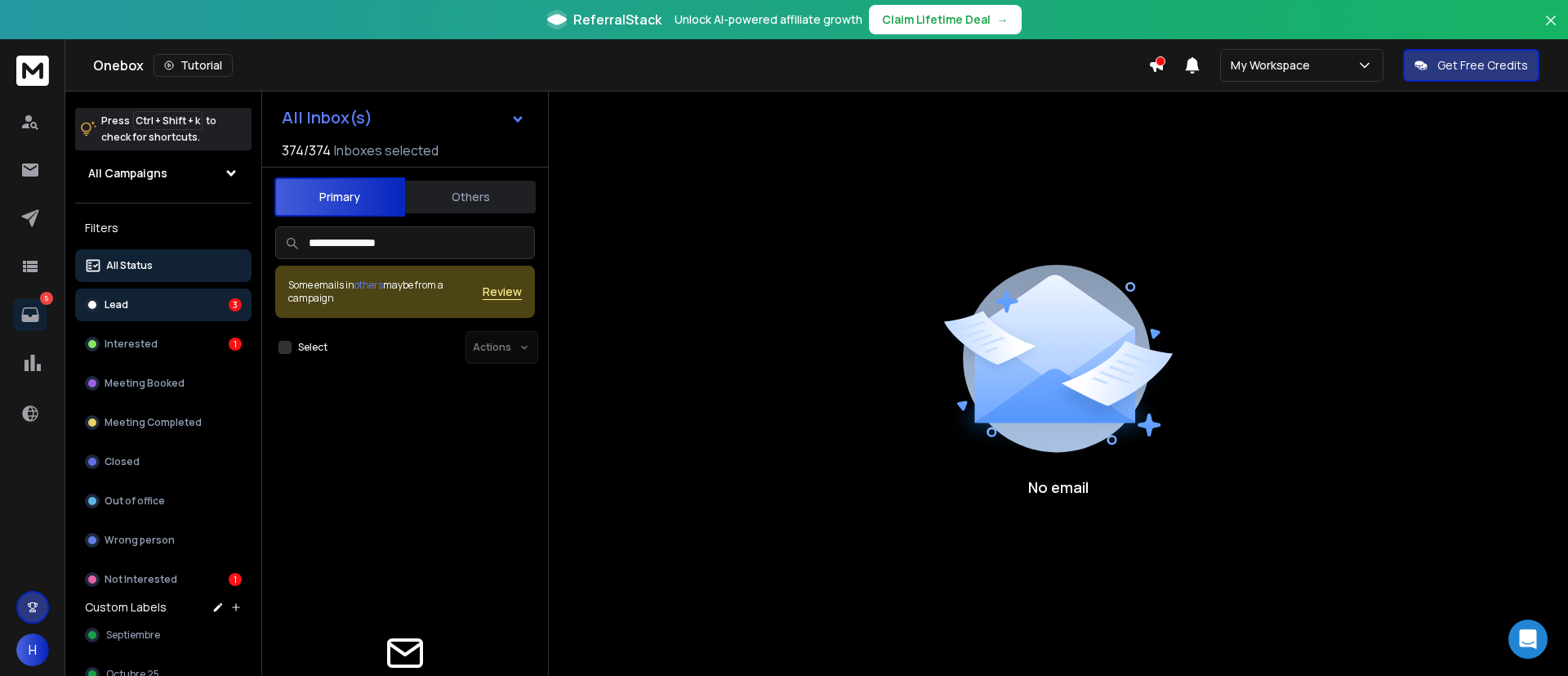
type input "**********"
drag, startPoint x: 164, startPoint y: 278, endPoint x: 173, endPoint y: 268, distance: 13.5
click at [164, 277] on button "All Status" at bounding box center [163, 265] width 177 height 33
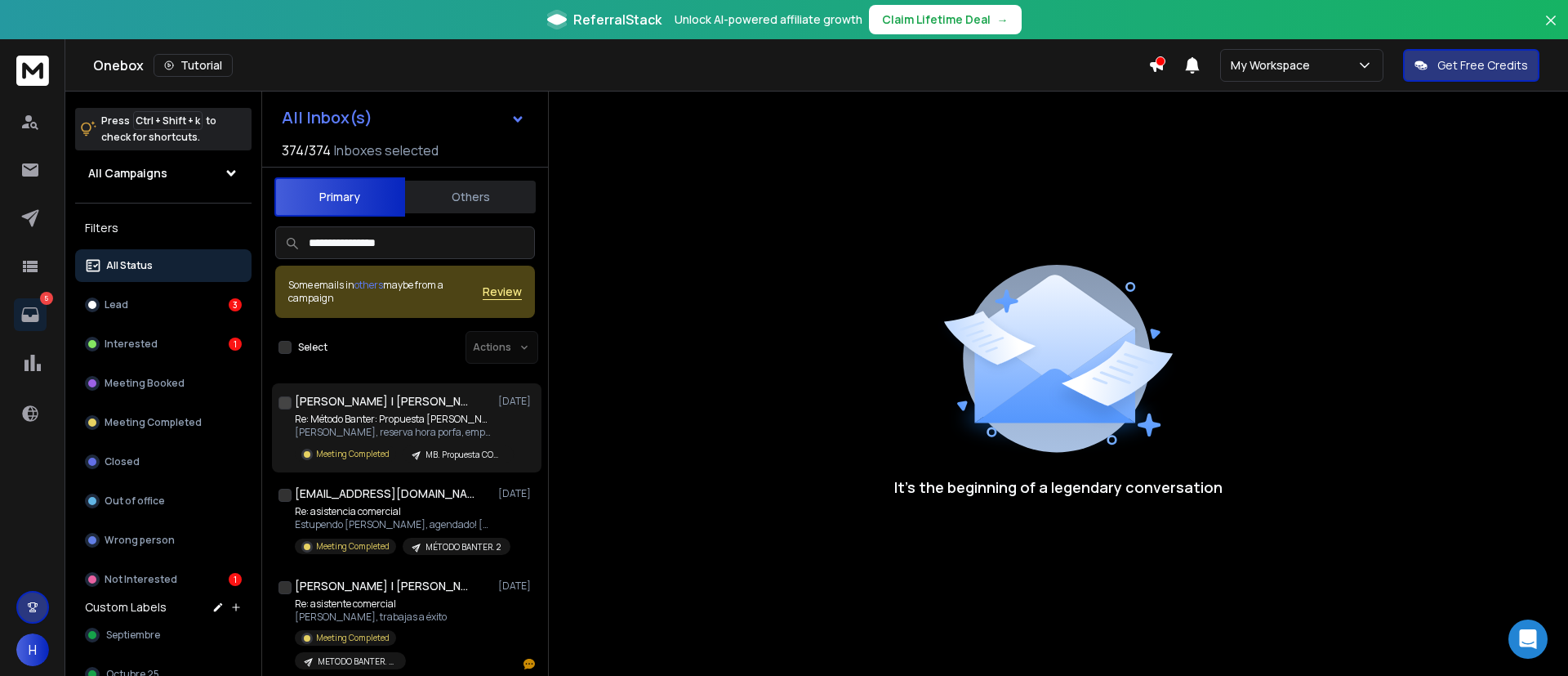
click at [383, 402] on h1 "Eladio Soto | COUCE CONSULTING" at bounding box center [385, 401] width 179 height 17
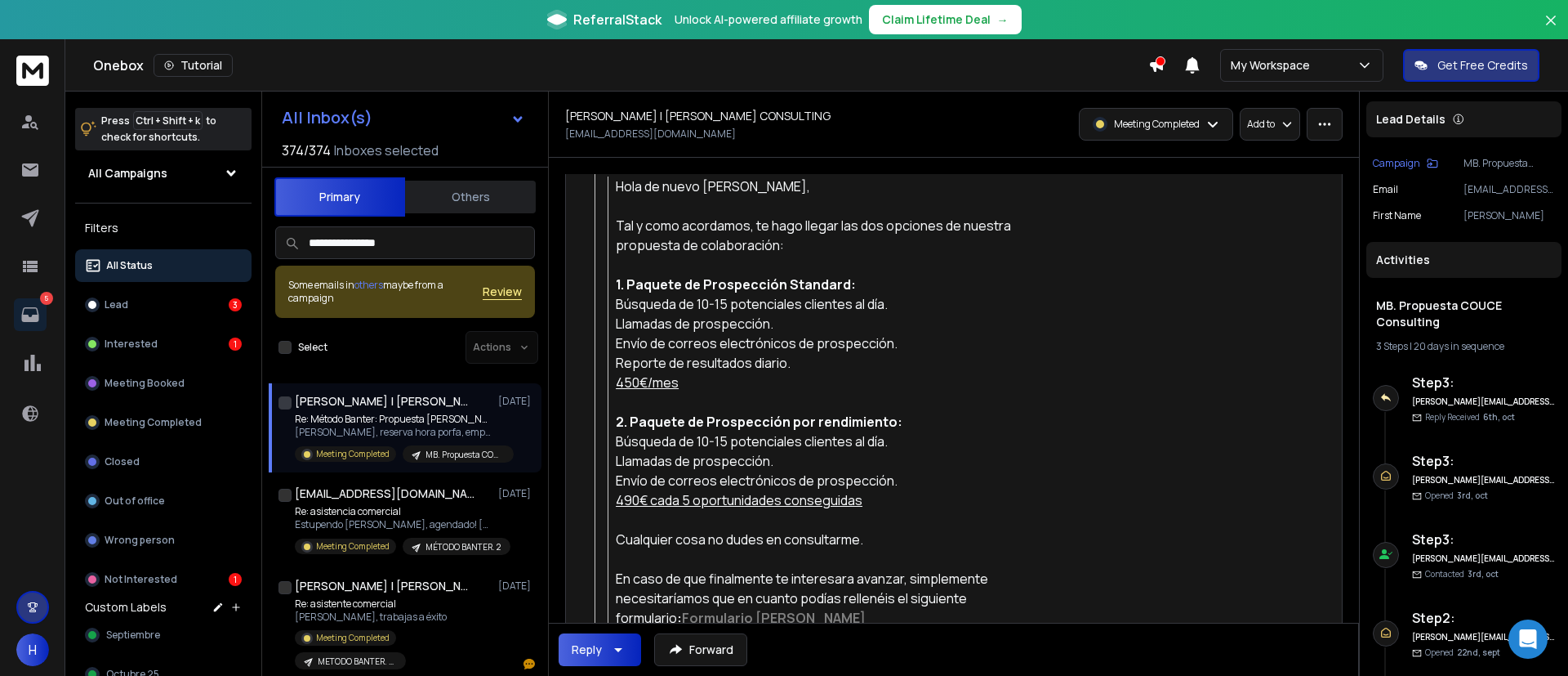
scroll to position [1716, 0]
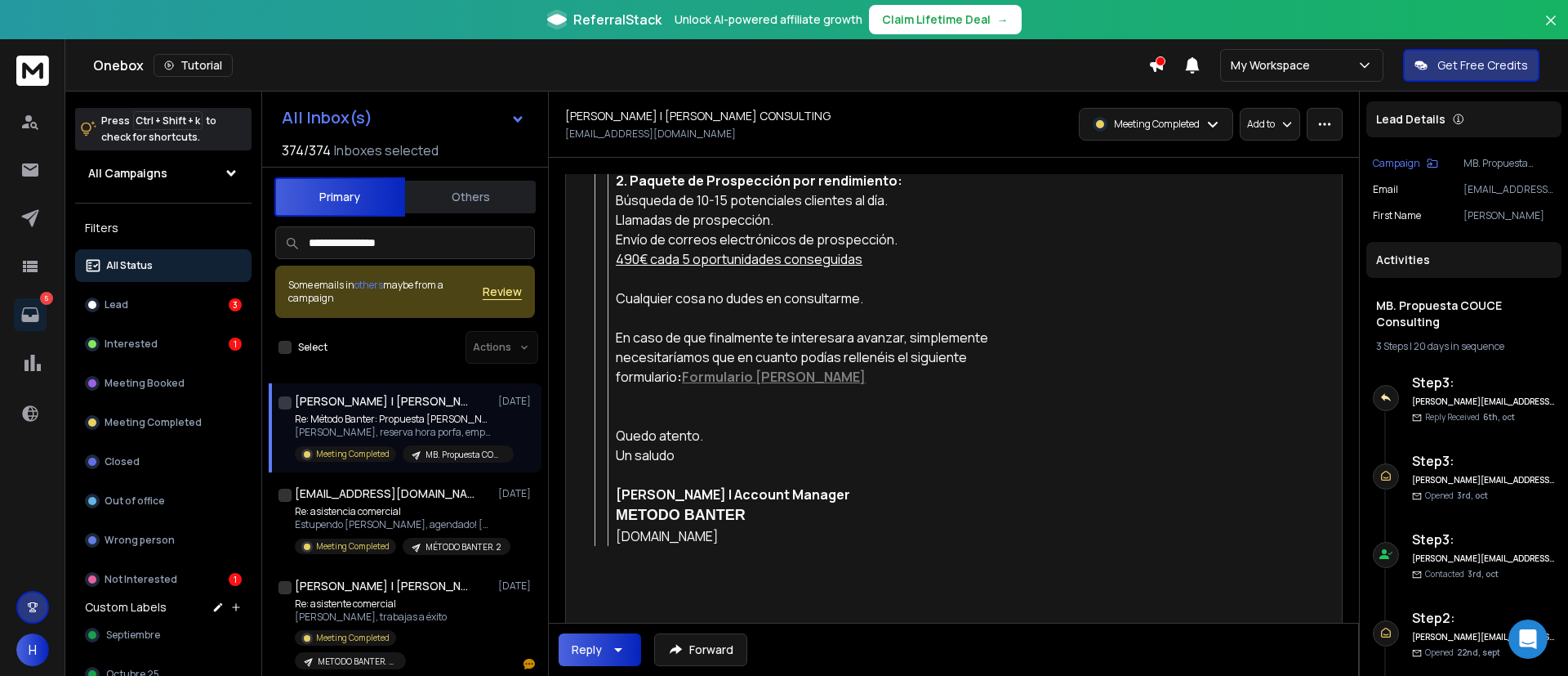
click at [972, 661] on p "View all 3 replies" at bounding box center [964, 667] width 71 height 13
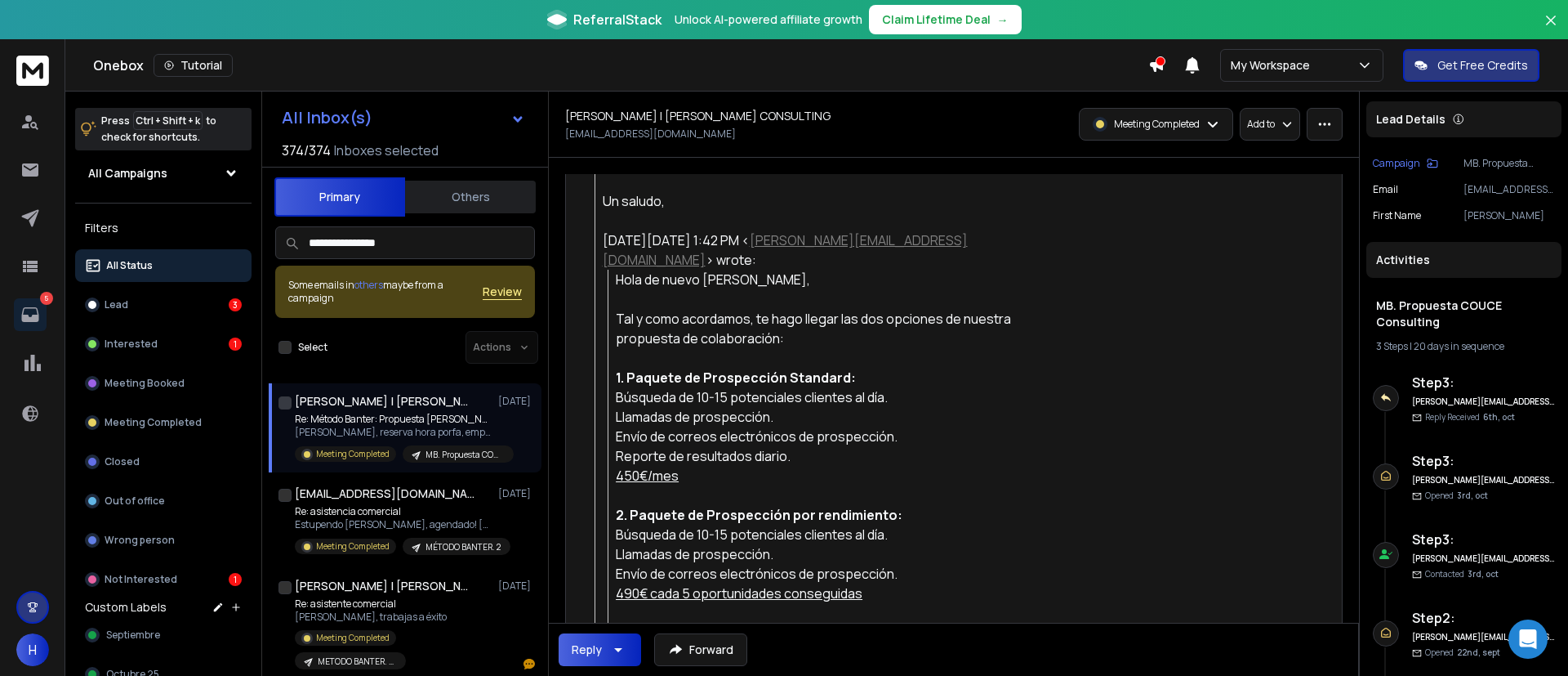
scroll to position [1349, 0]
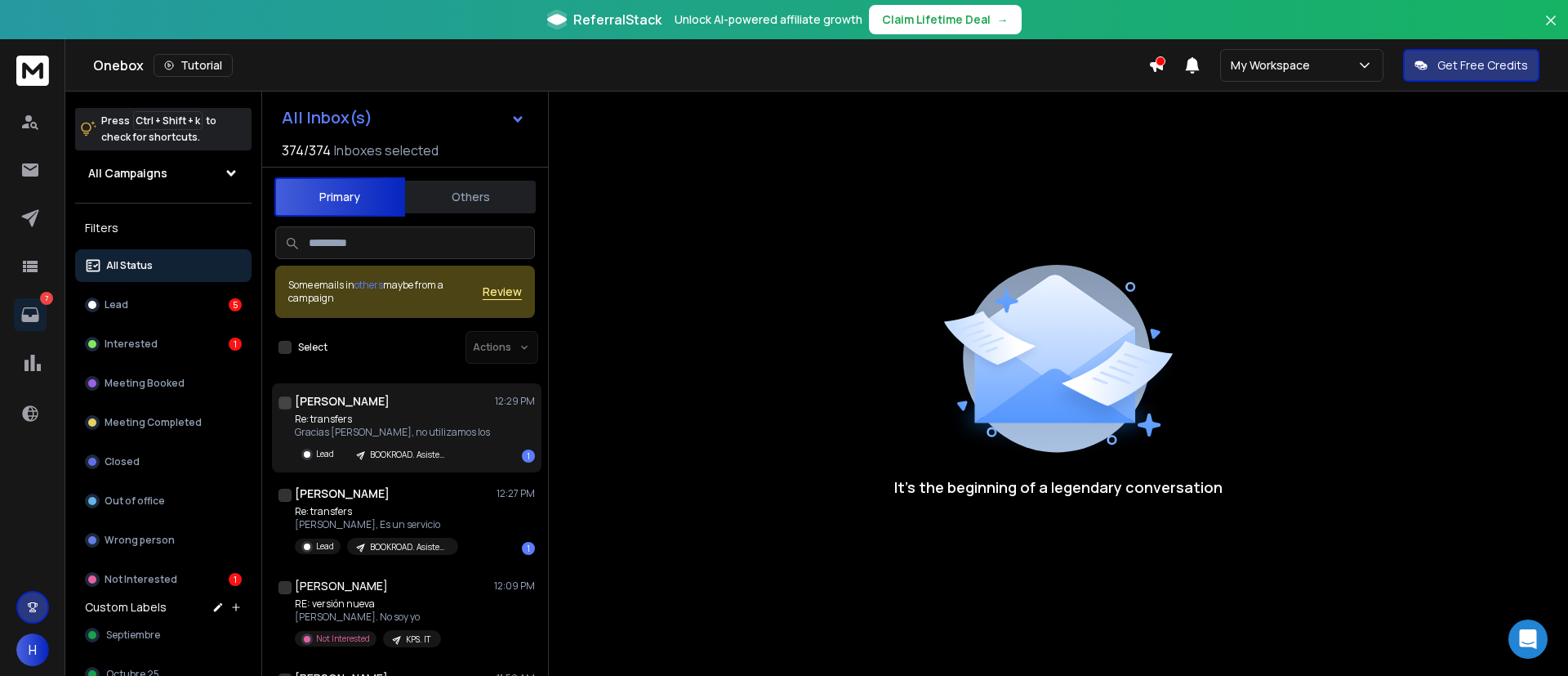
click at [418, 413] on p "Re: transfers" at bounding box center [392, 418] width 195 height 13
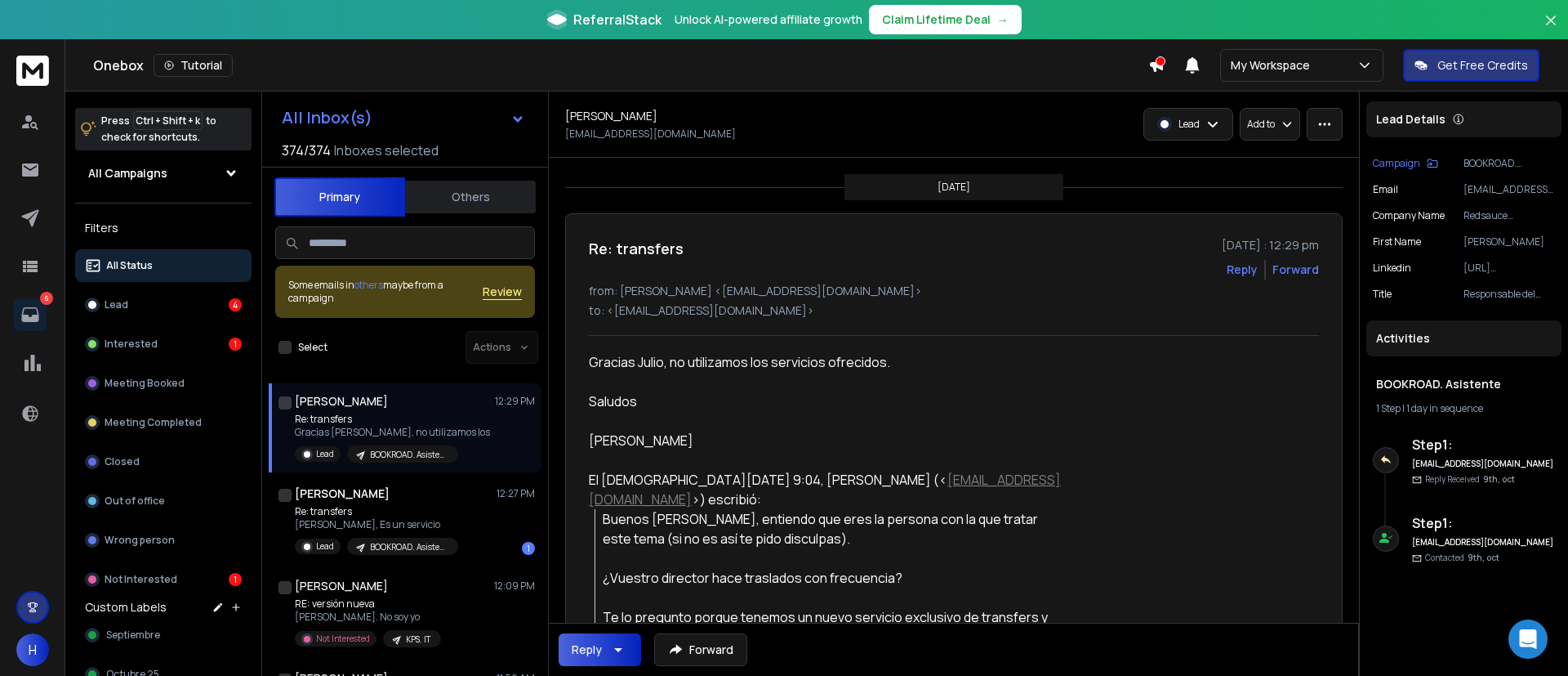
click at [1187, 121] on p "Lead" at bounding box center [1189, 123] width 22 height 13
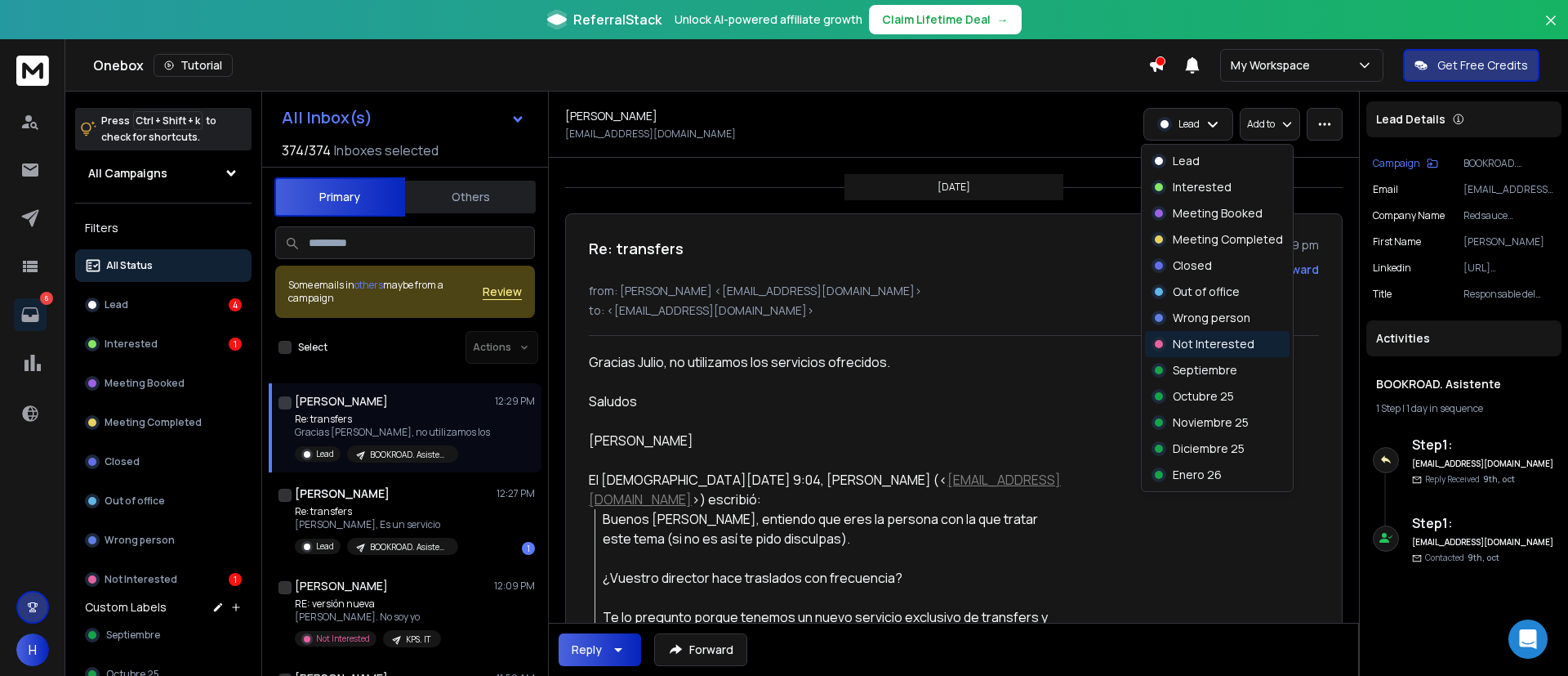
click at [1200, 340] on p "Not Interested" at bounding box center [1213, 343] width 82 height 17
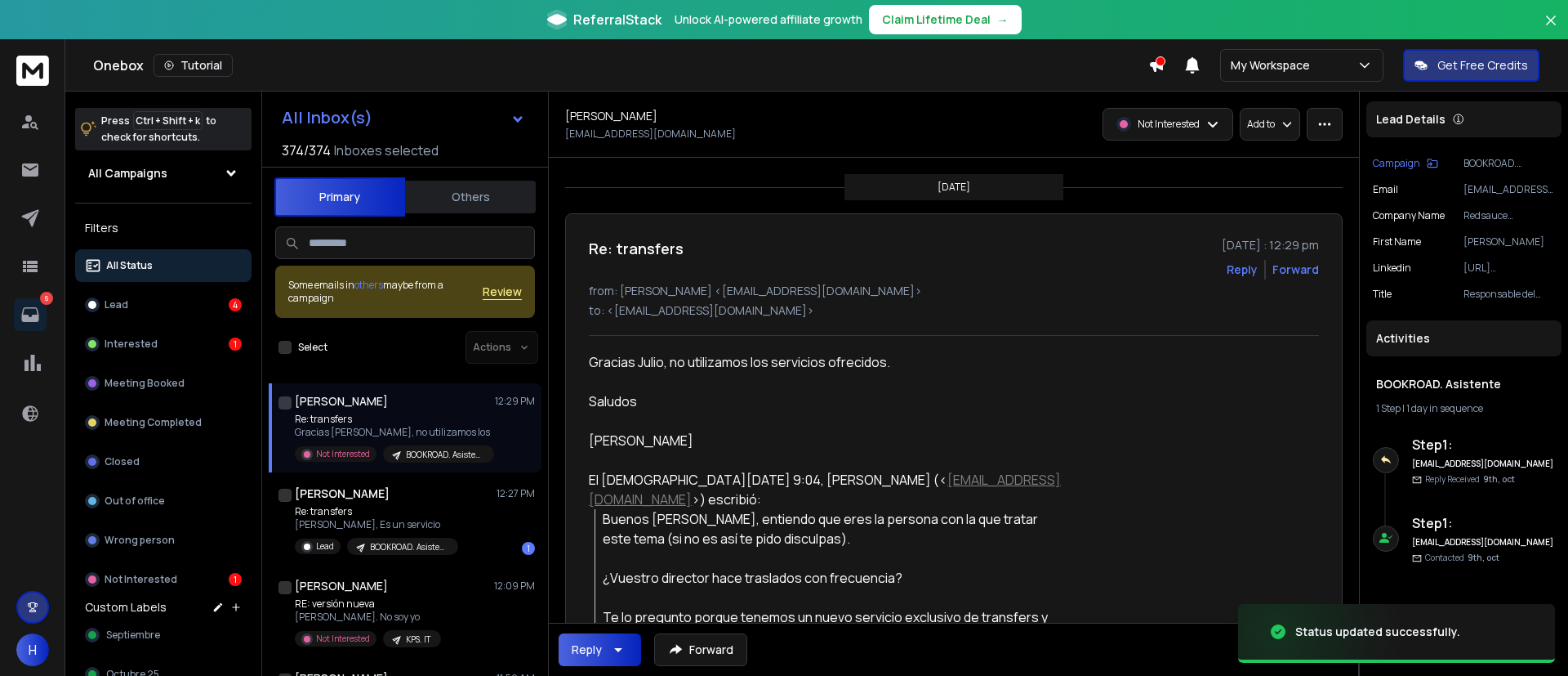
click at [1256, 123] on p "Add to" at bounding box center [1261, 123] width 28 height 13
click at [1280, 155] on div "Subsequence" at bounding box center [1296, 161] width 96 height 17
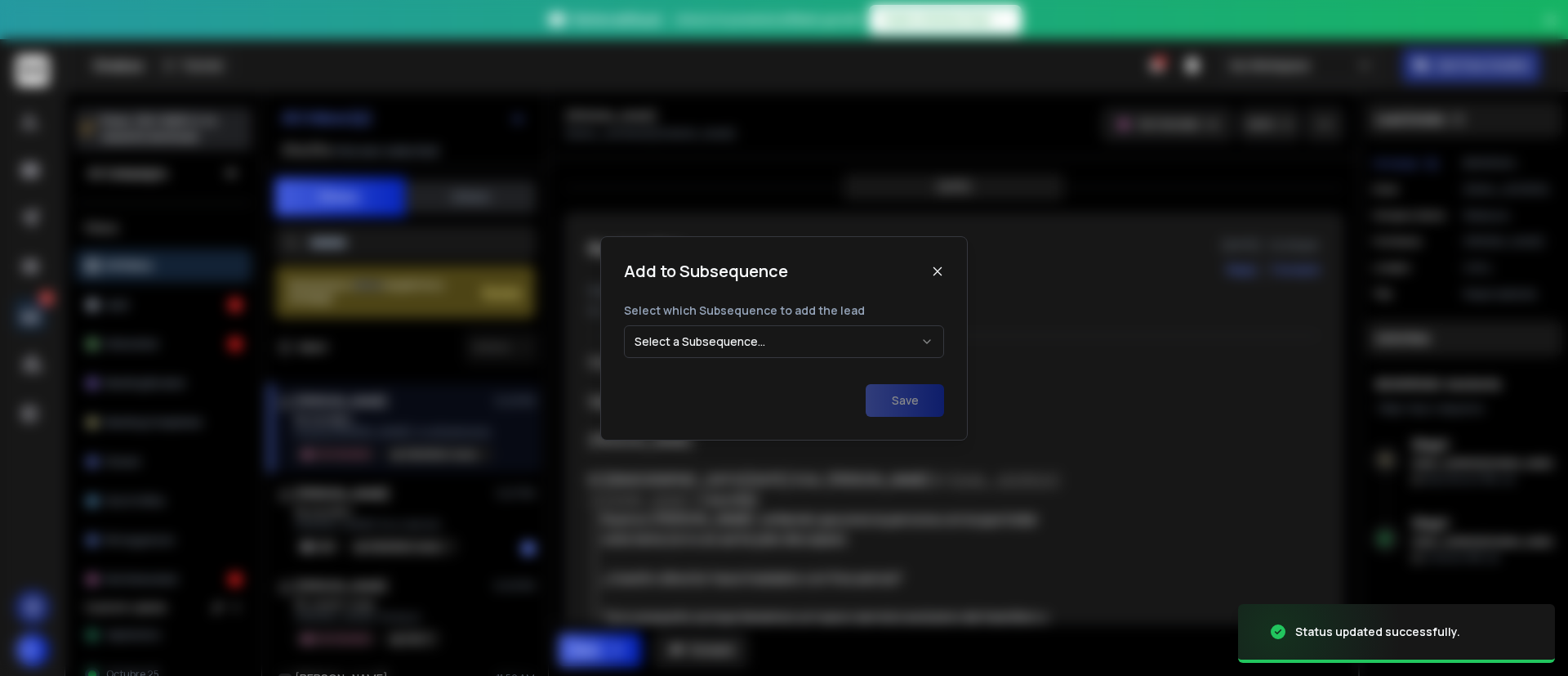
click at [797, 338] on button "Select a Subsequence..." at bounding box center [784, 341] width 321 height 33
click at [908, 387] on button "Save" at bounding box center [905, 400] width 79 height 33
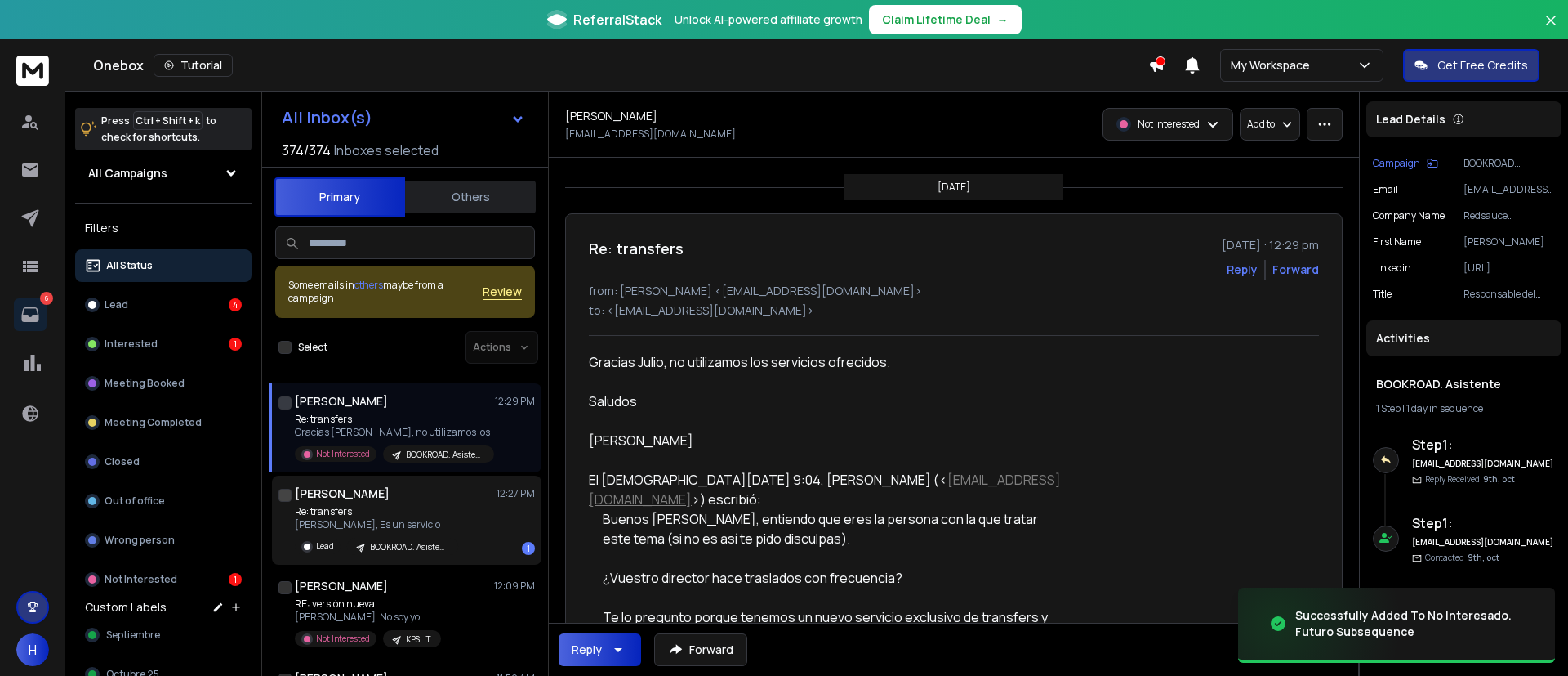
click at [452, 506] on p "Re: transfers" at bounding box center [377, 511] width 164 height 13
